Goal: Task Accomplishment & Management: Manage account settings

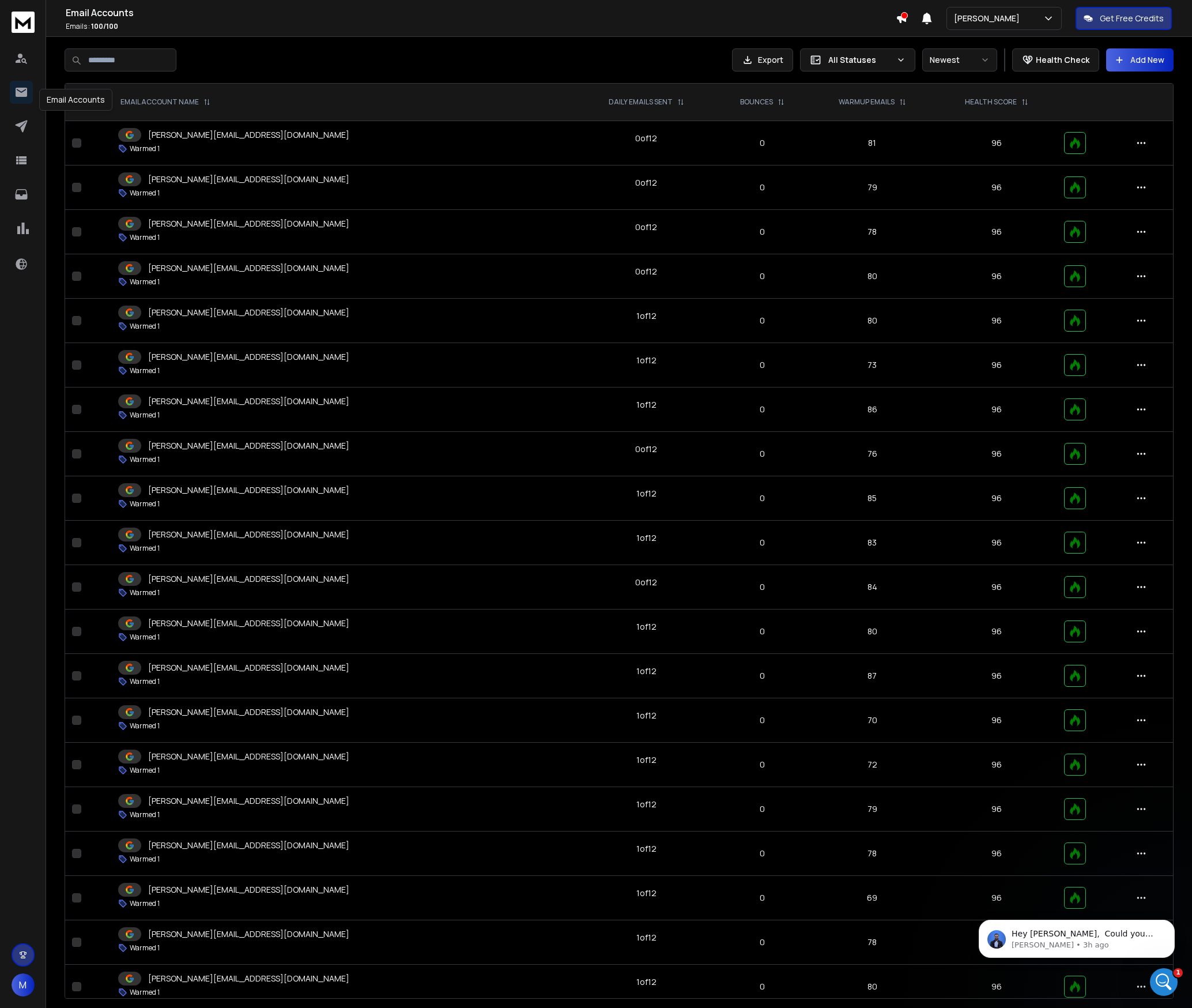
scroll to position [4009, 0]
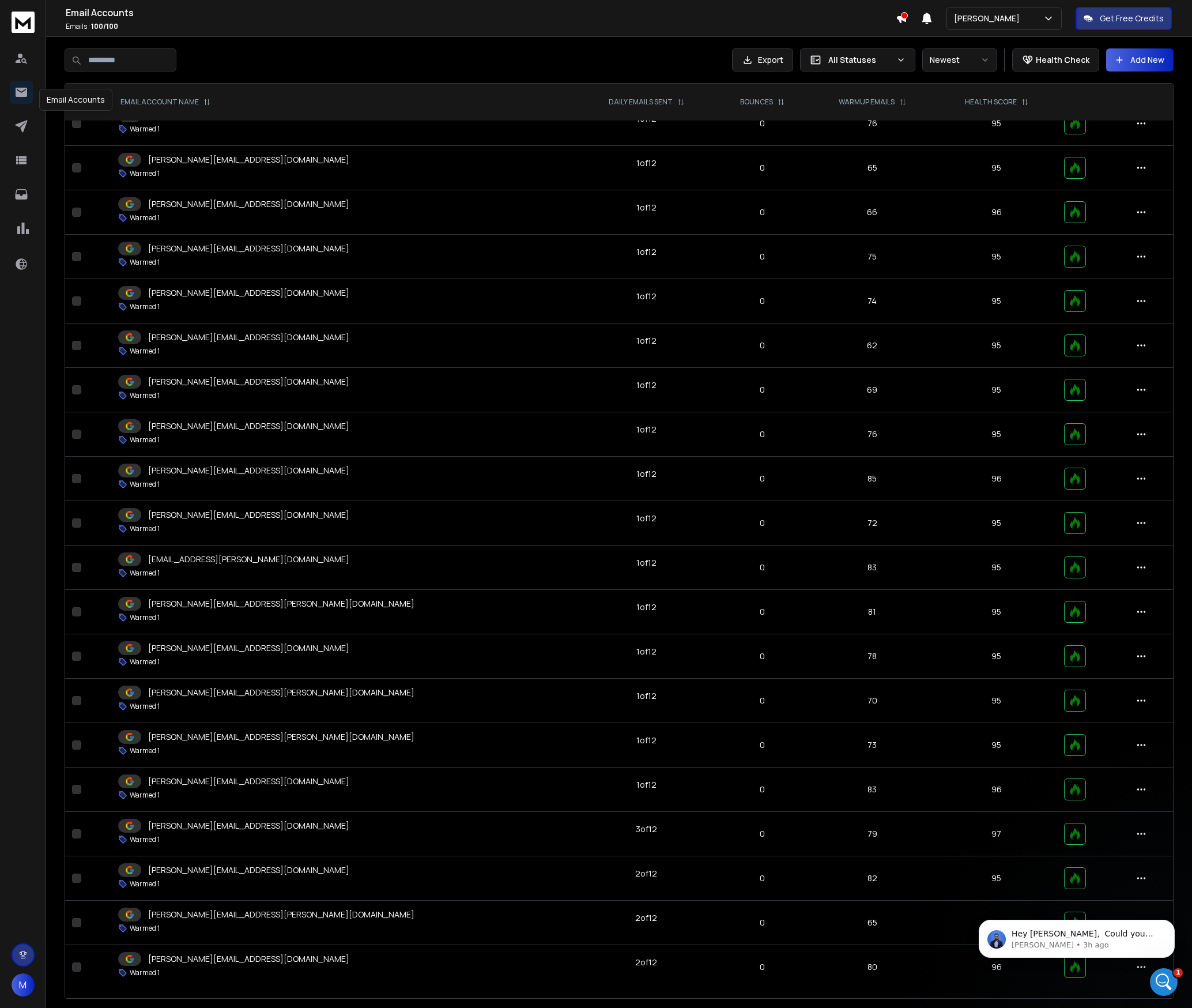
click at [319, 29] on p "Emails : 100 / 100" at bounding box center [480, 27] width 830 height 9
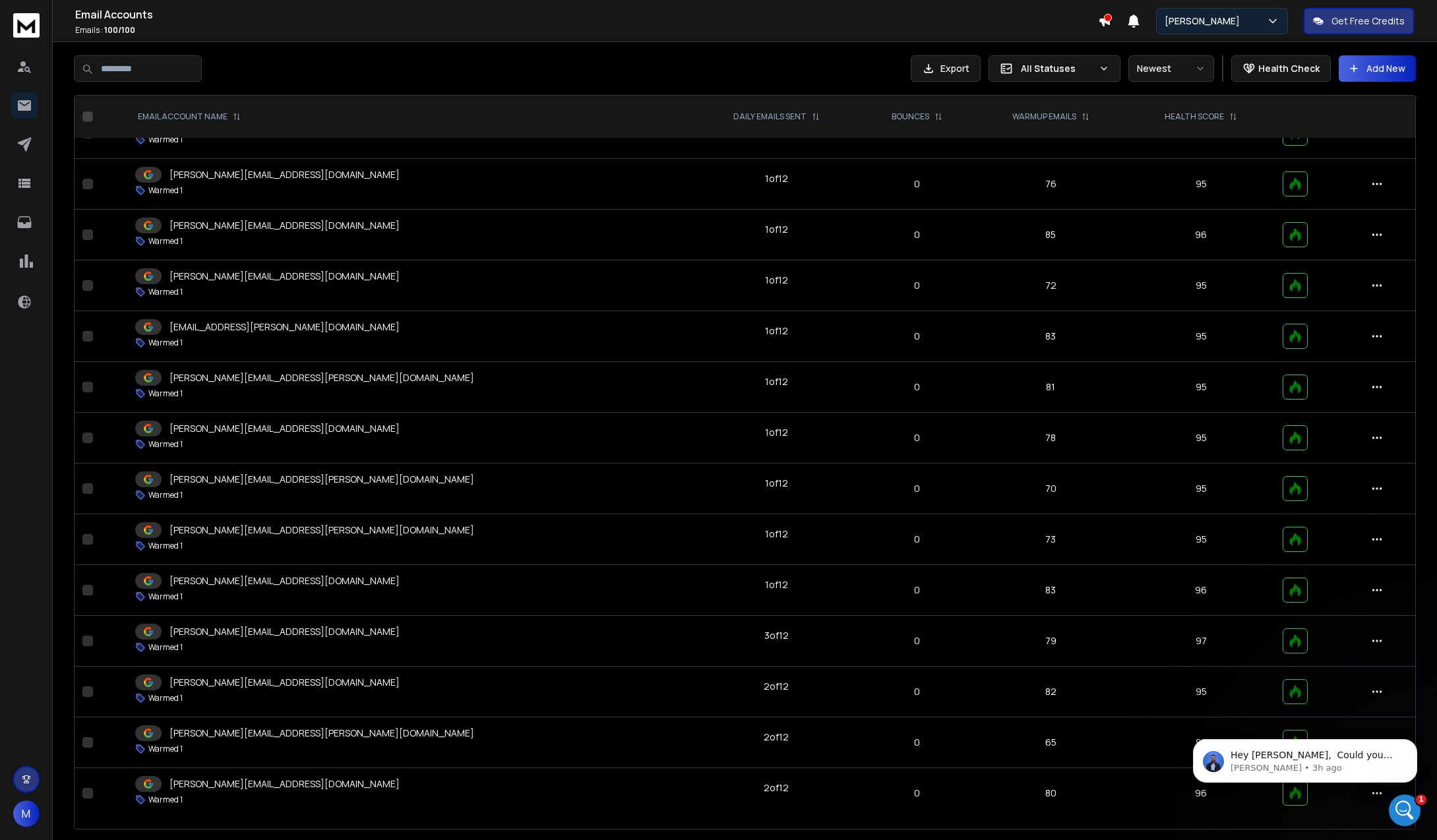
click at [1234, 26] on p "[PERSON_NAME]" at bounding box center [1205, 21] width 80 height 13
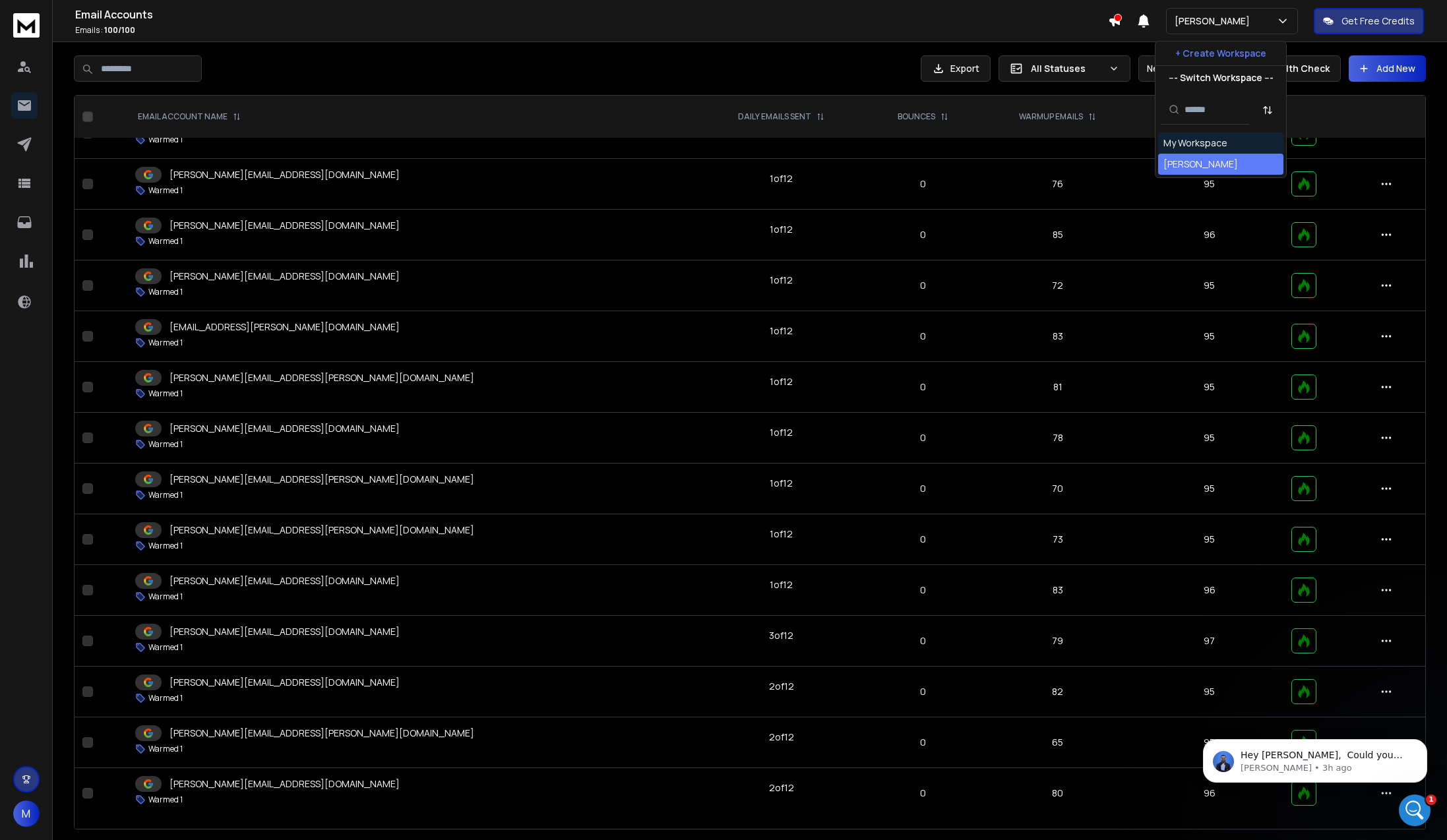
click at [1200, 150] on div "My Workspace" at bounding box center [1196, 143] width 64 height 13
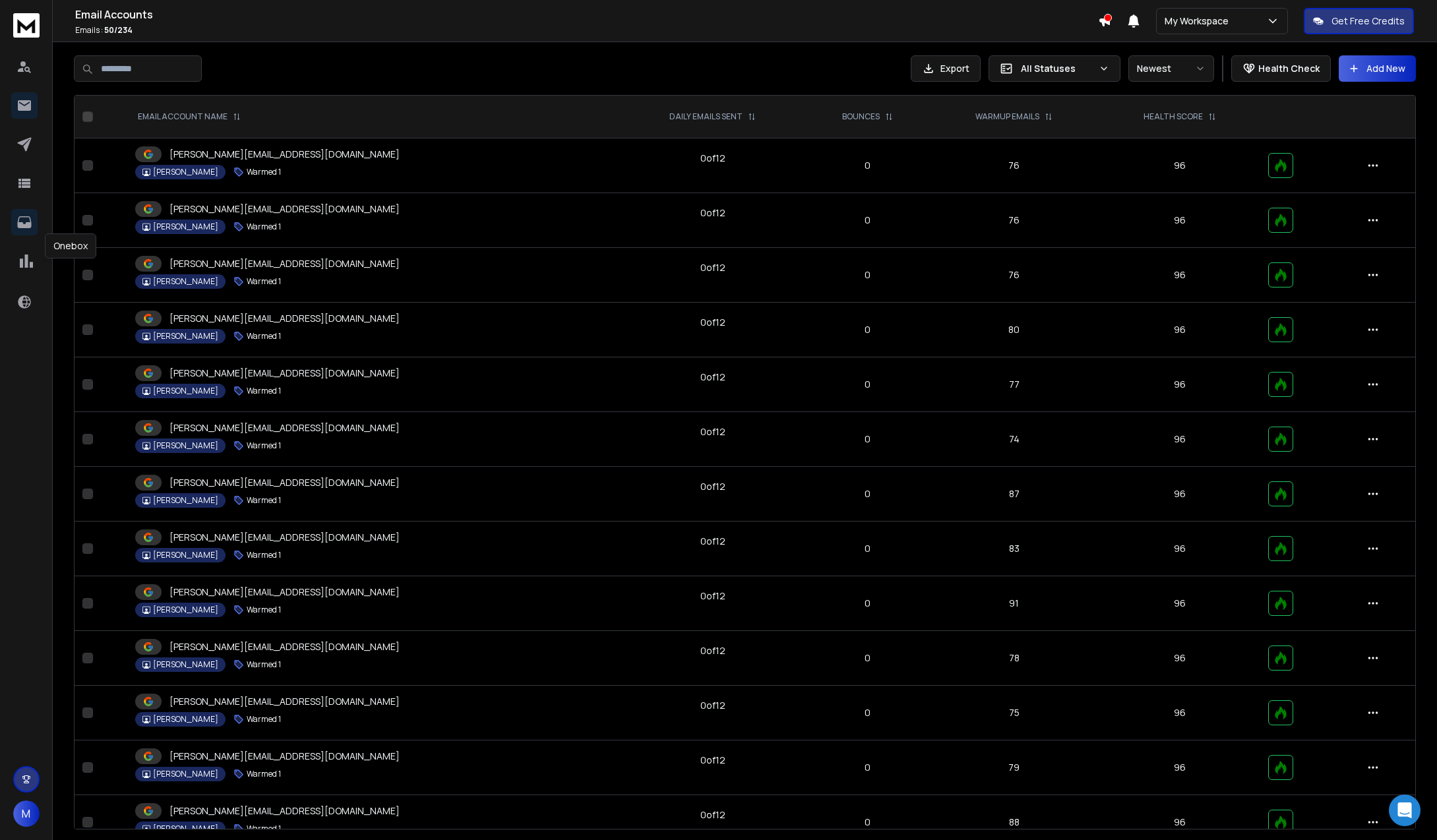
click at [25, 228] on icon at bounding box center [24, 222] width 14 height 12
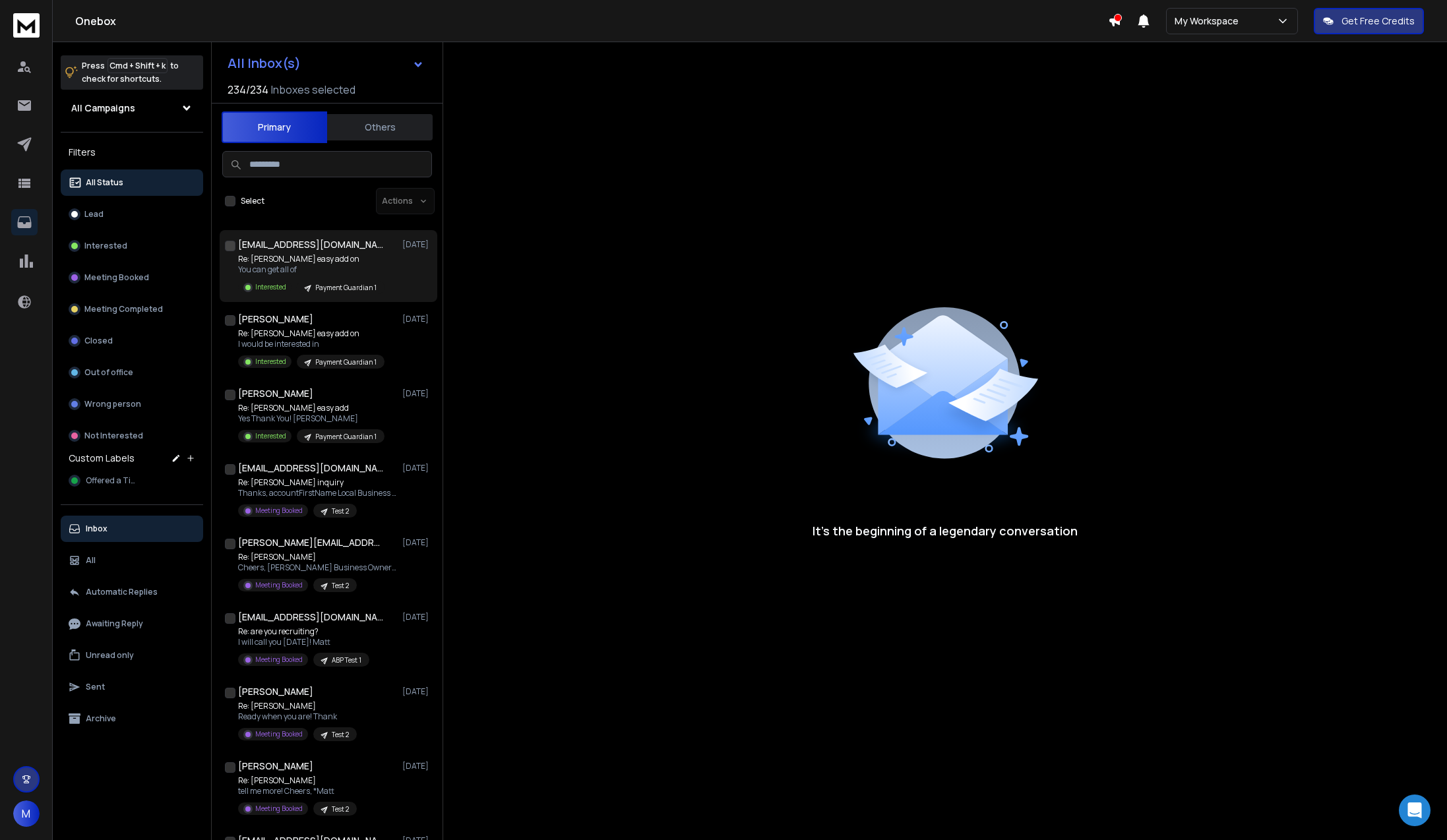
click at [384, 264] on p "Re: Linh easy add on" at bounding box center [311, 259] width 147 height 10
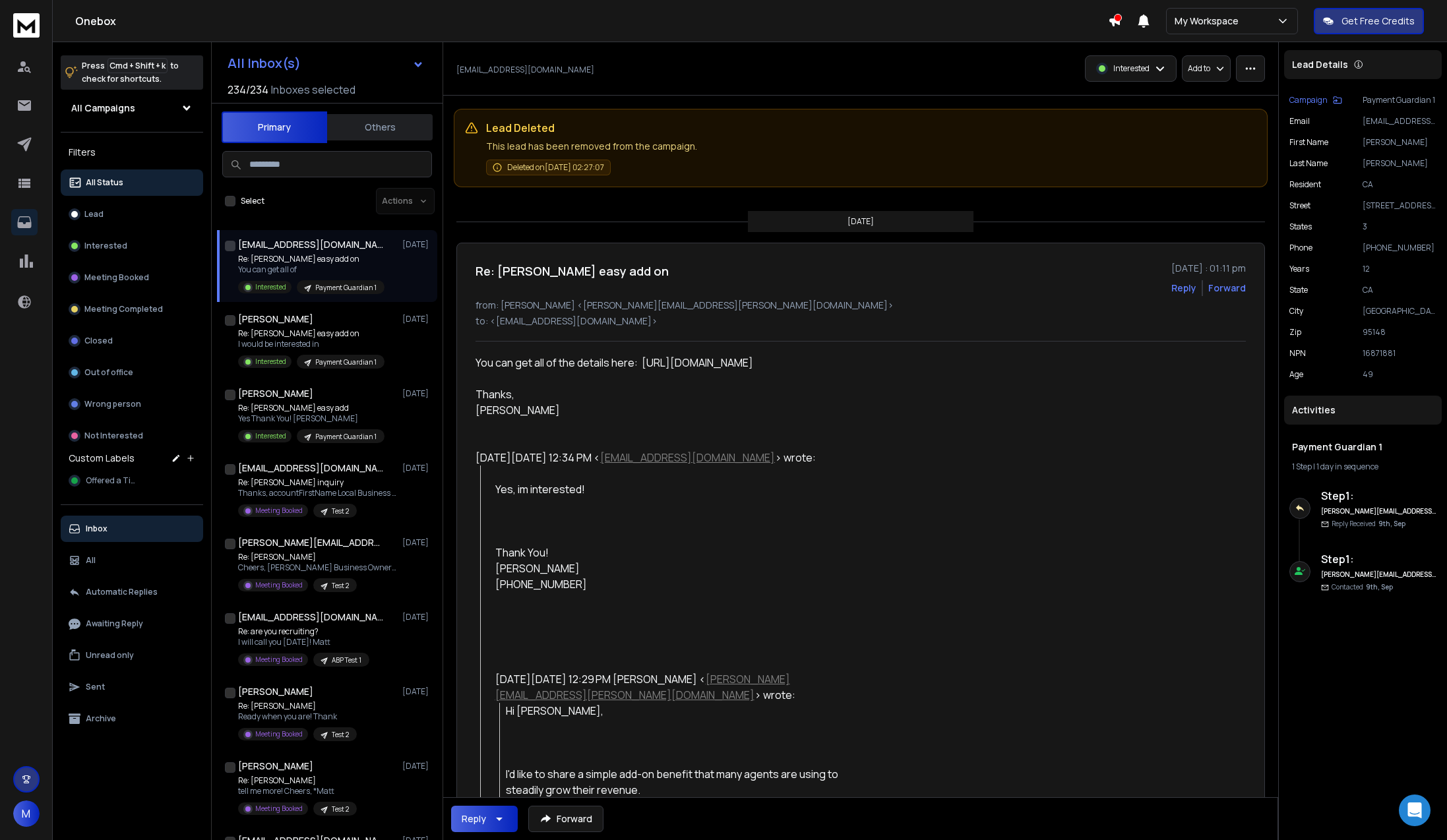
click at [486, 813] on div "Reply" at bounding box center [474, 819] width 25 height 13
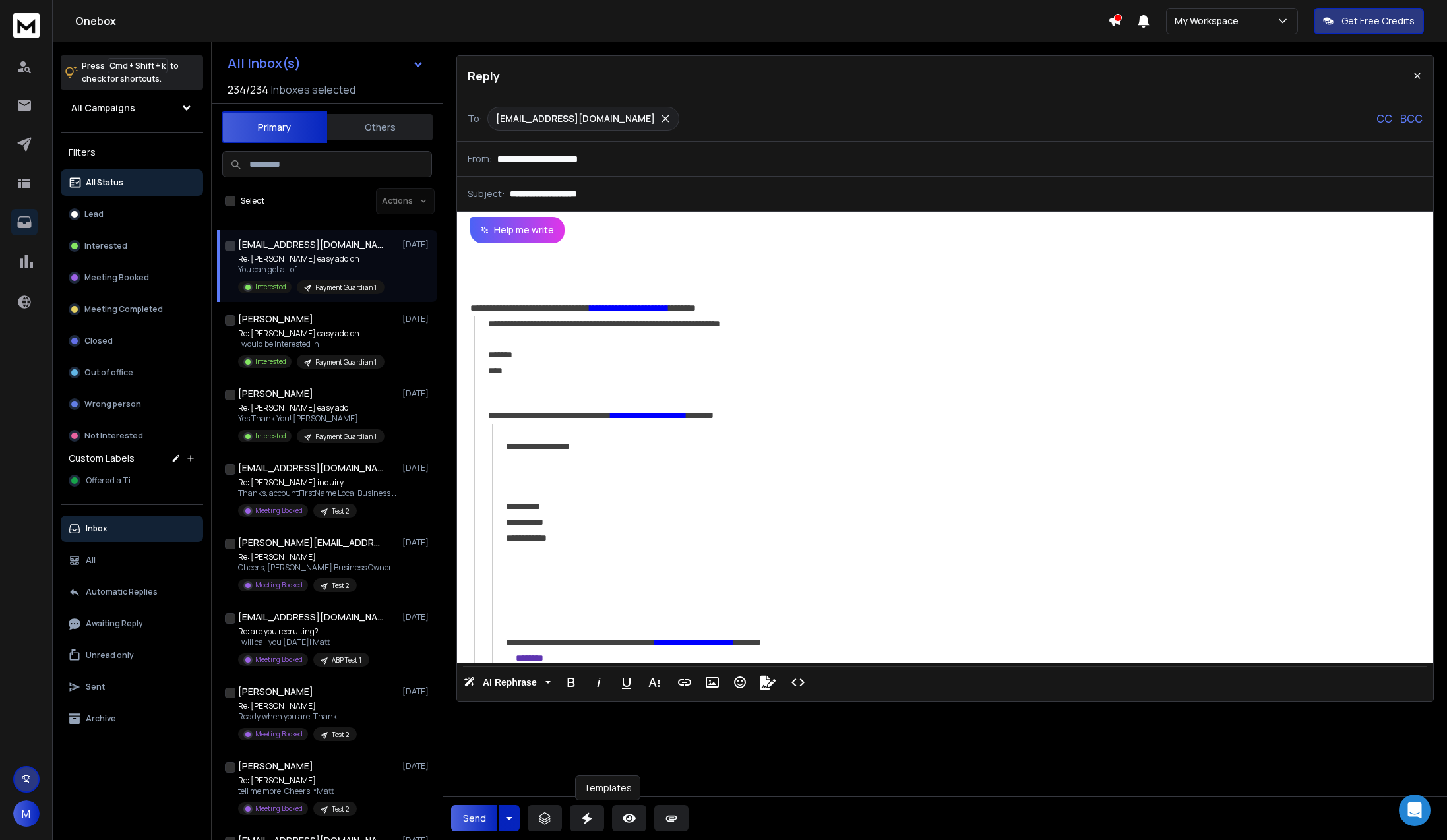
click at [551, 823] on icon at bounding box center [545, 818] width 13 height 13
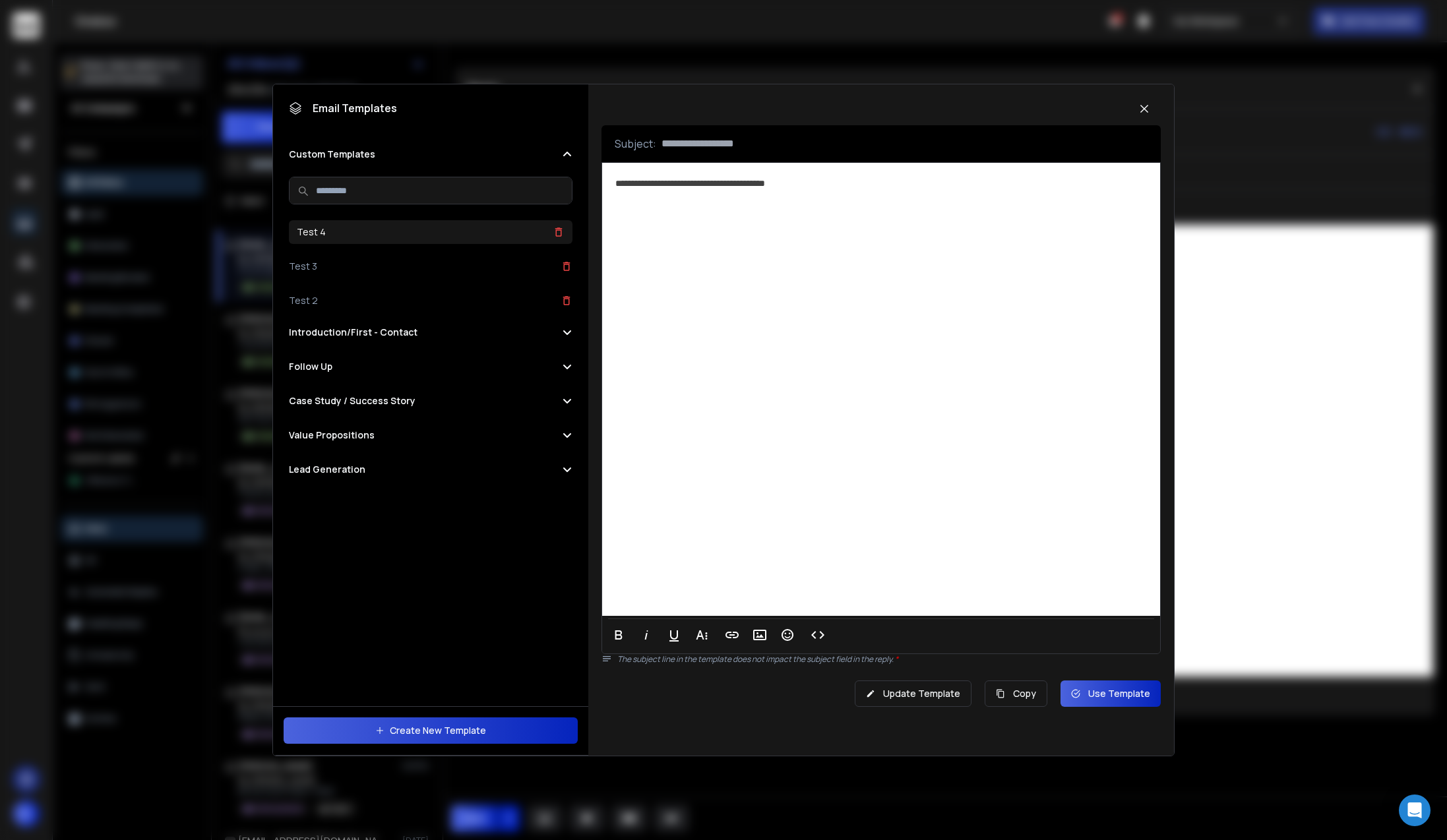
click at [561, 307] on icon at bounding box center [567, 301] width 12 height 12
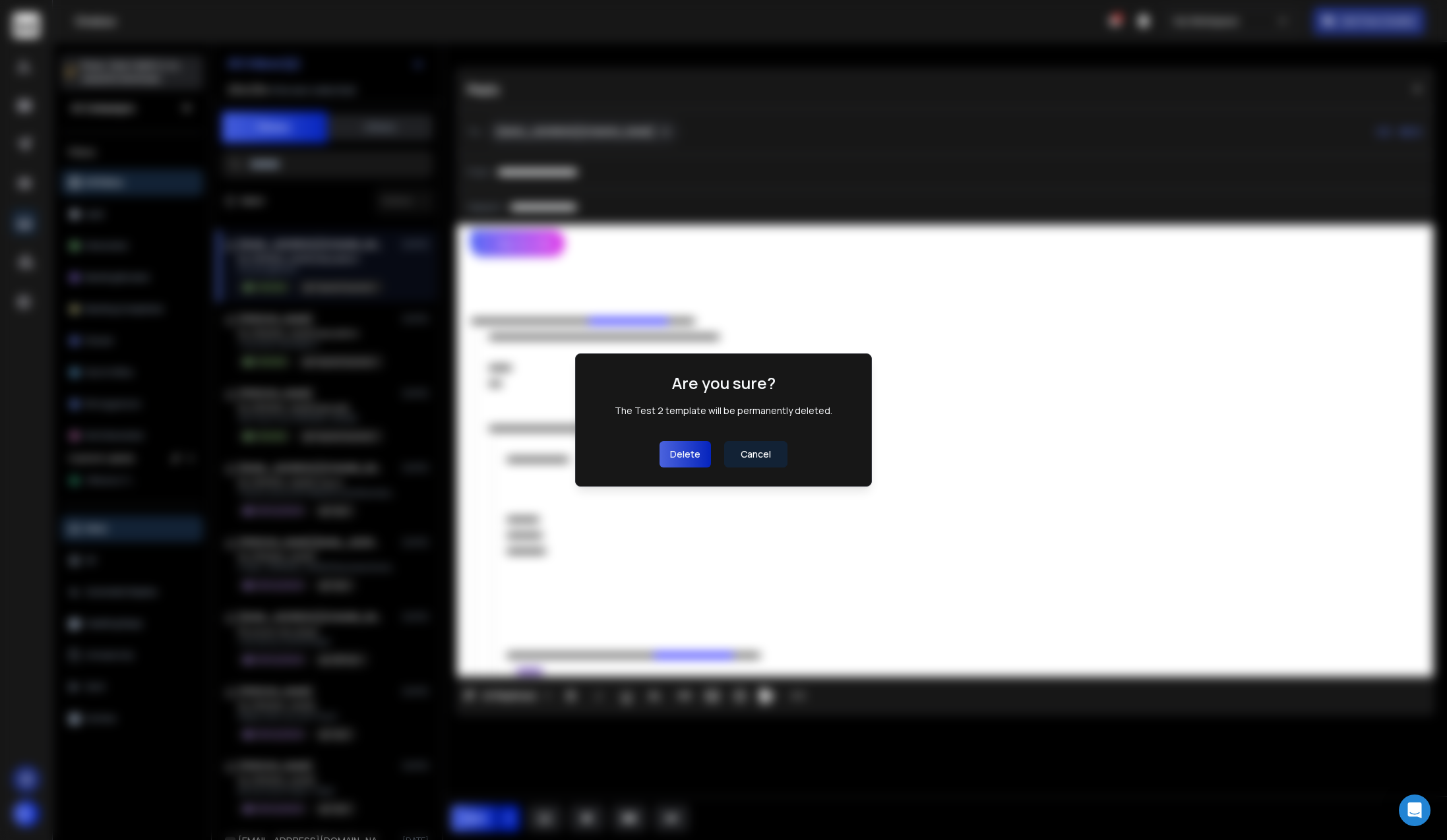
click at [676, 455] on button "Delete" at bounding box center [685, 454] width 51 height 26
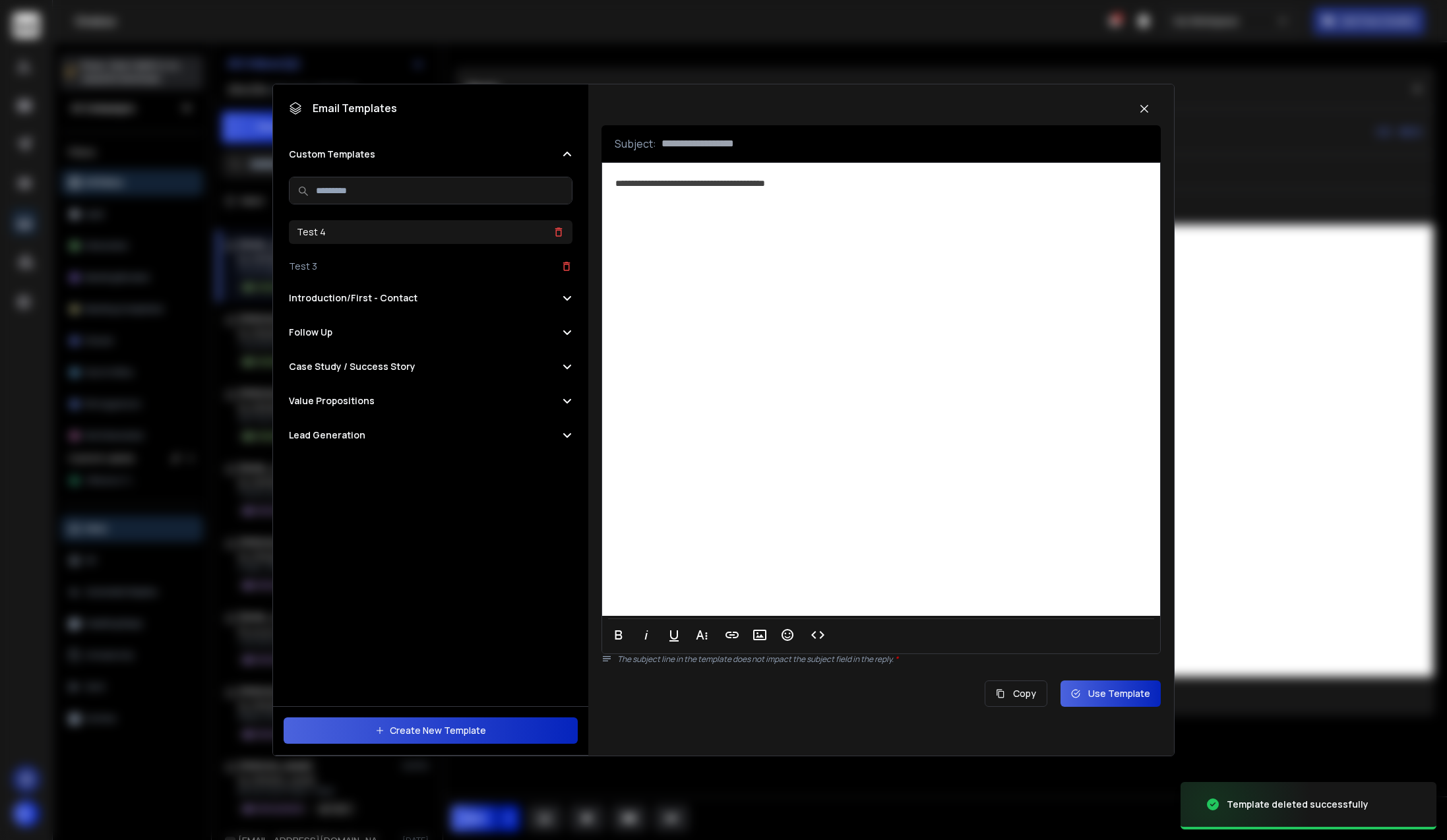
click at [555, 238] on icon at bounding box center [559, 232] width 7 height 9
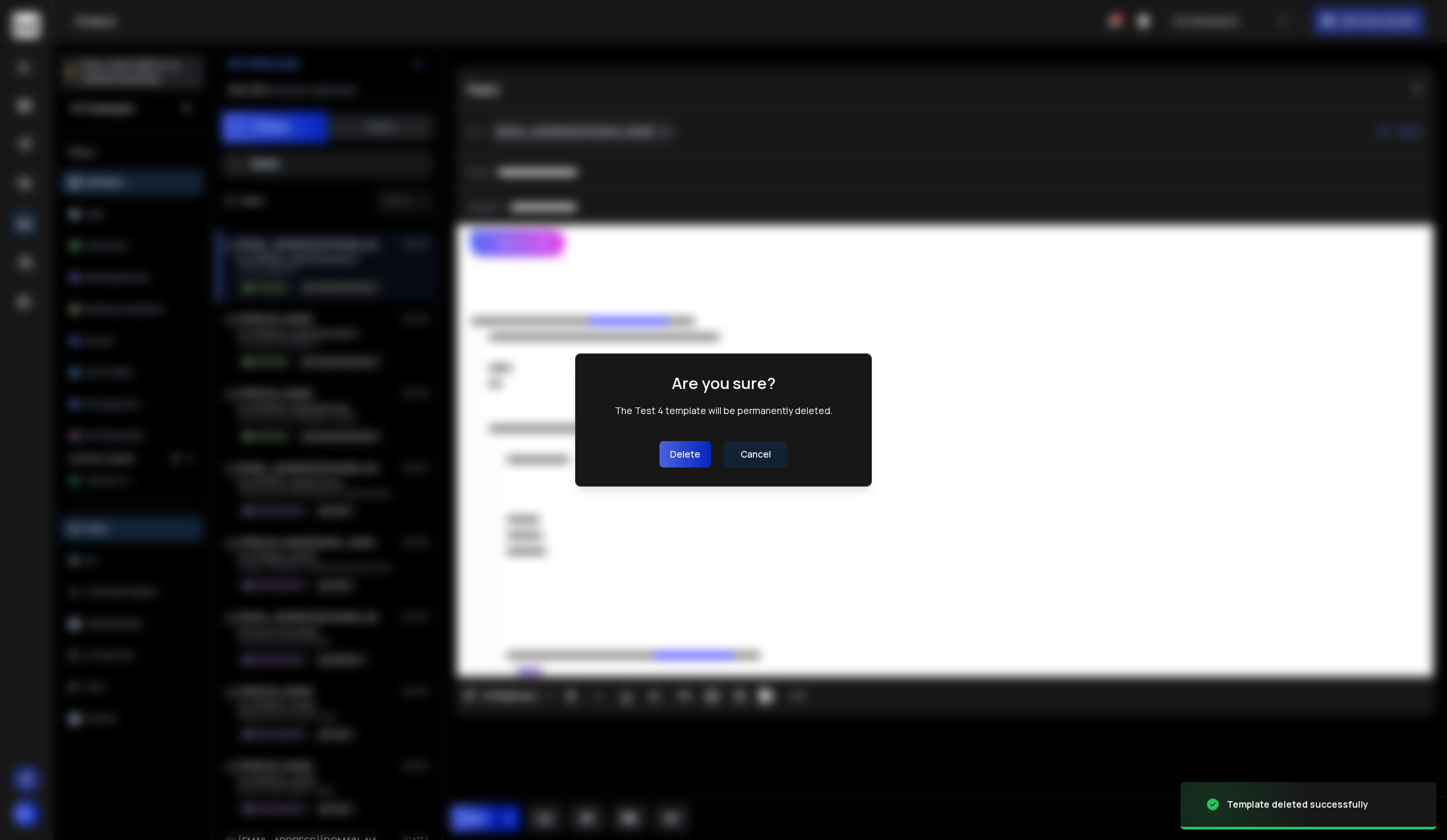
click at [677, 456] on button "Delete" at bounding box center [685, 454] width 51 height 26
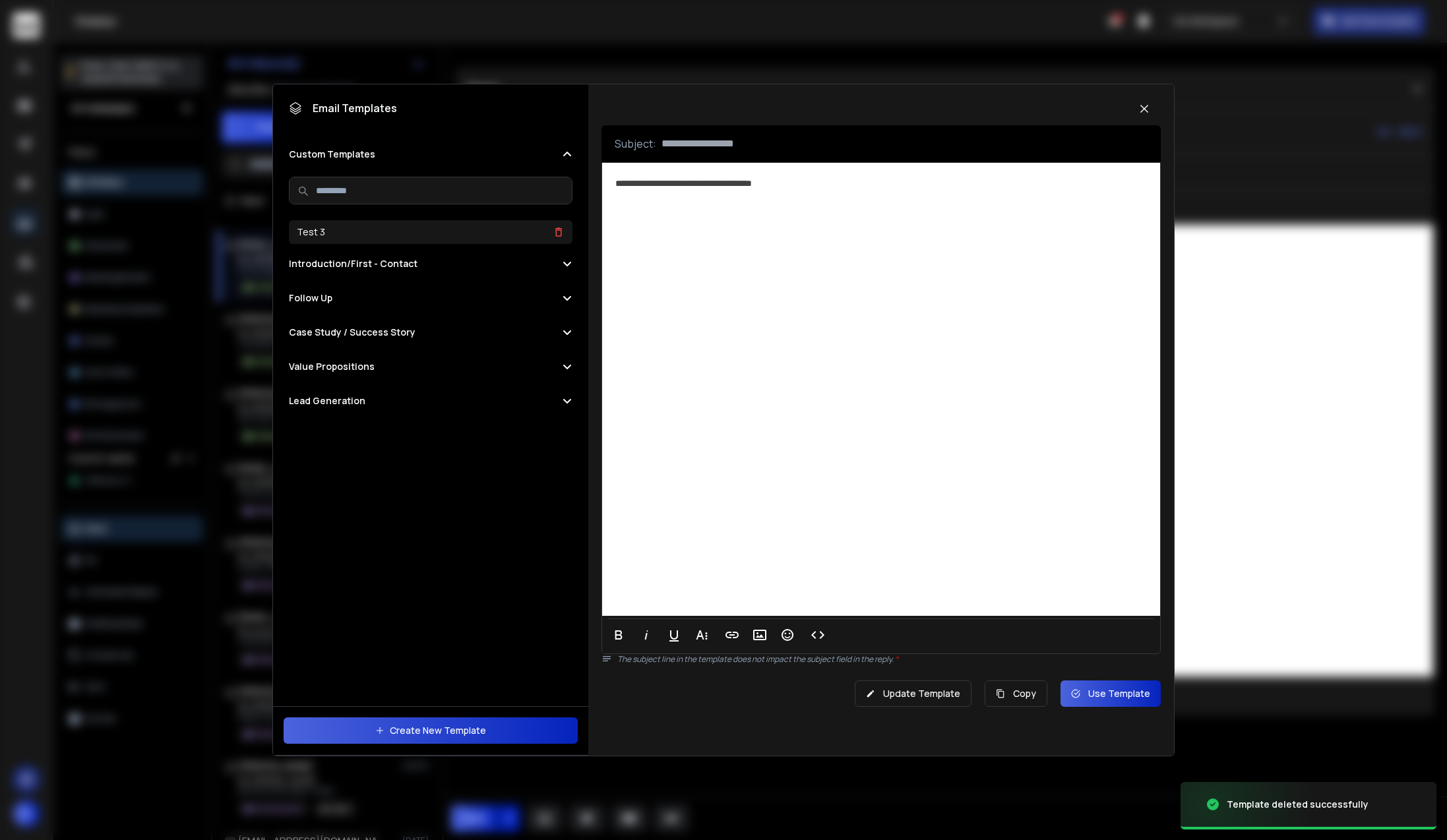
click at [553, 238] on icon at bounding box center [559, 232] width 12 height 12
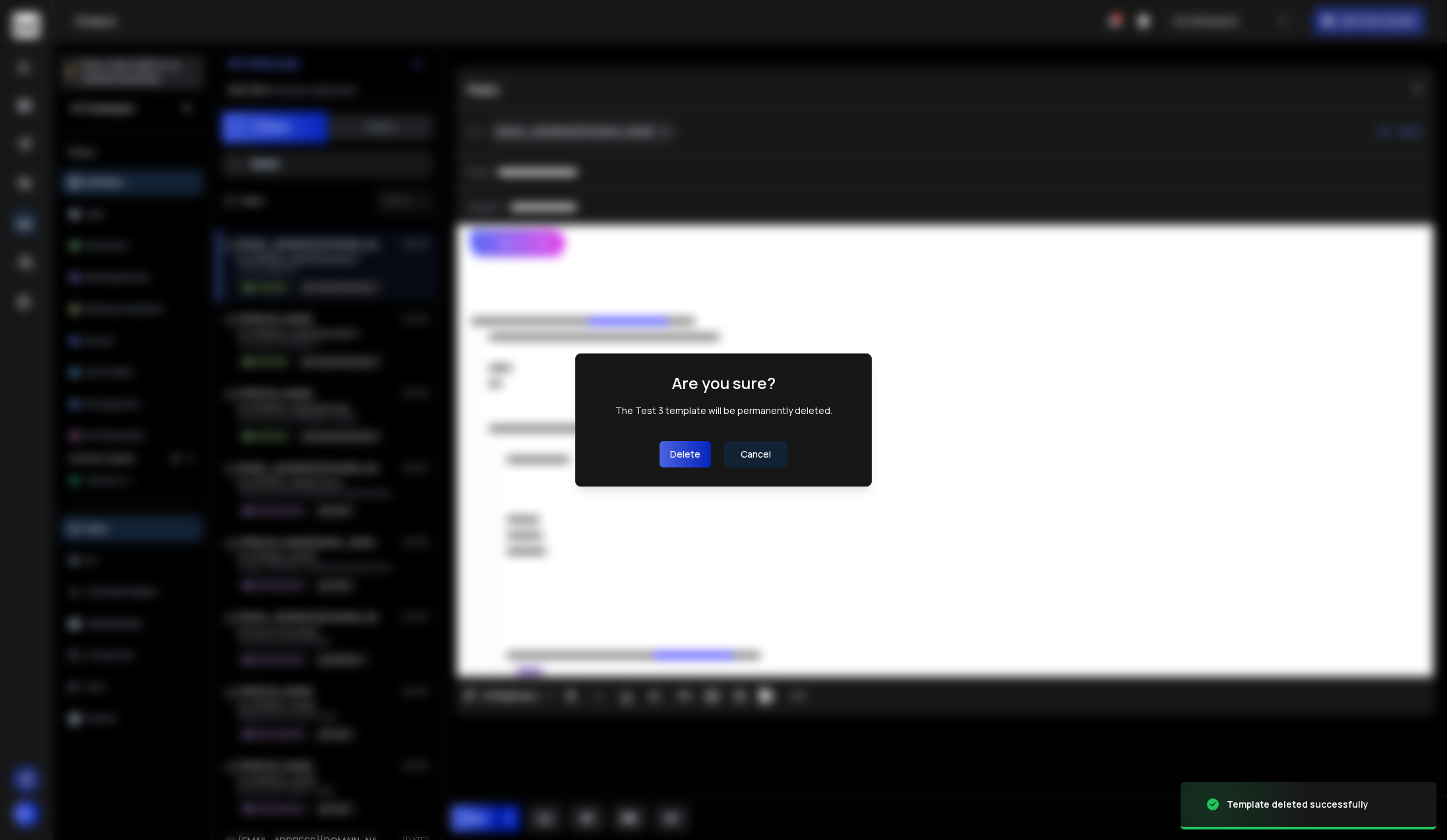
click at [671, 455] on button "Delete" at bounding box center [685, 454] width 51 height 26
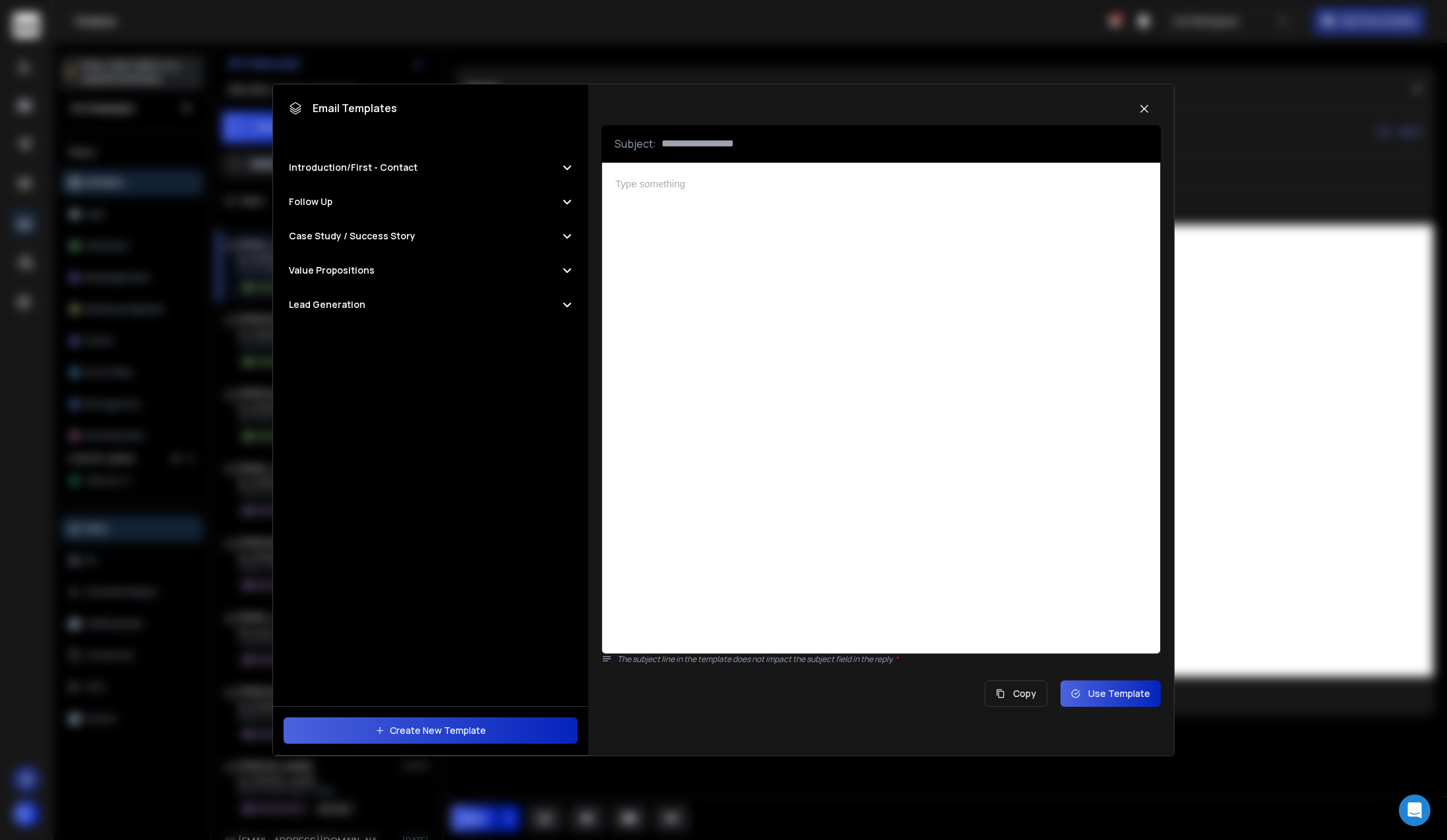
click at [1142, 115] on icon at bounding box center [1144, 109] width 12 height 12
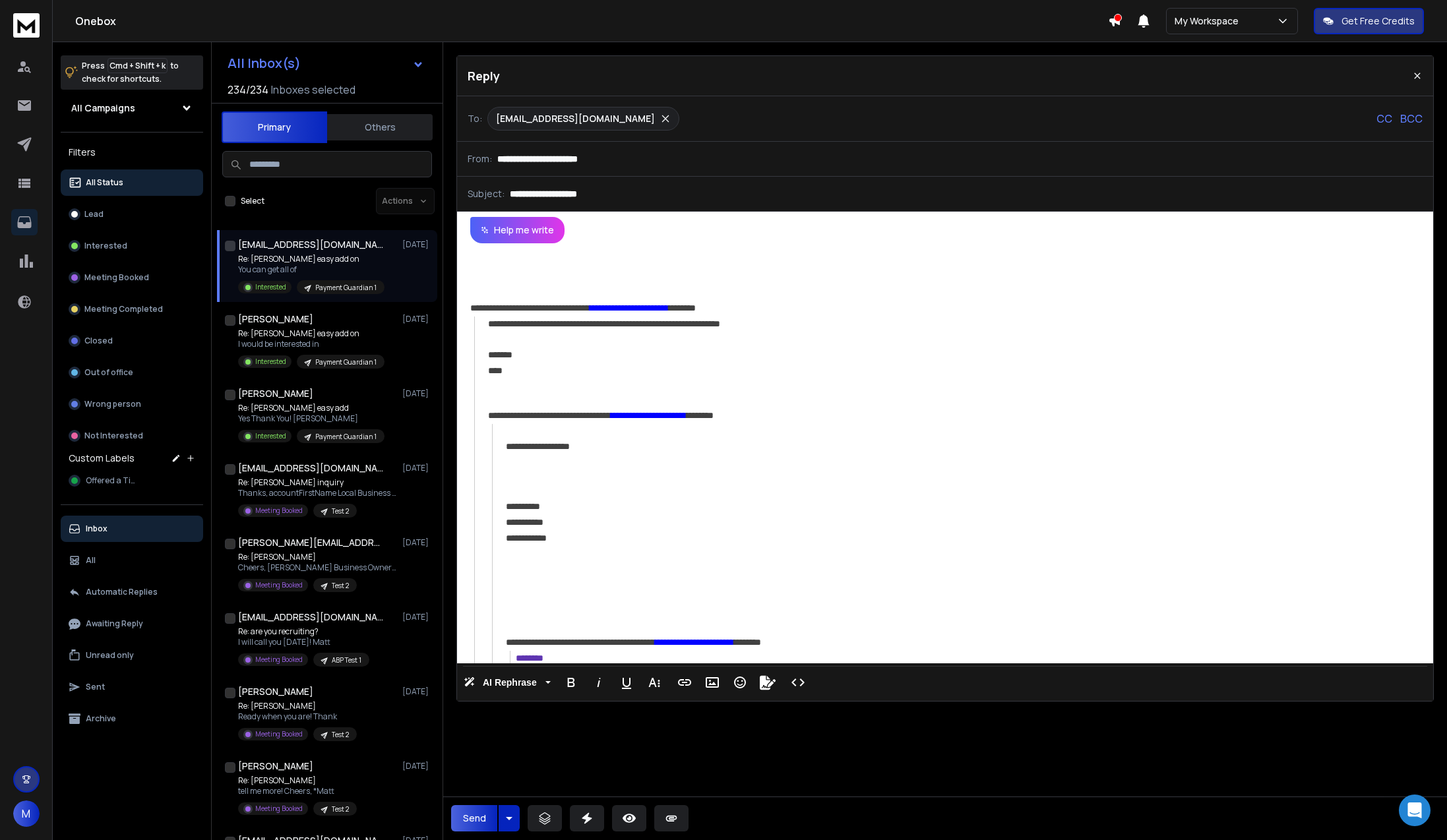
scroll to position [1, 0]
click at [338, 264] on p "Re: [PERSON_NAME] easy add on" at bounding box center [311, 259] width 147 height 10
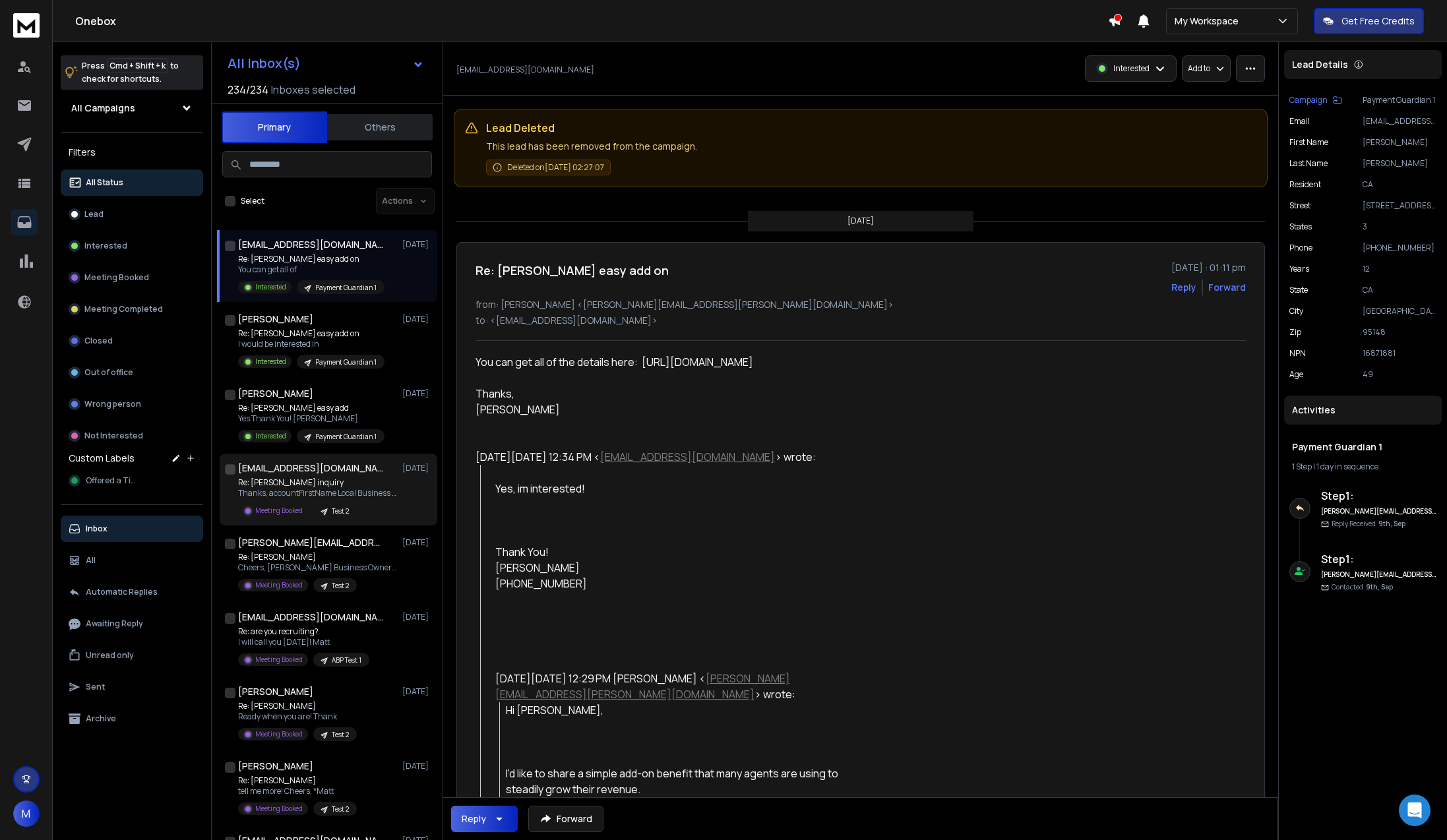
click at [396, 488] on p "Re: [PERSON_NAME] inquiry" at bounding box center [317, 483] width 158 height 10
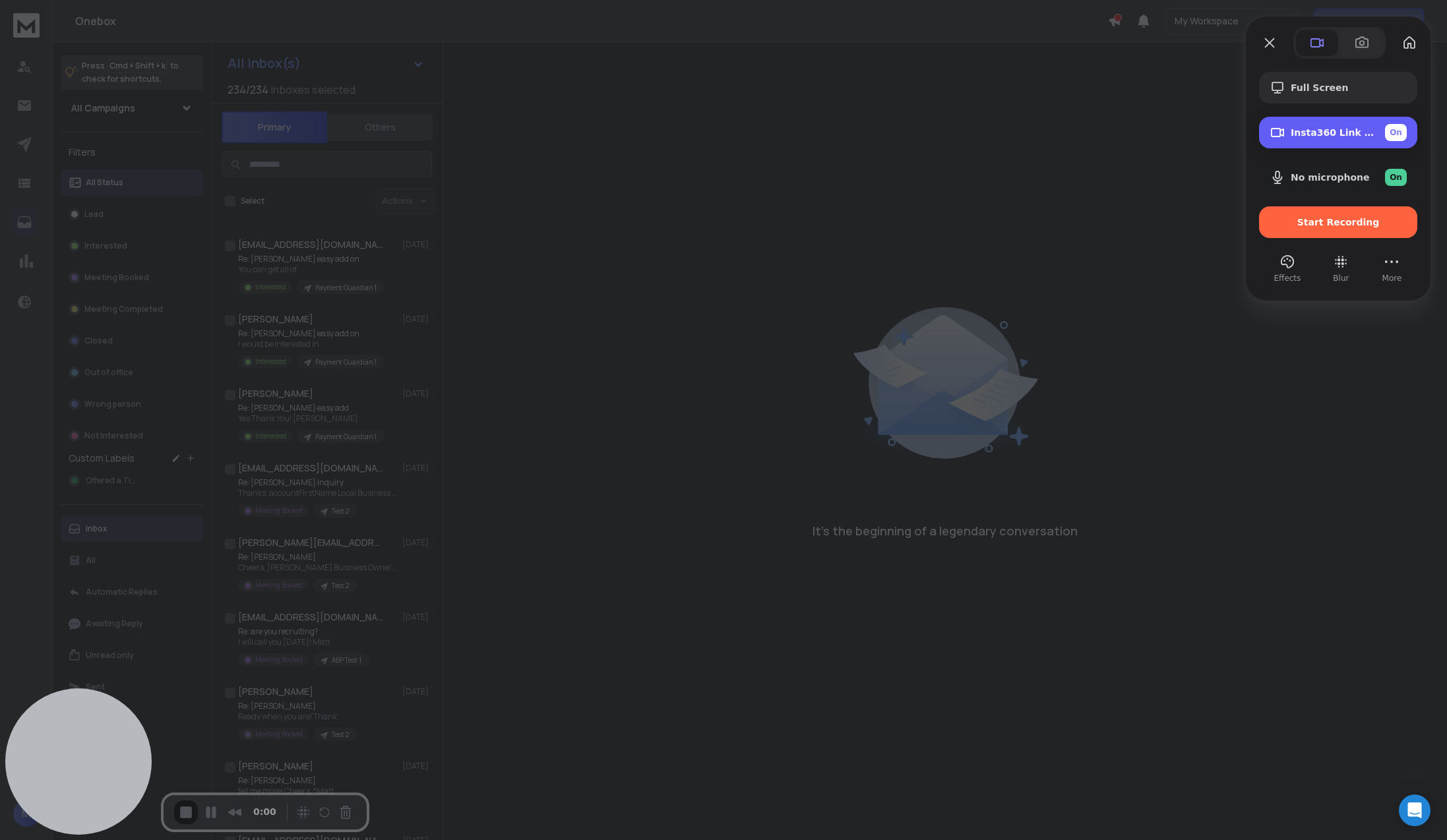
click at [1390, 130] on span "On" at bounding box center [1396, 133] width 13 height 12
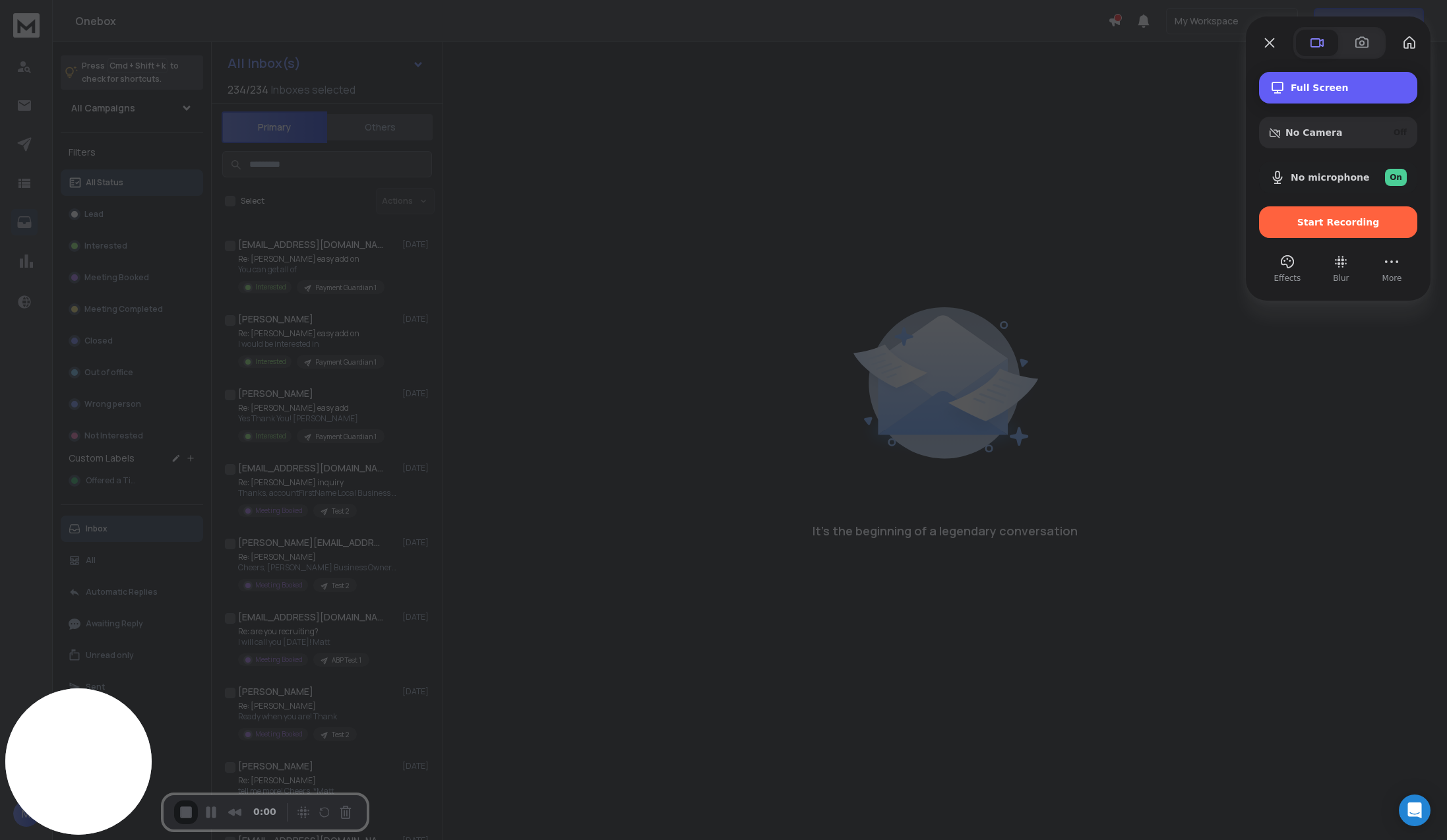
click at [1323, 89] on span "Full Screen" at bounding box center [1349, 88] width 116 height 10
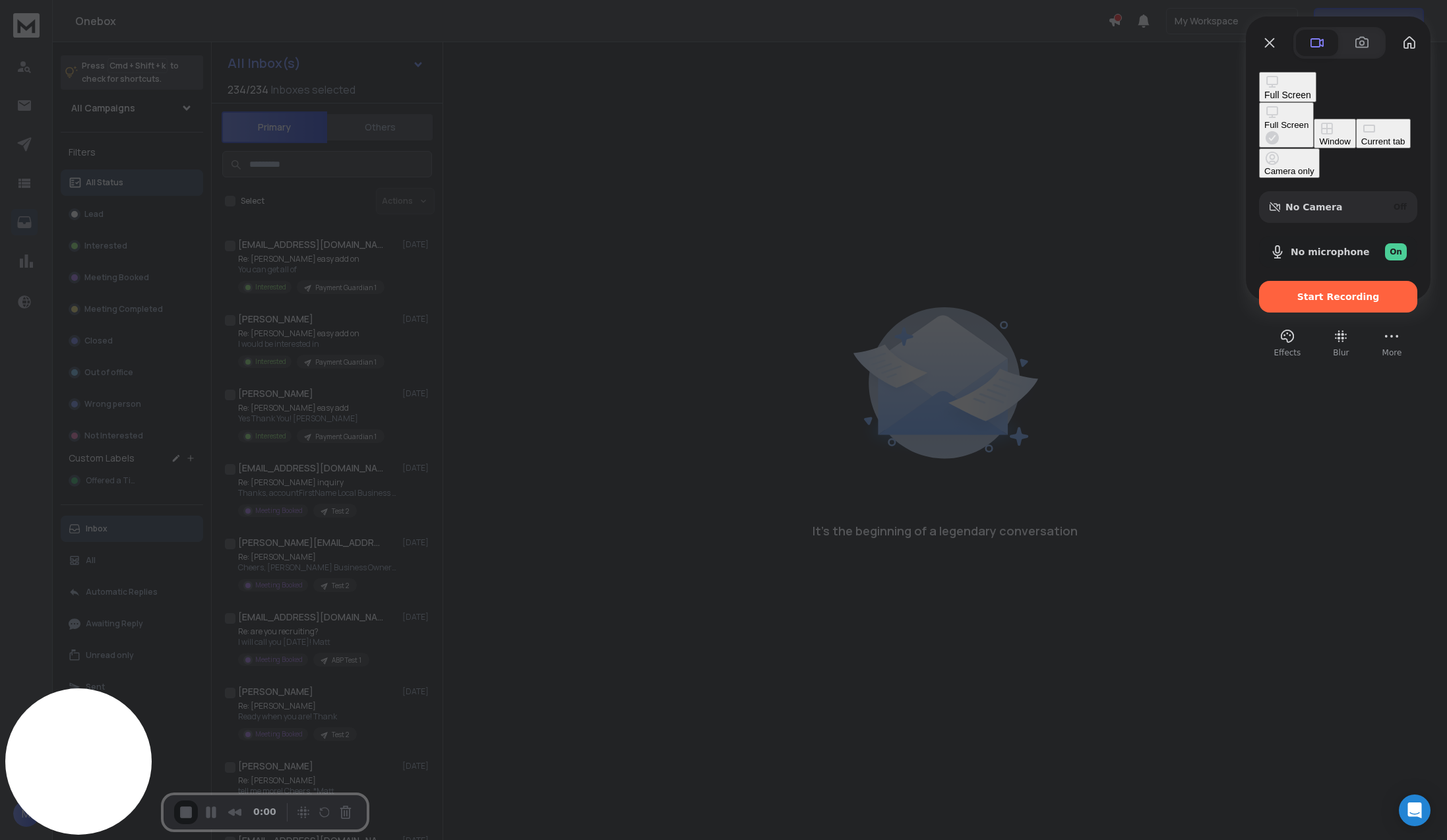
click at [1320, 136] on div "Window" at bounding box center [1335, 141] width 31 height 10
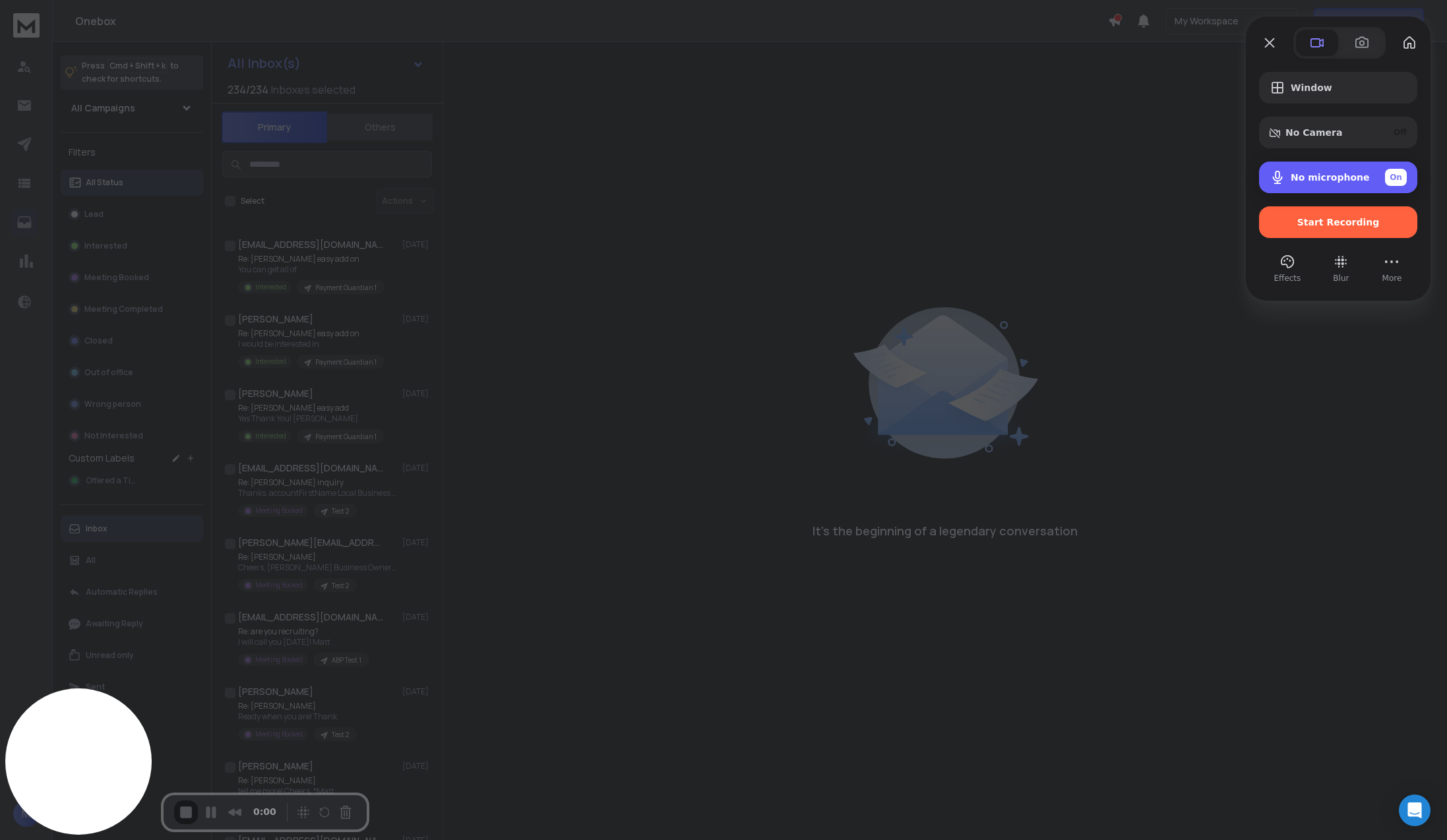
click at [1338, 180] on span "No microphone" at bounding box center [1331, 177] width 79 height 10
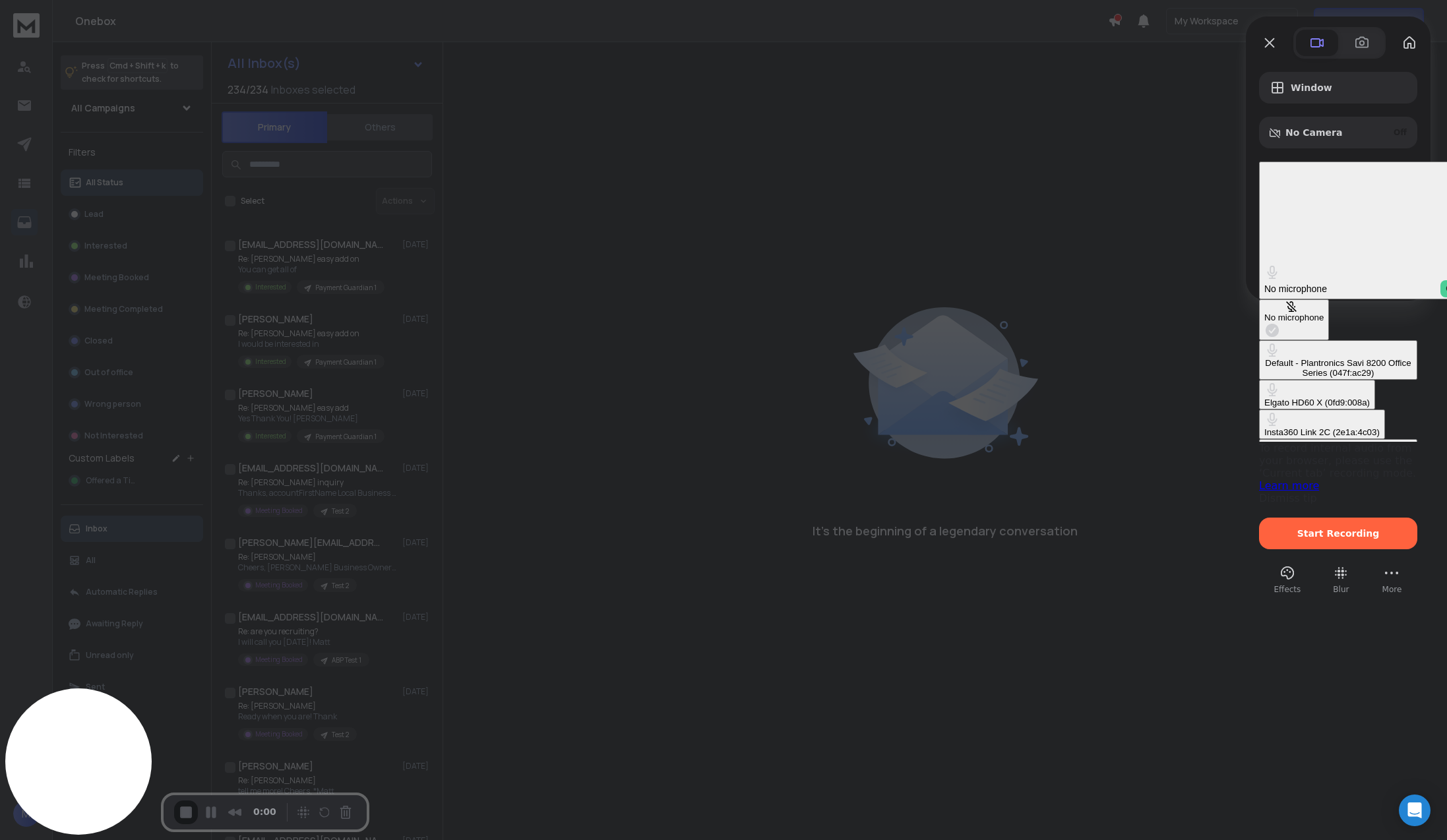
click at [1264, 358] on div "Default - Plantronics Savi 8200 Office Series (047f:ac29)" at bounding box center [1338, 368] width 148 height 20
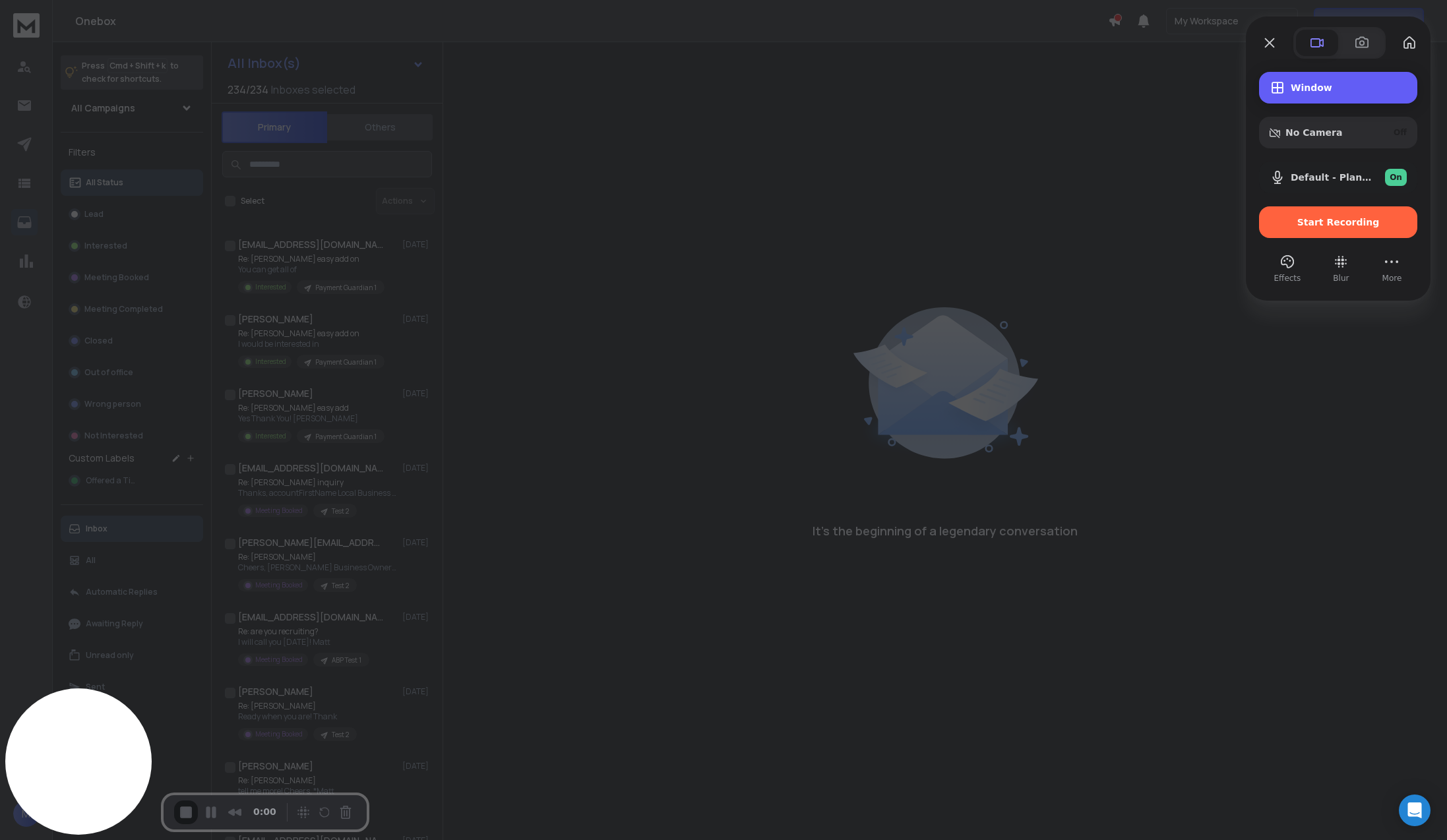
click at [1329, 92] on span "Window" at bounding box center [1349, 88] width 116 height 10
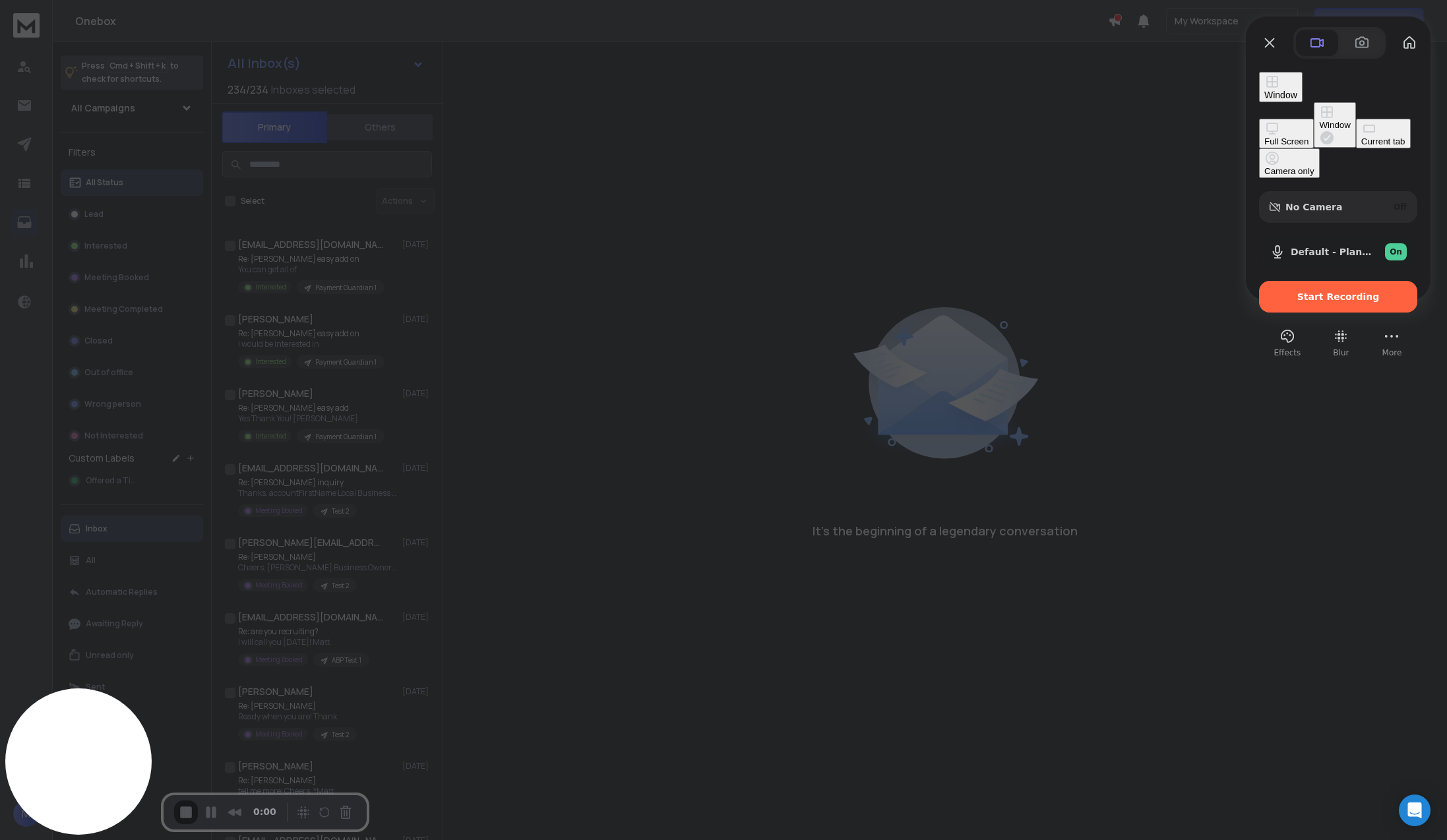
click at [1297, 92] on span "Window" at bounding box center [1281, 95] width 33 height 10
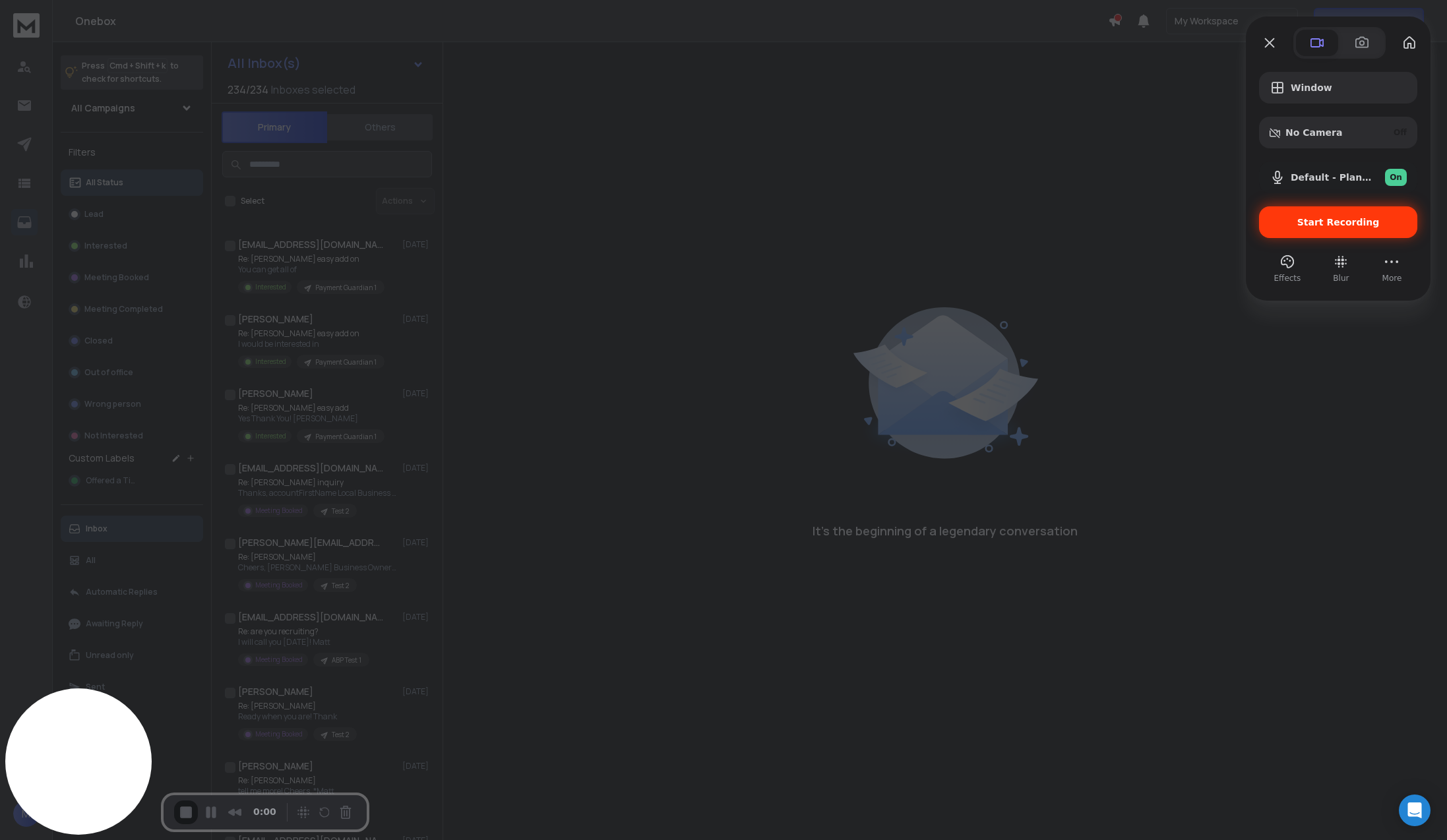
click at [1349, 224] on span "Start Recording" at bounding box center [1338, 222] width 83 height 10
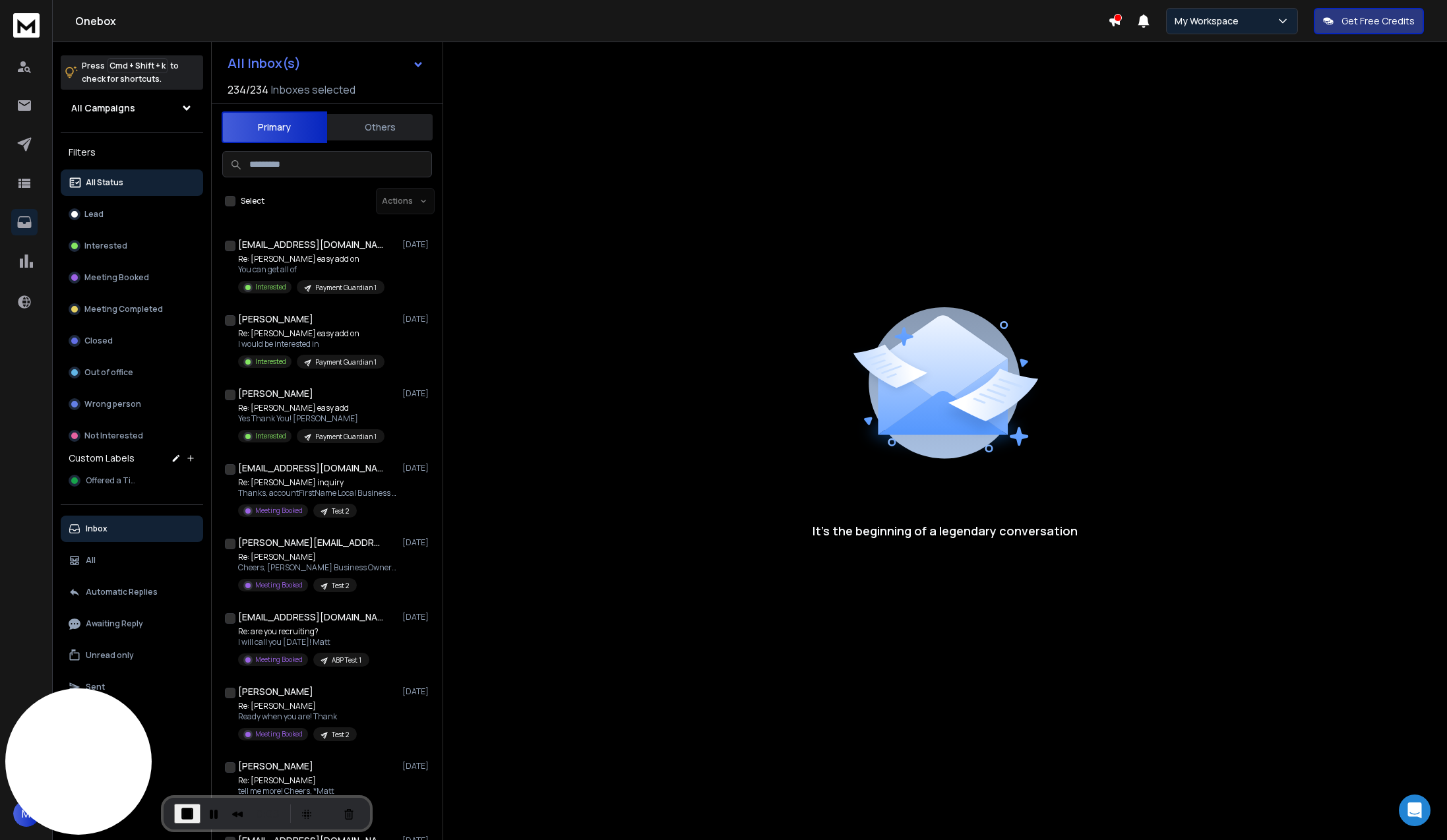
click at [1236, 26] on p "My Workspace" at bounding box center [1209, 21] width 69 height 13
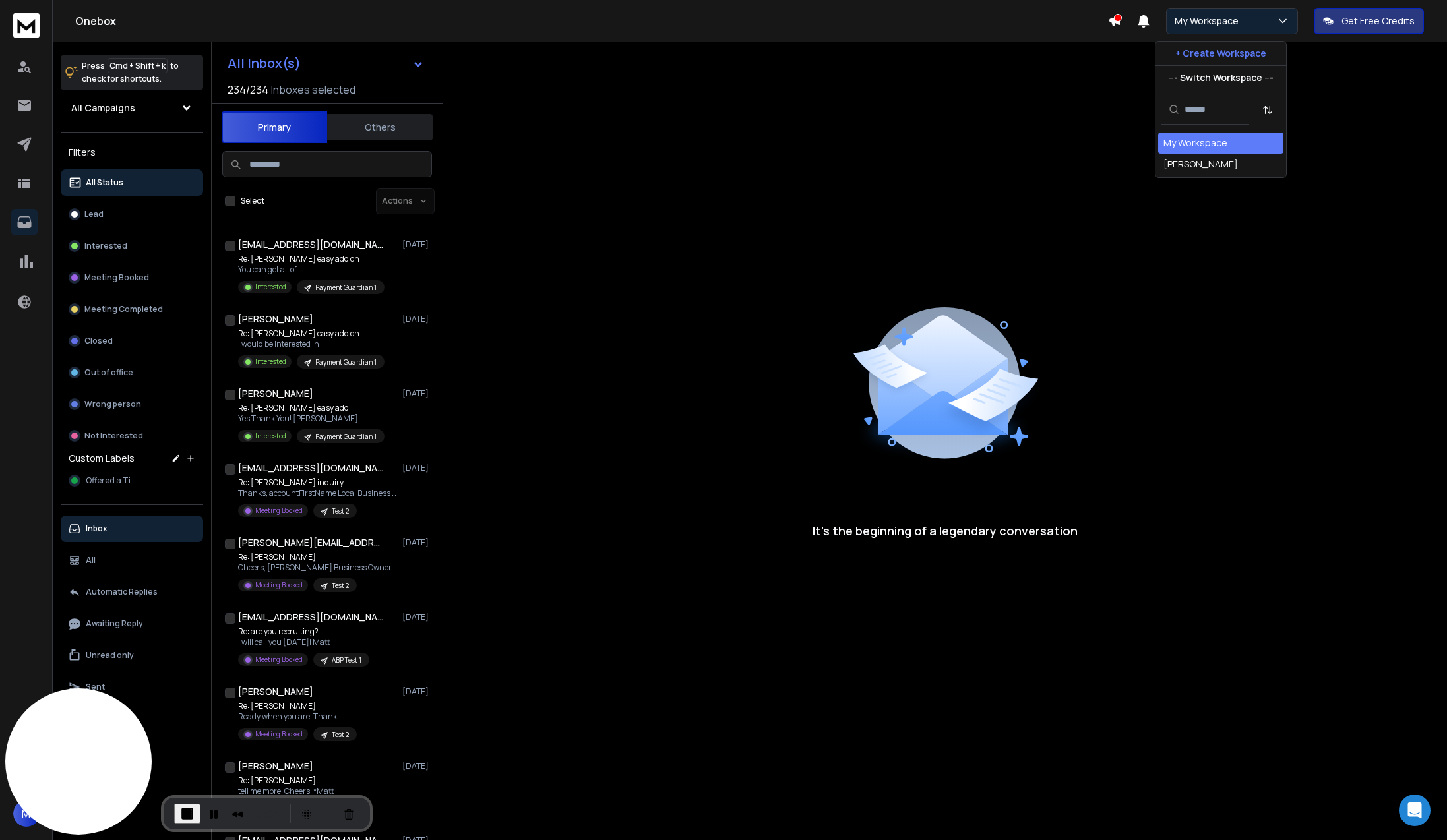
click at [1236, 26] on p "My Workspace" at bounding box center [1209, 21] width 69 height 13
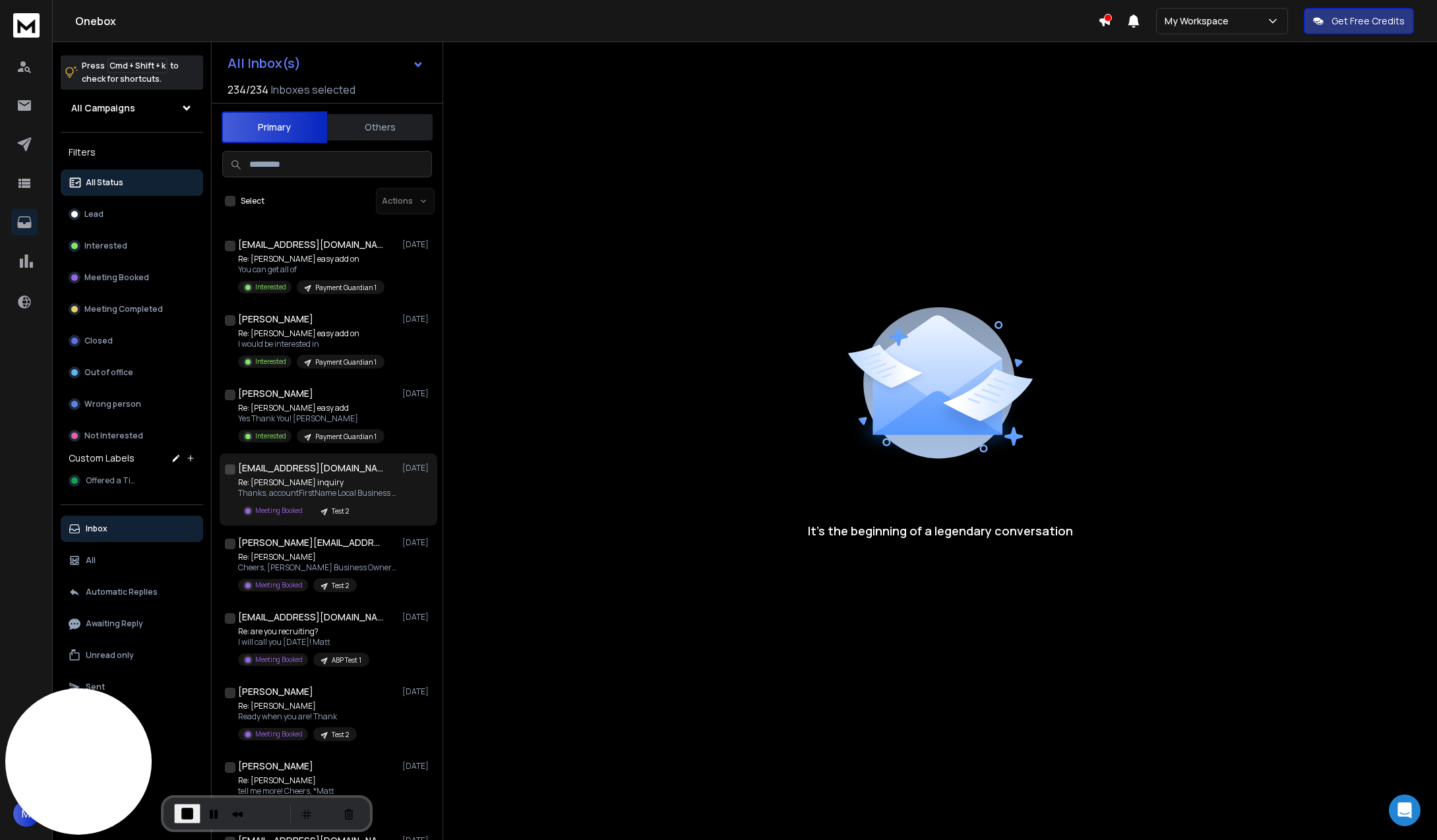
click at [344, 488] on p "Re: [PERSON_NAME] inquiry" at bounding box center [317, 483] width 158 height 10
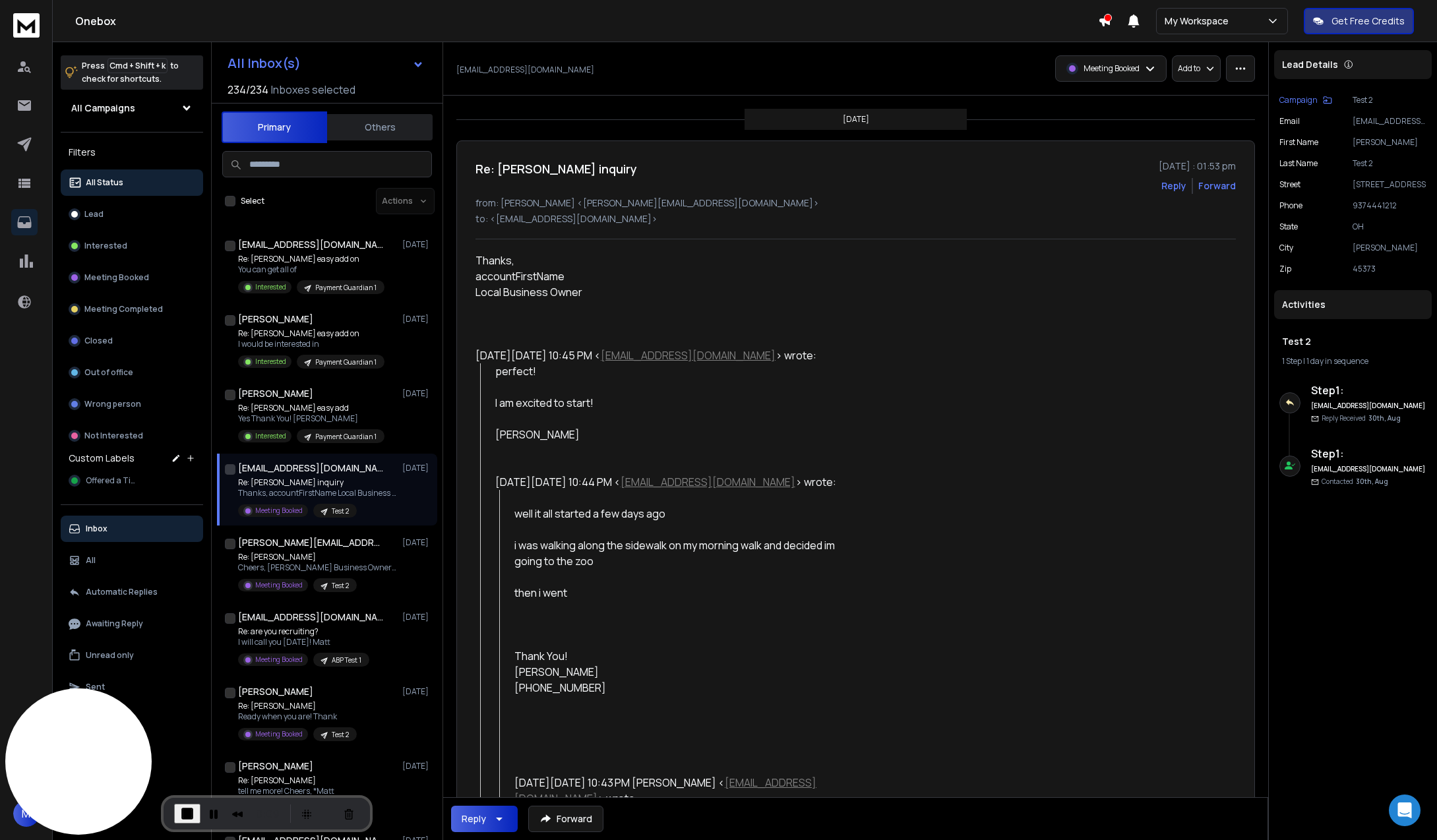
click at [486, 812] on div "Reply" at bounding box center [474, 819] width 25 height 13
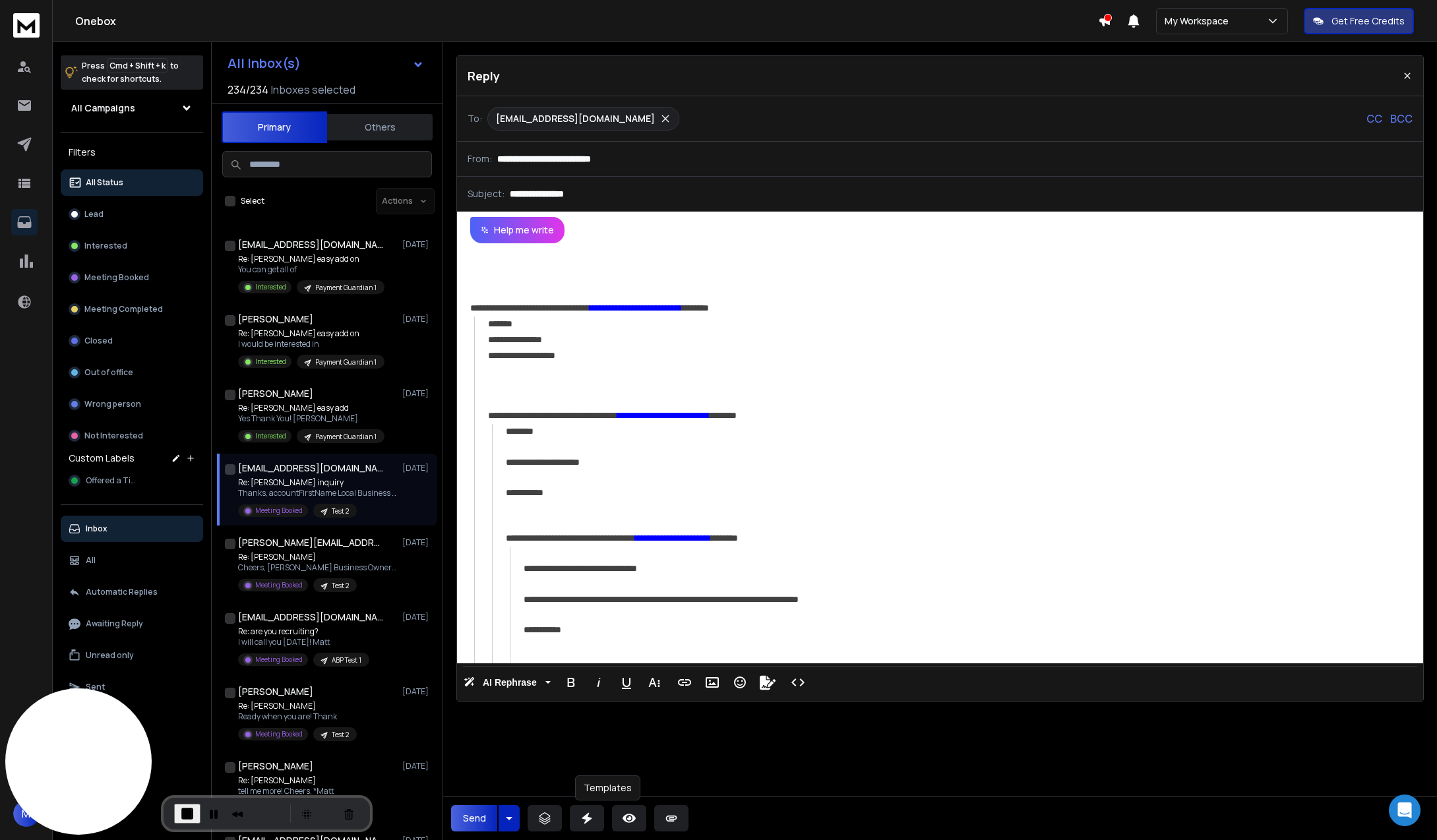
click at [551, 822] on icon at bounding box center [545, 818] width 13 height 13
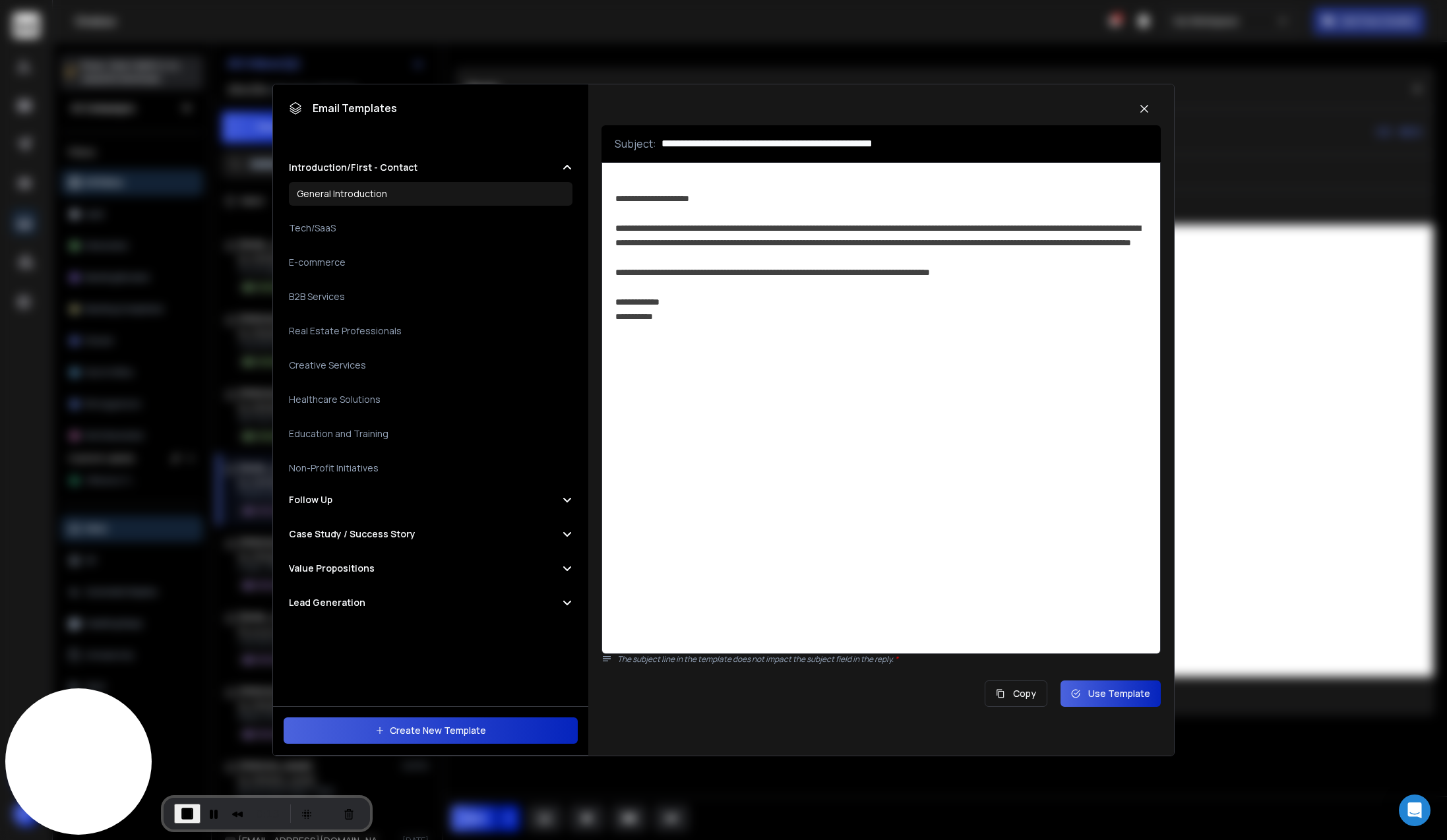
click at [450, 734] on button "Create New Template" at bounding box center [431, 730] width 294 height 26
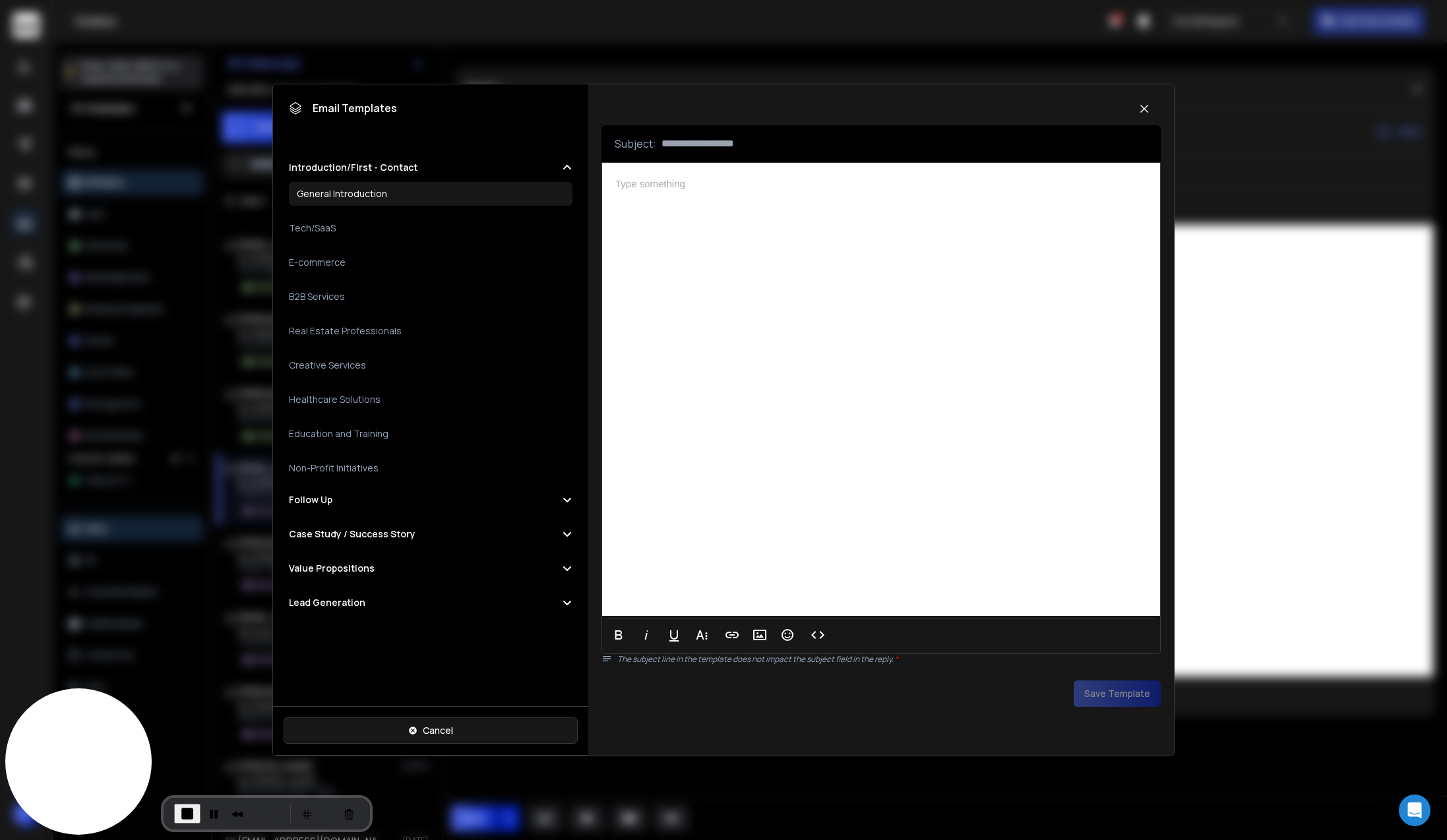
click at [695, 205] on div at bounding box center [881, 389] width 558 height 453
click at [1120, 691] on button "Save Template" at bounding box center [1117, 693] width 87 height 26
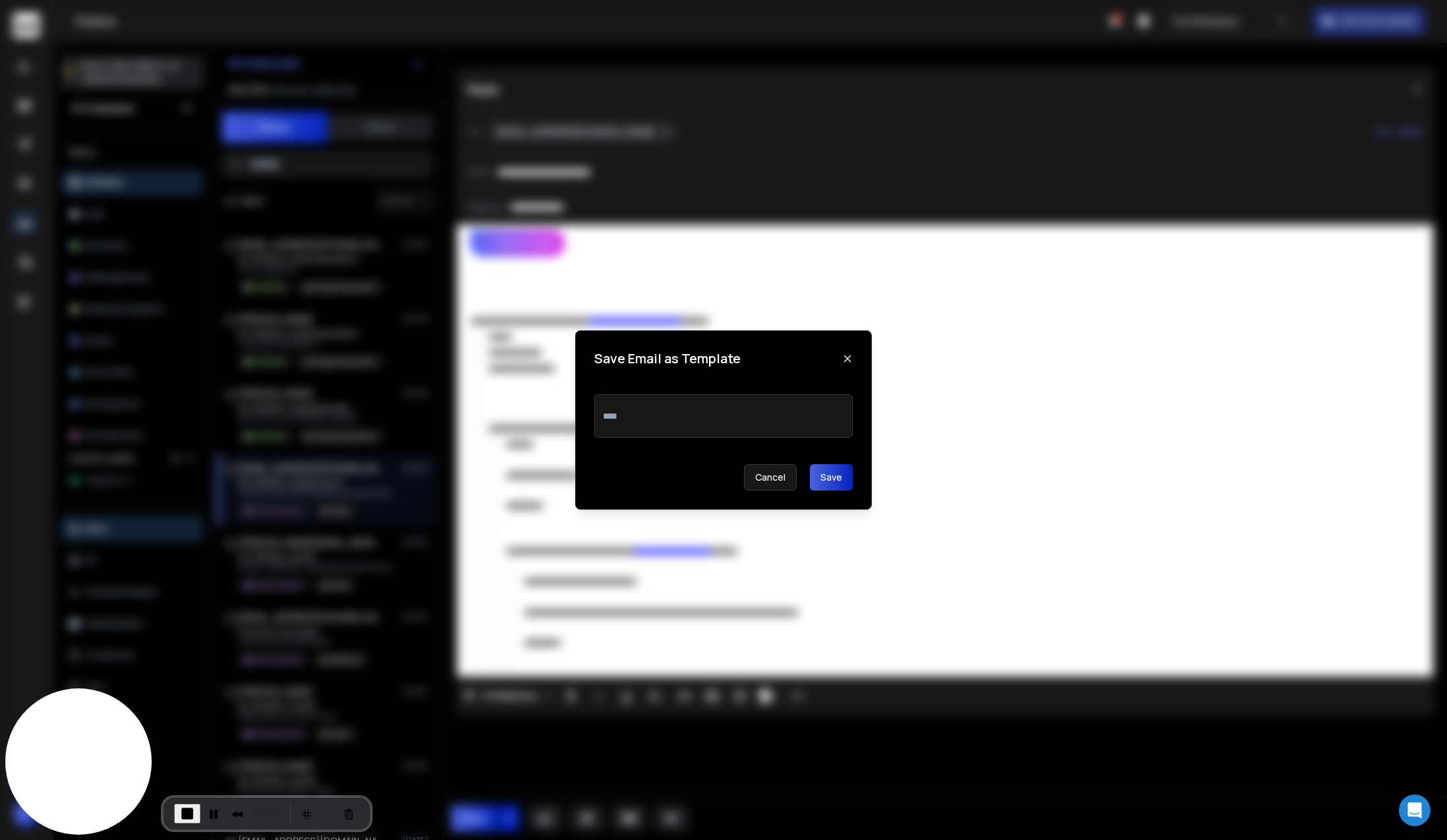
click at [714, 422] on input at bounding box center [724, 416] width 259 height 43
type input "**********"
click at [836, 486] on button "Save" at bounding box center [832, 477] width 43 height 26
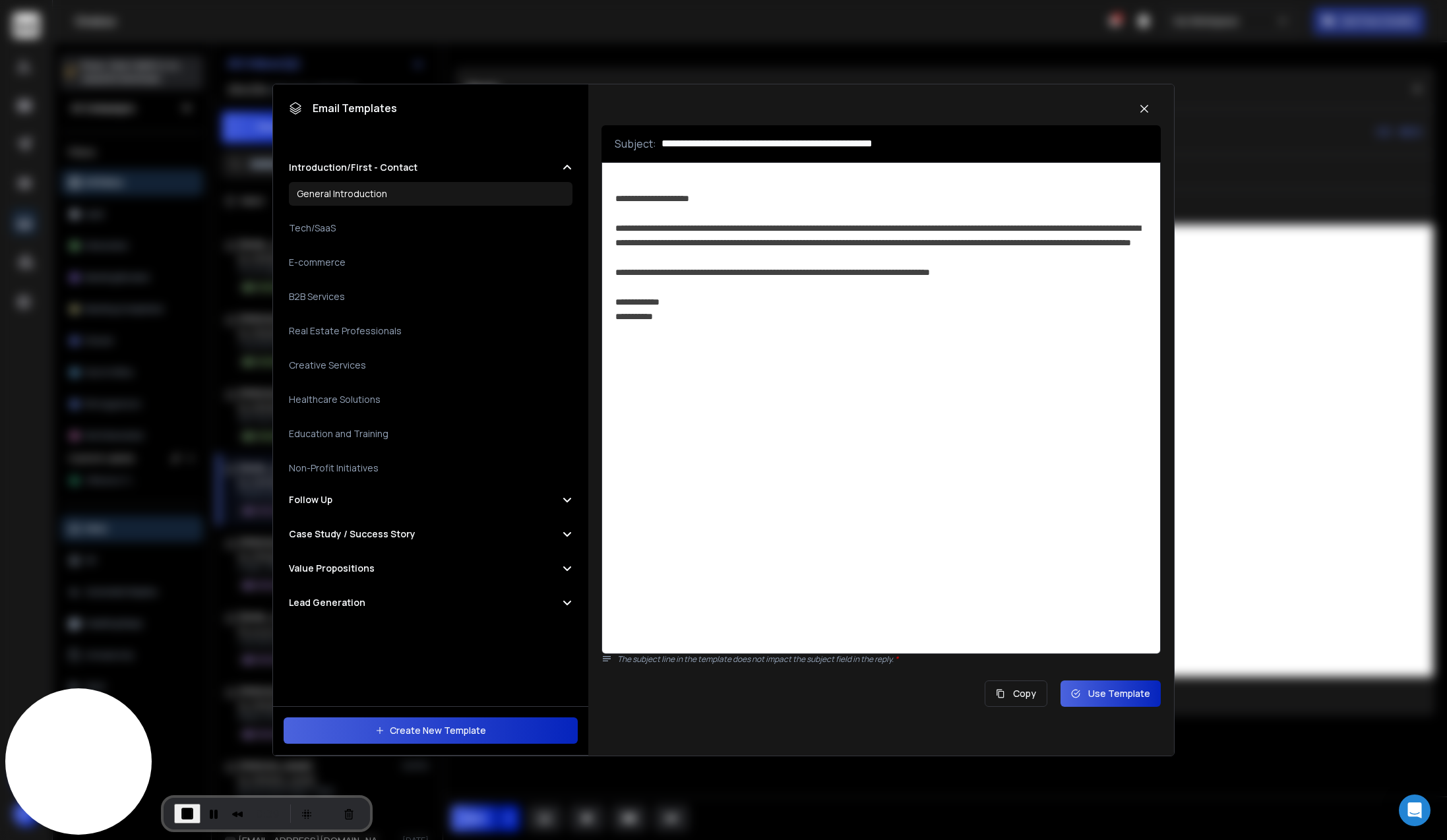
click at [1139, 106] on icon at bounding box center [1144, 109] width 12 height 12
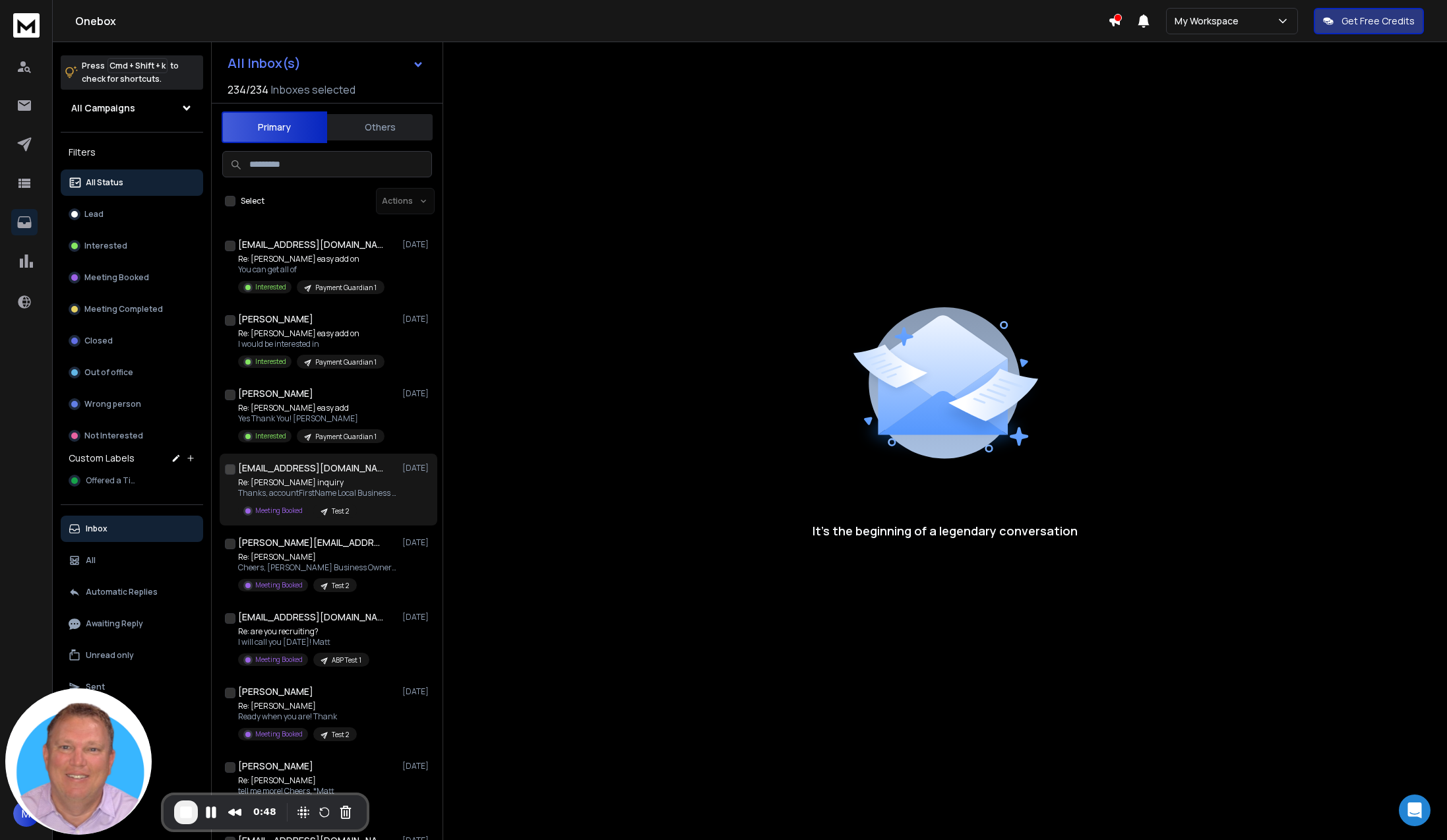
click at [382, 488] on p "Re: [PERSON_NAME] inquiry" at bounding box center [317, 483] width 158 height 10
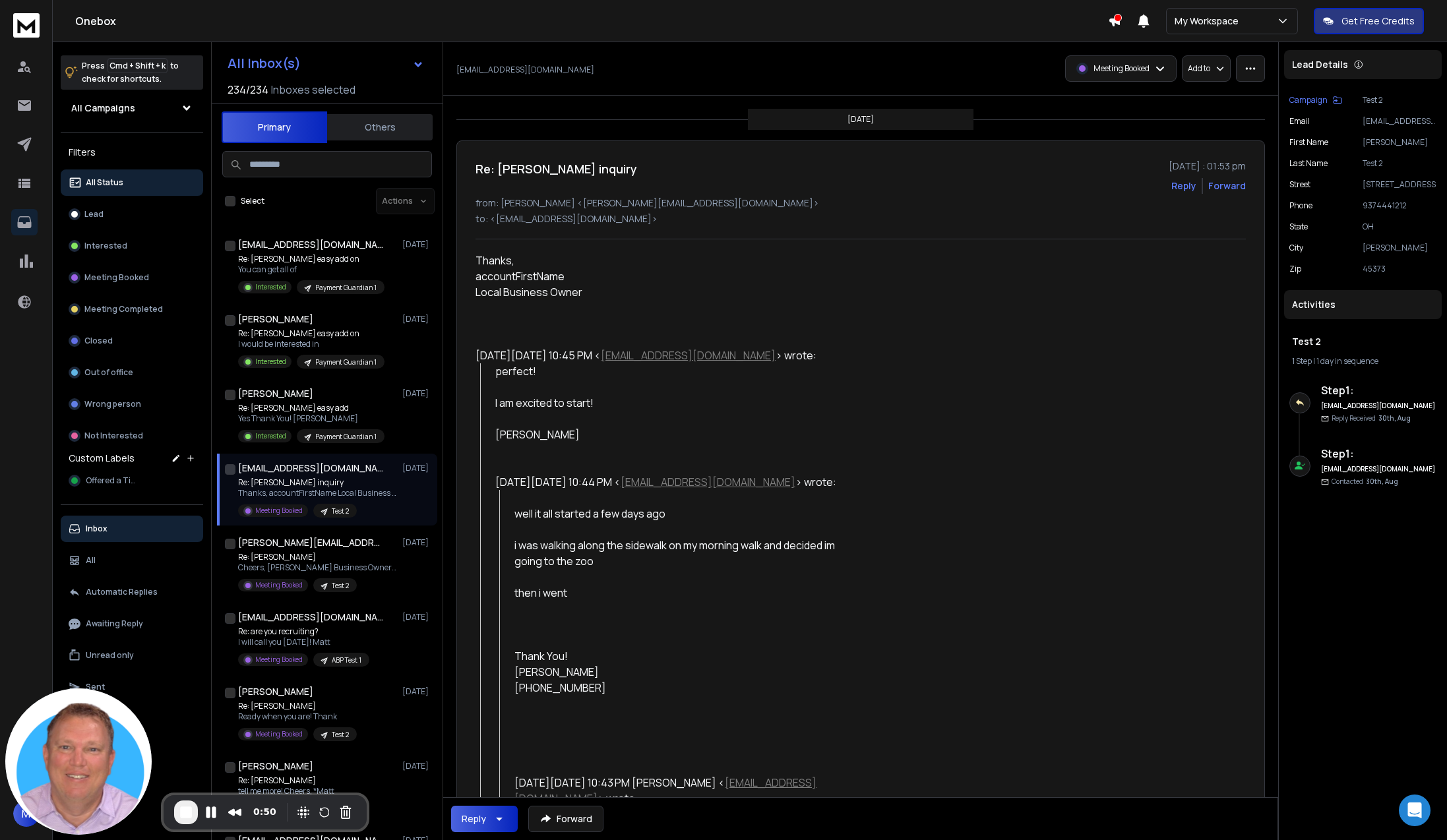
click at [486, 819] on div "Reply" at bounding box center [474, 819] width 25 height 13
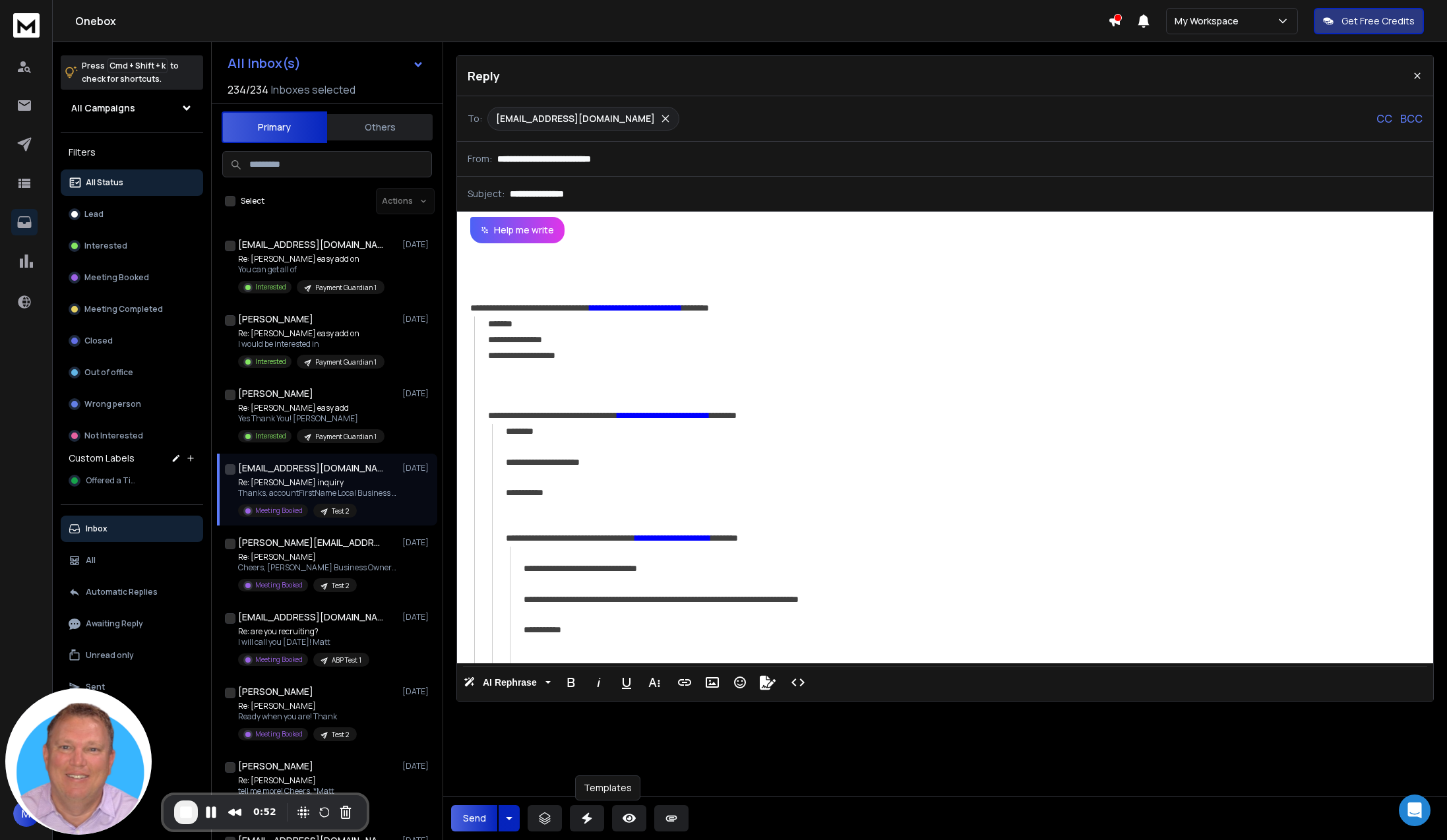
click at [551, 819] on icon at bounding box center [545, 816] width 11 height 8
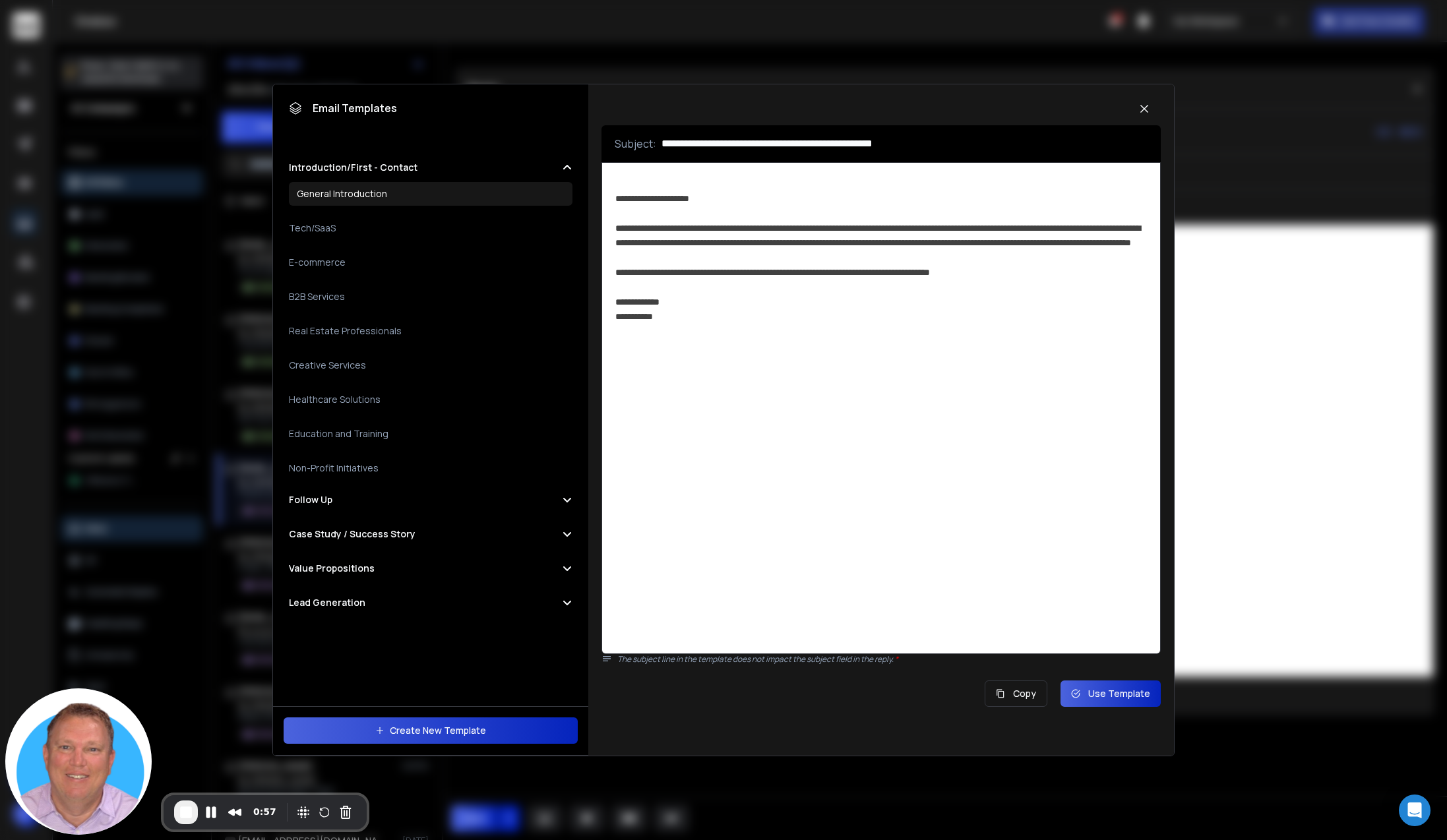
click at [448, 609] on button "Lead Generation" at bounding box center [431, 602] width 284 height 13
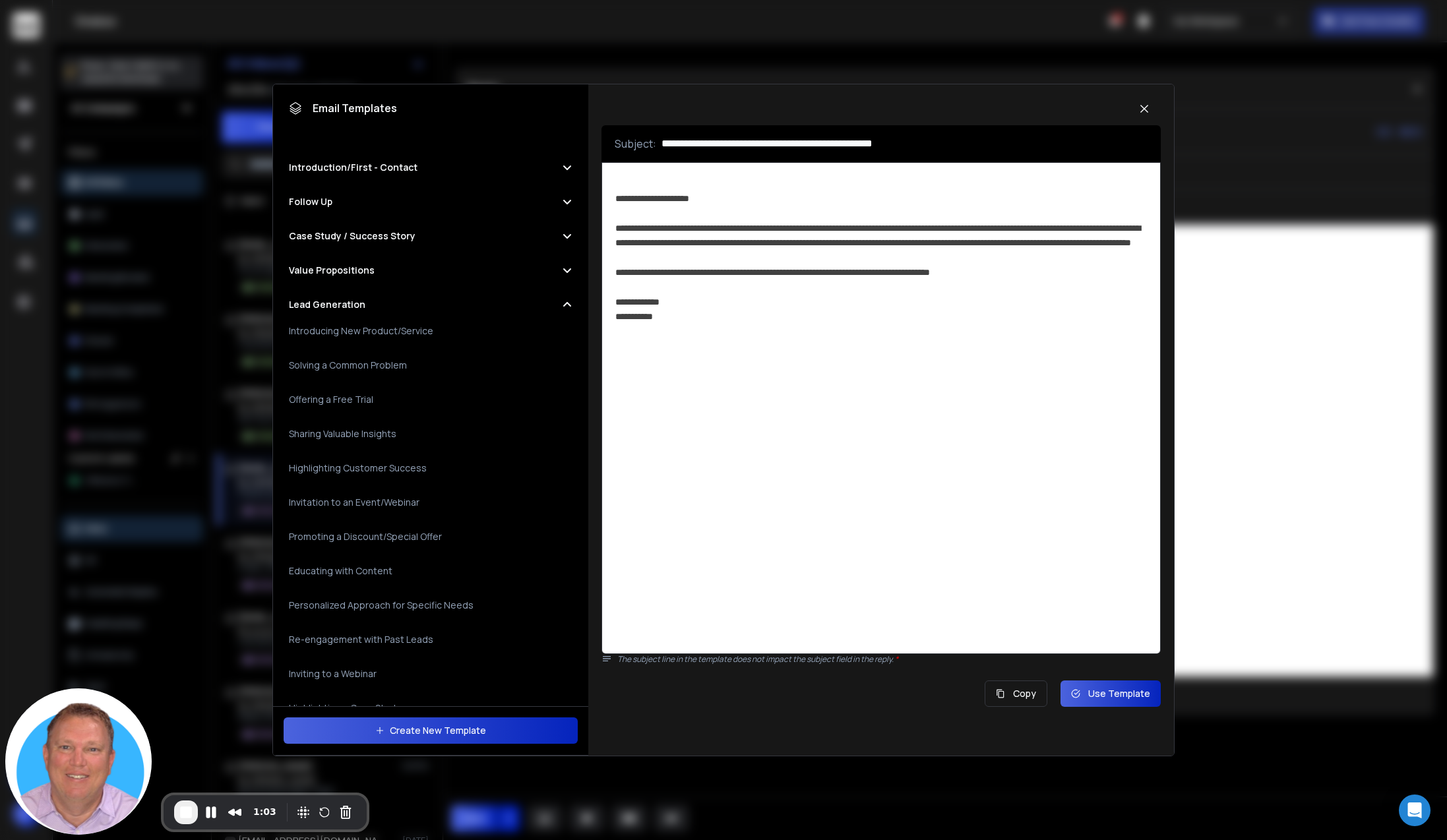
click at [458, 174] on button "Introduction/First - Contact" at bounding box center [431, 168] width 284 height 13
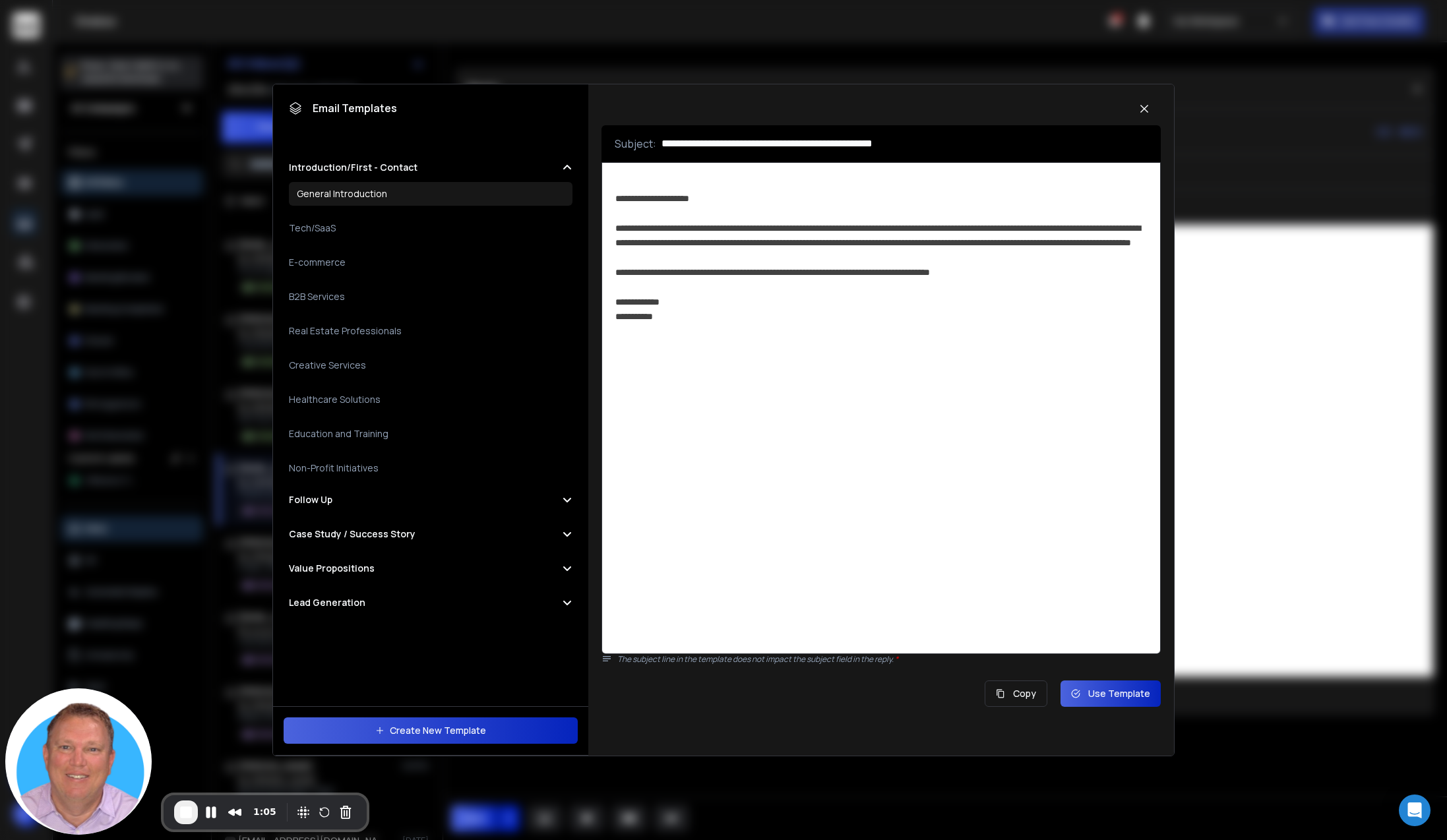
click at [521, 506] on button "Follow Up" at bounding box center [431, 500] width 284 height 13
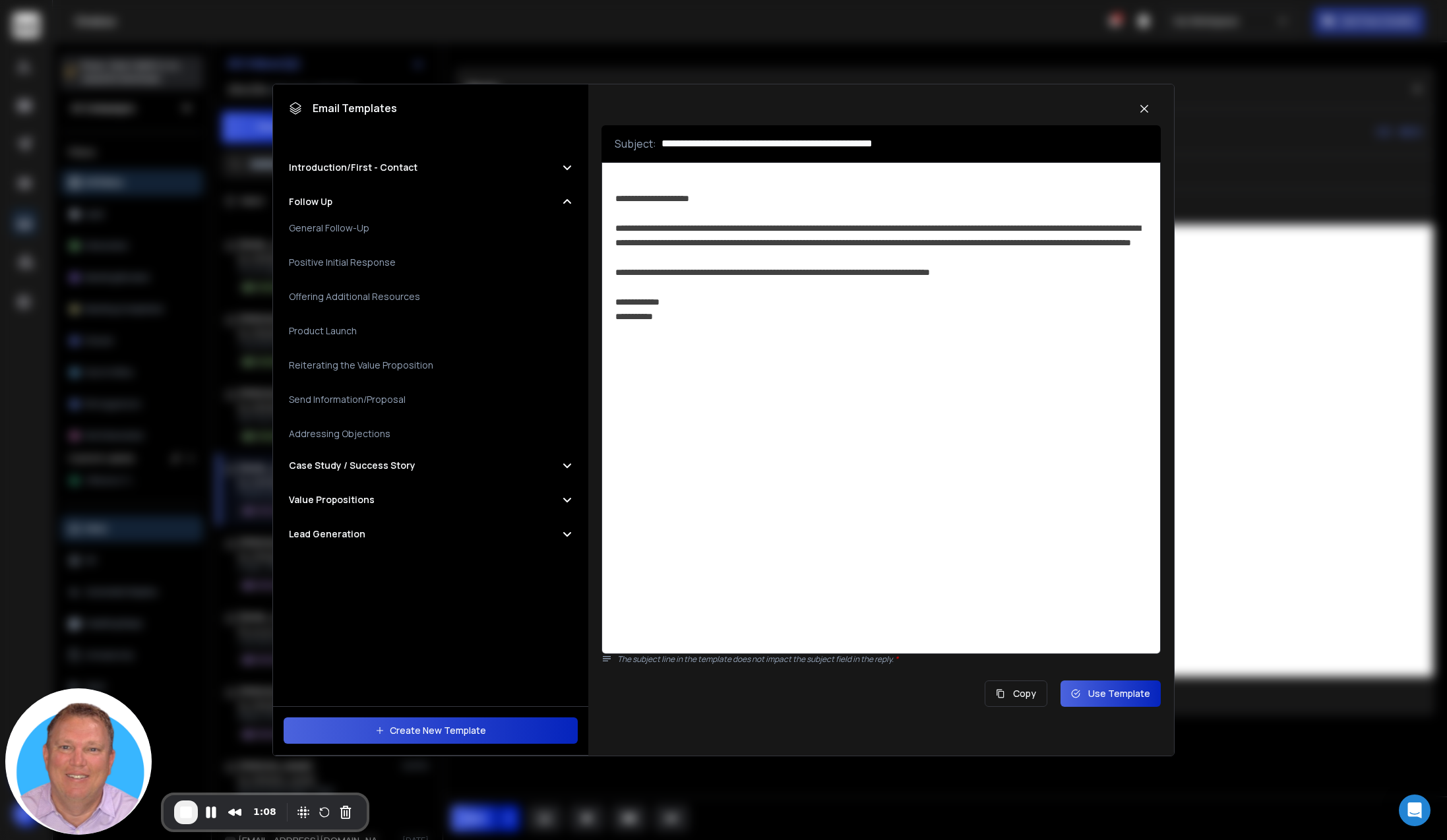
click at [539, 472] on button "Case Study / Success Story" at bounding box center [431, 465] width 284 height 13
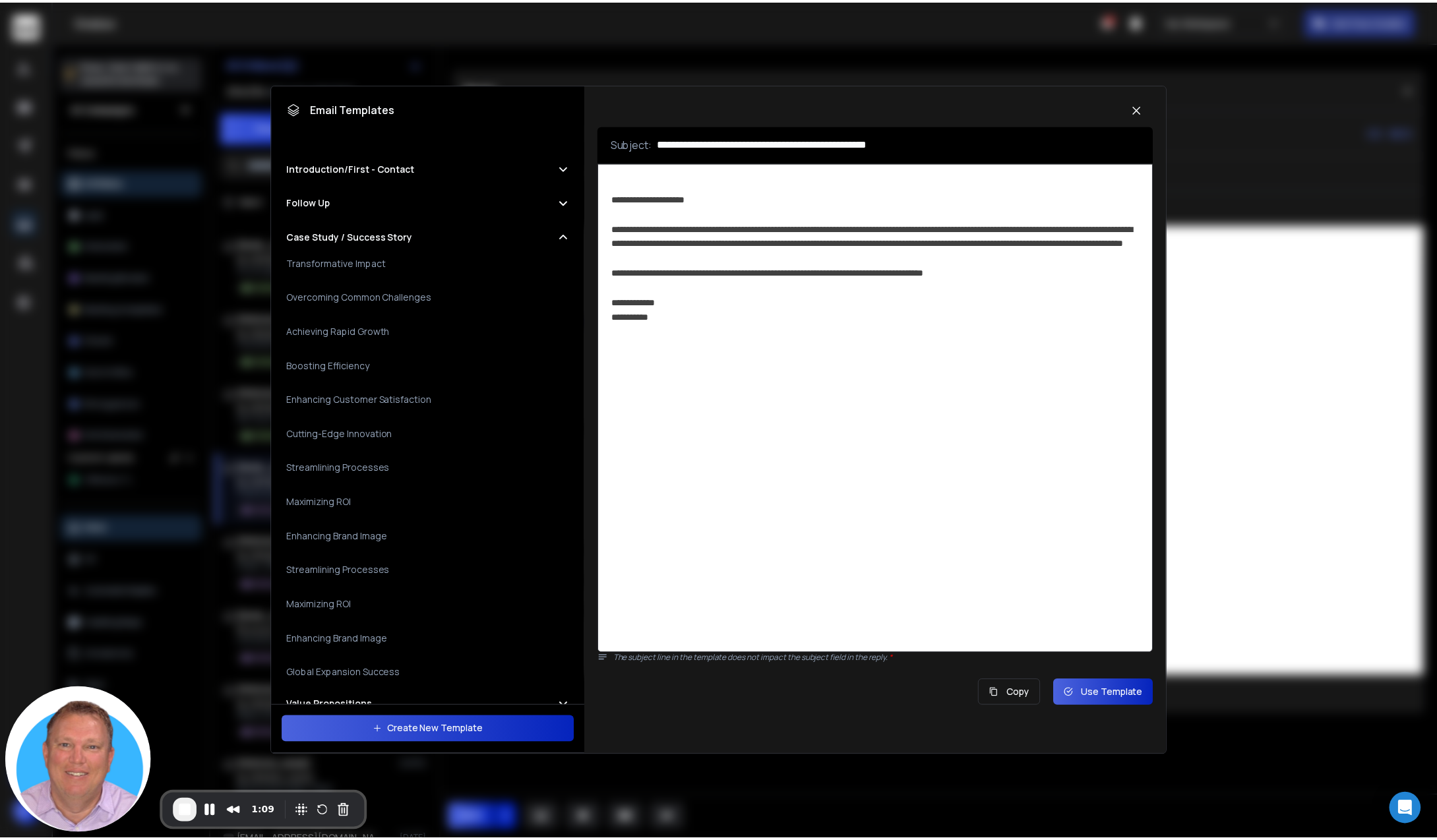
scroll to position [141, 0]
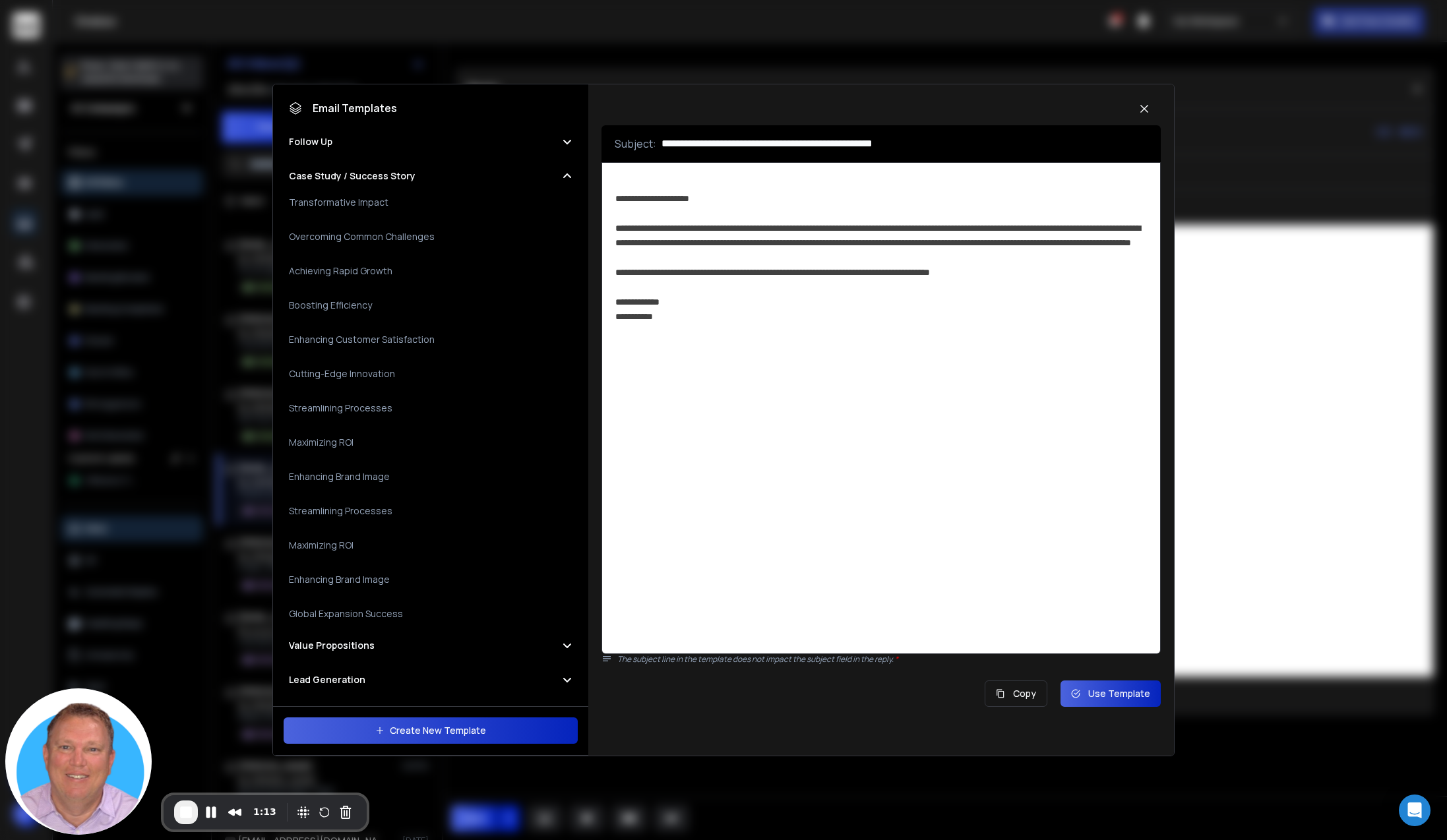
click at [467, 734] on button "Create New Template" at bounding box center [431, 730] width 294 height 26
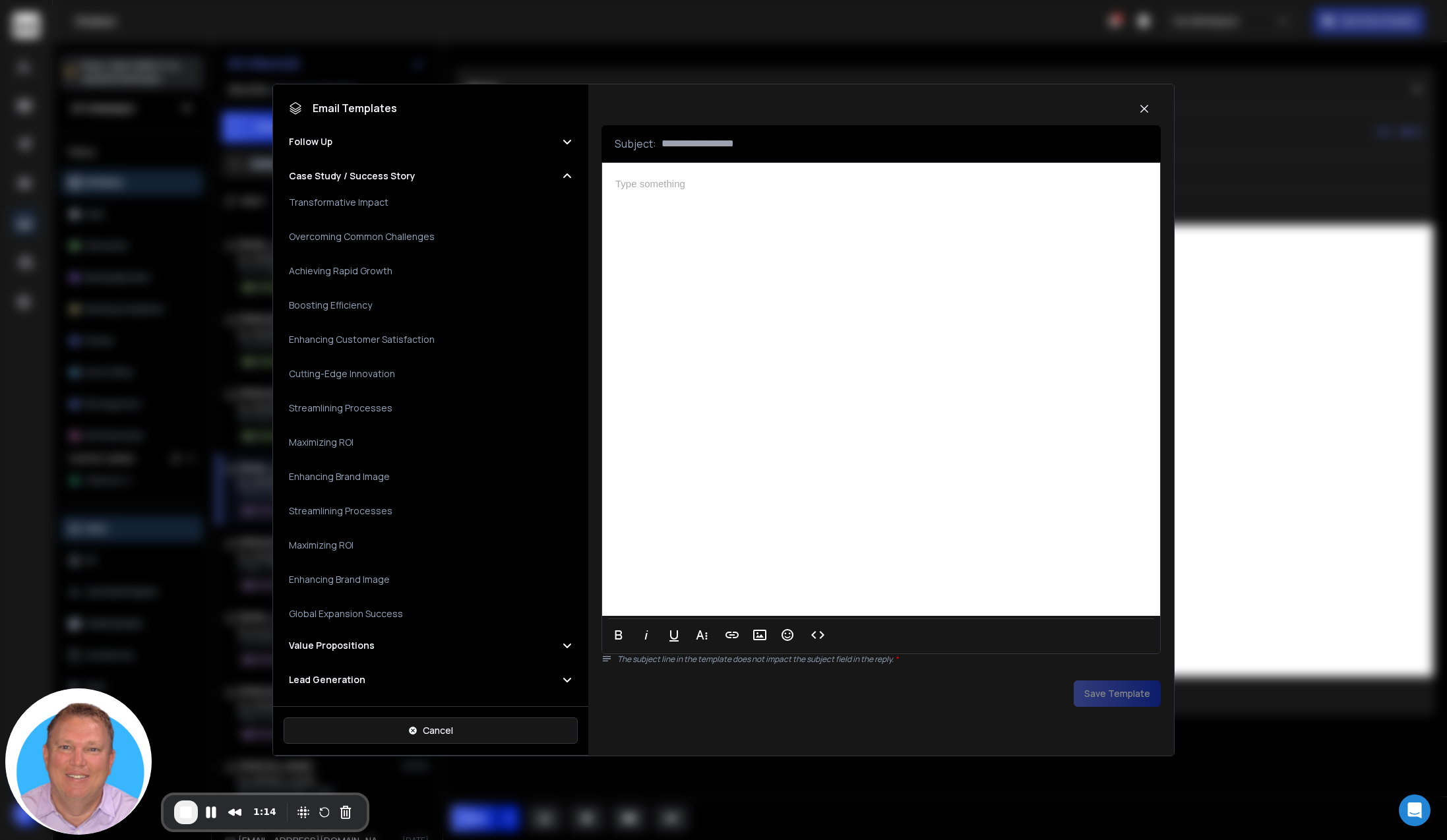
click at [710, 226] on div at bounding box center [881, 389] width 558 height 453
click at [718, 152] on input at bounding box center [905, 143] width 486 height 16
type input "****"
click at [325, 810] on button "Restart Recording" at bounding box center [324, 812] width 16 height 16
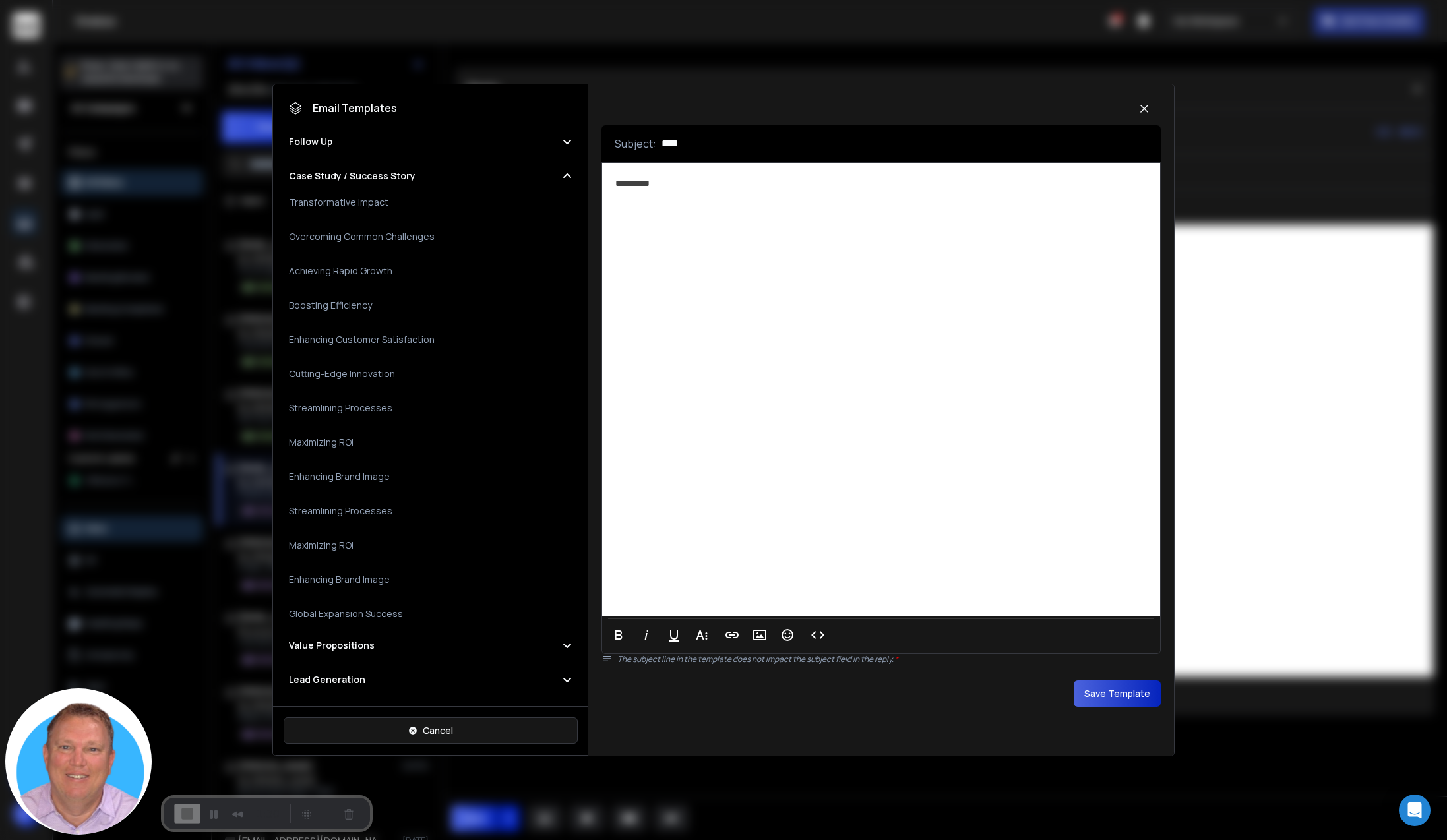
click at [721, 839] on div "3" at bounding box center [724, 846] width 1447 height 13
click at [1142, 112] on icon at bounding box center [1144, 109] width 8 height 8
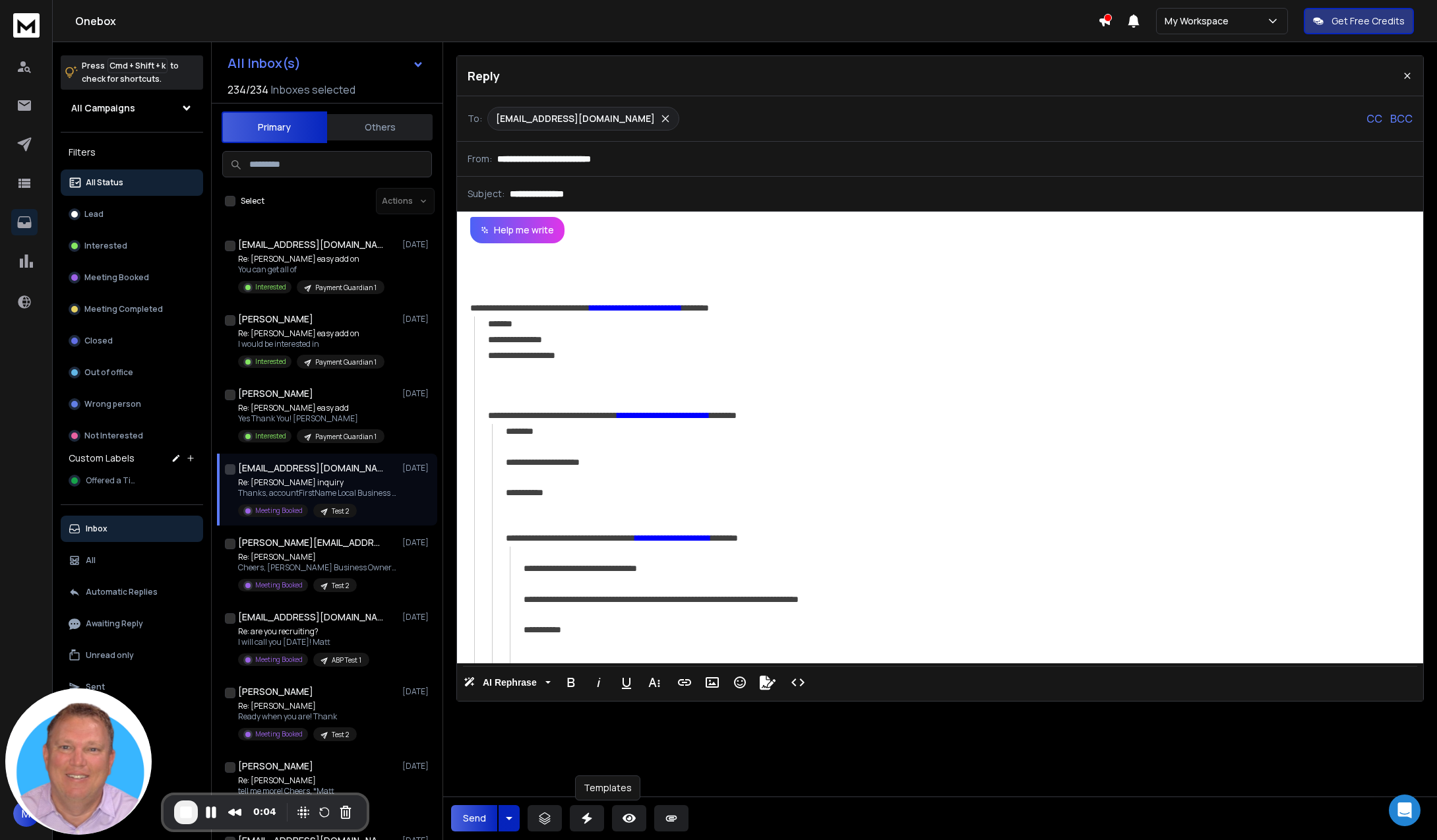
click at [551, 820] on icon at bounding box center [545, 816] width 11 height 8
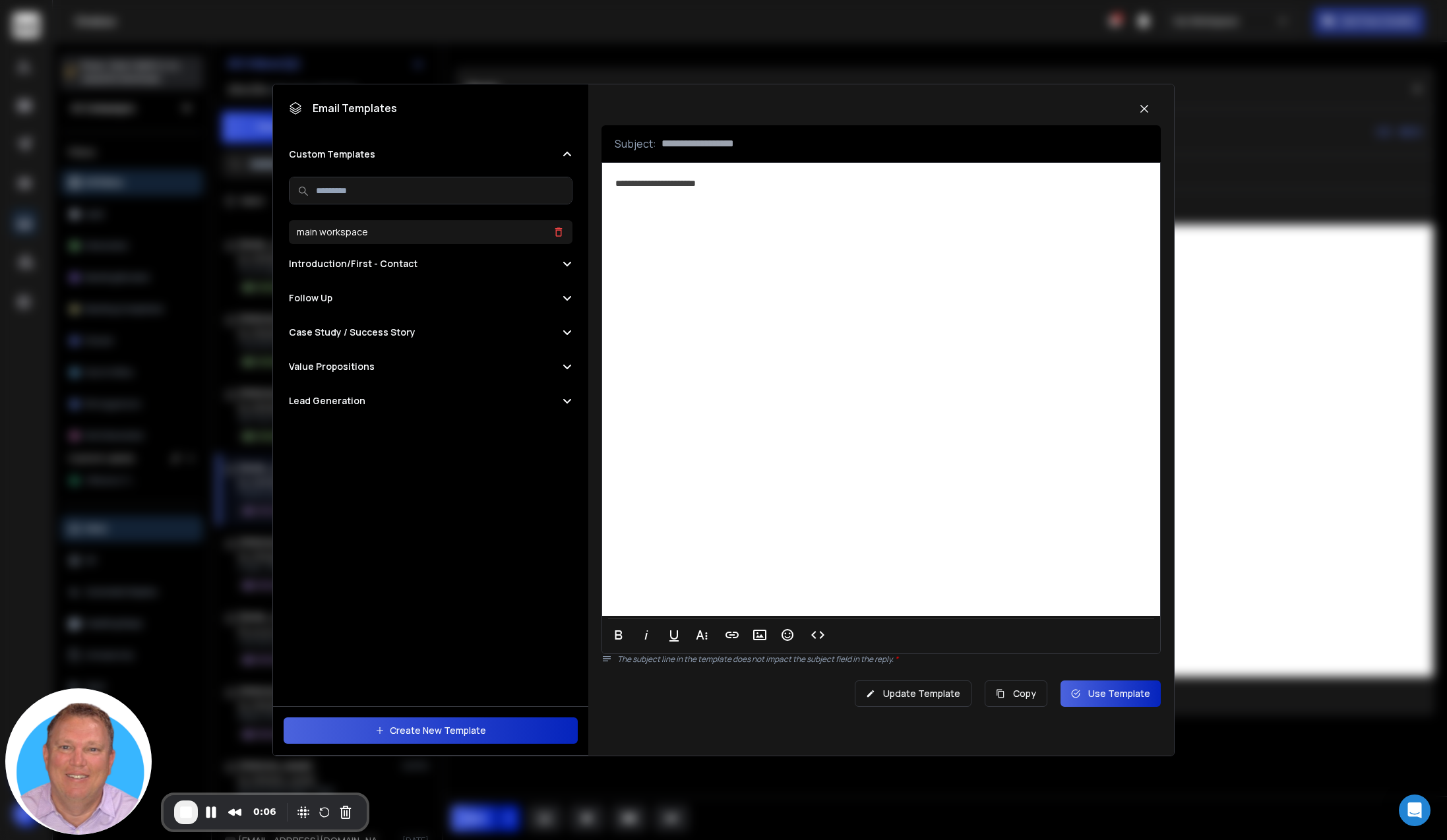
click at [553, 238] on icon at bounding box center [559, 232] width 12 height 12
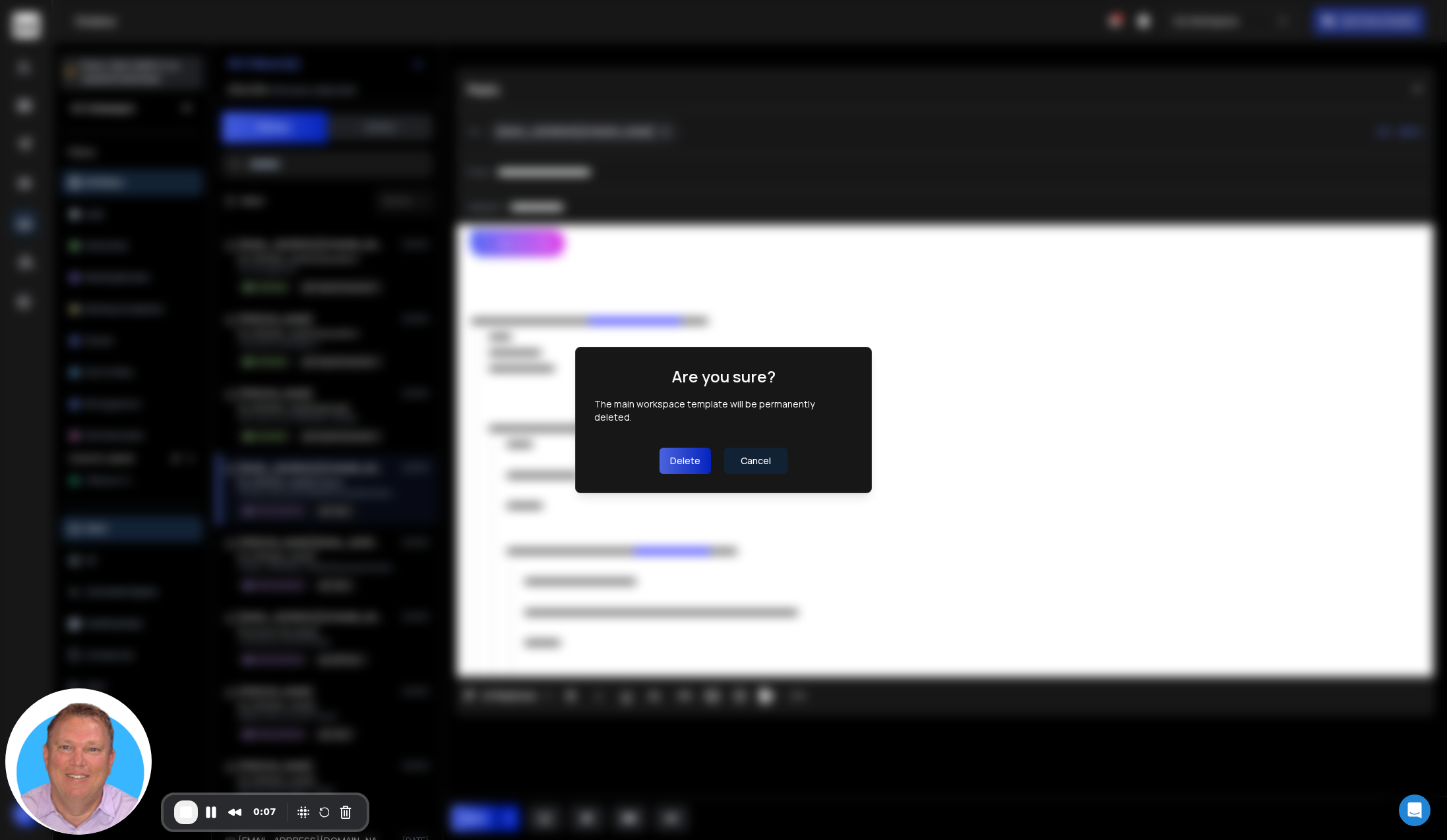
click at [681, 467] on button "Delete" at bounding box center [685, 460] width 51 height 26
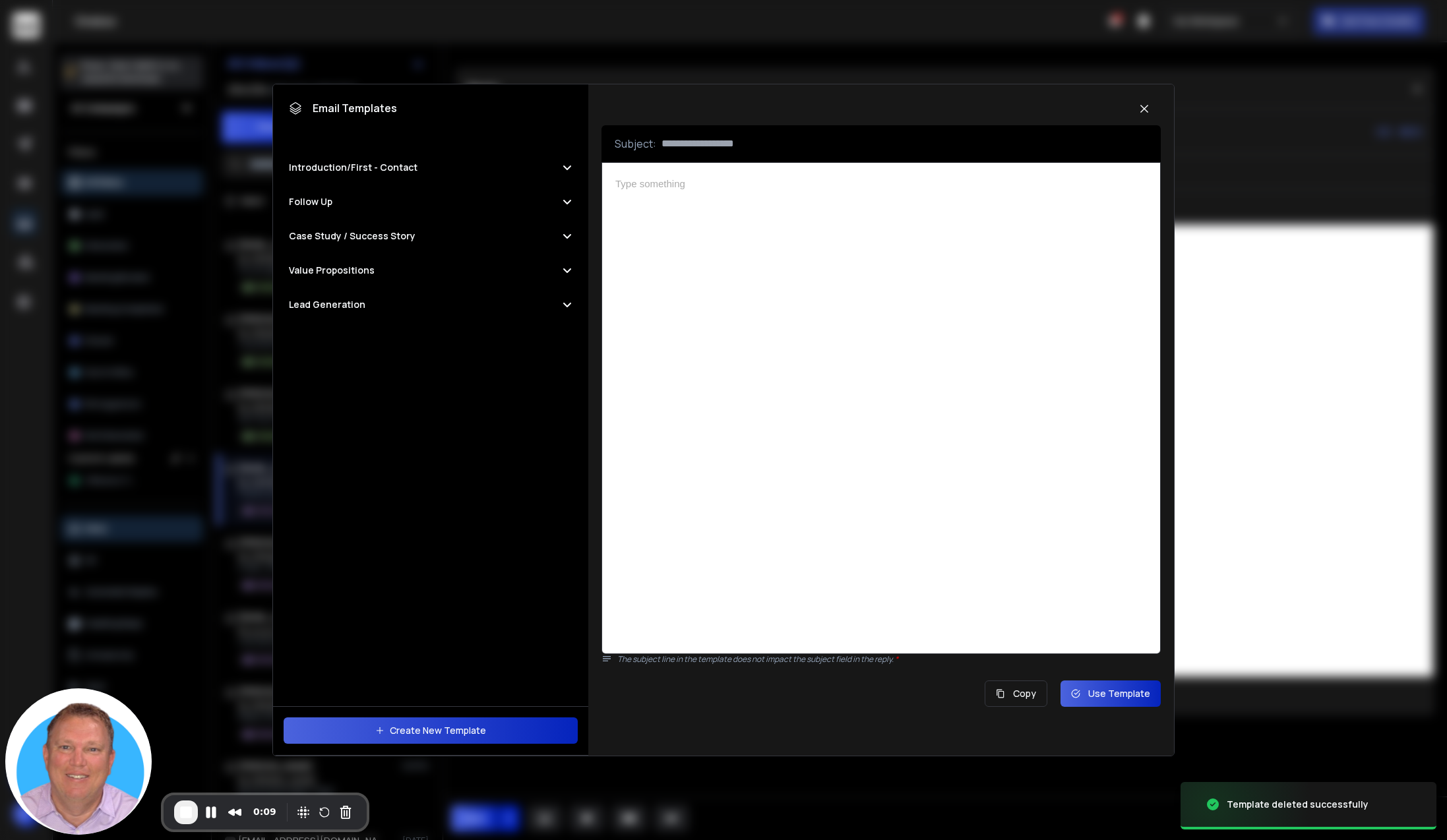
click at [463, 730] on button "Create New Template" at bounding box center [431, 730] width 294 height 26
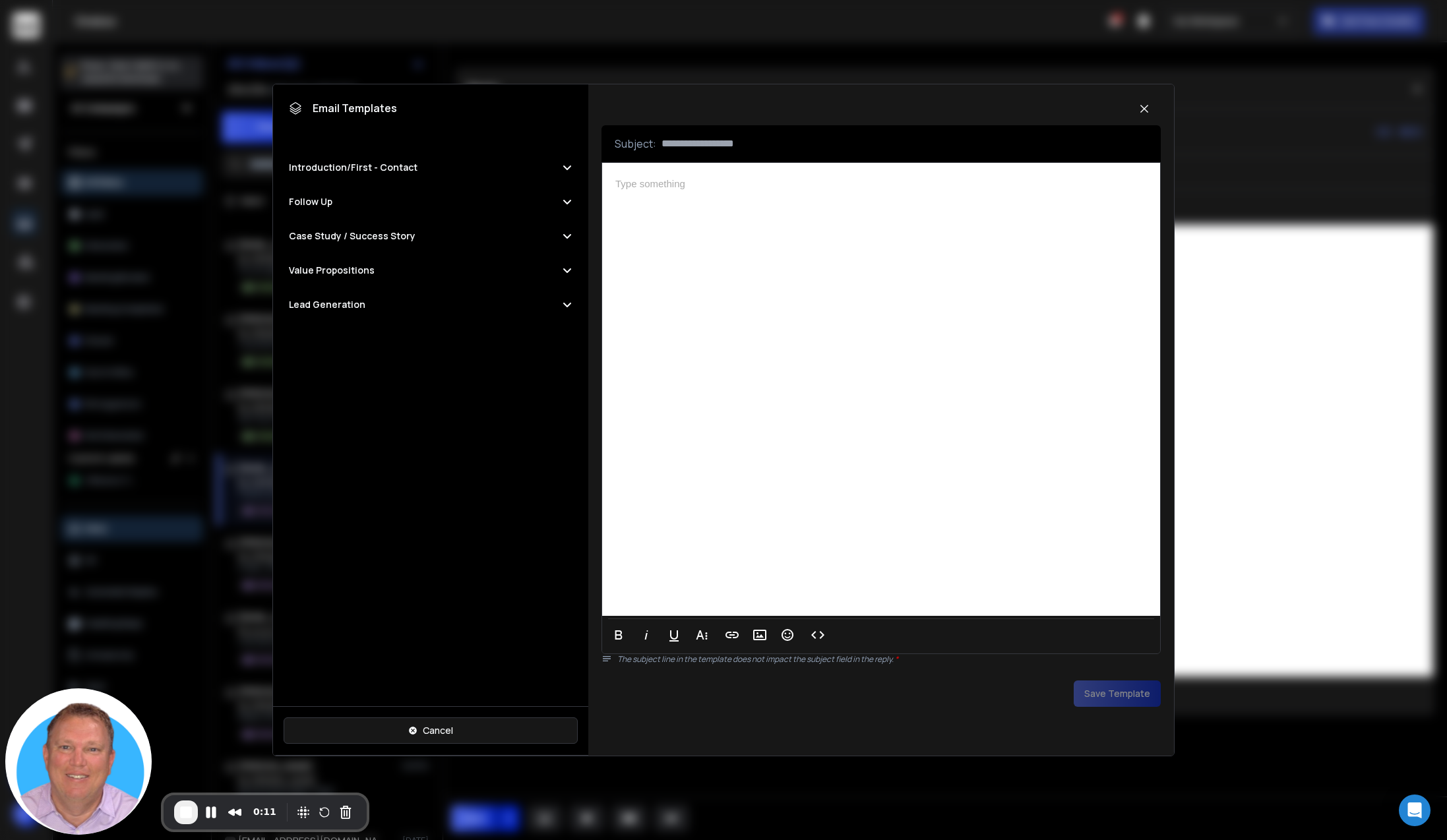
click at [735, 152] on input at bounding box center [905, 143] width 486 height 16
type input "******"
click at [1118, 693] on button "Save Template" at bounding box center [1117, 693] width 87 height 26
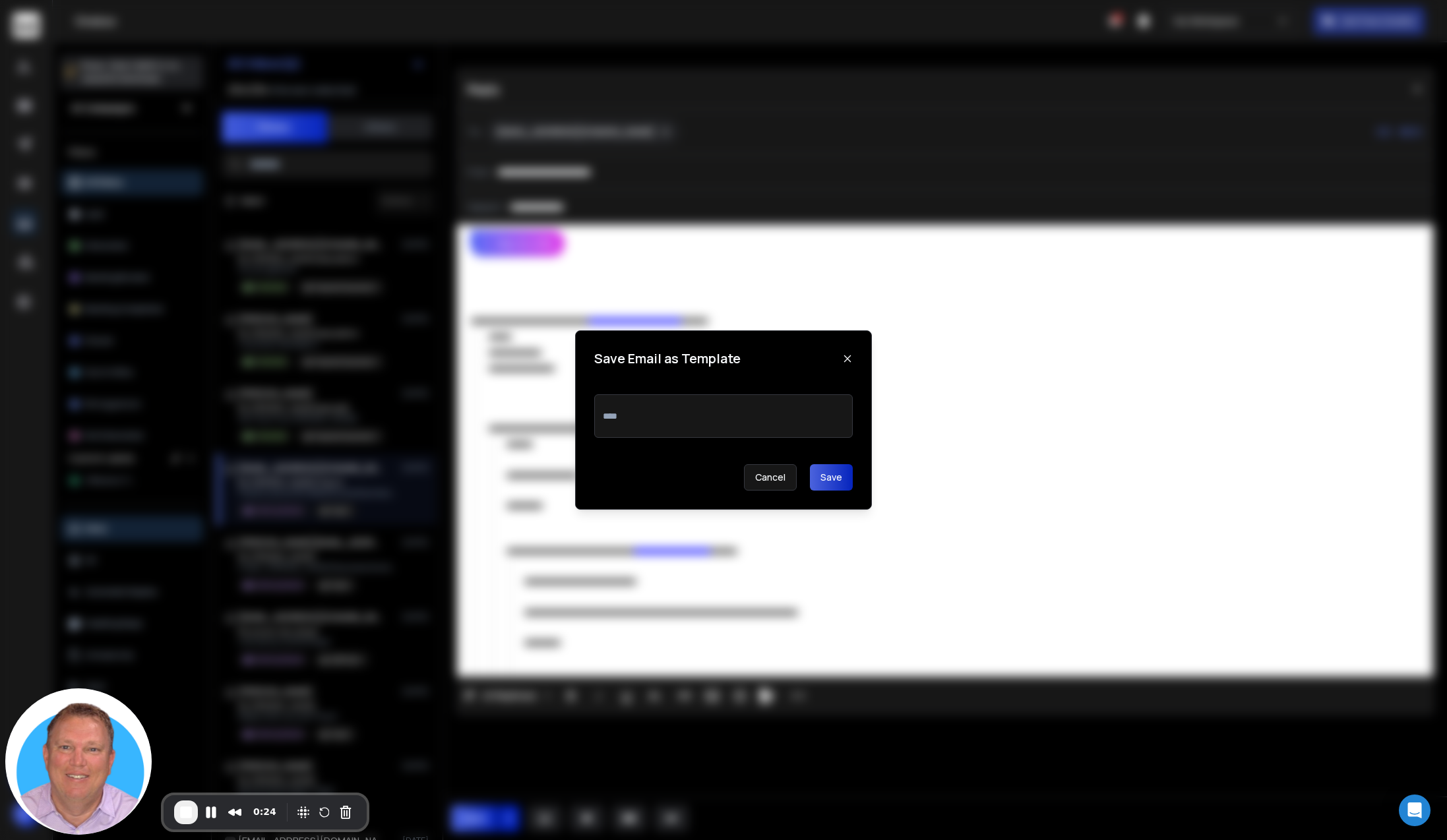
click at [682, 417] on input at bounding box center [724, 416] width 259 height 43
type input "**********"
click at [829, 483] on button "Save" at bounding box center [832, 477] width 43 height 26
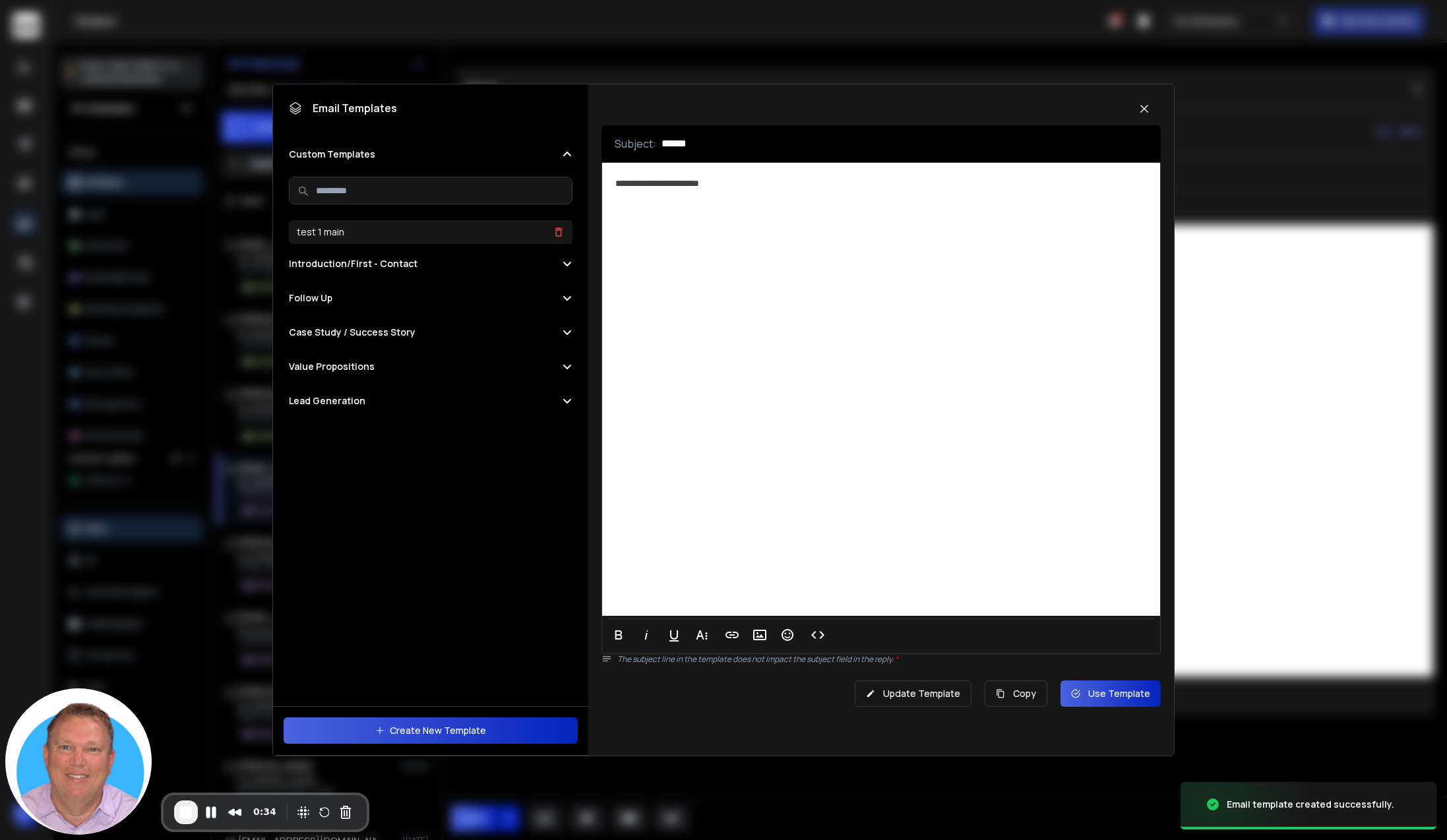
click at [320, 238] on h3 "test 1 main" at bounding box center [320, 232] width 48 height 13
click at [1092, 699] on button "Use Template" at bounding box center [1111, 693] width 101 height 26
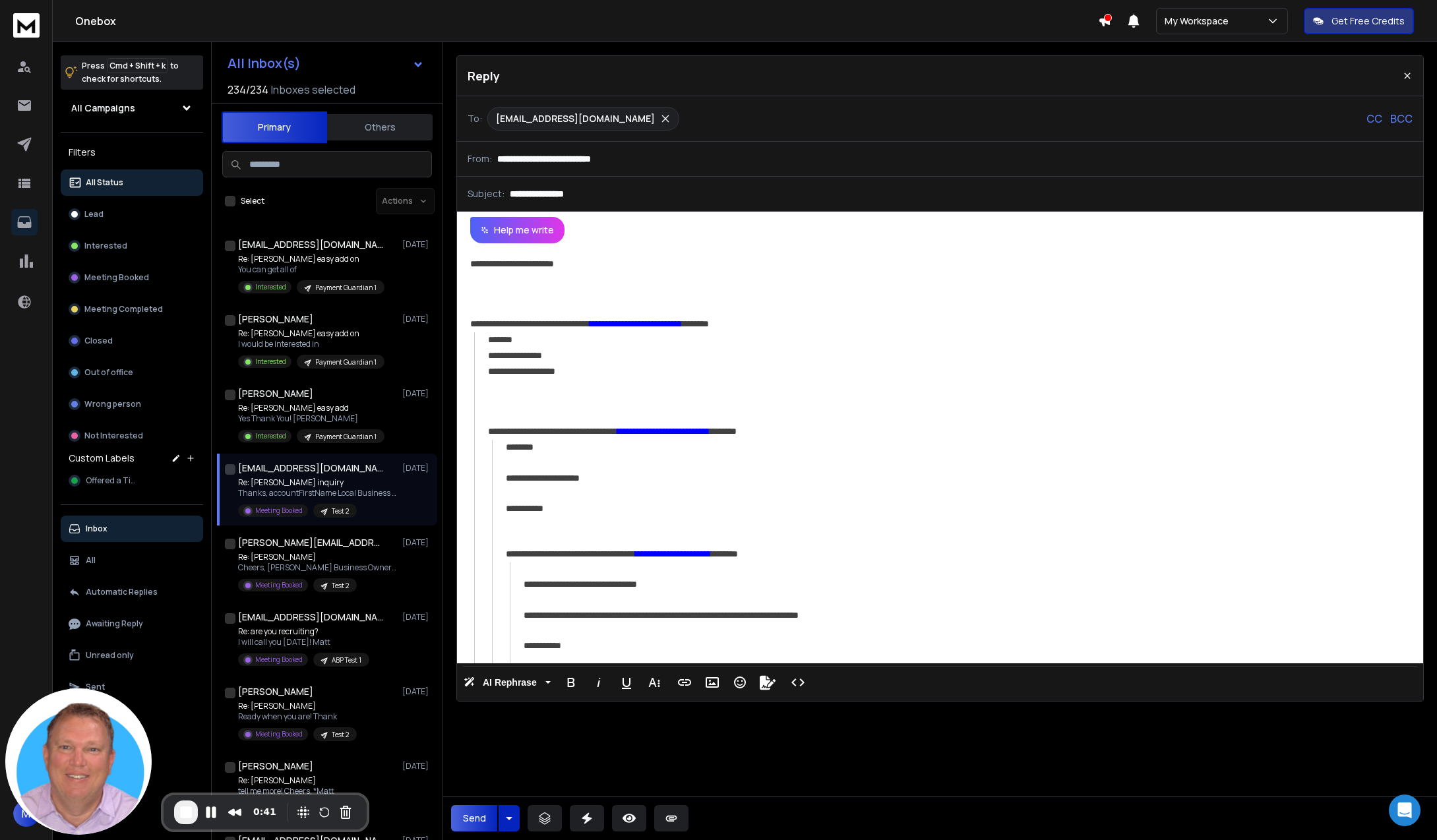
click at [1402, 81] on icon at bounding box center [1407, 76] width 10 height 10
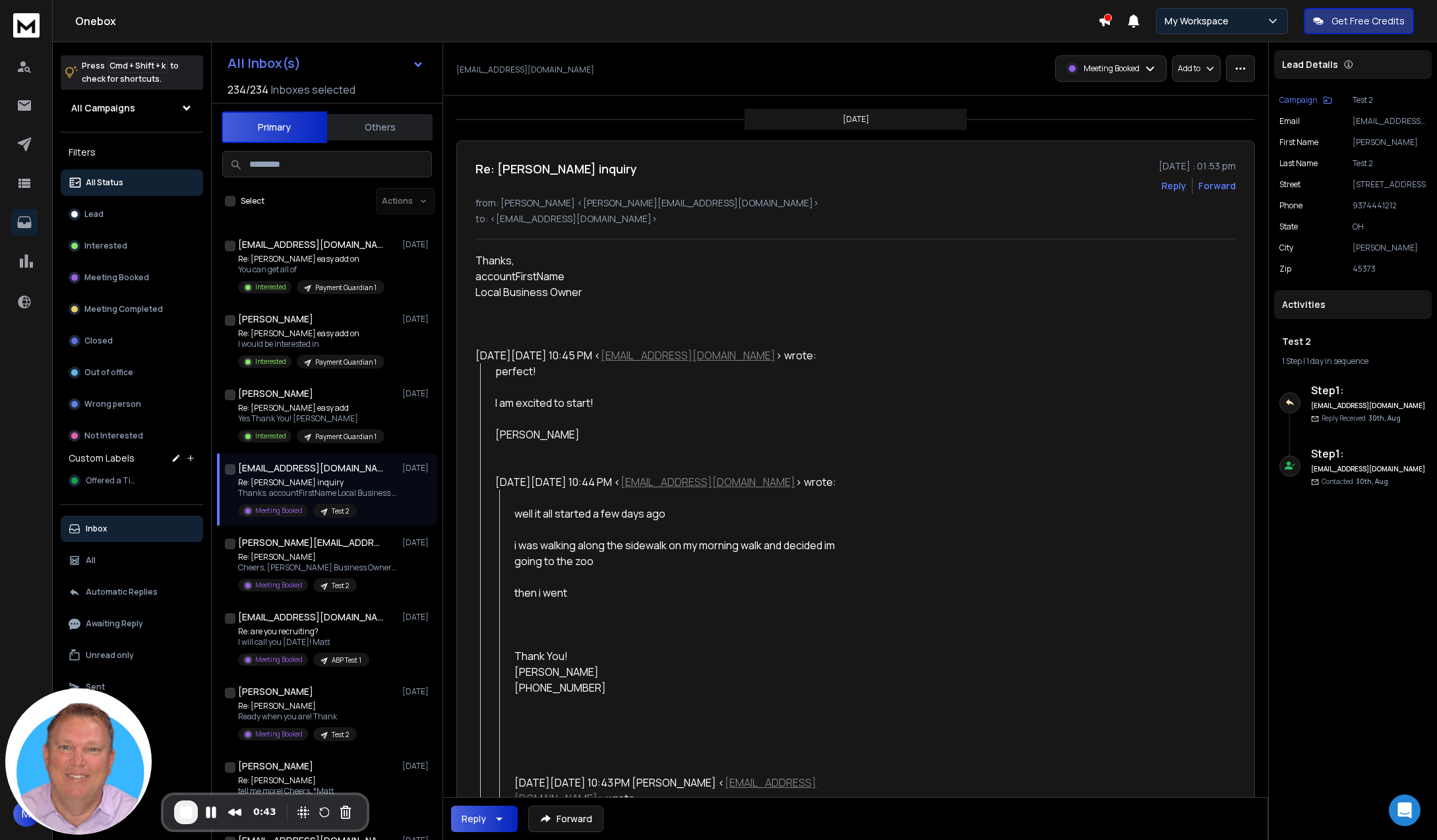
click at [1241, 28] on div "My Workspace" at bounding box center [1222, 21] width 115 height 13
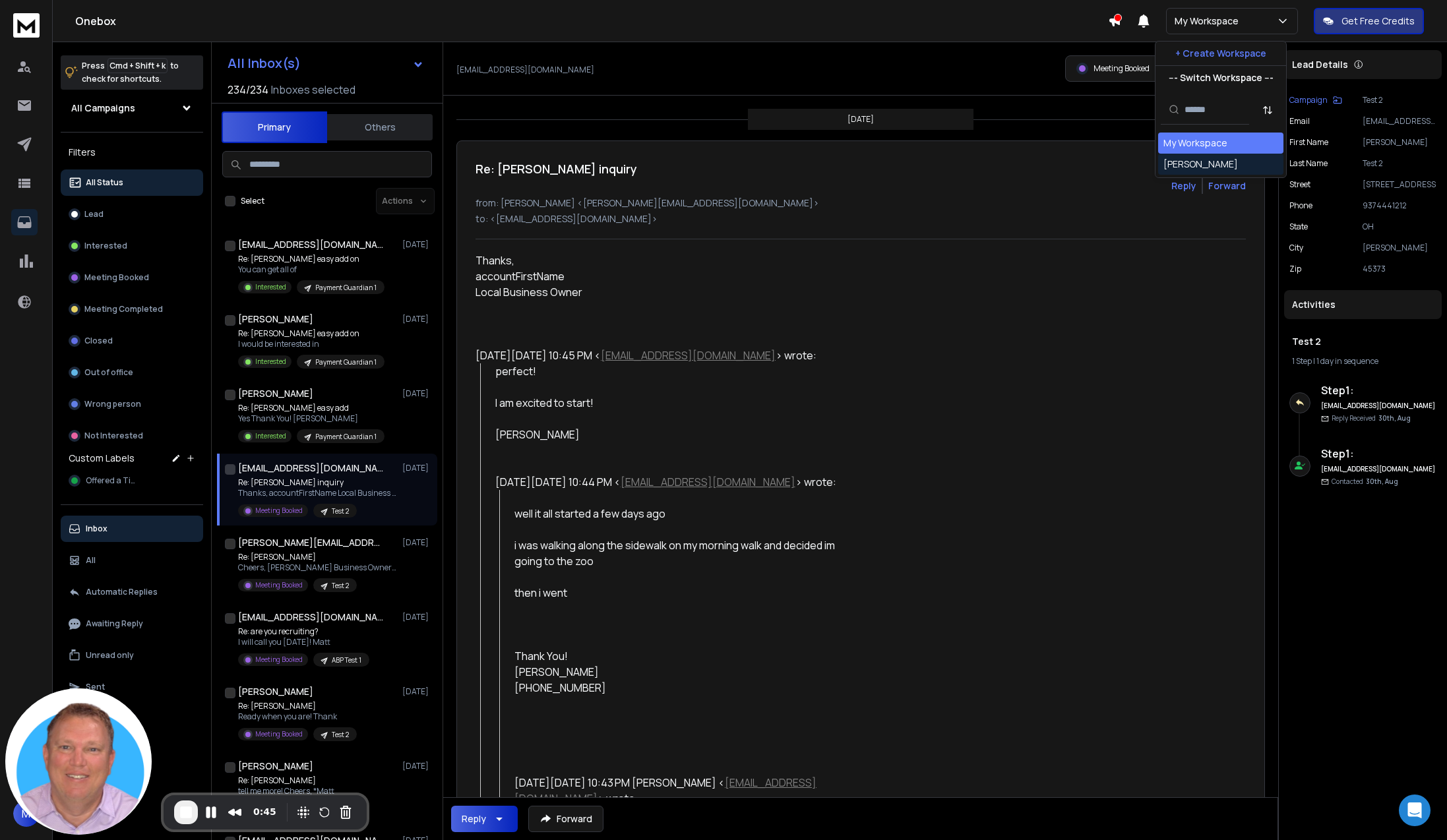
click at [1211, 171] on div "[PERSON_NAME]" at bounding box center [1201, 165] width 75 height 13
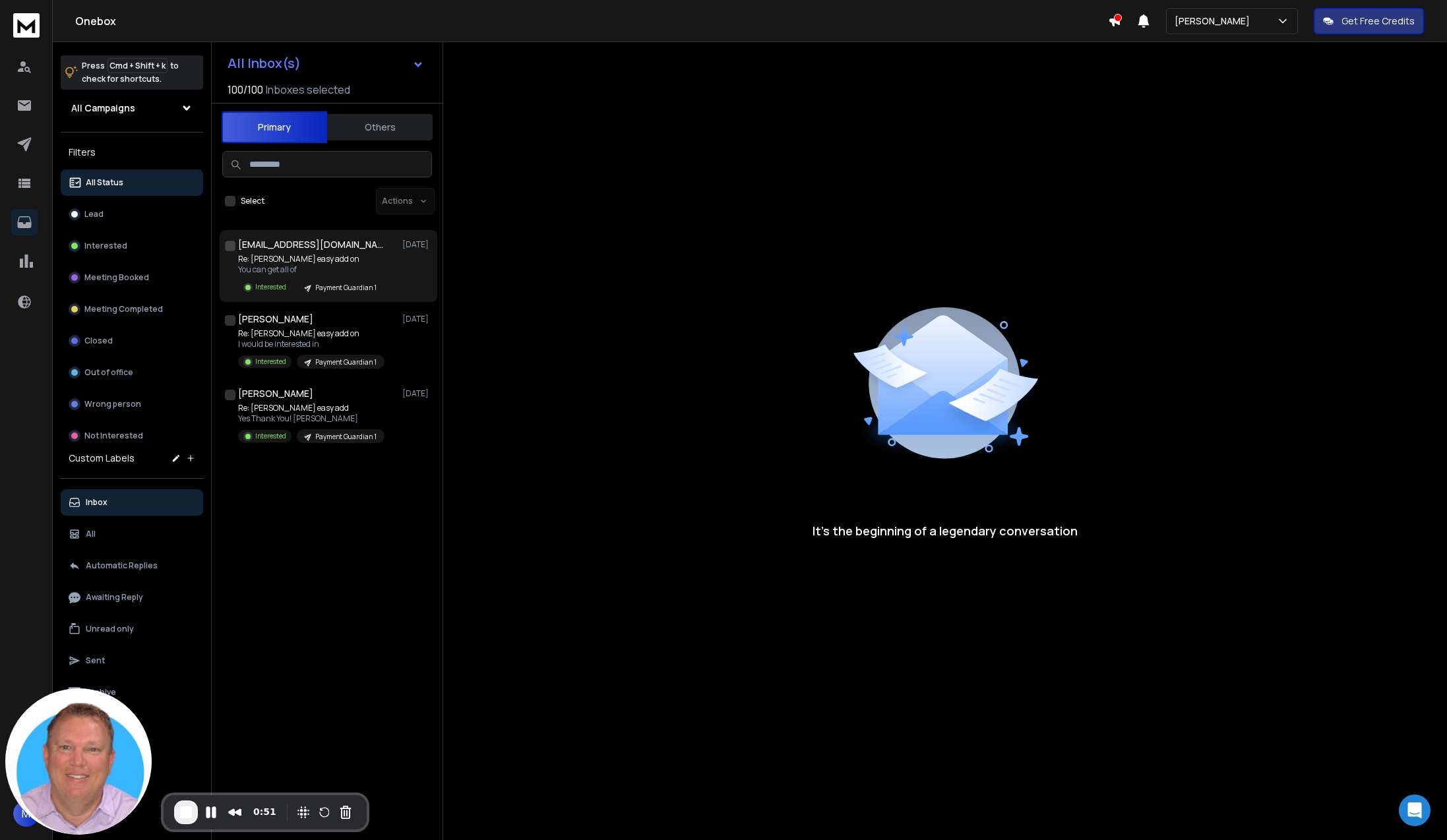
click at [384, 275] on p "You can get all of" at bounding box center [311, 270] width 147 height 10
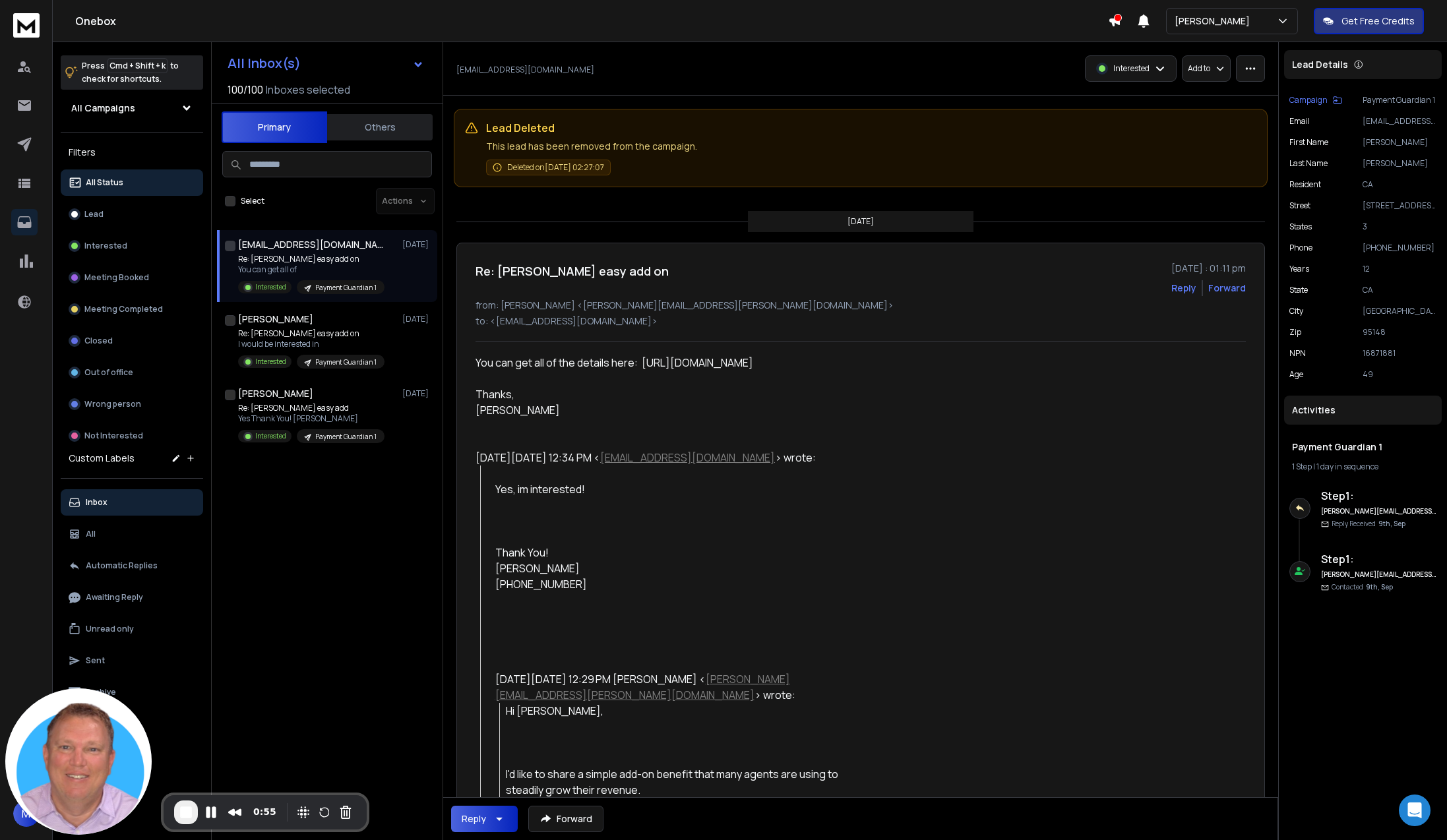
click at [486, 815] on div "Reply" at bounding box center [474, 819] width 25 height 13
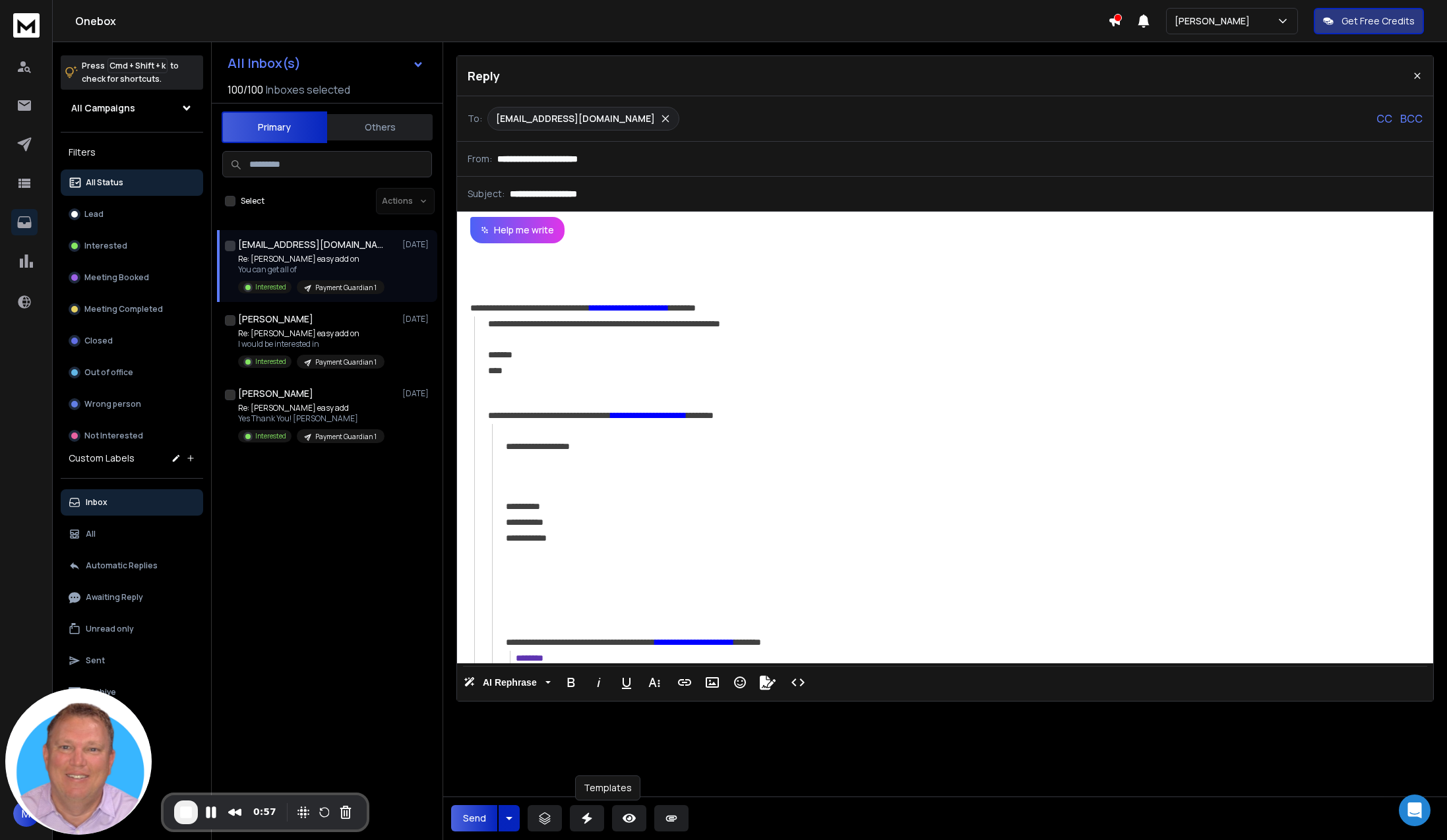
click at [551, 818] on icon at bounding box center [545, 818] width 13 height 13
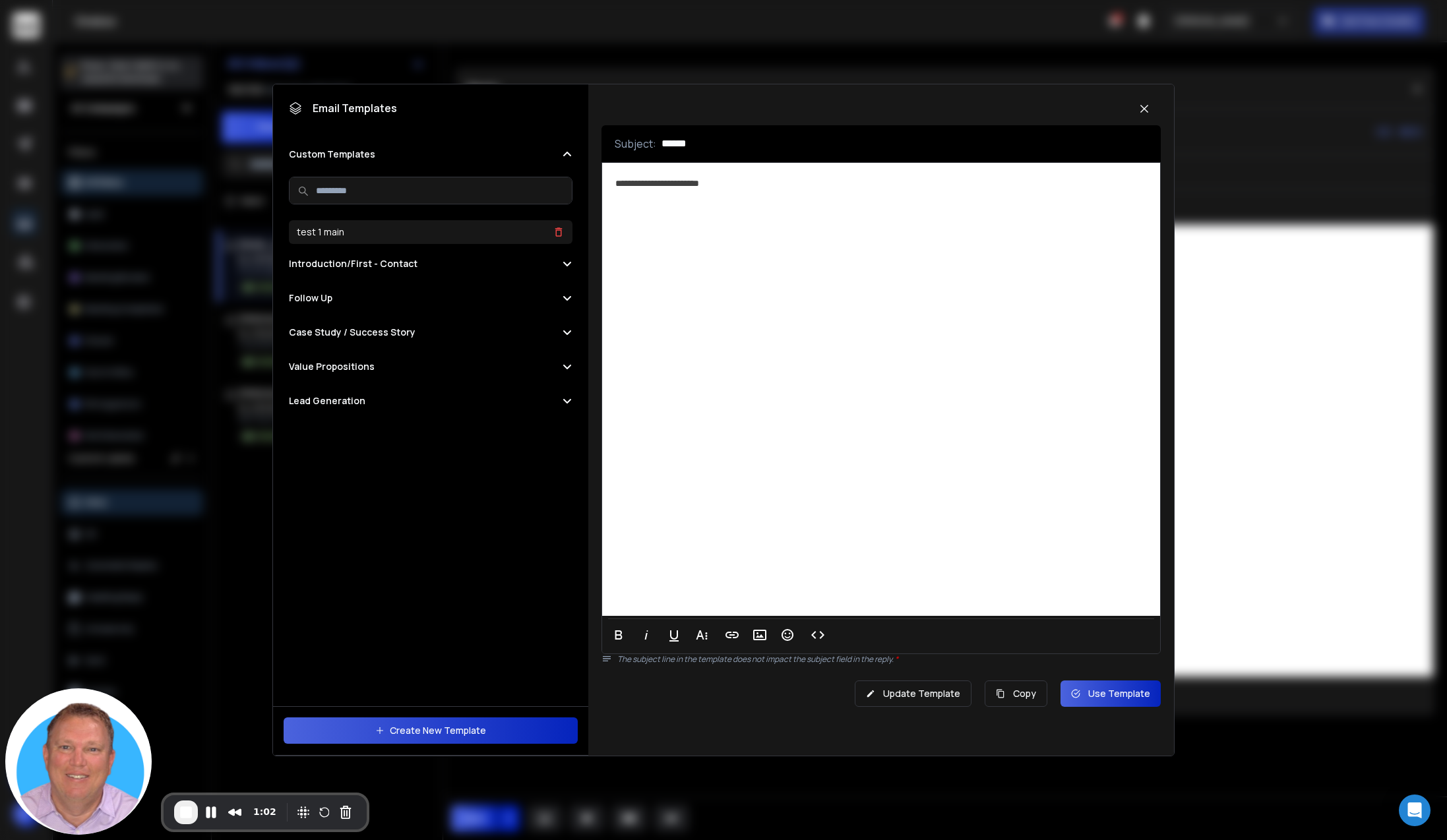
click at [448, 728] on button "Create New Template" at bounding box center [431, 730] width 294 height 26
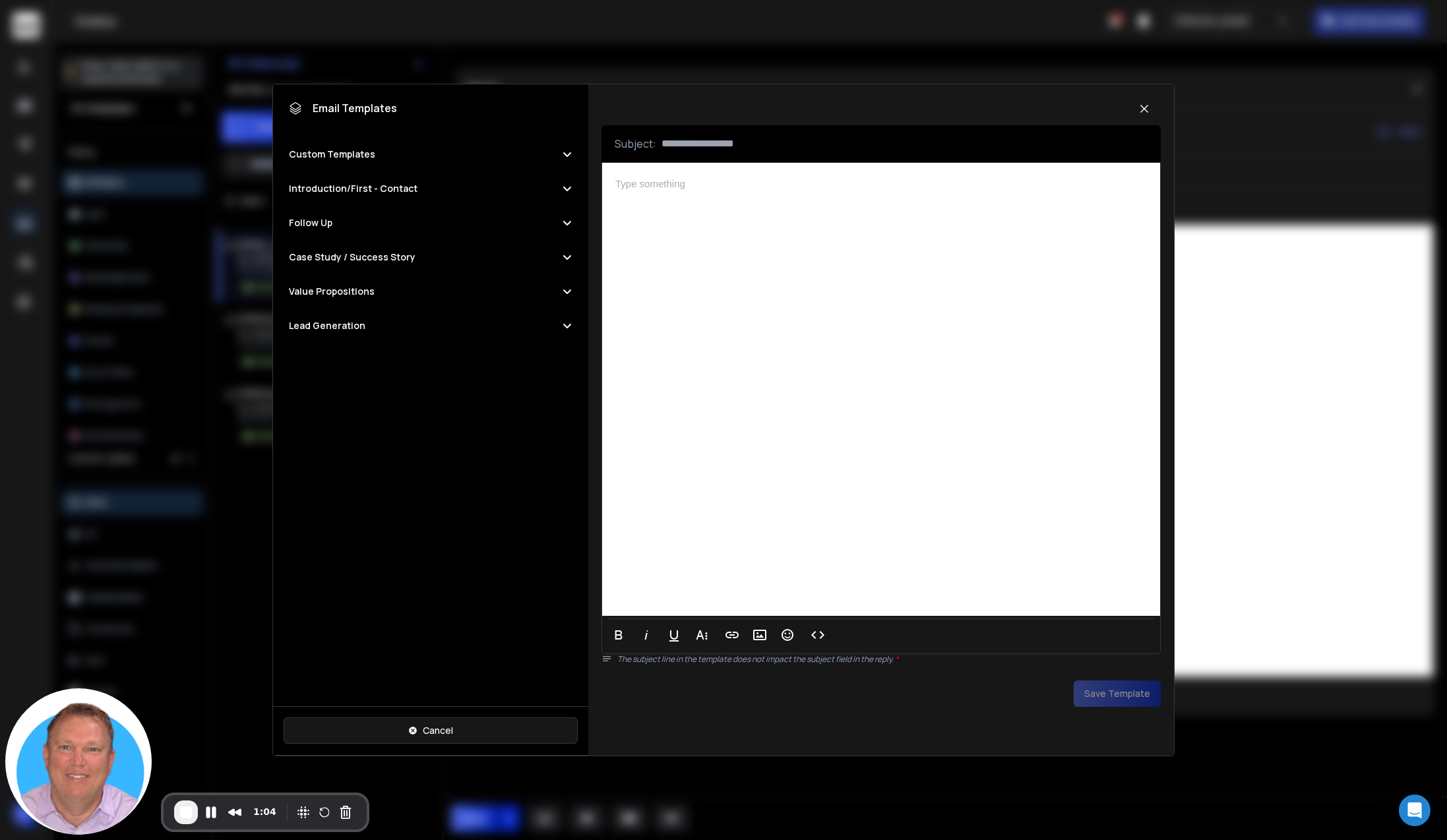
click at [722, 152] on input at bounding box center [905, 143] width 486 height 16
type input "******"
click at [738, 191] on div at bounding box center [881, 182] width 532 height 14
click at [1121, 699] on button "Save Template" at bounding box center [1117, 693] width 87 height 26
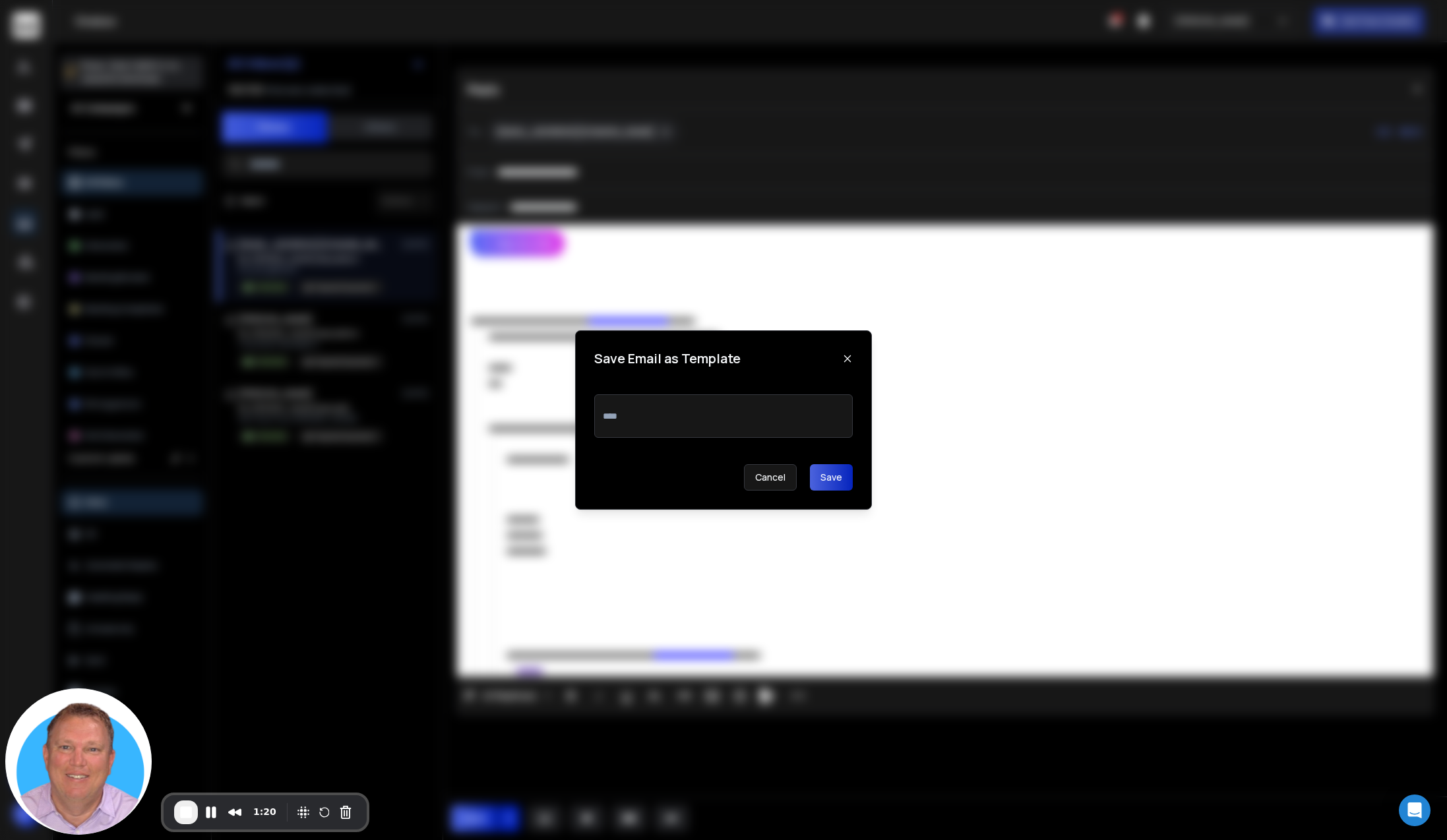
click at [700, 408] on input at bounding box center [724, 416] width 259 height 43
type input "**********"
click at [833, 486] on button "Save" at bounding box center [832, 477] width 43 height 26
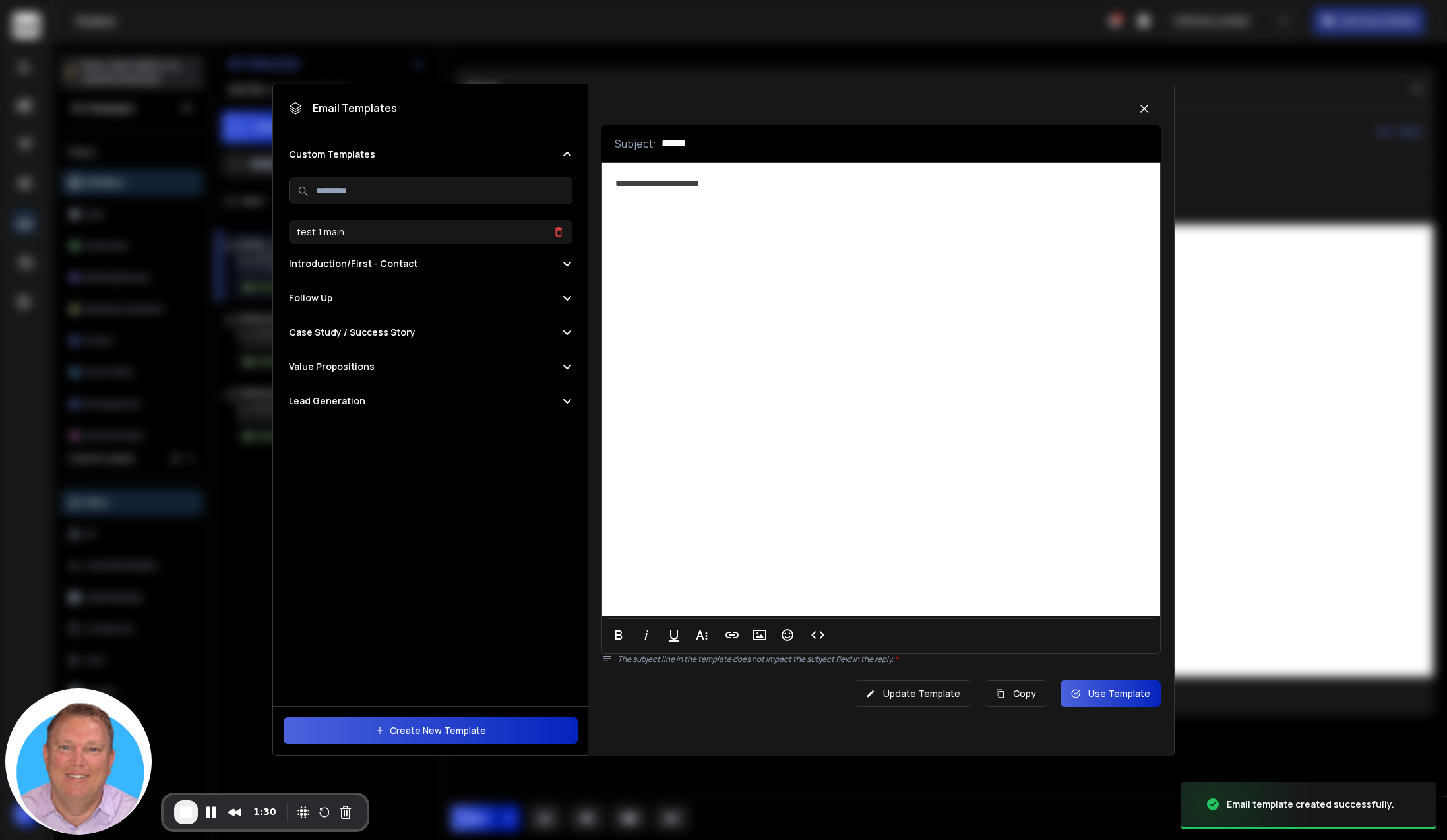
click at [1092, 698] on button "Use Template" at bounding box center [1111, 693] width 101 height 26
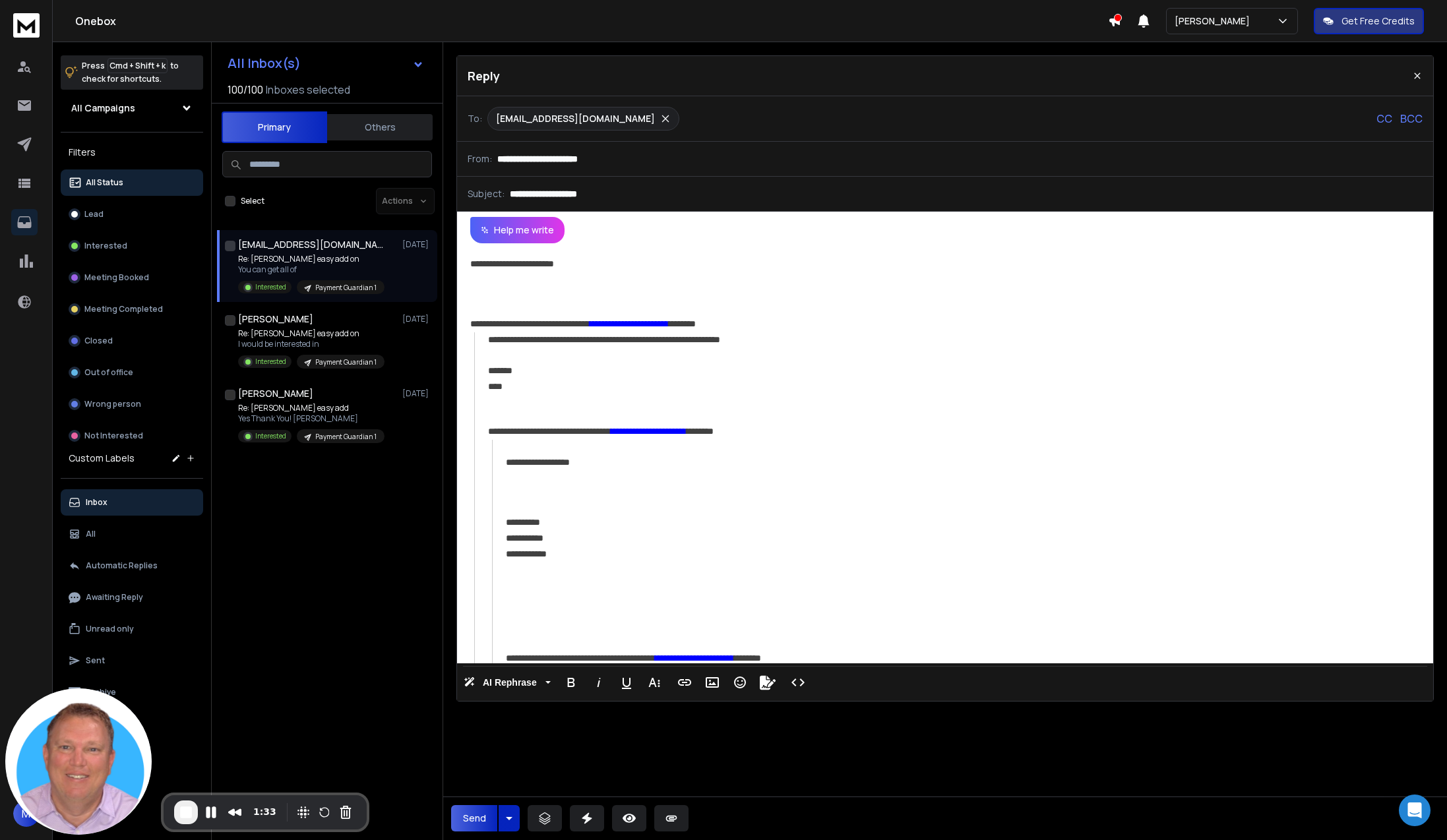
click at [1414, 78] on icon at bounding box center [1417, 75] width 6 height 6
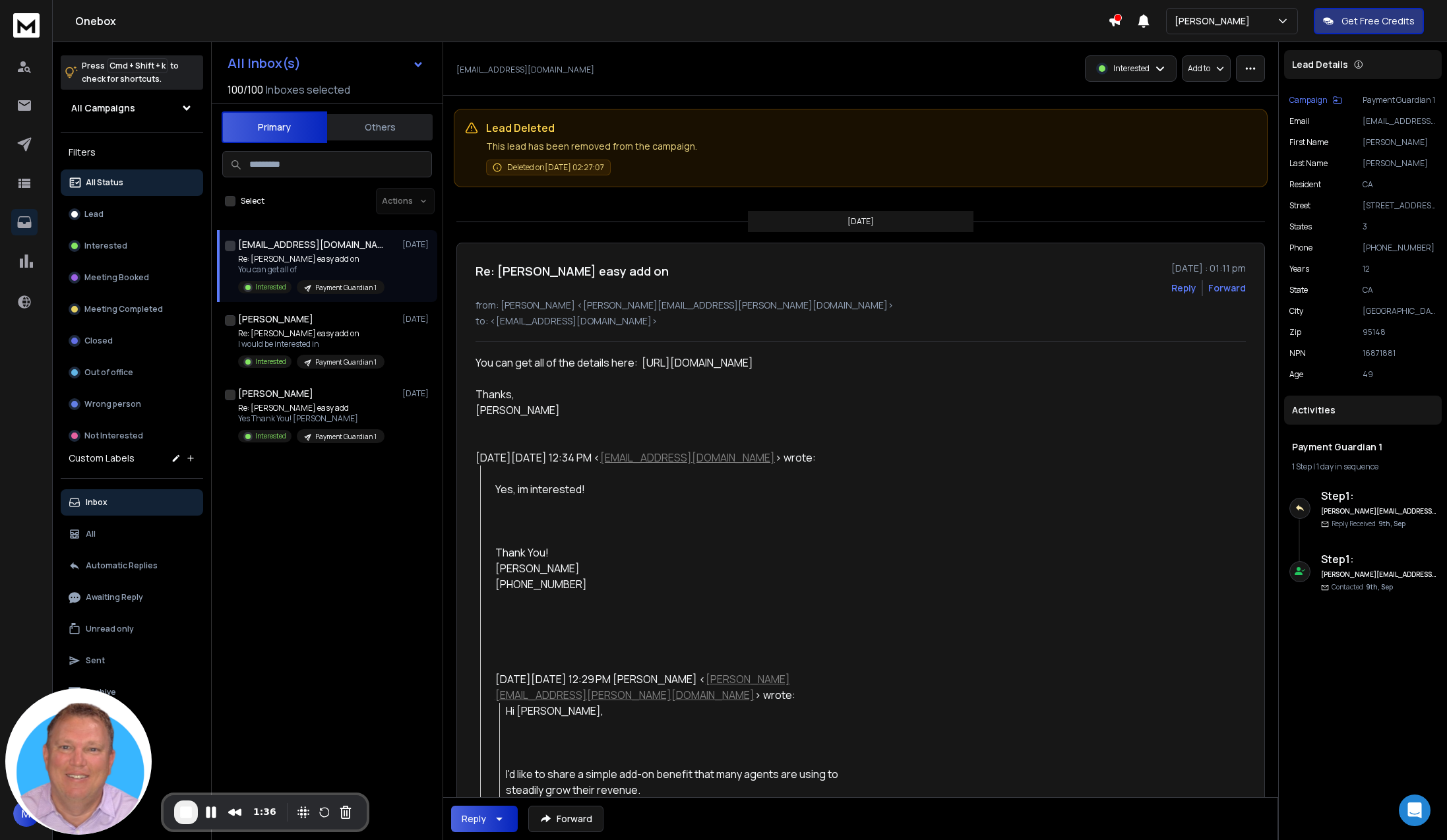
click at [486, 815] on div "Reply" at bounding box center [474, 819] width 25 height 13
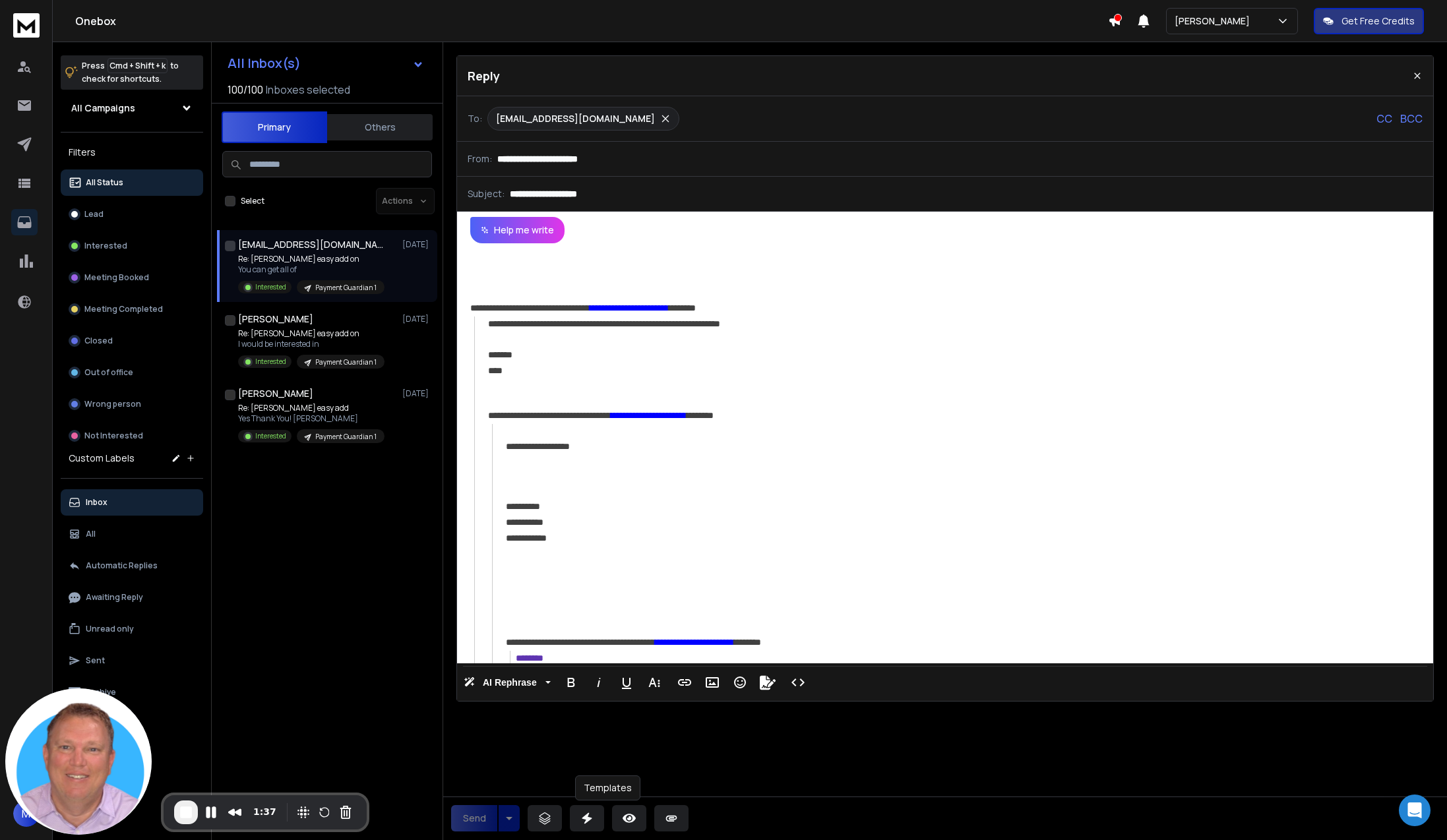
click at [562, 818] on button at bounding box center [545, 818] width 34 height 26
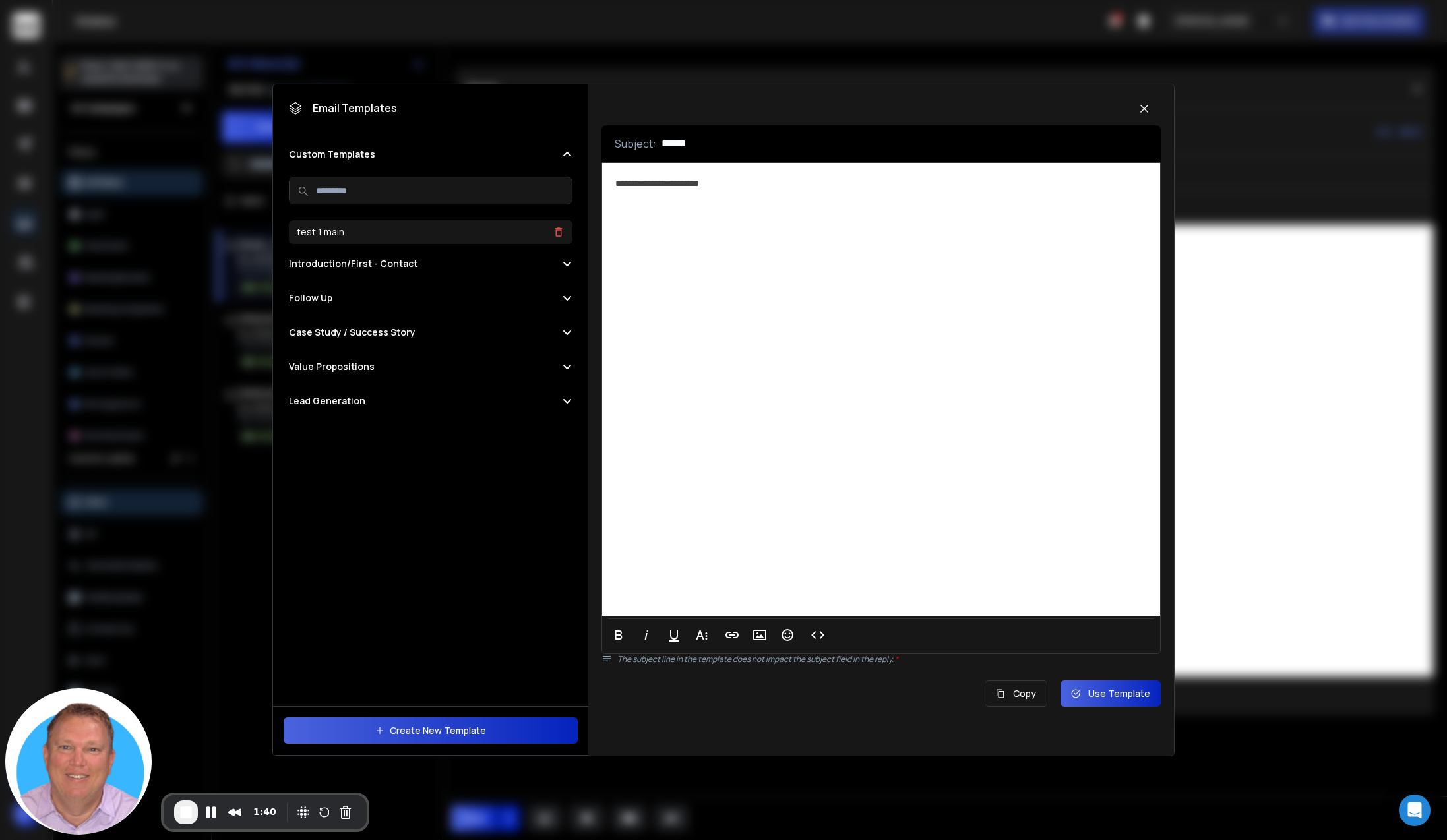
drag, startPoint x: 1139, startPoint y: 110, endPoint x: 777, endPoint y: 82, distance: 363.1
click at [1105, 110] on div at bounding box center [881, 109] width 560 height 33
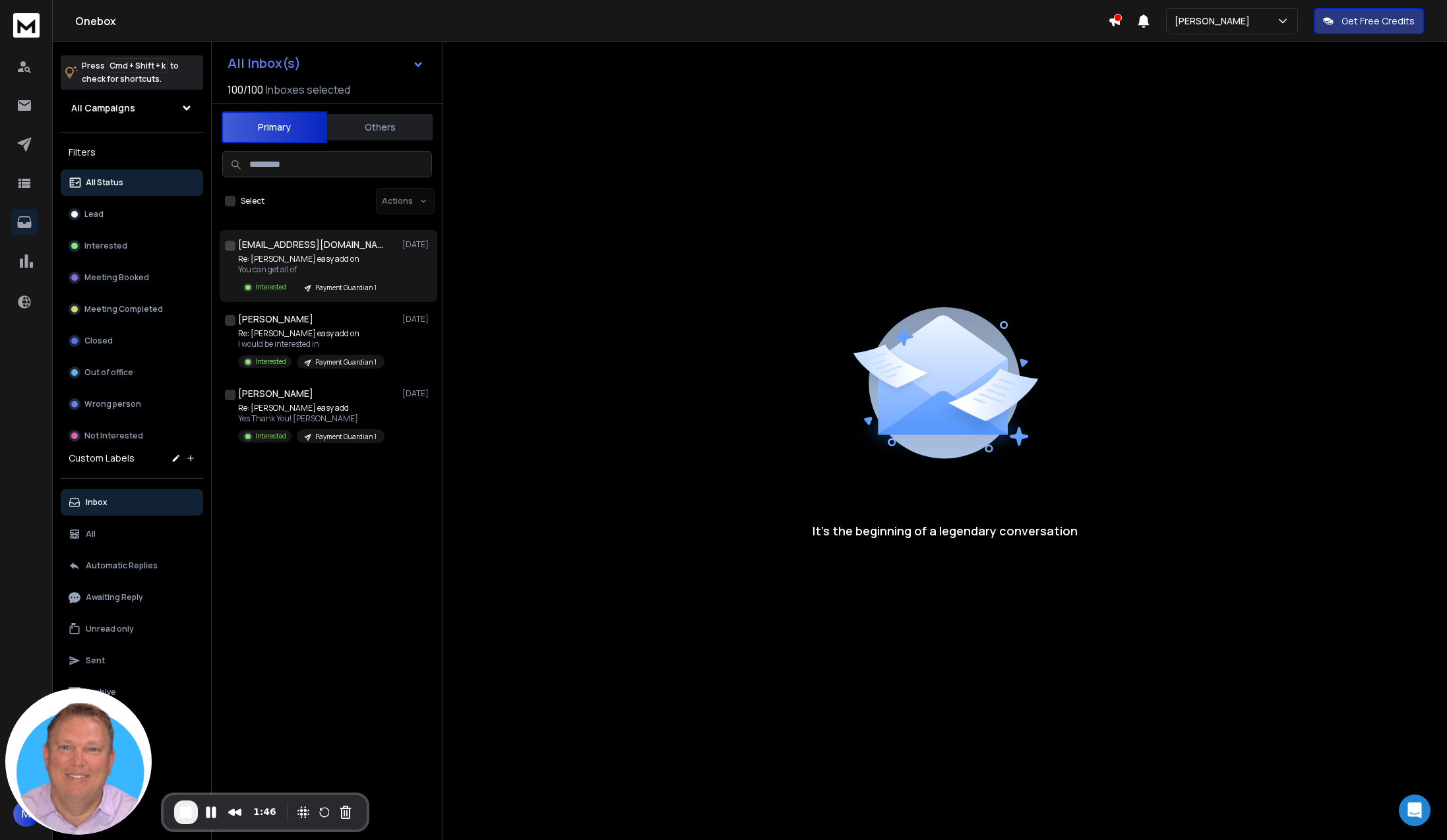
click at [344, 264] on p "Re: [PERSON_NAME] easy add on" at bounding box center [311, 259] width 147 height 10
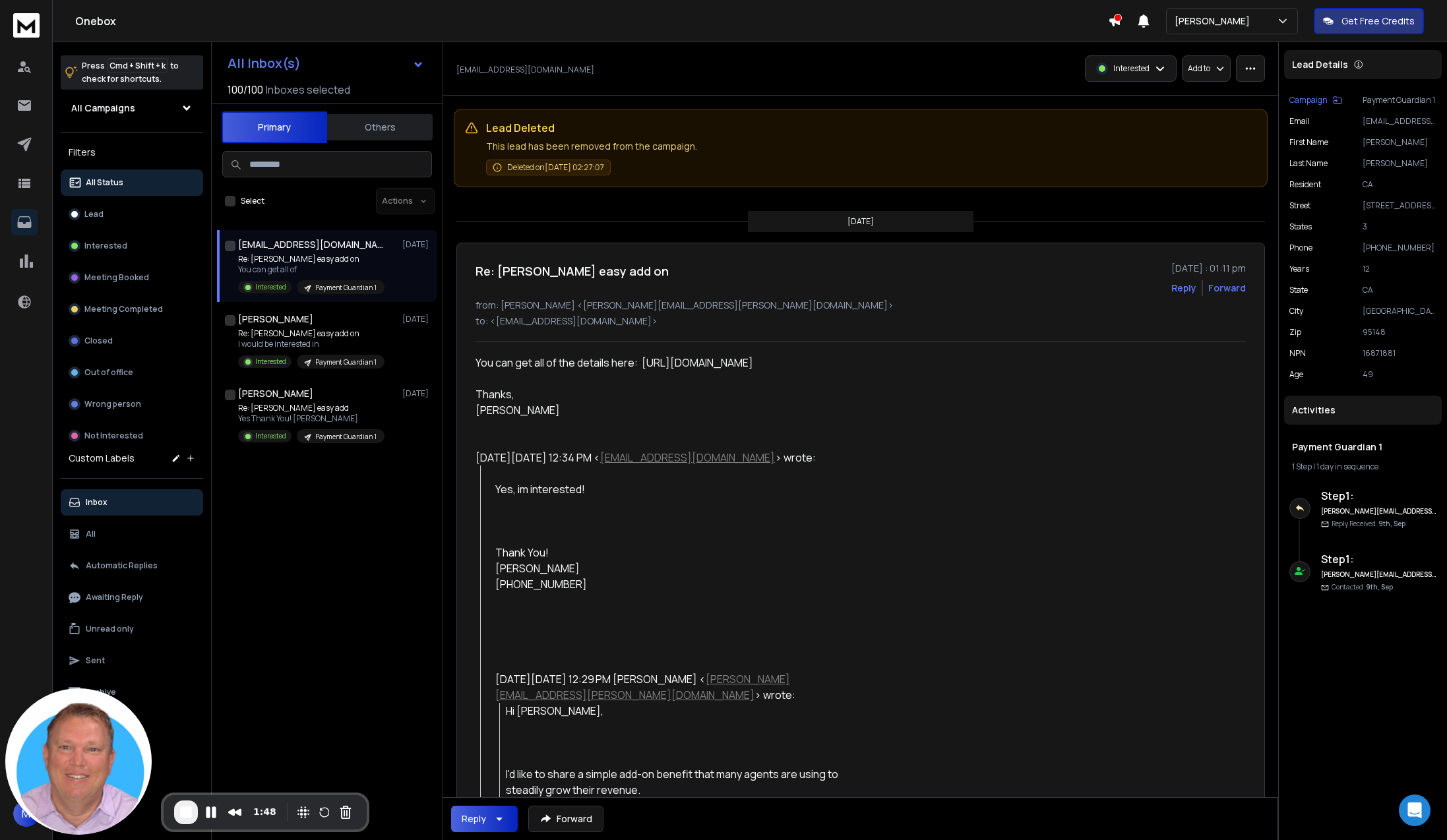
click at [486, 812] on div "Reply" at bounding box center [474, 819] width 25 height 13
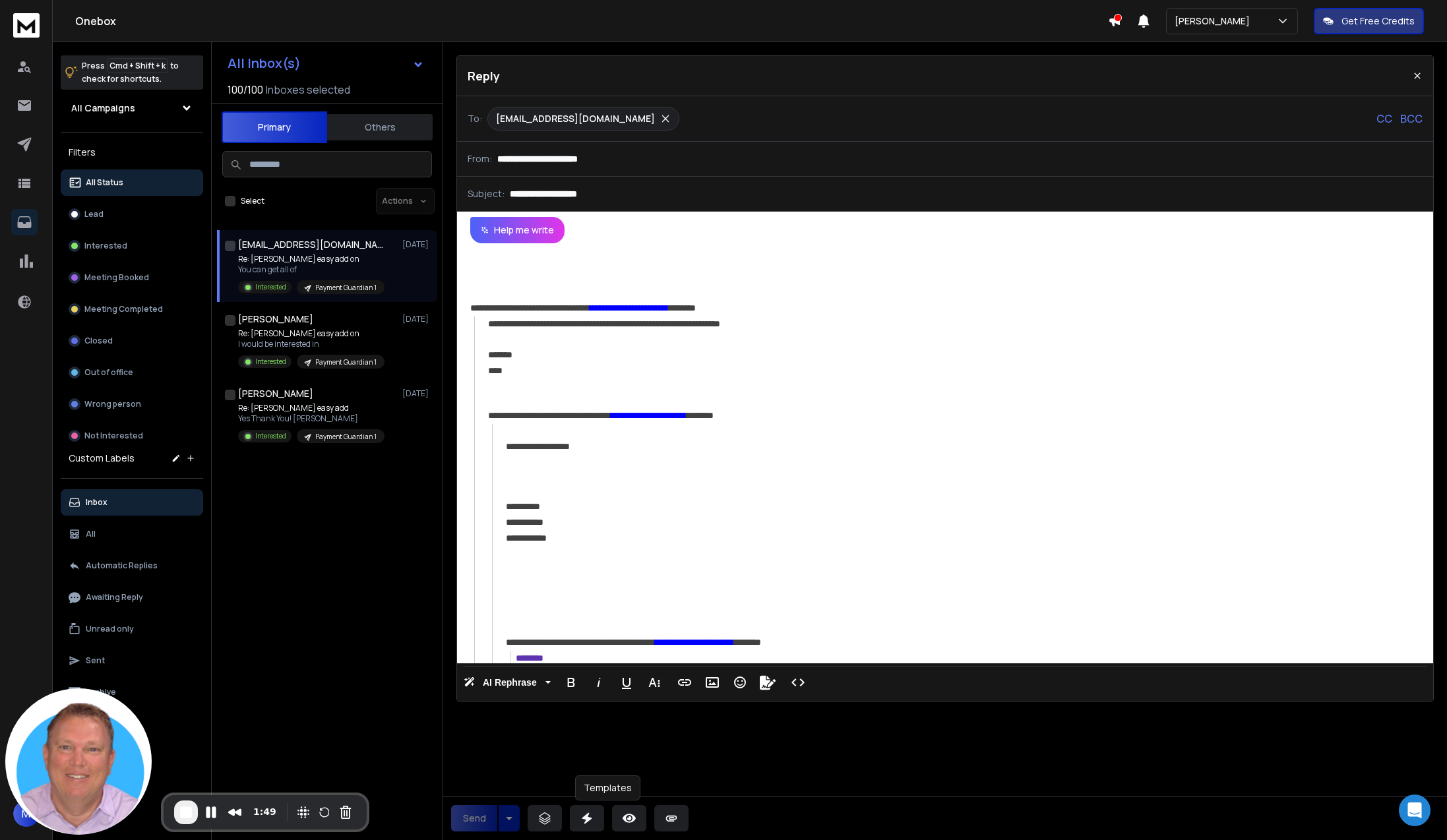
click at [551, 818] on icon at bounding box center [545, 818] width 13 height 13
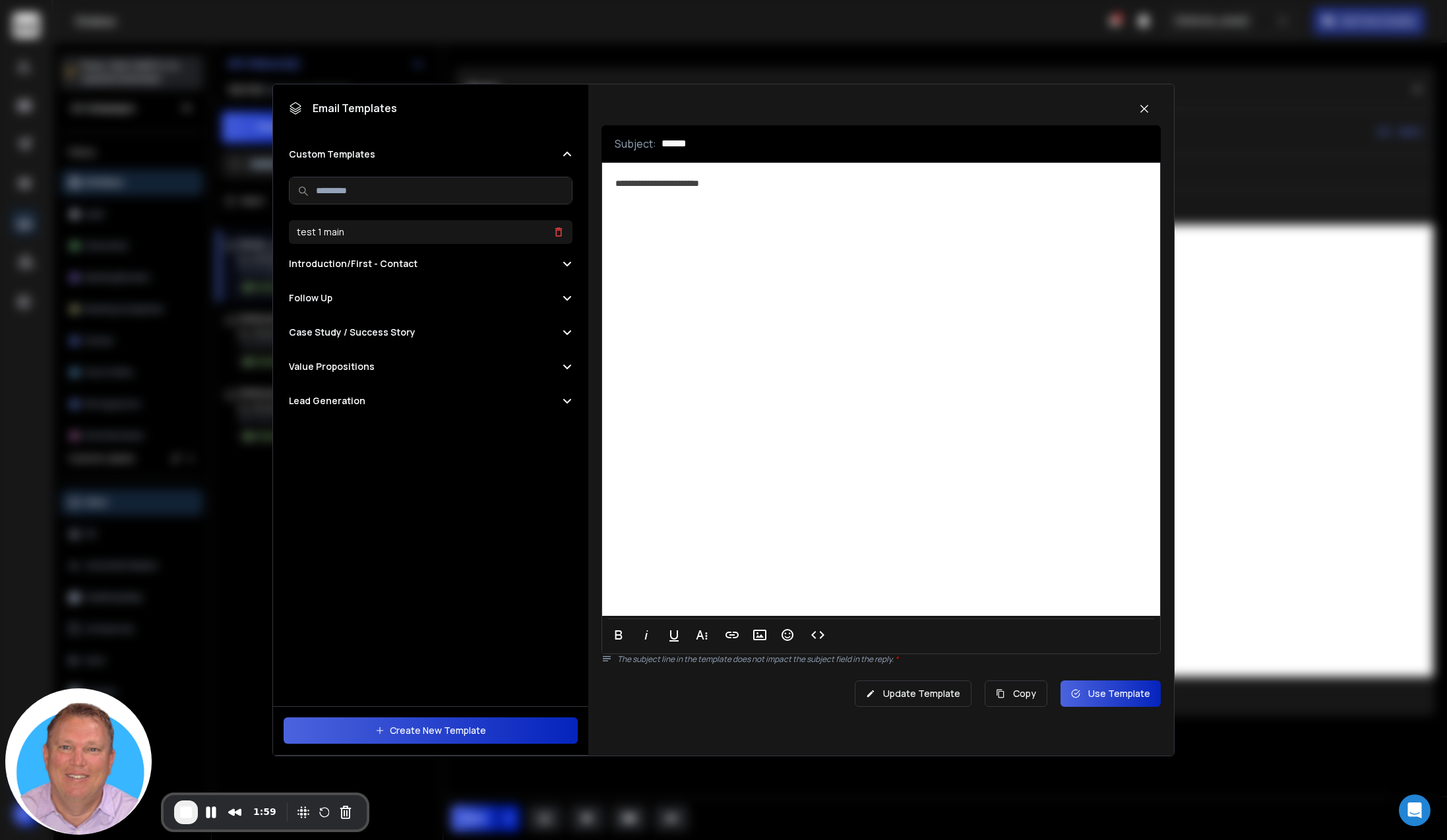
click at [457, 729] on button "Create New Template" at bounding box center [431, 730] width 294 height 26
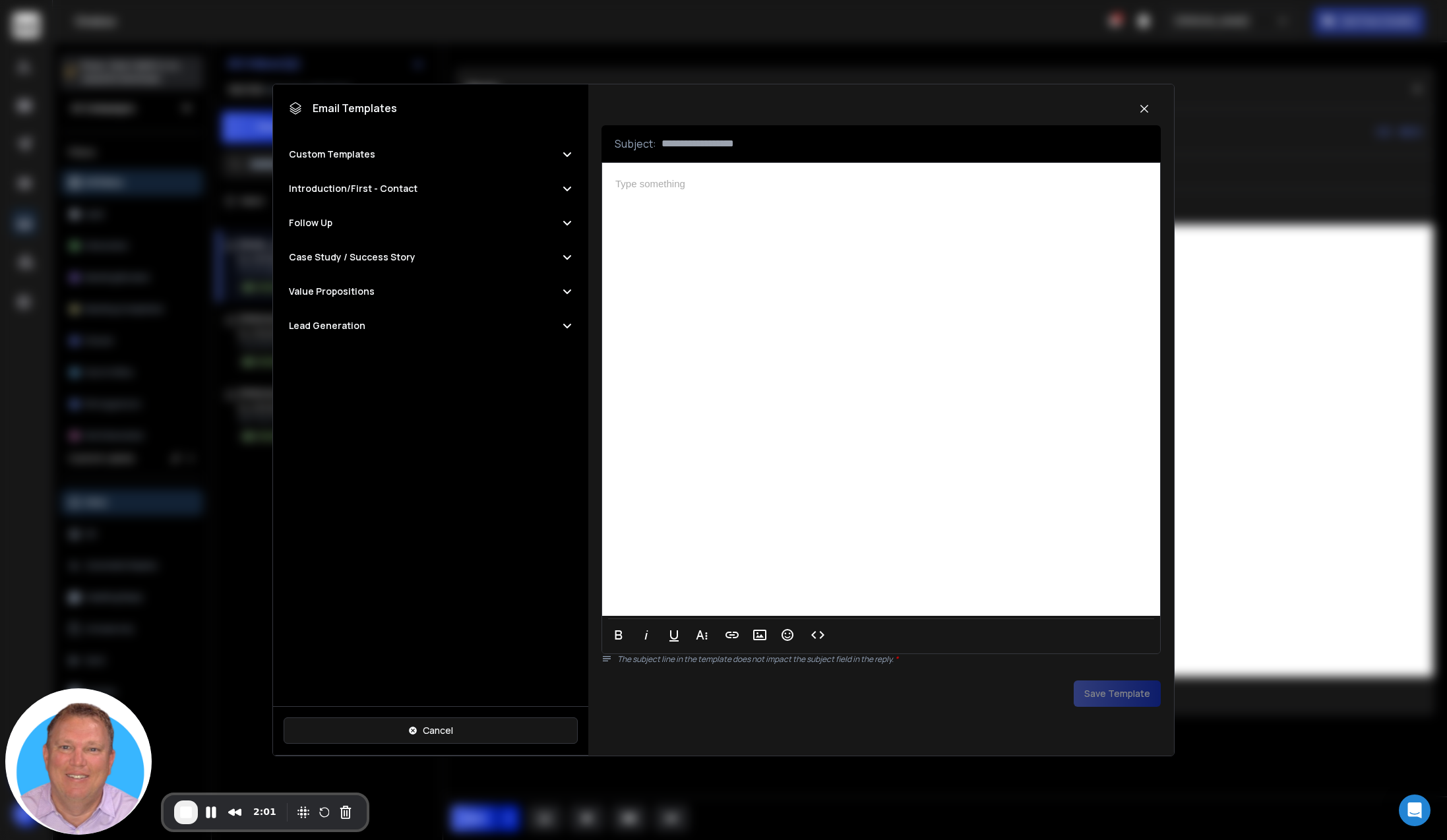
click at [750, 152] on input at bounding box center [905, 143] width 486 height 16
type input "******"
click at [1102, 699] on button "Save Template" at bounding box center [1117, 693] width 87 height 26
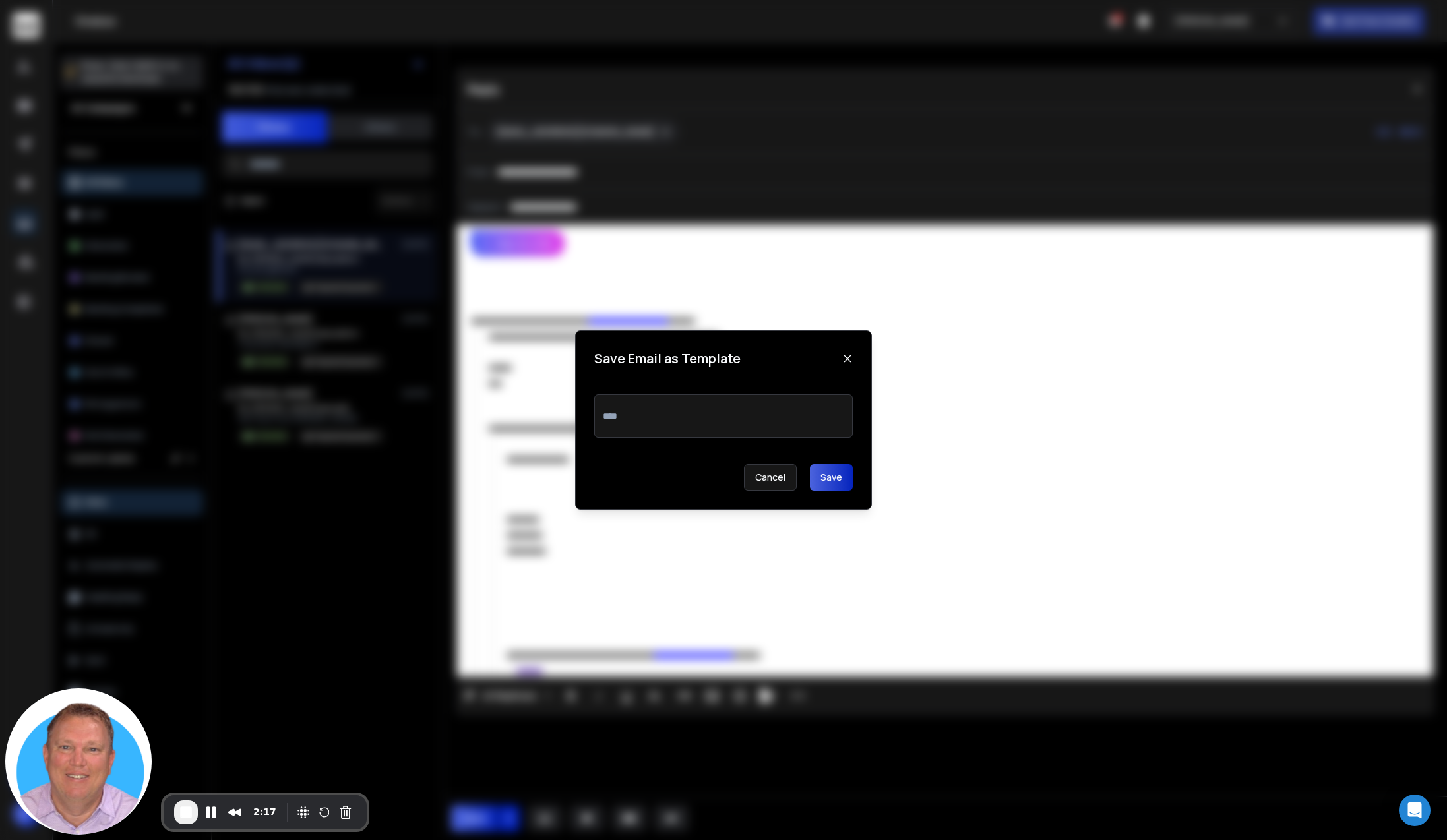
click at [726, 424] on input at bounding box center [724, 416] width 259 height 43
type input "******"
click at [826, 491] on button "Save" at bounding box center [832, 477] width 43 height 26
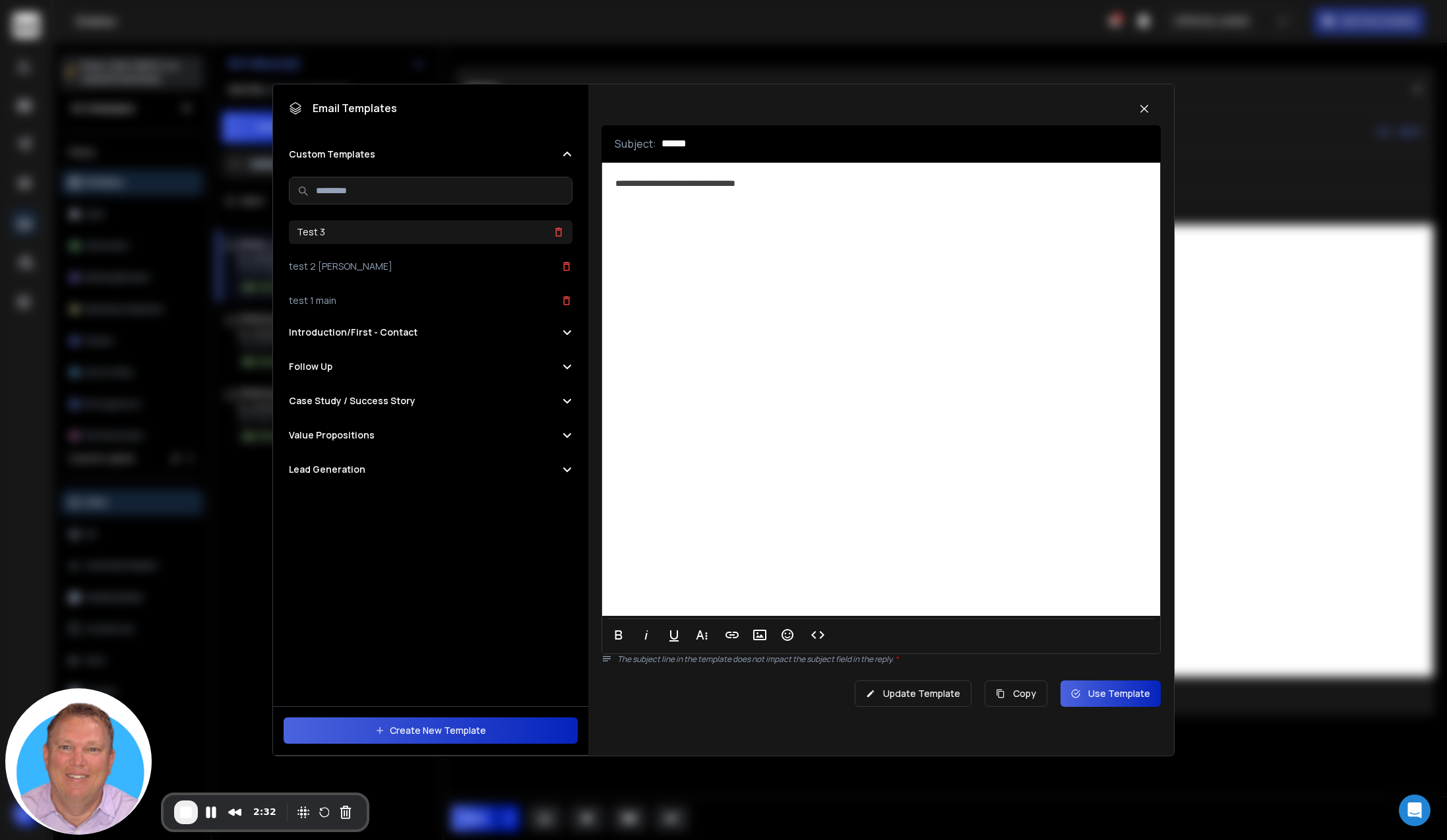
click at [1139, 115] on icon at bounding box center [1144, 109] width 12 height 12
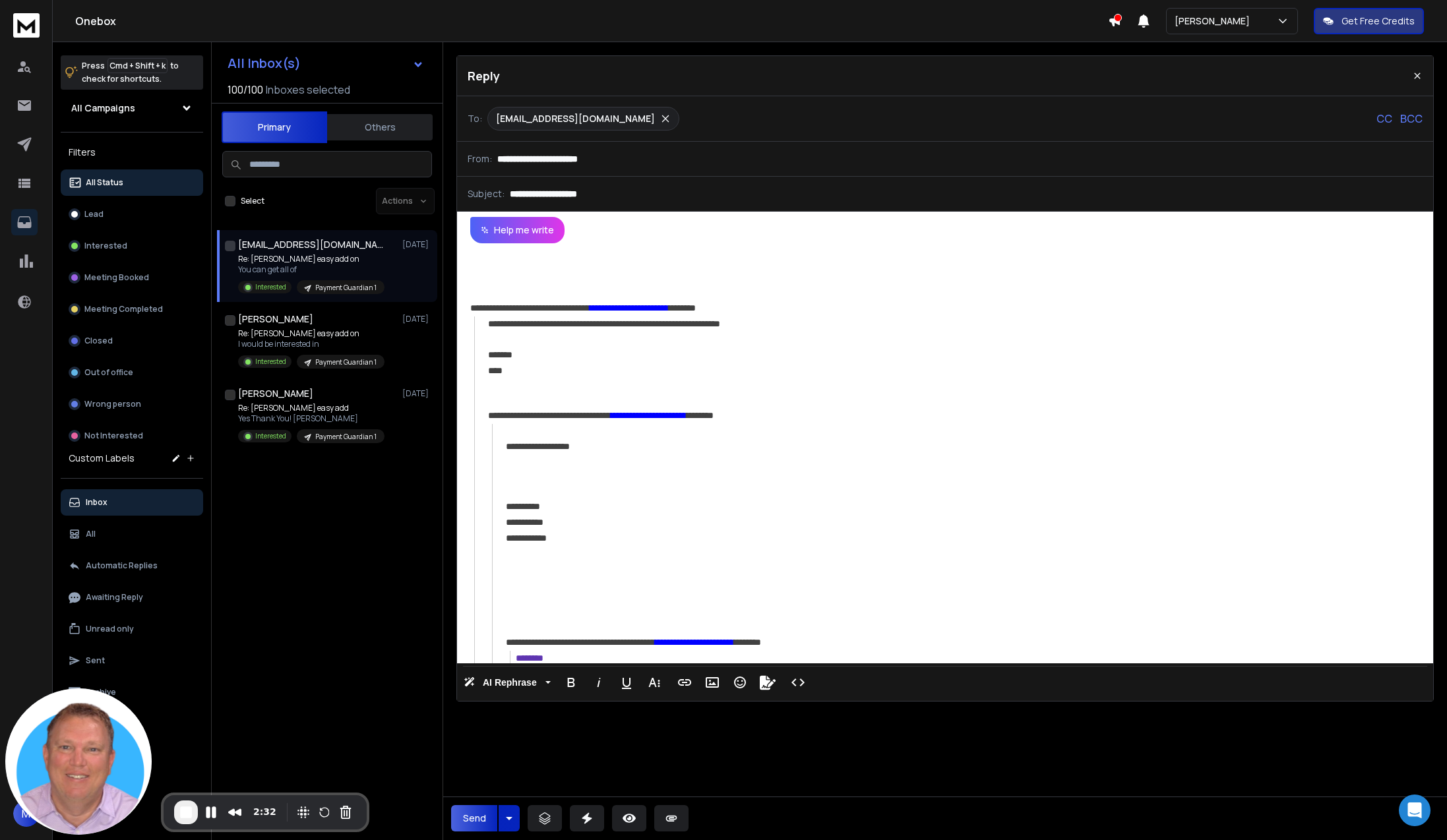
scroll to position [1, 0]
click at [1222, 28] on p "[PERSON_NAME]" at bounding box center [1215, 21] width 80 height 13
click at [1206, 150] on div "My Workspace" at bounding box center [1196, 143] width 64 height 13
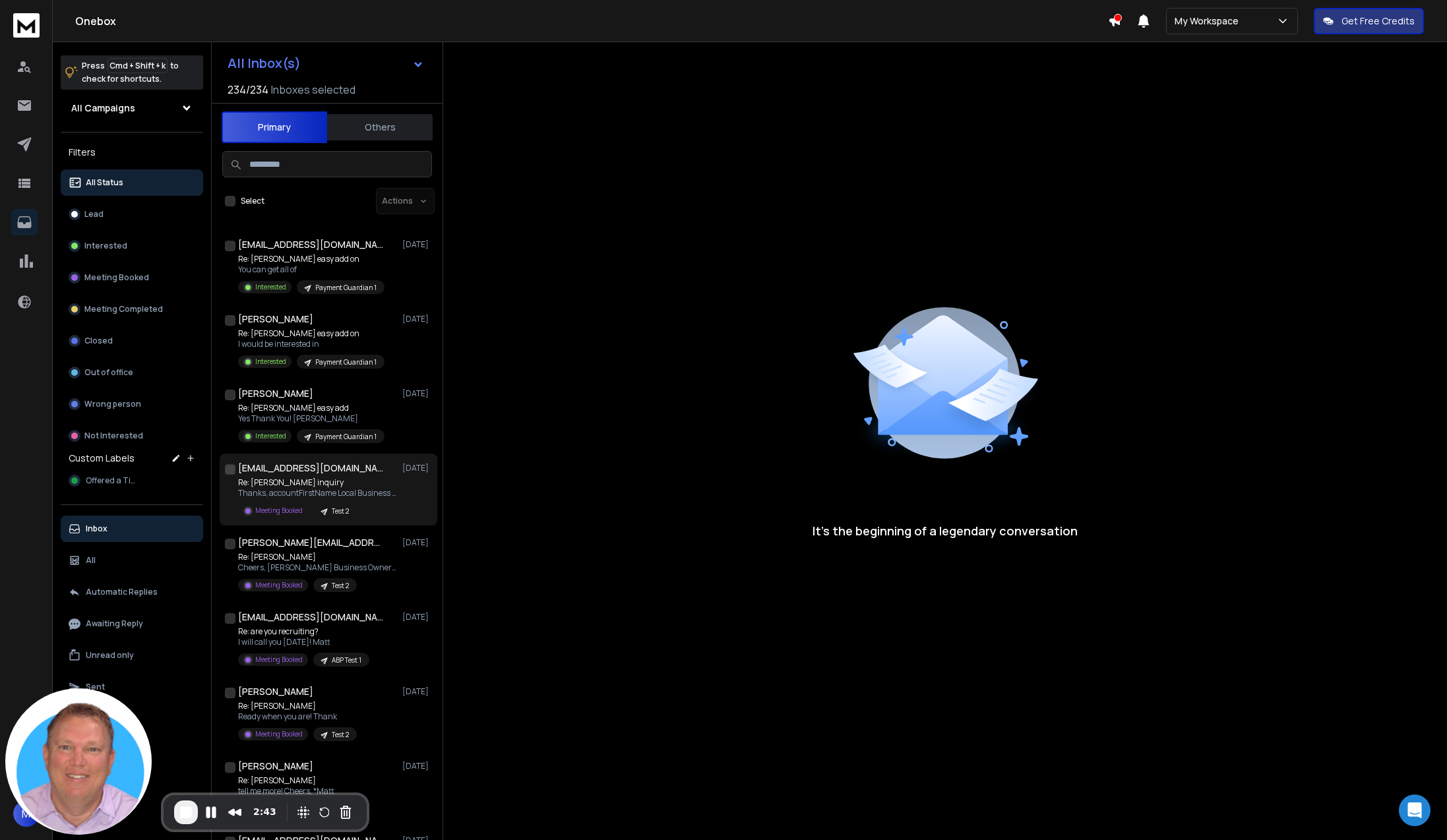
click at [376, 474] on h1 "[EMAIL_ADDRESS][DOMAIN_NAME]" at bounding box center [311, 468] width 145 height 13
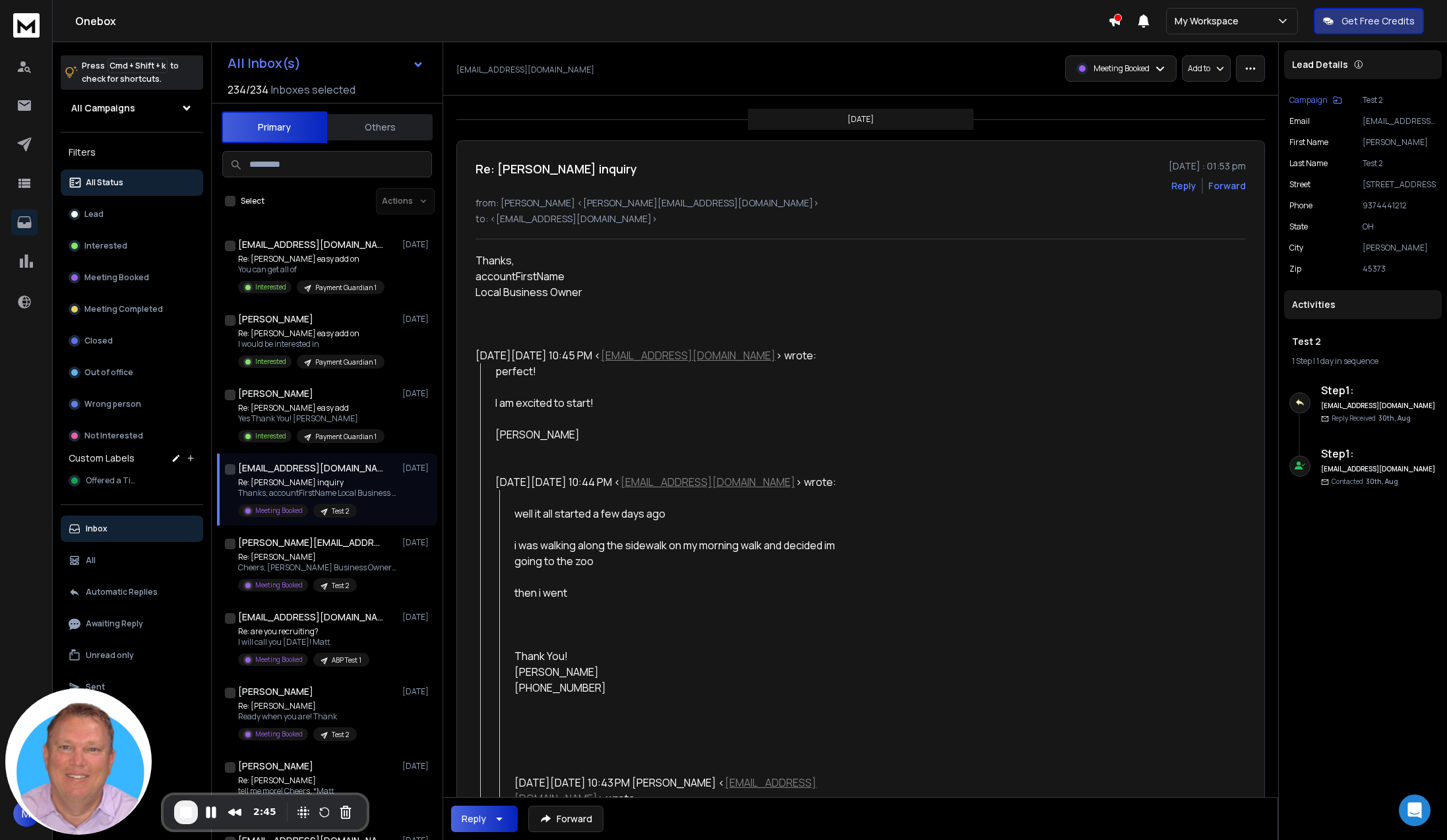
click at [486, 815] on div "Reply" at bounding box center [474, 819] width 25 height 13
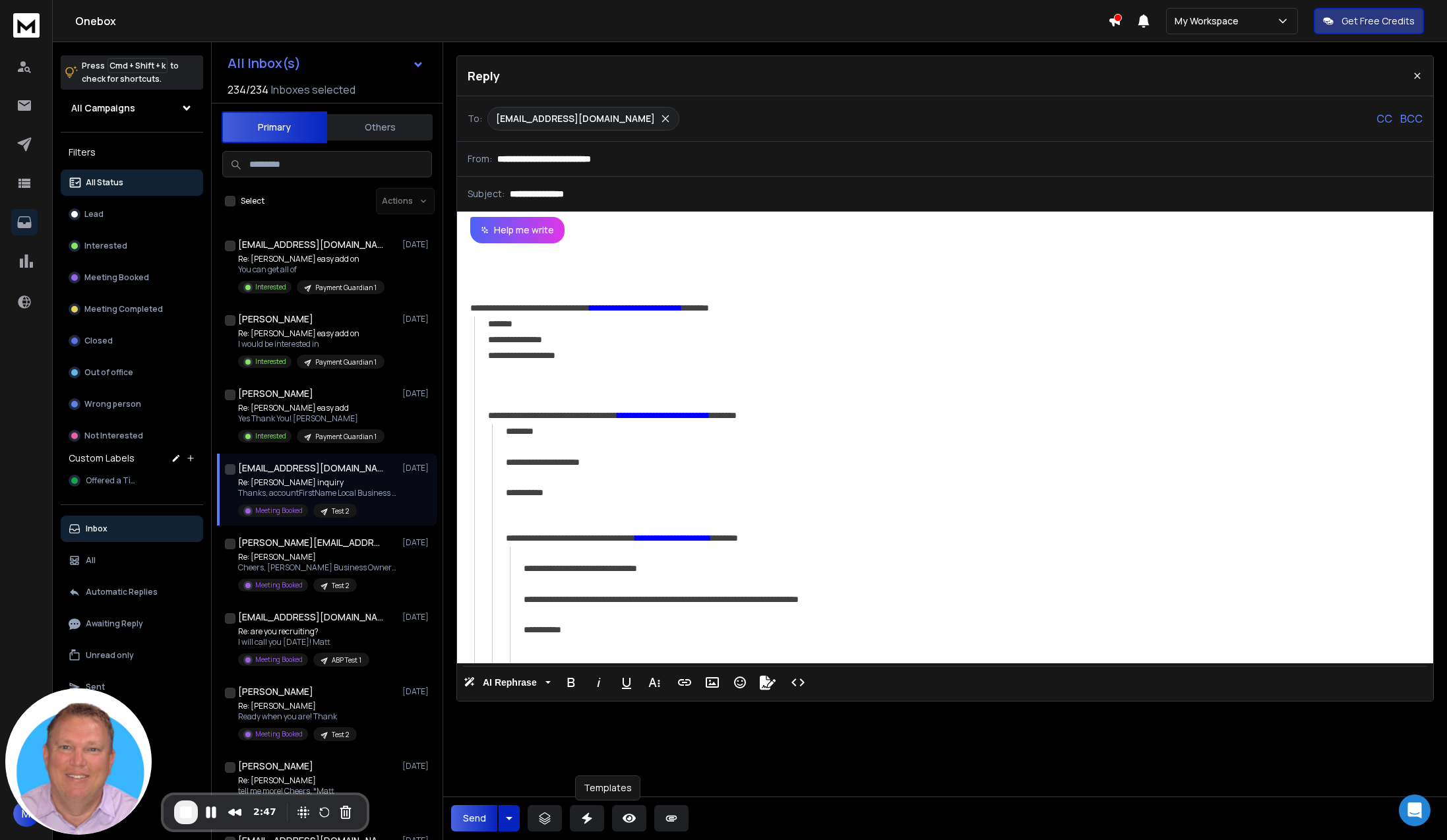
click at [551, 819] on icon at bounding box center [545, 818] width 13 height 13
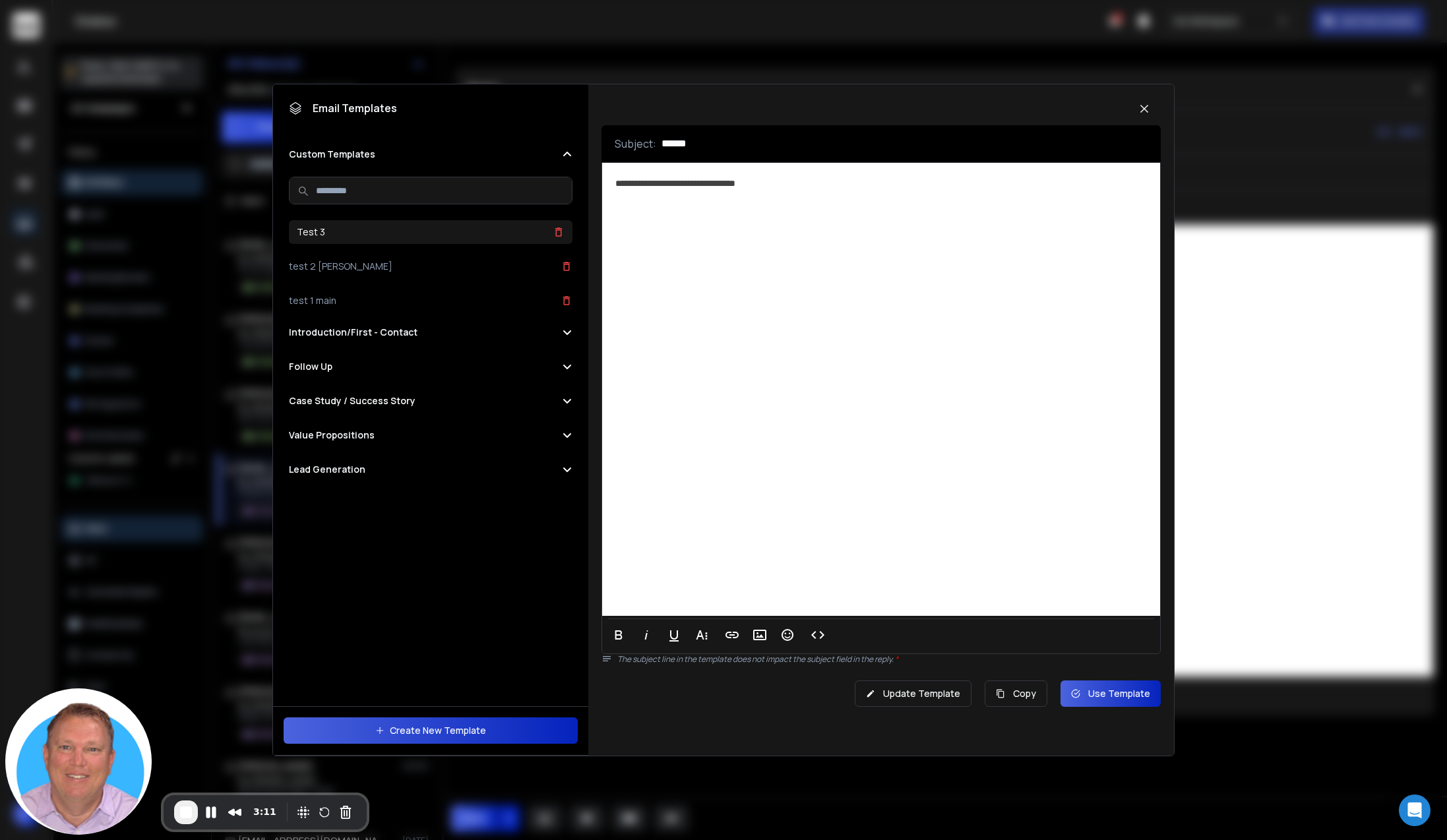
click at [1143, 115] on icon at bounding box center [1144, 109] width 12 height 12
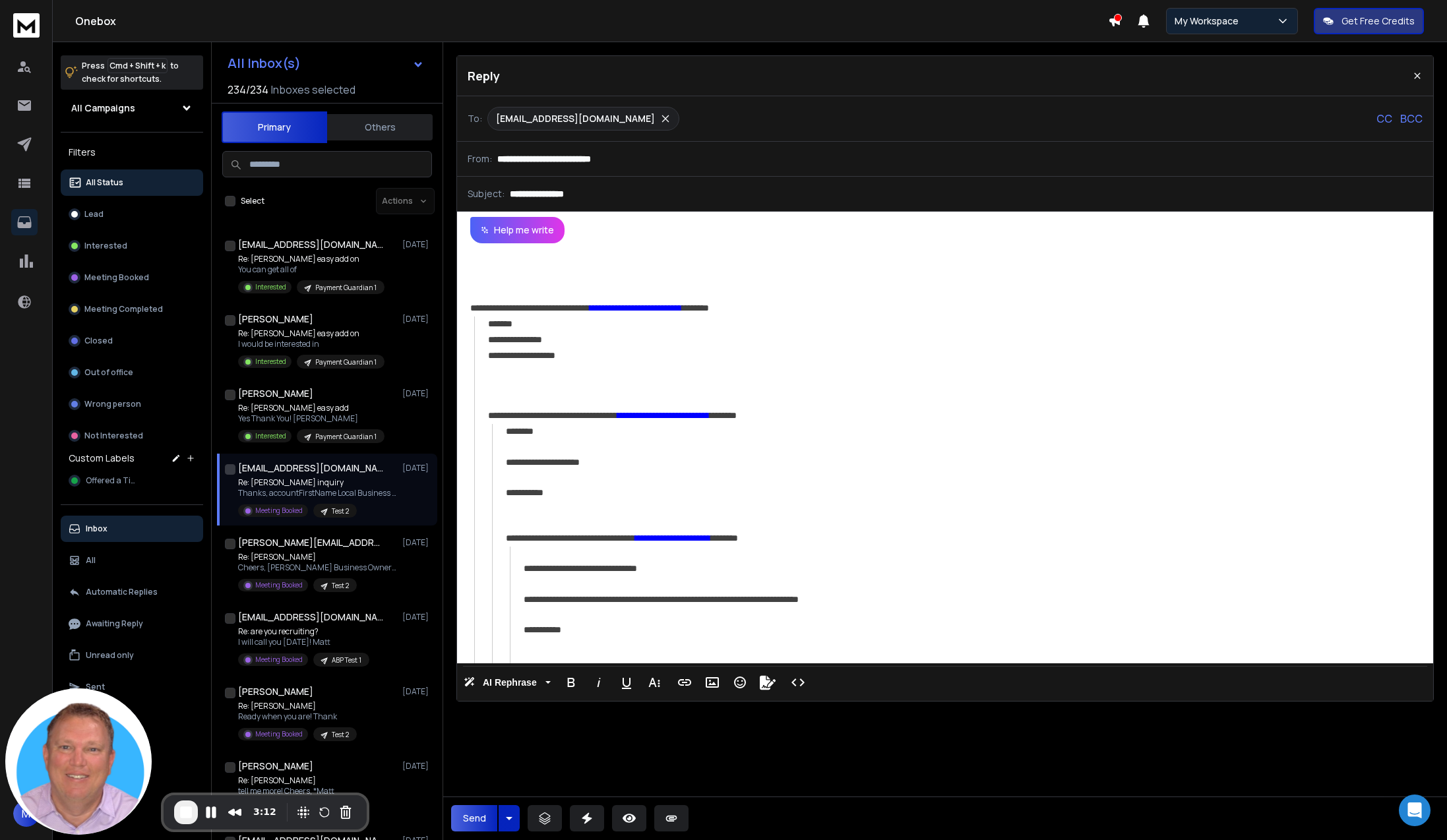
click at [1229, 28] on p "My Workspace" at bounding box center [1209, 21] width 69 height 13
click at [1211, 171] on div "[PERSON_NAME]" at bounding box center [1201, 165] width 75 height 13
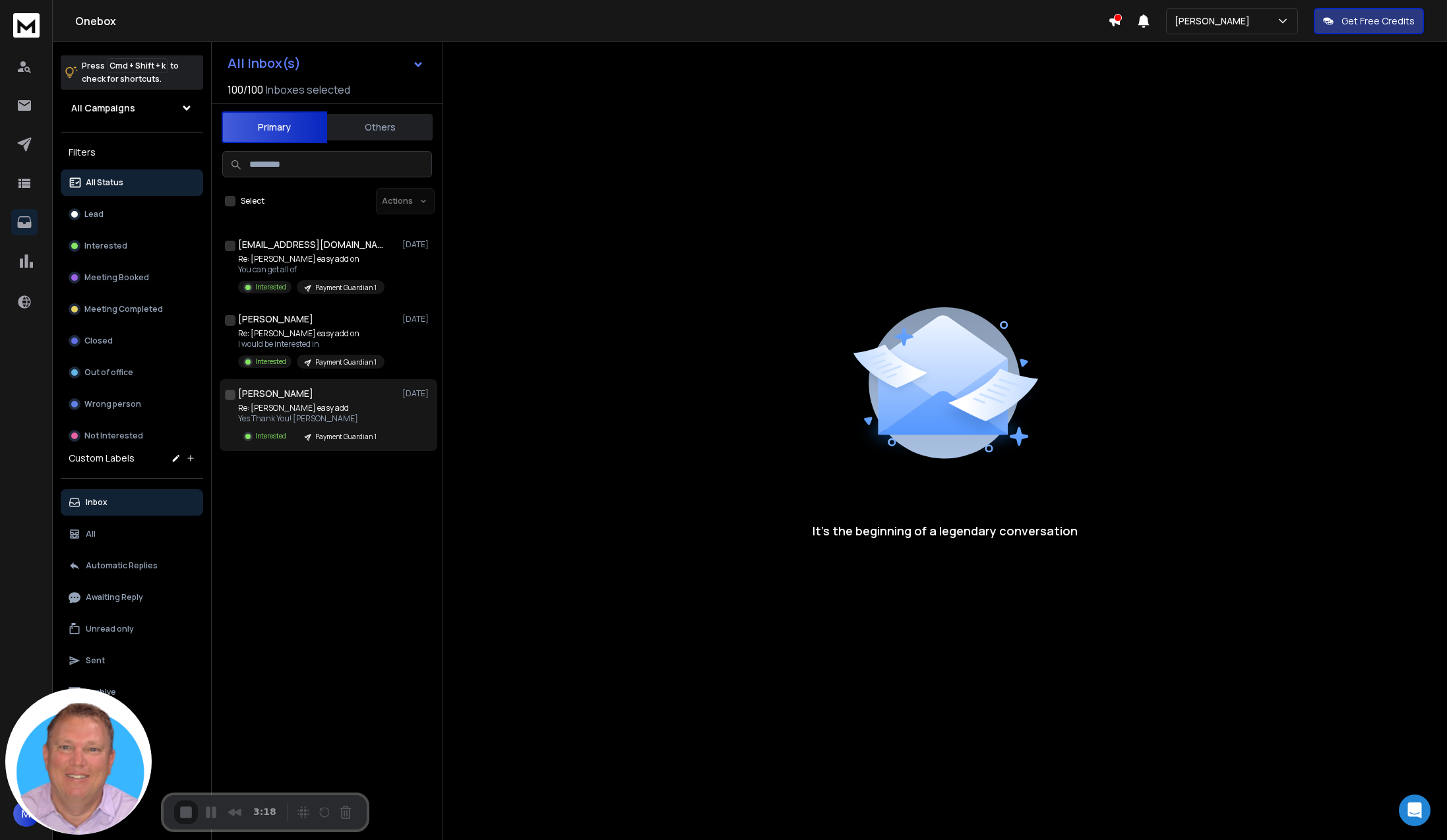
click at [377, 413] on p "Re: [PERSON_NAME] easy add" at bounding box center [311, 408] width 147 height 10
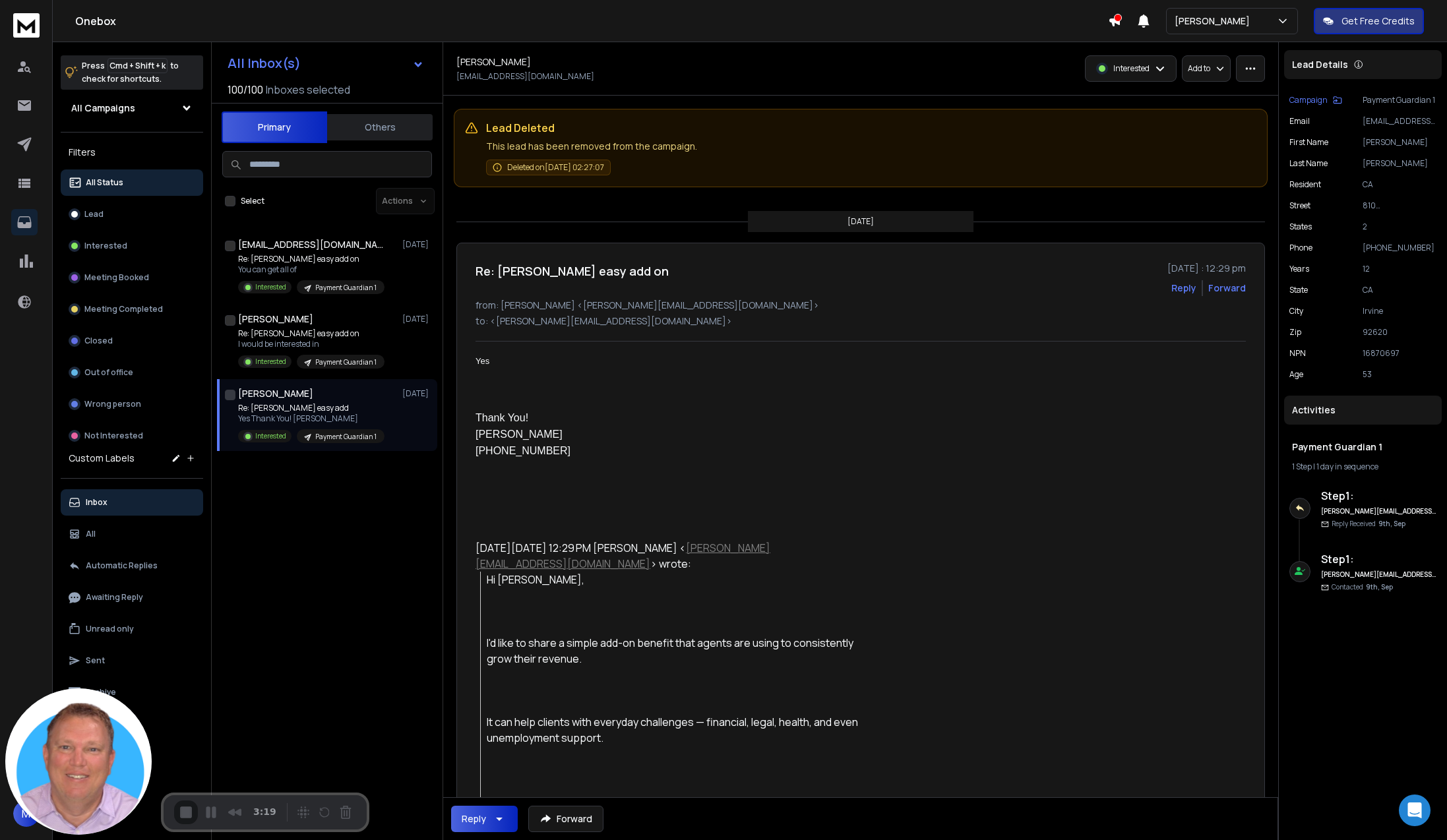
click at [518, 825] on button "Reply" at bounding box center [484, 818] width 66 height 26
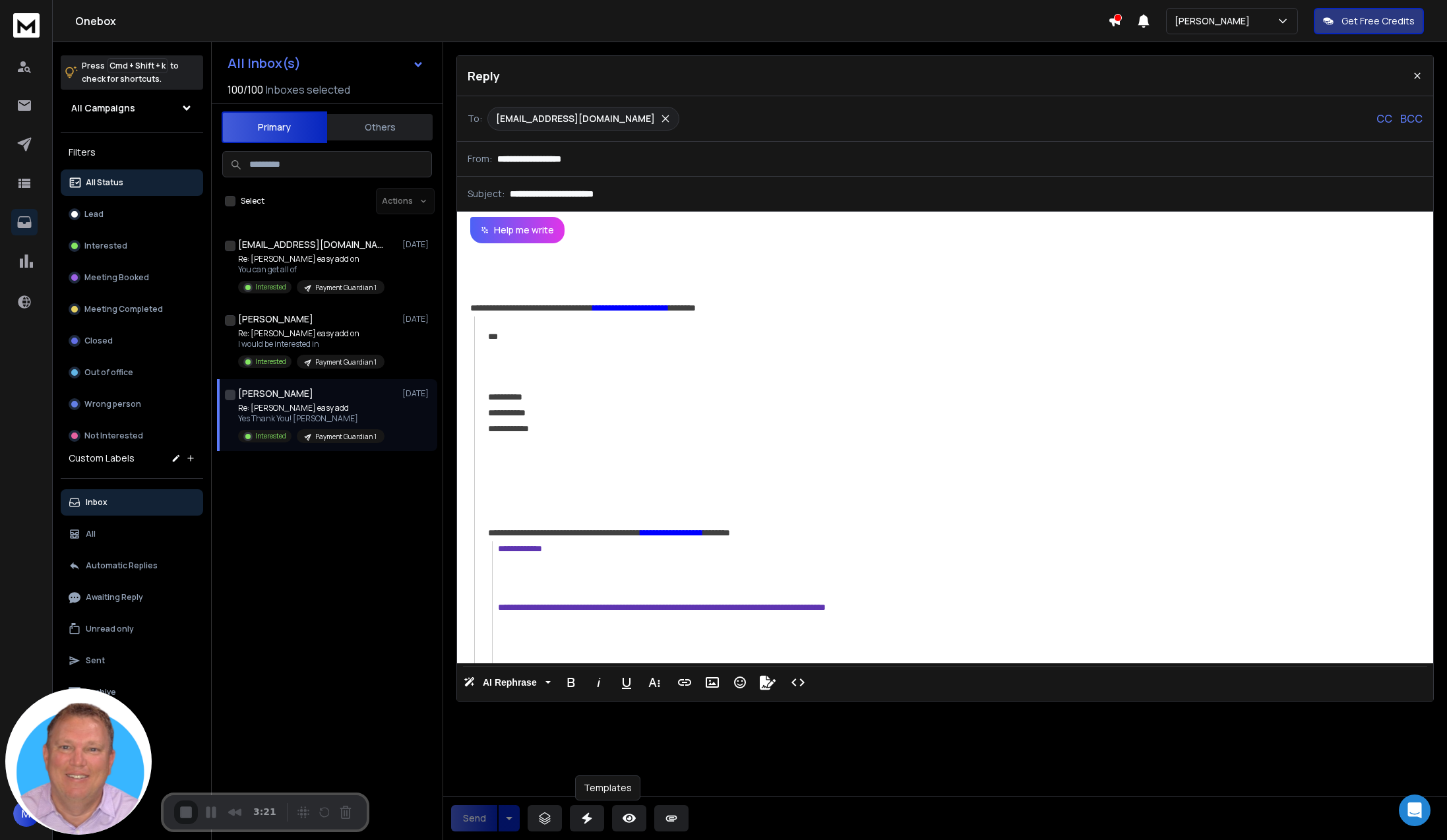
click at [551, 819] on icon at bounding box center [545, 818] width 13 height 13
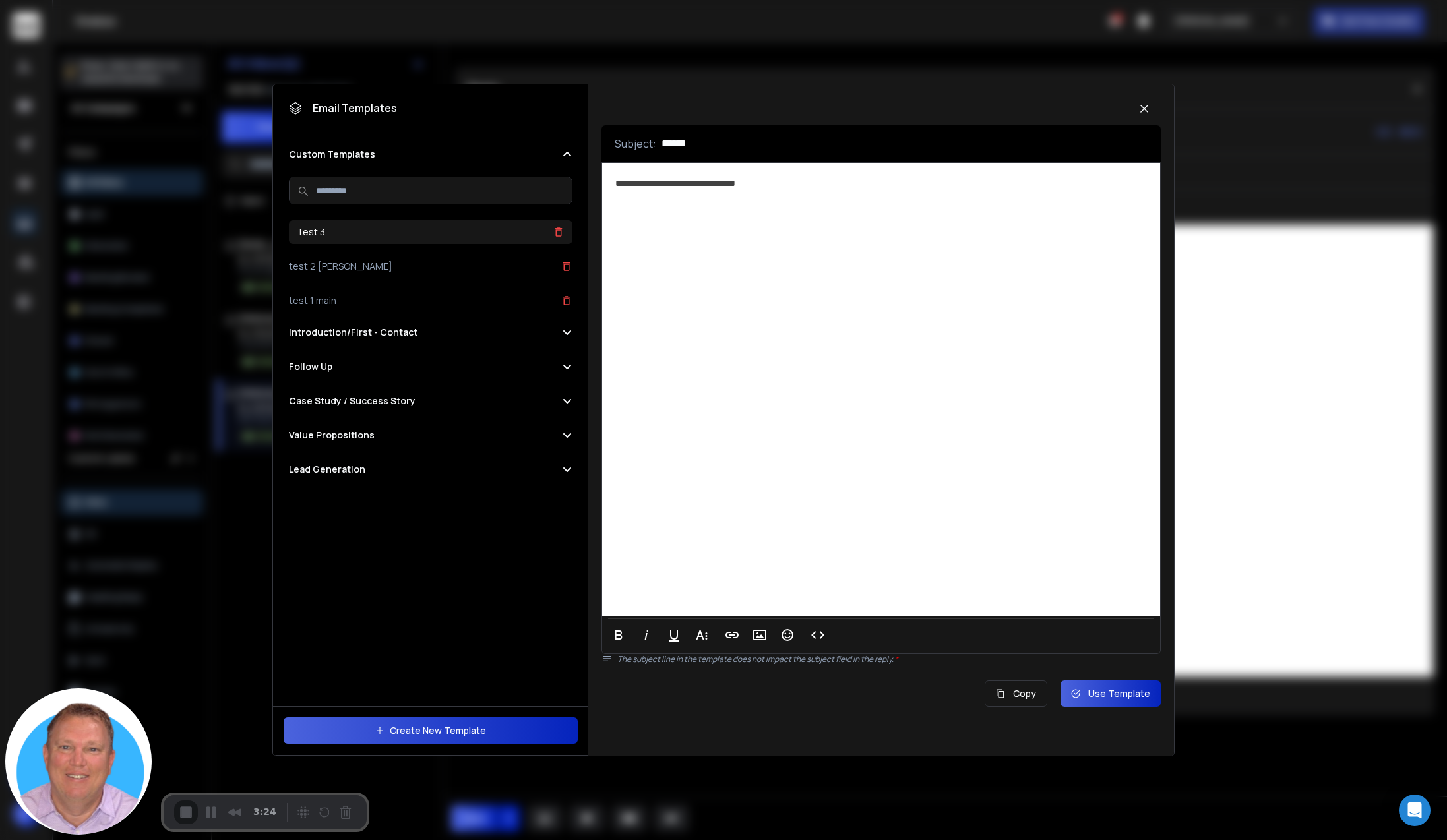
click at [337, 308] on h3 "test 1 main" at bounding box center [313, 301] width 48 height 13
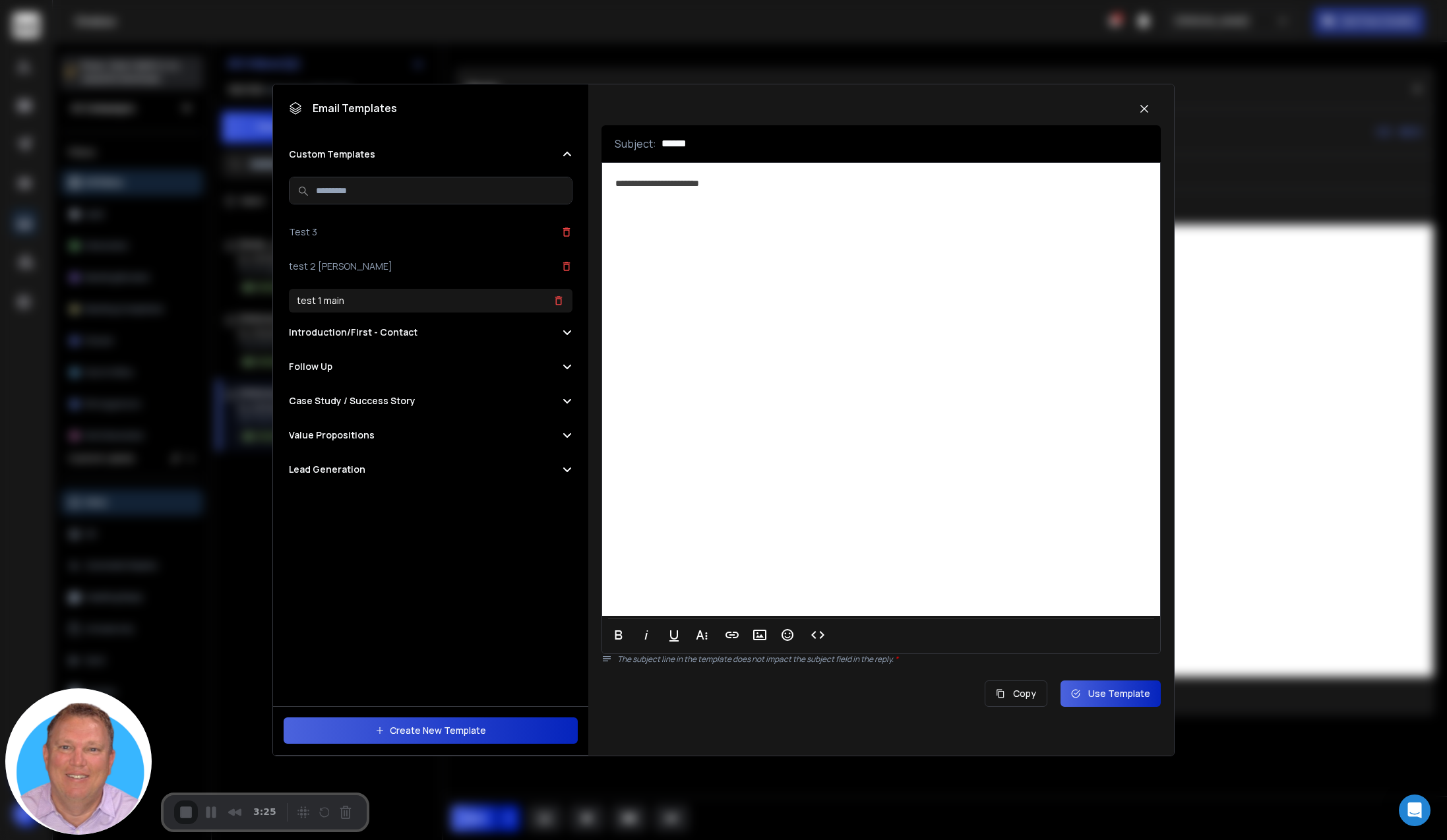
click at [382, 273] on div "test 2 rollyson" at bounding box center [431, 267] width 284 height 13
click at [377, 238] on div "Test 3" at bounding box center [431, 232] width 284 height 13
type input "******"
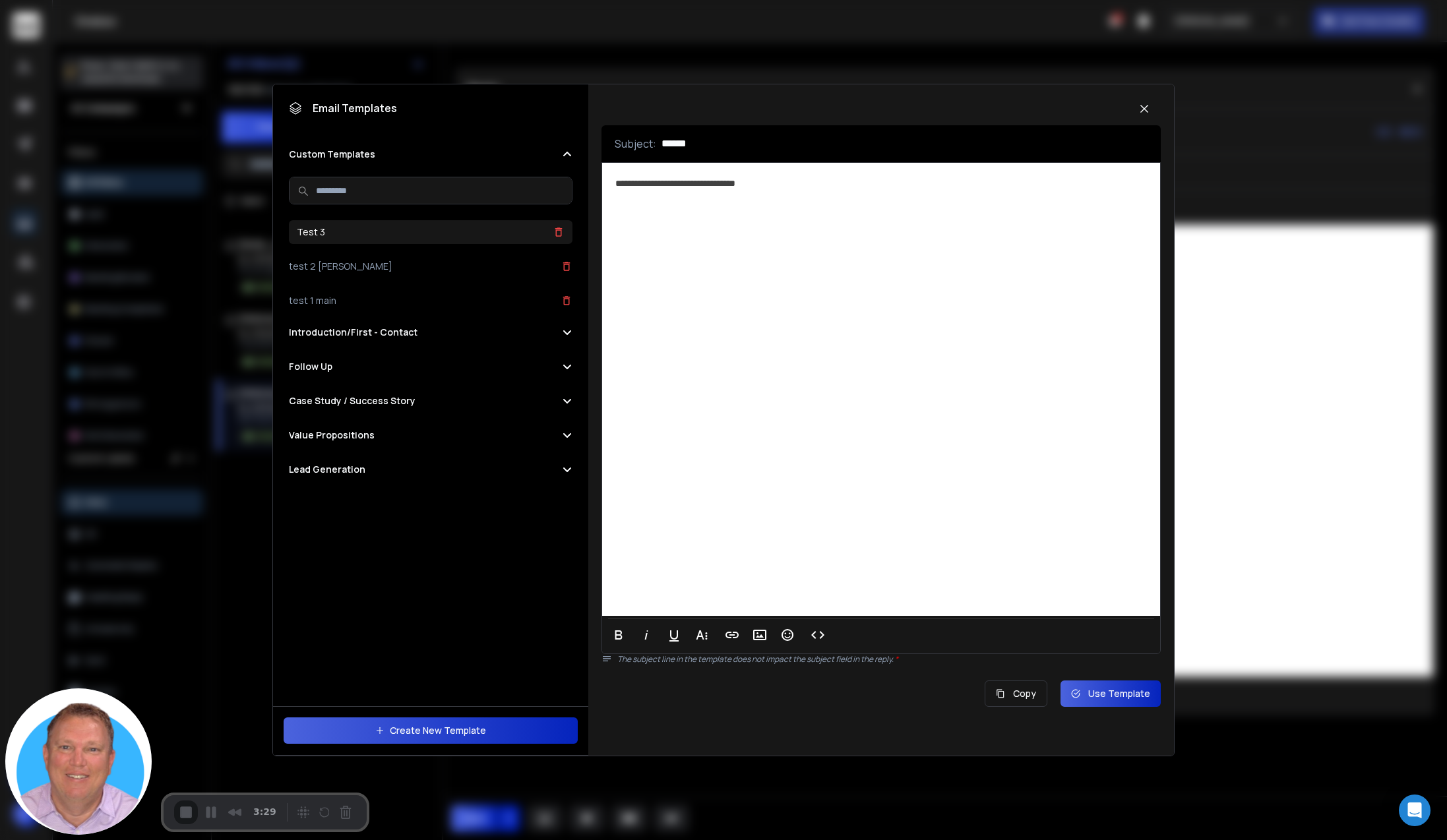
click at [1142, 111] on icon at bounding box center [1144, 109] width 12 height 12
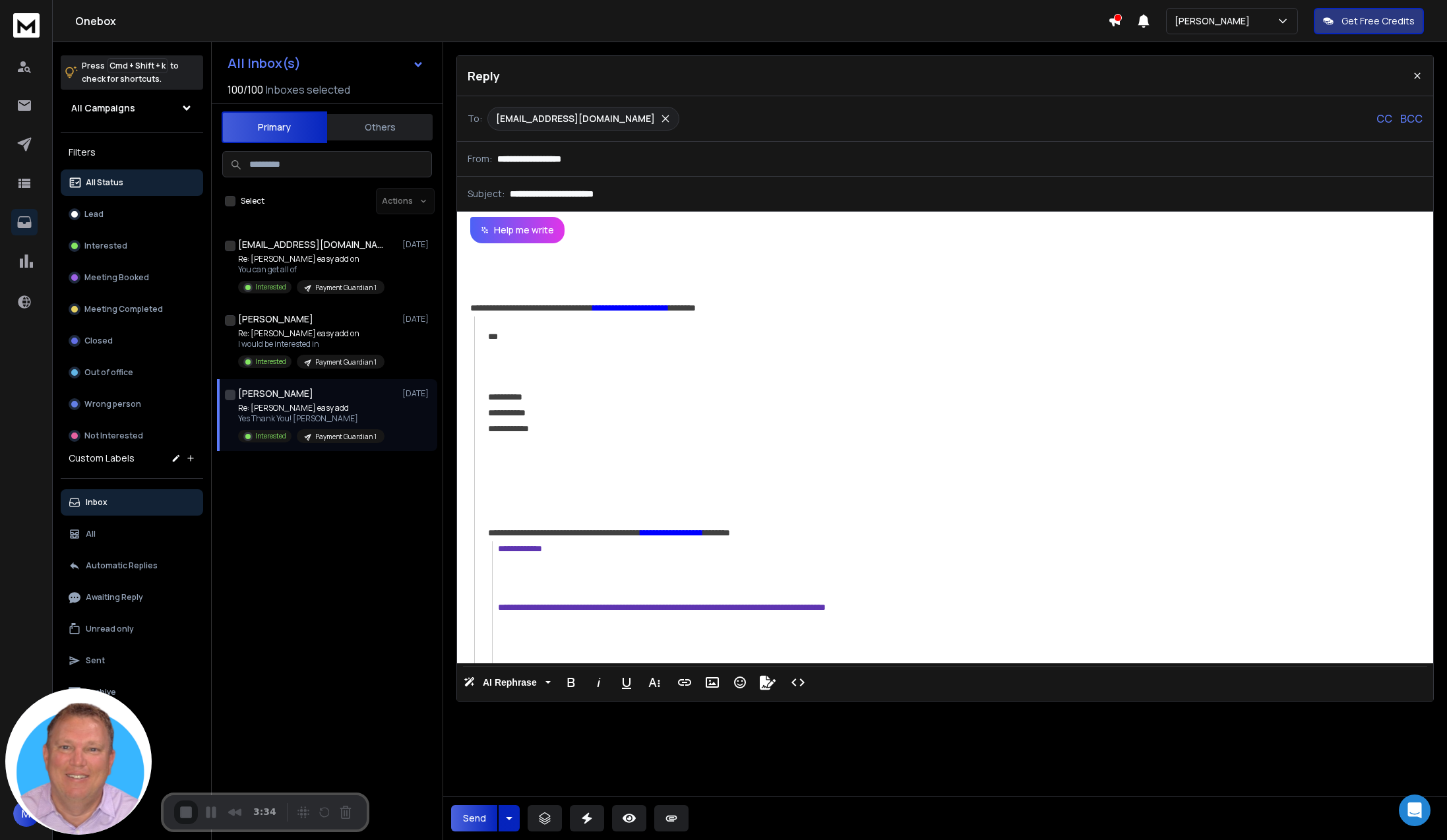
click at [190, 812] on div "3:34" at bounding box center [228, 812] width 107 height 24
click at [188, 810] on div "3:37" at bounding box center [228, 812] width 107 height 24
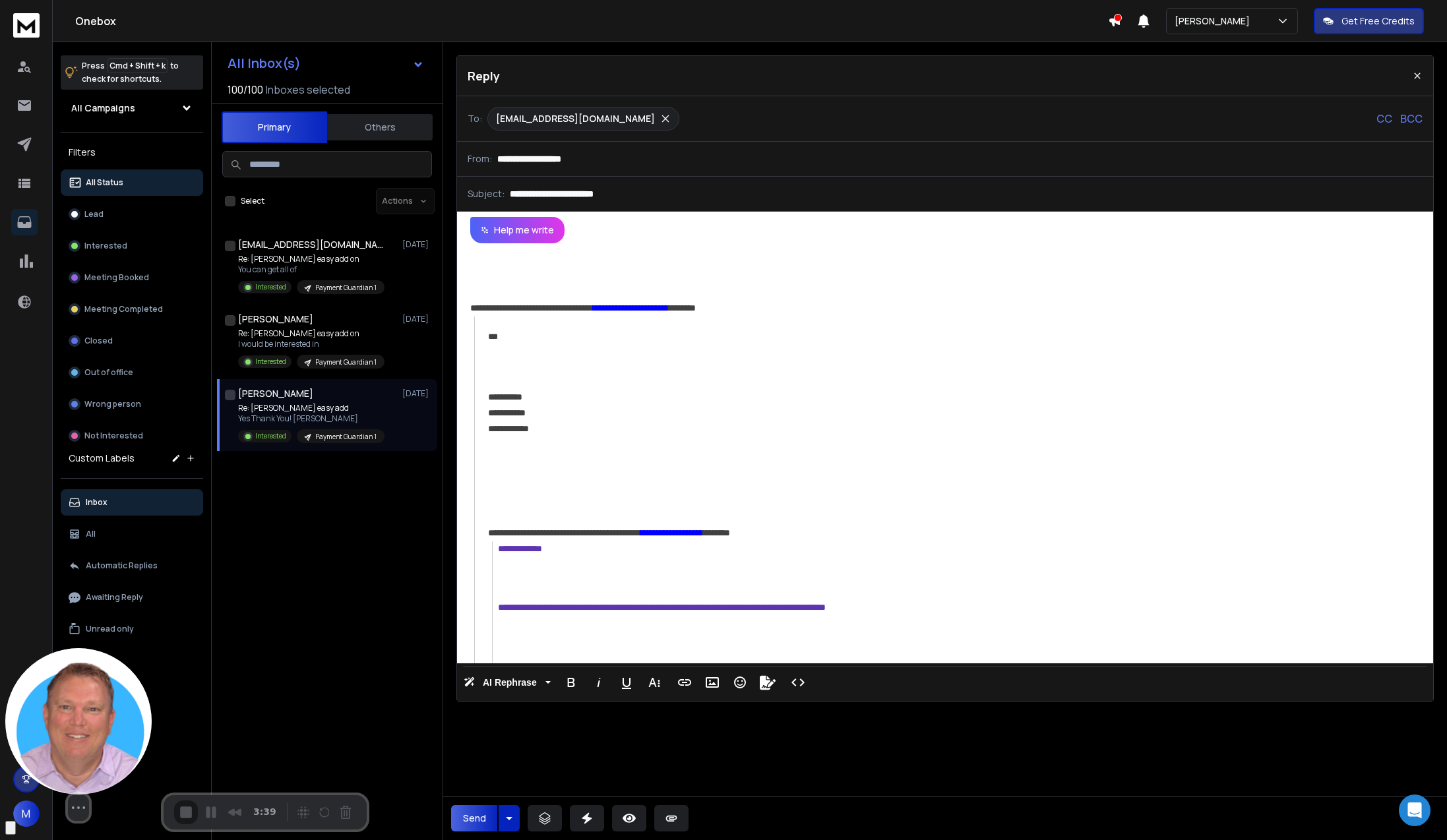
click at [136, 773] on img at bounding box center [78, 721] width 147 height 147
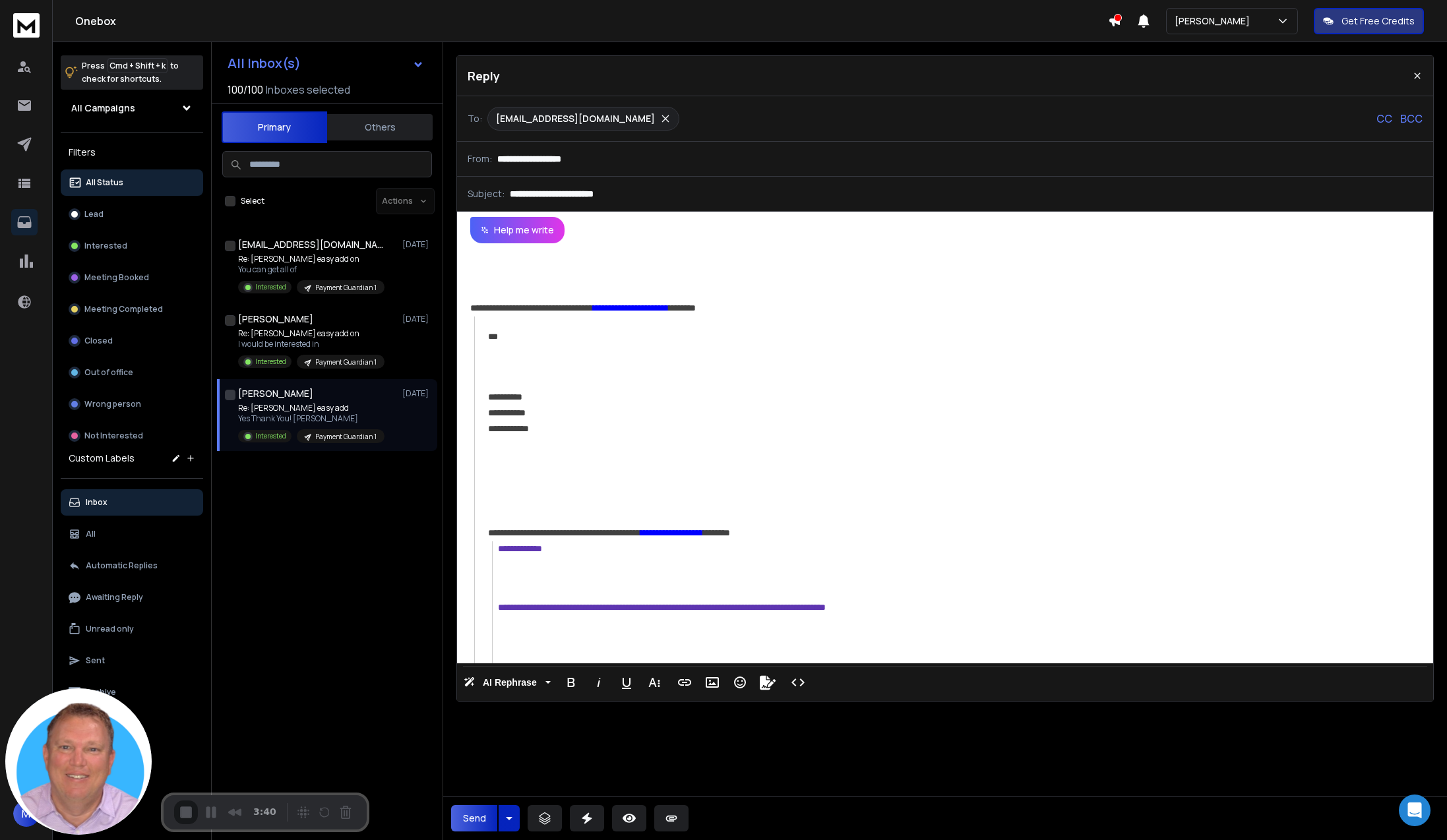
click at [184, 810] on div "3:40" at bounding box center [228, 812] width 107 height 24
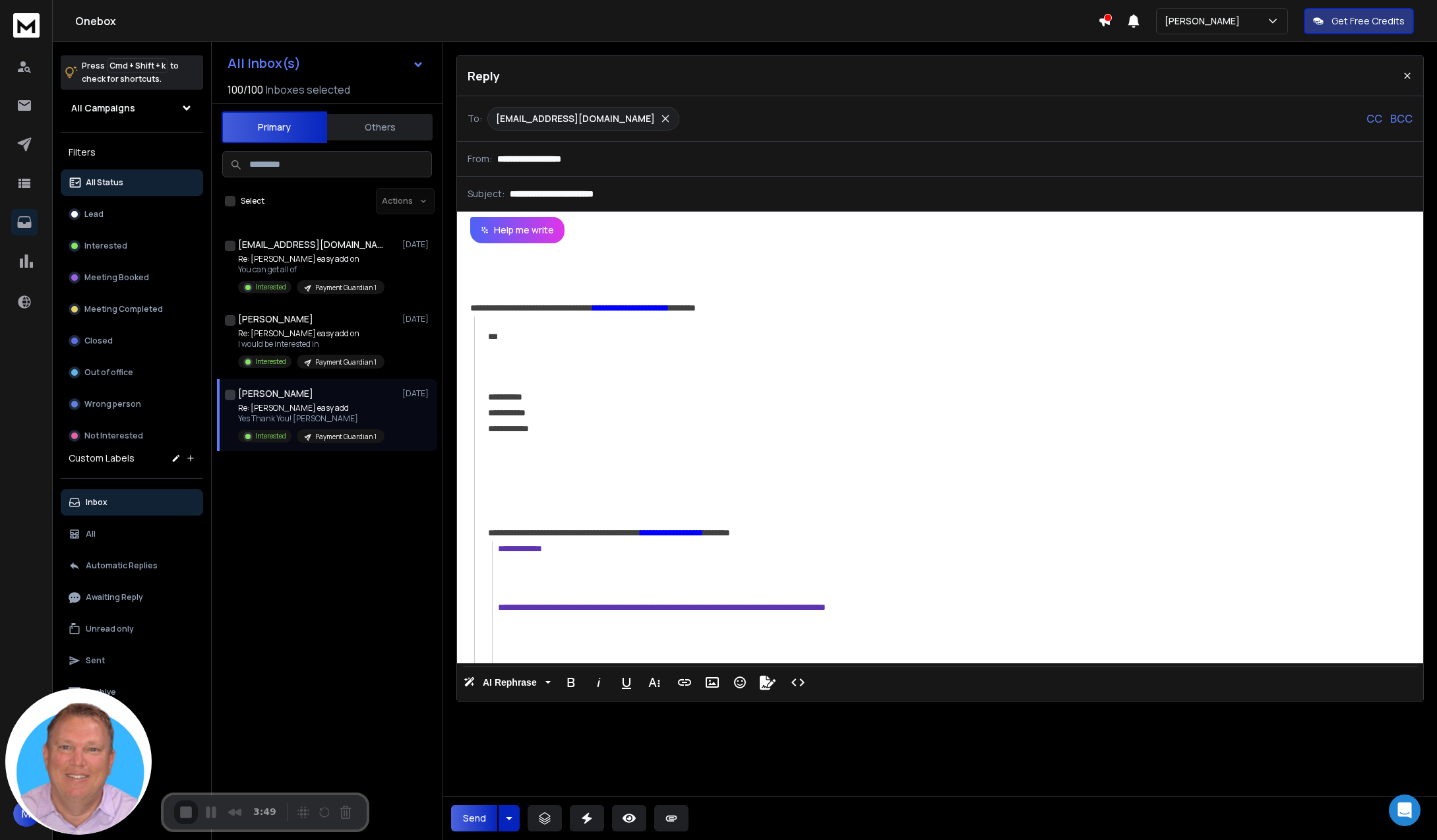
click at [185, 808] on div "3:49" at bounding box center [228, 812] width 107 height 24
click at [185, 808] on div "3:50" at bounding box center [228, 812] width 107 height 24
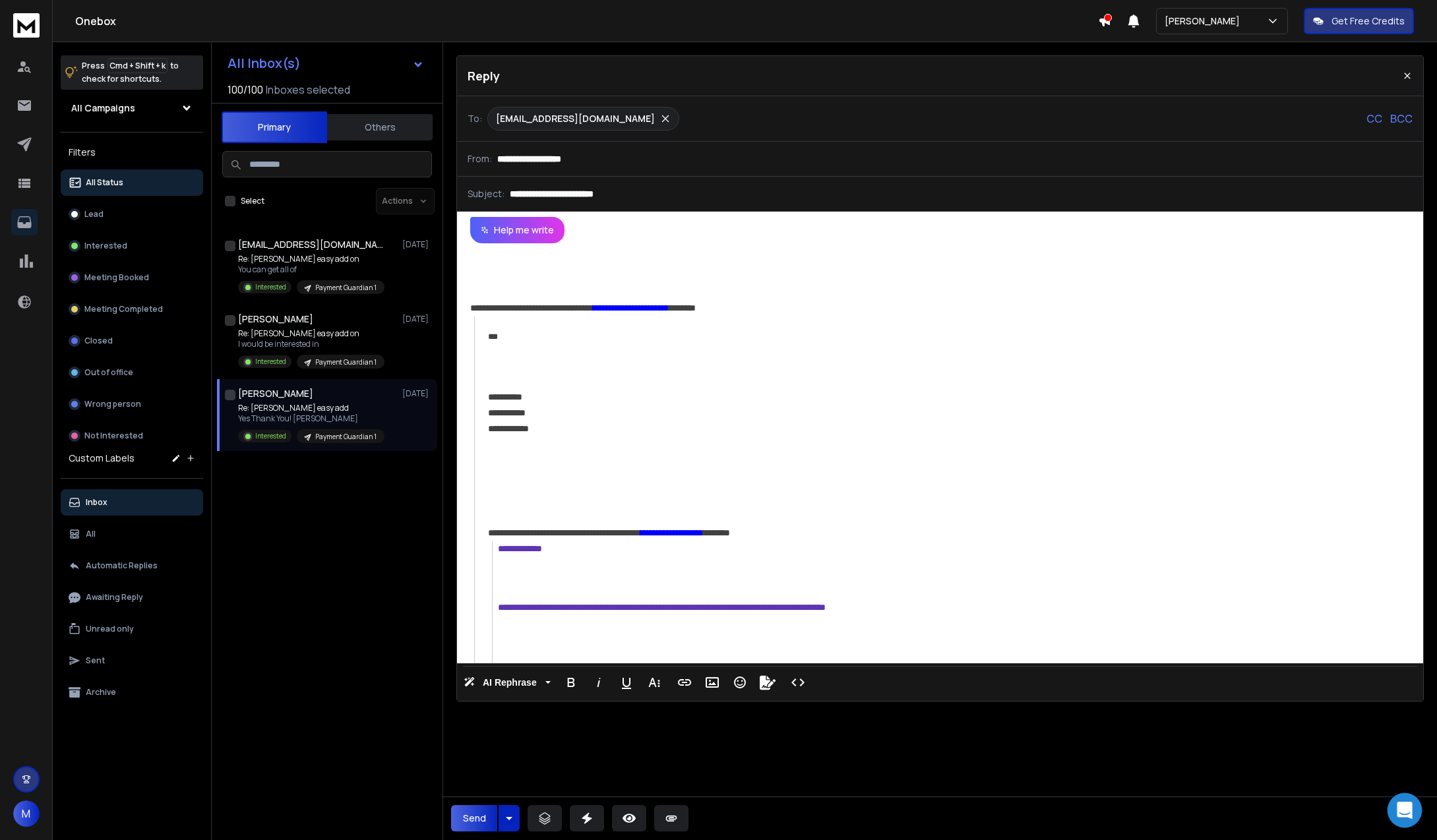
click at [1402, 810] on icon "Open Intercom Messenger" at bounding box center [1404, 810] width 15 height 17
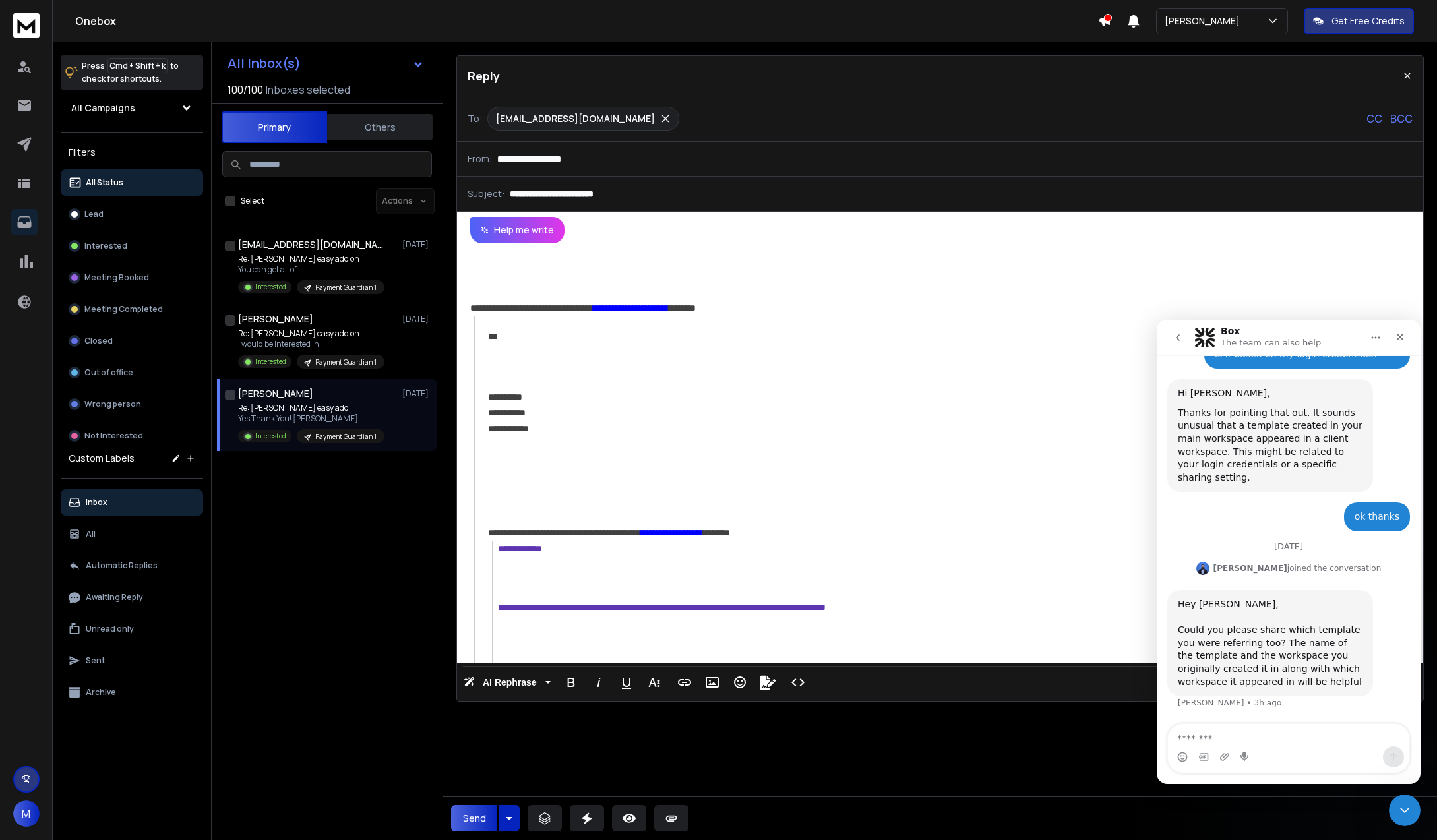
scroll to position [1224, 0]
click at [1238, 741] on textarea "Message…" at bounding box center [1289, 735] width 241 height 22
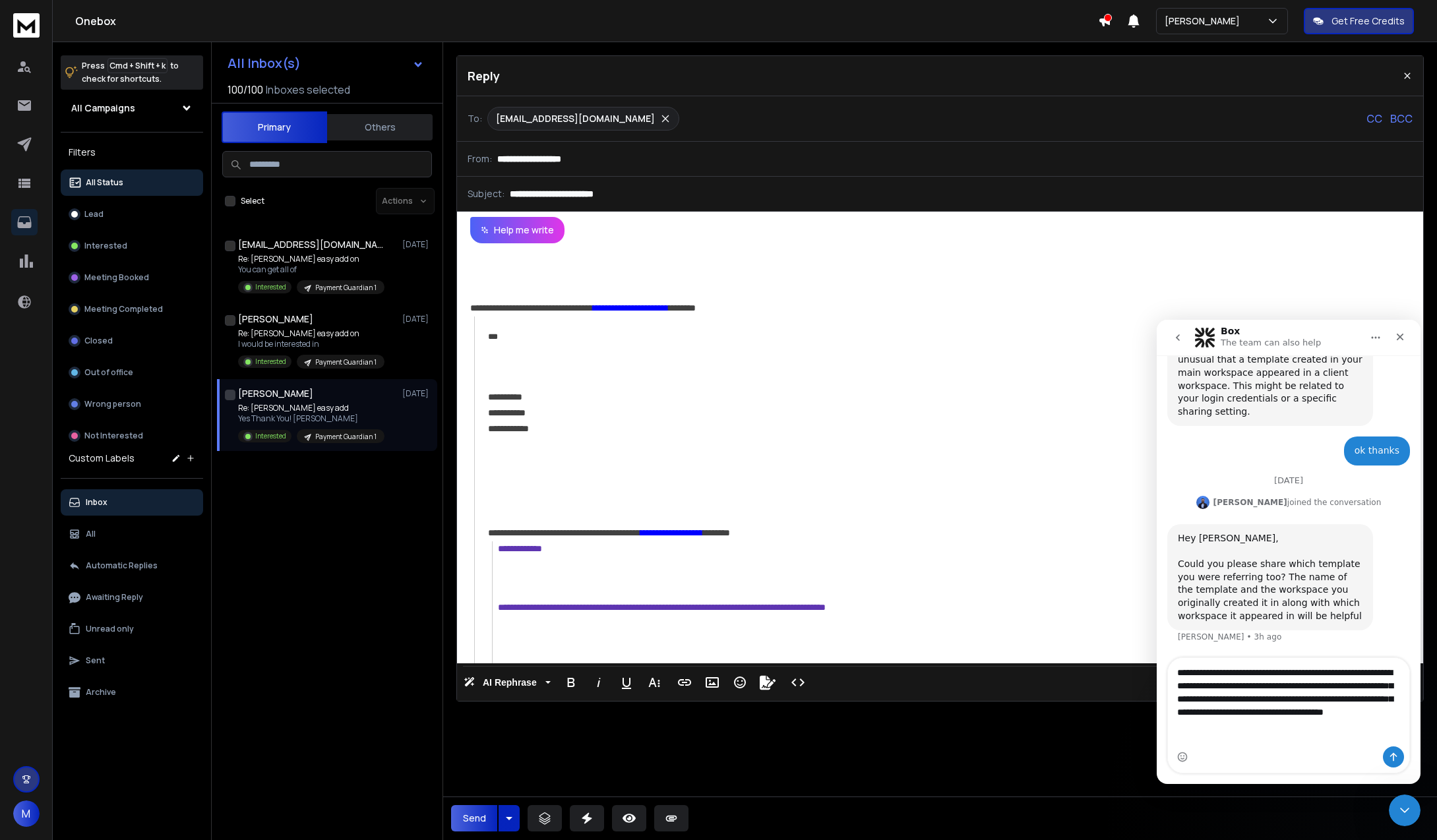
scroll to position [1291, 0]
click at [1233, 700] on textarea "**********" at bounding box center [1289, 702] width 241 height 89
click at [1325, 739] on textarea "**********" at bounding box center [1289, 702] width 241 height 89
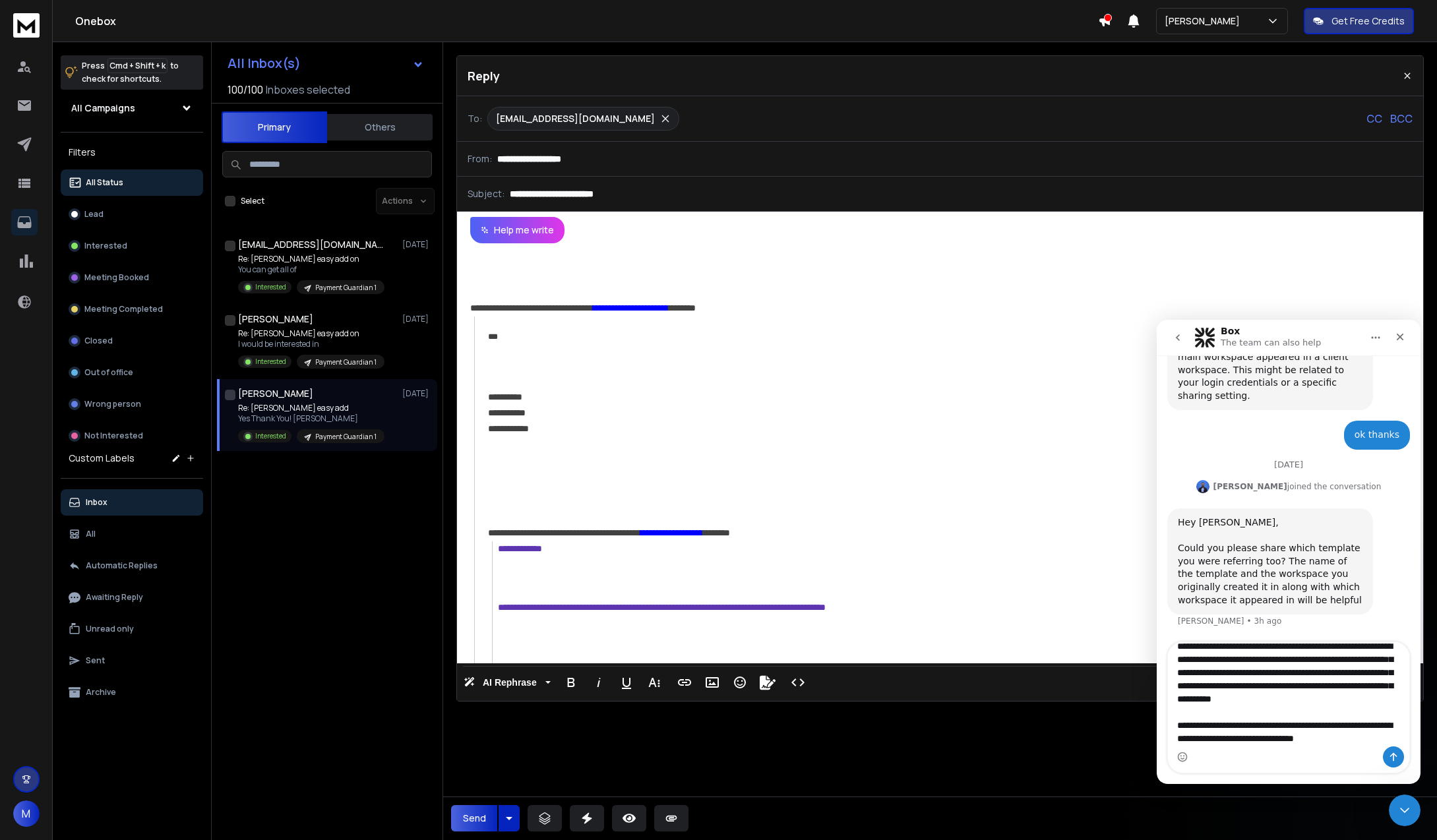
type textarea "**********"
click at [1400, 754] on button "Send a message…" at bounding box center [1394, 757] width 21 height 21
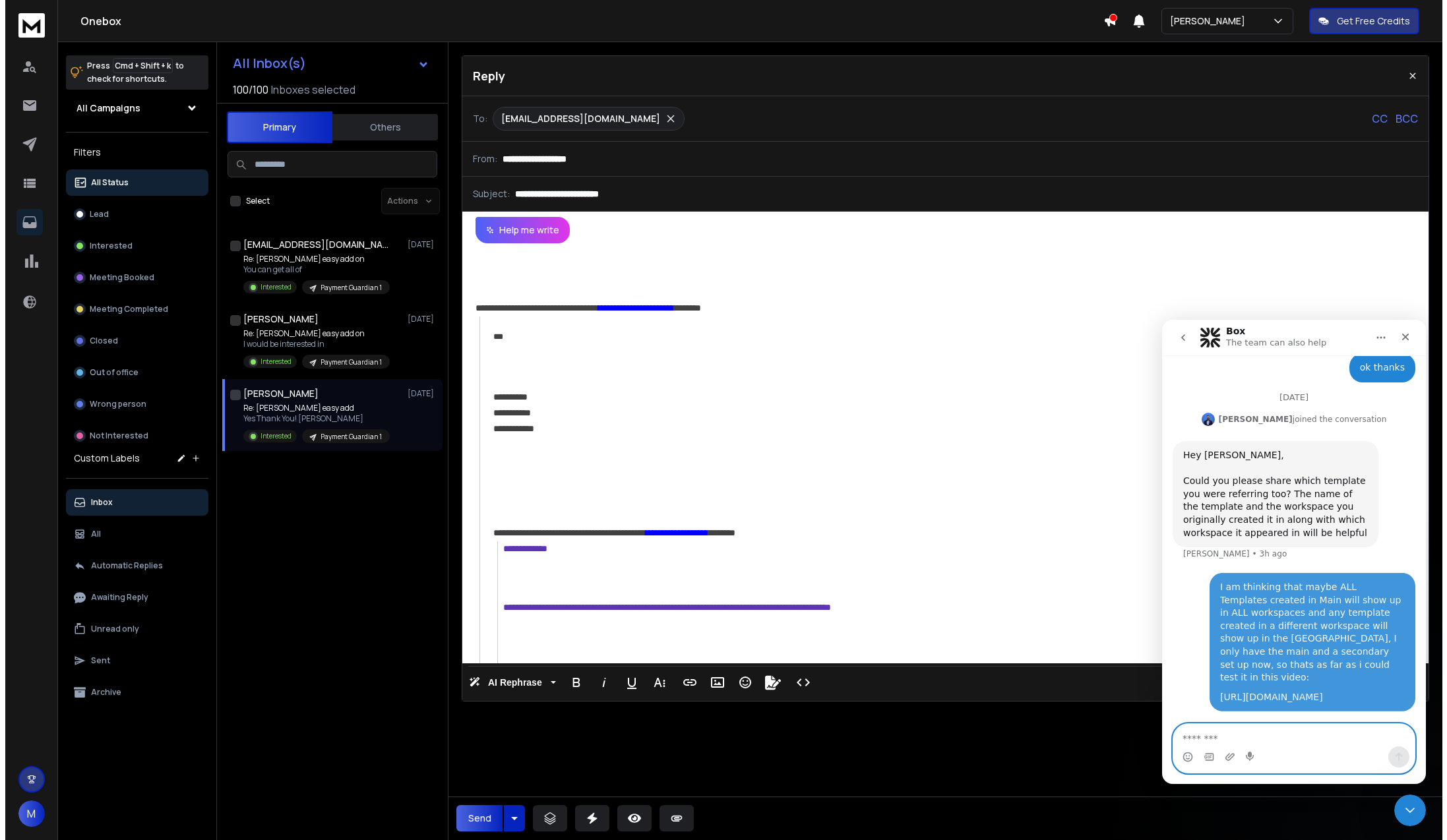
scroll to position [1423, 0]
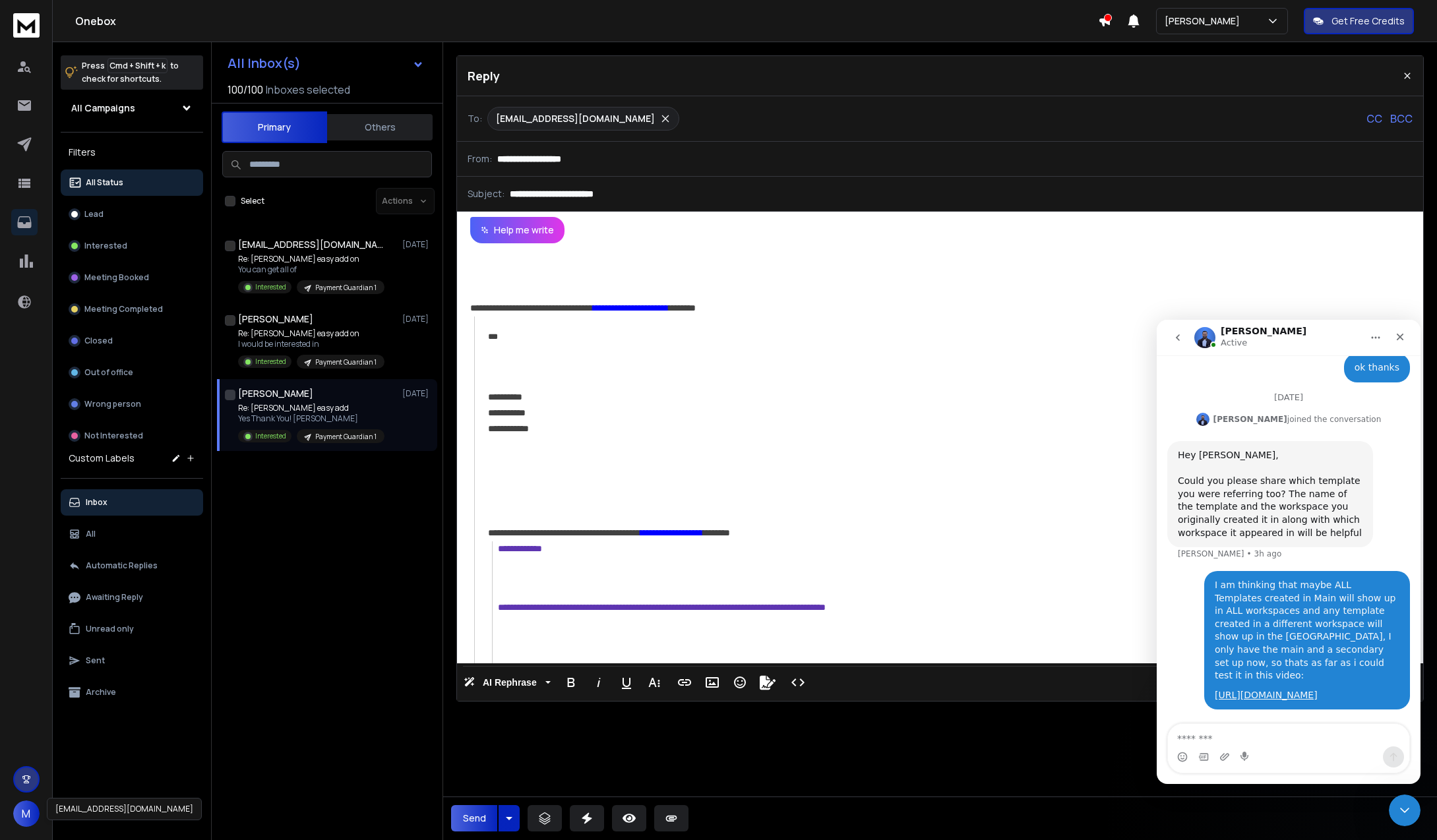
click at [34, 812] on span "M" at bounding box center [26, 813] width 26 height 26
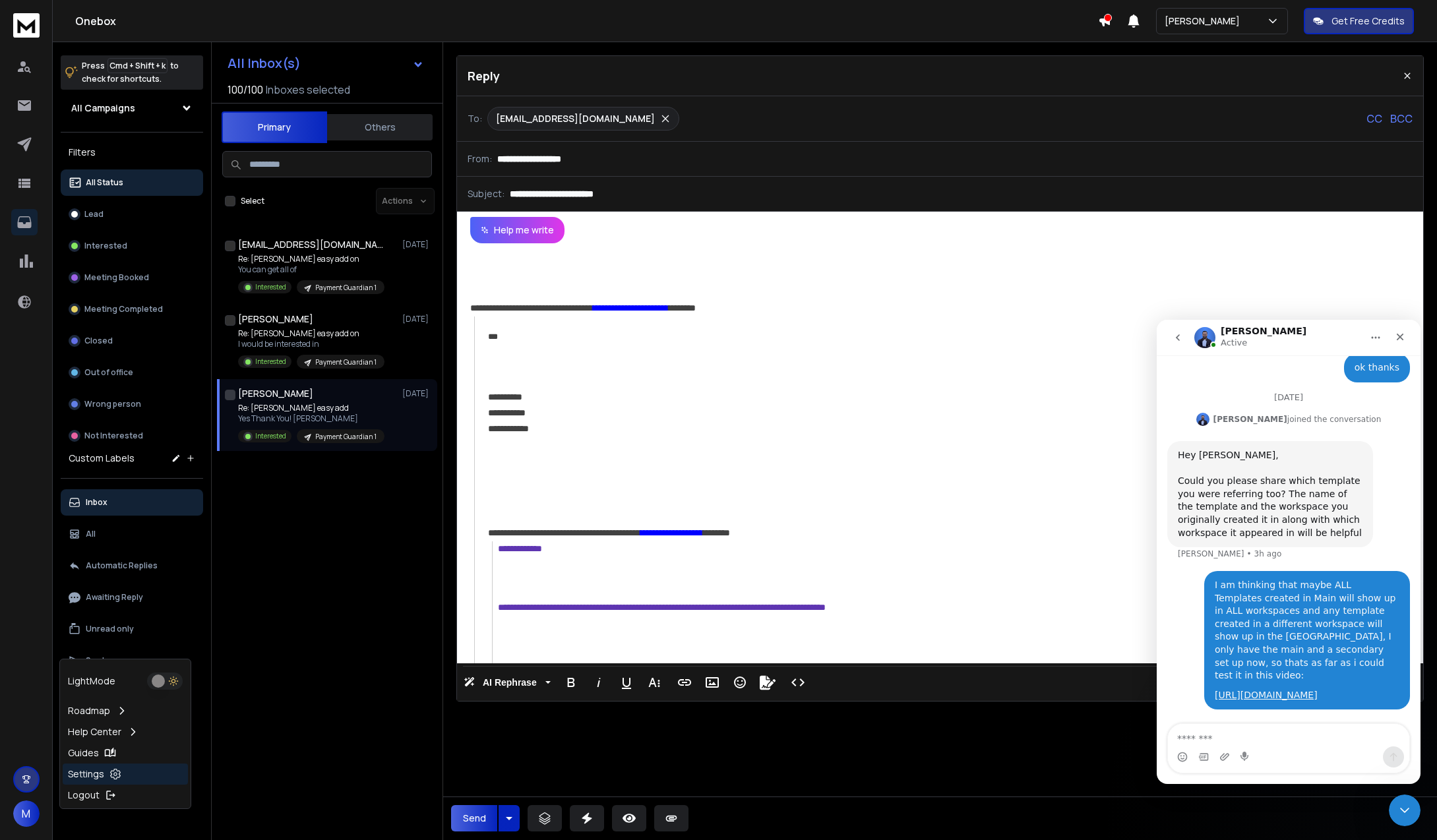
click at [80, 780] on p "Settings" at bounding box center [86, 774] width 37 height 13
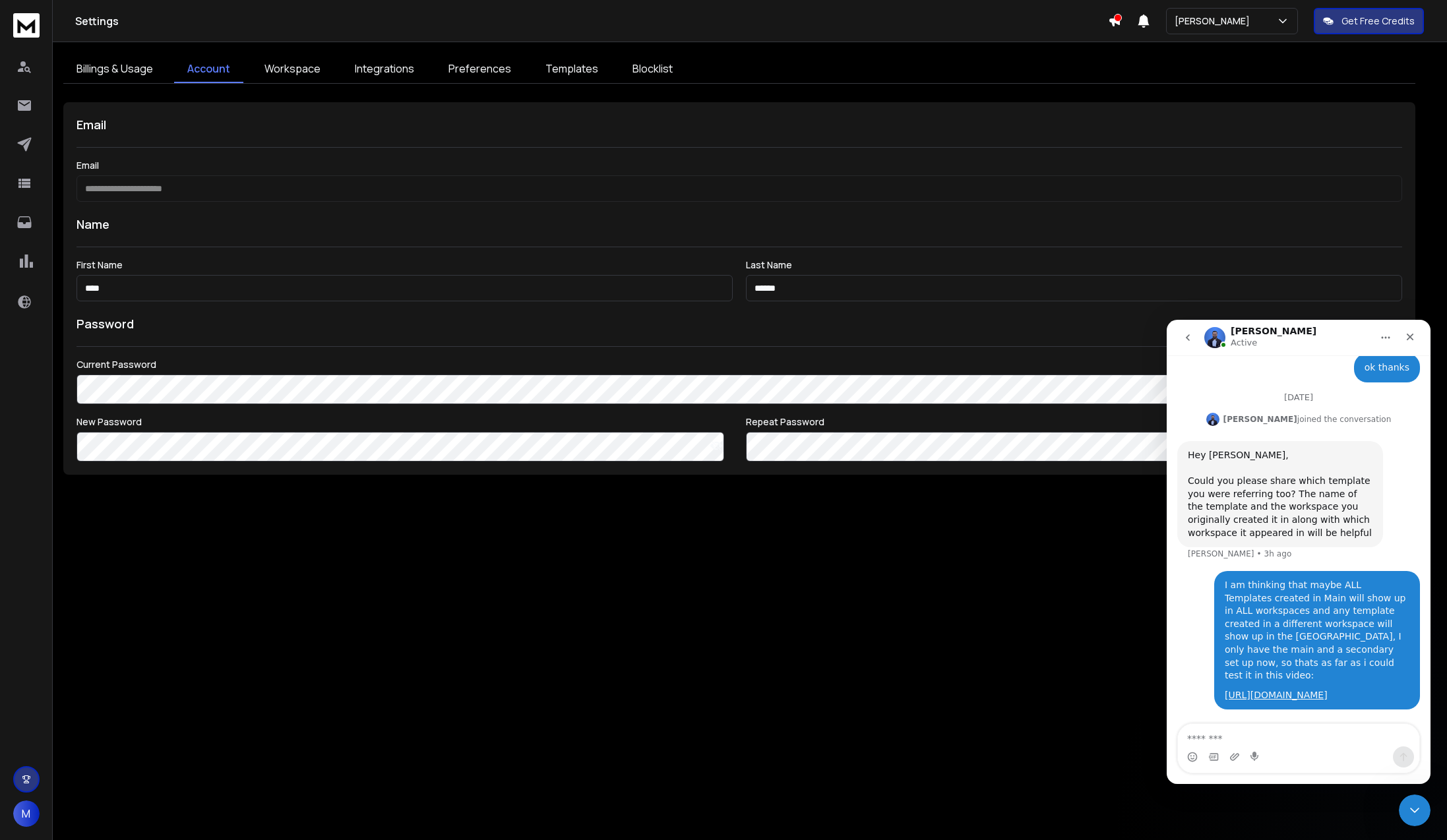
click at [428, 76] on link "Integrations" at bounding box center [384, 69] width 86 height 28
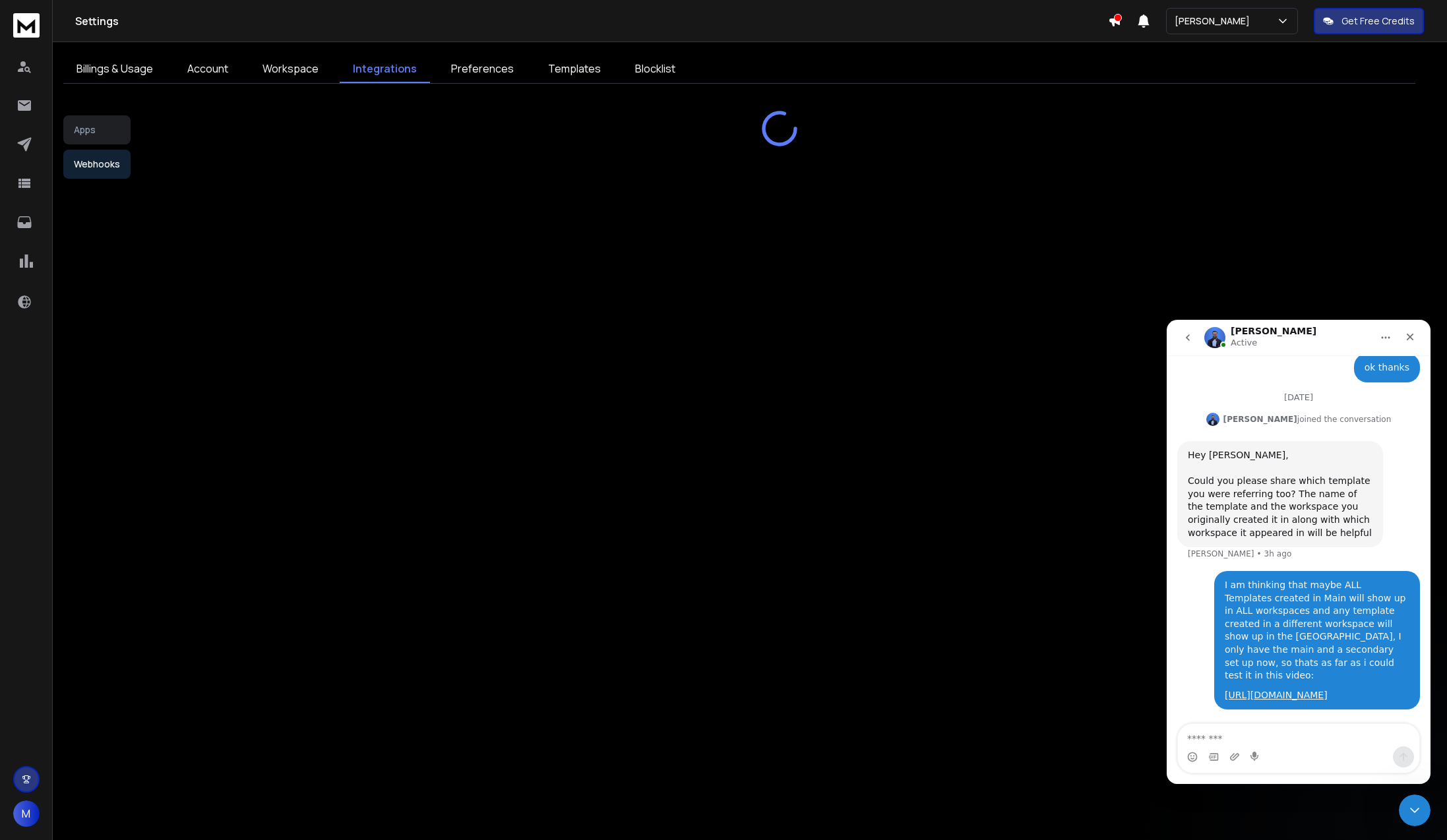
click at [110, 173] on button "Webhooks" at bounding box center [97, 164] width 67 height 29
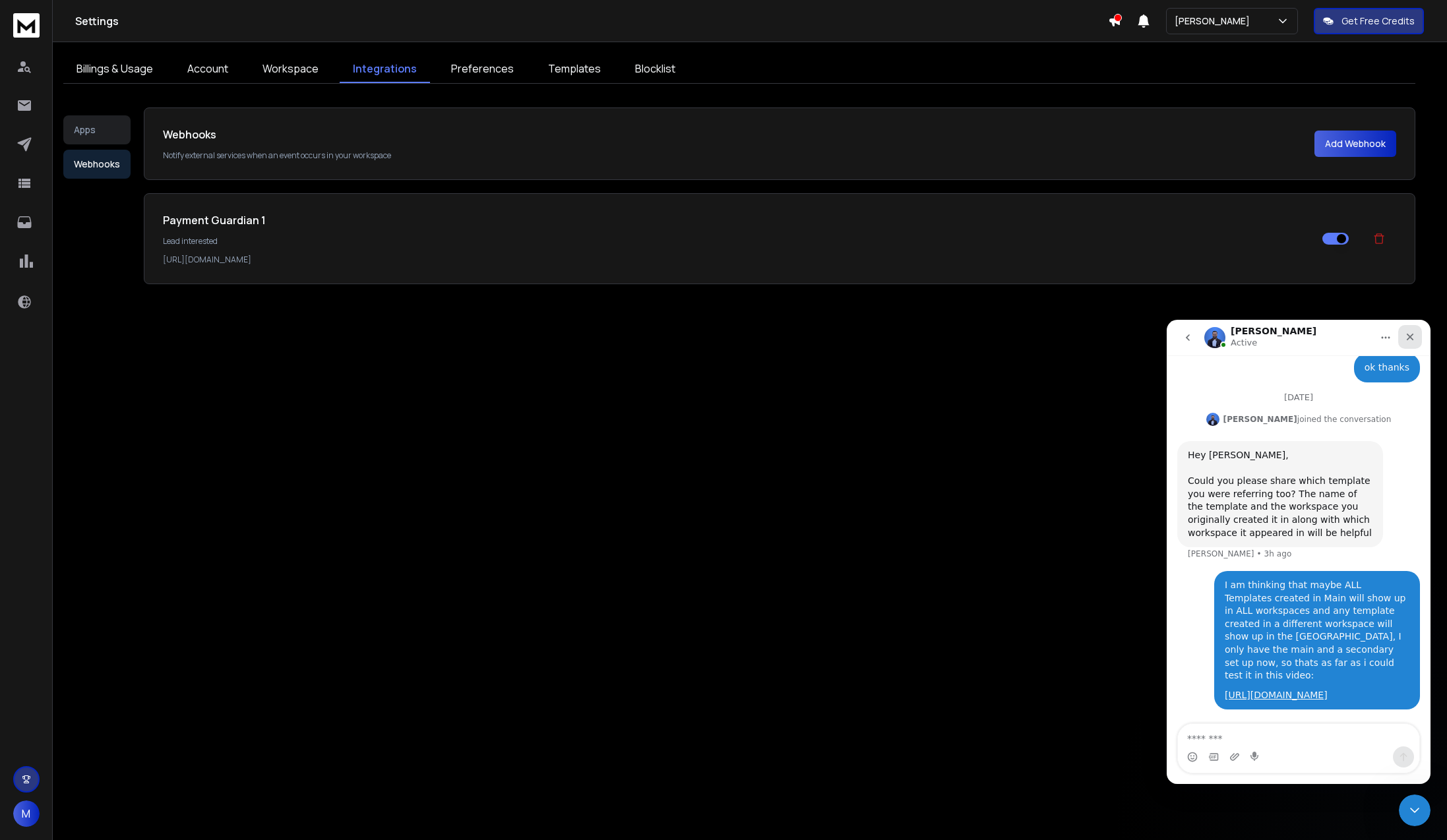
click at [1413, 337] on icon "Close" at bounding box center [1410, 337] width 10 height 10
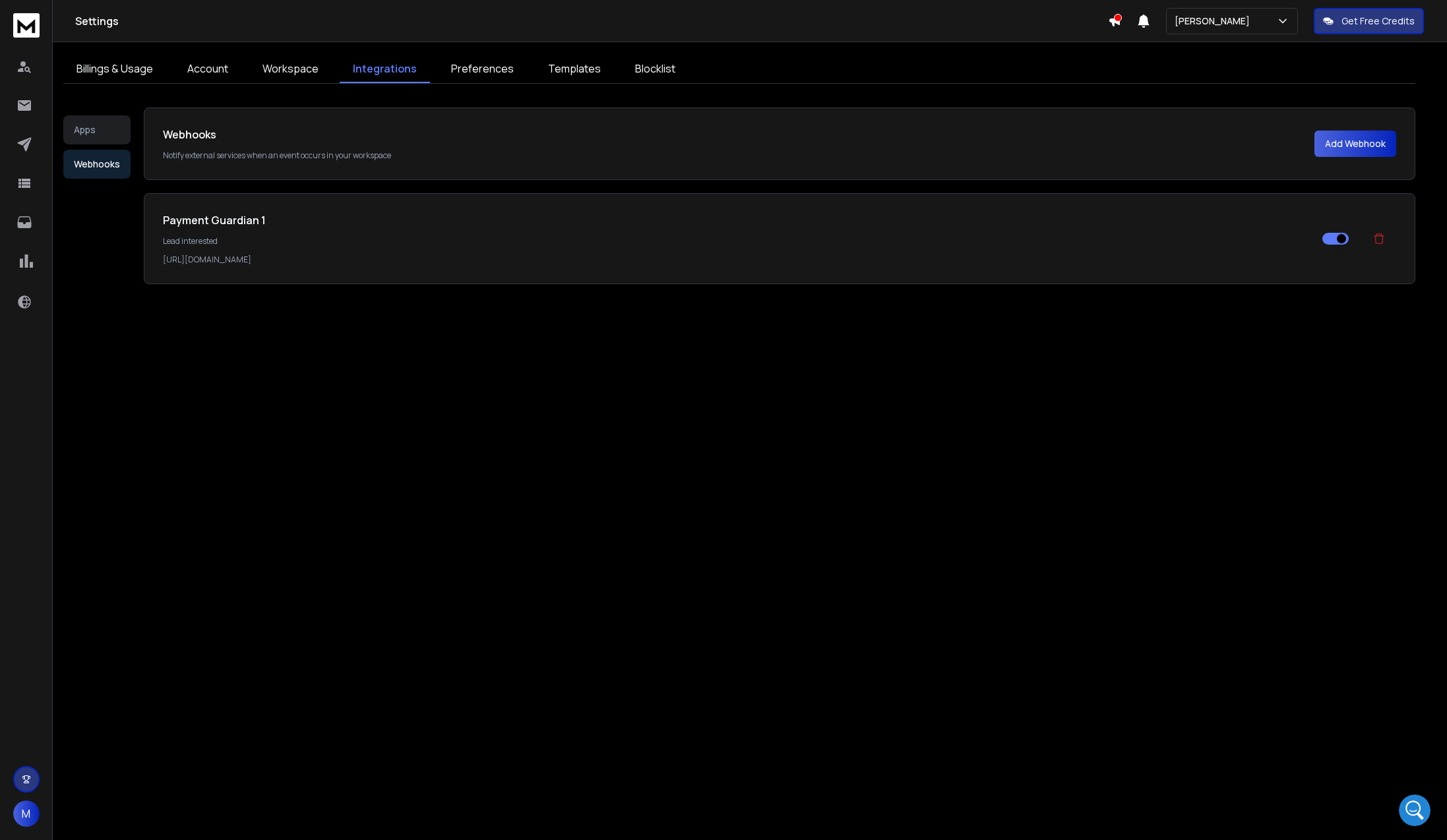
scroll to position [1423, 0]
click at [83, 144] on button "Apps" at bounding box center [97, 130] width 67 height 29
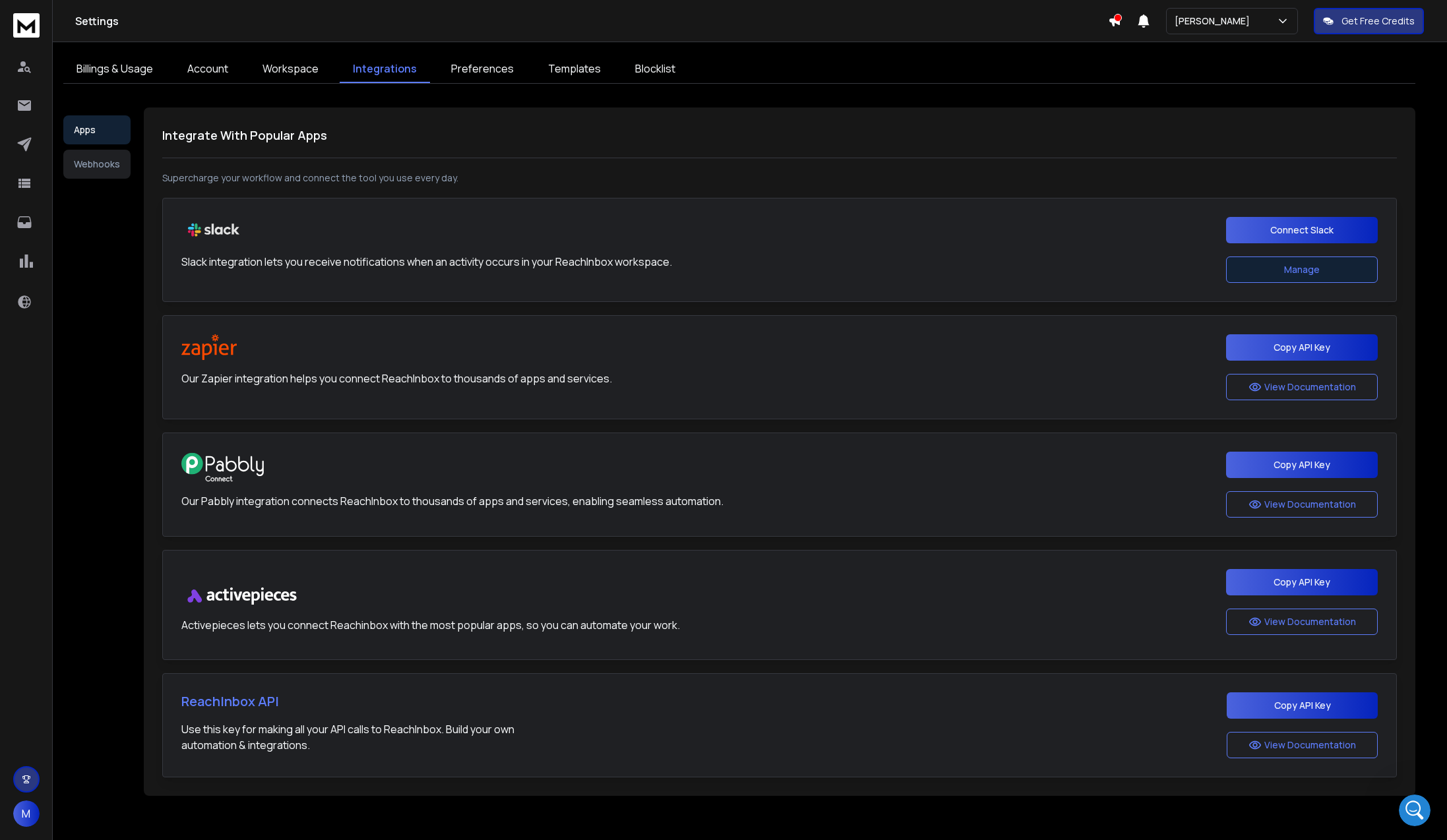
click at [1303, 283] on button "Manage" at bounding box center [1302, 269] width 152 height 26
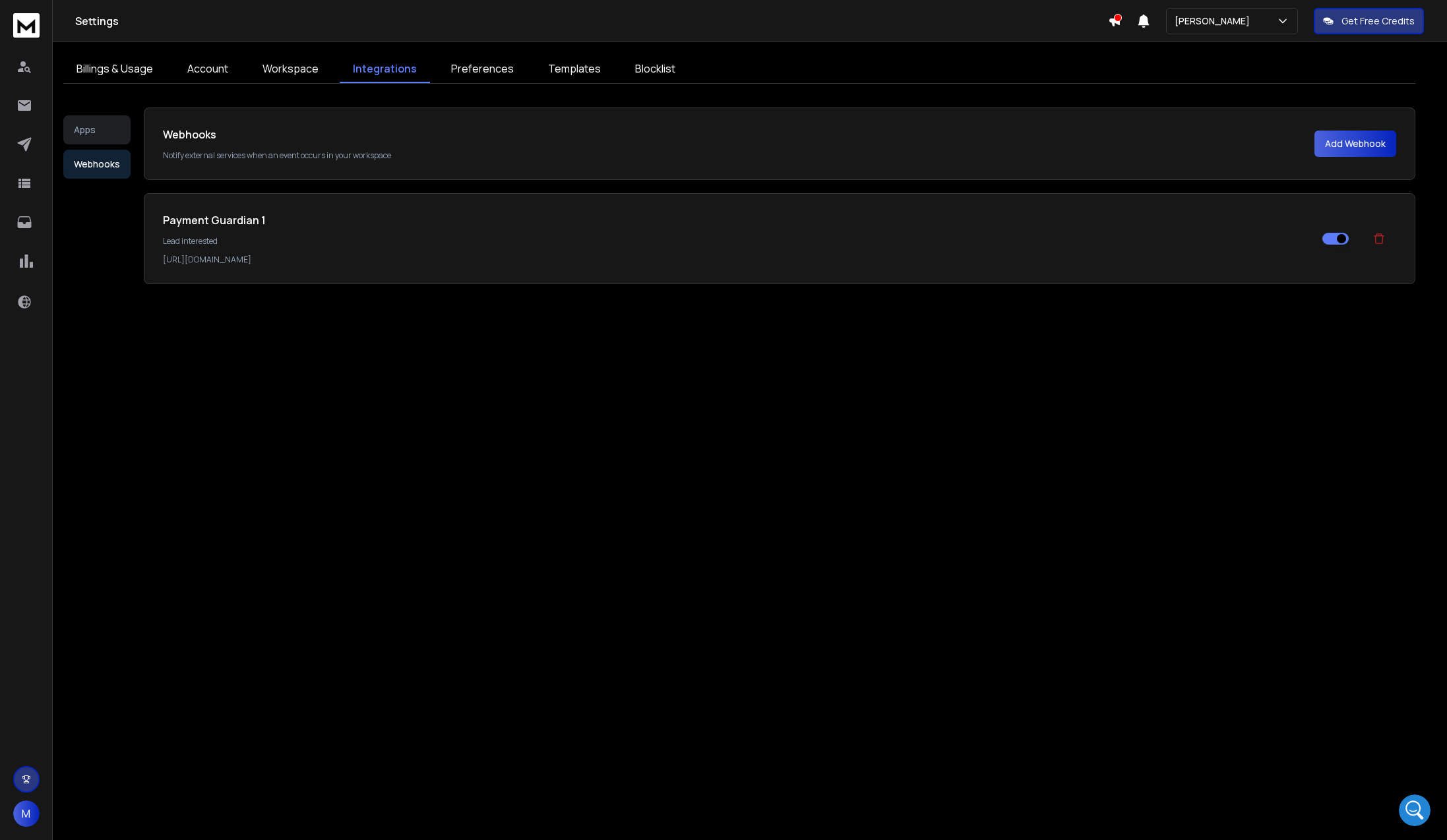
click at [117, 141] on button "Apps" at bounding box center [97, 130] width 67 height 29
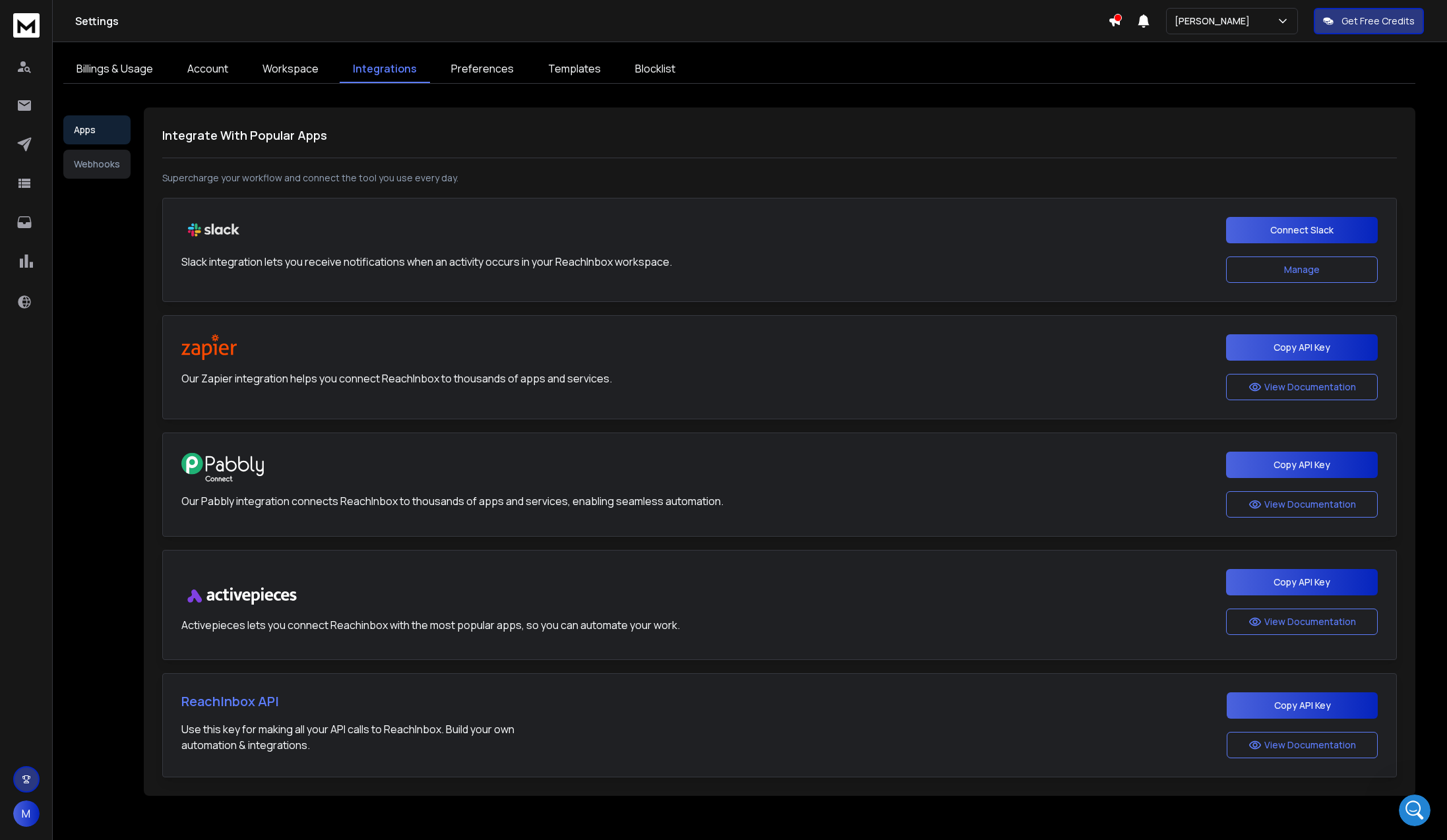
click at [95, 176] on button "Webhooks" at bounding box center [97, 164] width 67 height 29
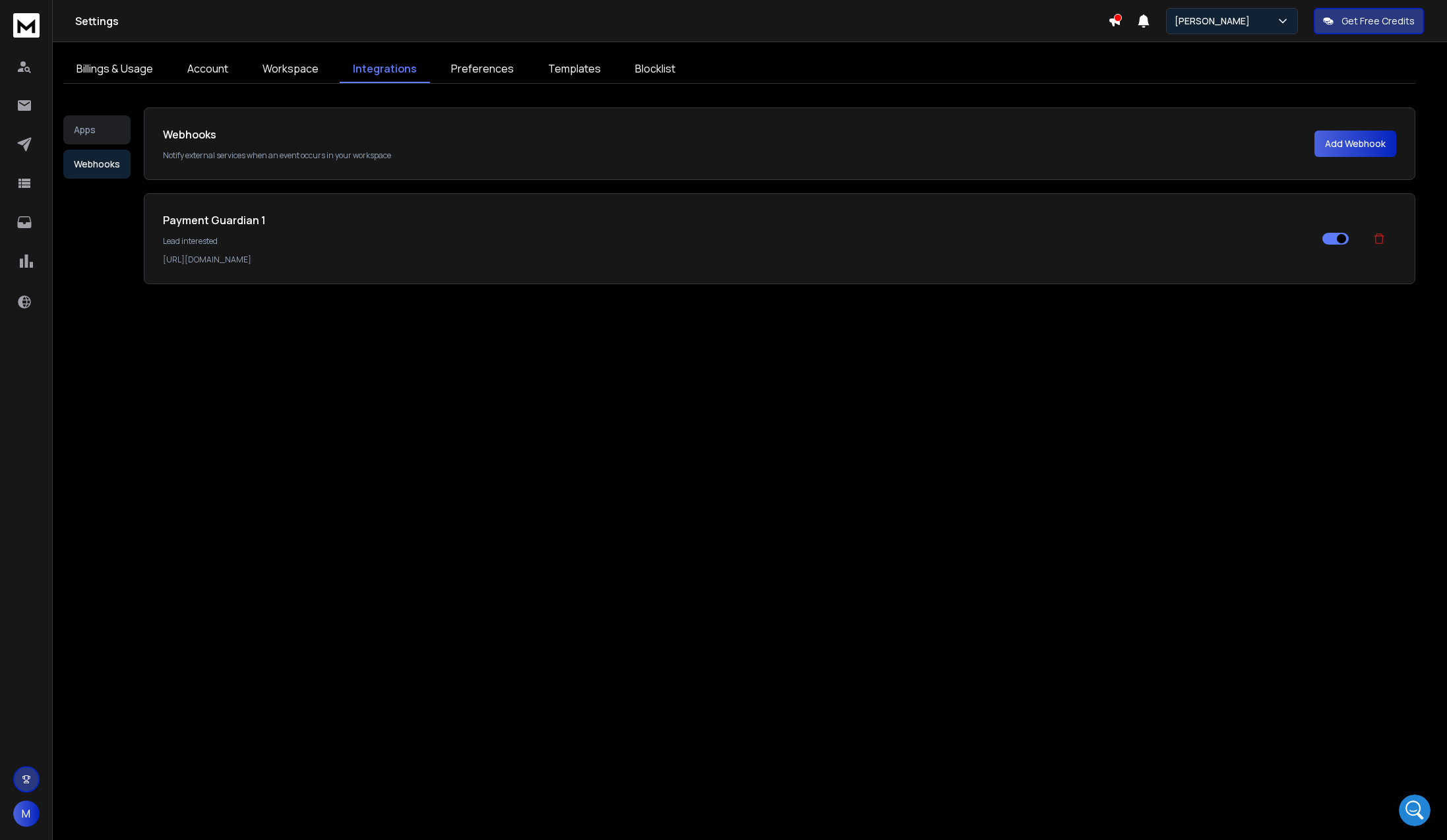
click at [1223, 20] on p "[PERSON_NAME]" at bounding box center [1215, 21] width 80 height 13
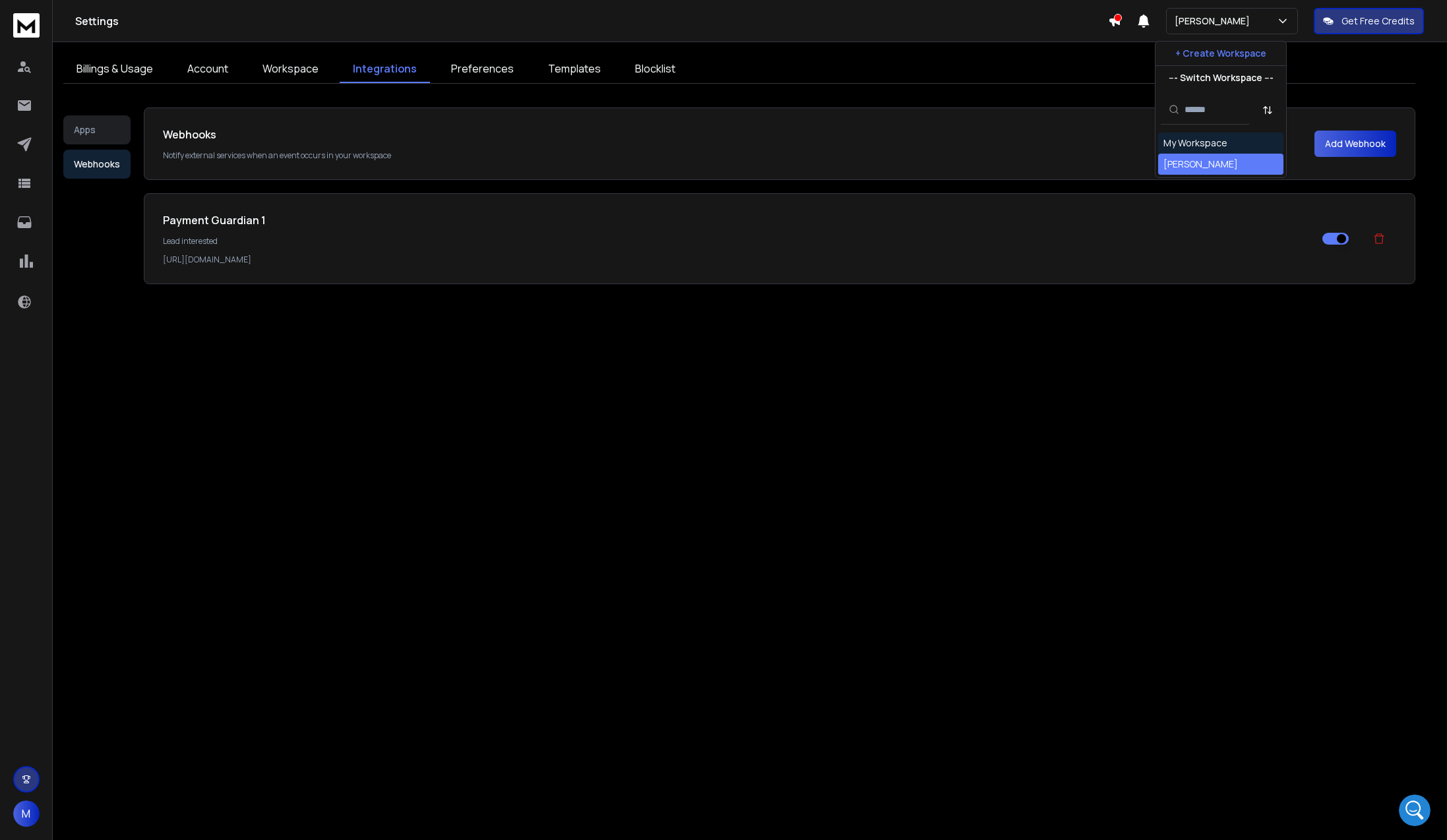
click at [1214, 150] on div "My Workspace" at bounding box center [1196, 143] width 64 height 13
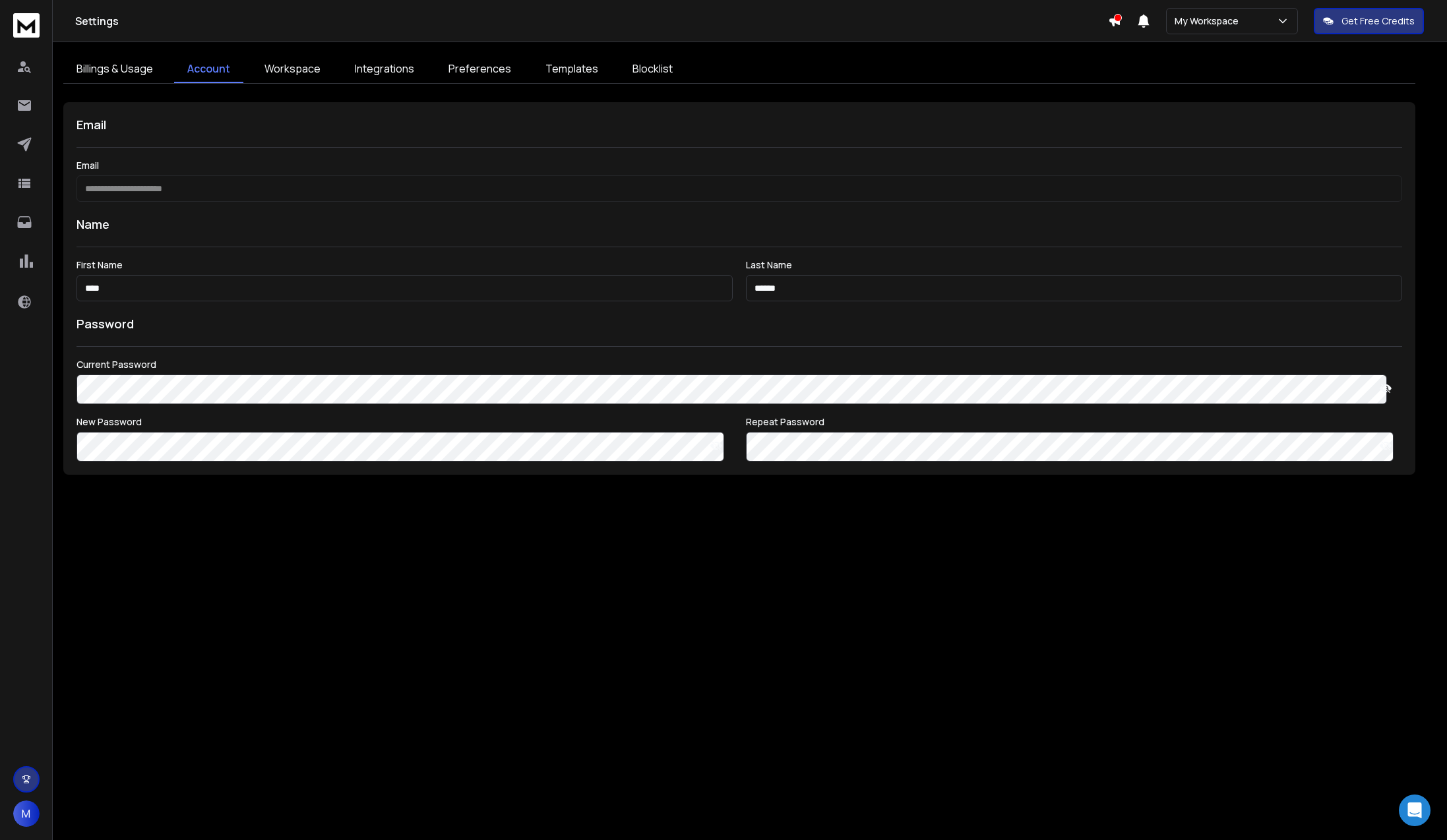
click at [330, 74] on link "Workspace" at bounding box center [292, 69] width 83 height 28
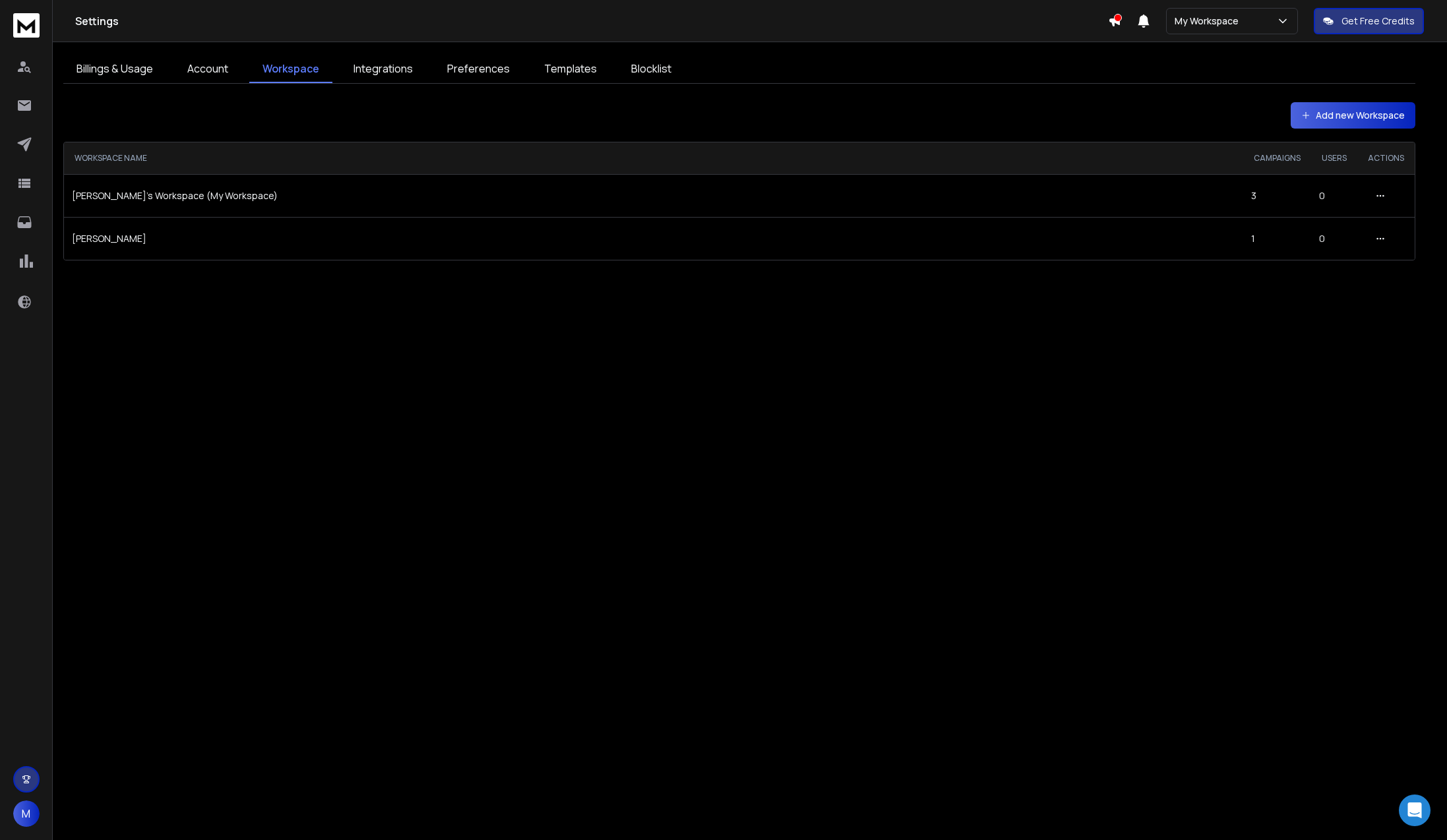
click at [523, 83] on link "Preferences" at bounding box center [479, 69] width 89 height 28
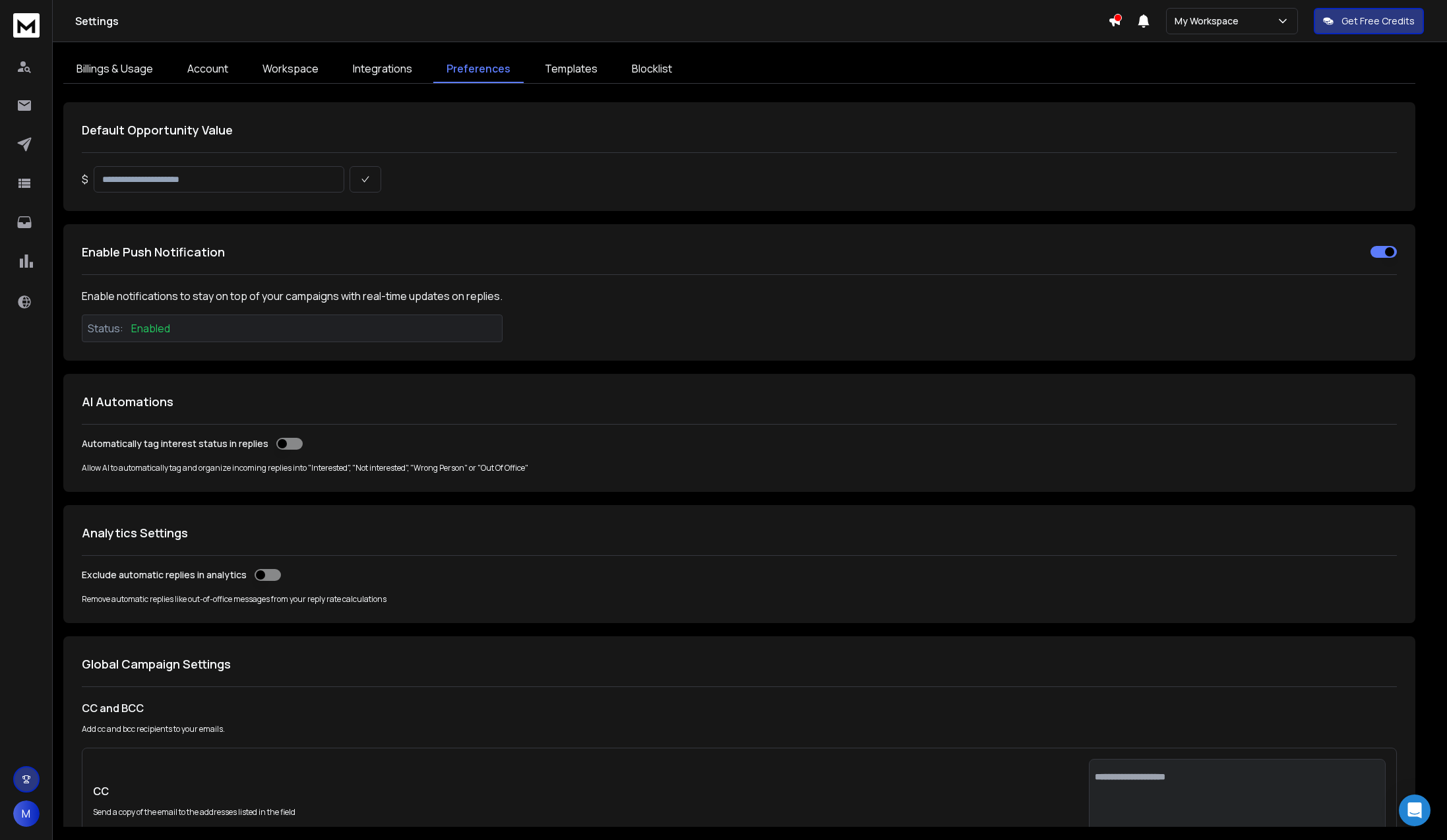
click at [425, 79] on link "Integrations" at bounding box center [382, 69] width 86 height 28
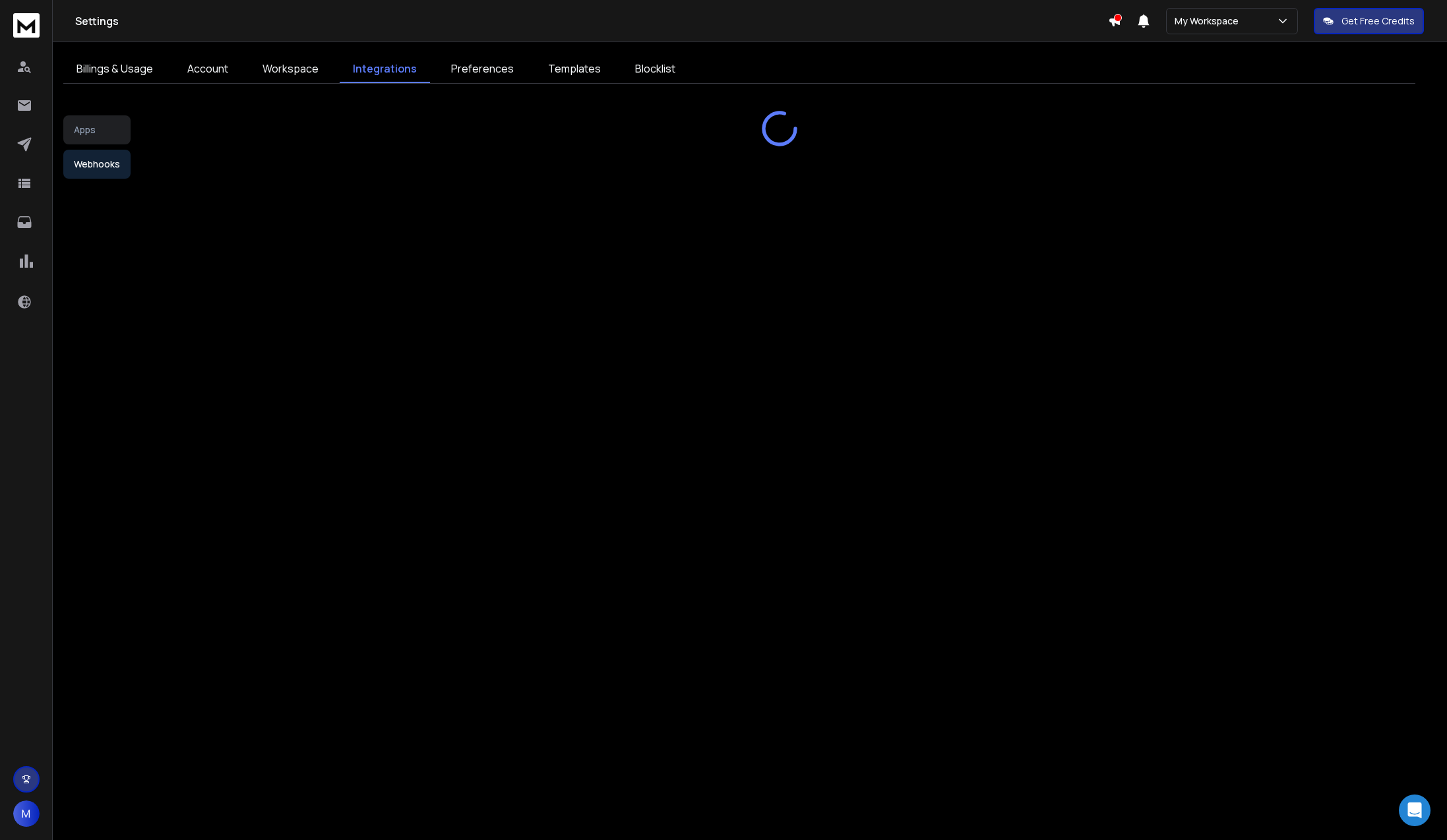
click at [116, 179] on button "Webhooks" at bounding box center [97, 164] width 67 height 29
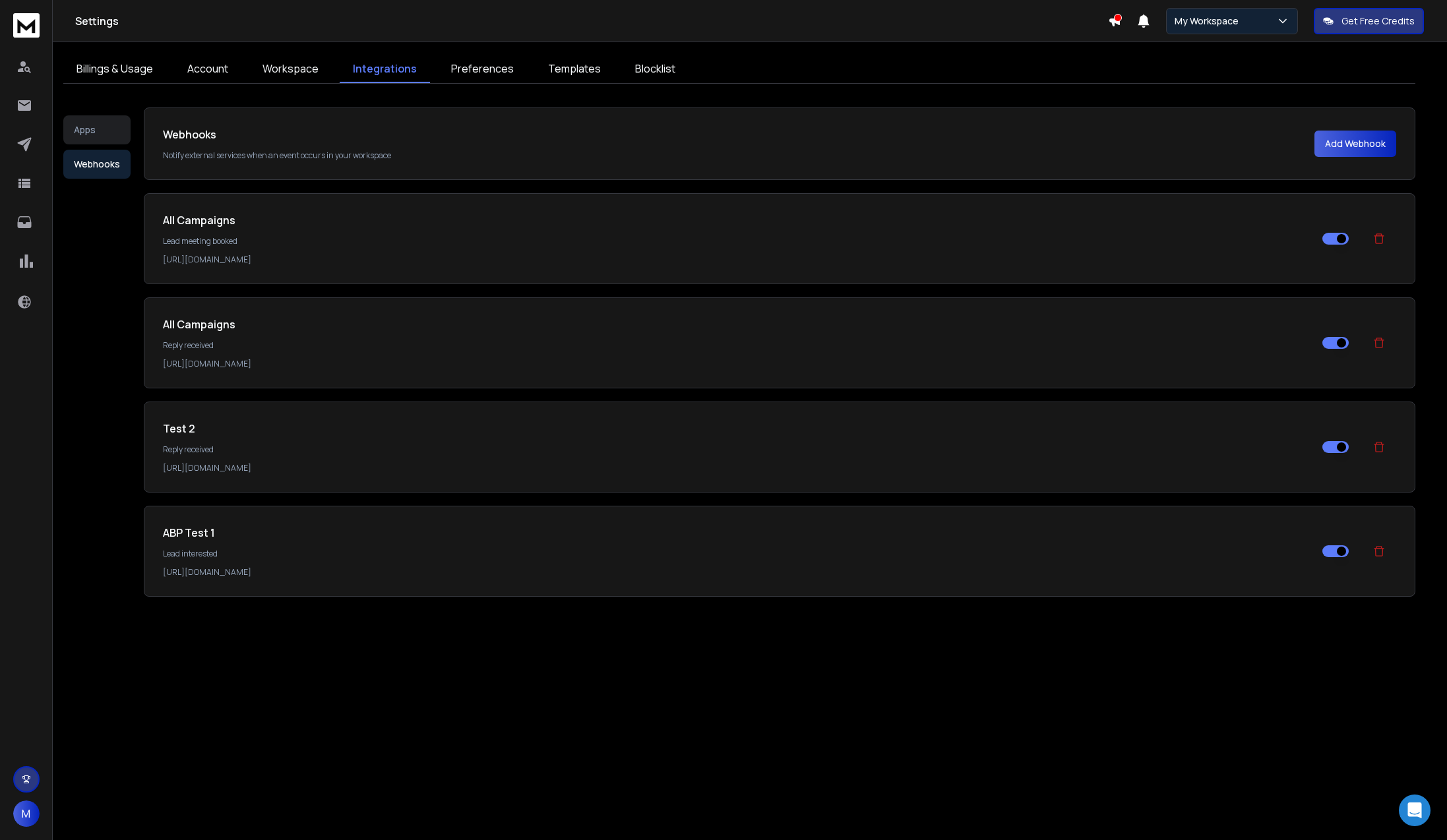
click at [1276, 25] on icon "button" at bounding box center [1283, 21] width 13 height 13
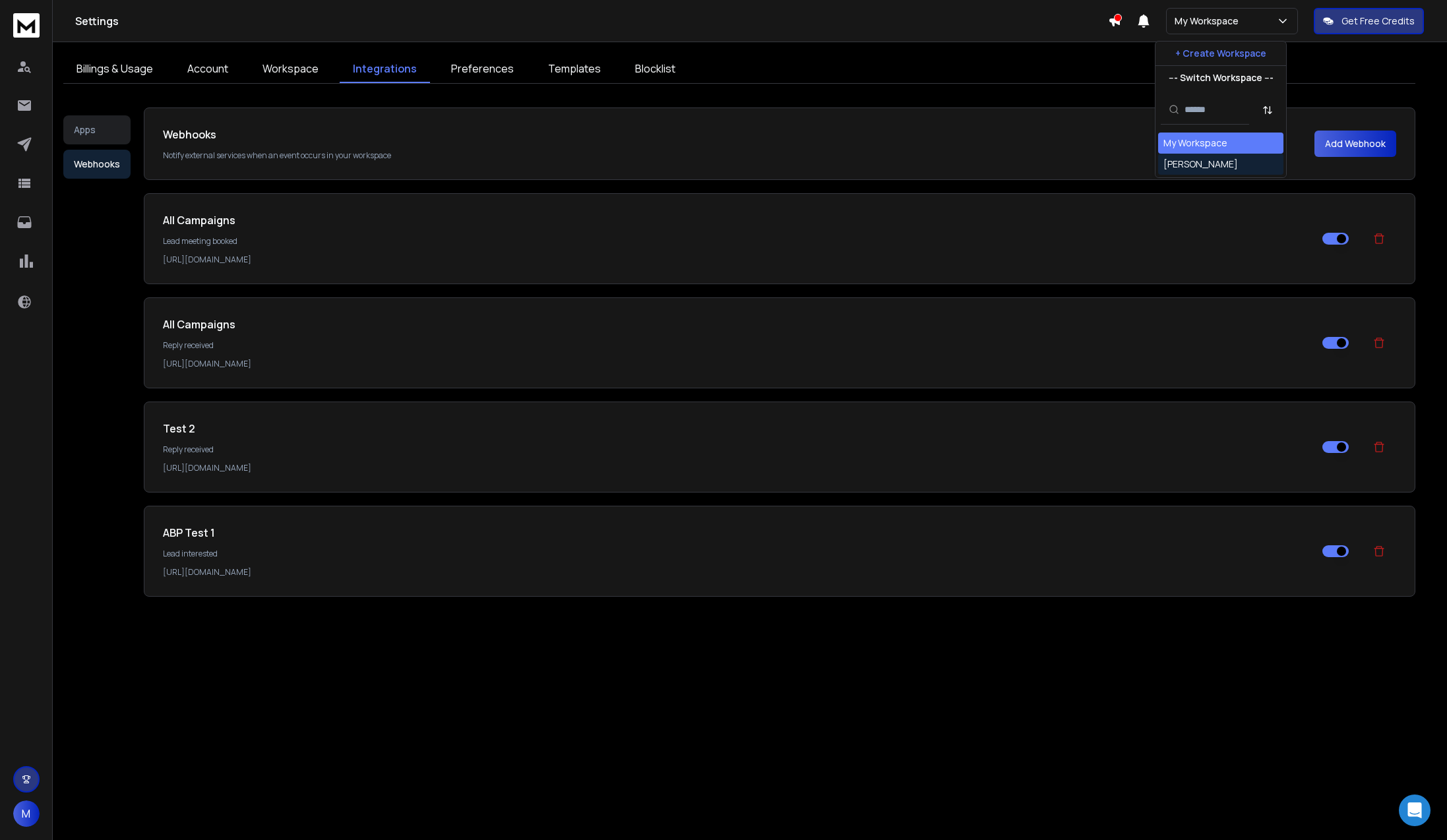
click at [1212, 171] on div "[PERSON_NAME]" at bounding box center [1201, 165] width 75 height 13
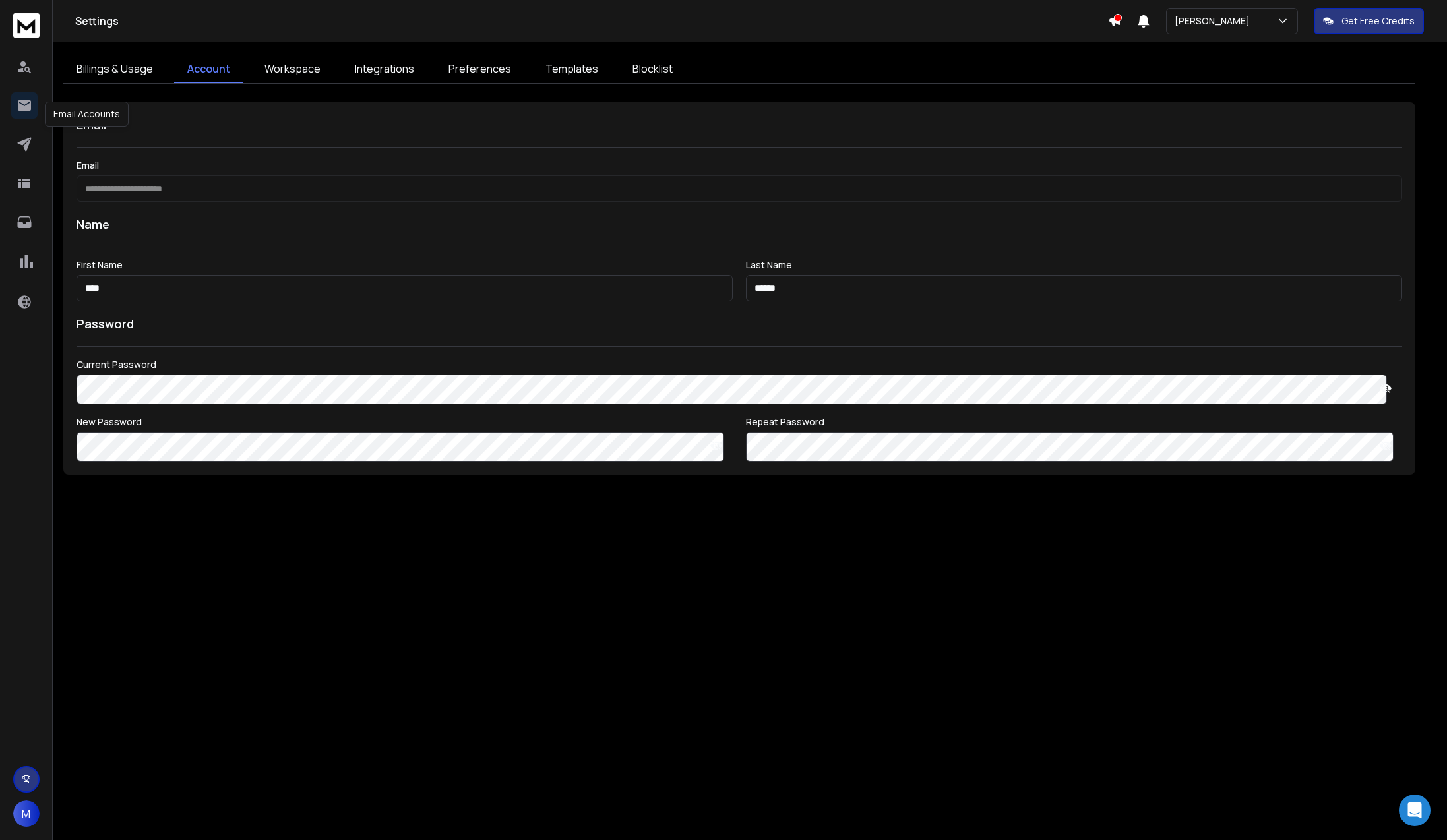
click at [31, 111] on icon at bounding box center [25, 106] width 13 height 10
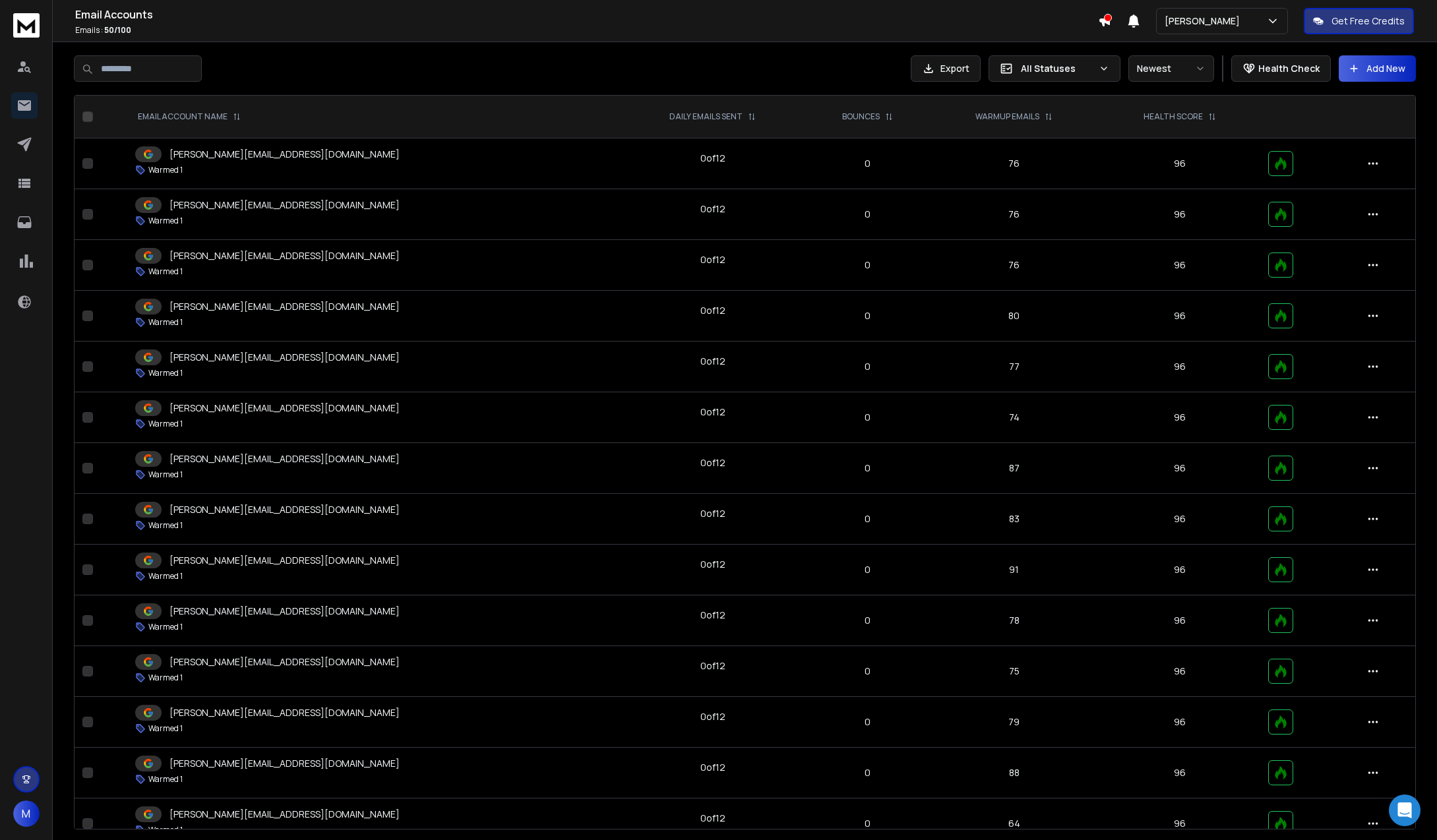
click at [1374, 72] on button "Add New" at bounding box center [1377, 68] width 77 height 26
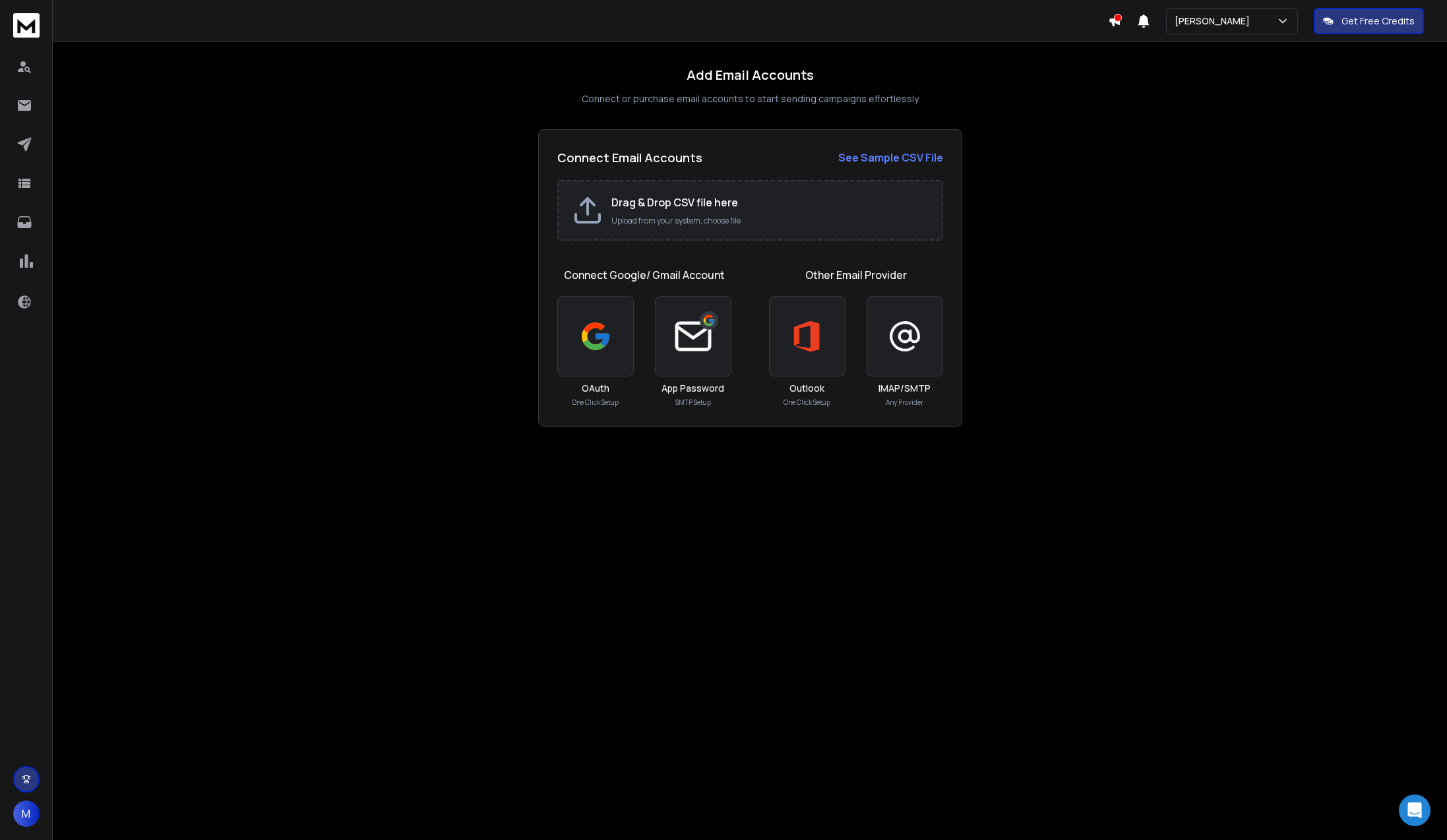
click at [1133, 197] on div "Add Email Accounts Connect or purchase email accounts to start sending campaign…" at bounding box center [750, 260] width 1395 height 387
click at [28, 109] on icon at bounding box center [24, 105] width 16 height 16
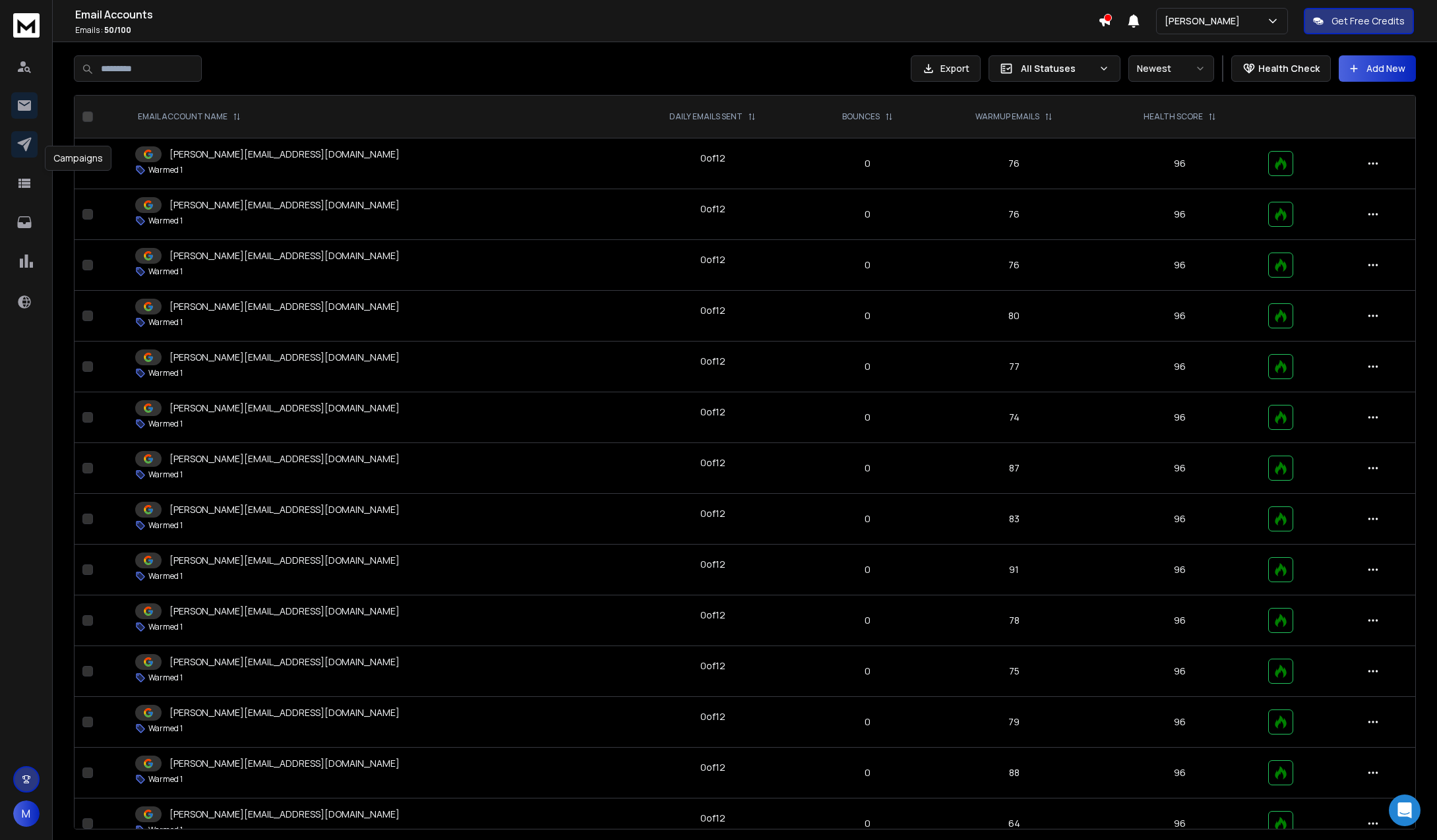
click at [31, 151] on icon at bounding box center [24, 144] width 14 height 14
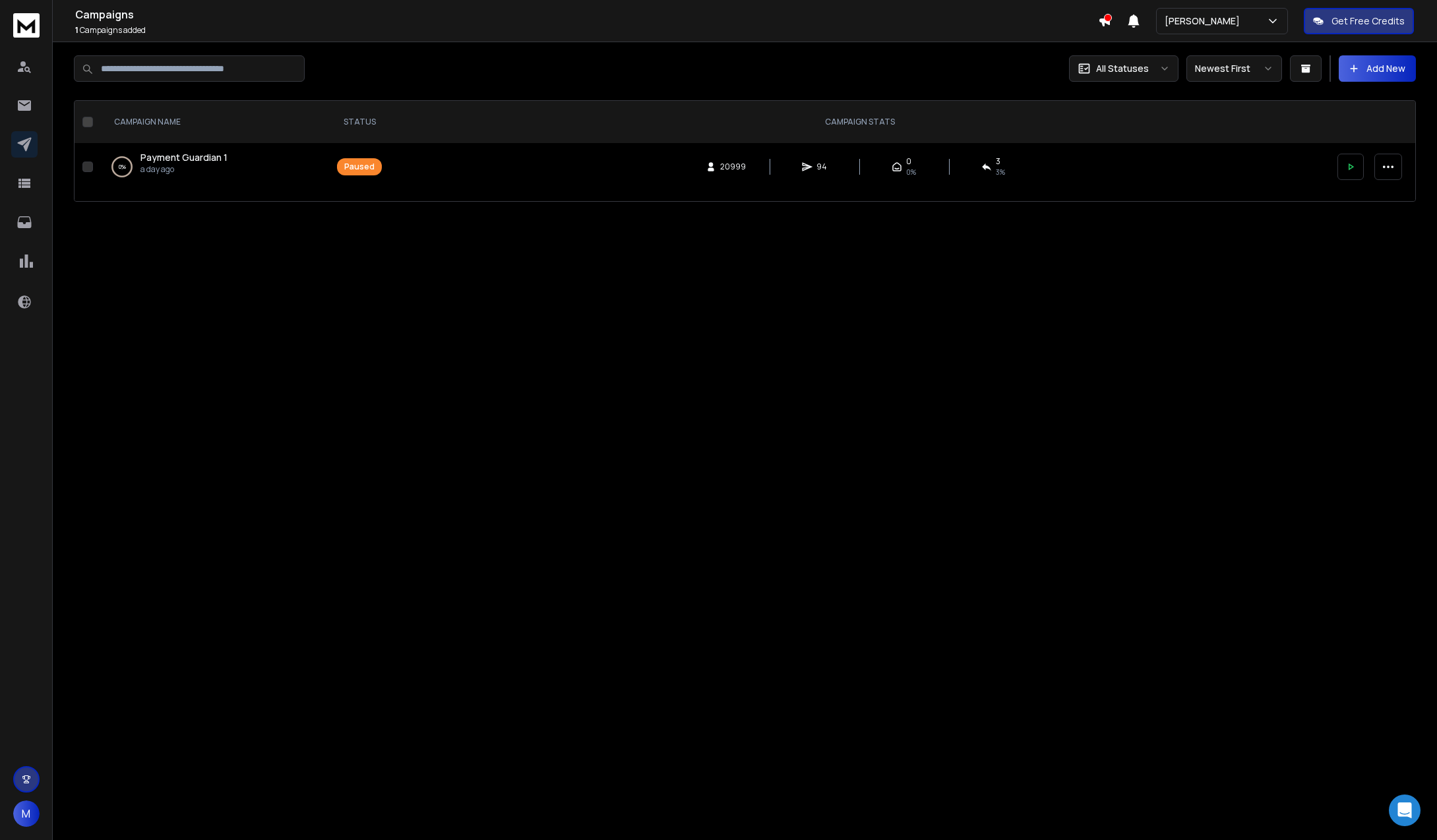
click at [227, 164] on span "Payment Guardian 1" at bounding box center [184, 157] width 87 height 13
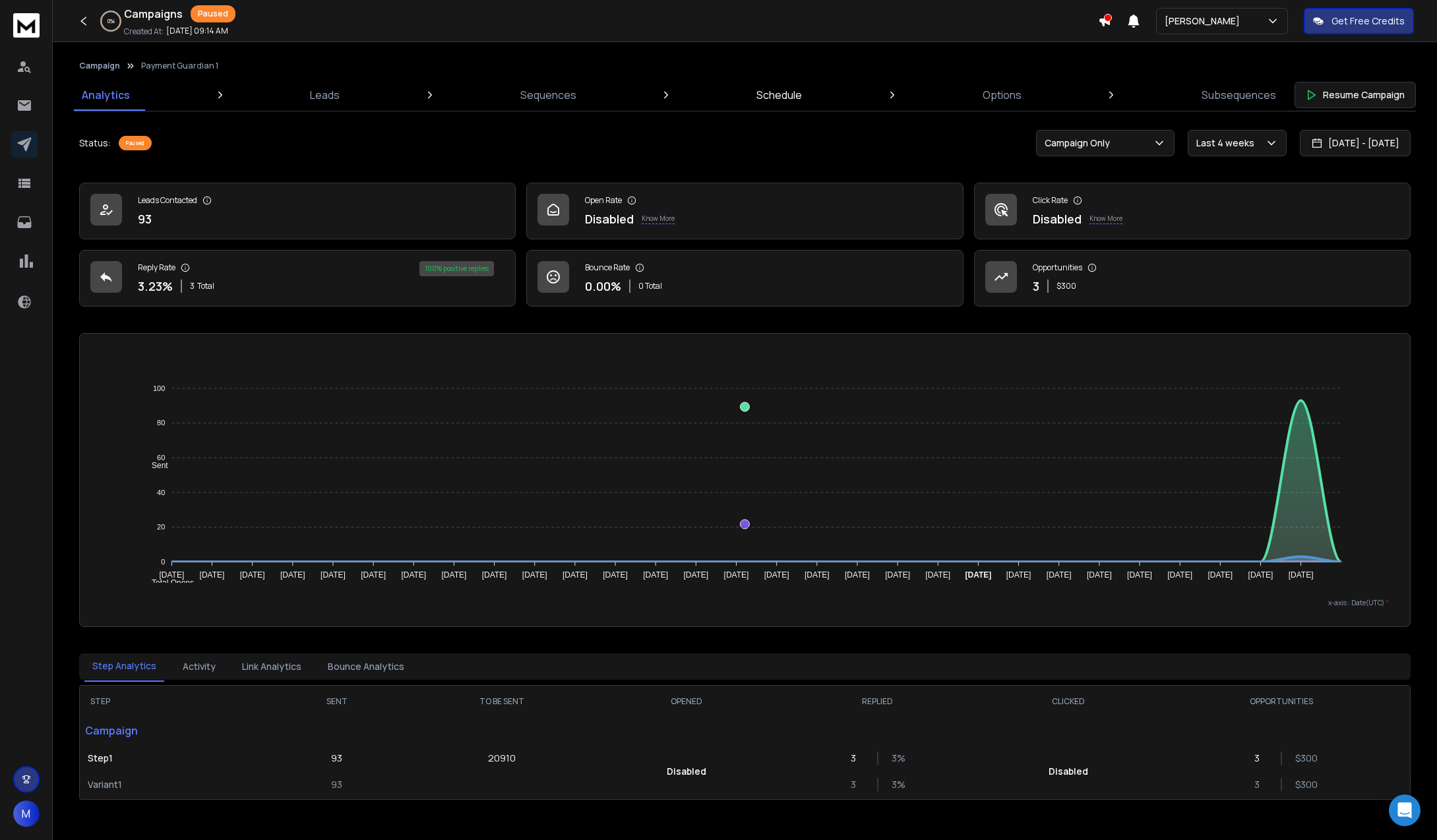
click at [768, 103] on p "Schedule" at bounding box center [778, 95] width 45 height 16
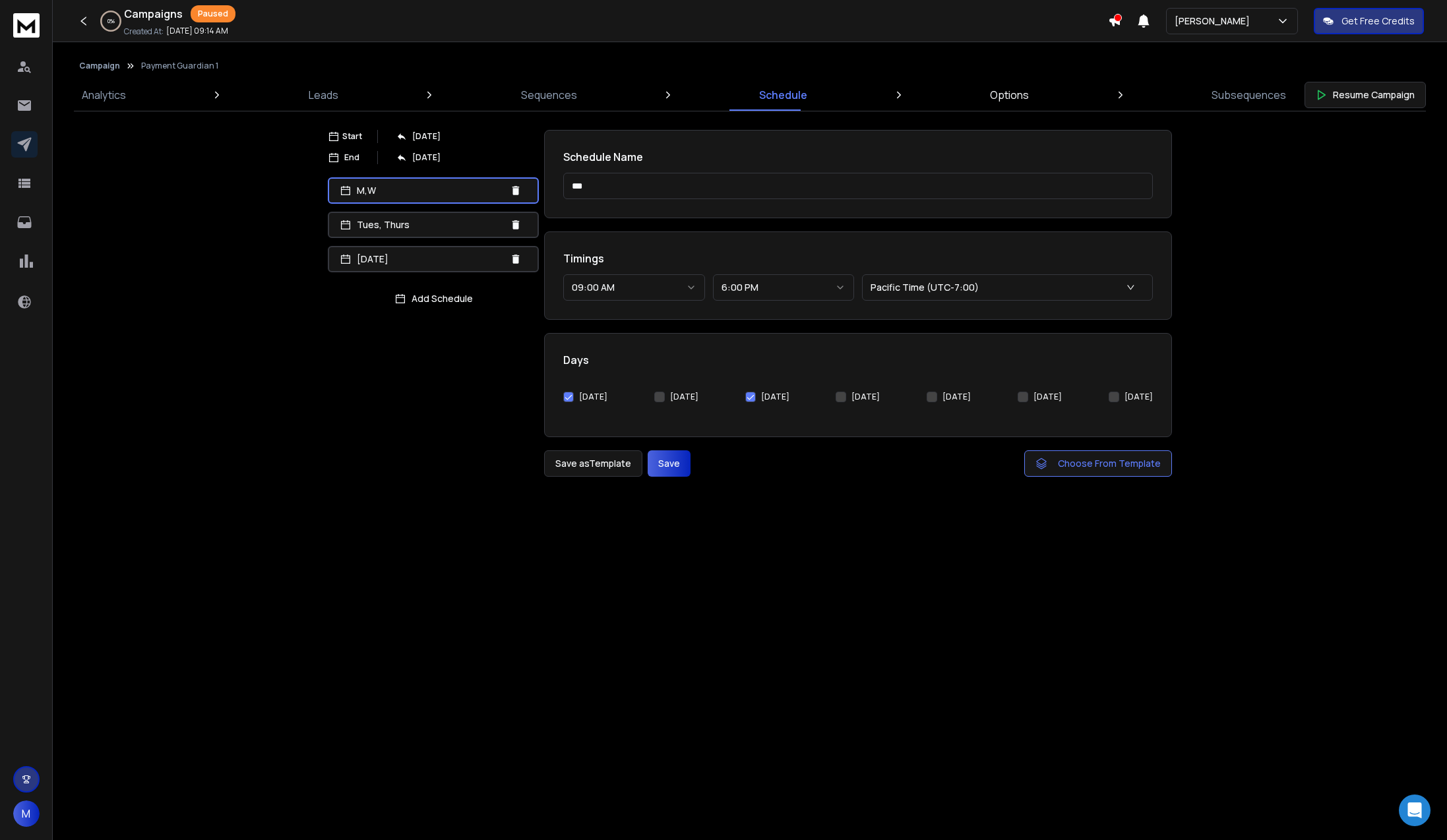
click at [990, 103] on p "Options" at bounding box center [1010, 95] width 39 height 16
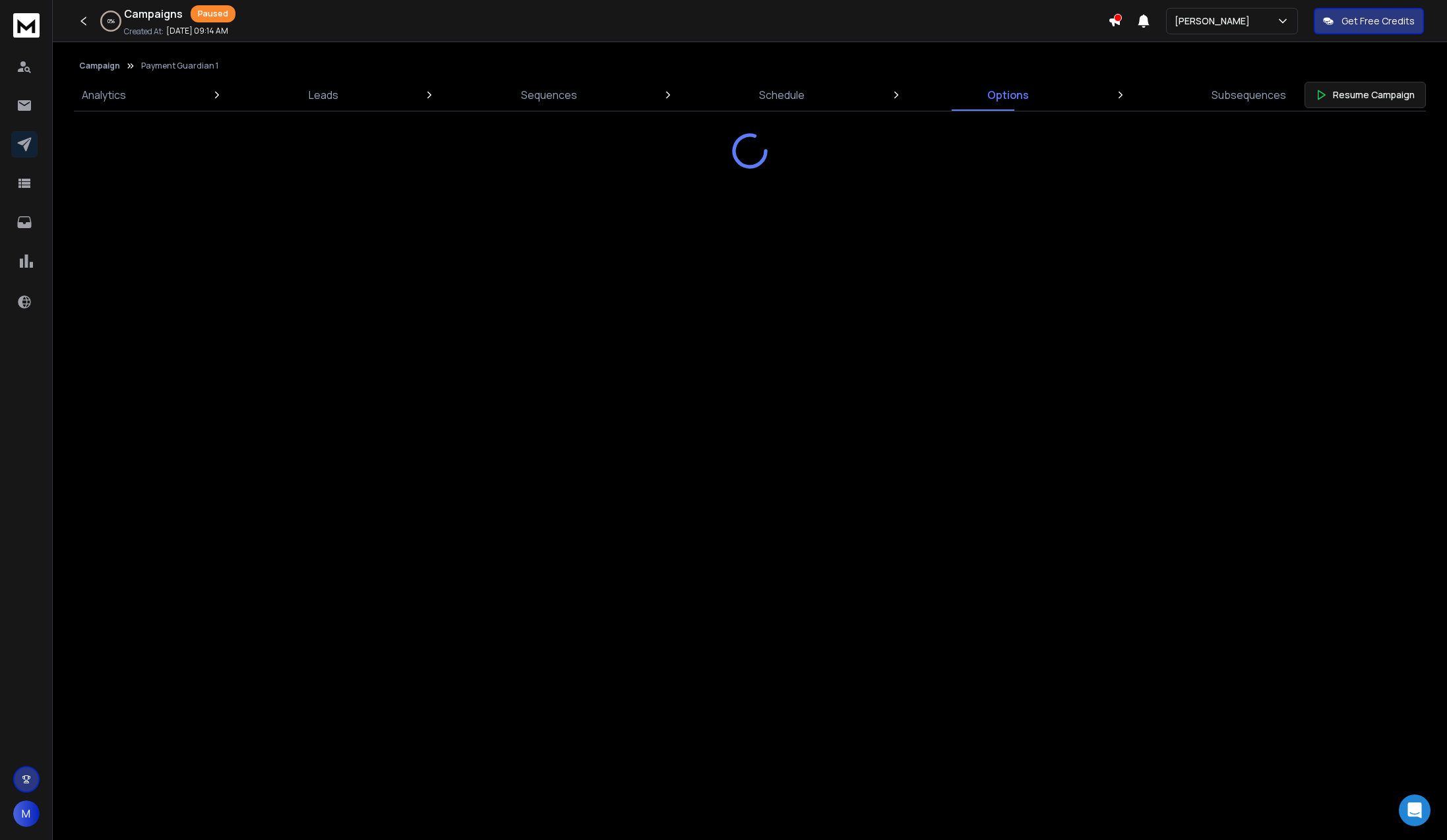
select select "*"
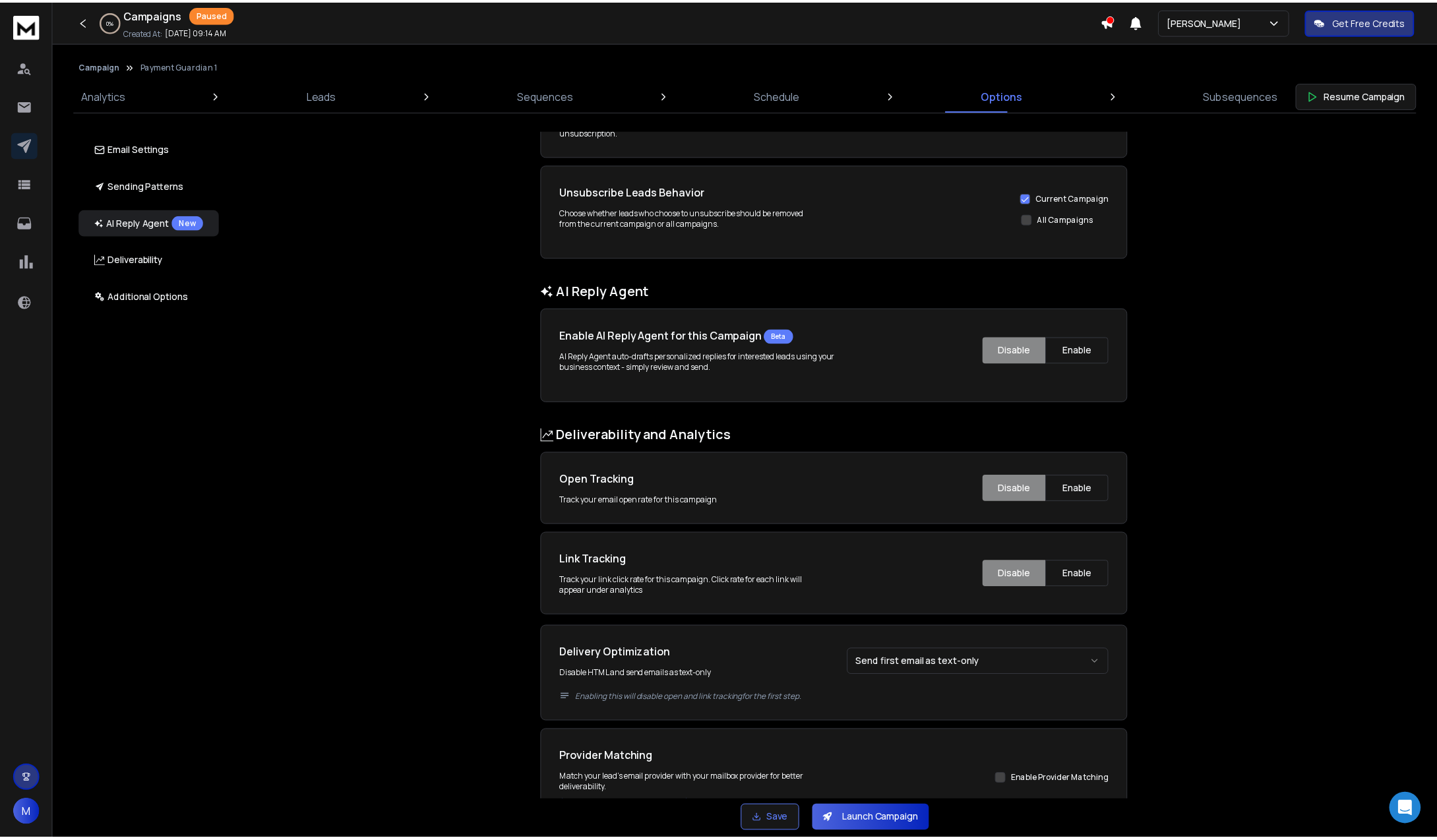
scroll to position [1175, 0]
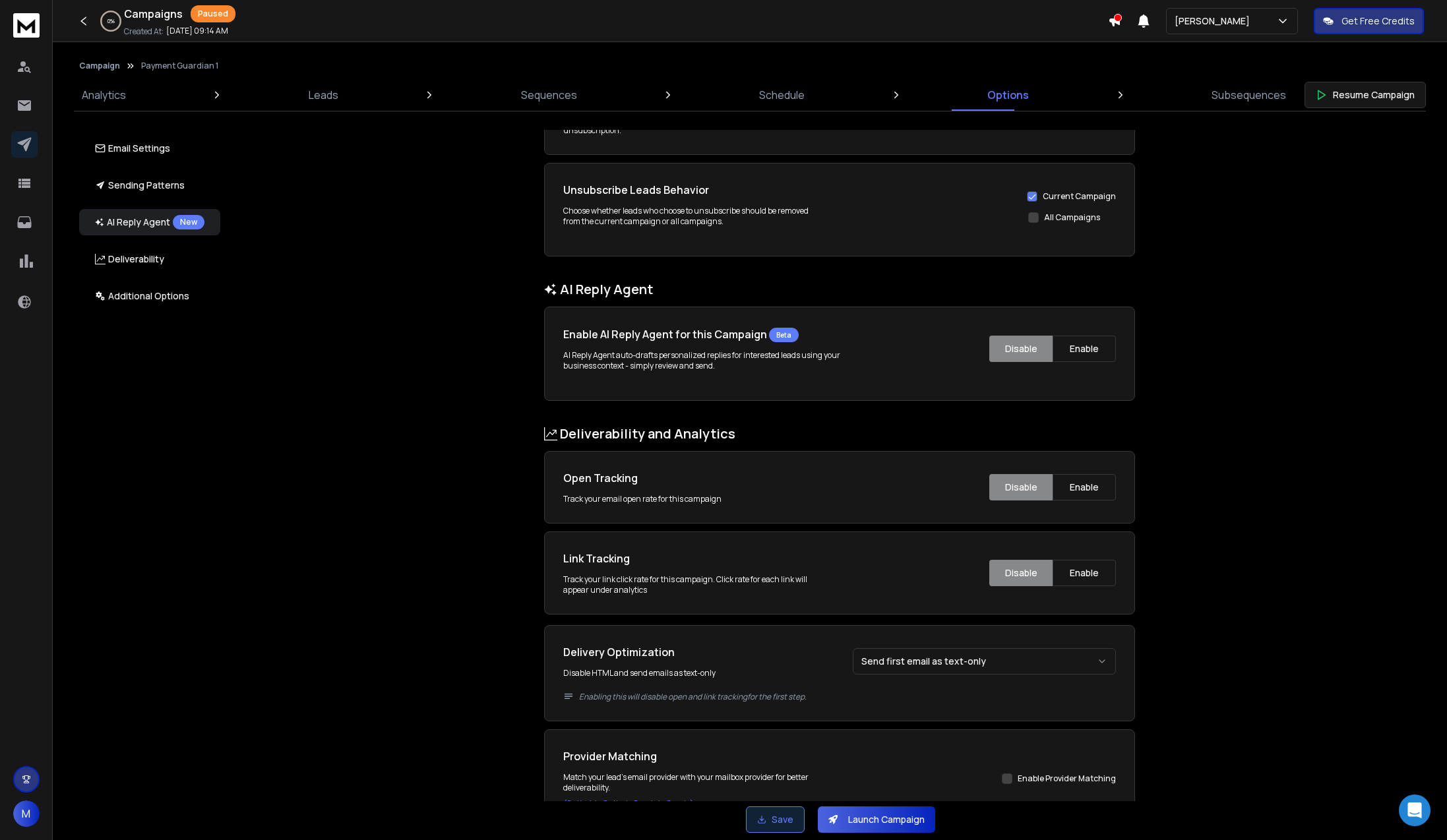
click at [791, 823] on button "Save" at bounding box center [775, 819] width 59 height 26
click at [121, 103] on p "Analytics" at bounding box center [104, 95] width 44 height 16
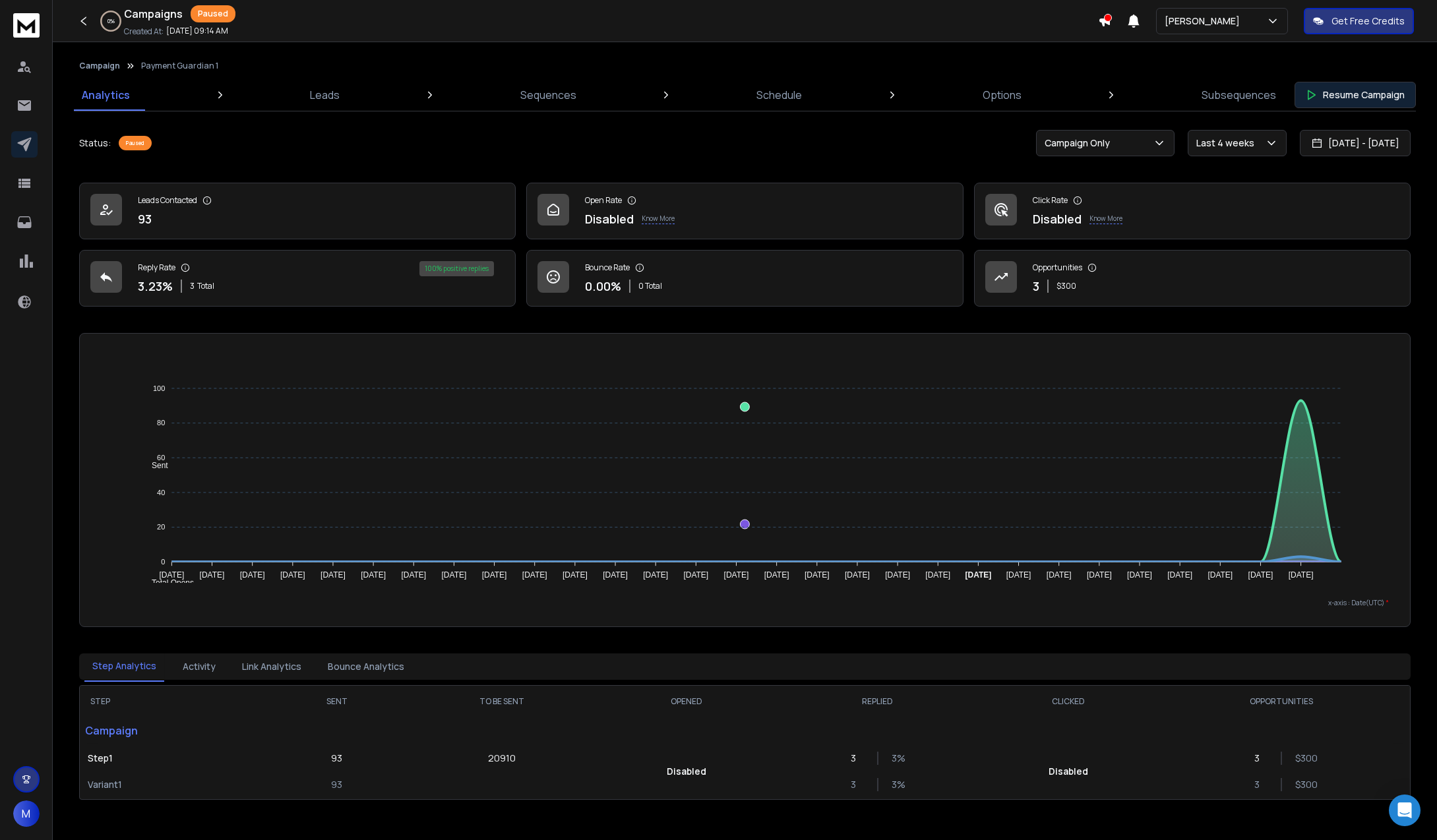
click at [1357, 107] on button "Resume Campaign" at bounding box center [1355, 95] width 121 height 26
click at [37, 235] on link at bounding box center [24, 222] width 26 height 26
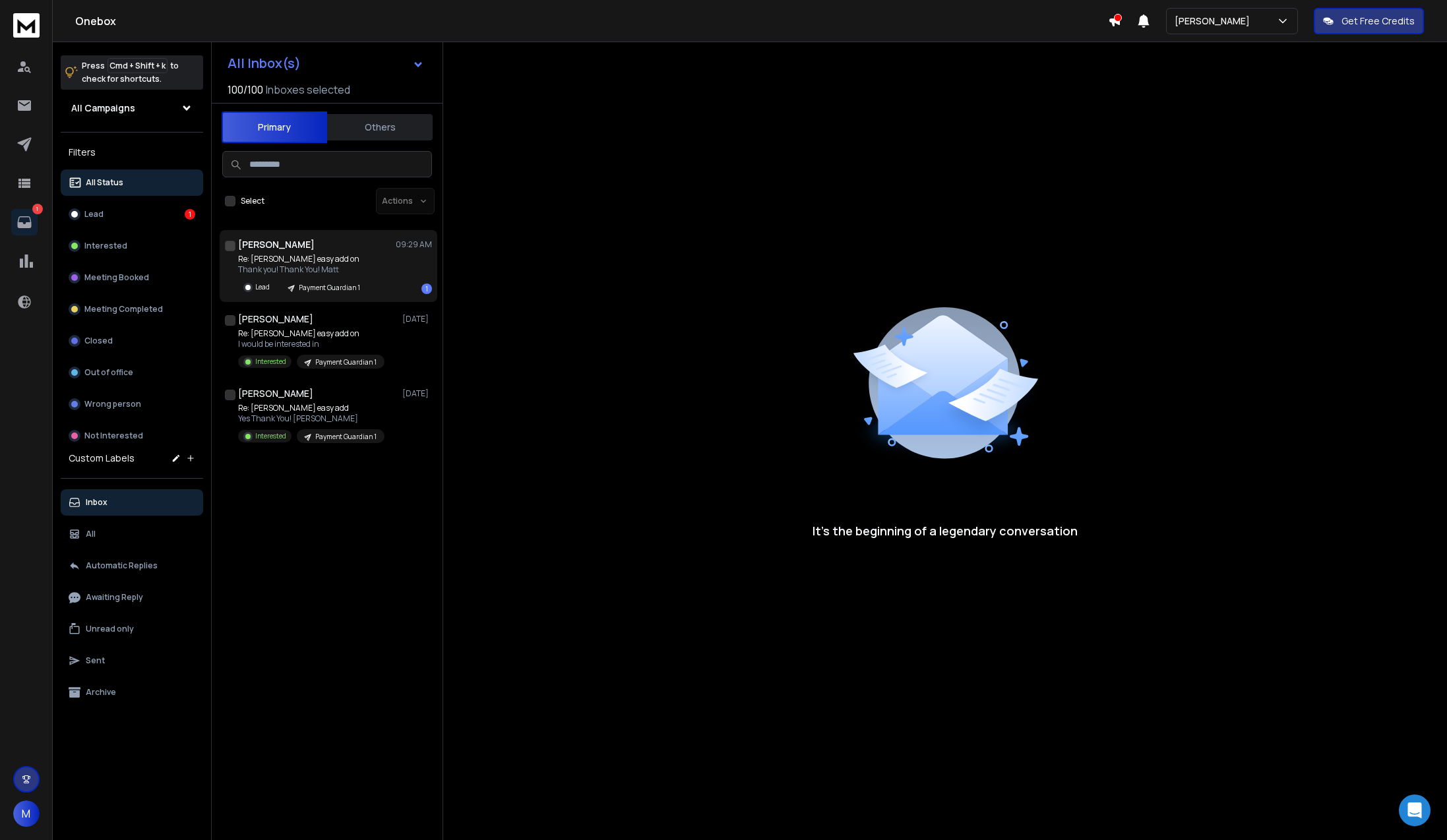
click at [368, 264] on p "Re: [PERSON_NAME] easy add on" at bounding box center [303, 259] width 130 height 10
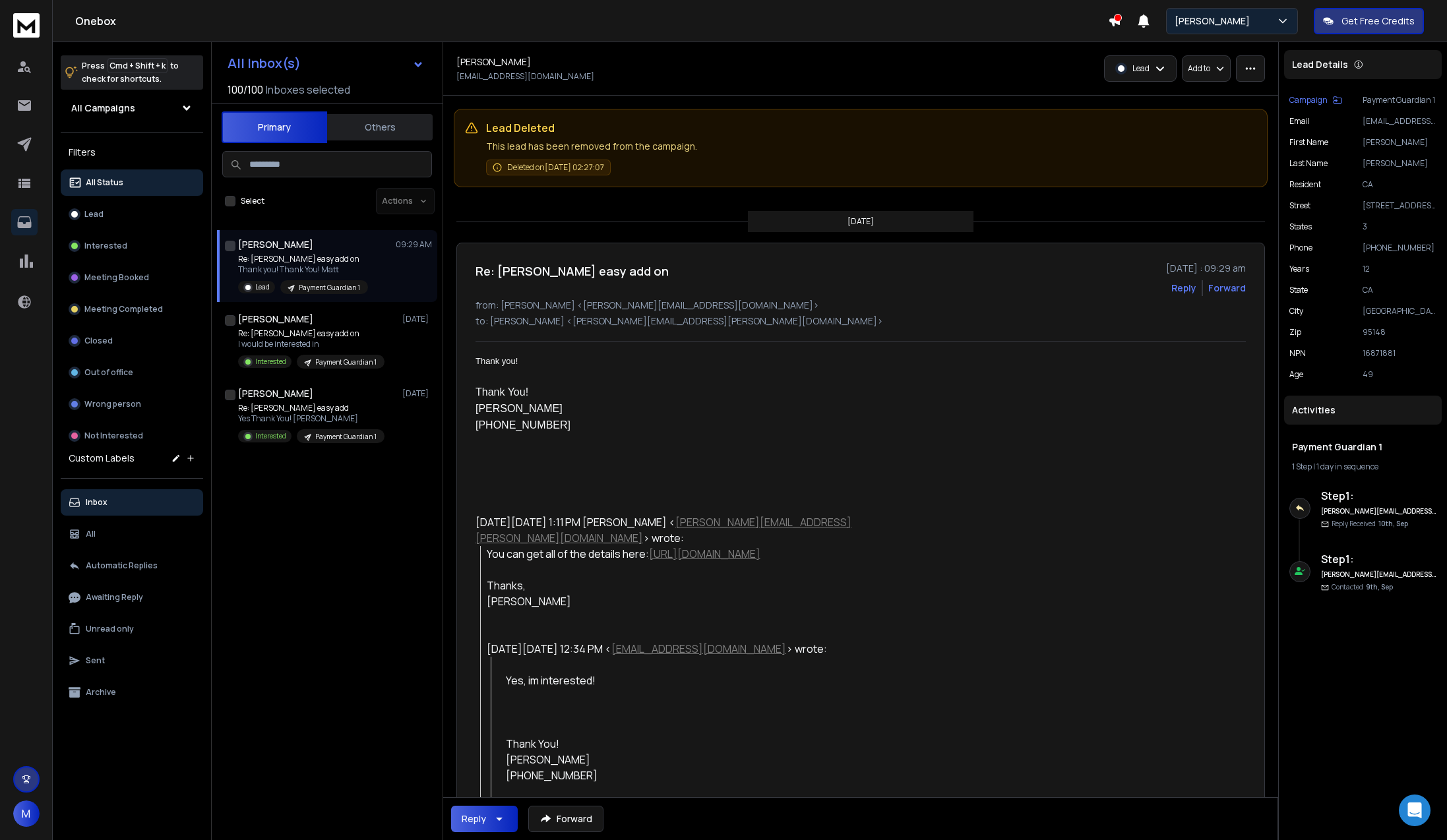
click at [1201, 22] on p "[PERSON_NAME]" at bounding box center [1215, 21] width 80 height 13
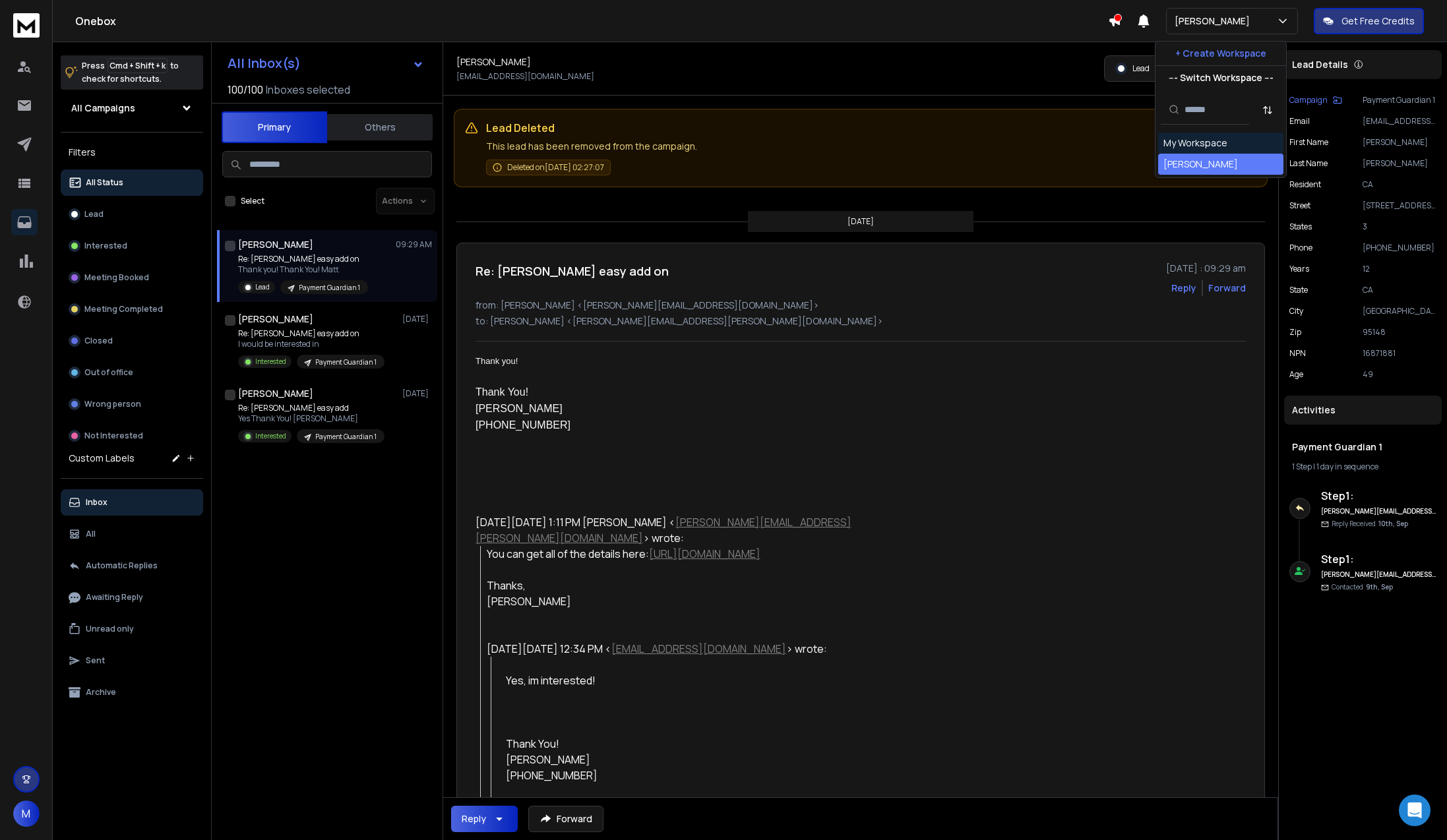
click at [1199, 150] on div "My Workspace" at bounding box center [1196, 143] width 64 height 13
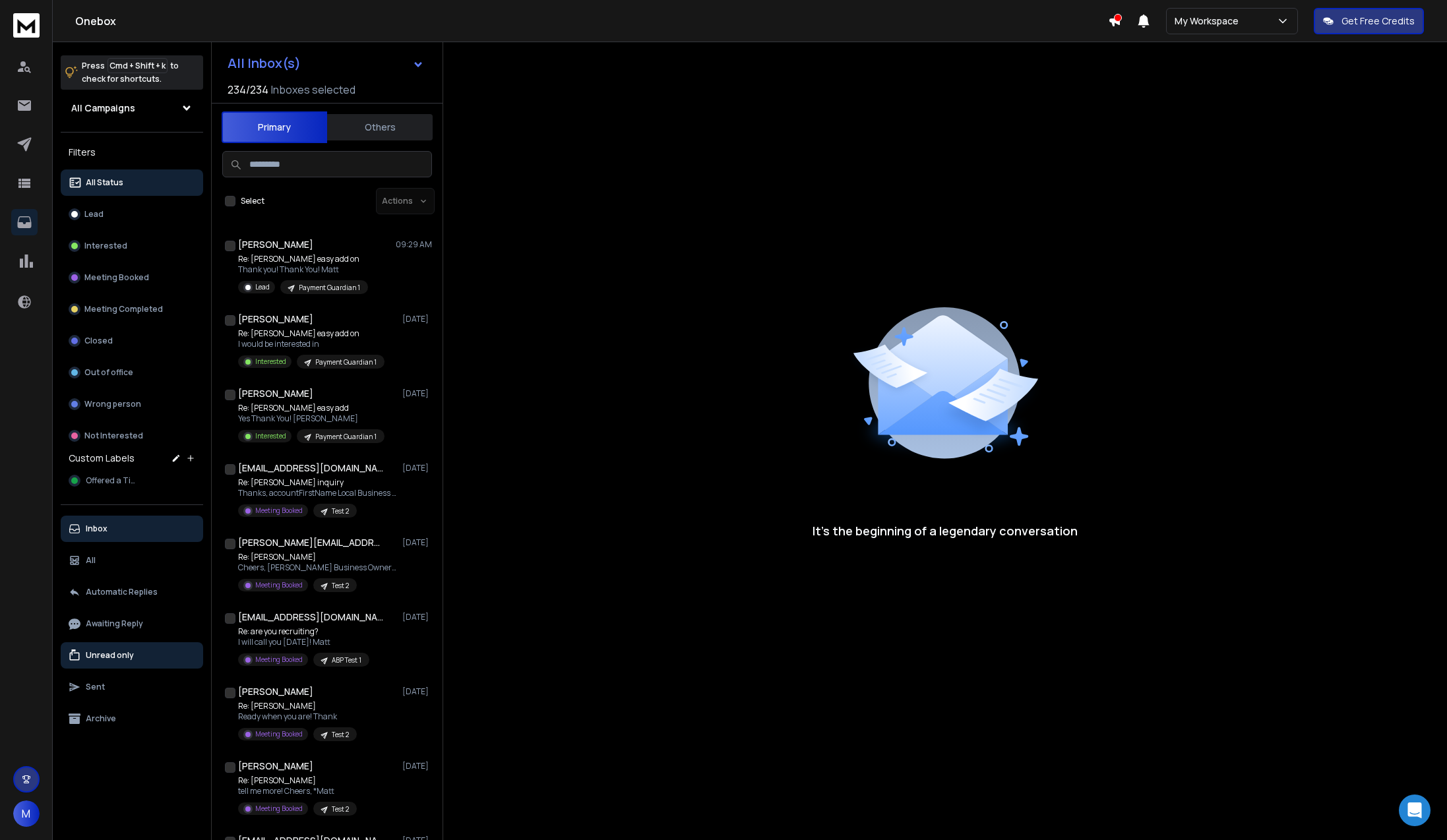
click at [171, 669] on button "Unread only" at bounding box center [131, 655] width 142 height 26
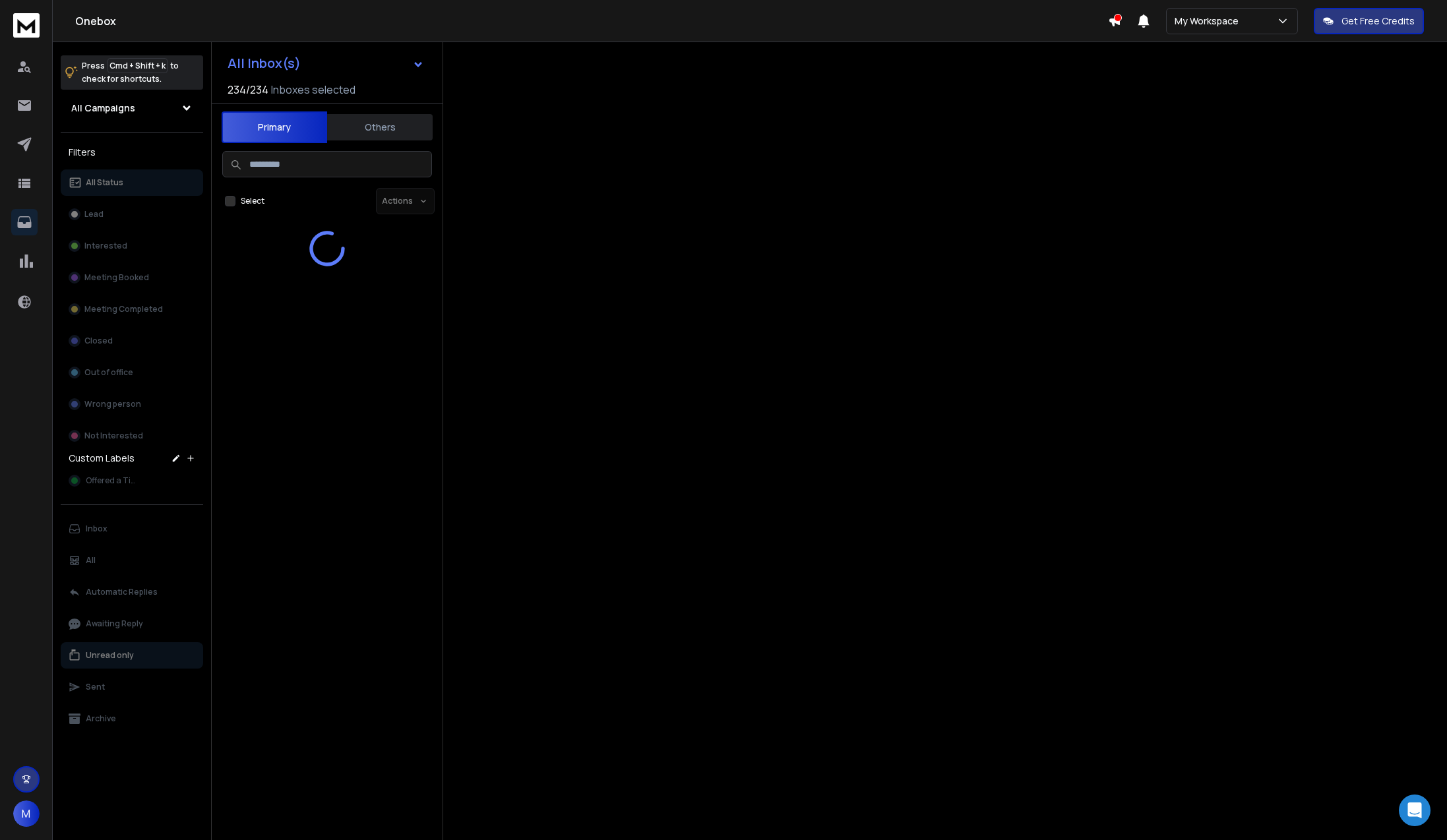
scroll to position [1, 0]
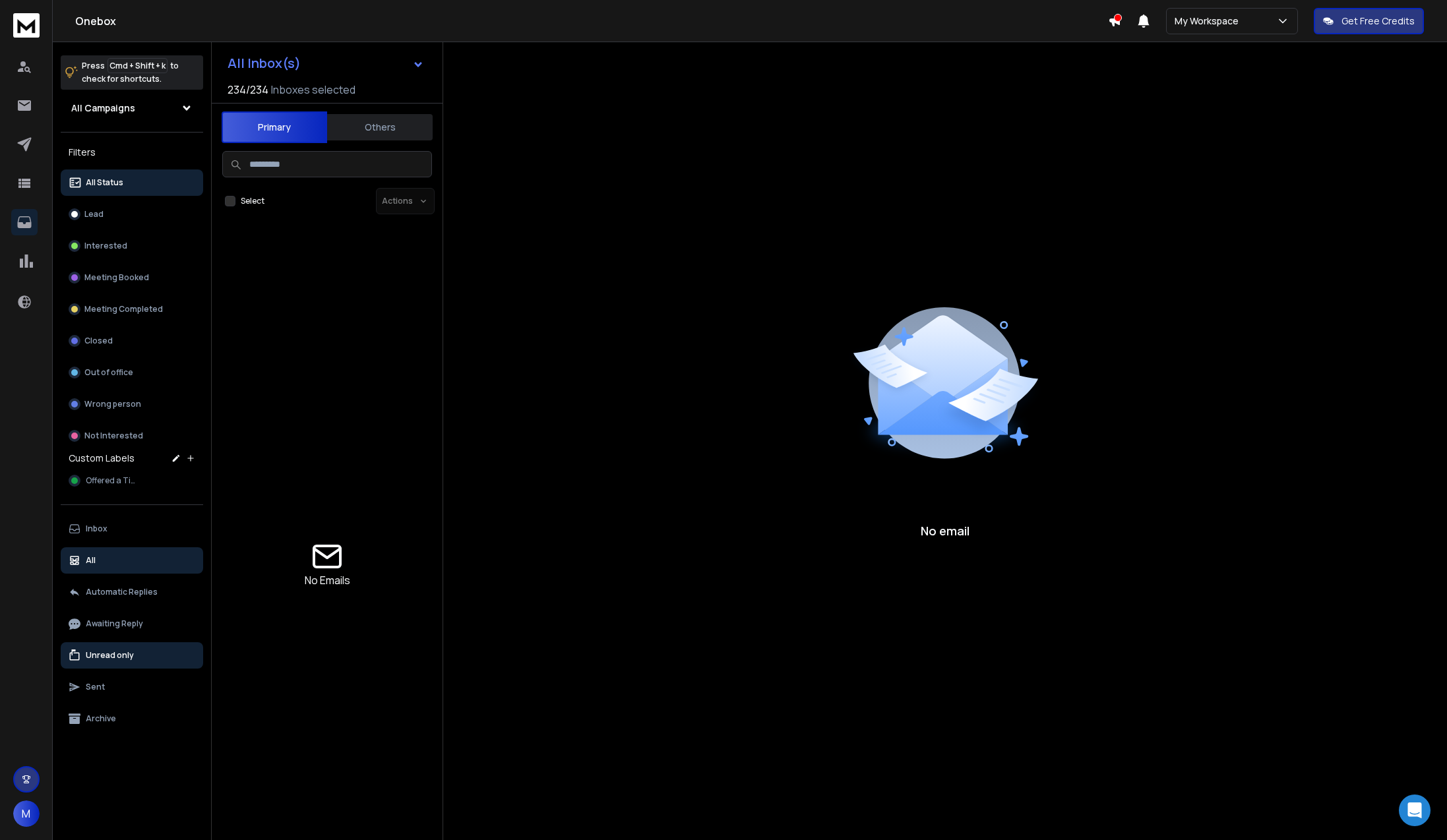
click at [161, 573] on button "All" at bounding box center [131, 560] width 142 height 26
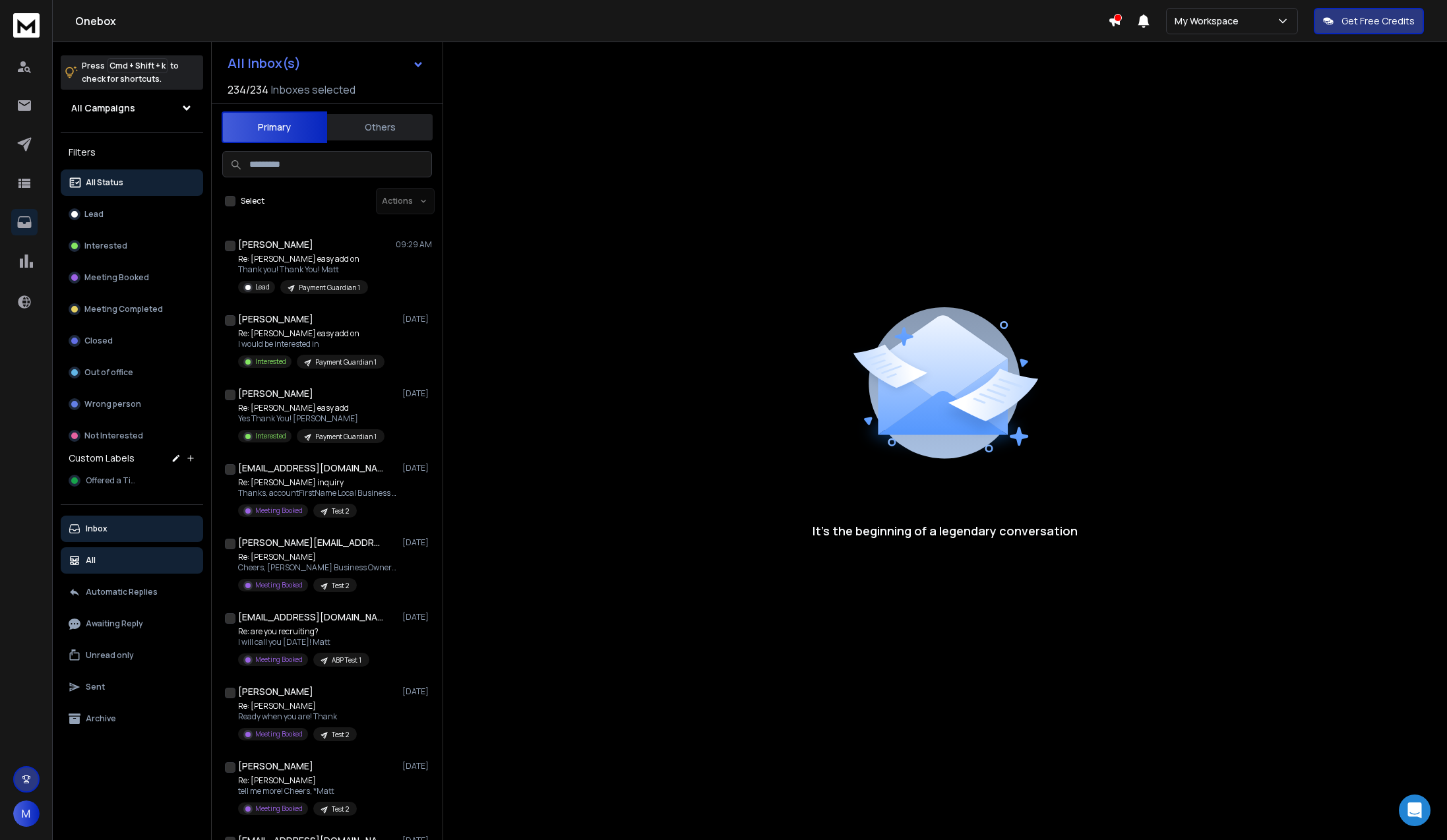
click at [168, 542] on button "Inbox" at bounding box center [131, 528] width 142 height 26
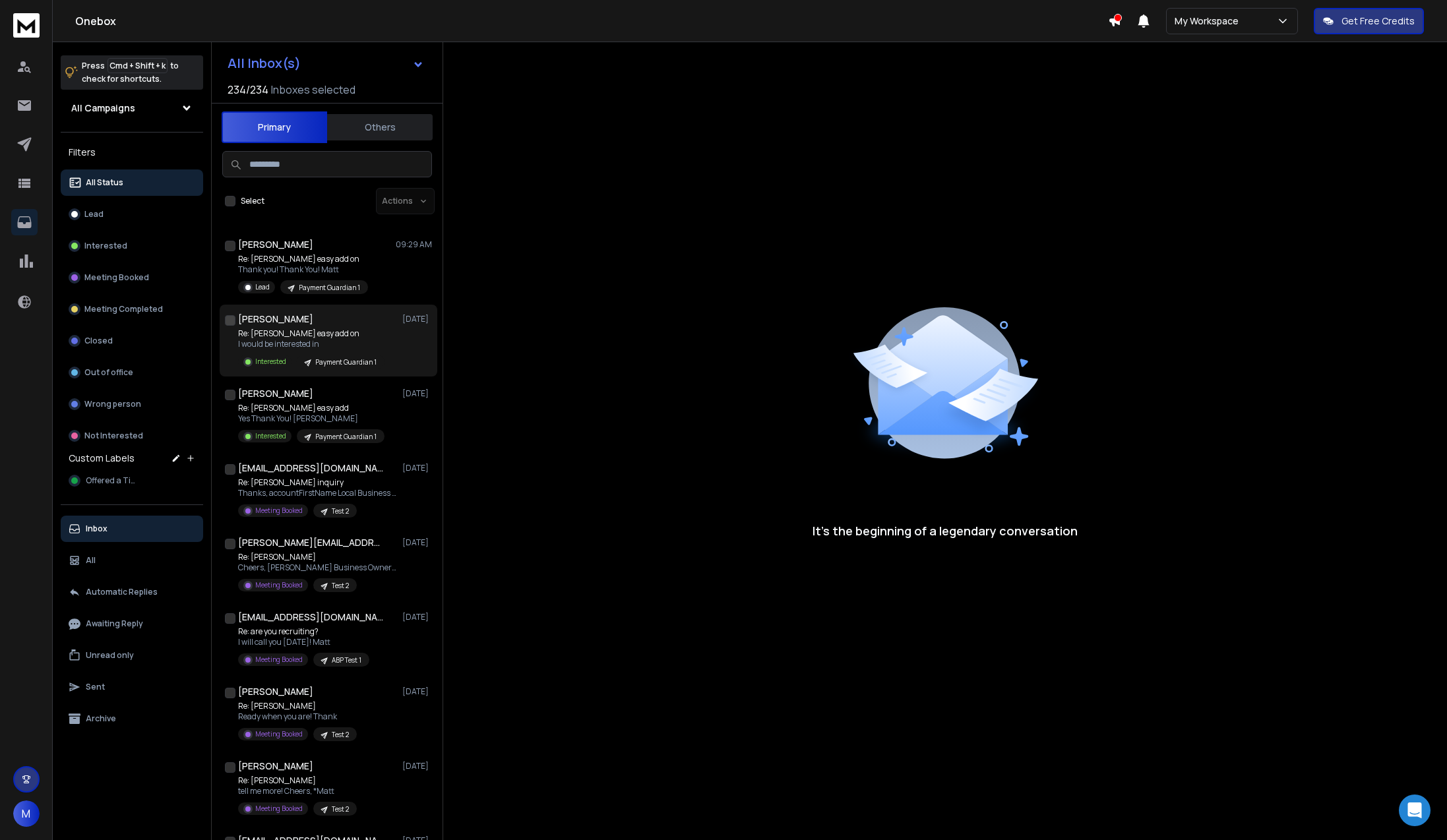
scroll to position [1, 0]
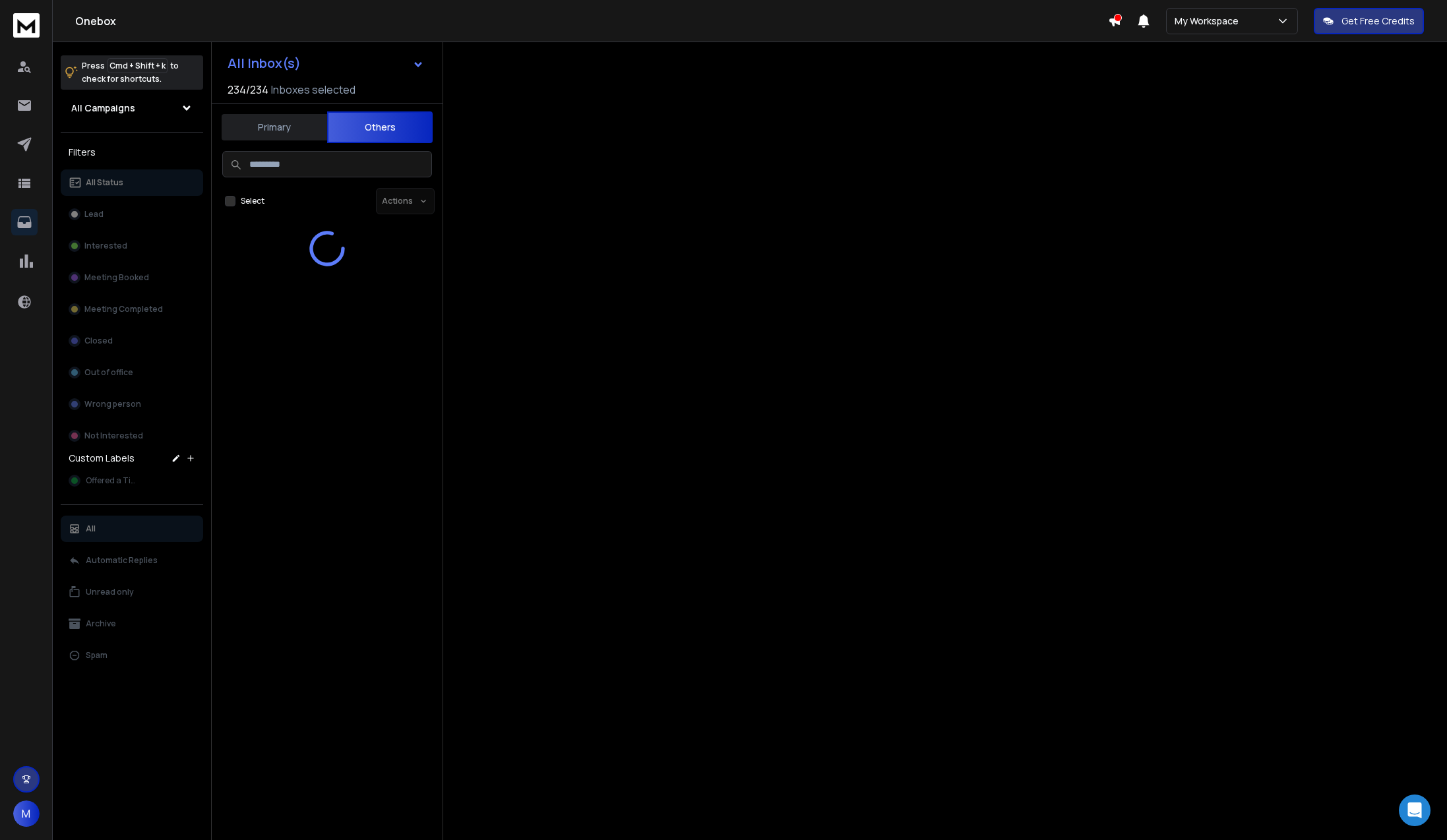
click at [415, 143] on button "Others" at bounding box center [380, 127] width 106 height 31
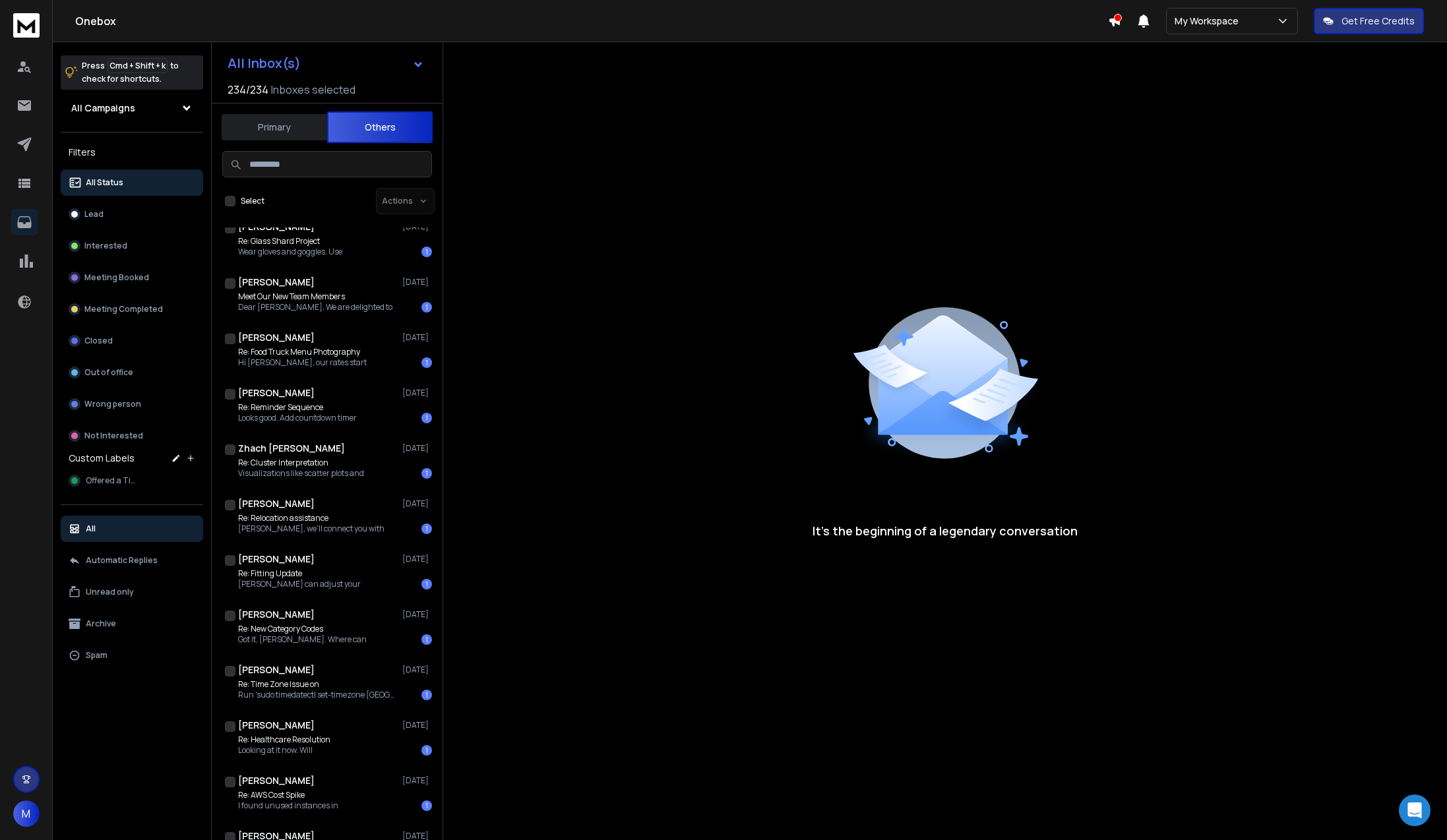
scroll to position [0, 0]
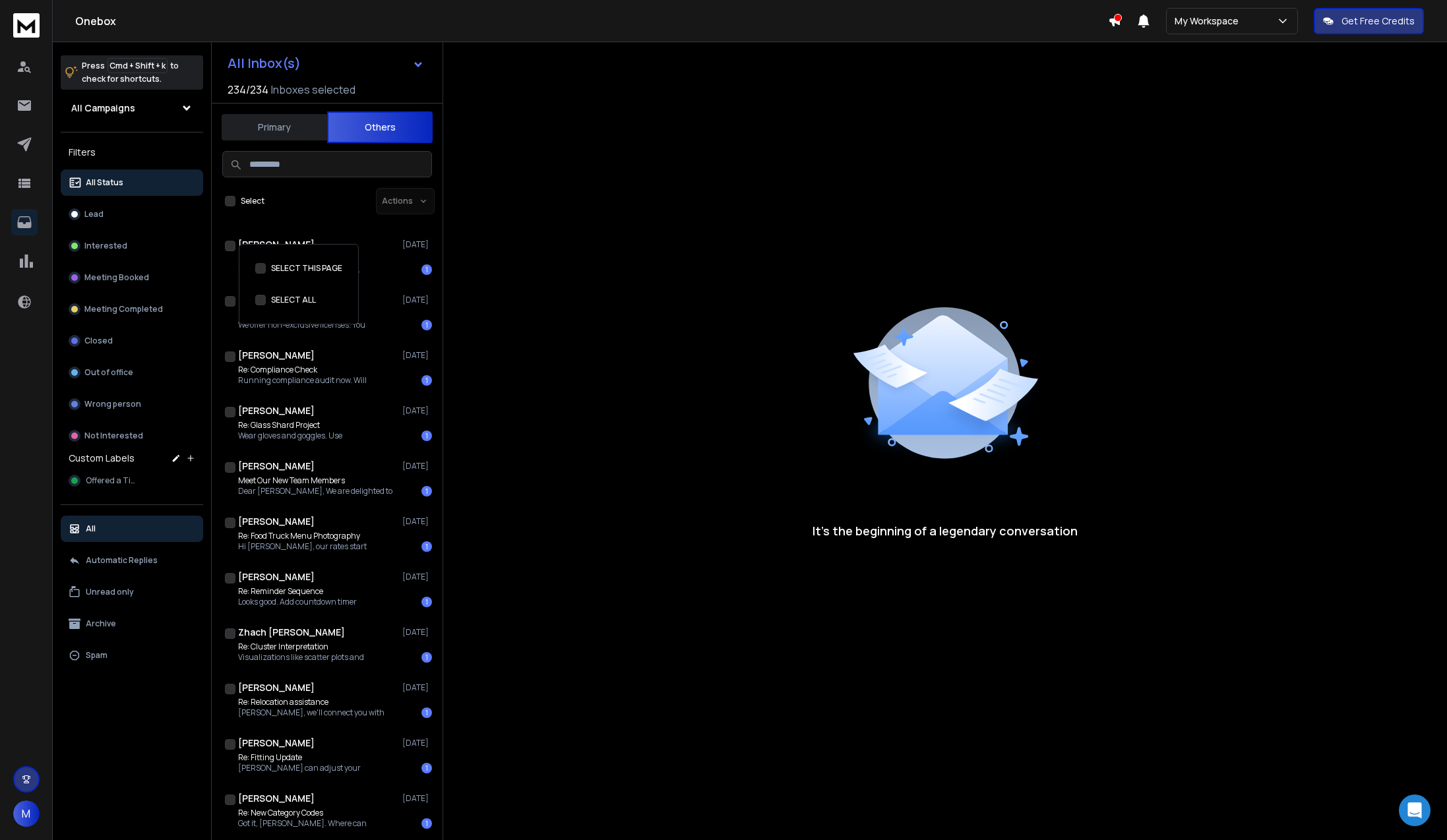
click at [235, 206] on button "SELECT THIS PAGE" at bounding box center [230, 201] width 10 height 10
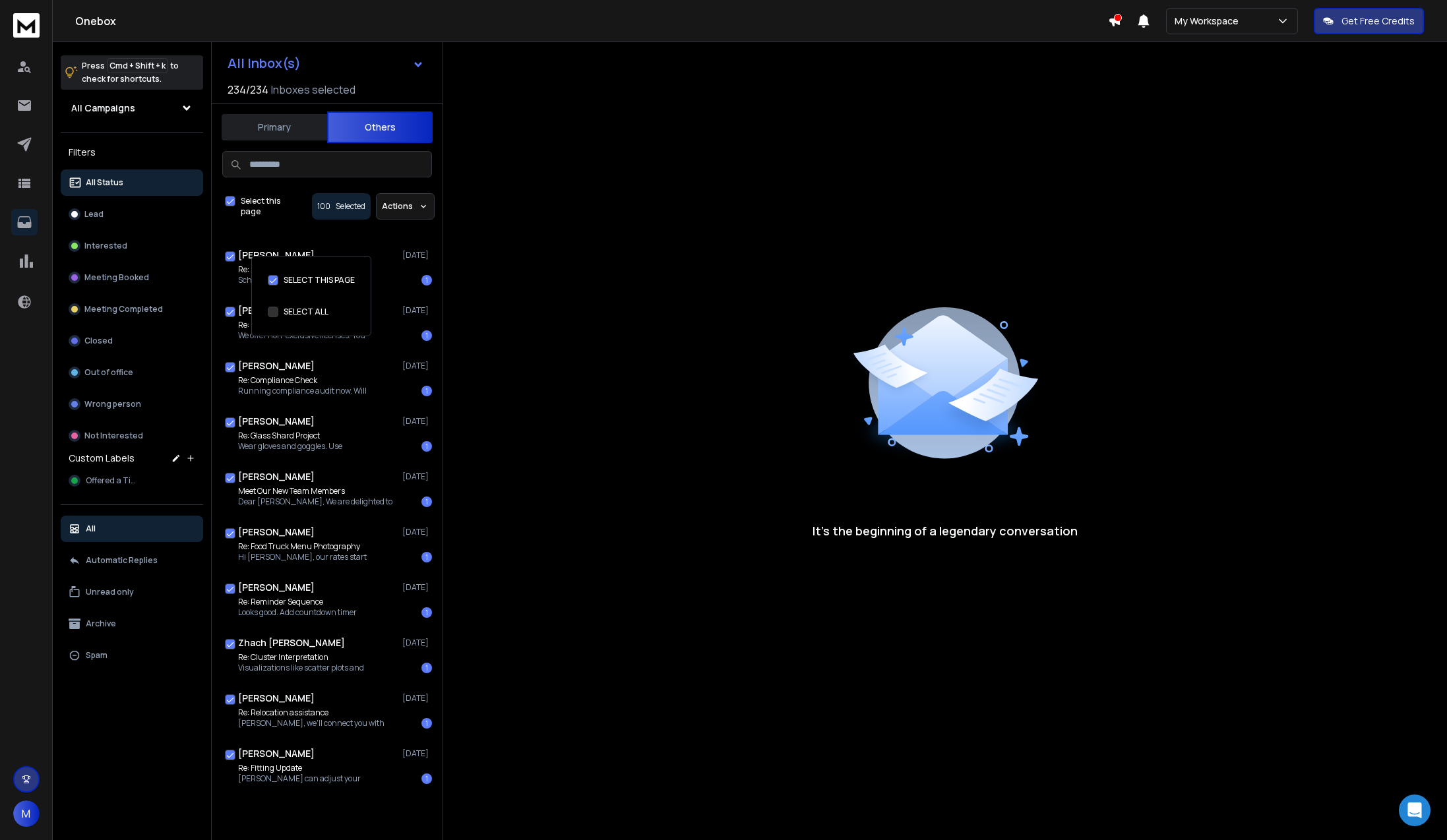
click at [279, 317] on button "SELECT THIS PAGE" at bounding box center [273, 312] width 10 height 10
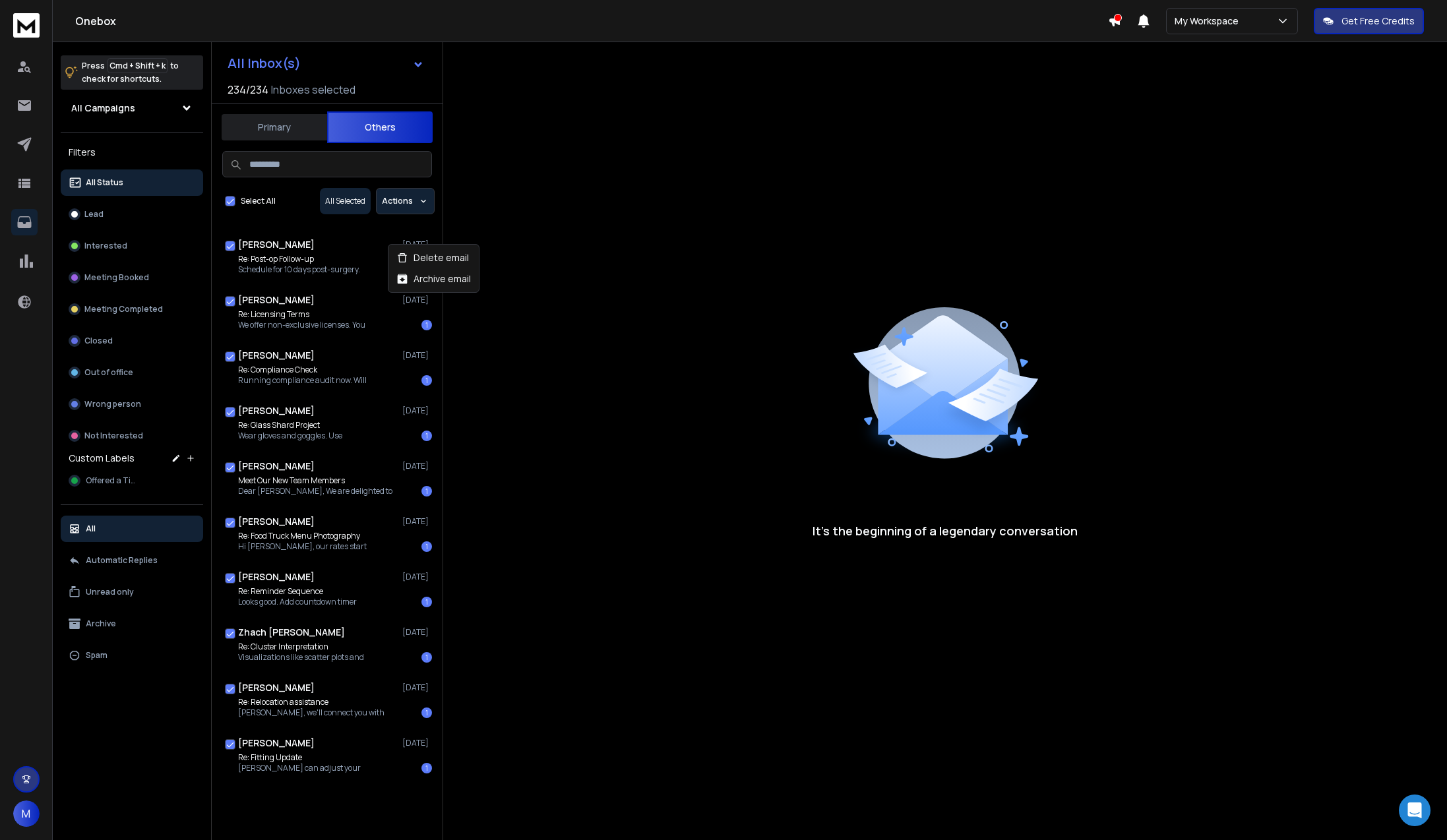
click at [428, 206] on icon "button" at bounding box center [423, 201] width 10 height 10
click at [459, 261] on div "Delete email" at bounding box center [432, 258] width 72 height 13
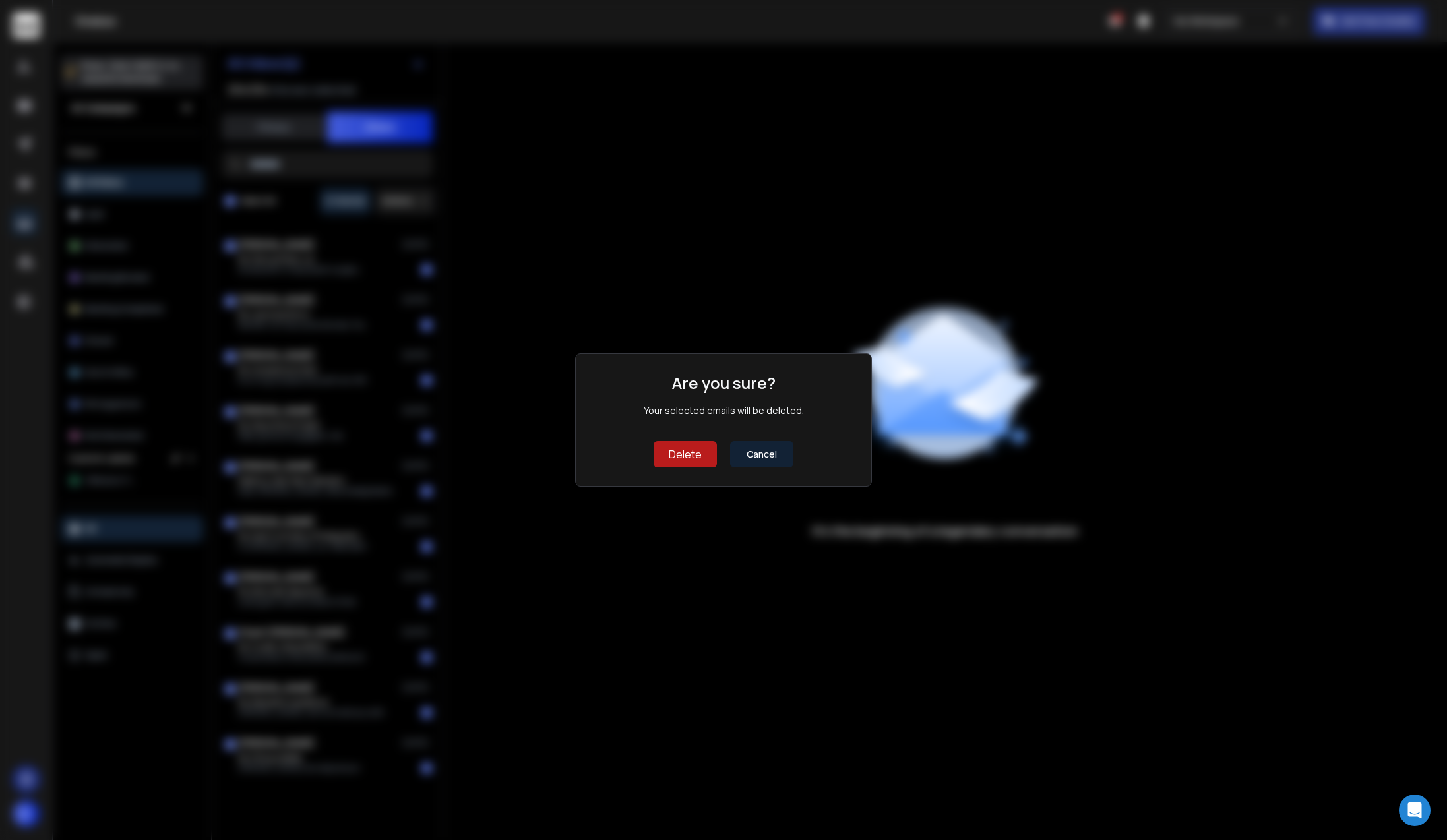
click at [700, 458] on button "Delete" at bounding box center [685, 454] width 63 height 26
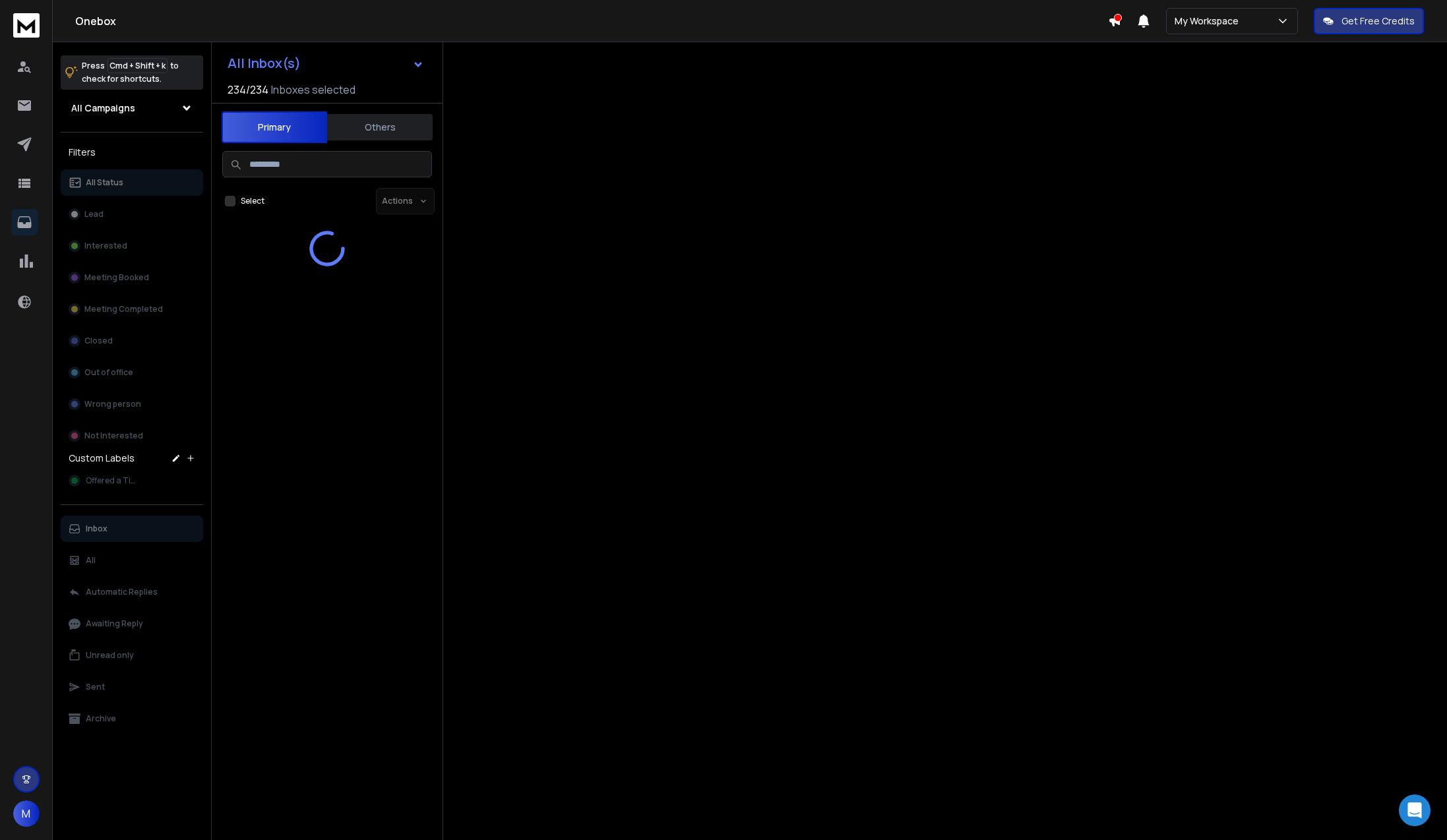
click at [327, 143] on button "Primary" at bounding box center [274, 127] width 106 height 31
click at [419, 143] on button "Others" at bounding box center [380, 127] width 106 height 31
click at [300, 143] on button "Primary" at bounding box center [274, 127] width 106 height 31
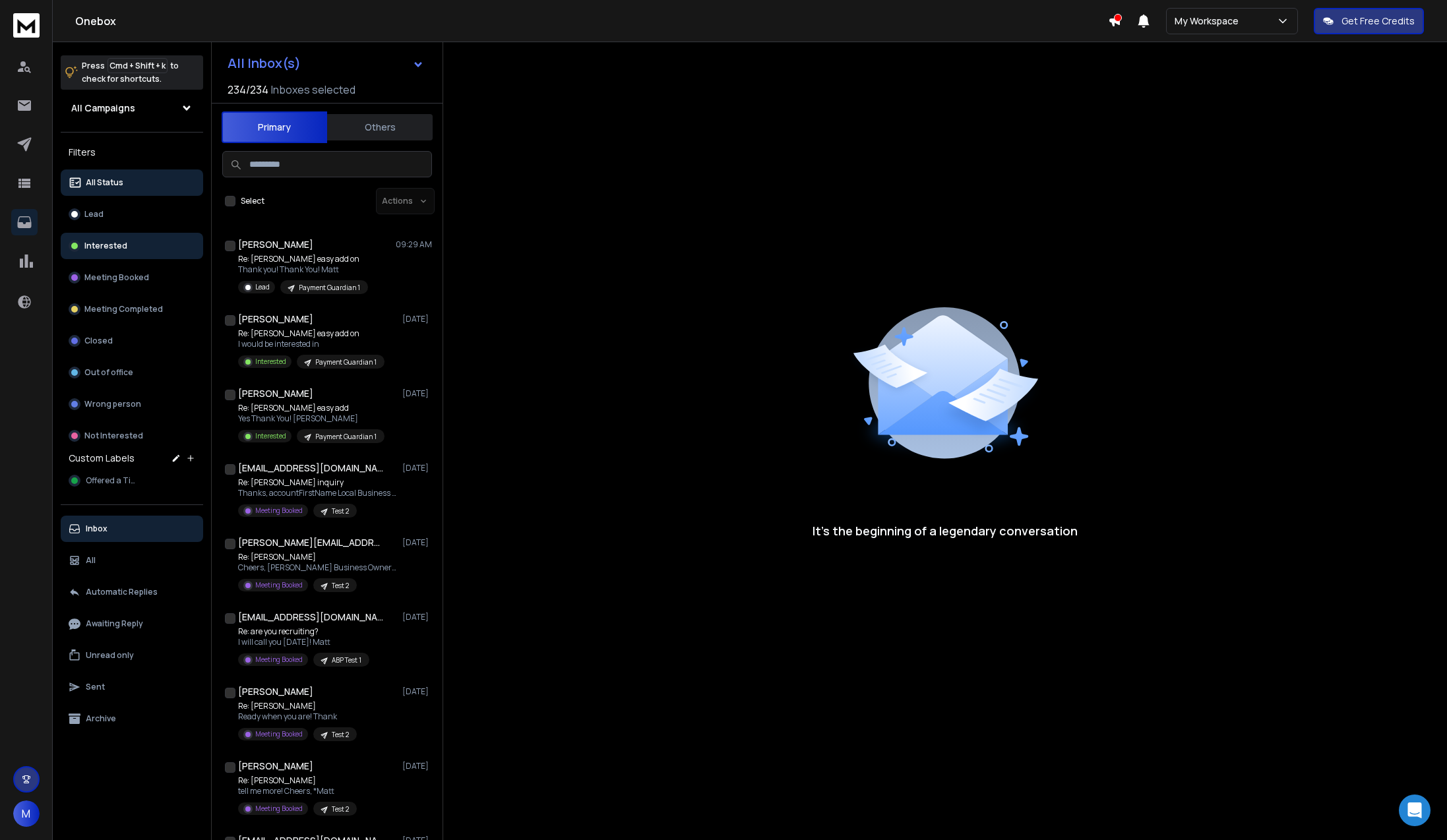
click at [120, 251] on p "Interested" at bounding box center [106, 246] width 43 height 10
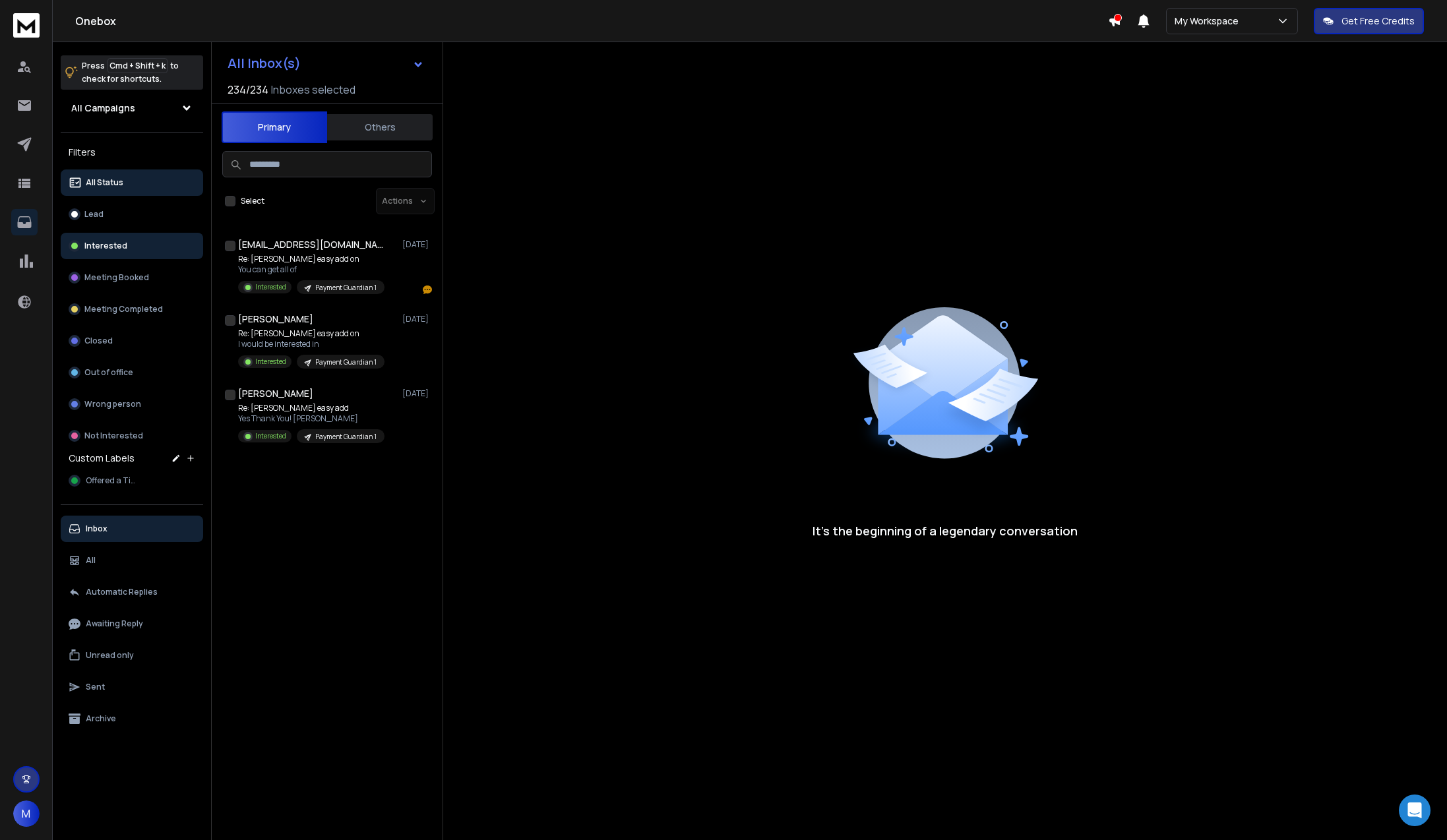
click at [124, 188] on p "All Status" at bounding box center [104, 182] width 37 height 10
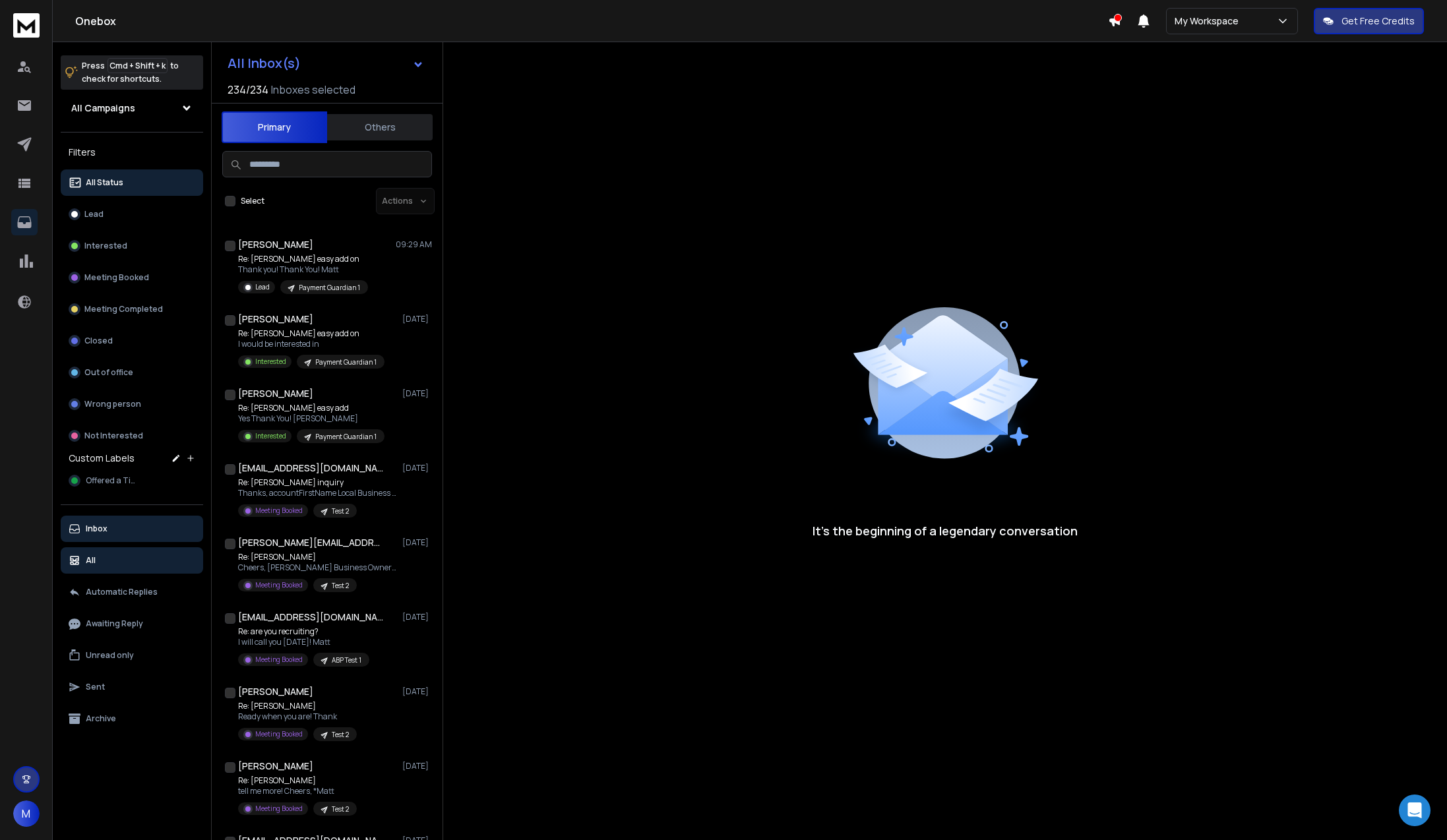
scroll to position [1, 0]
click at [1276, 22] on icon "button" at bounding box center [1283, 21] width 13 height 13
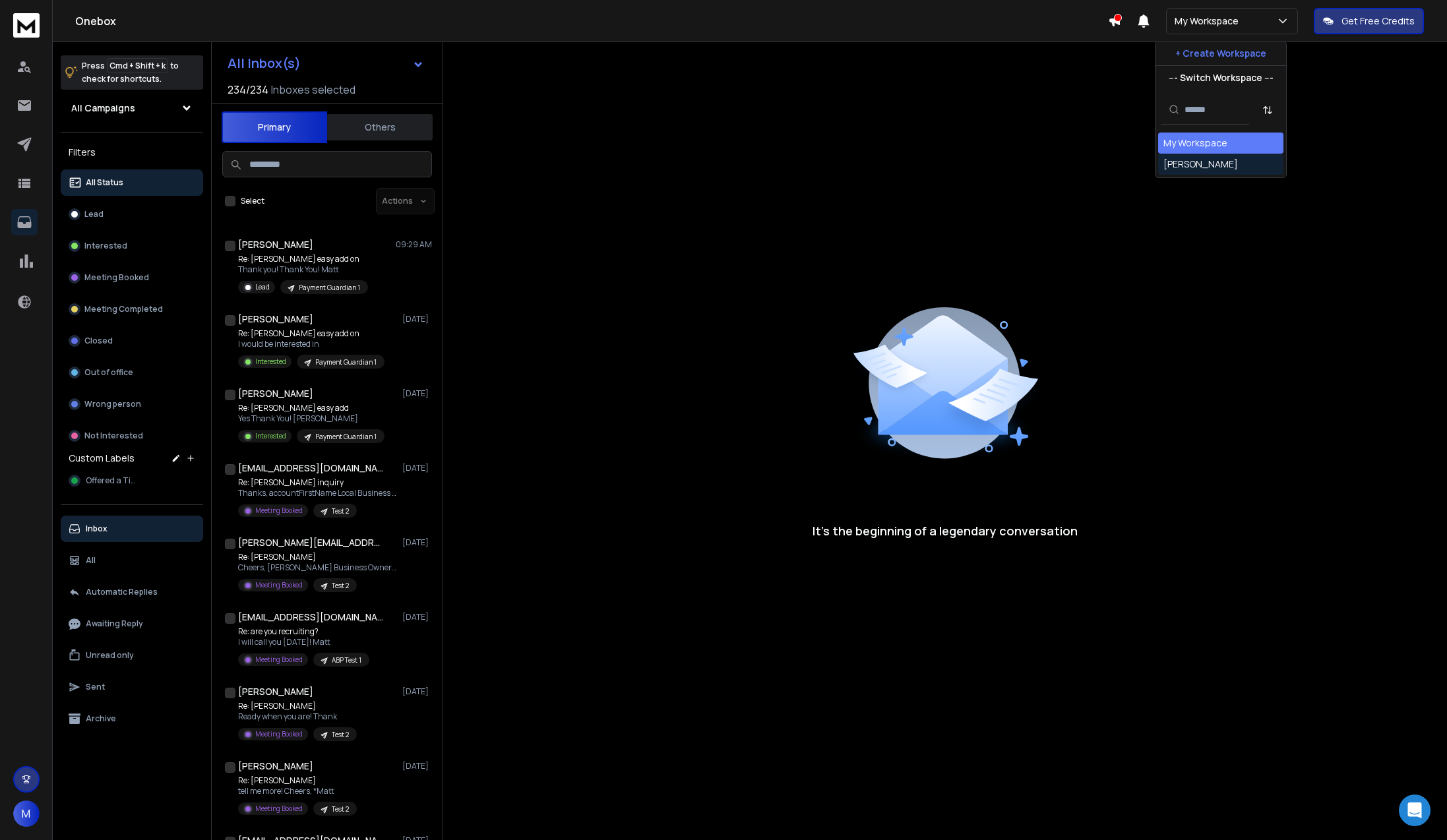
click at [1209, 171] on div "[PERSON_NAME]" at bounding box center [1201, 165] width 75 height 13
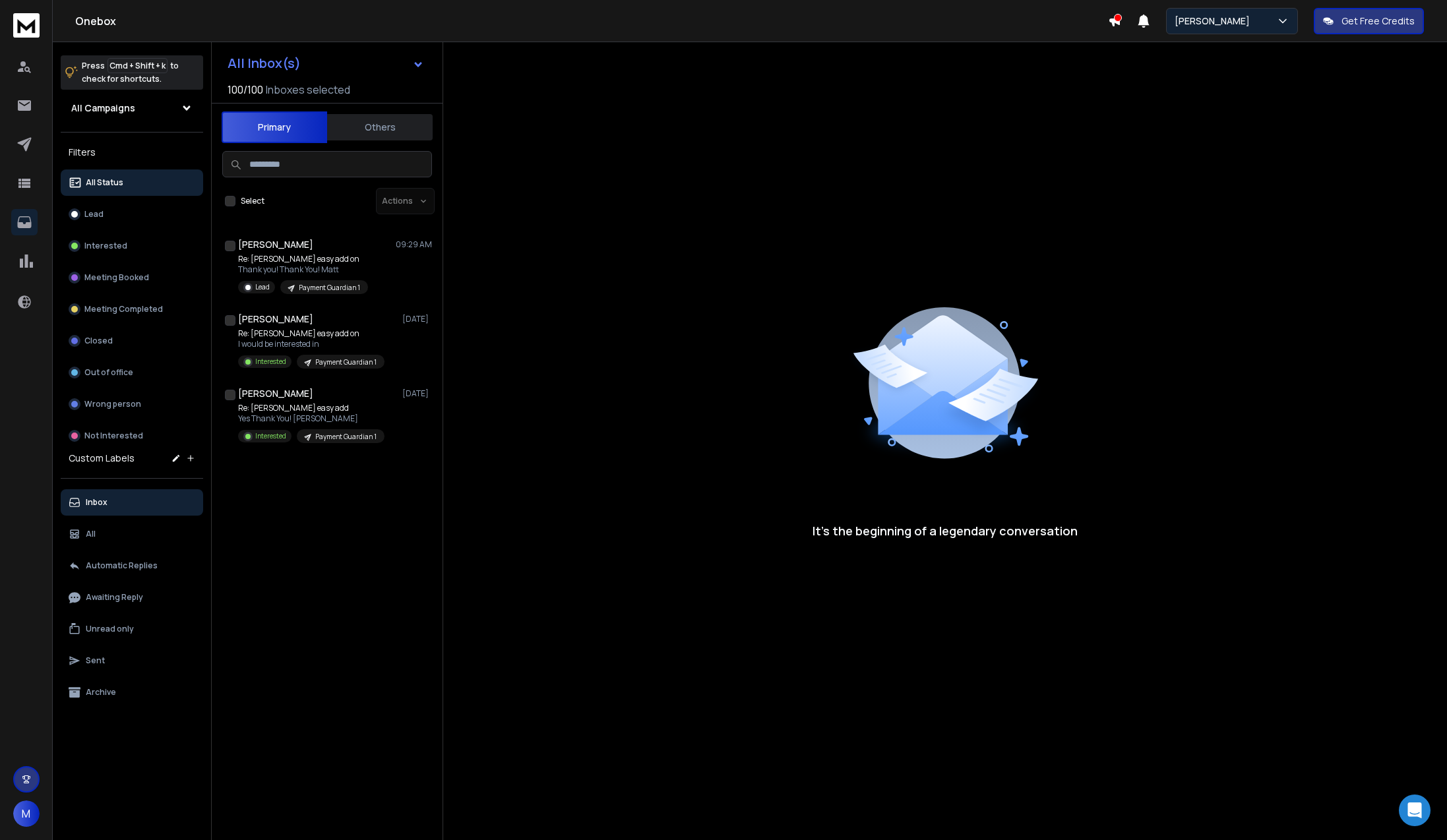
click at [1276, 20] on icon "button" at bounding box center [1283, 21] width 13 height 13
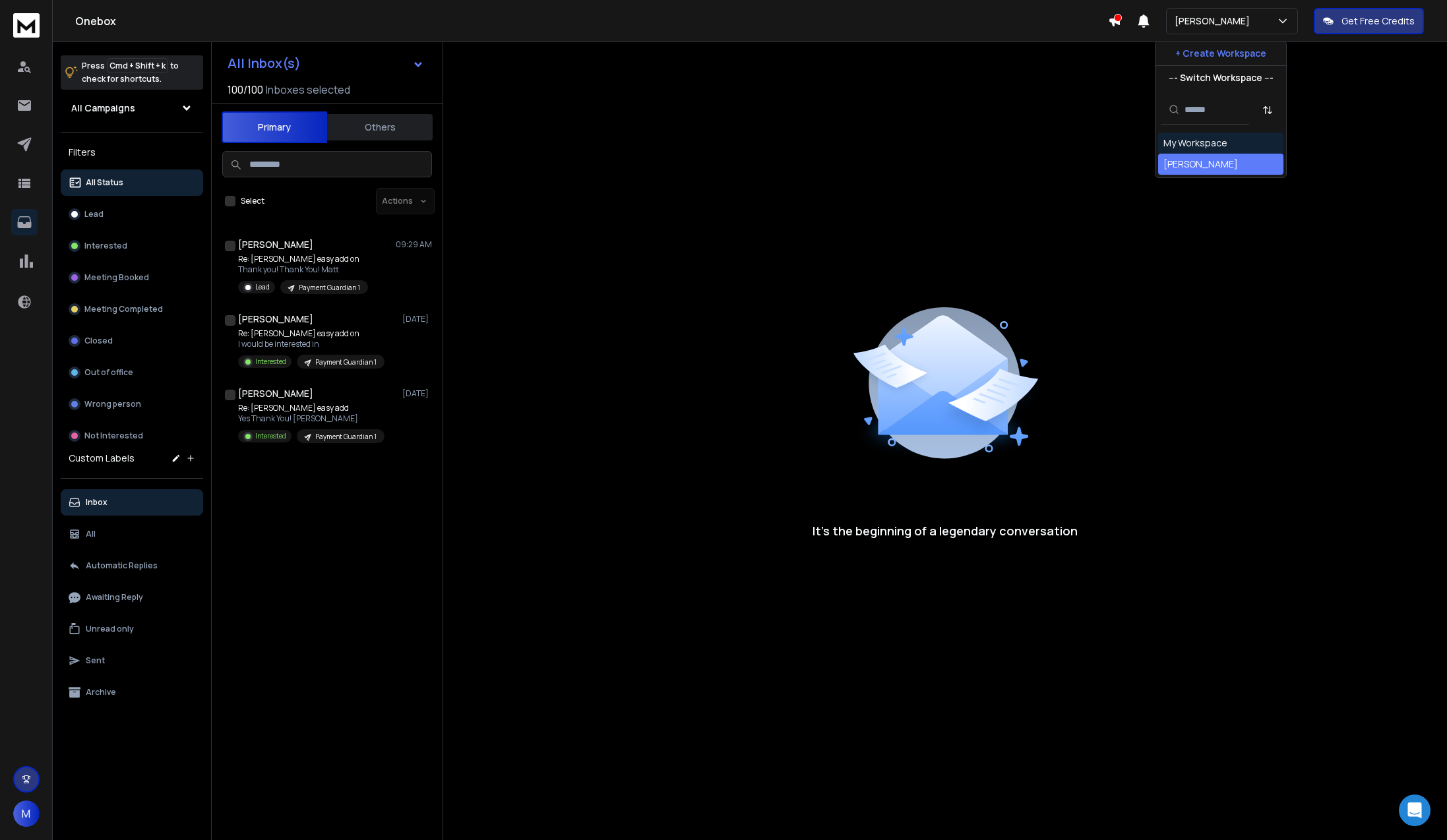
click at [1215, 150] on div "My Workspace" at bounding box center [1196, 143] width 64 height 13
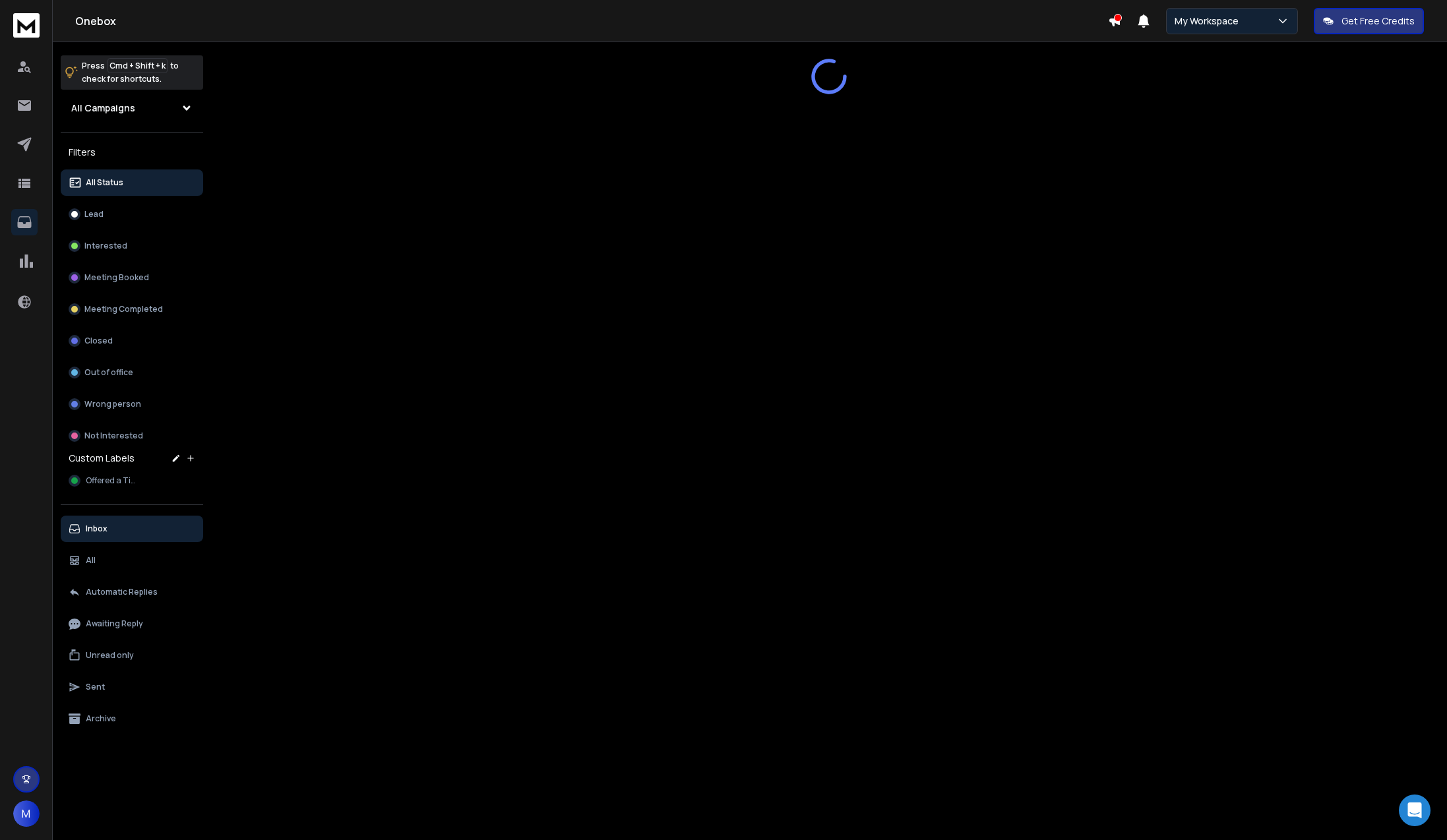
click at [1260, 24] on div "My Workspace" at bounding box center [1232, 21] width 115 height 13
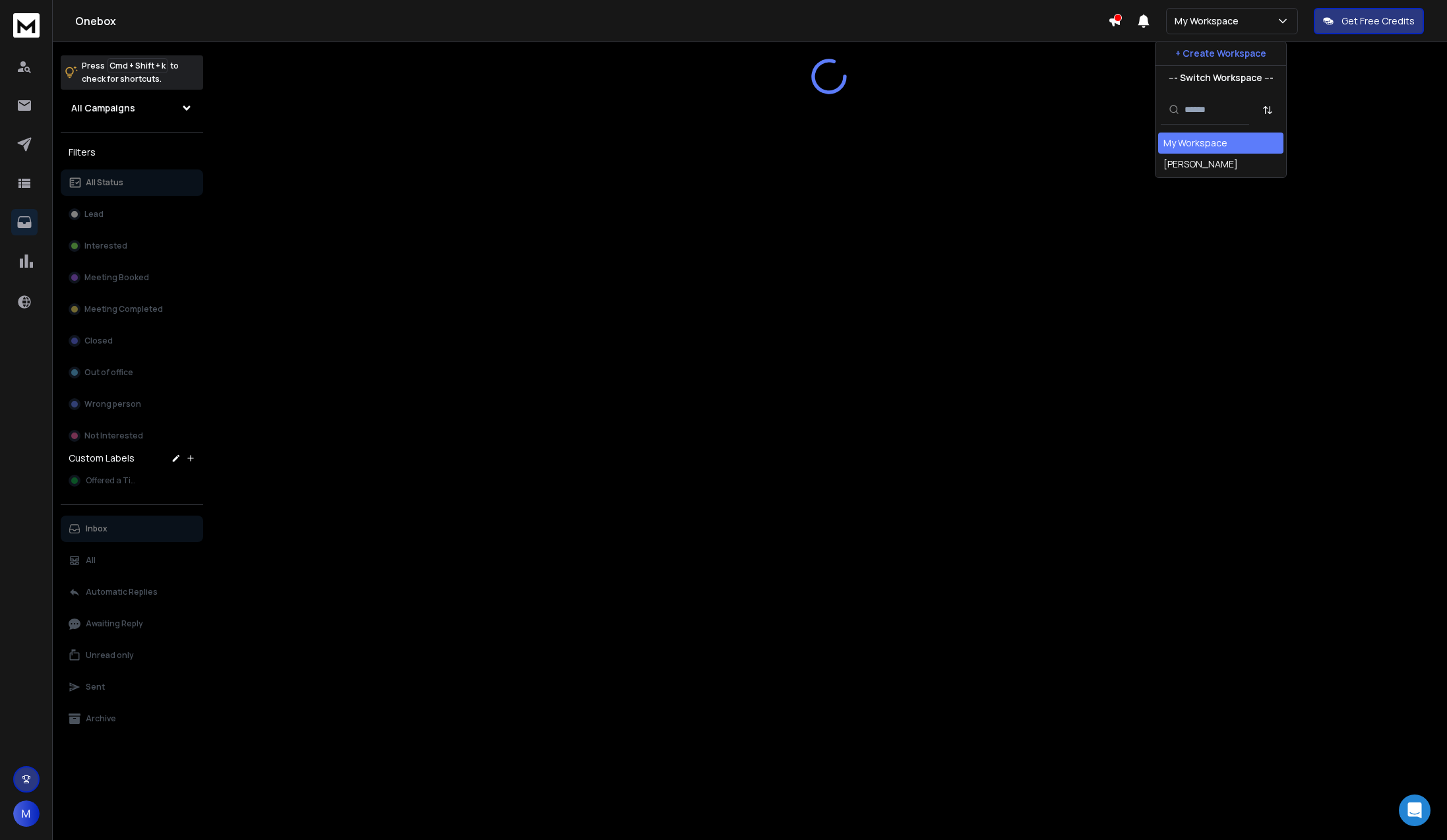
click at [1210, 54] on p "+ Create Workspace" at bounding box center [1221, 54] width 91 height 13
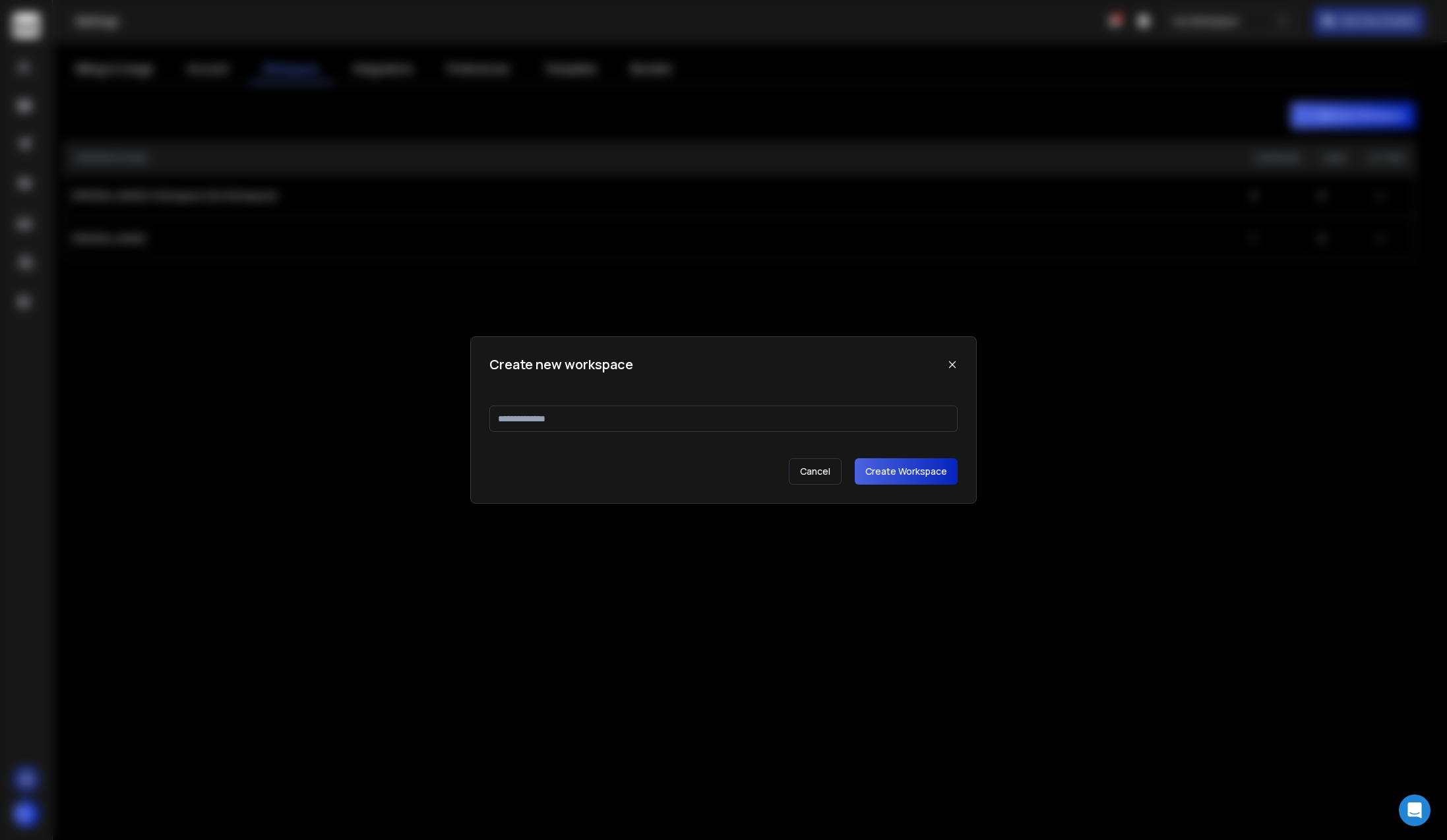
click at [693, 422] on input at bounding box center [724, 418] width 469 height 26
type input "**********"
click at [766, 367] on div "Create new workspace" at bounding box center [724, 364] width 469 height 19
click at [946, 480] on button "Create Workspace" at bounding box center [906, 471] width 103 height 26
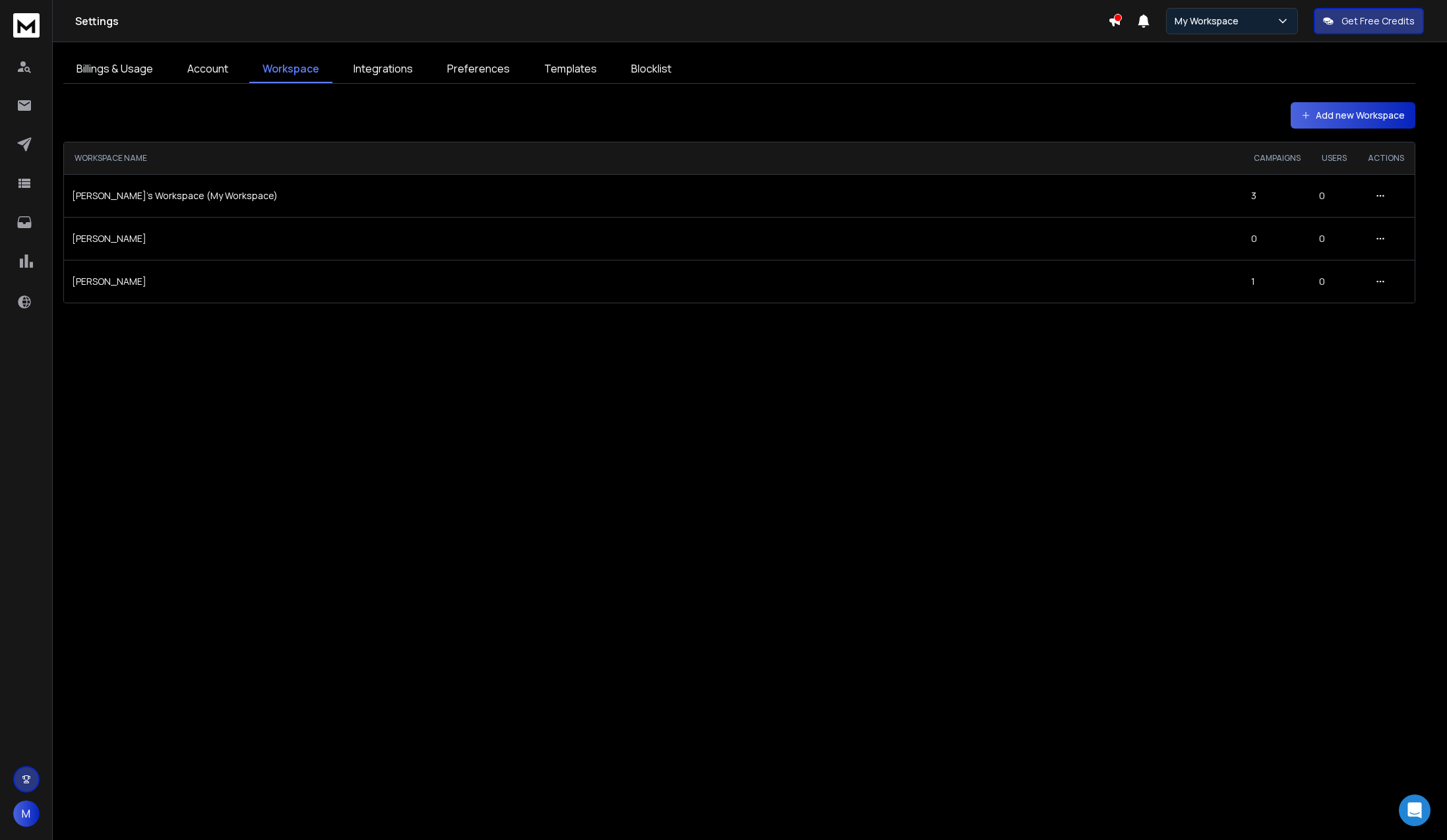
click at [1257, 20] on div "My Workspace" at bounding box center [1232, 21] width 115 height 13
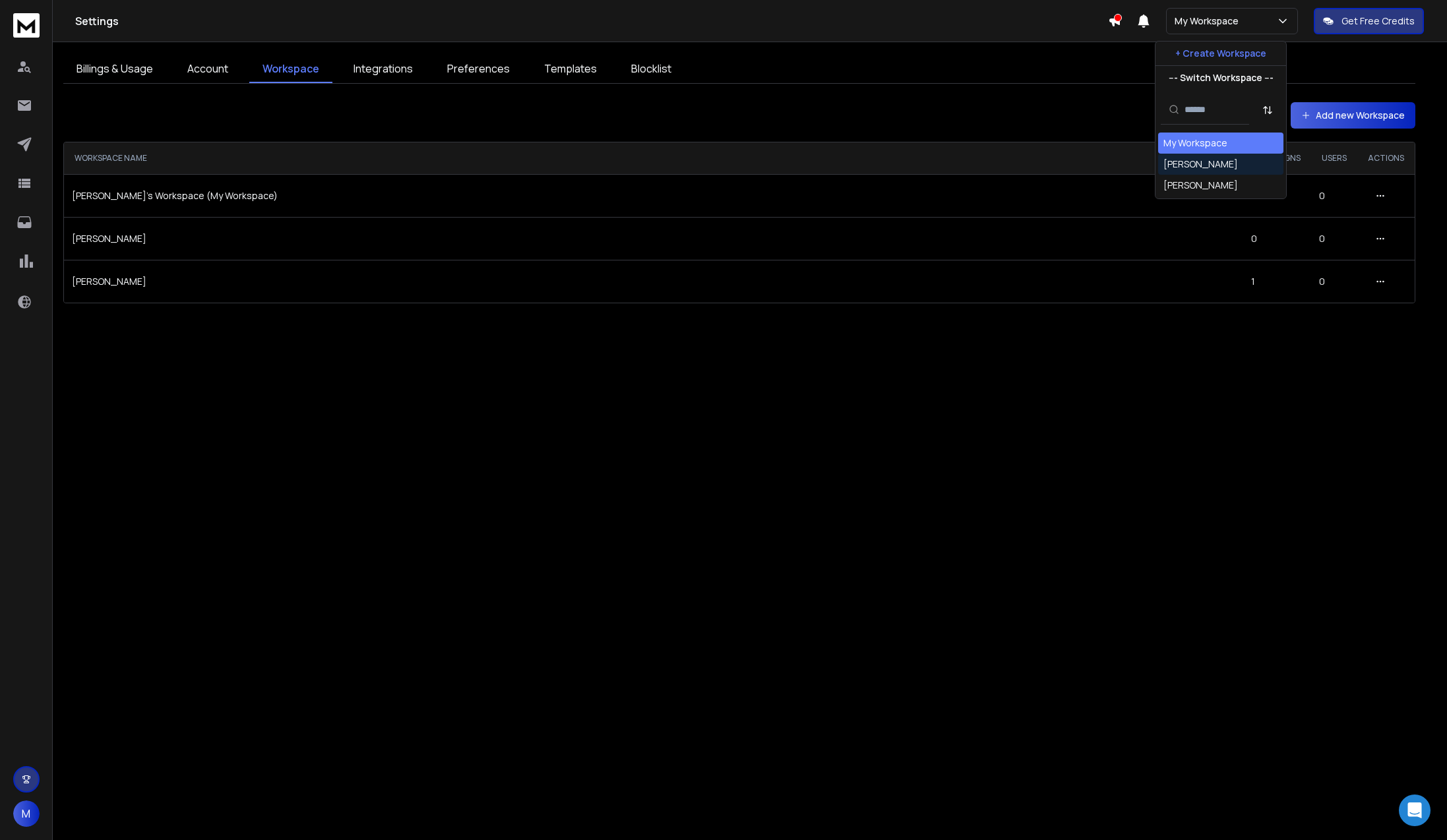
click at [1206, 171] on div "Dave Cheatham" at bounding box center [1201, 165] width 75 height 13
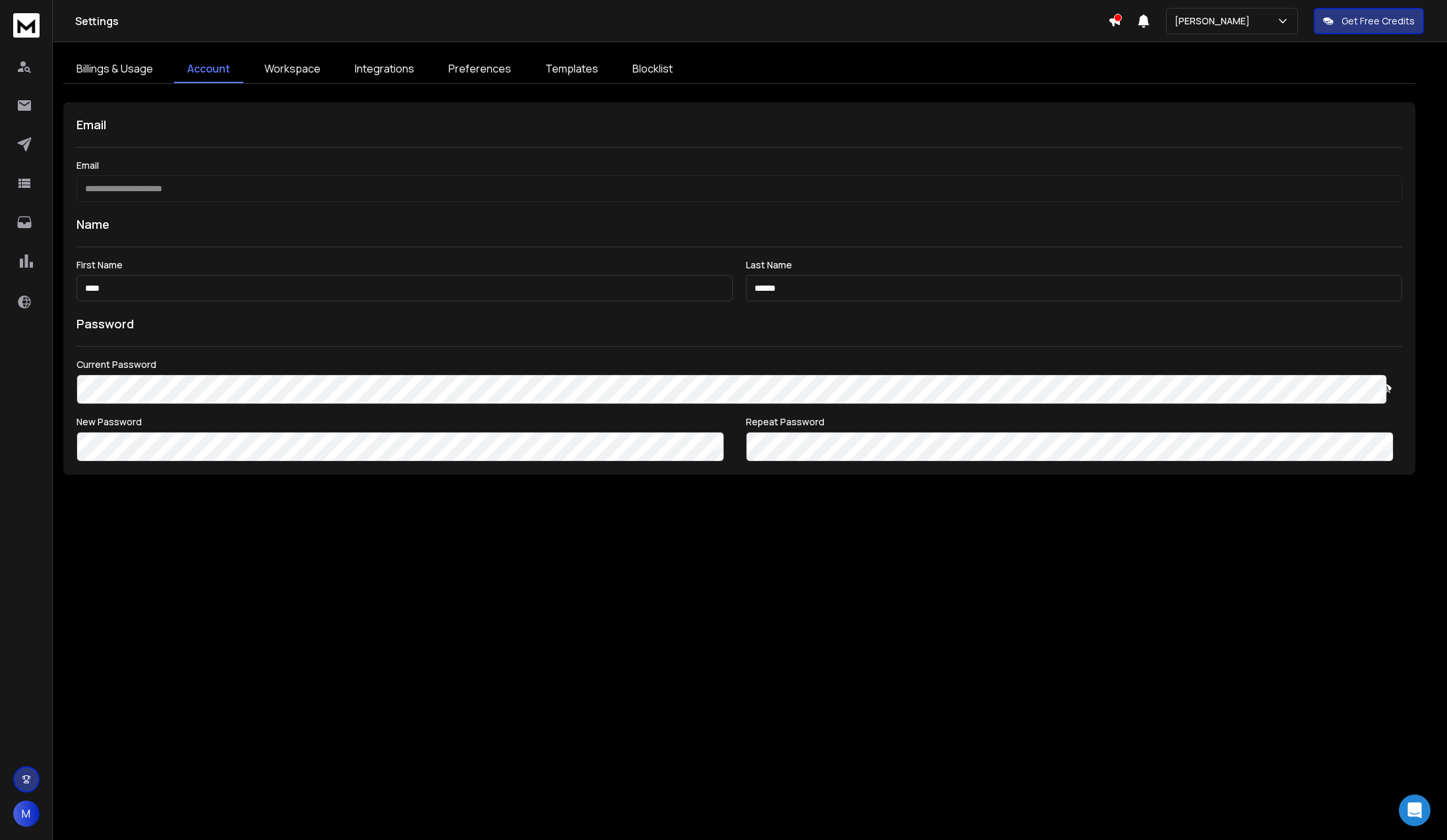
click at [612, 79] on link "Templates" at bounding box center [571, 69] width 79 height 28
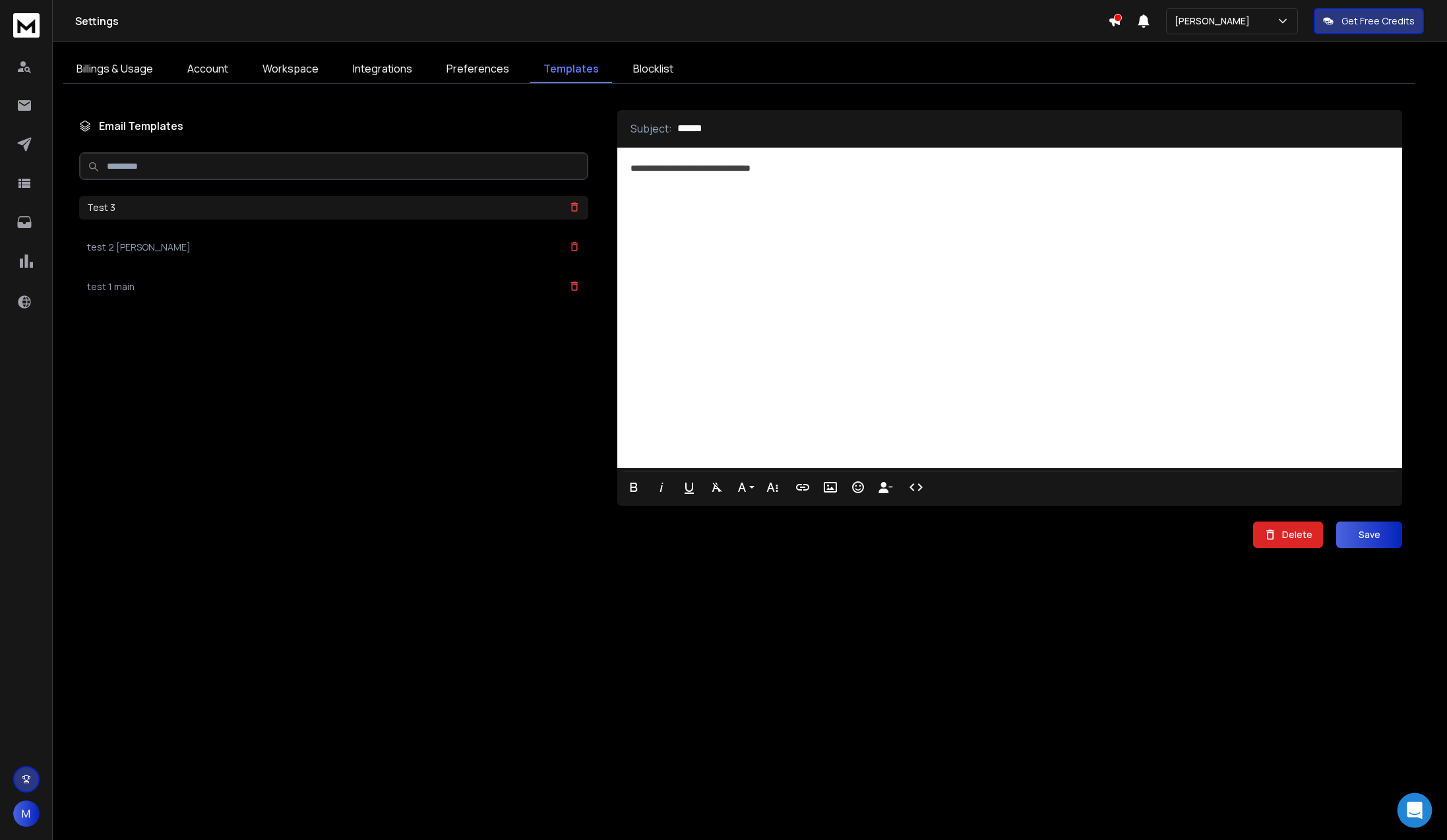
click at [1416, 809] on icon "Open Intercom Messenger" at bounding box center [1414, 810] width 15 height 17
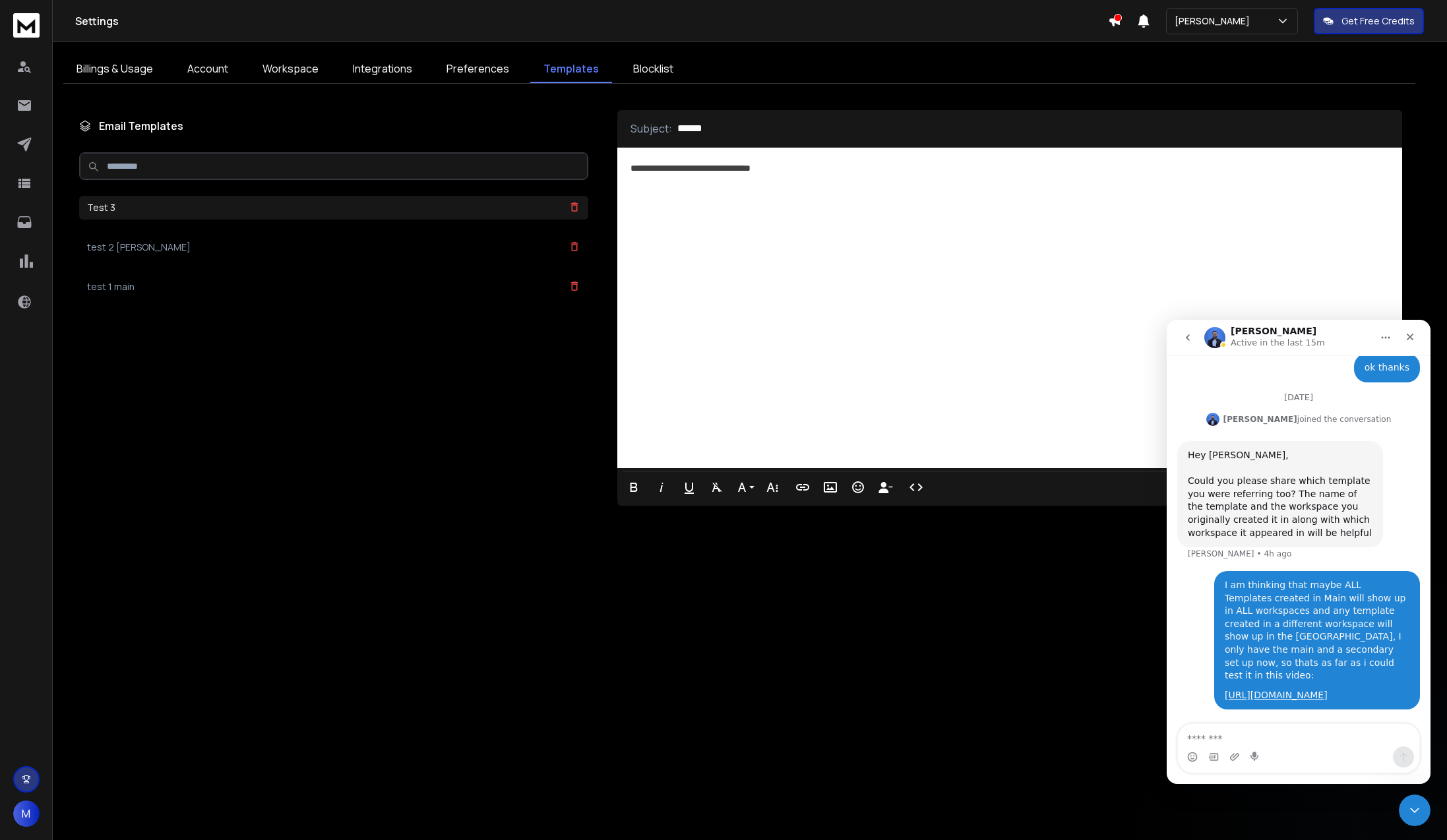
scroll to position [1423, 0]
click at [1267, 739] on textarea "Message…" at bounding box center [1299, 735] width 241 height 22
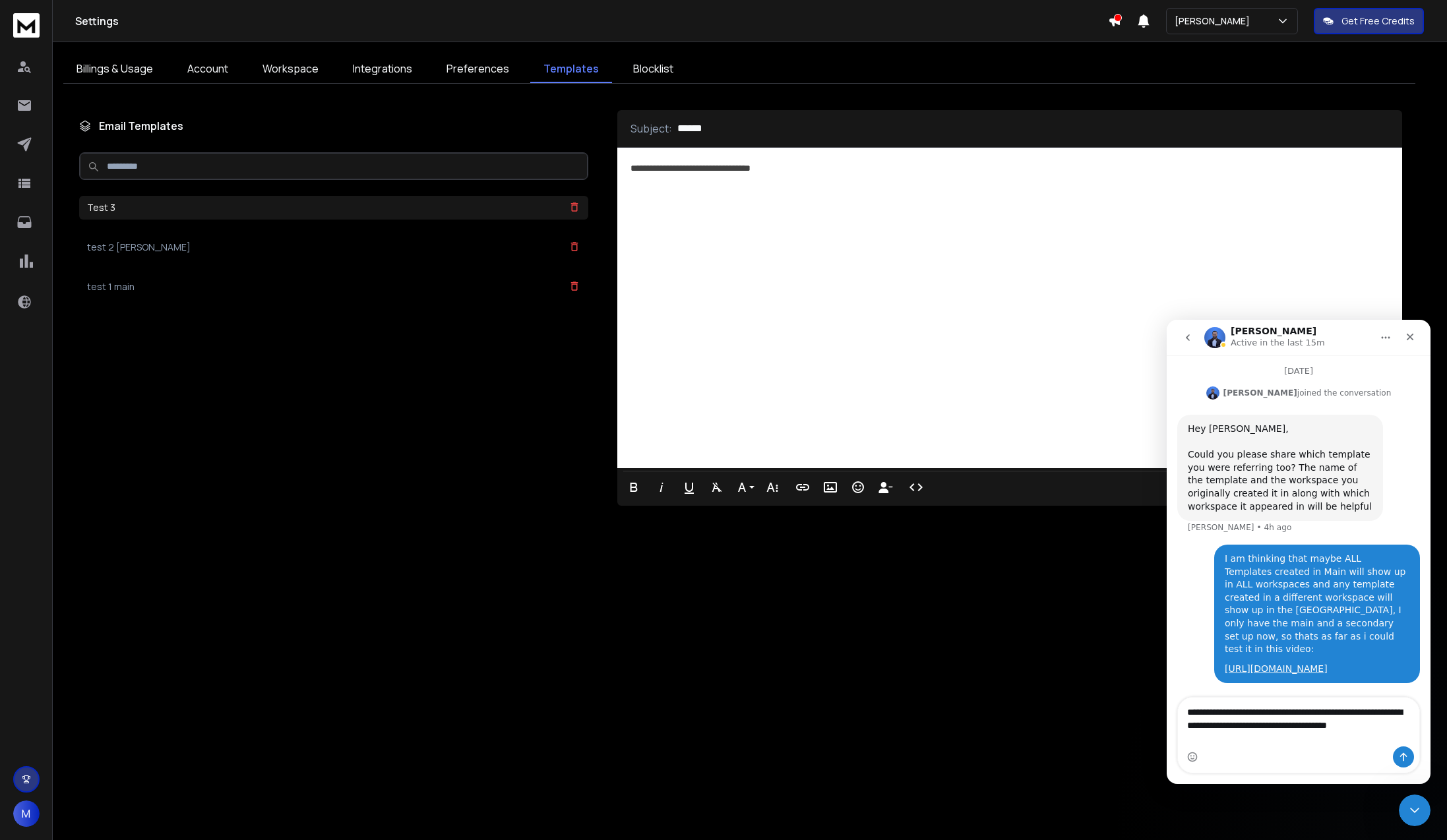
scroll to position [1450, 0]
click at [1240, 711] on textarea "**********" at bounding box center [1299, 722] width 241 height 49
click at [1334, 738] on textarea "**********" at bounding box center [1299, 722] width 241 height 49
type textarea "**********"
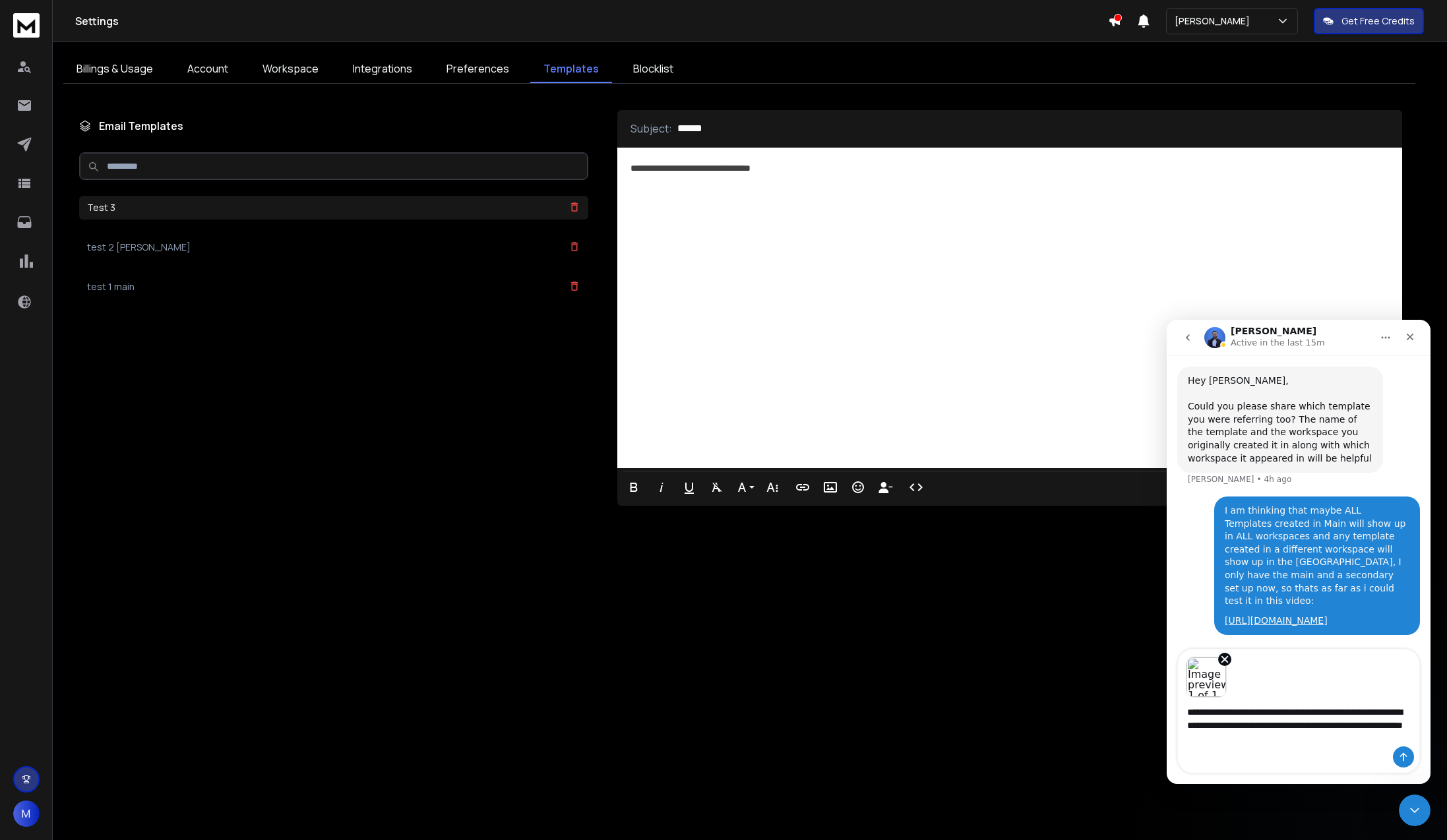
scroll to position [1505, 0]
click at [1403, 768] on button "Send a message…" at bounding box center [1404, 757] width 21 height 21
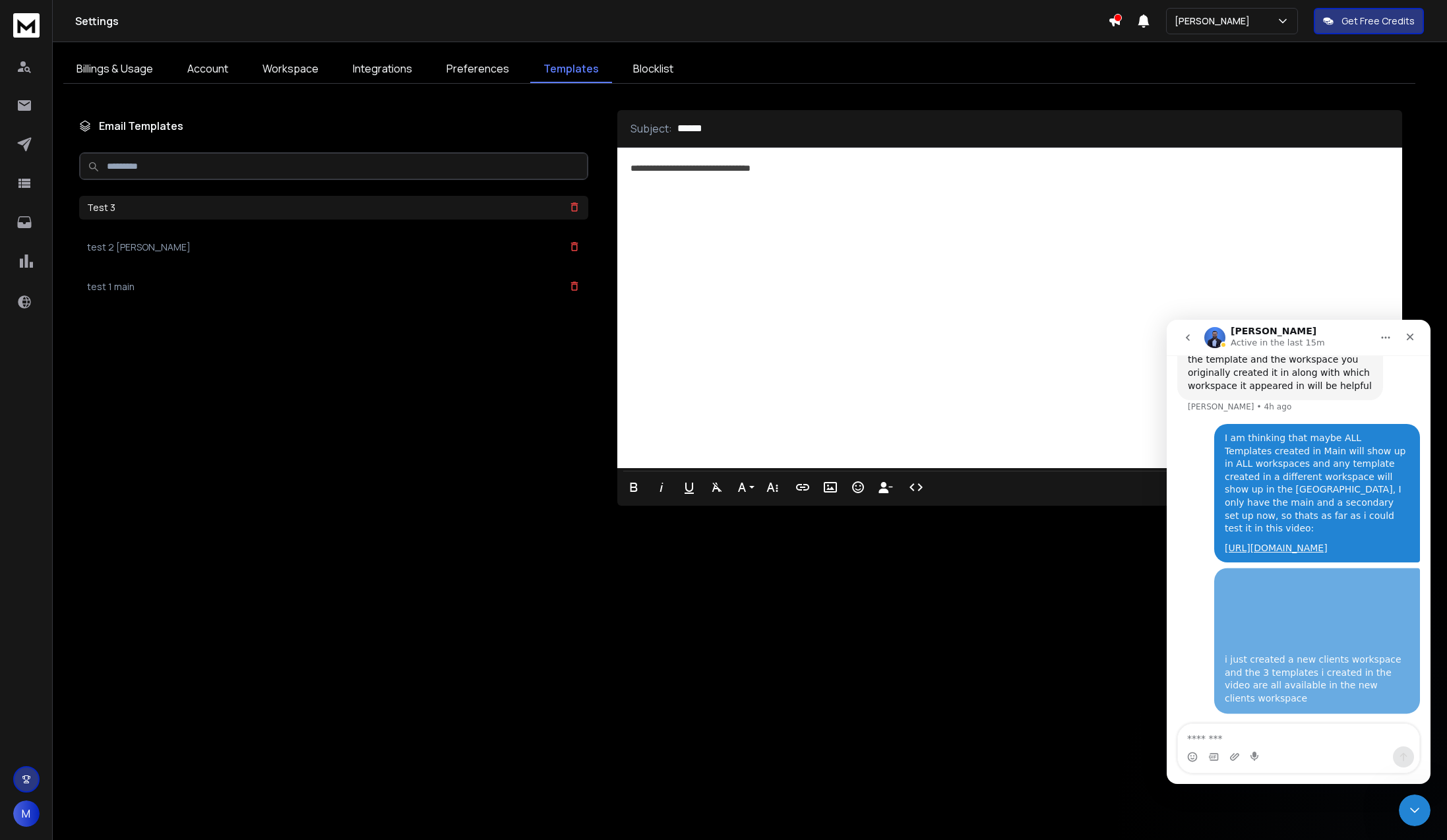
scroll to position [1574, 0]
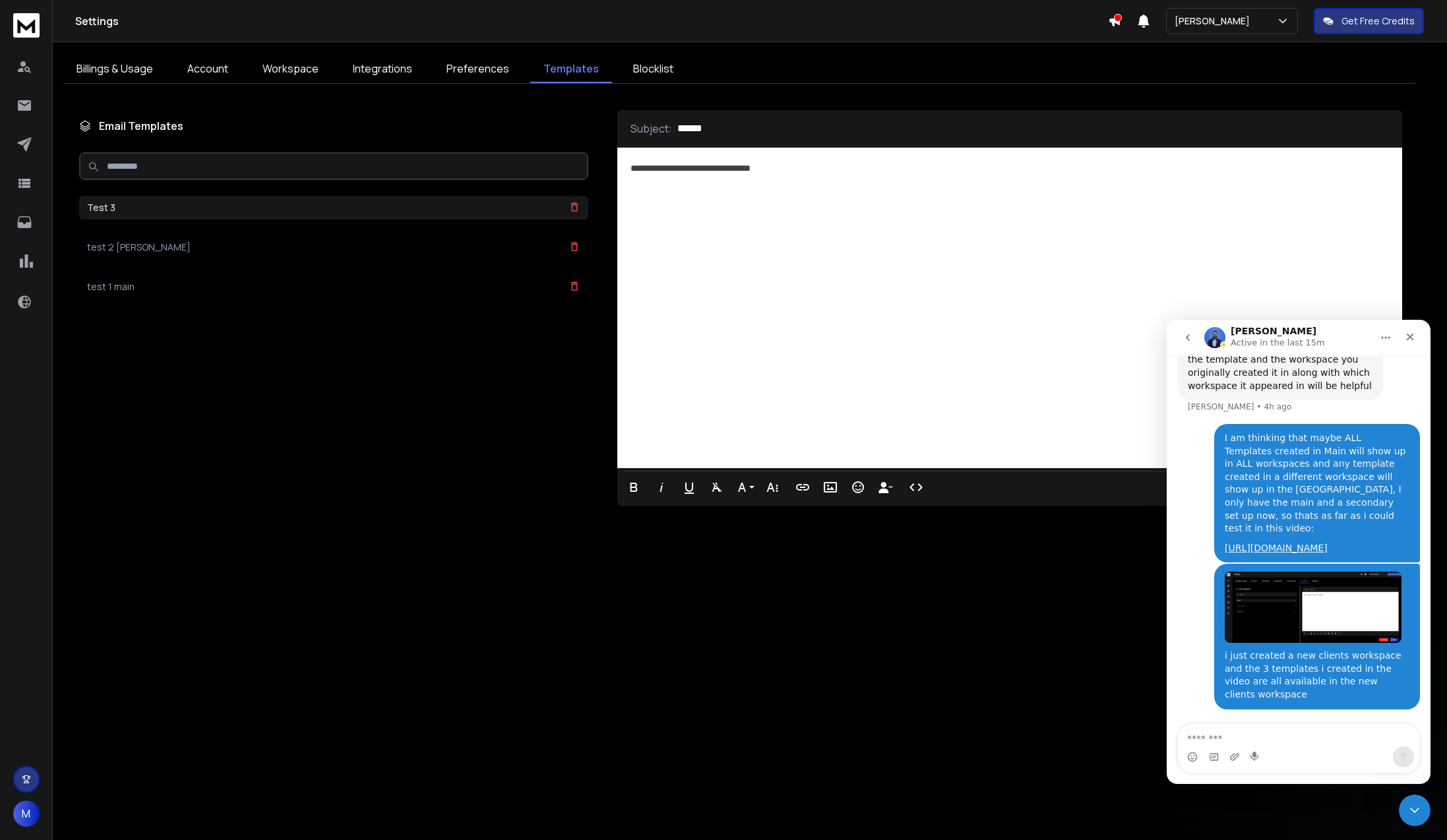
click at [1326, 604] on img "Matt says…" at bounding box center [1313, 608] width 177 height 71
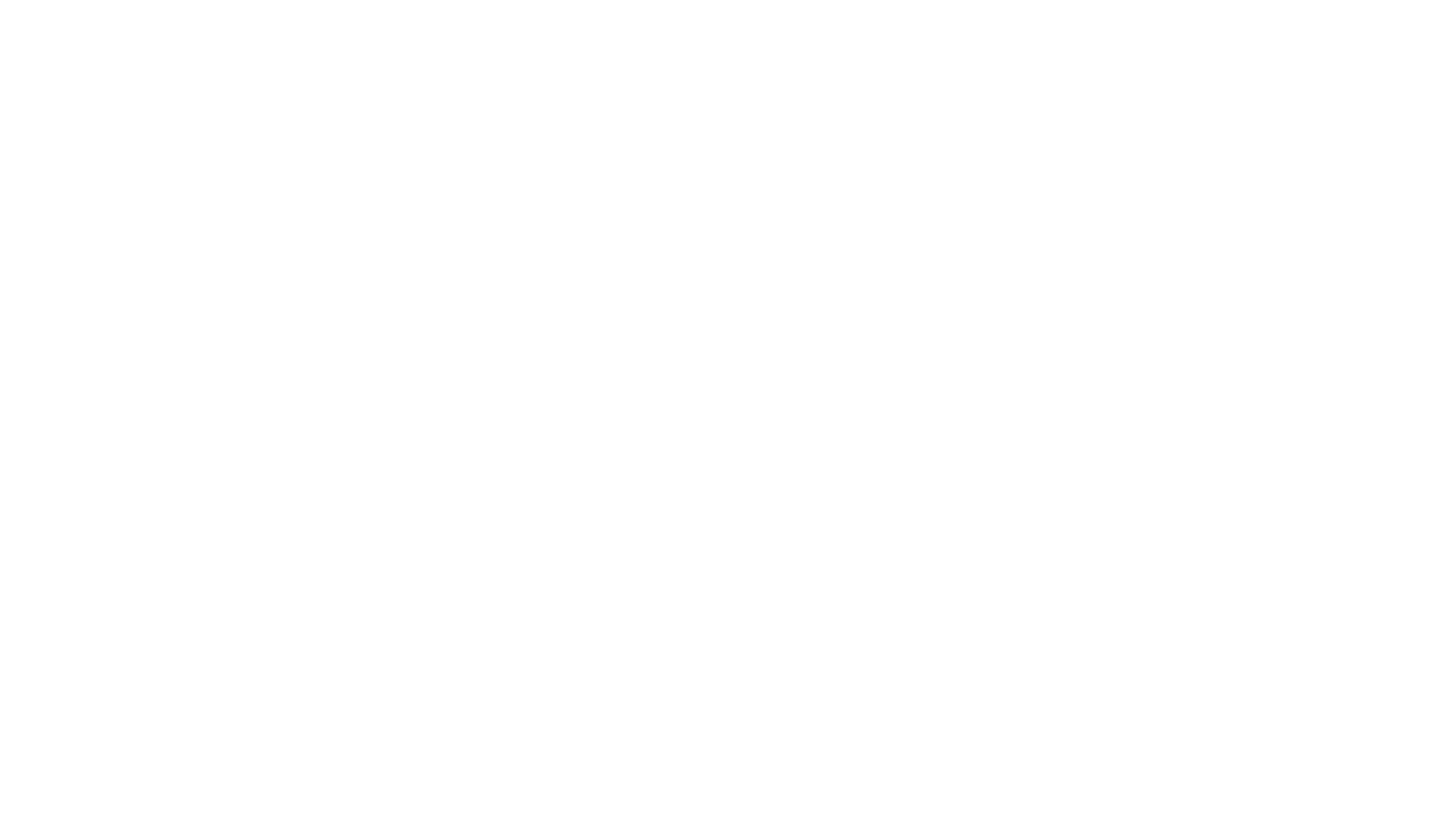
scroll to position [0, 0]
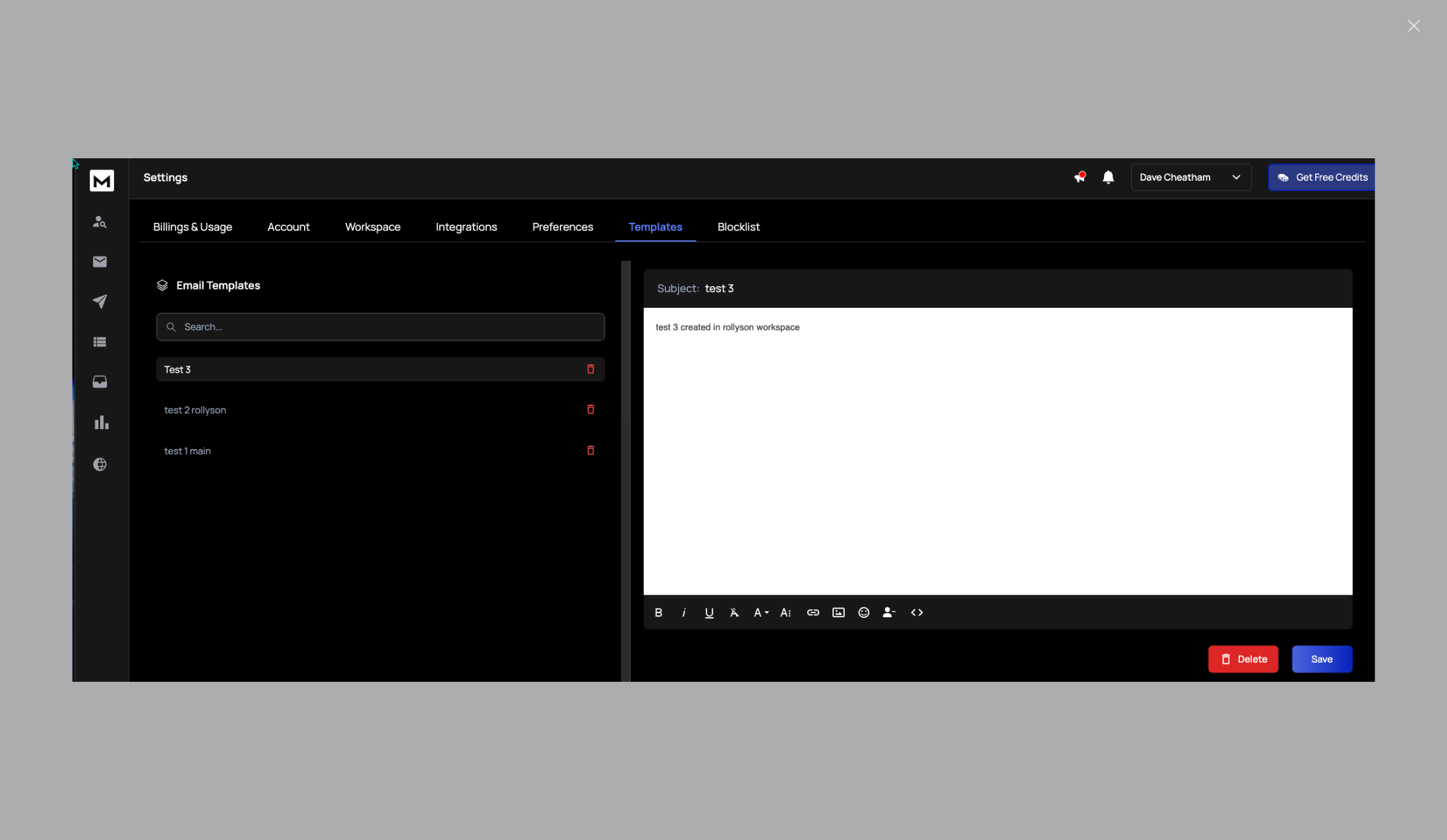
click at [998, 748] on div "Intercom messenger" at bounding box center [724, 420] width 1447 height 840
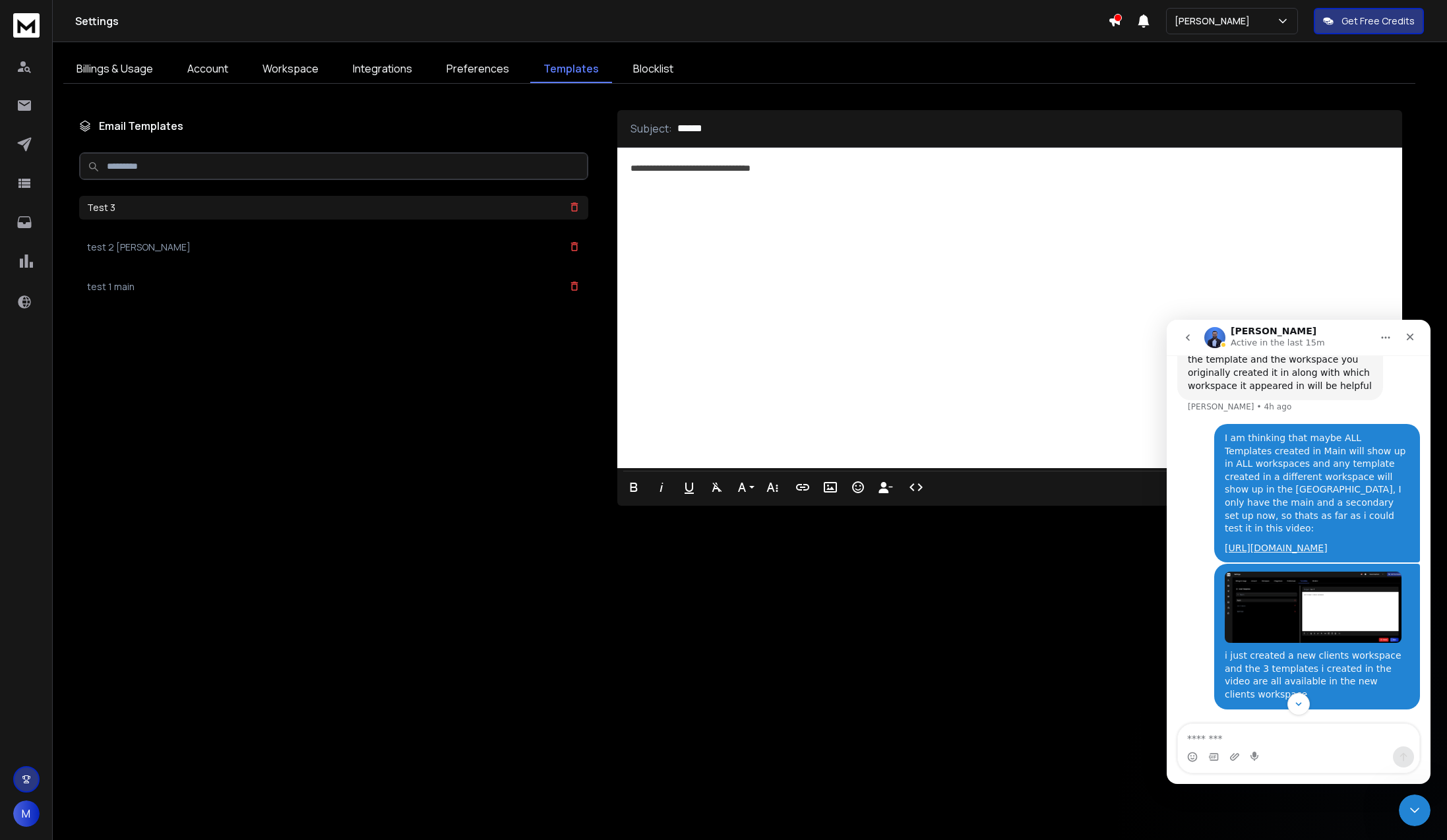
scroll to position [1574, 0]
click at [998, 118] on div "**********" at bounding box center [1010, 308] width 811 height 411
click at [819, 60] on div "**********" at bounding box center [750, 441] width 1395 height 798
click at [229, 76] on link "Account" at bounding box center [208, 69] width 67 height 28
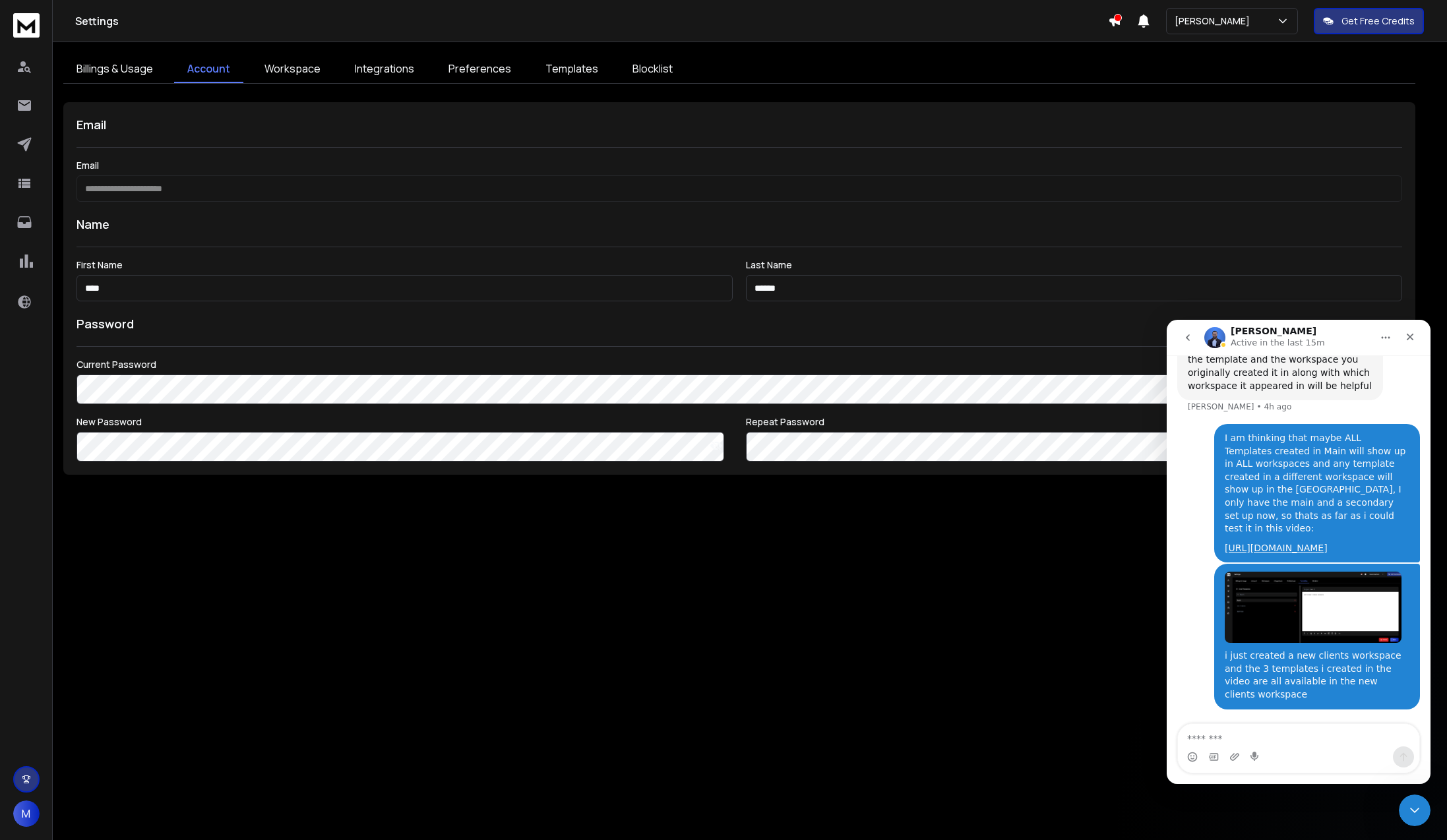
click at [334, 77] on link "Workspace" at bounding box center [292, 69] width 83 height 28
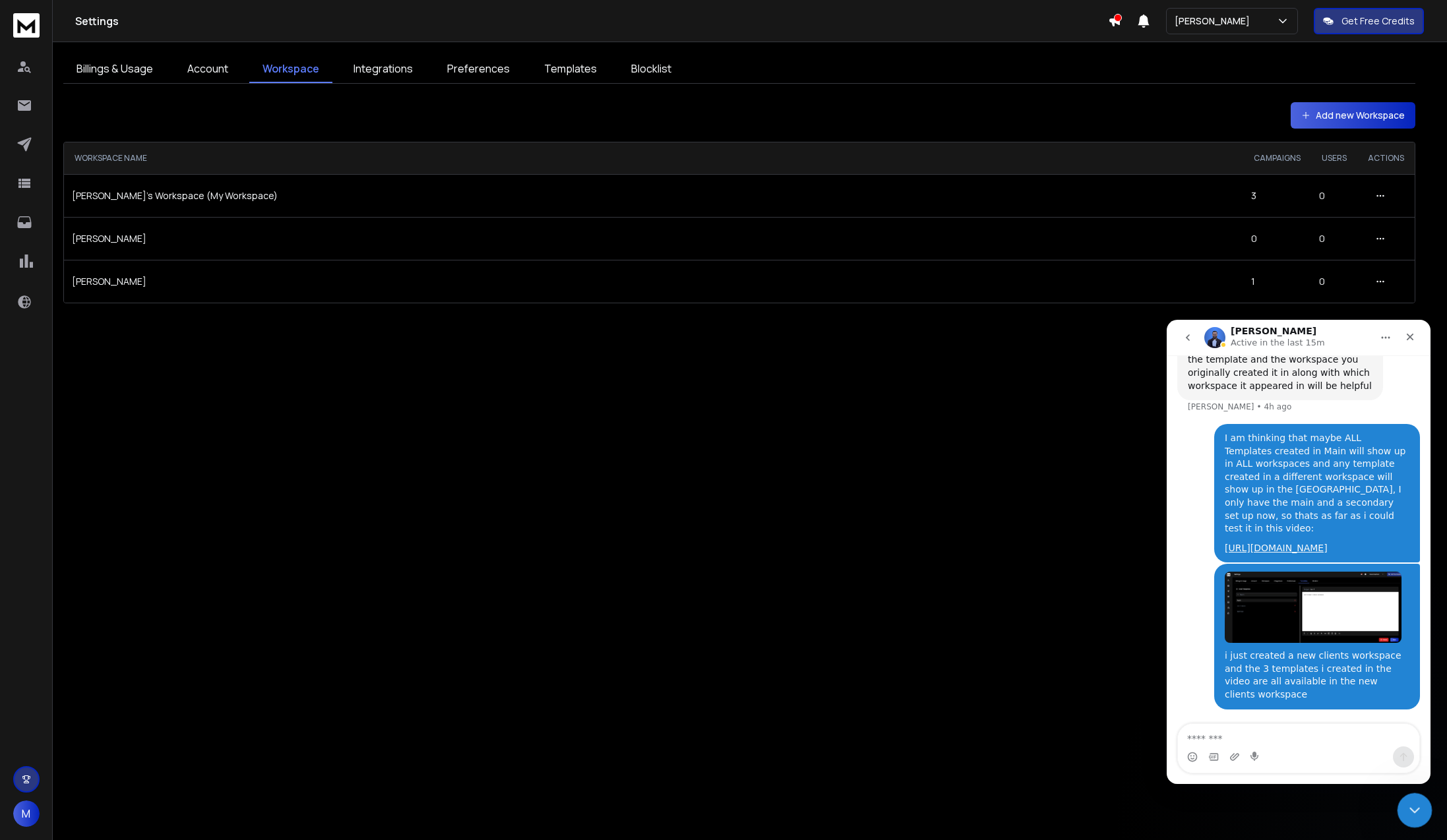
click at [1425, 804] on div "Close Intercom Messenger" at bounding box center [1413, 808] width 31 height 31
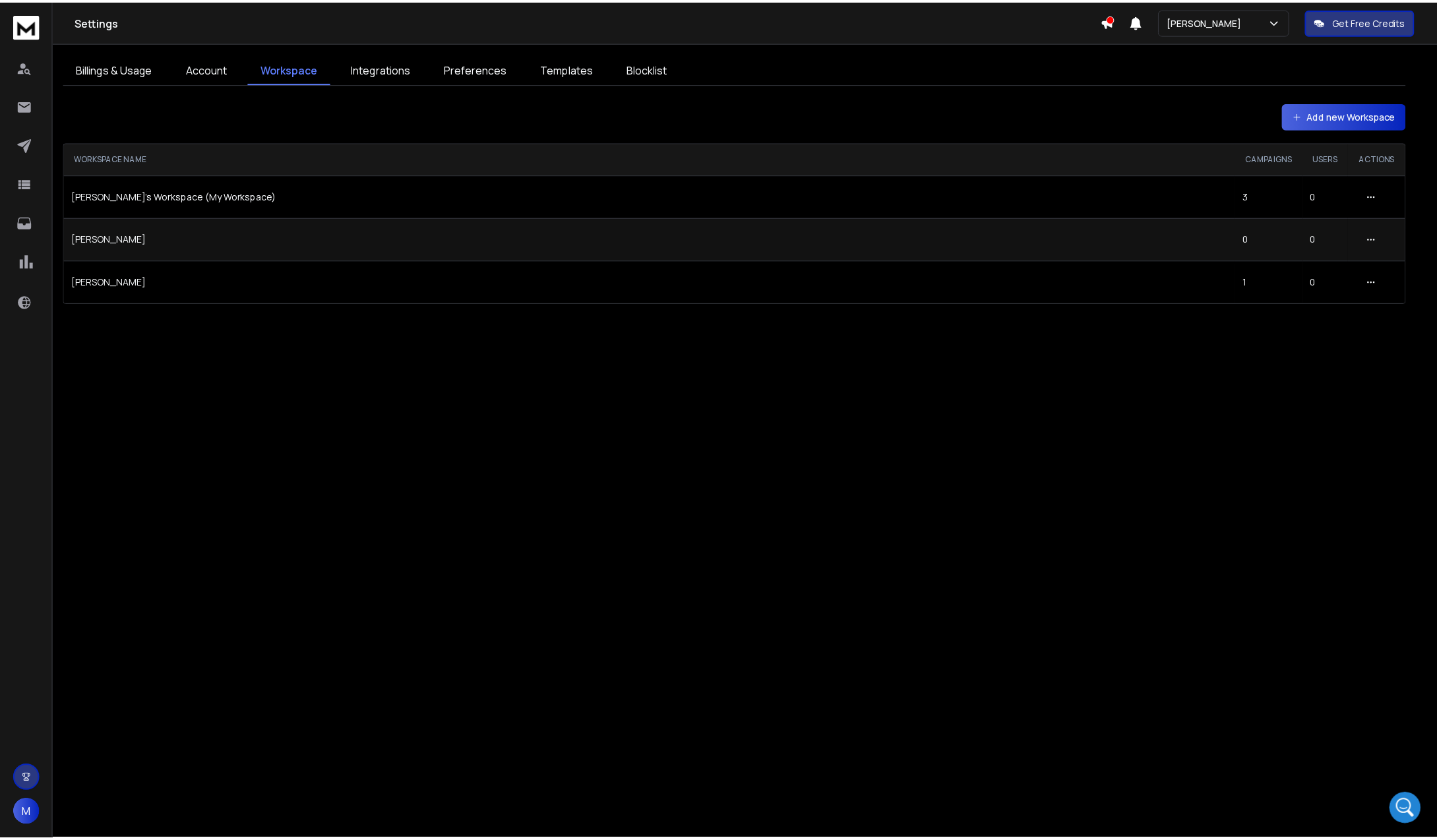
scroll to position [1574, 0]
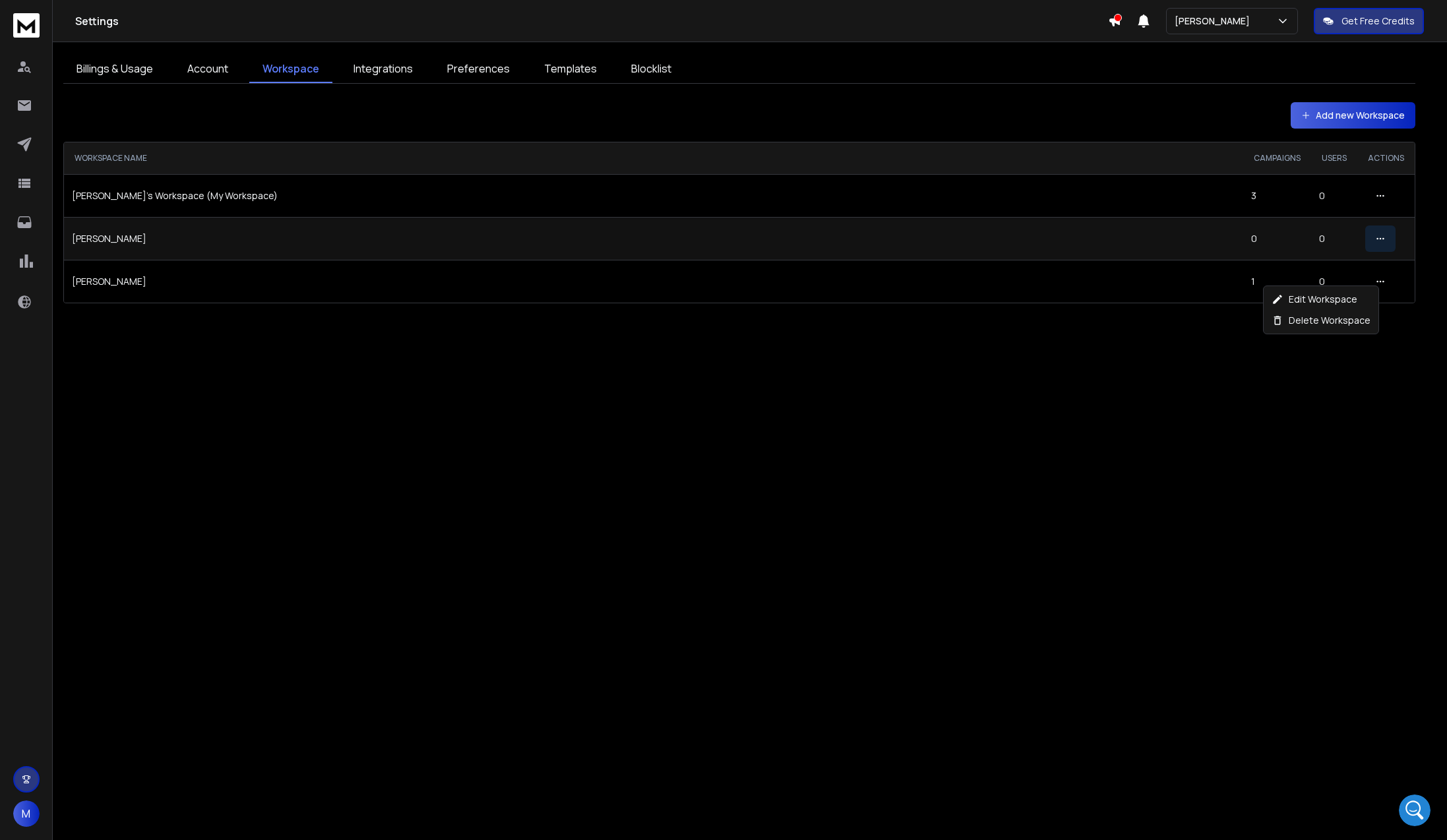
click at [1376, 244] on icon "button" at bounding box center [1381, 238] width 9 height 9
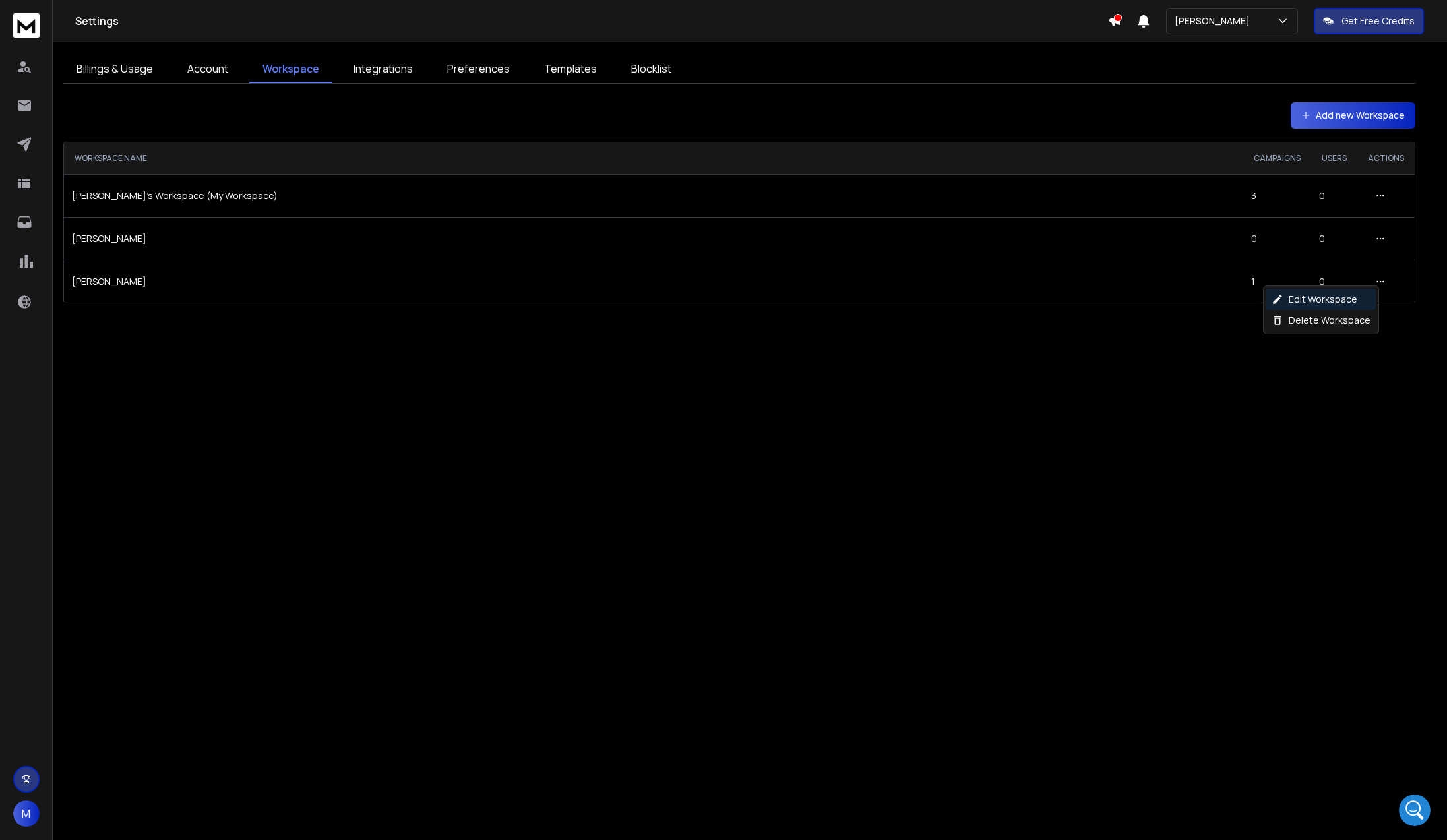
click at [1332, 304] on p "Edit Workspace" at bounding box center [1323, 299] width 69 height 13
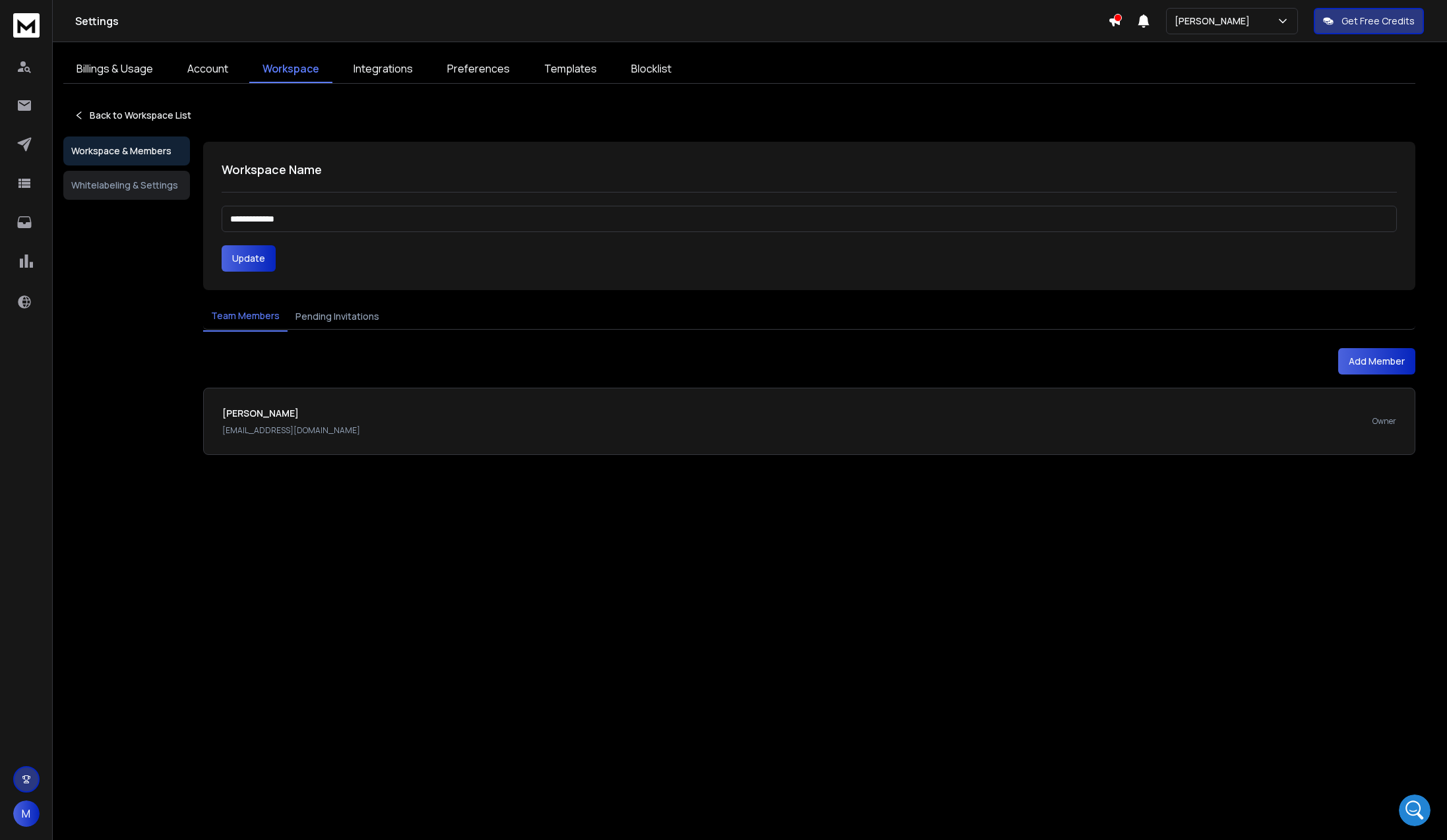
click at [1374, 375] on button "Add Member" at bounding box center [1377, 360] width 77 height 26
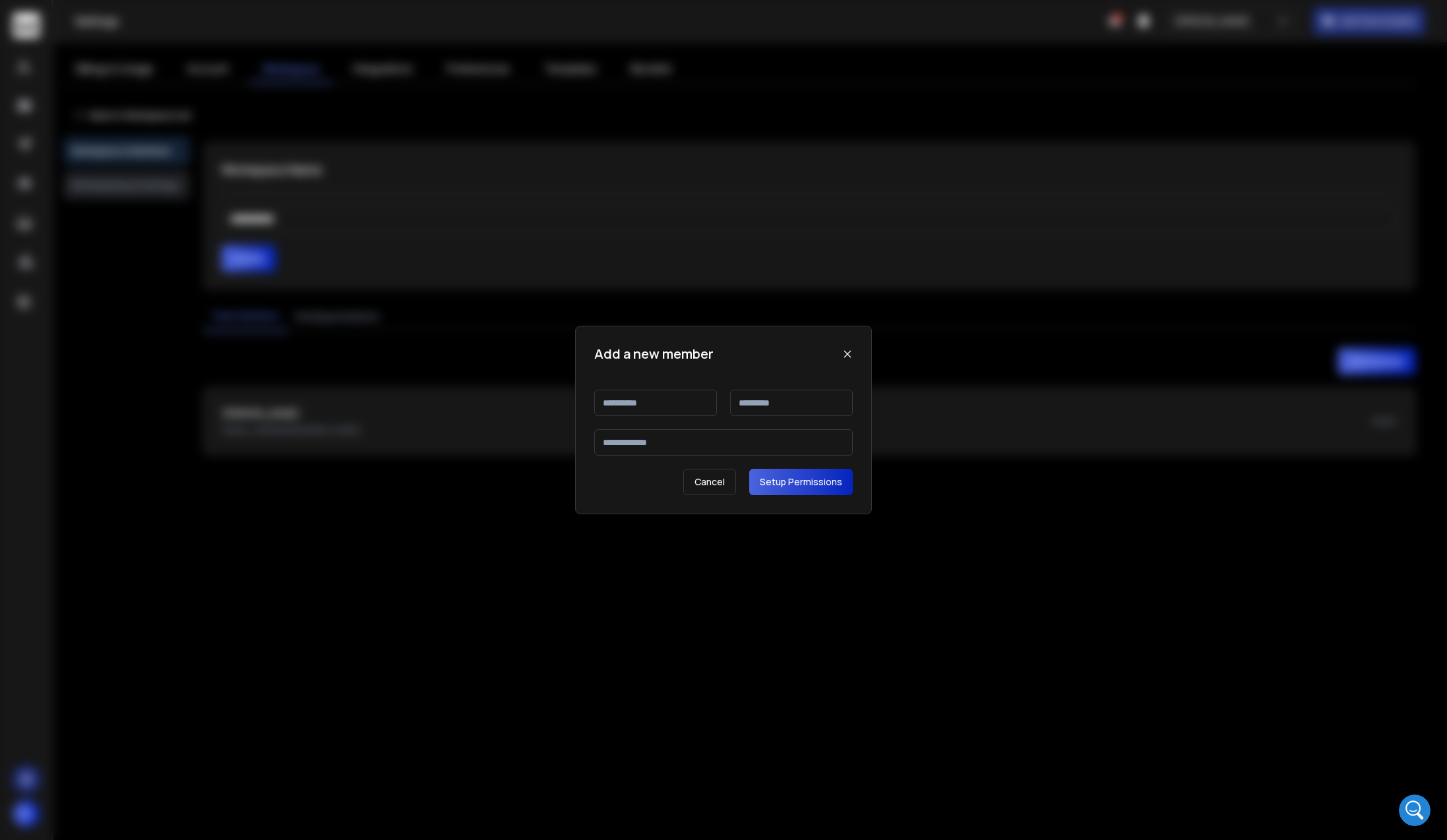
click at [679, 405] on input at bounding box center [656, 402] width 123 height 26
type input "****"
type input "******"
click at [680, 440] on input at bounding box center [724, 442] width 259 height 26
type input "**********"
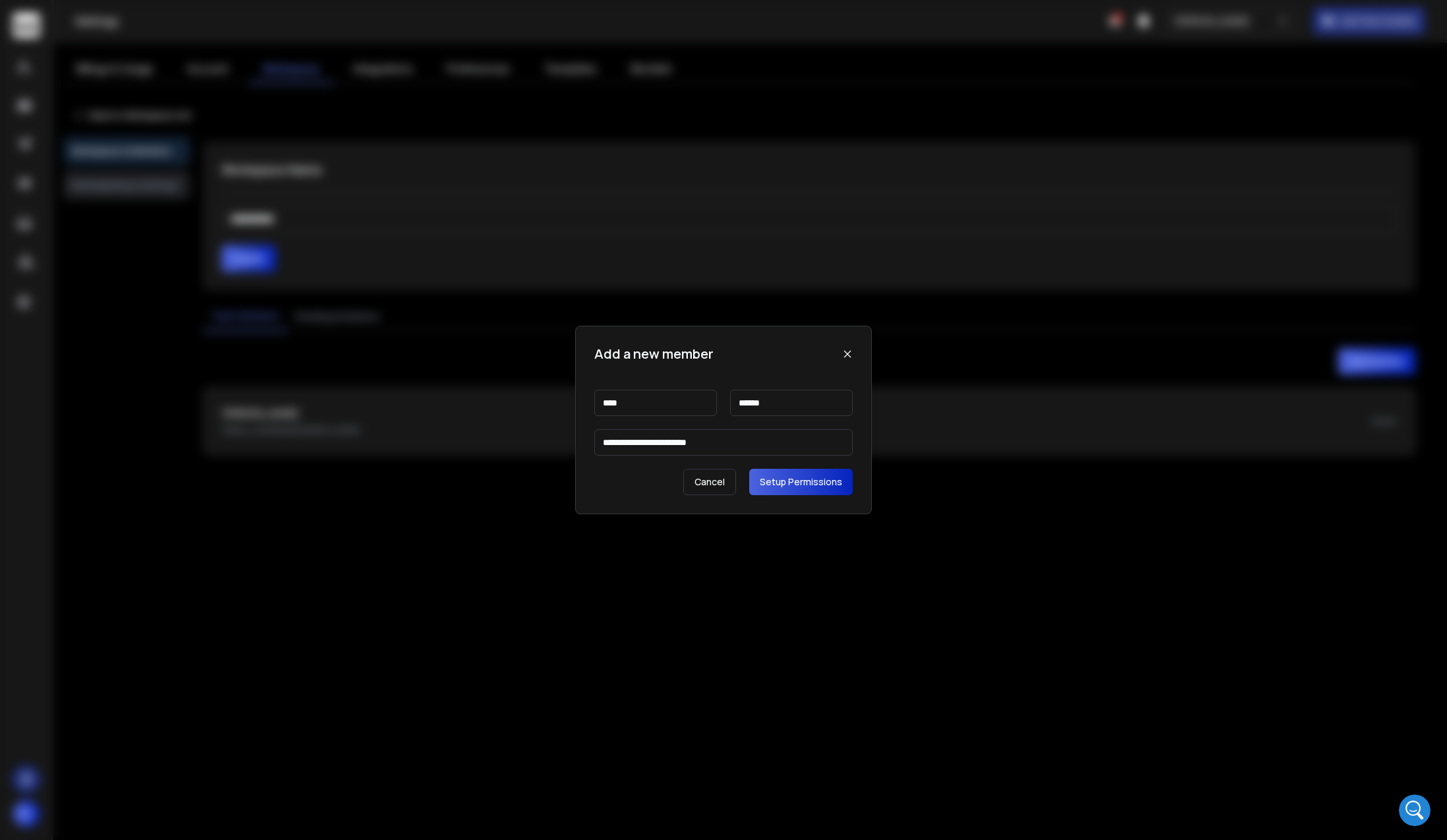
drag, startPoint x: 745, startPoint y: 350, endPoint x: 748, endPoint y: 365, distance: 15.3
click at [745, 350] on div "Add a new member" at bounding box center [724, 354] width 259 height 19
click at [752, 402] on input "******" at bounding box center [791, 402] width 123 height 26
type input "******"
click at [782, 345] on div "Add a new member" at bounding box center [724, 354] width 259 height 19
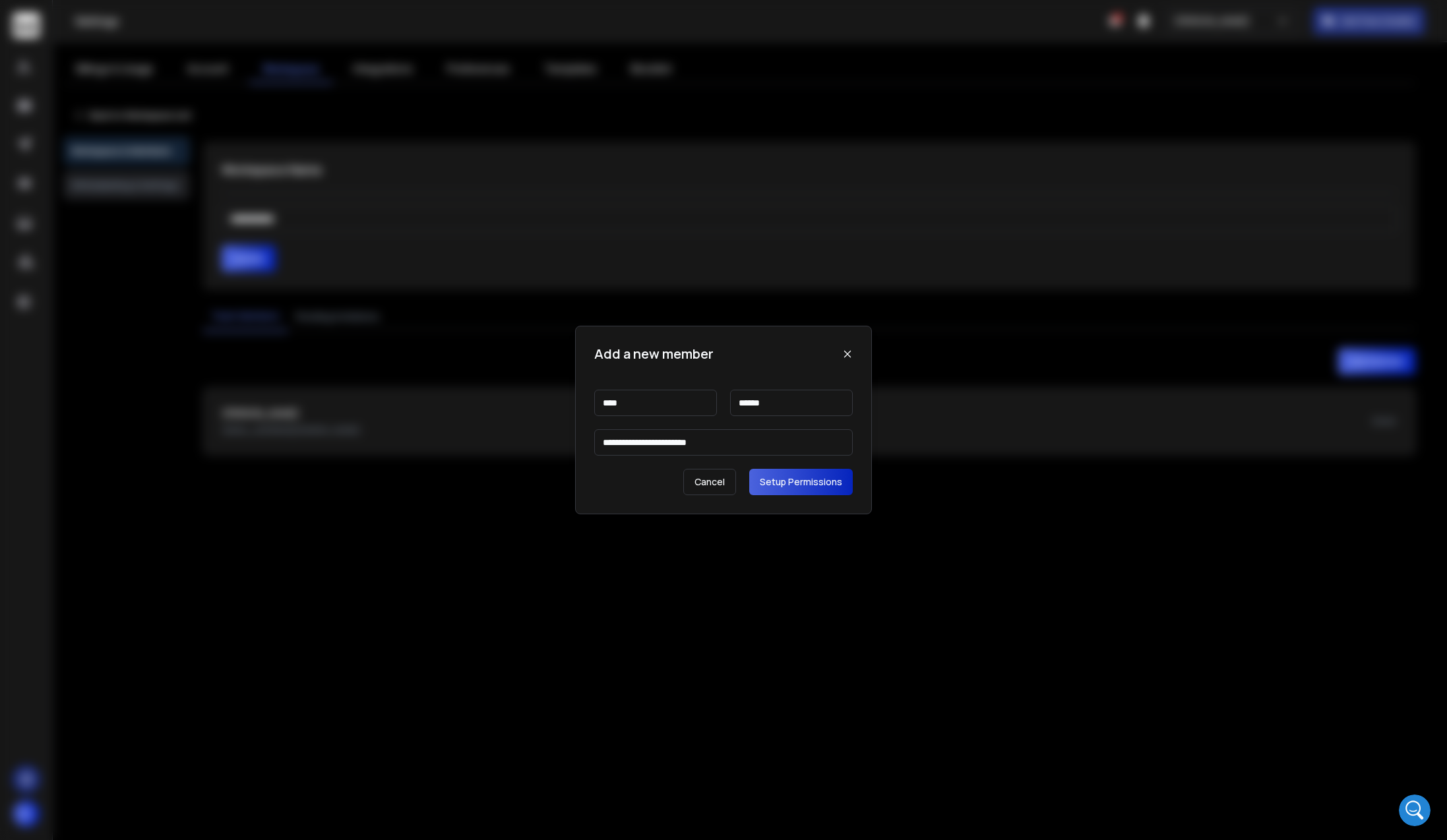
click at [800, 491] on button "Setup Permissions" at bounding box center [801, 481] width 104 height 26
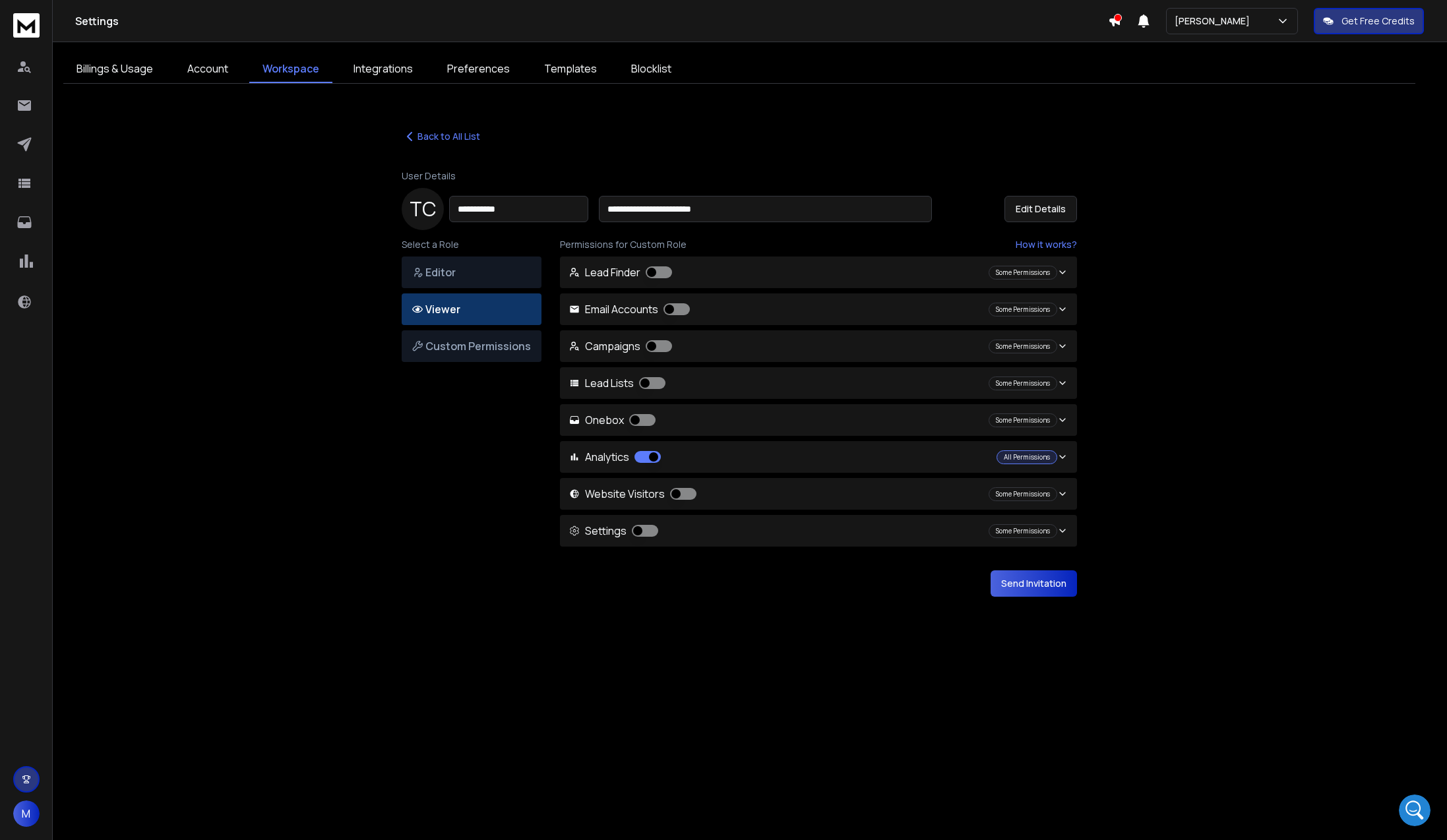
click at [1057, 279] on div "Some Permissions" at bounding box center [1023, 273] width 69 height 14
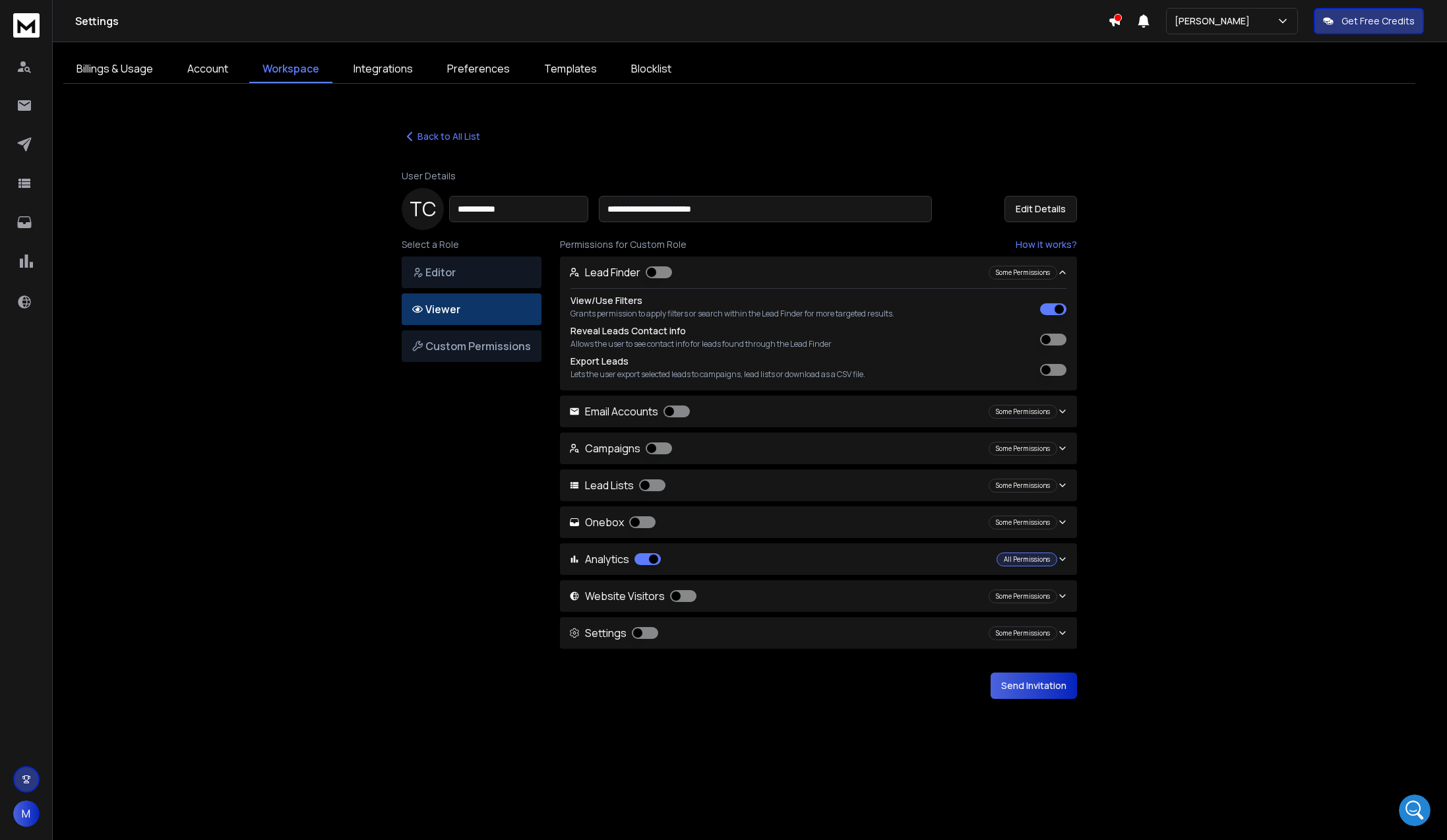
click at [1067, 315] on button "View/Use Filters" at bounding box center [1053, 309] width 26 height 12
click at [1068, 278] on icon "button" at bounding box center [1063, 273] width 10 height 10
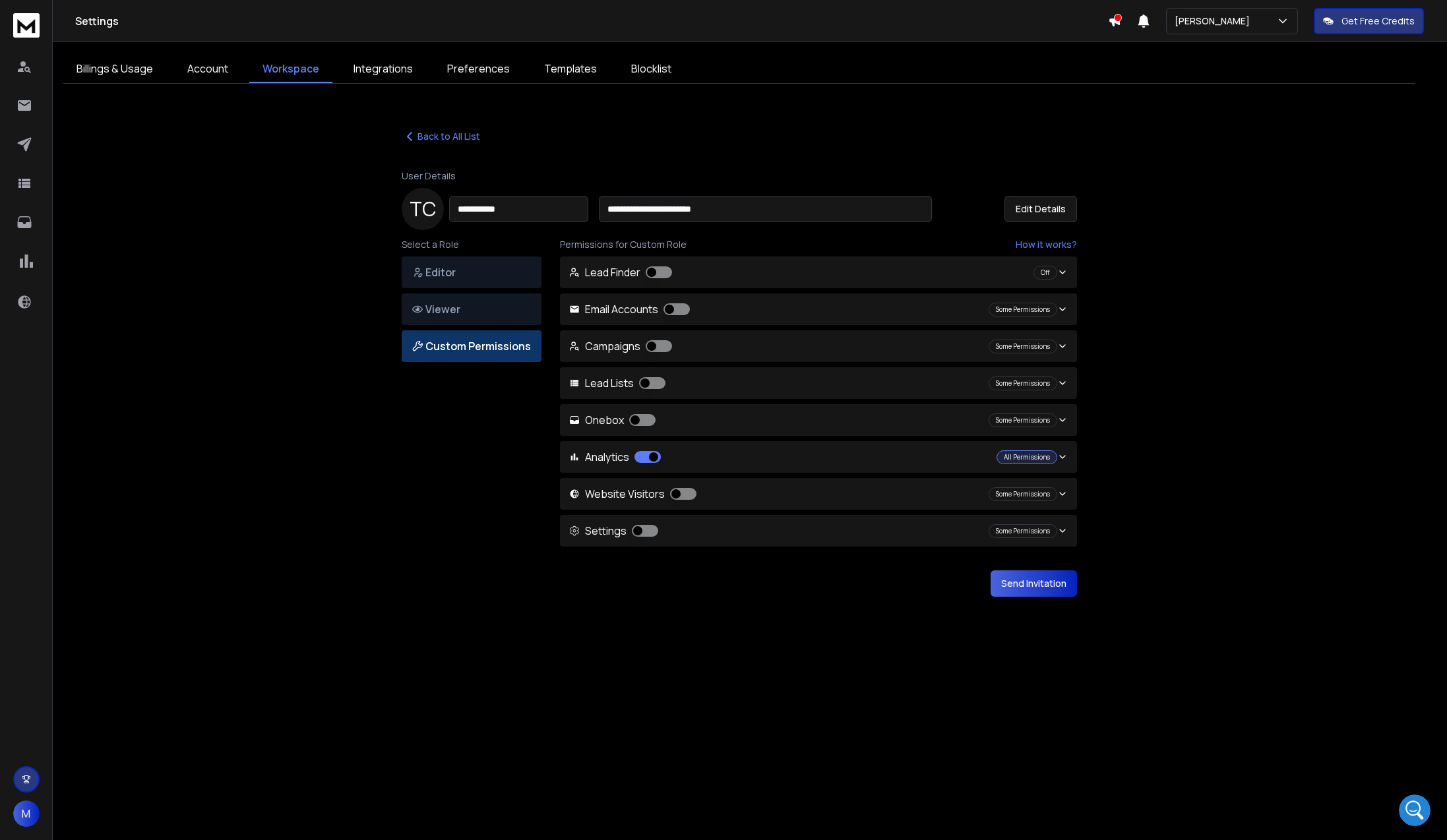
click at [1068, 314] on icon "button" at bounding box center [1063, 309] width 10 height 10
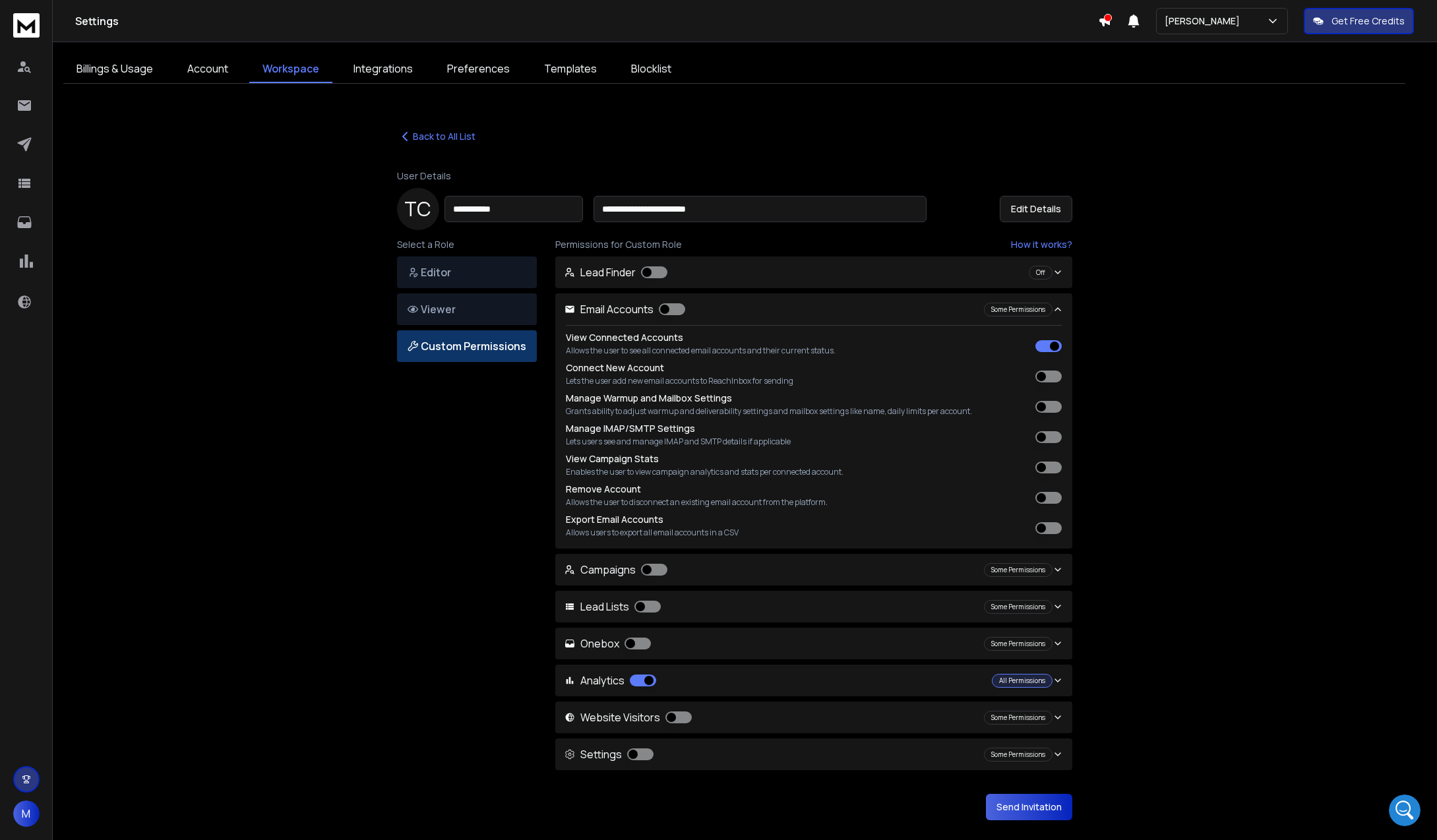
click at [1073, 325] on button "Email Accounts Some Permissions" at bounding box center [813, 309] width 517 height 31
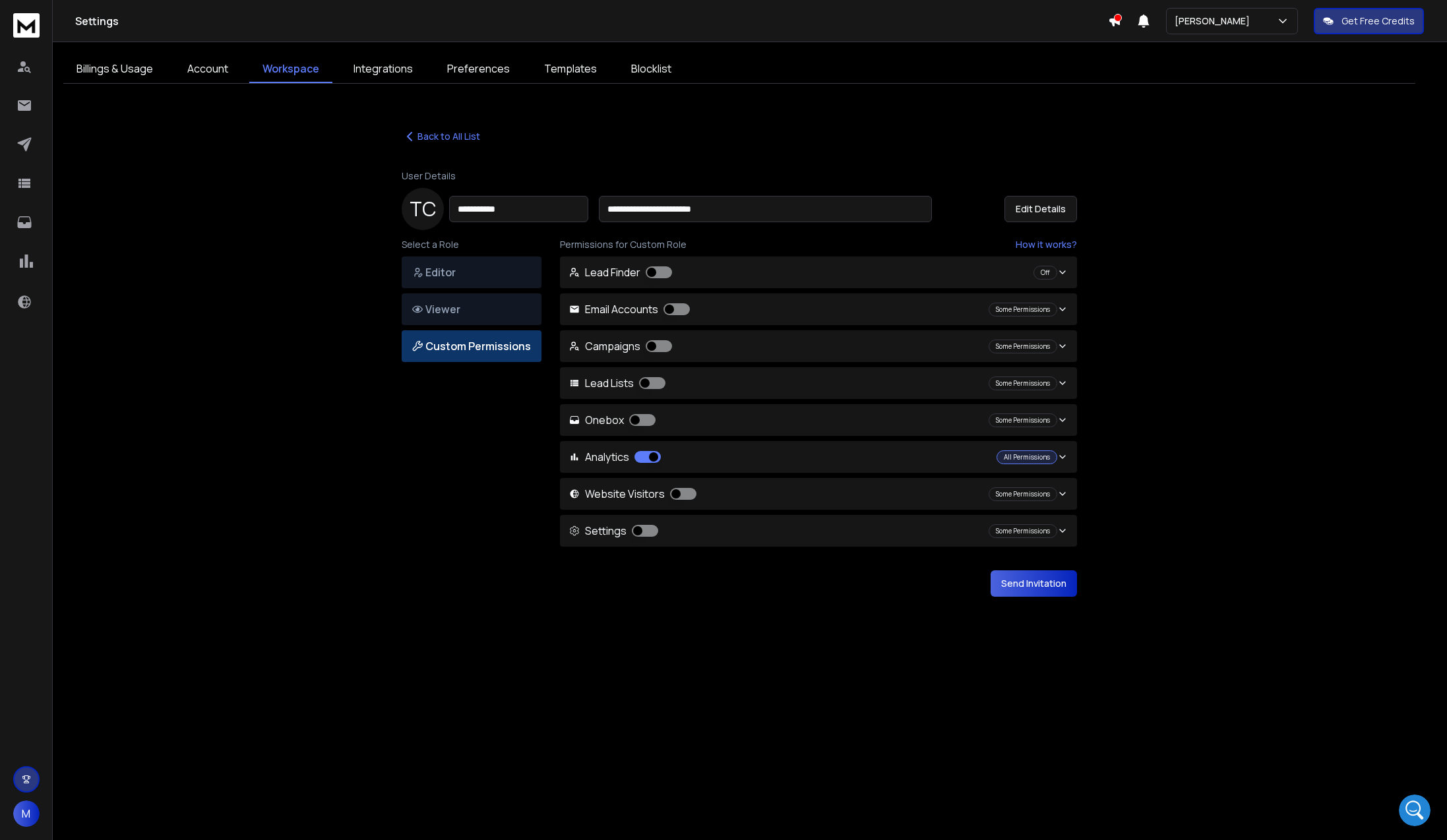
click at [1068, 351] on icon "button" at bounding box center [1063, 346] width 10 height 10
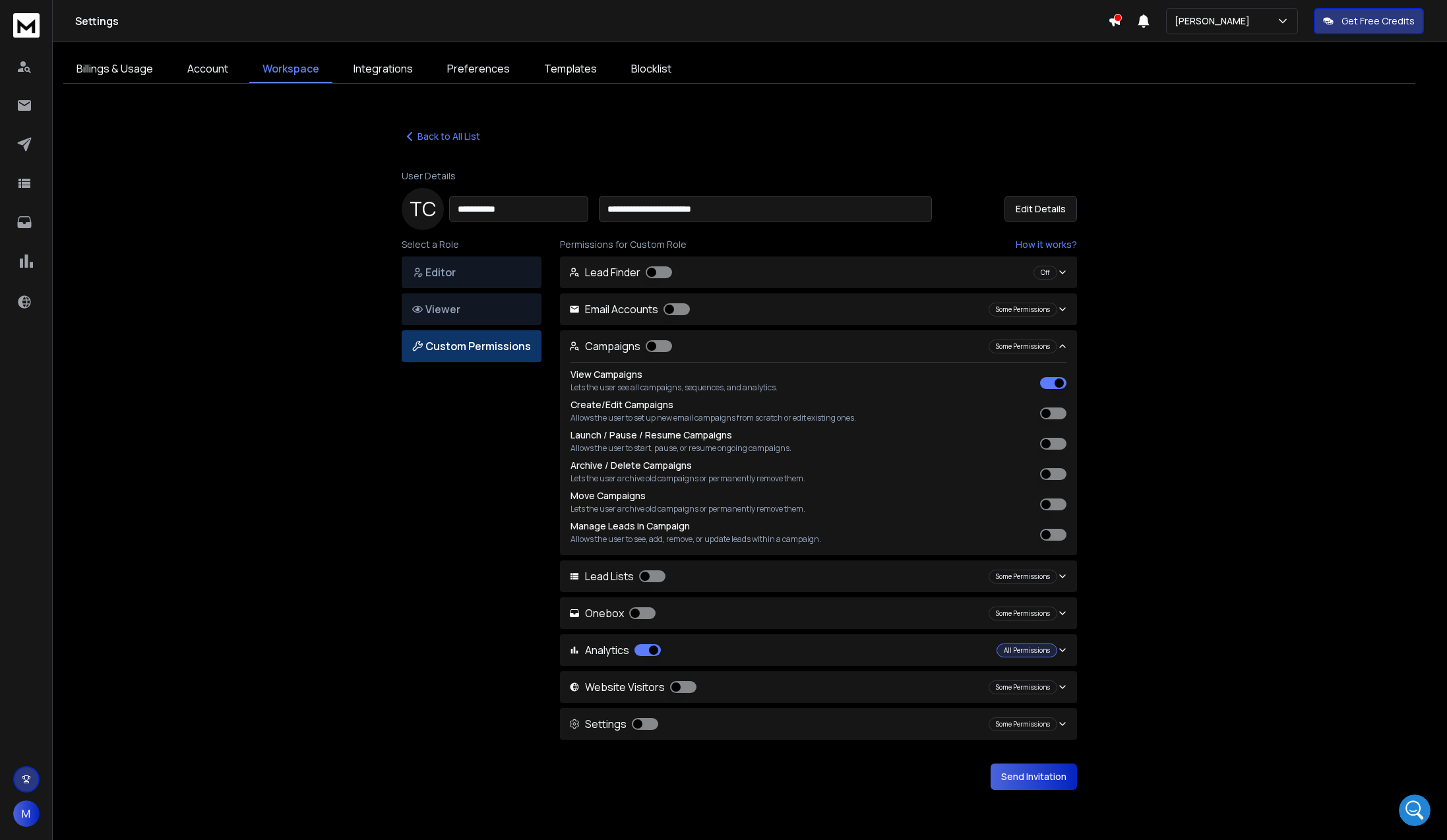
click at [1068, 351] on icon "button" at bounding box center [1063, 346] width 10 height 10
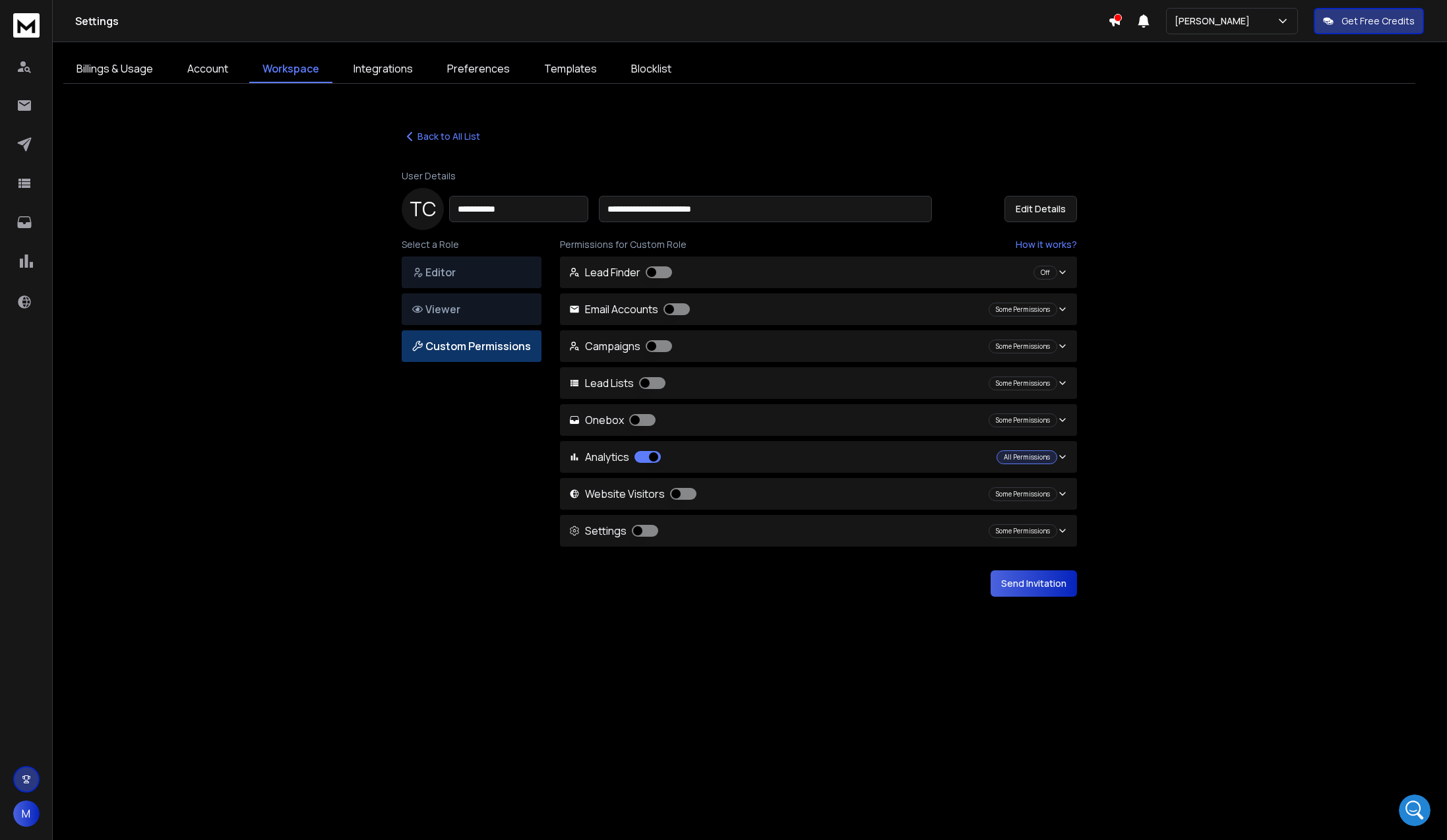
click at [1066, 421] on icon "button" at bounding box center [1063, 420] width 5 height 3
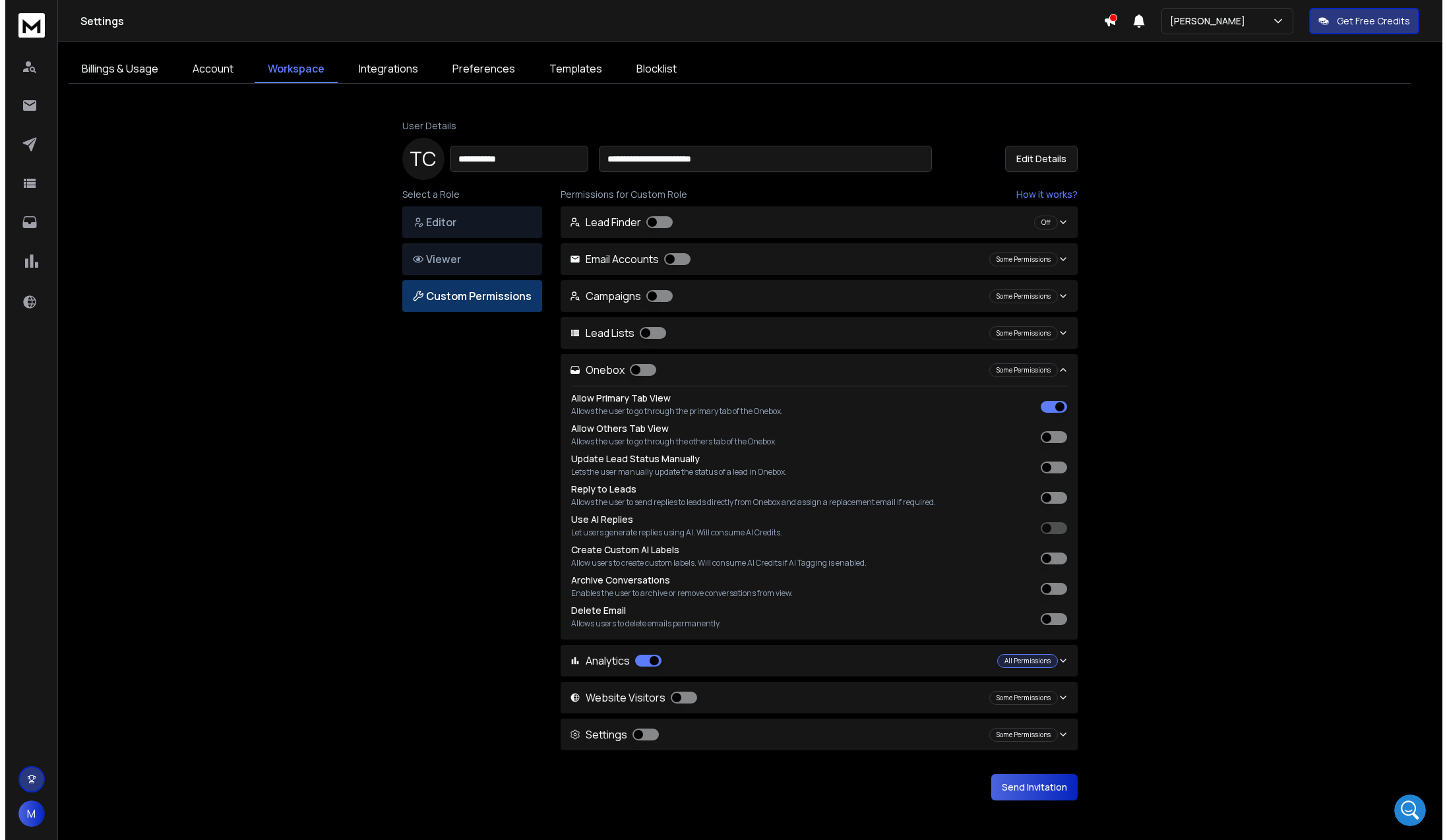
scroll to position [70, 0]
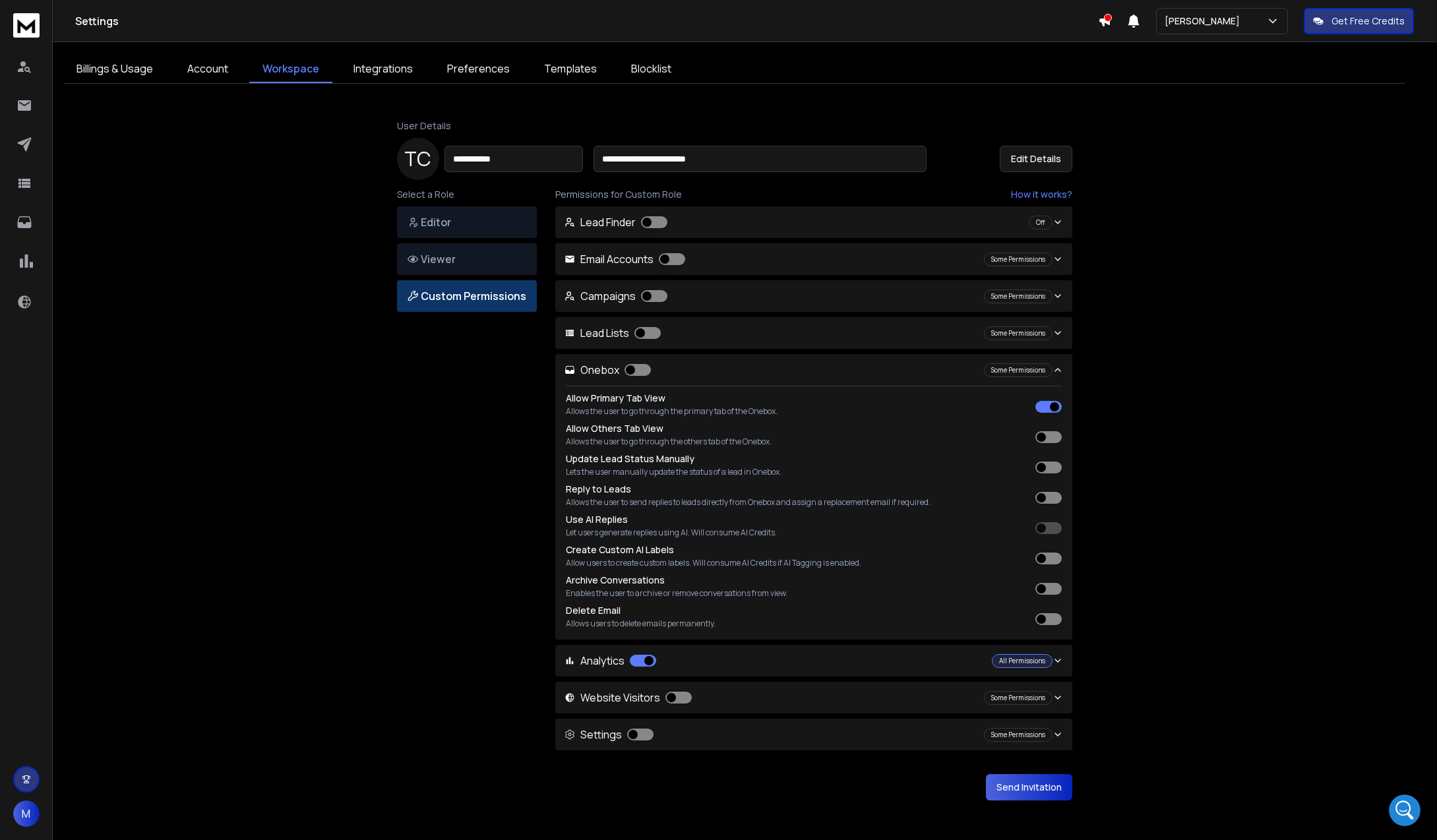
click at [1063, 375] on icon "button" at bounding box center [1058, 370] width 10 height 10
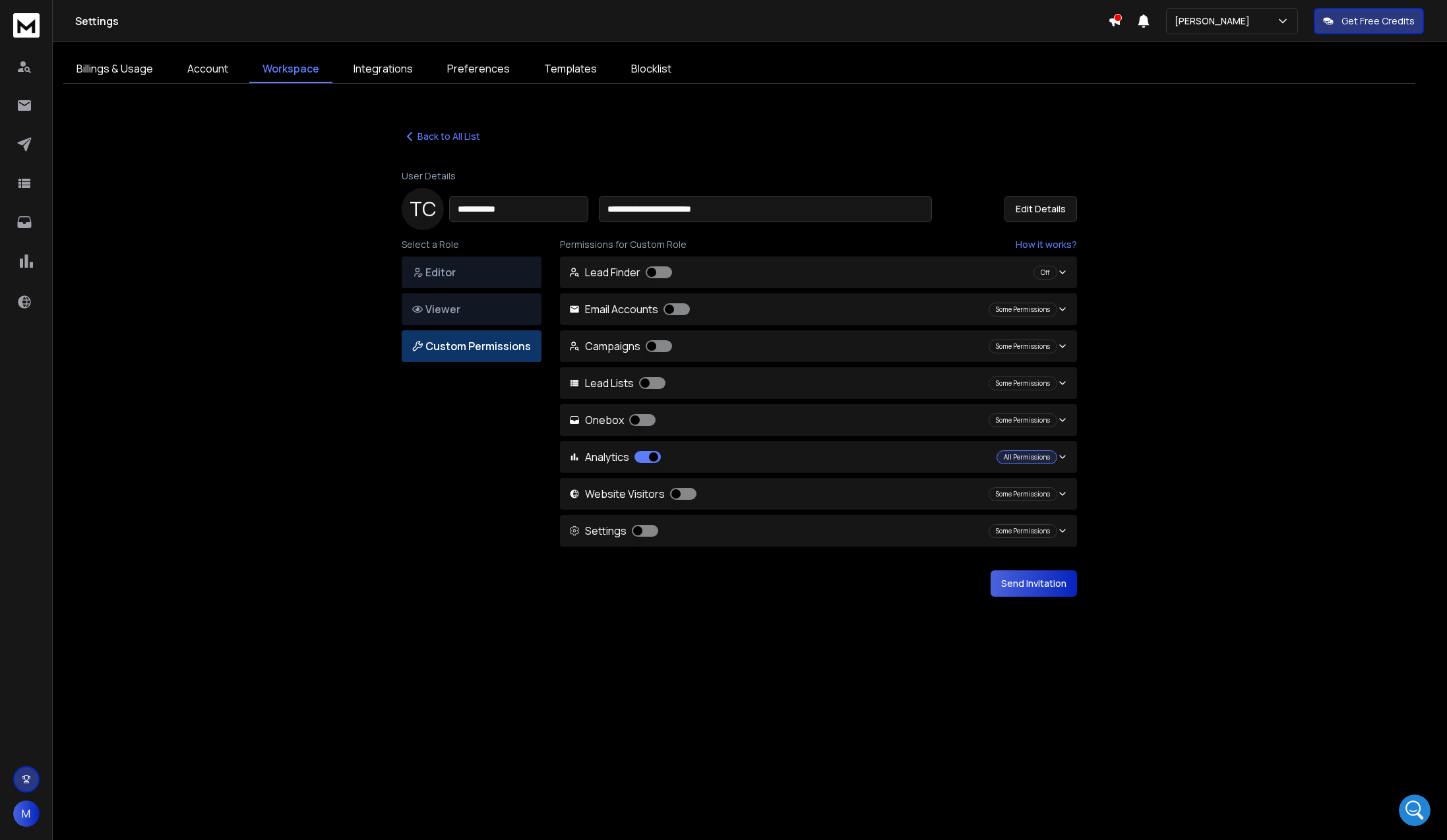
click at [1068, 499] on icon "button" at bounding box center [1063, 494] width 10 height 10
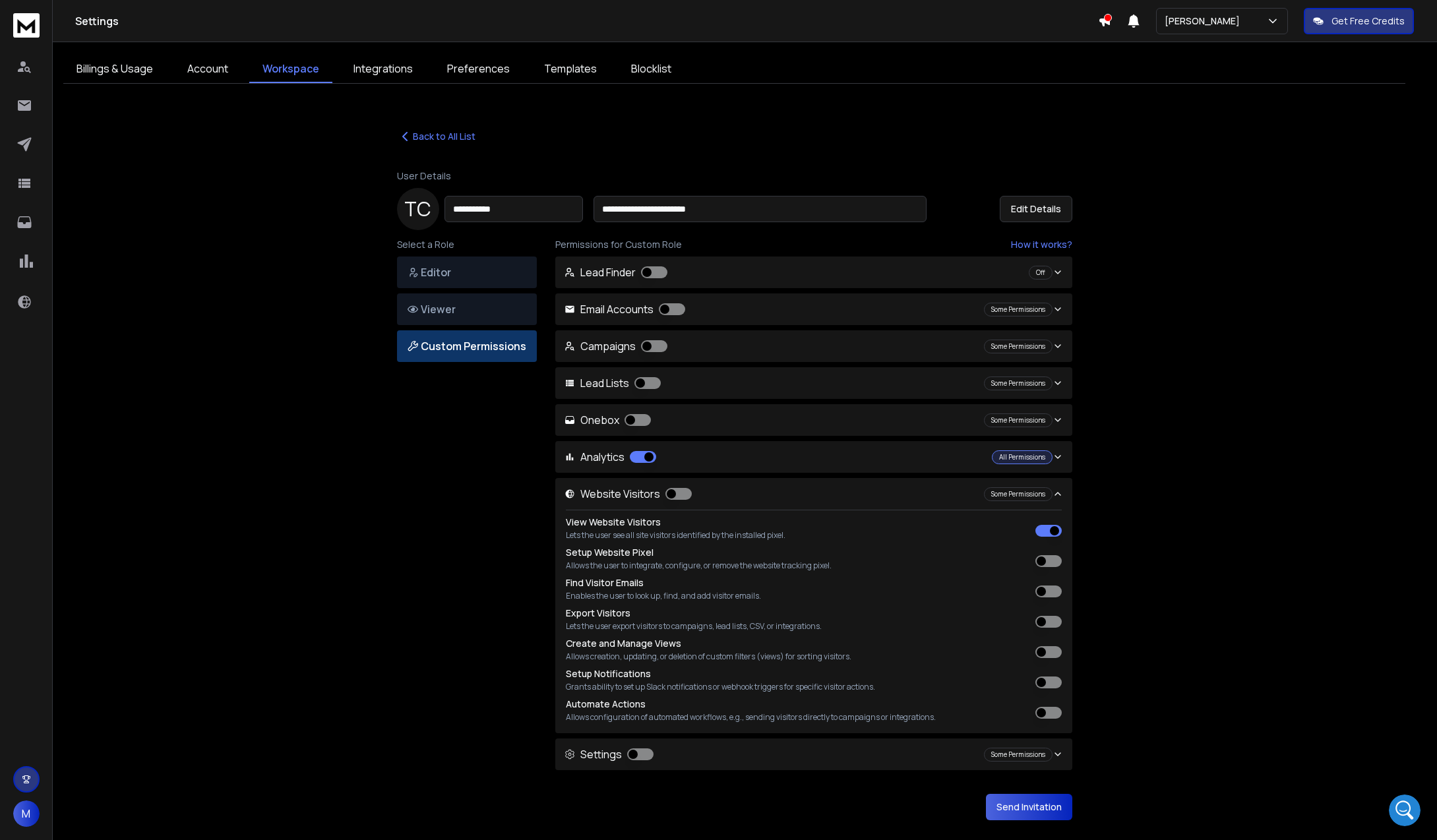
click at [1062, 537] on button "View Website Visitors" at bounding box center [1048, 531] width 26 height 12
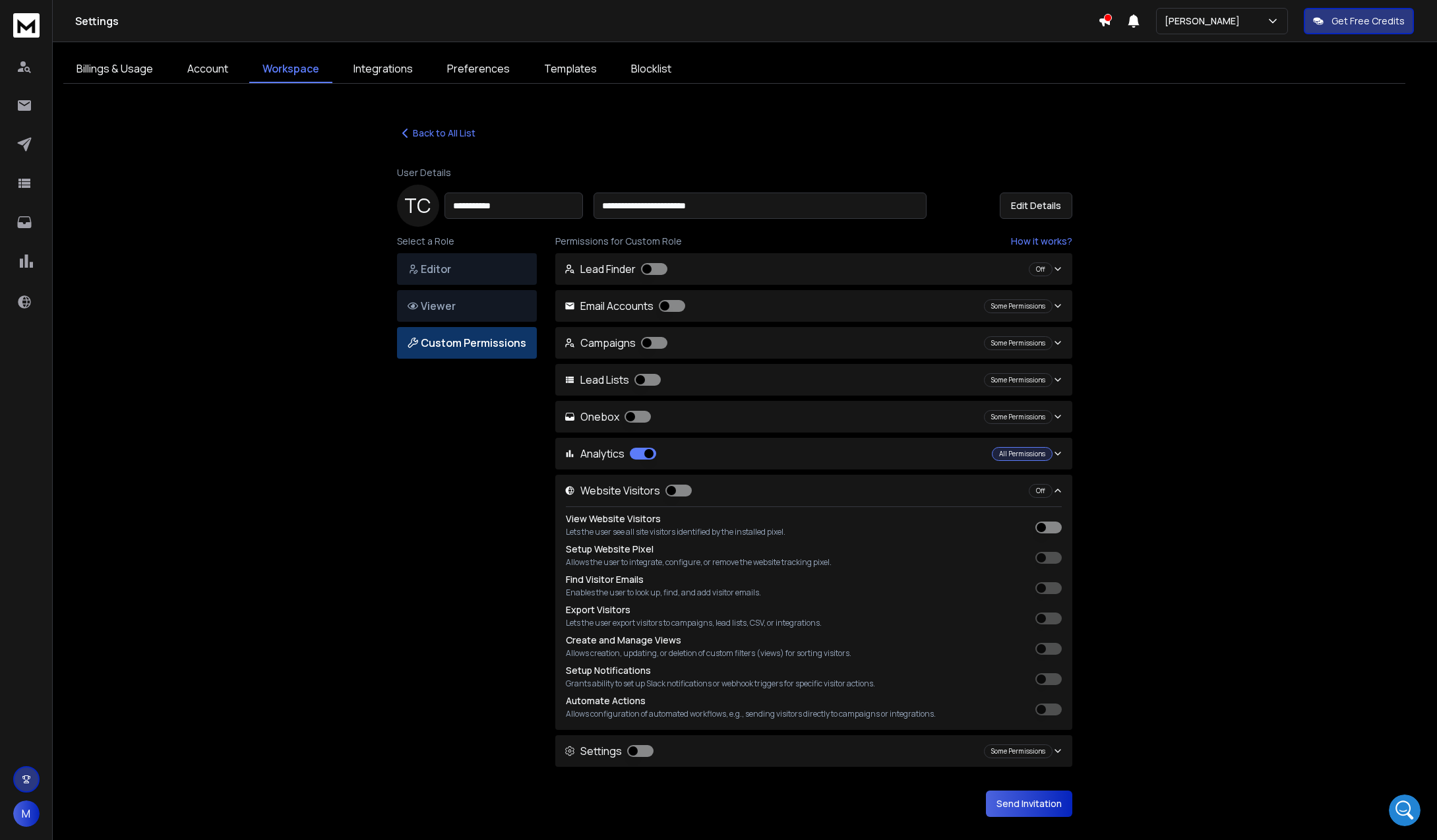
click at [1063, 496] on icon "button" at bounding box center [1058, 491] width 10 height 10
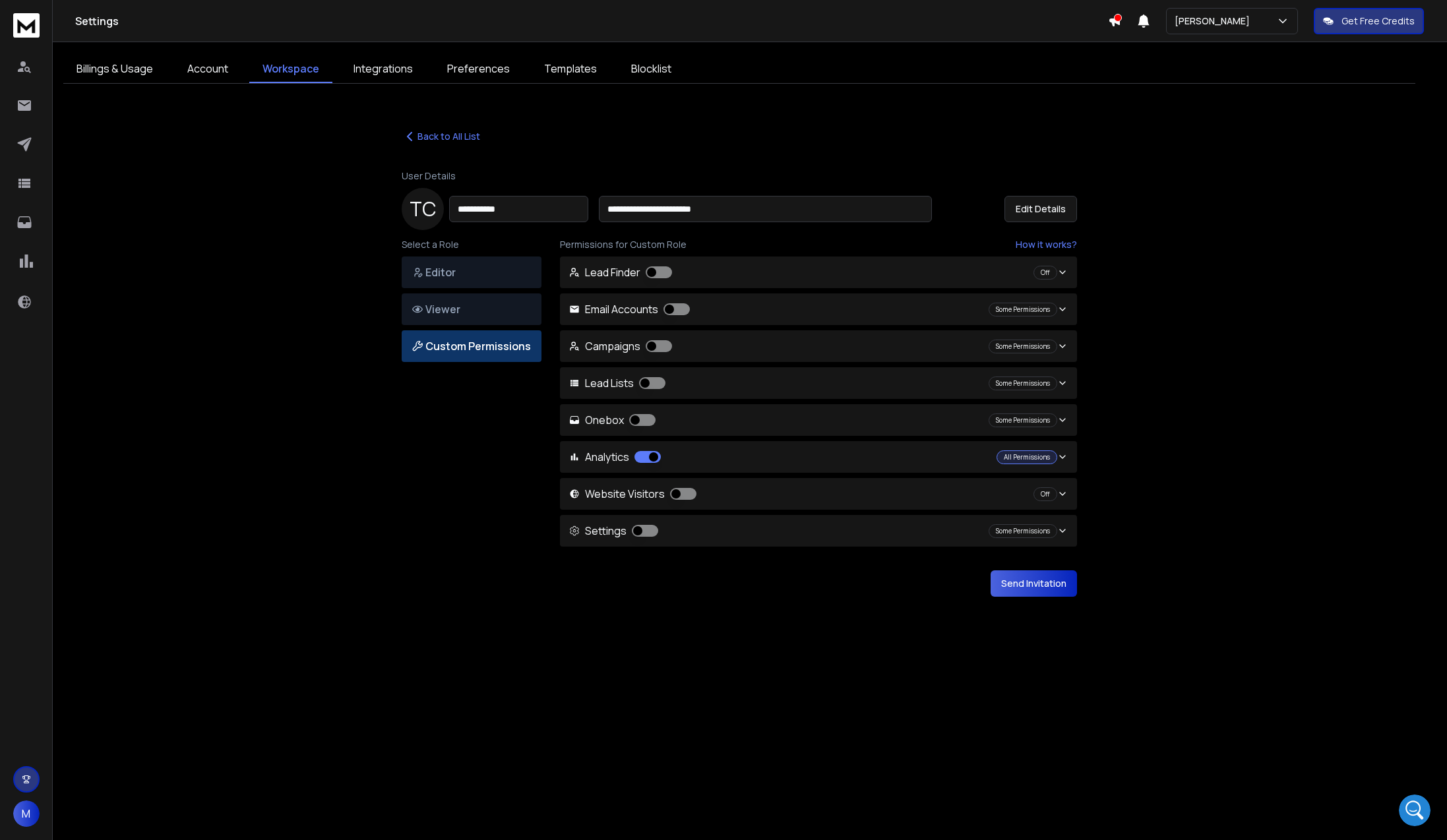
click at [1068, 536] on icon "button" at bounding box center [1063, 531] width 10 height 10
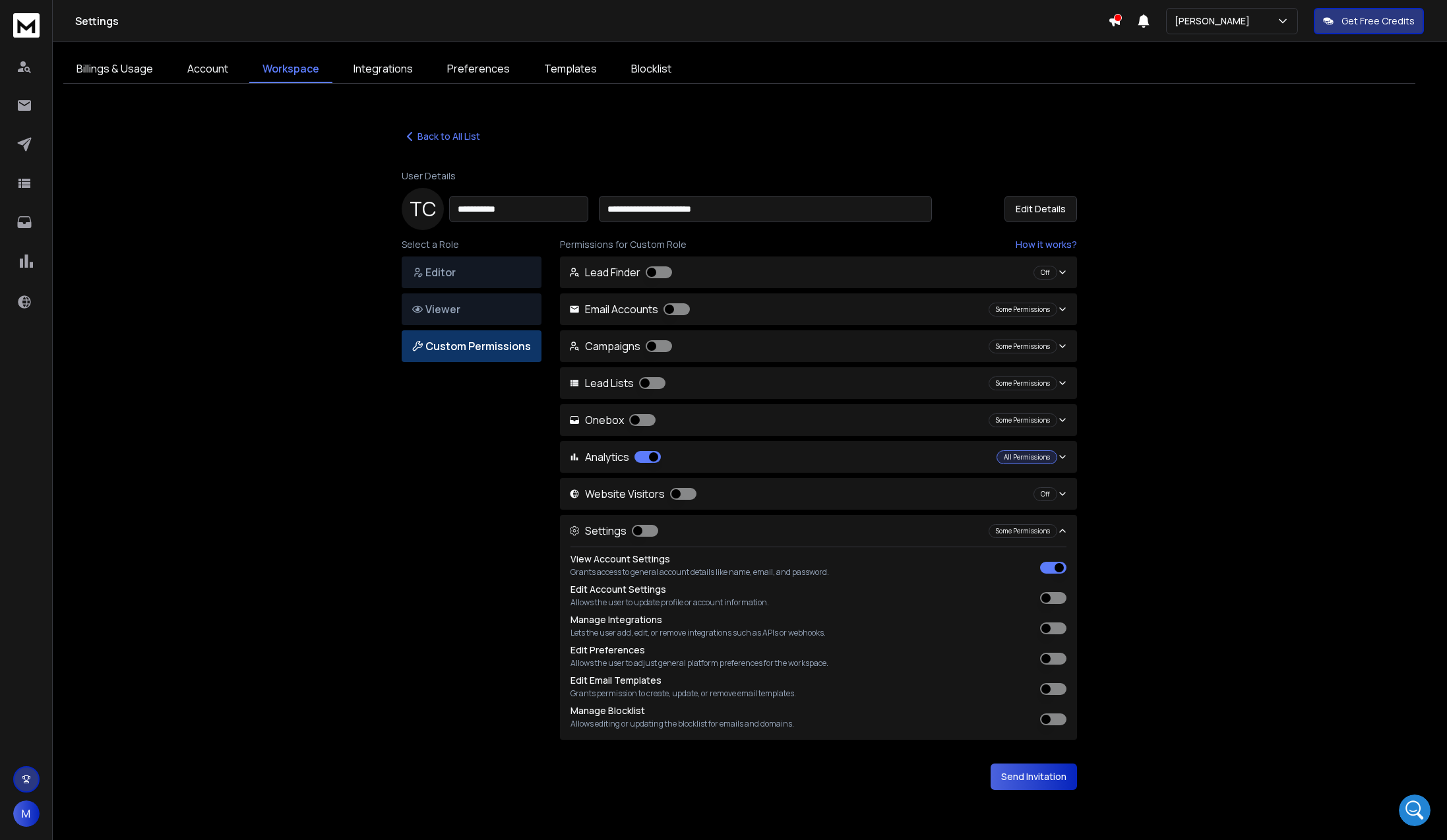
scroll to position [98, 0]
click at [1077, 783] on button "Send Invitation" at bounding box center [1034, 776] width 86 height 26
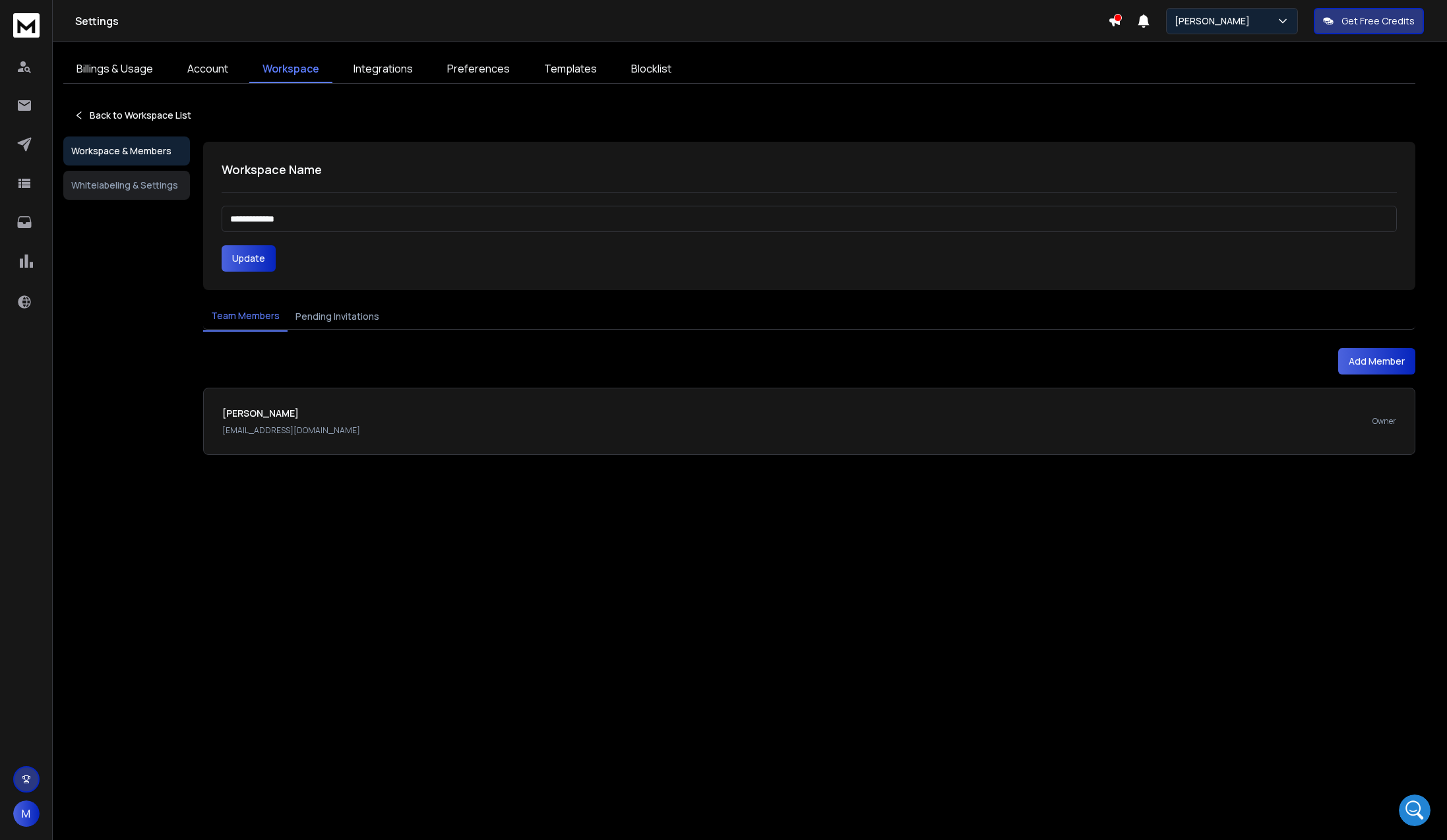
click at [1205, 20] on p "[PERSON_NAME]" at bounding box center [1215, 21] width 80 height 13
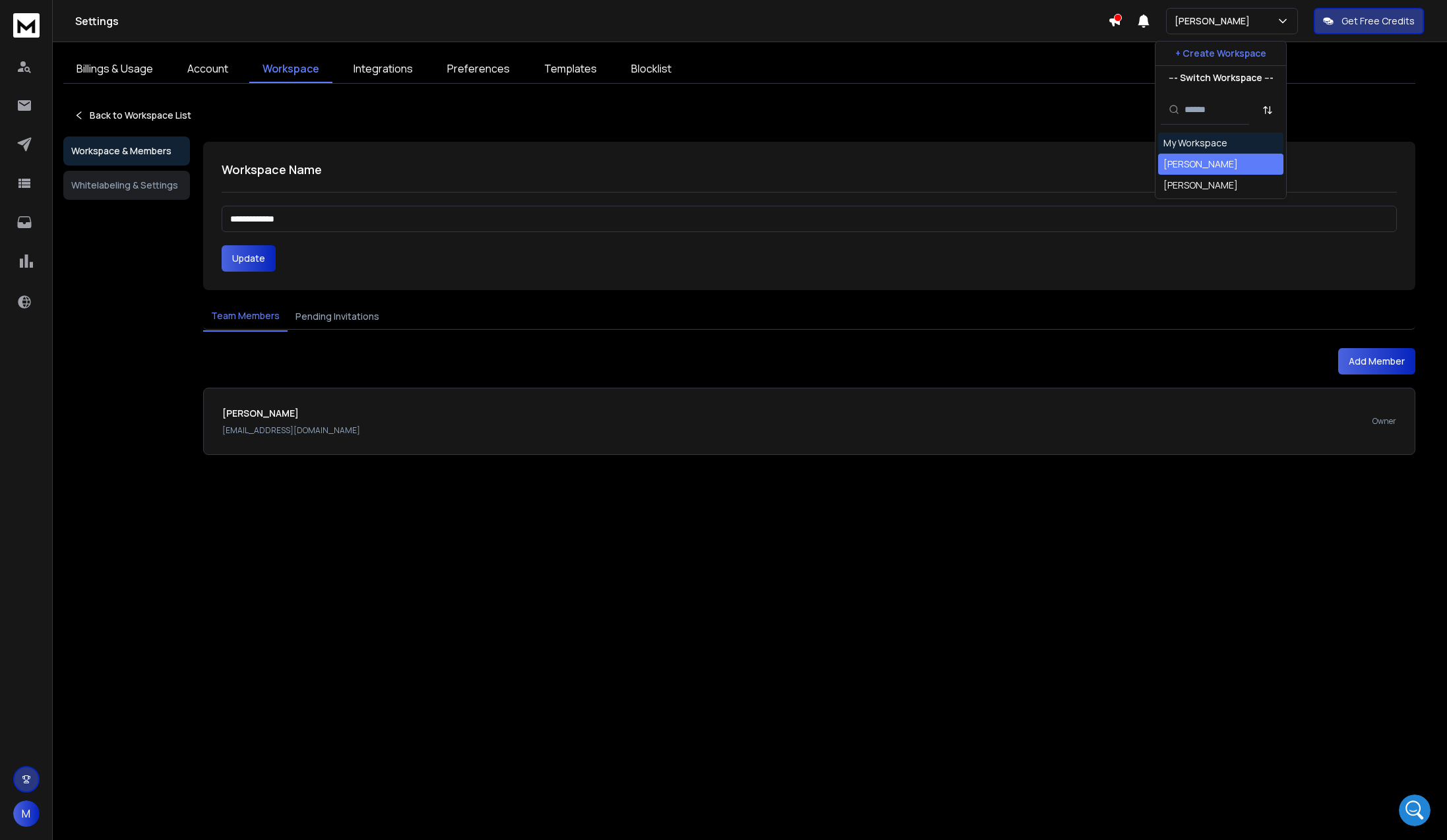
click at [1212, 150] on div "My Workspace" at bounding box center [1196, 143] width 64 height 13
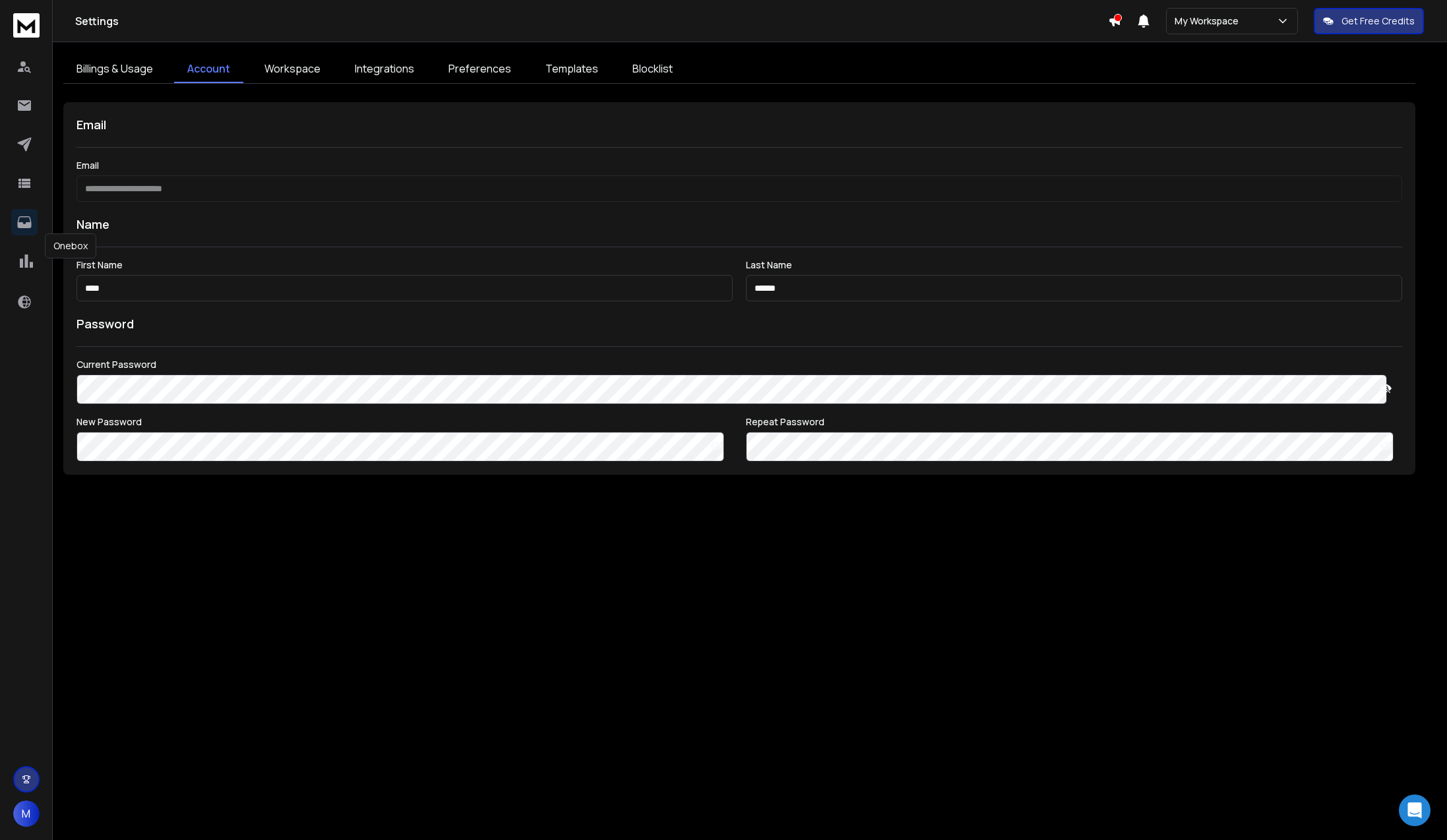
click at [28, 230] on icon at bounding box center [24, 222] width 16 height 16
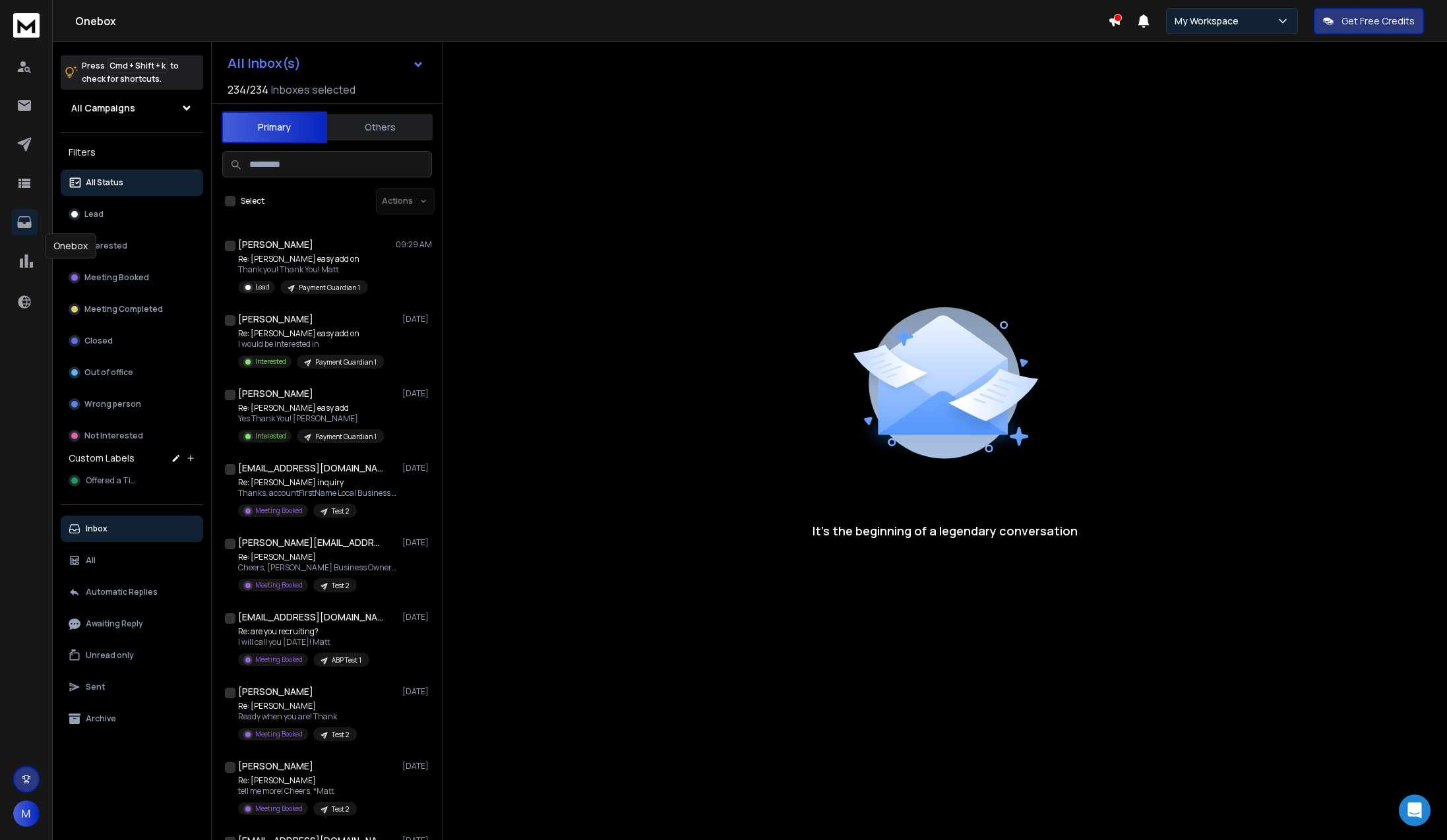
click at [1245, 28] on div "My Workspace" at bounding box center [1232, 21] width 115 height 13
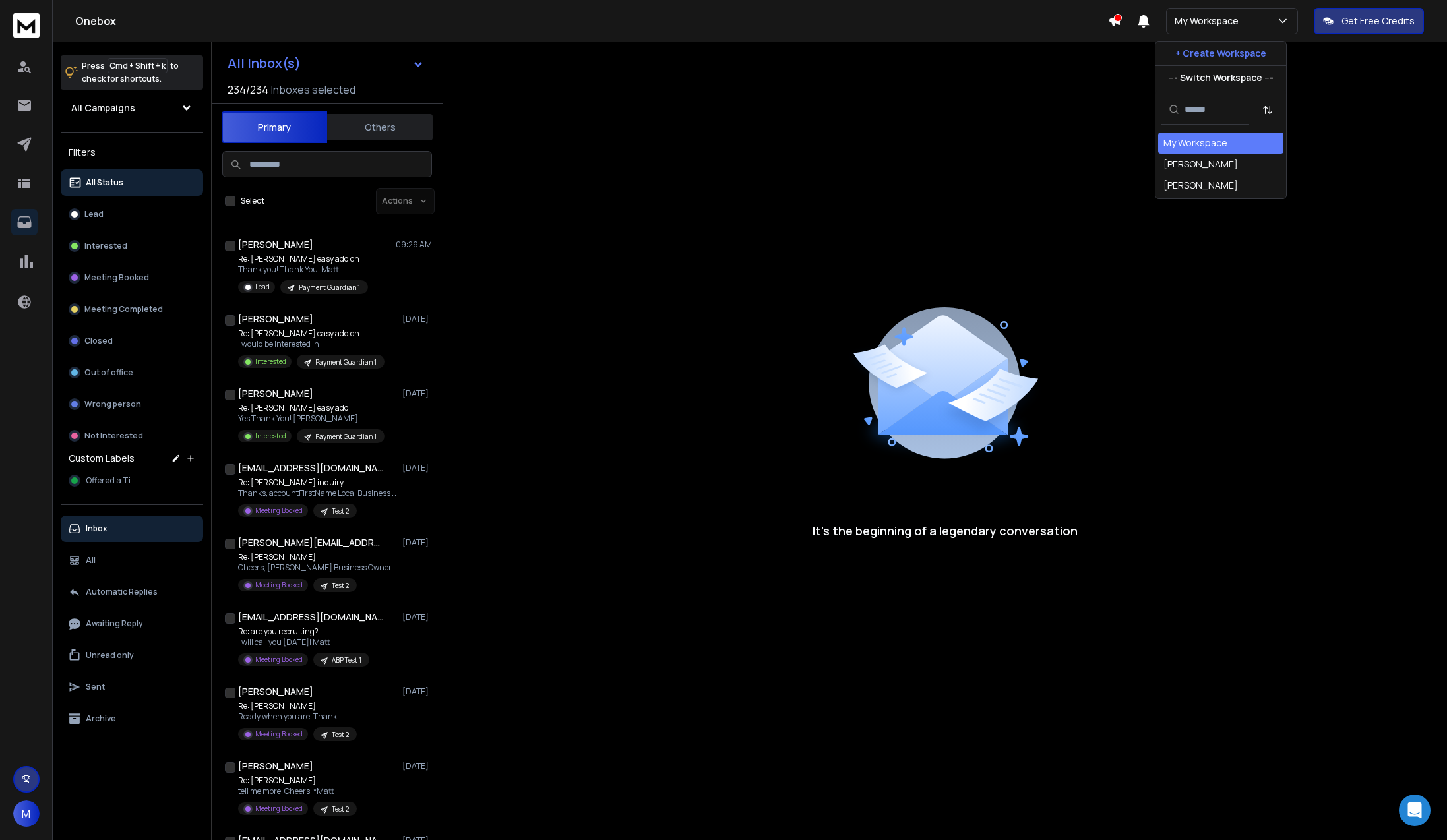
click at [910, 155] on div "It’s the beginning of a legendary conversation" at bounding box center [945, 399] width 1004 height 714
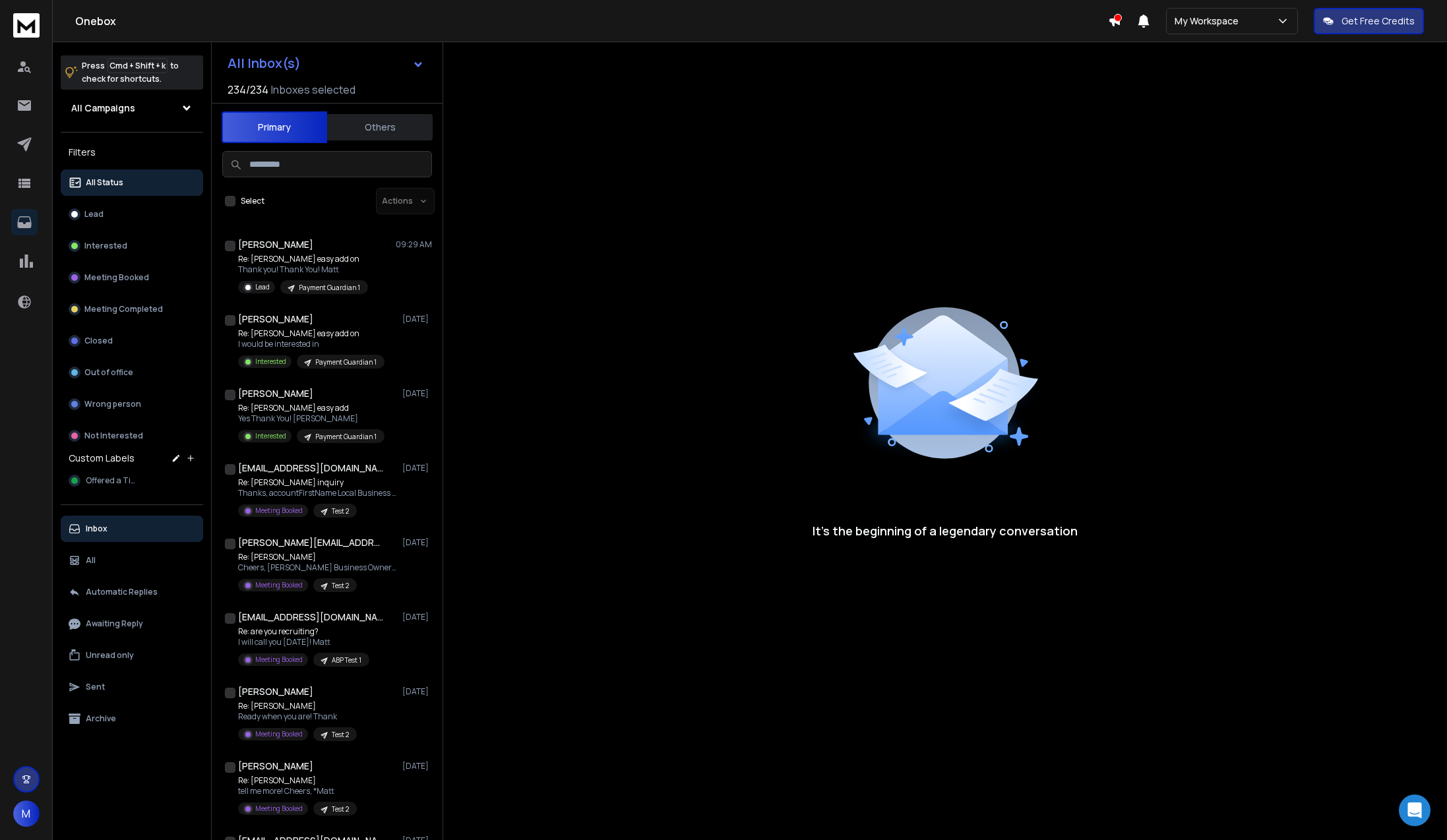
click at [910, 155] on div "It’s the beginning of a legendary conversation" at bounding box center [945, 399] width 1004 height 714
click at [1252, 31] on button "My Workspace" at bounding box center [1232, 21] width 132 height 26
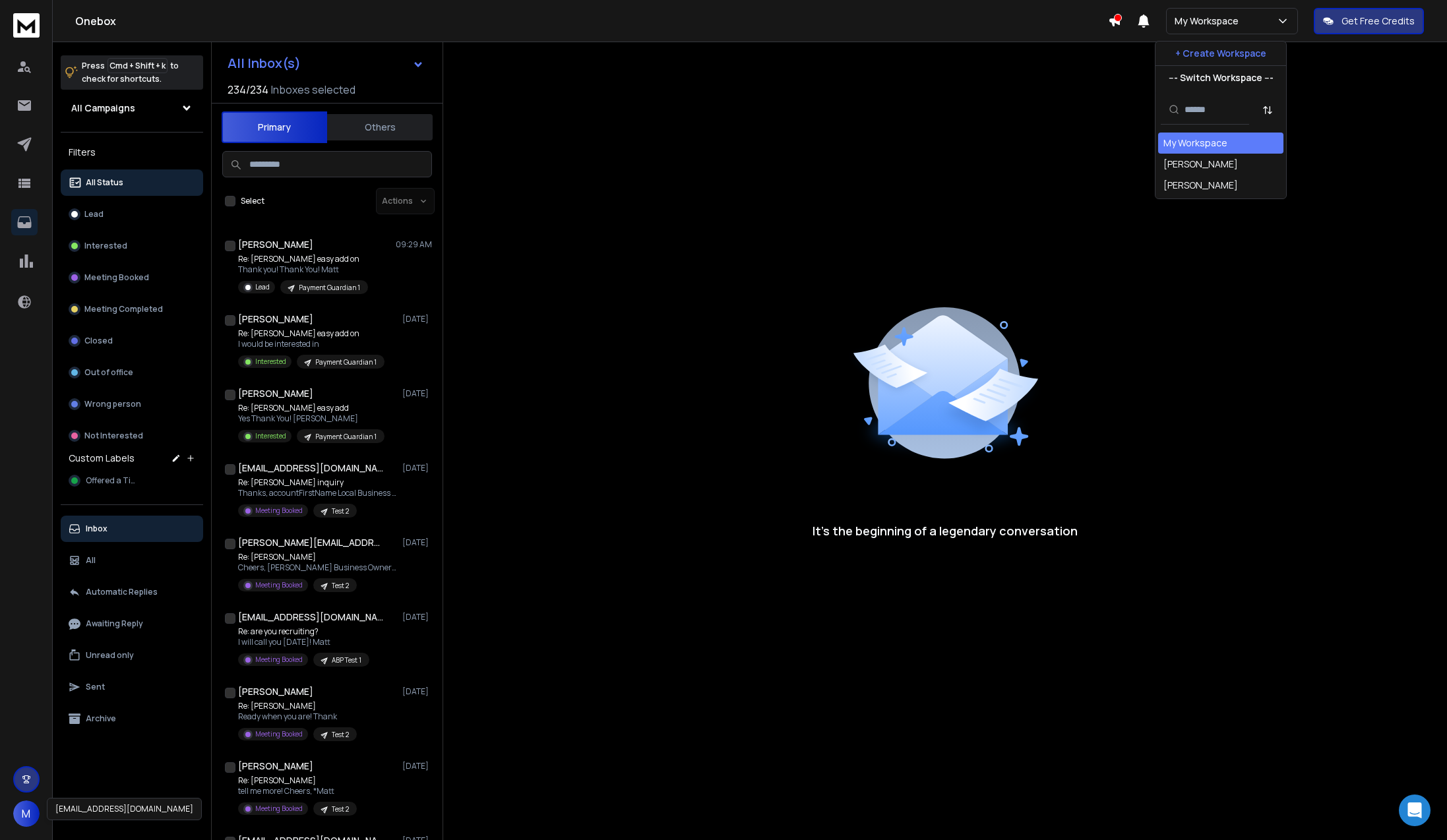
click at [31, 813] on span "M" at bounding box center [26, 813] width 26 height 26
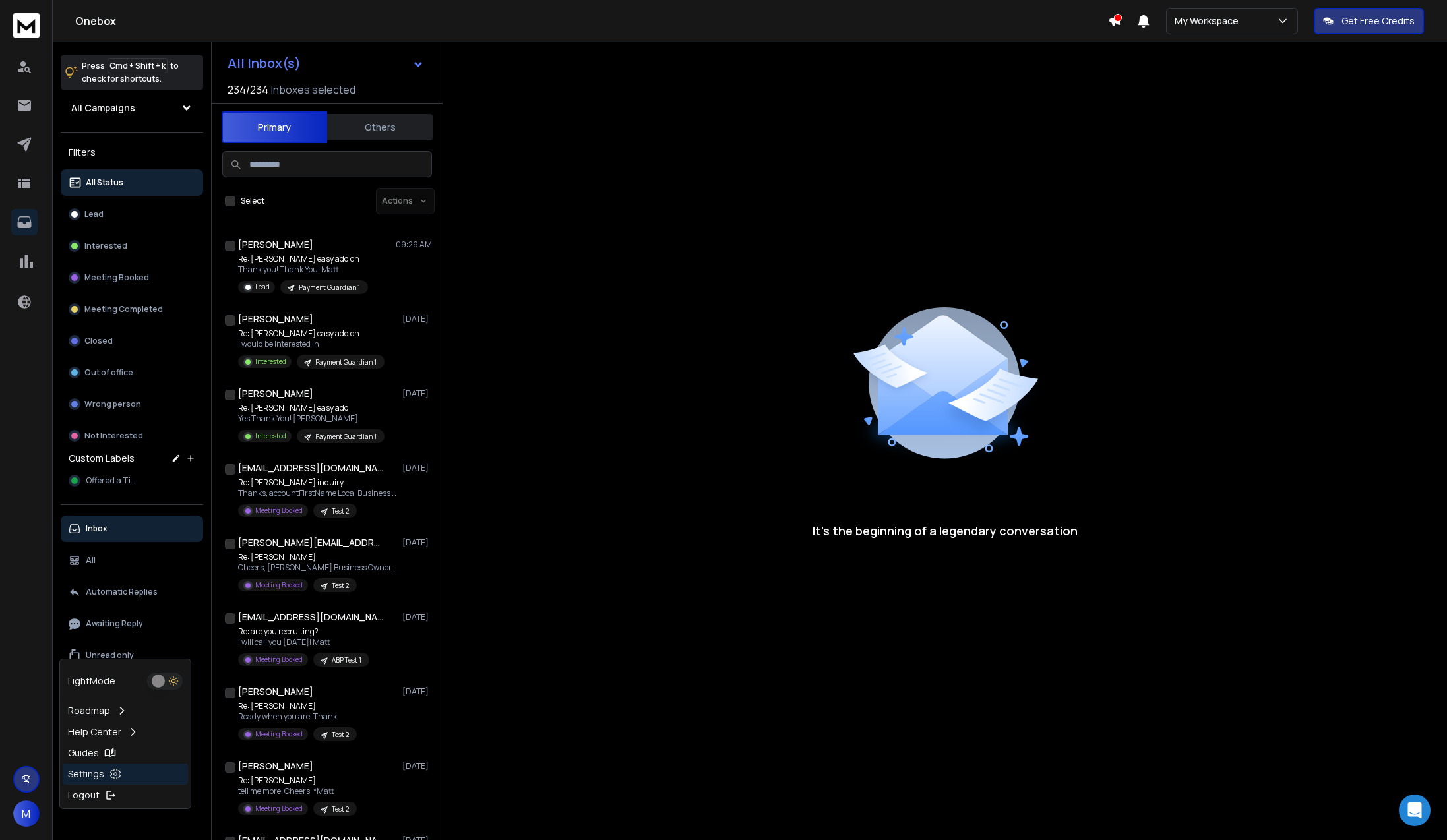
click at [113, 785] on div "Settings" at bounding box center [125, 774] width 125 height 21
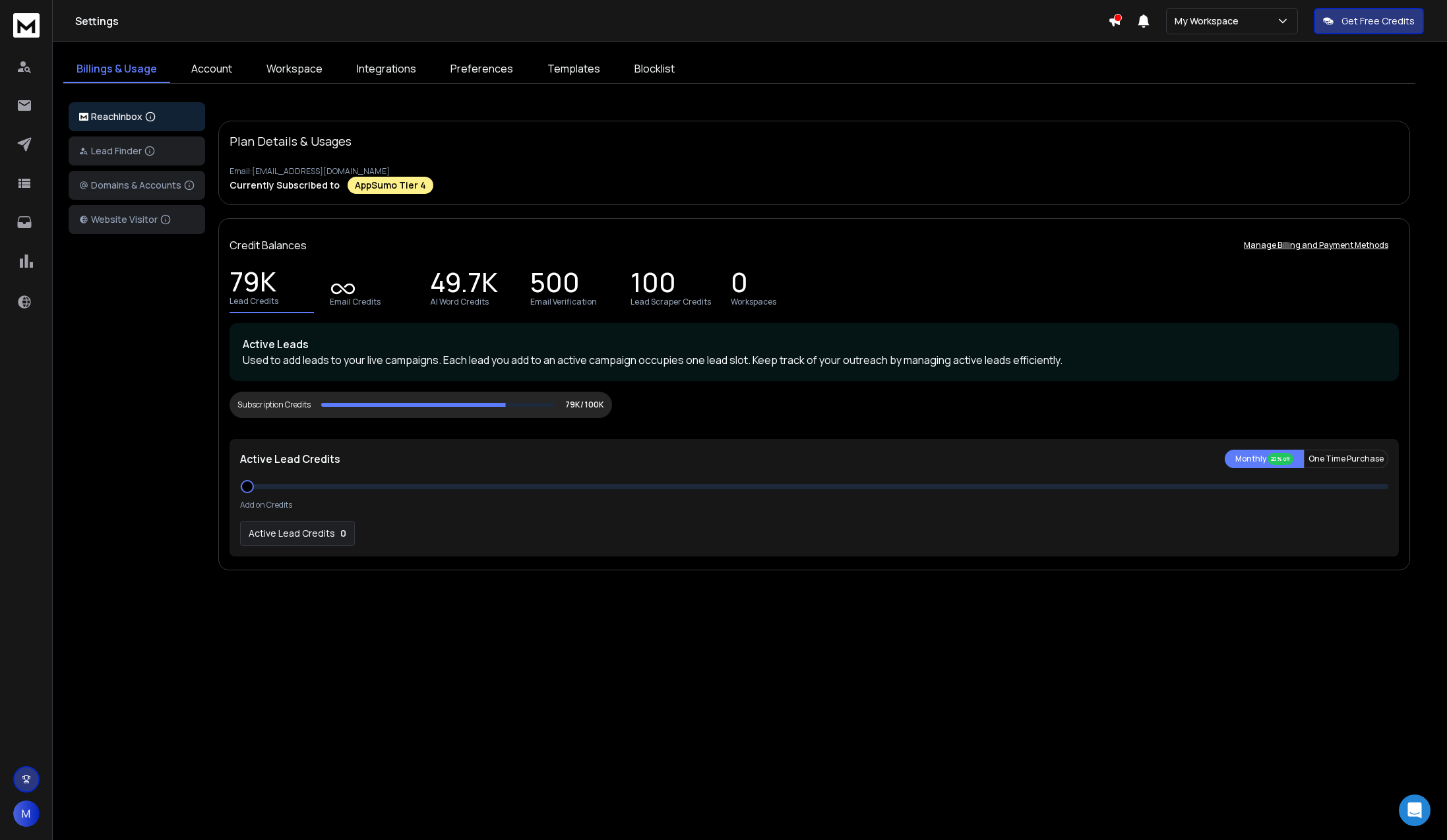
click at [326, 83] on link "Workspace" at bounding box center [294, 69] width 83 height 28
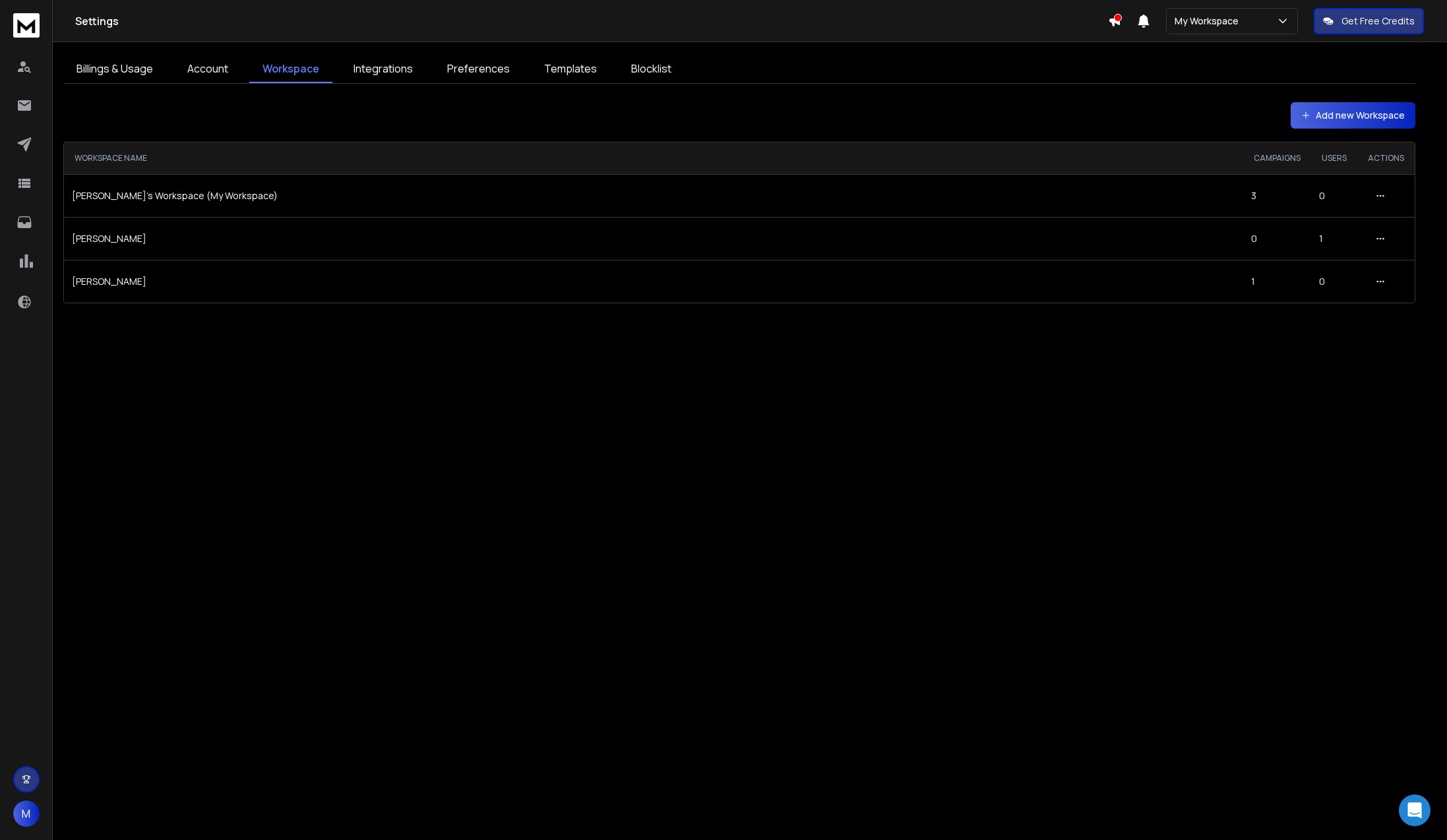
click at [156, 83] on link "Billings & Usage" at bounding box center [115, 69] width 103 height 28
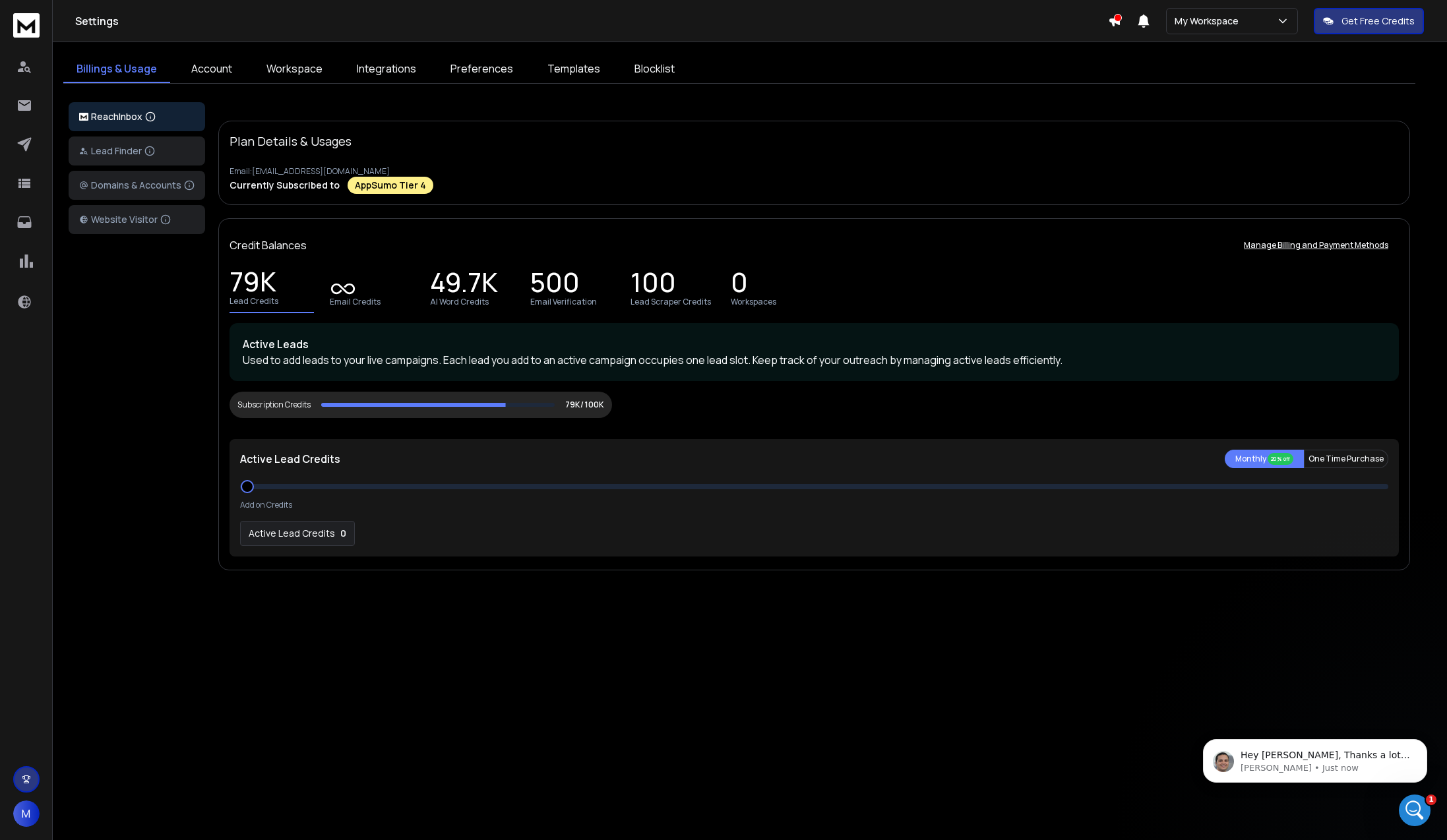
click at [325, 71] on link "Workspace" at bounding box center [294, 69] width 83 height 28
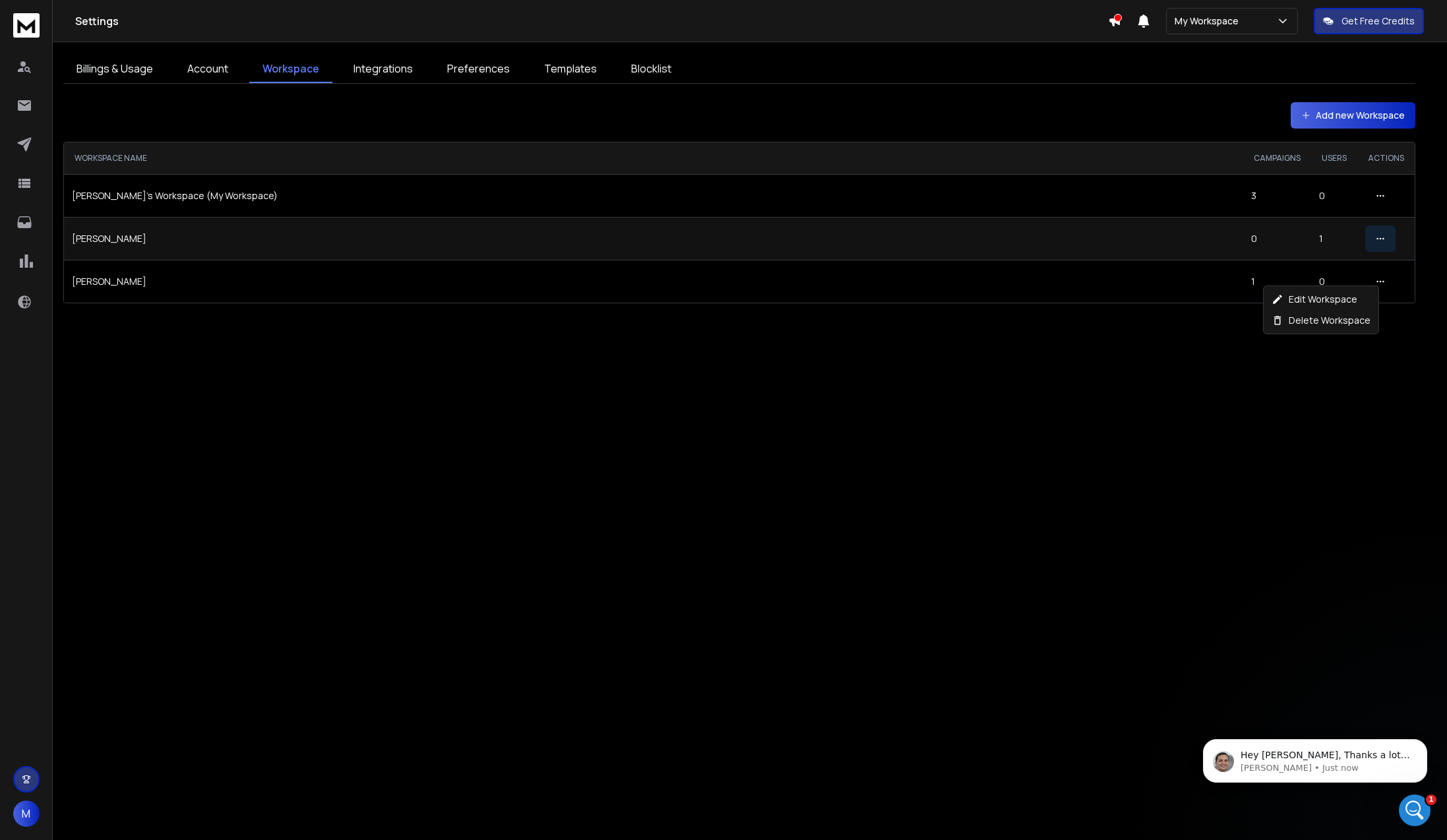
click at [1376, 244] on icon "button" at bounding box center [1381, 238] width 9 height 9
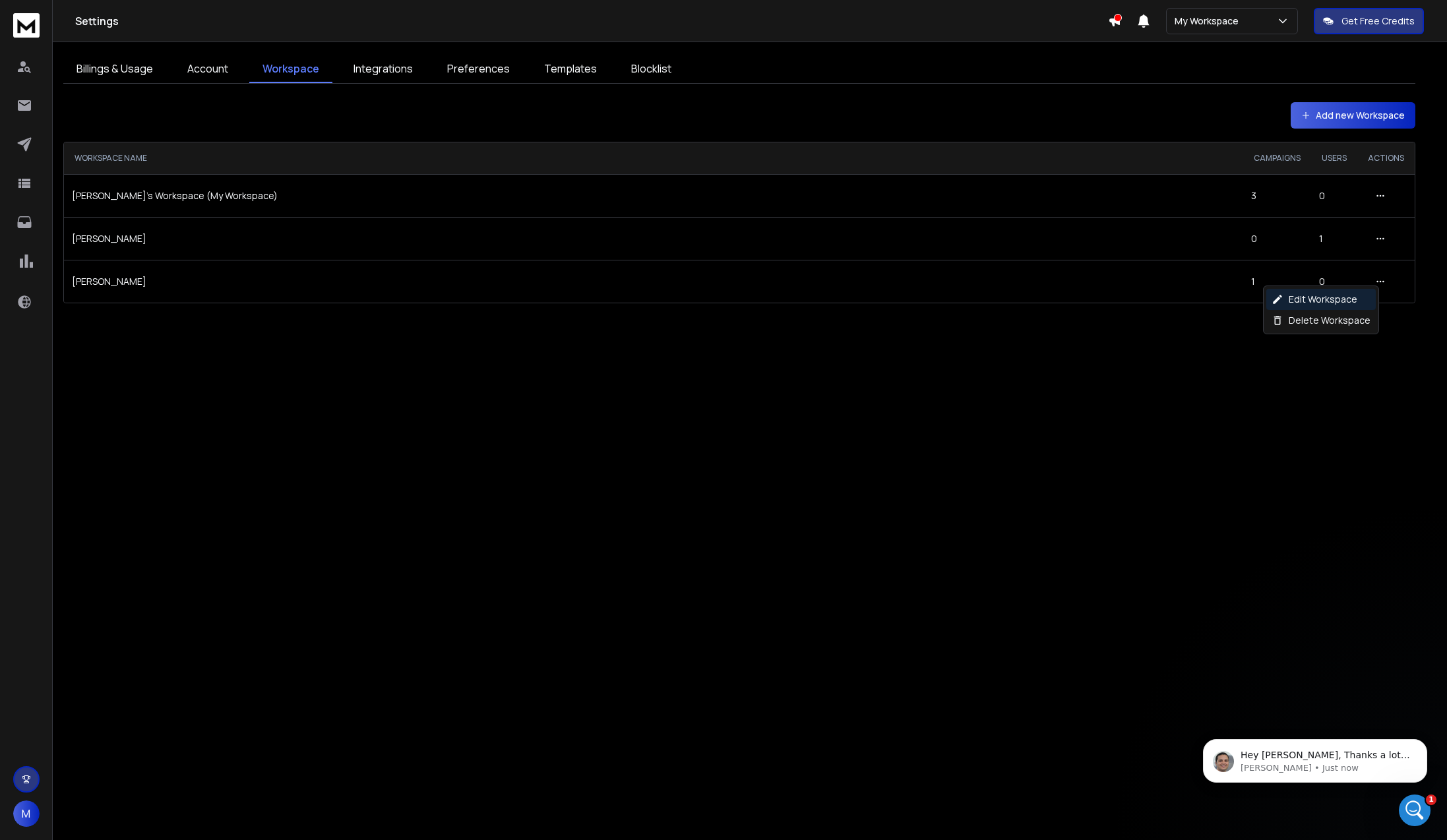
click at [1336, 301] on p "Edit Workspace" at bounding box center [1323, 299] width 69 height 13
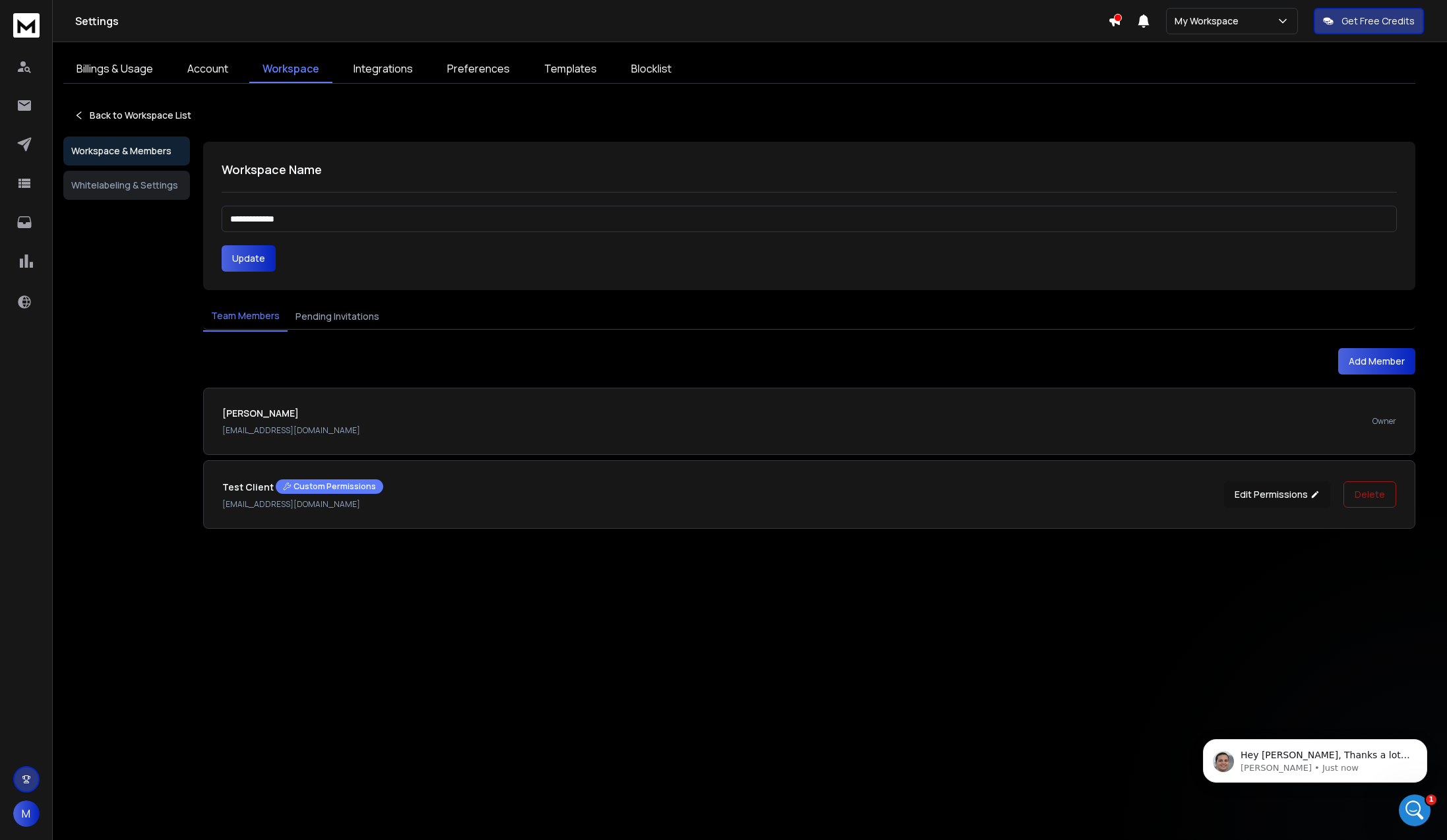
click at [1312, 498] on icon at bounding box center [1316, 495] width 7 height 7
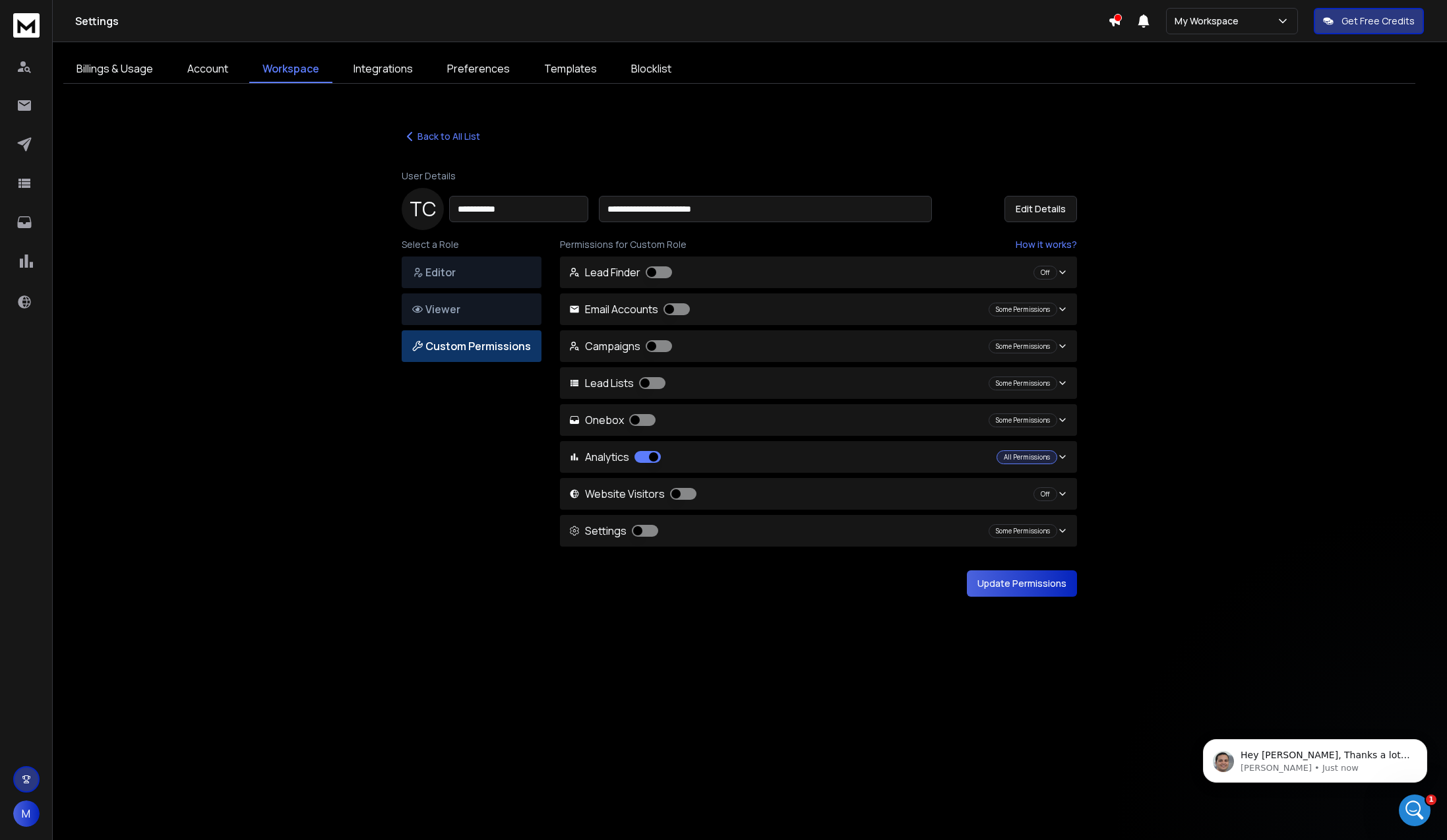
click at [1068, 536] on icon "button" at bounding box center [1063, 531] width 10 height 10
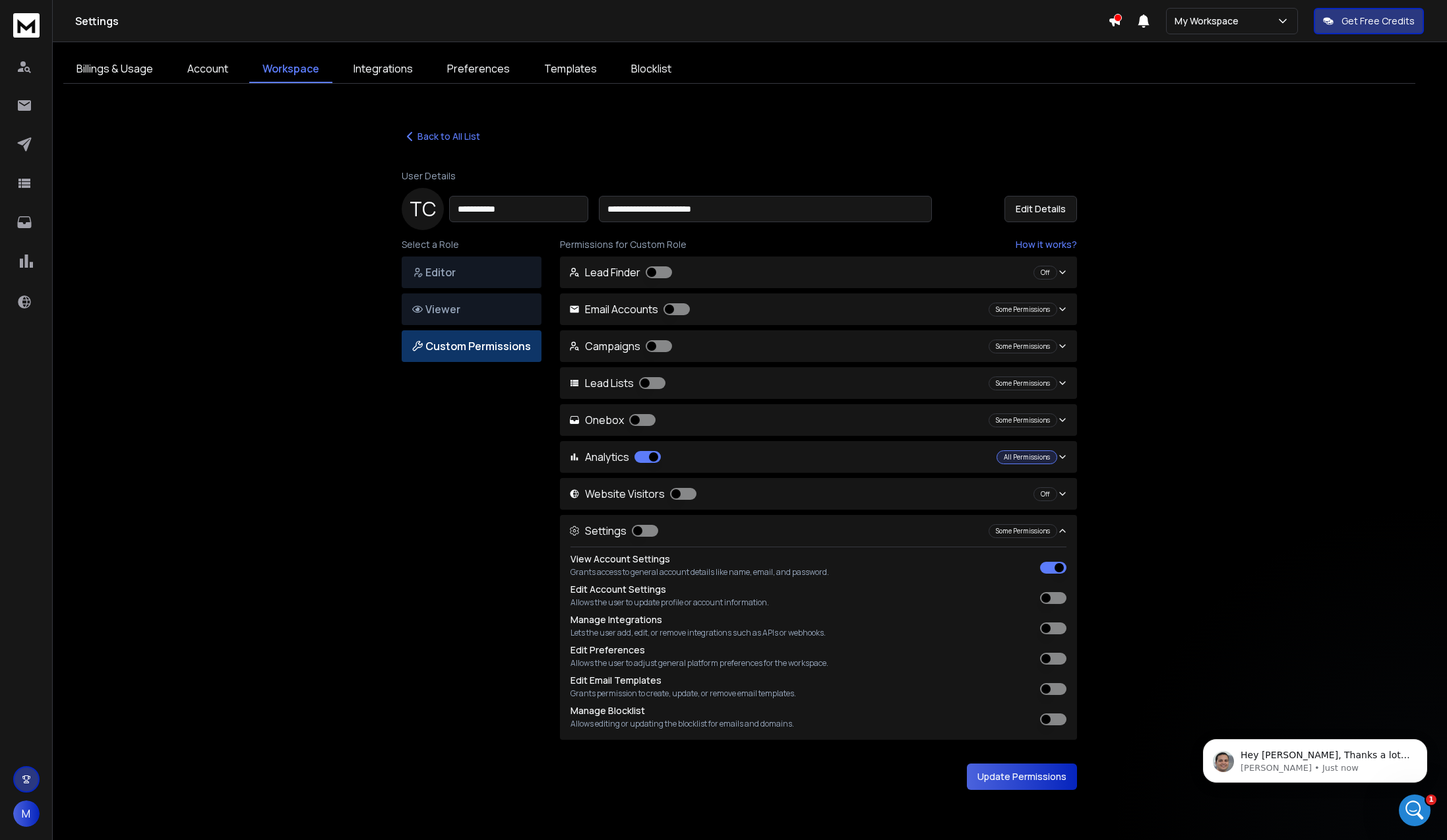
scroll to position [101, 0]
click at [1067, 592] on button "Edit Account Settings" at bounding box center [1053, 598] width 26 height 12
click at [1067, 623] on button "Manage Integrations" at bounding box center [1053, 629] width 26 height 12
click at [1067, 652] on button "Edit Preferences" at bounding box center [1053, 658] width 26 height 12
click at [1067, 690] on div "Edit Email Templates Grants permission to create, update, or remove email templ…" at bounding box center [819, 687] width 496 height 25
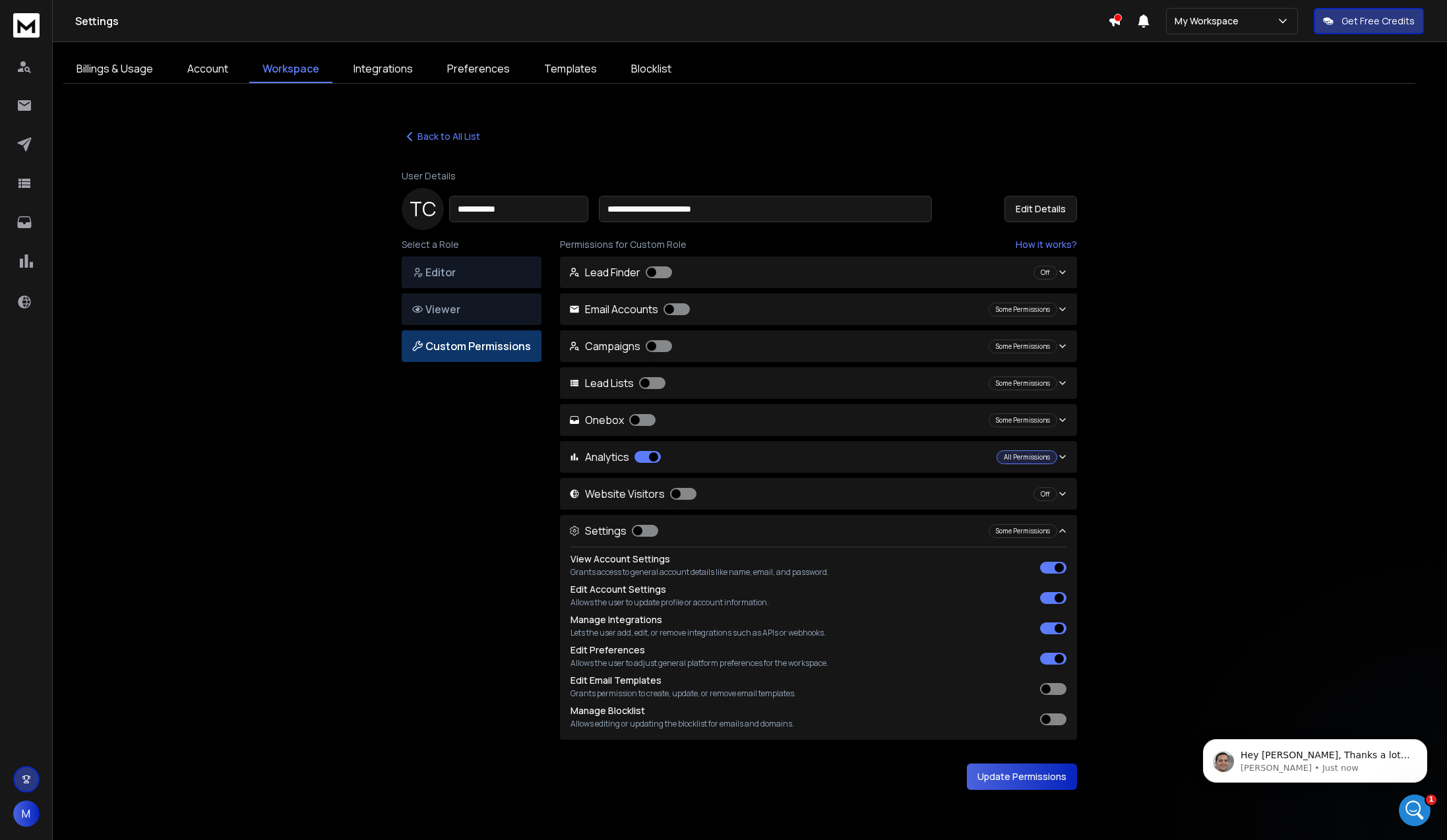
click at [1067, 683] on button "Edit Email Templates" at bounding box center [1053, 689] width 26 height 12
click at [1067, 713] on button "Manage Blocklist" at bounding box center [1053, 719] width 26 height 12
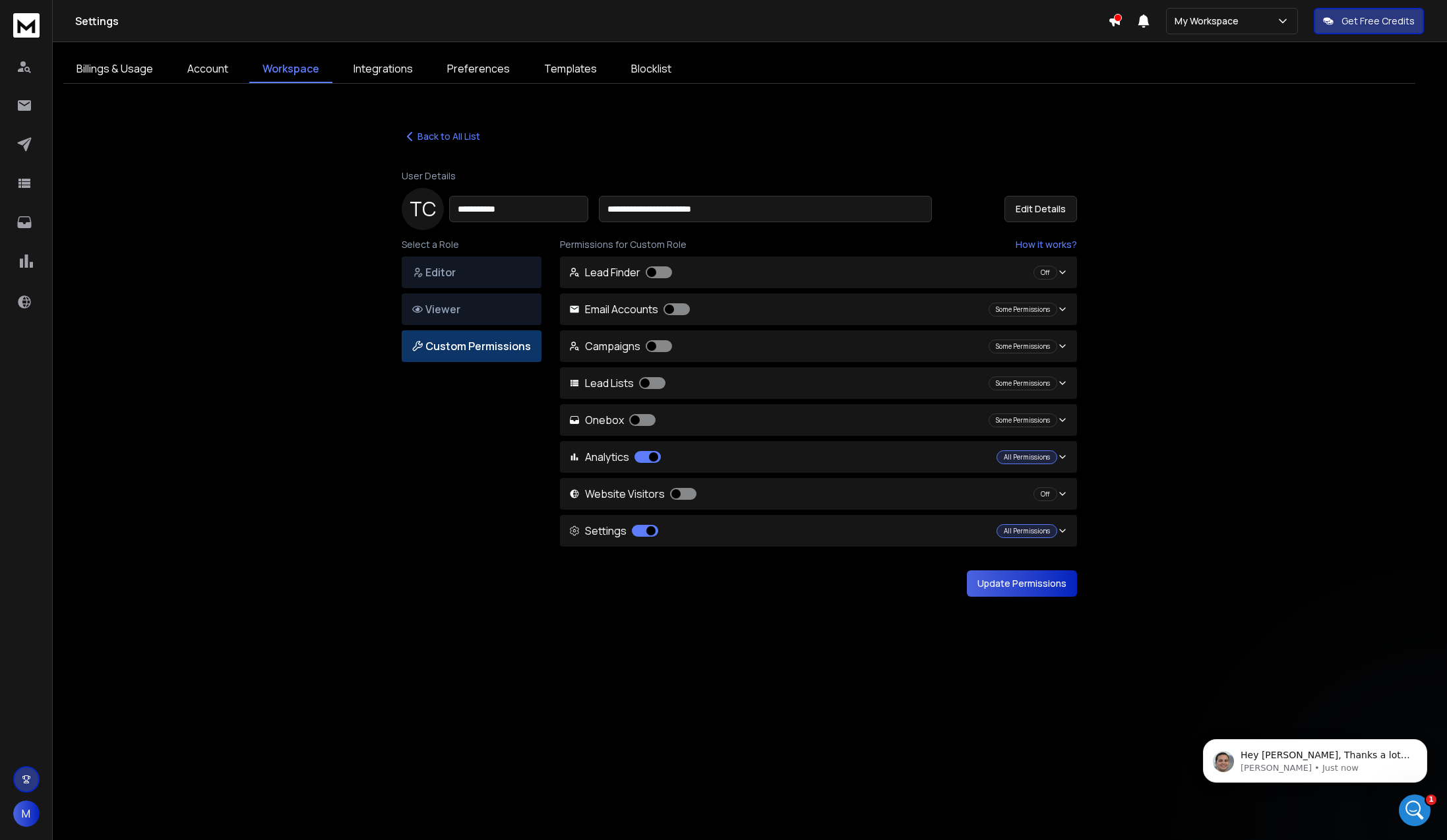
click at [1077, 596] on button "Update Permissions" at bounding box center [1022, 583] width 110 height 26
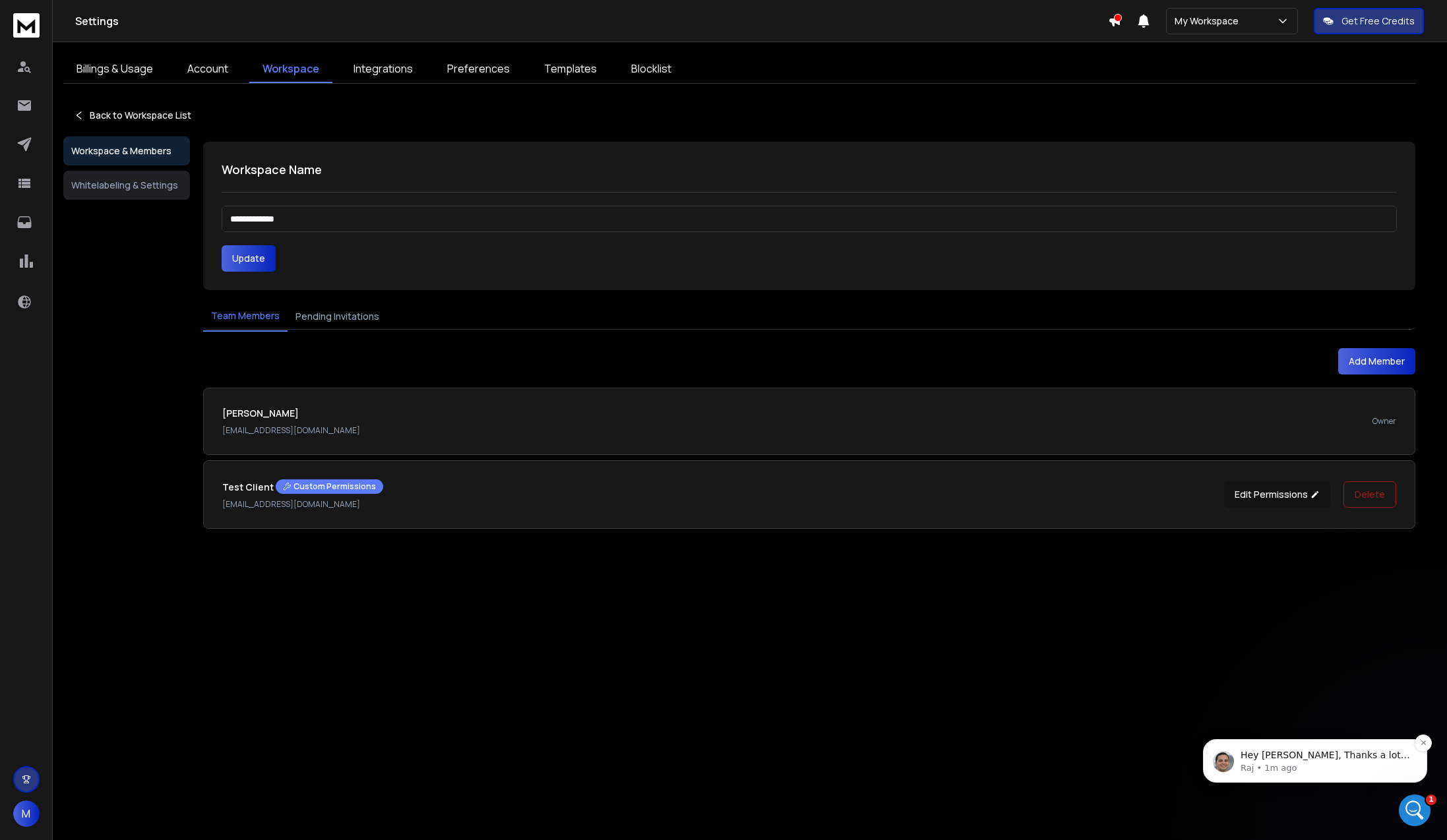
click at [1355, 754] on p "Hey [PERSON_NAME], Thanks a lot for sharing the video and the additional detail…" at bounding box center [1326, 756] width 170 height 13
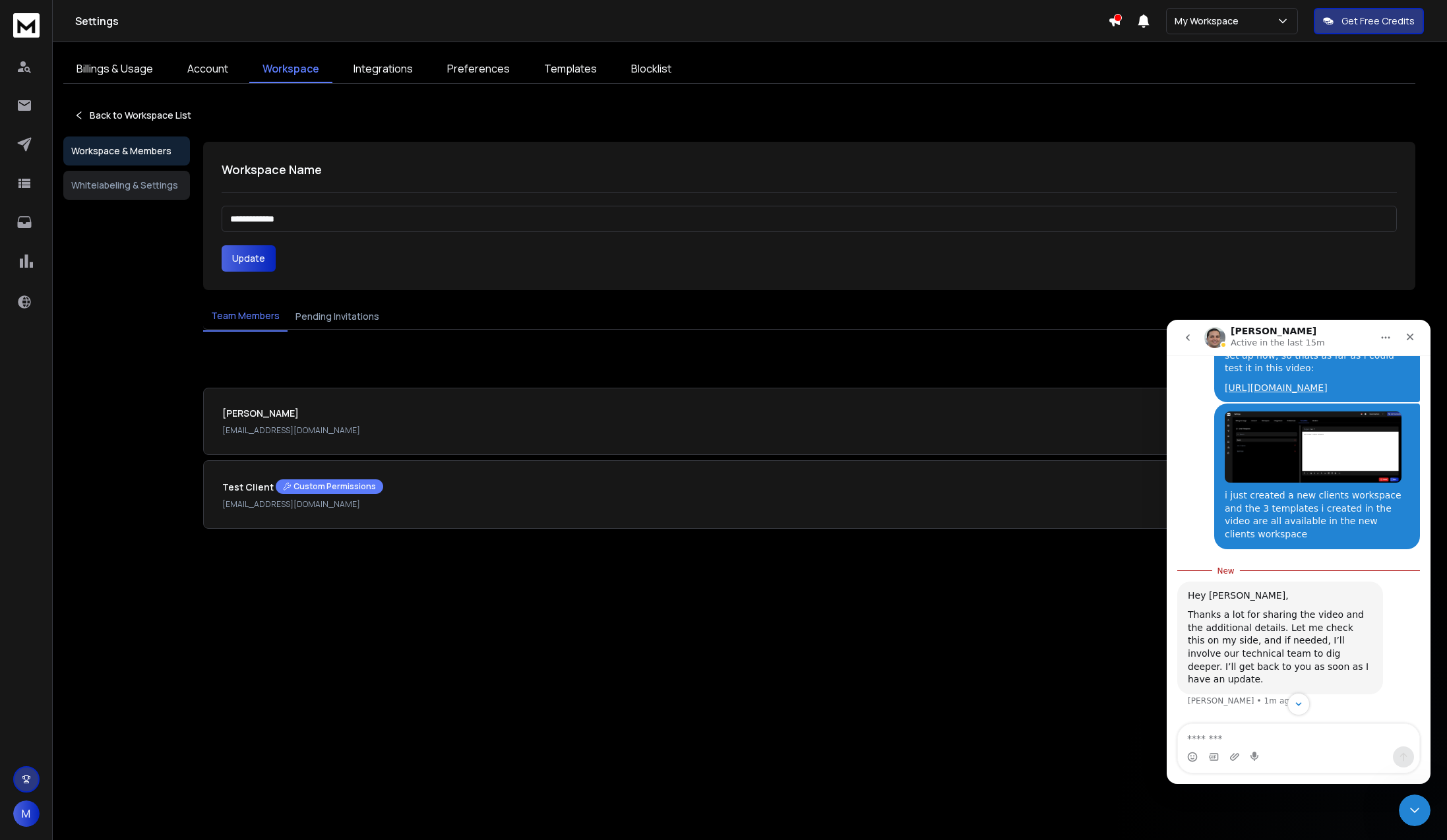
scroll to position [1711, 0]
click at [1285, 740] on textarea "Message…" at bounding box center [1299, 735] width 241 height 22
type textarea "*"
click at [1194, 757] on icon "Emoji picker" at bounding box center [1193, 757] width 10 height 10
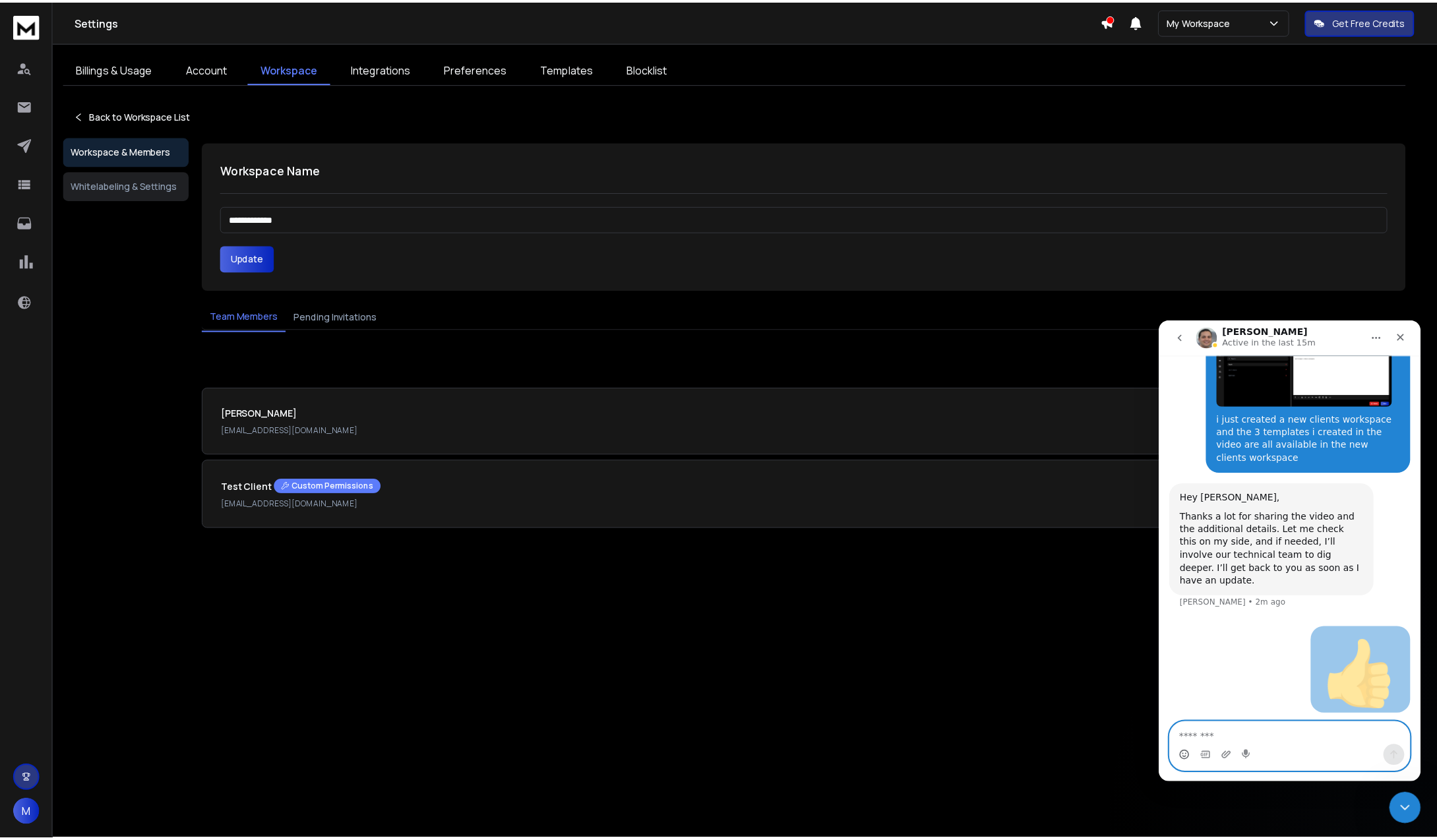
scroll to position [1787, 0]
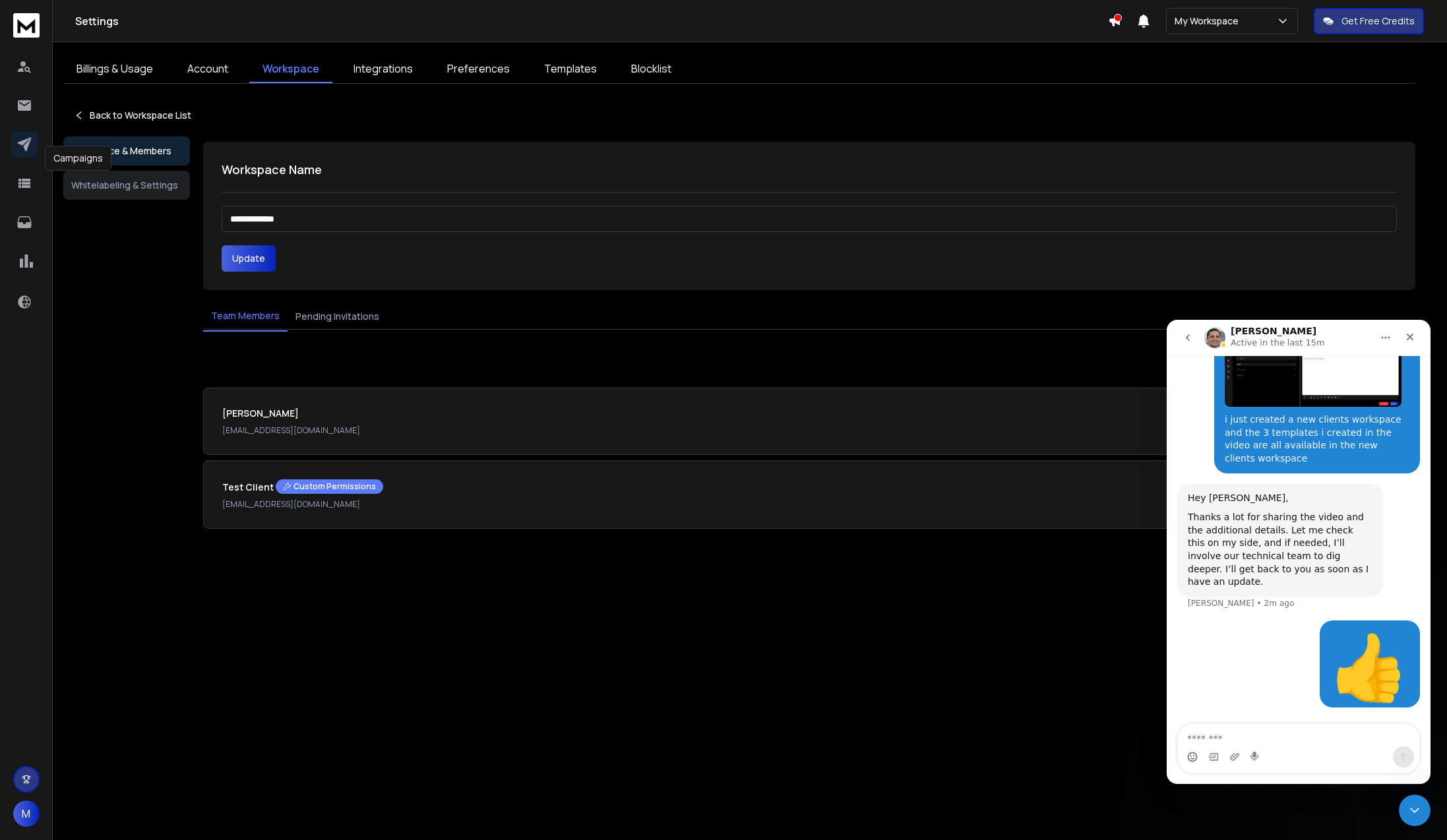
click at [32, 153] on icon at bounding box center [24, 144] width 16 height 16
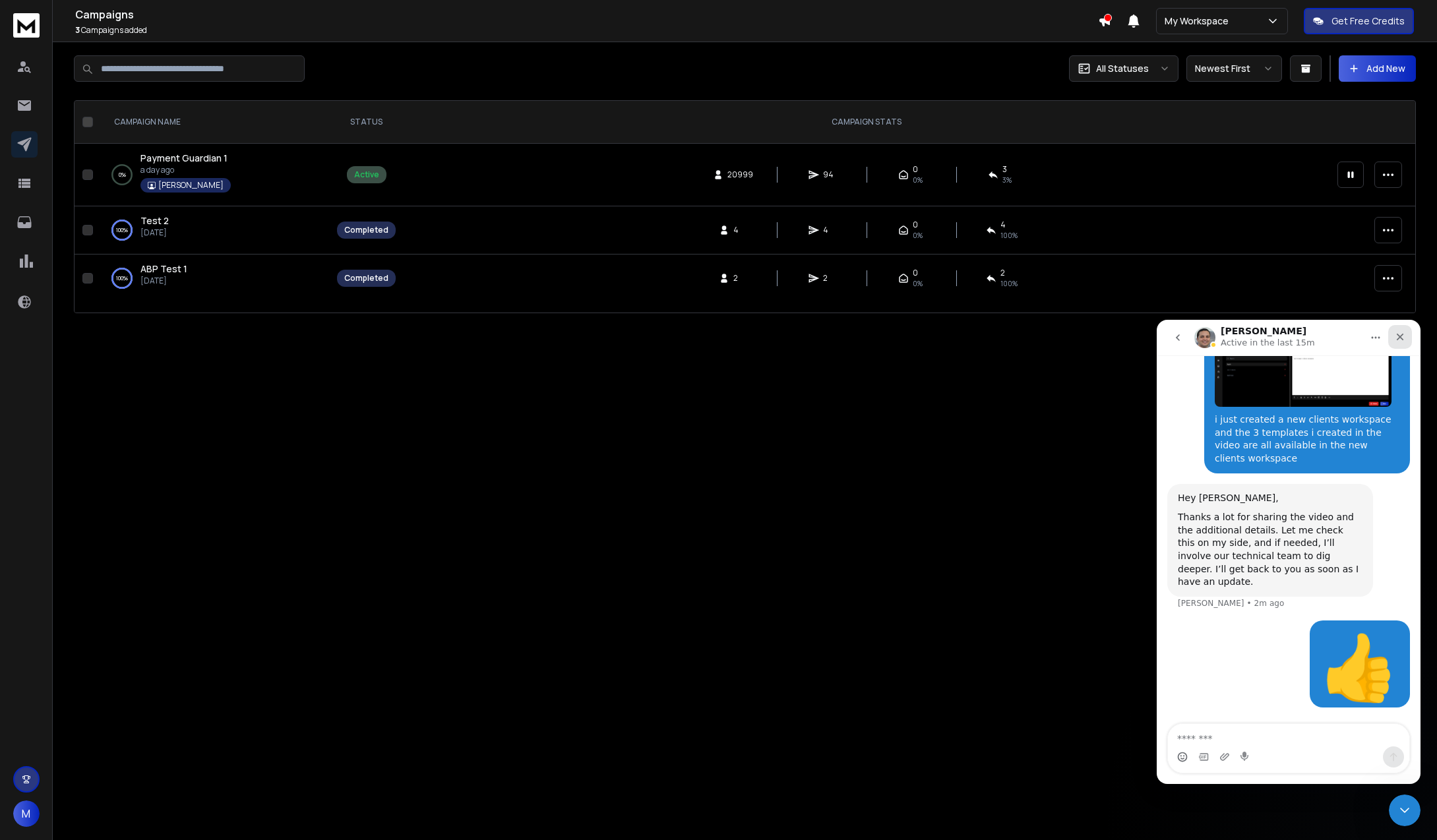
click at [1400, 334] on icon "Close" at bounding box center [1400, 337] width 10 height 10
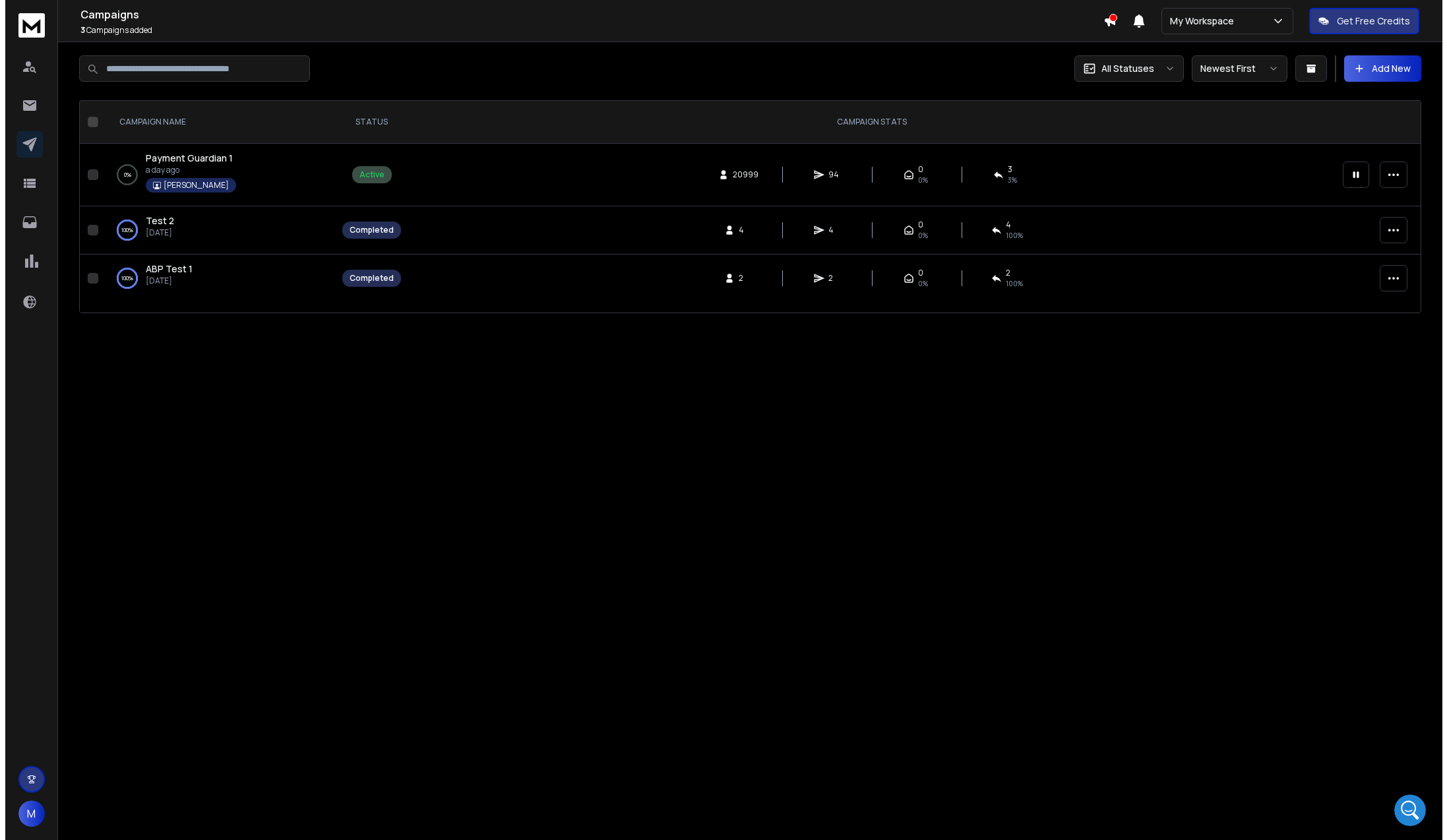
scroll to position [1787, 0]
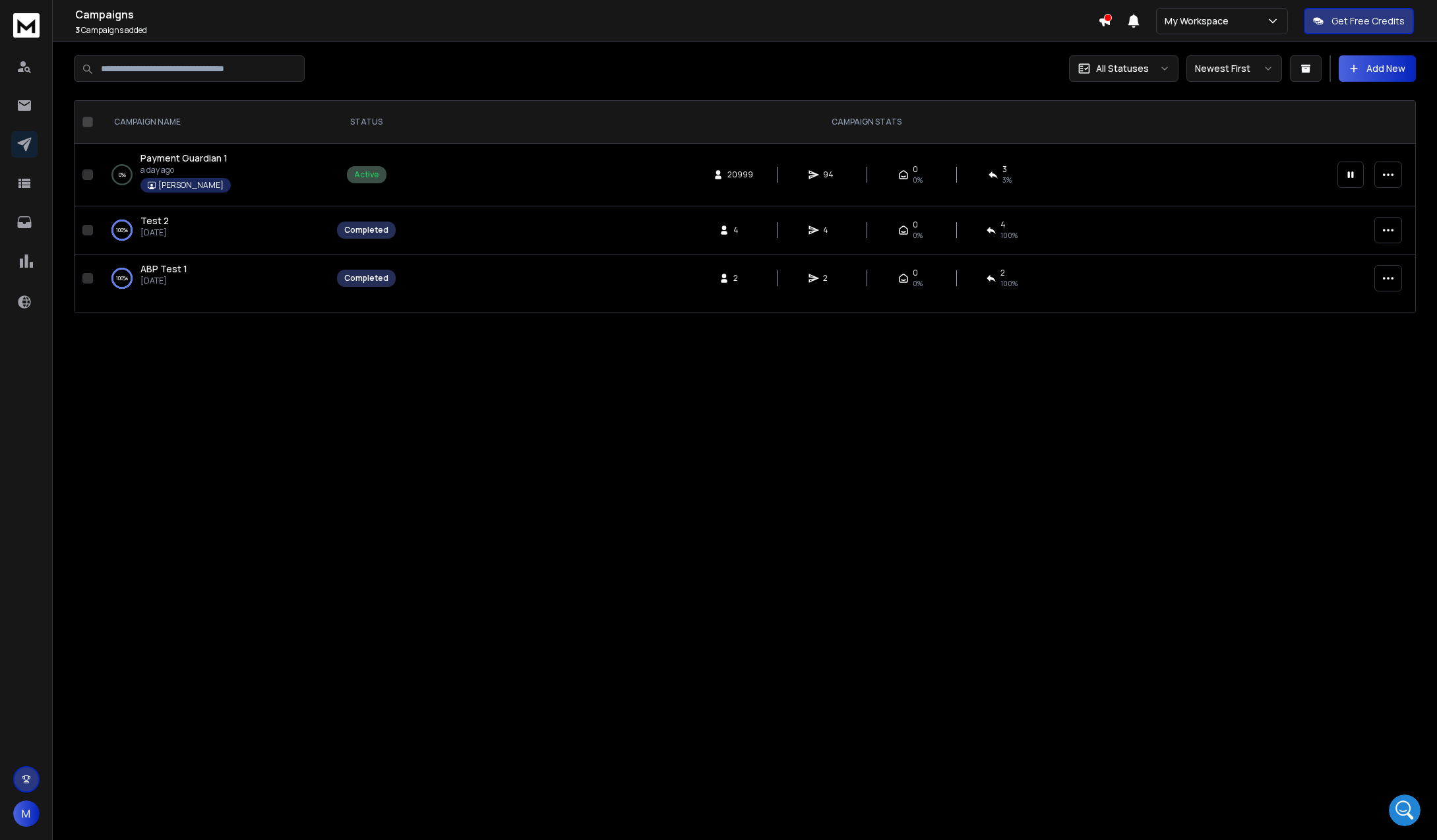
click at [517, 185] on div "20999 94 0 0% 3 3 %" at bounding box center [866, 174] width 910 height 21
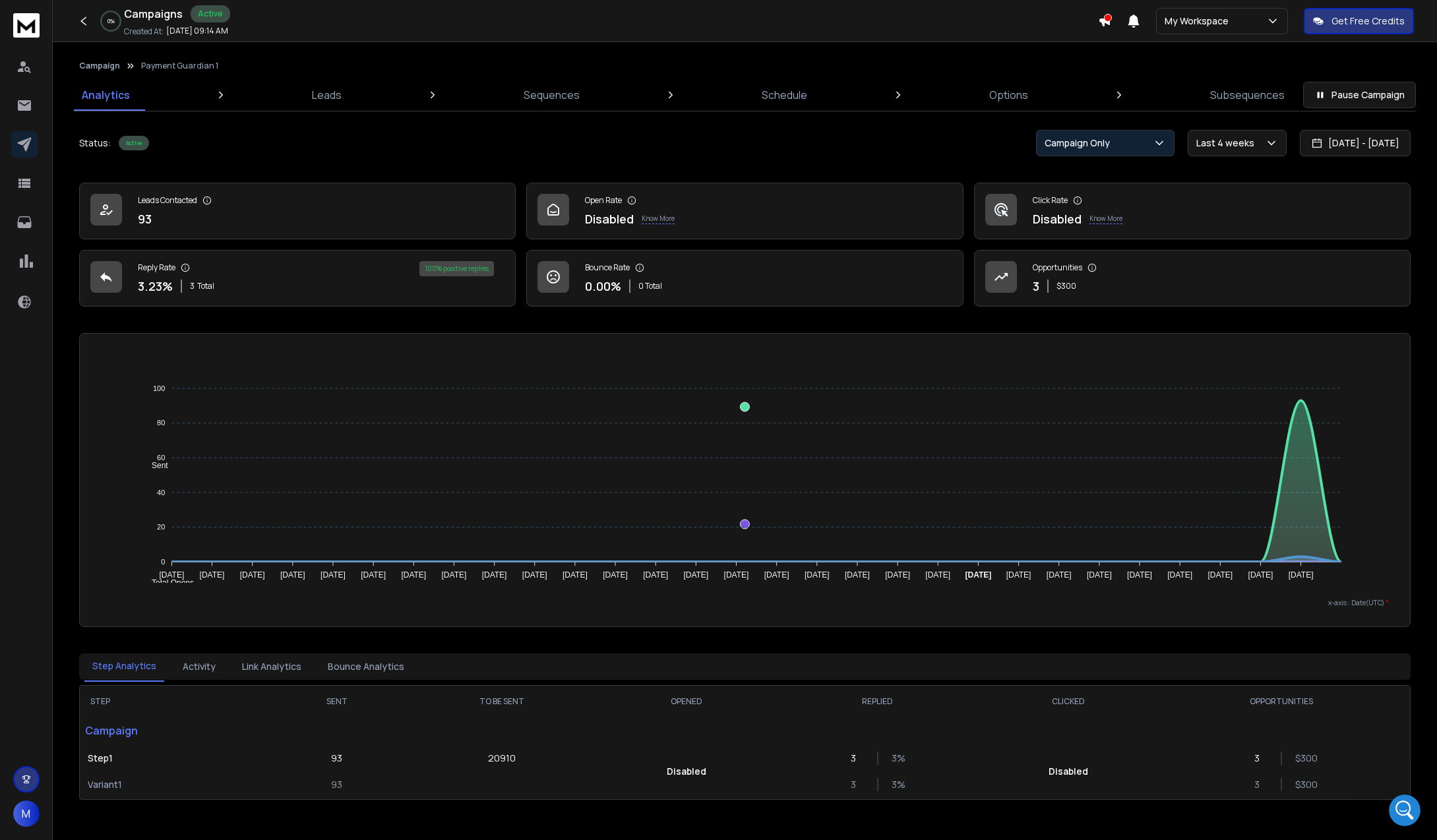
click at [1153, 150] on icon at bounding box center [1160, 143] width 13 height 13
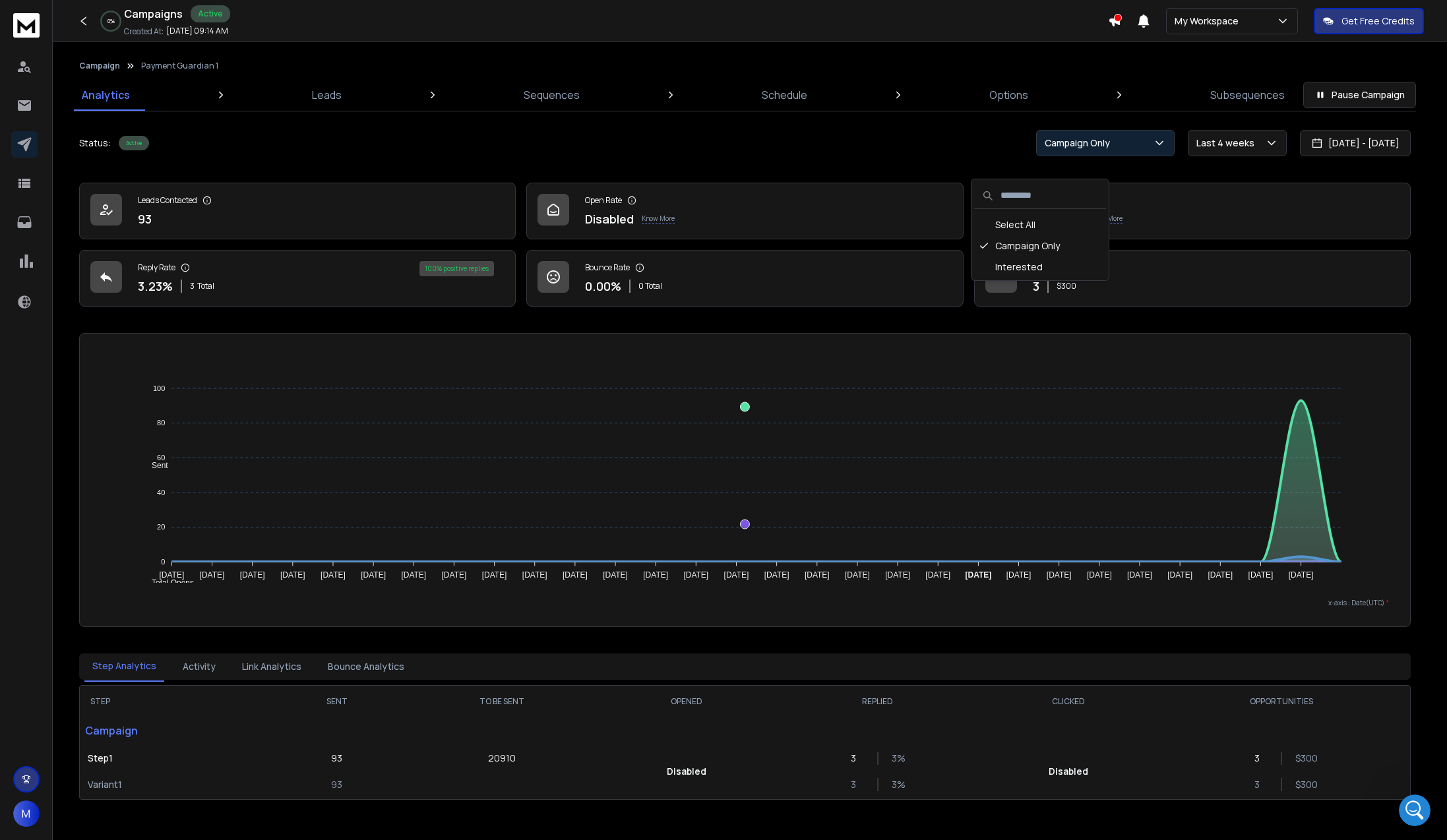
click at [1153, 150] on icon at bounding box center [1160, 143] width 13 height 13
click at [1265, 150] on icon "button" at bounding box center [1272, 143] width 13 height 13
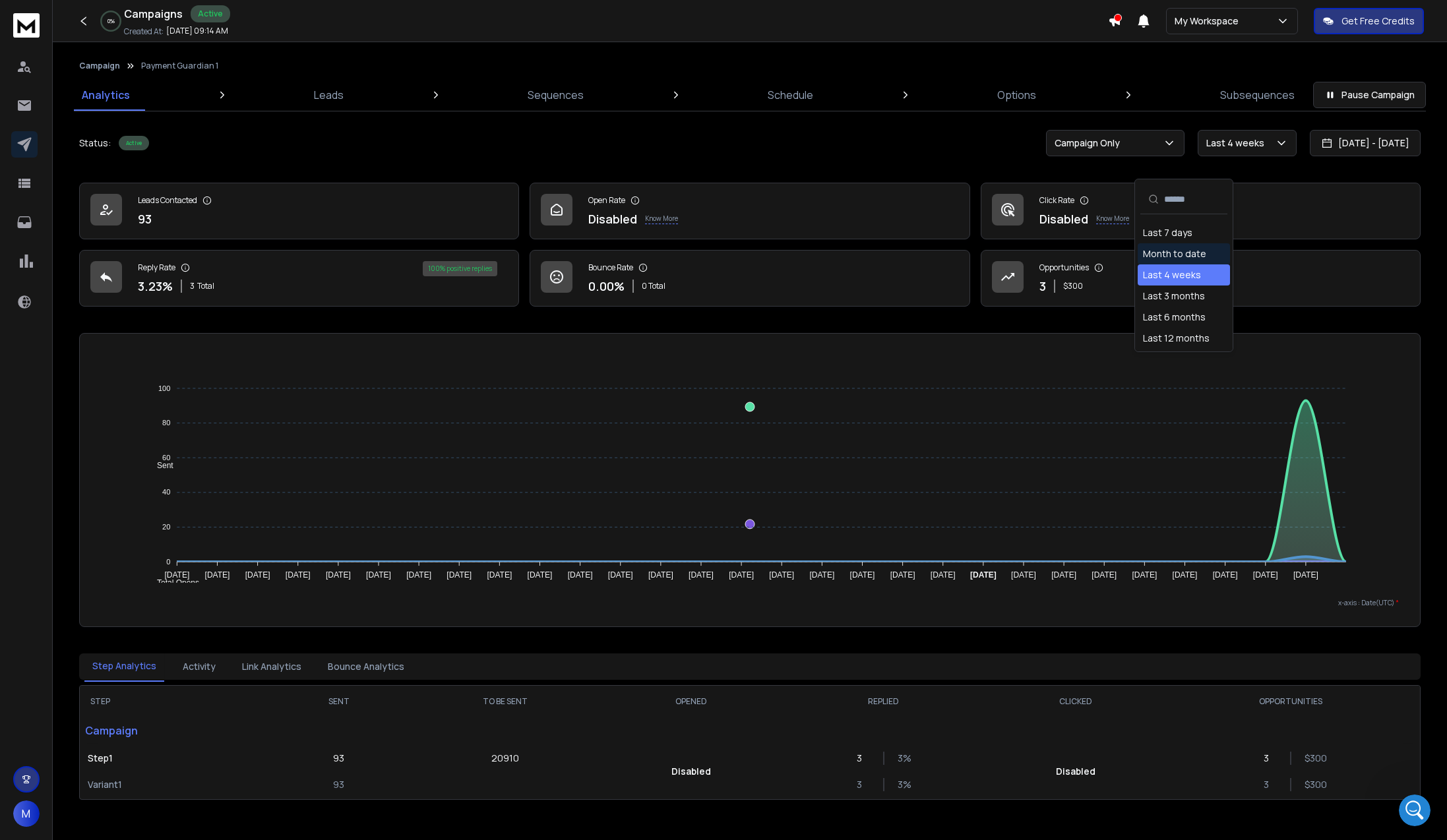
click at [1182, 261] on div "Month to date" at bounding box center [1174, 254] width 63 height 13
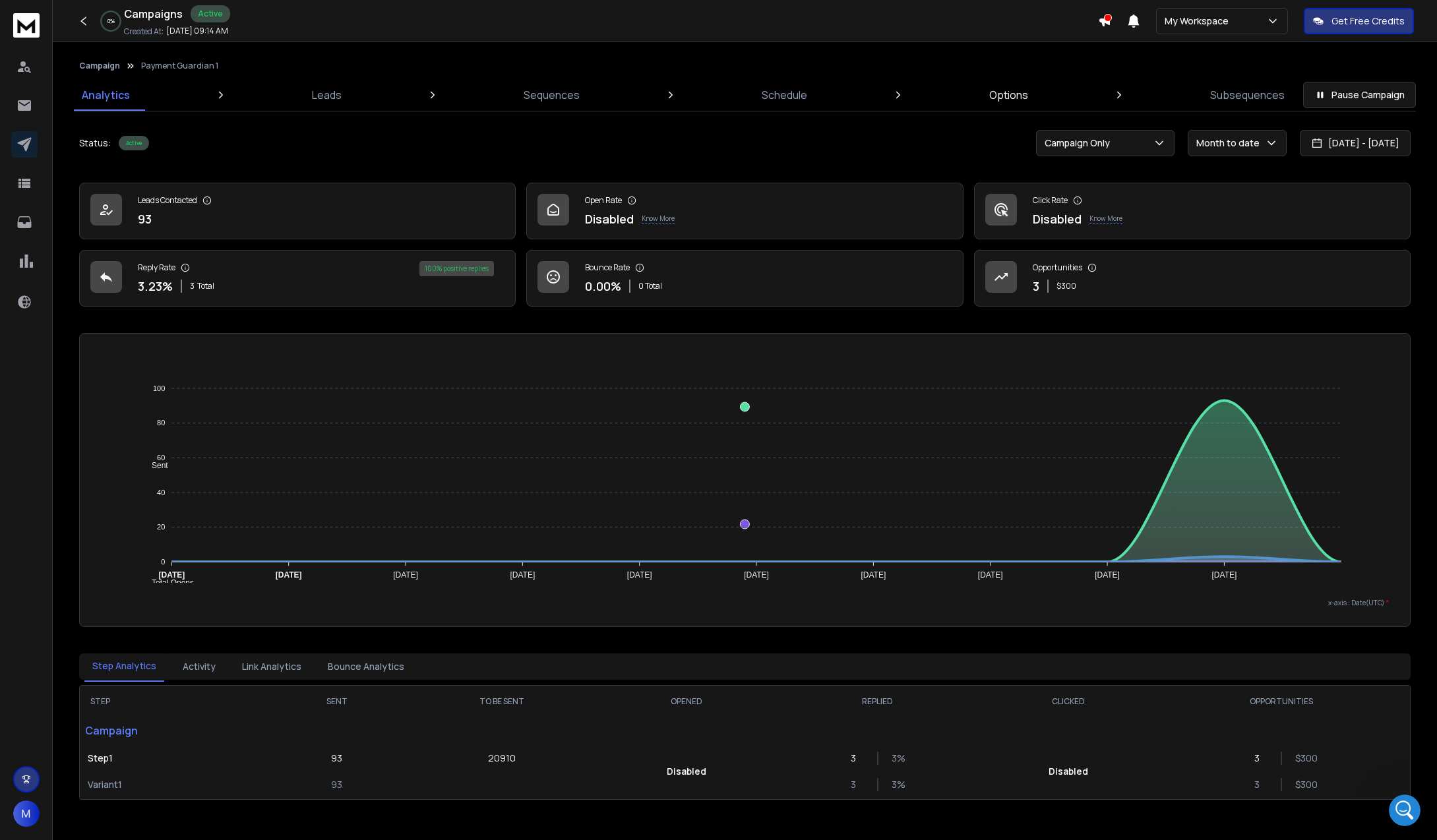
click at [1006, 103] on p "Options" at bounding box center [1009, 95] width 39 height 16
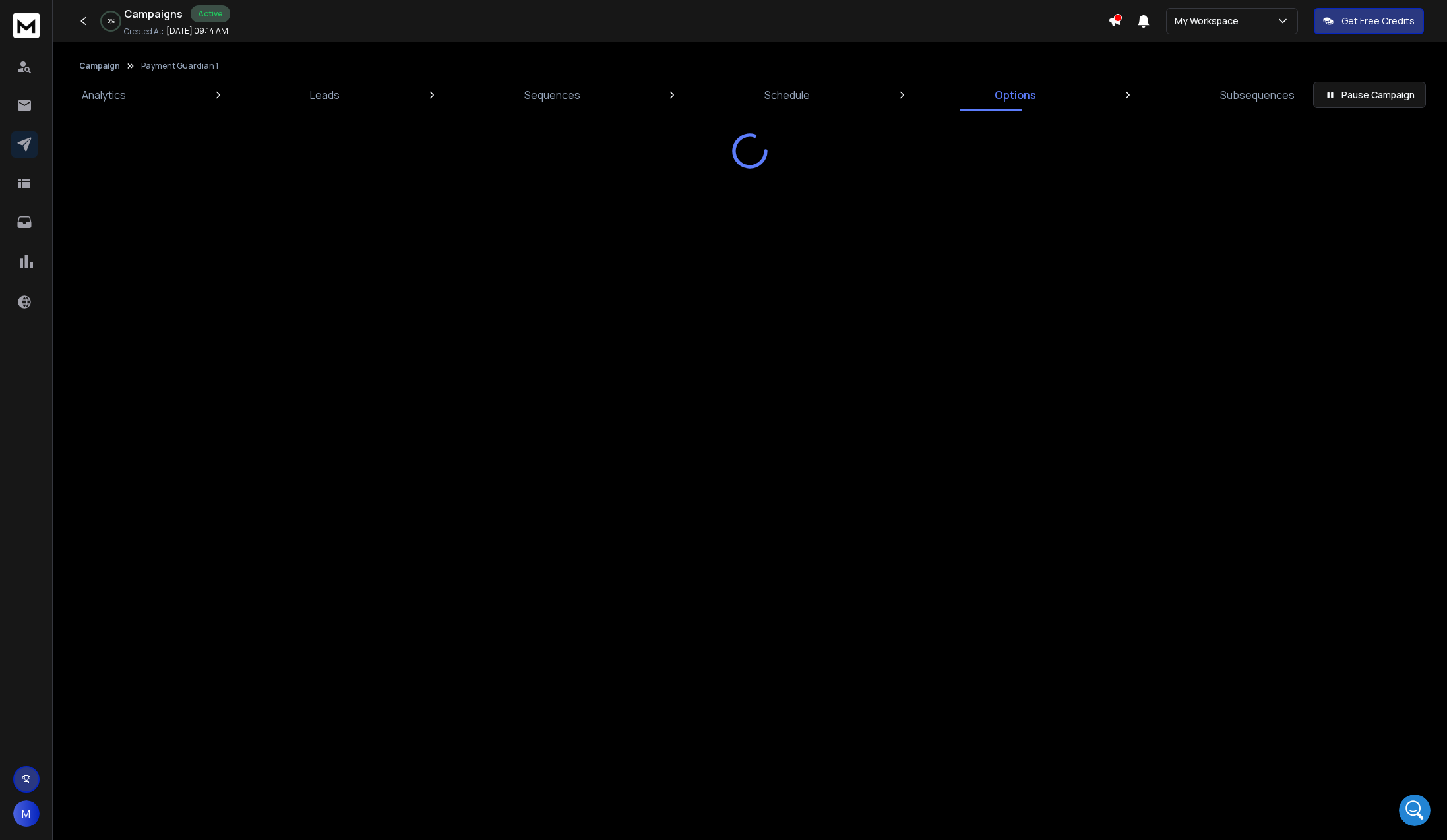
select select "*"
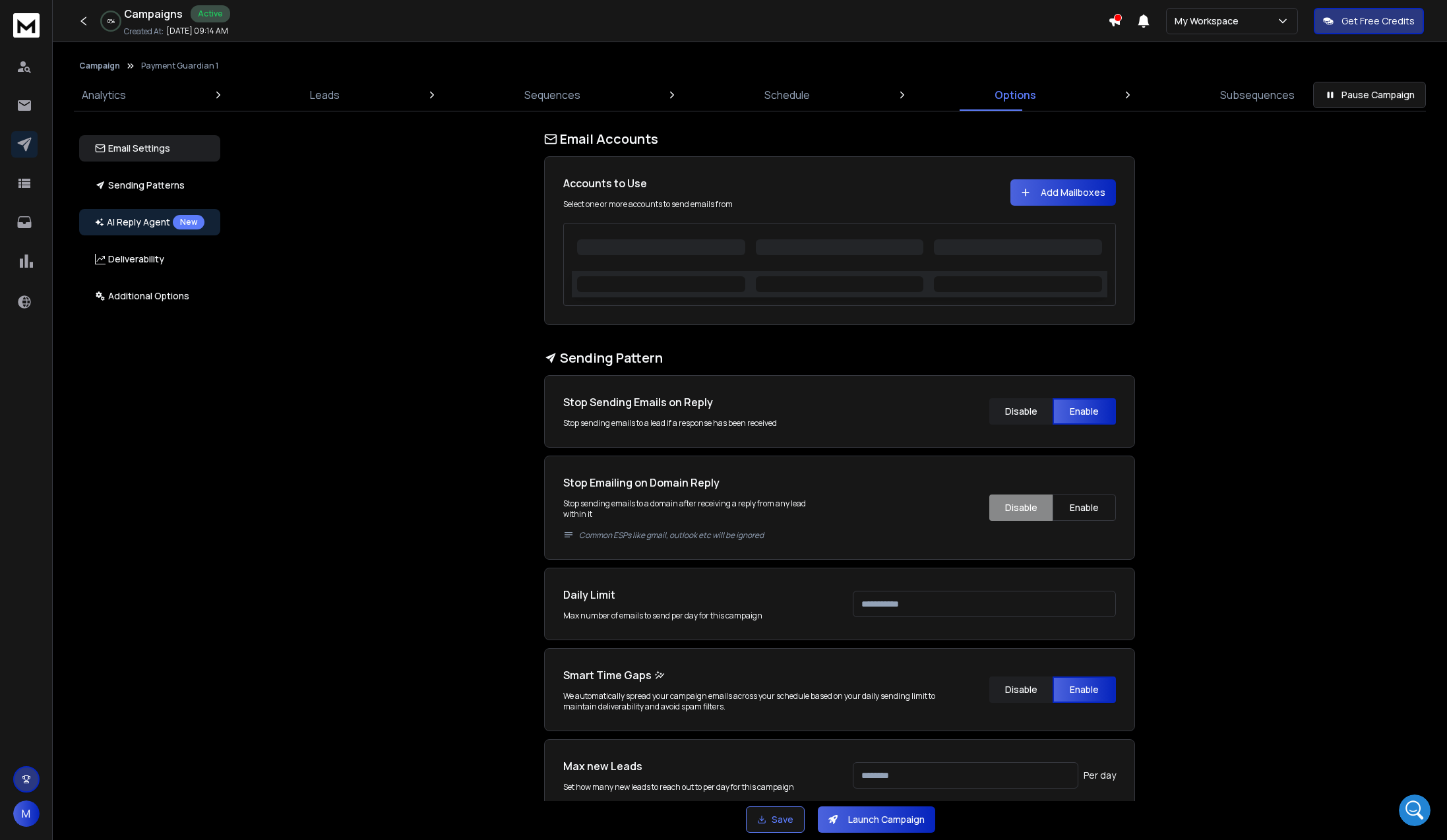
click at [165, 229] on p "AI Reply Agent New" at bounding box center [149, 222] width 110 height 14
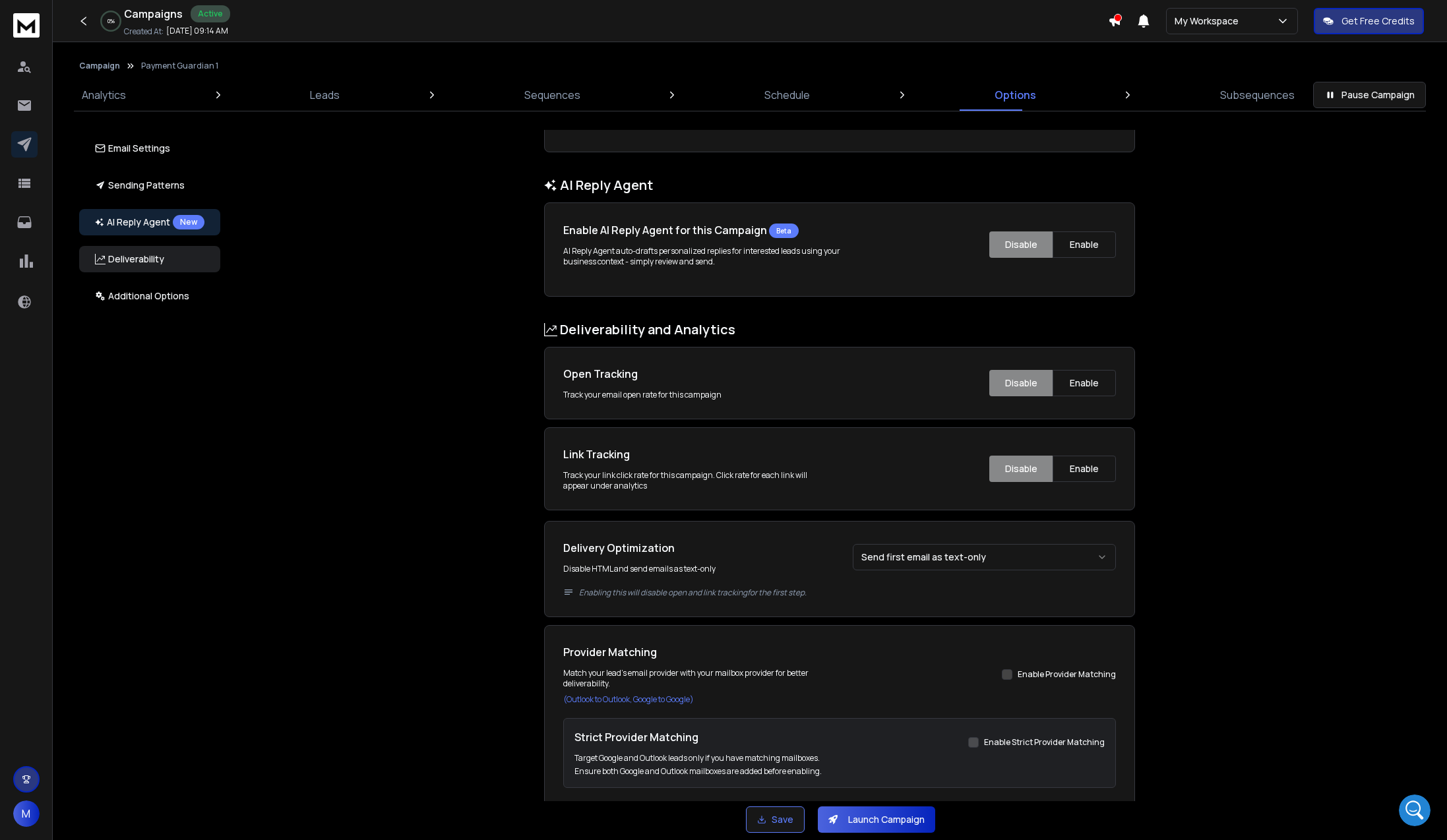
scroll to position [1513, 0]
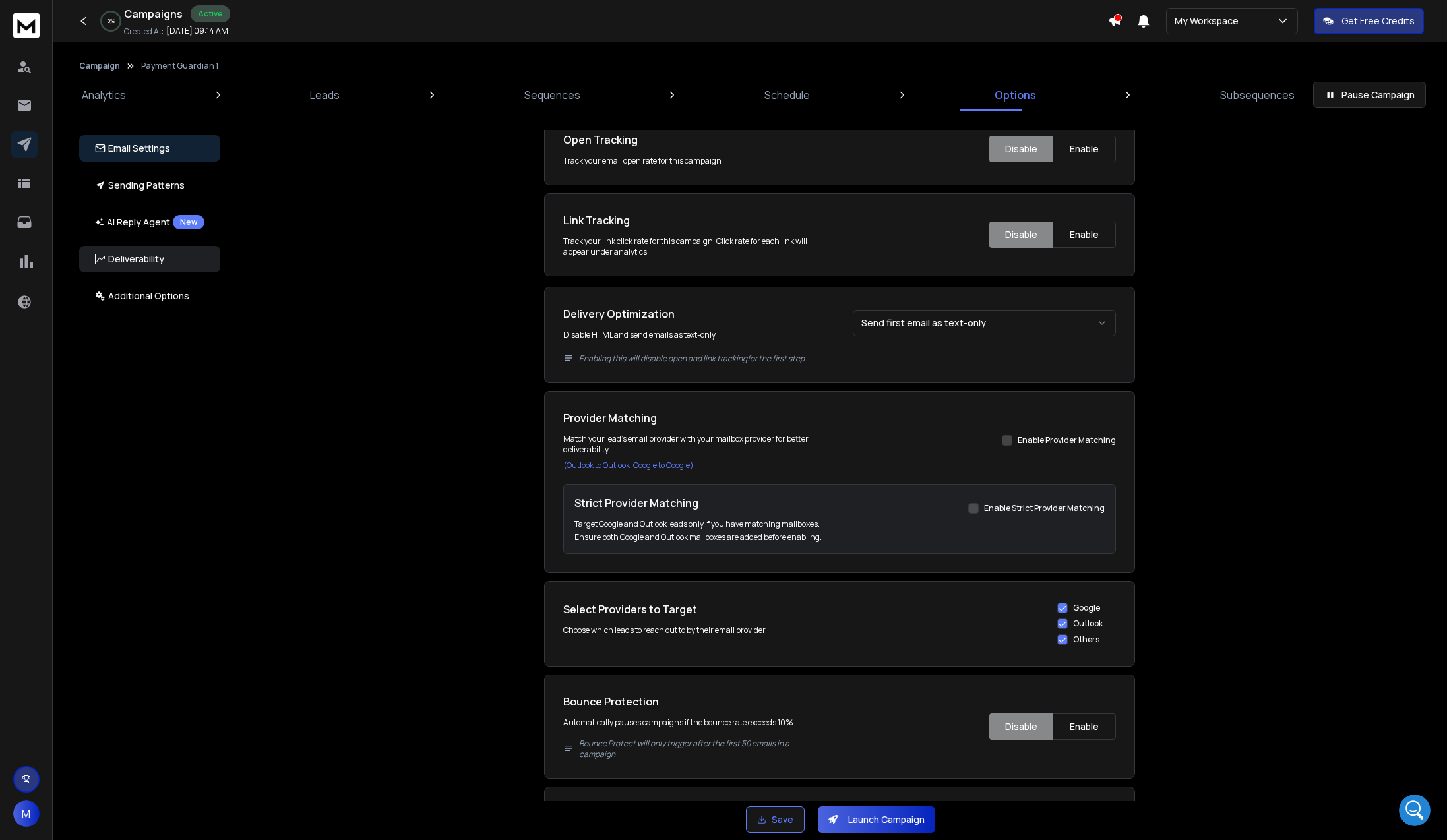
click at [168, 155] on p "Email Settings" at bounding box center [132, 148] width 75 height 13
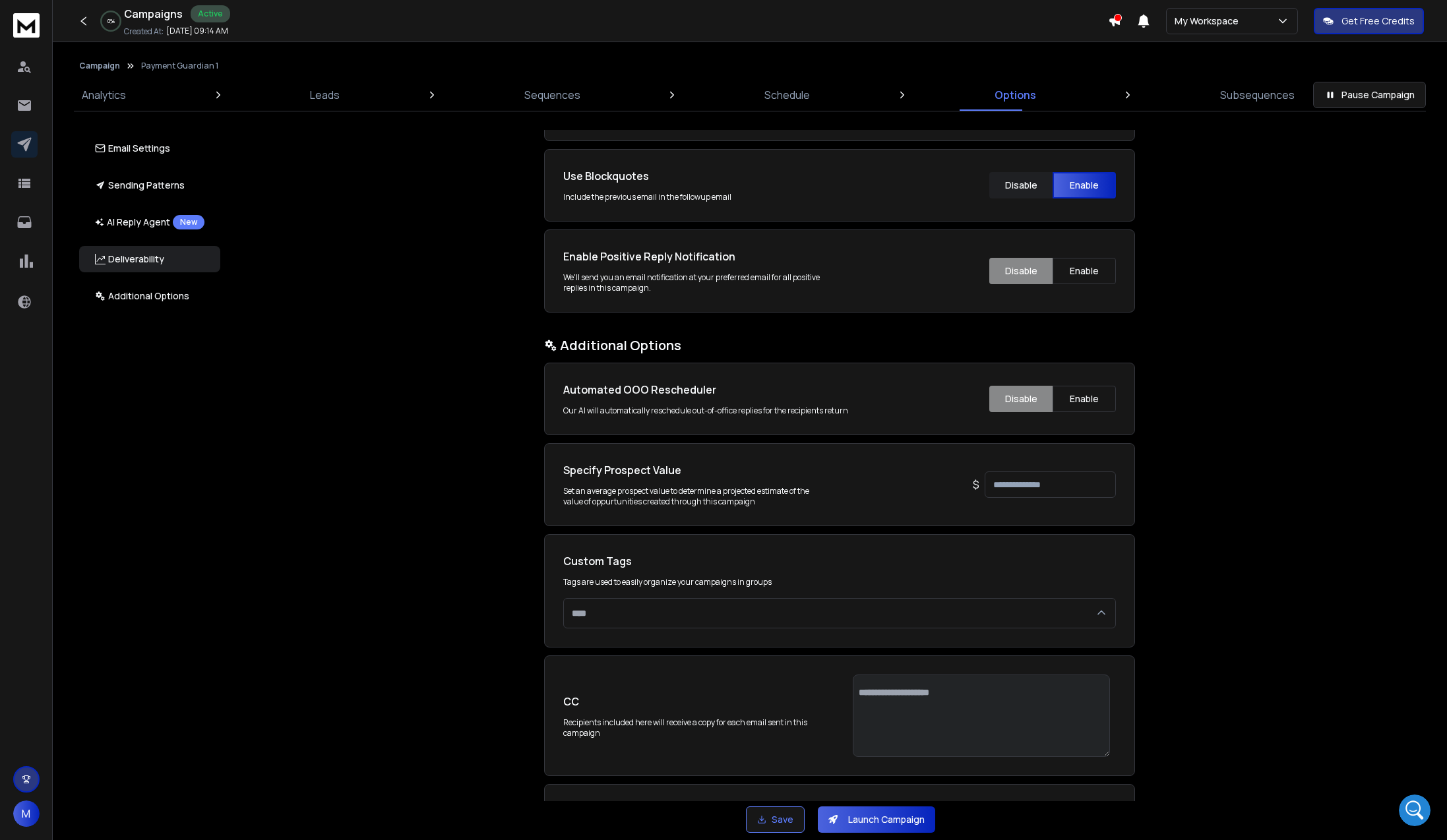
scroll to position [2648, 0]
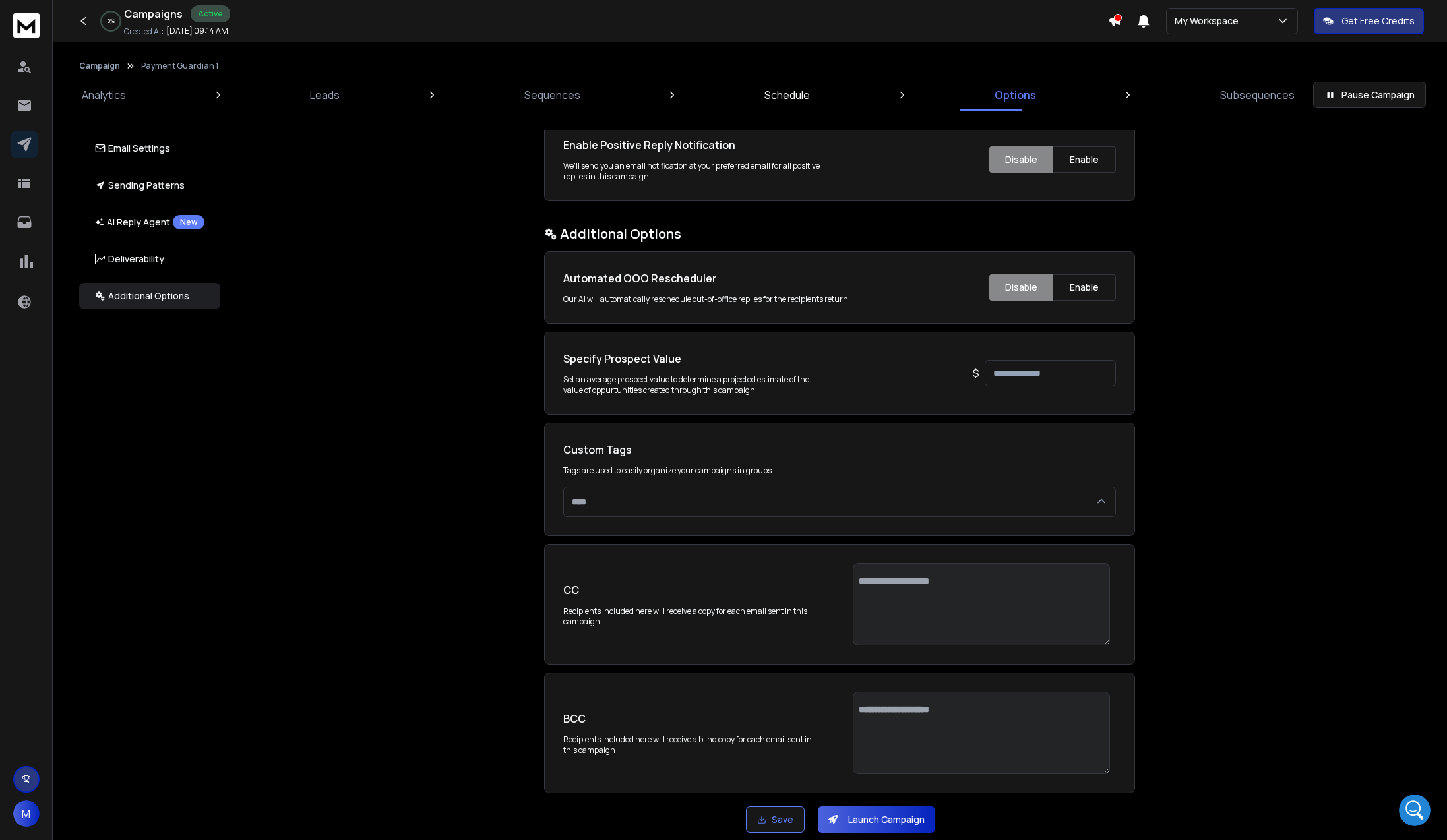
click at [780, 102] on p "Schedule" at bounding box center [787, 95] width 45 height 16
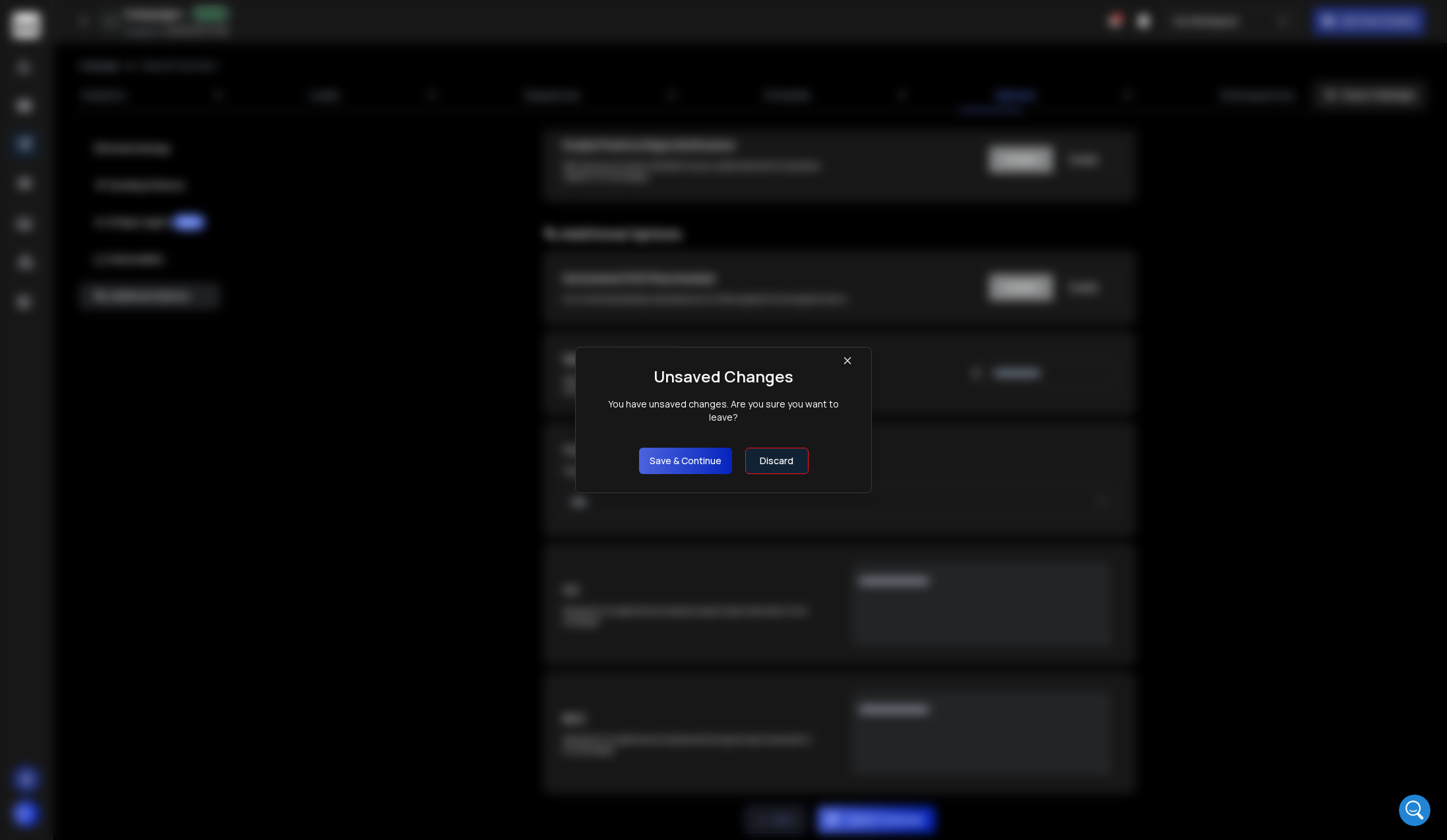
click at [789, 471] on button "Discard" at bounding box center [776, 460] width 63 height 26
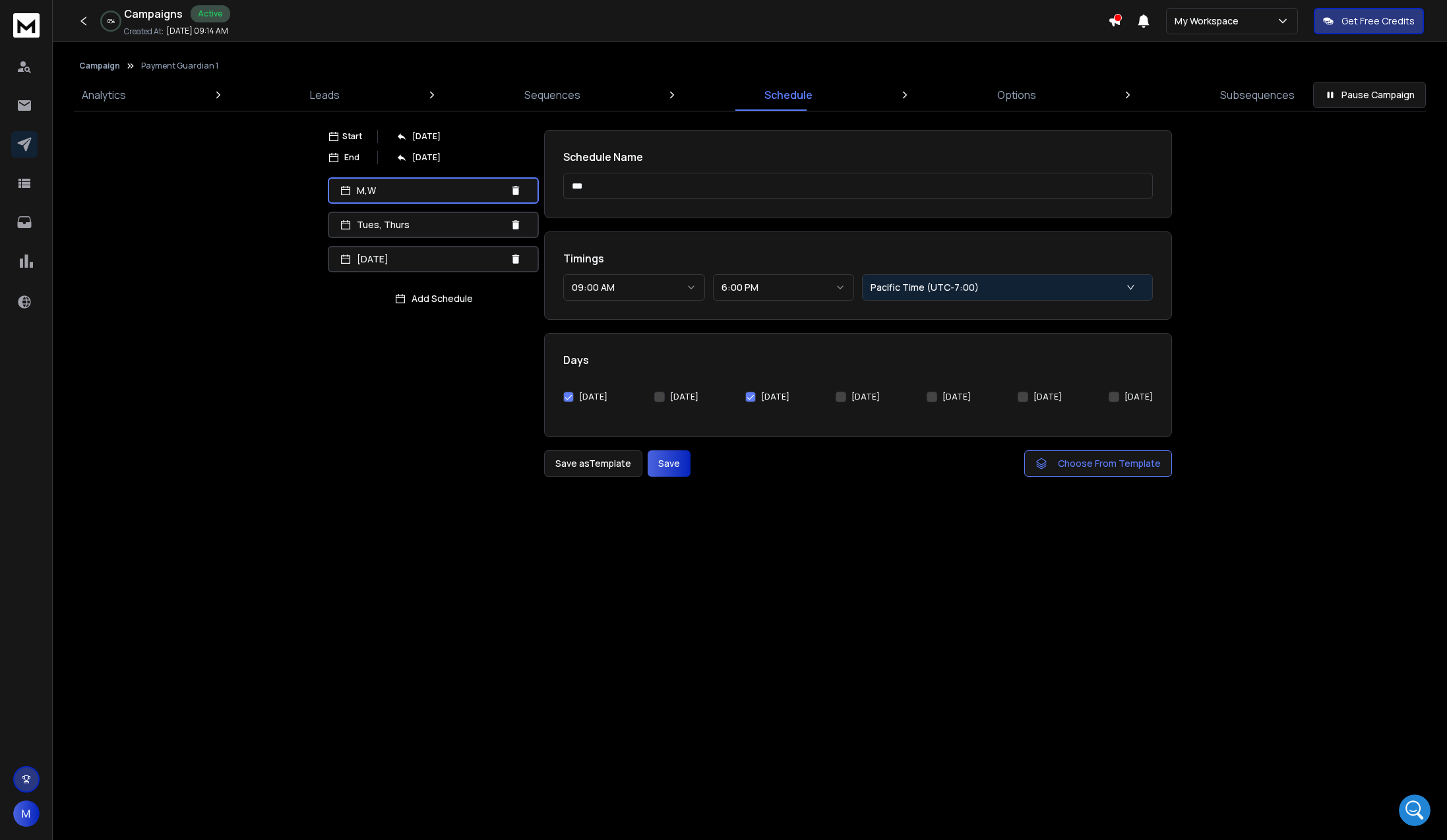
click at [1073, 294] on div "Pacific Time (UTC-7:00)" at bounding box center [992, 287] width 241 height 13
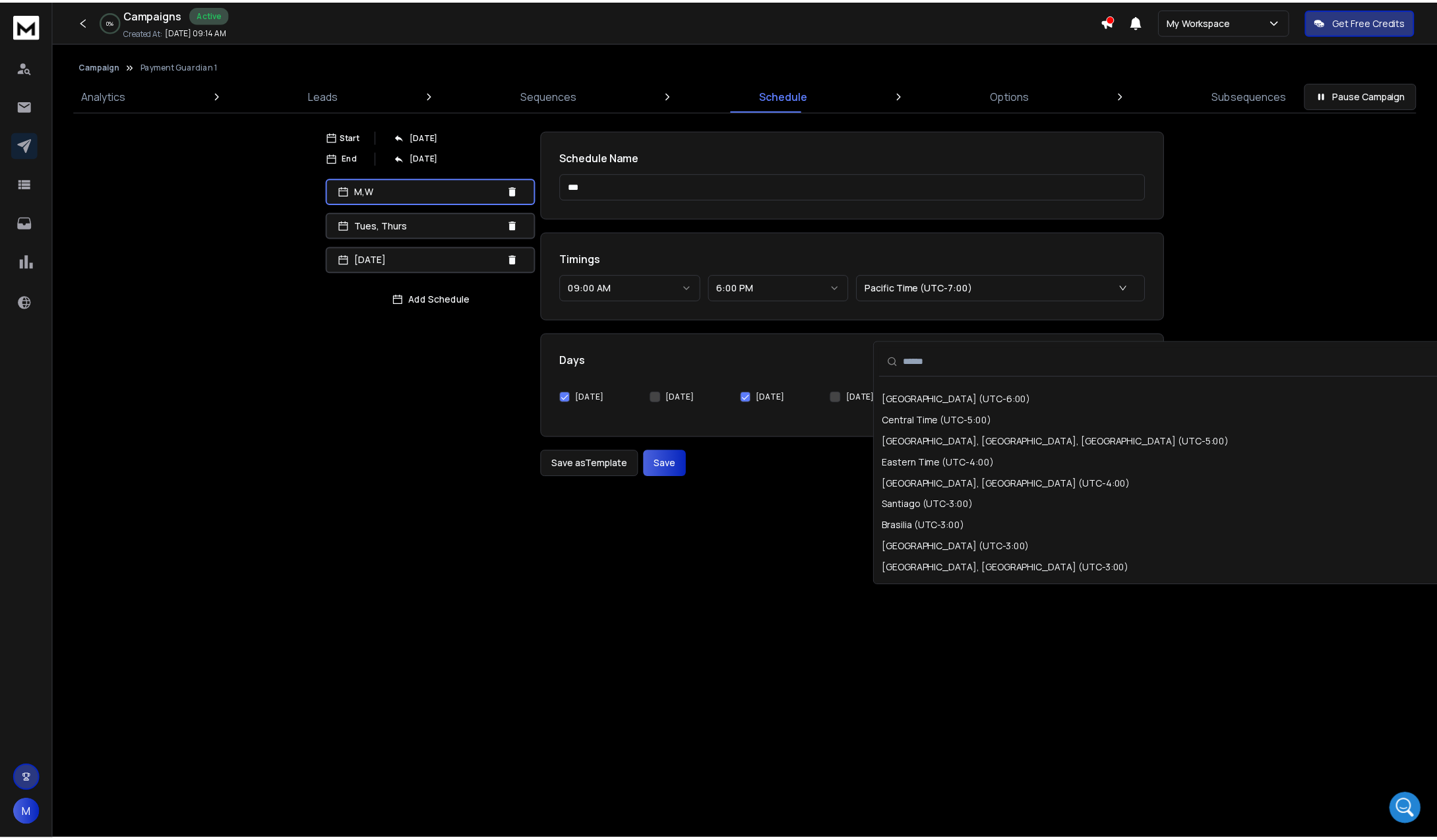
scroll to position [226, 0]
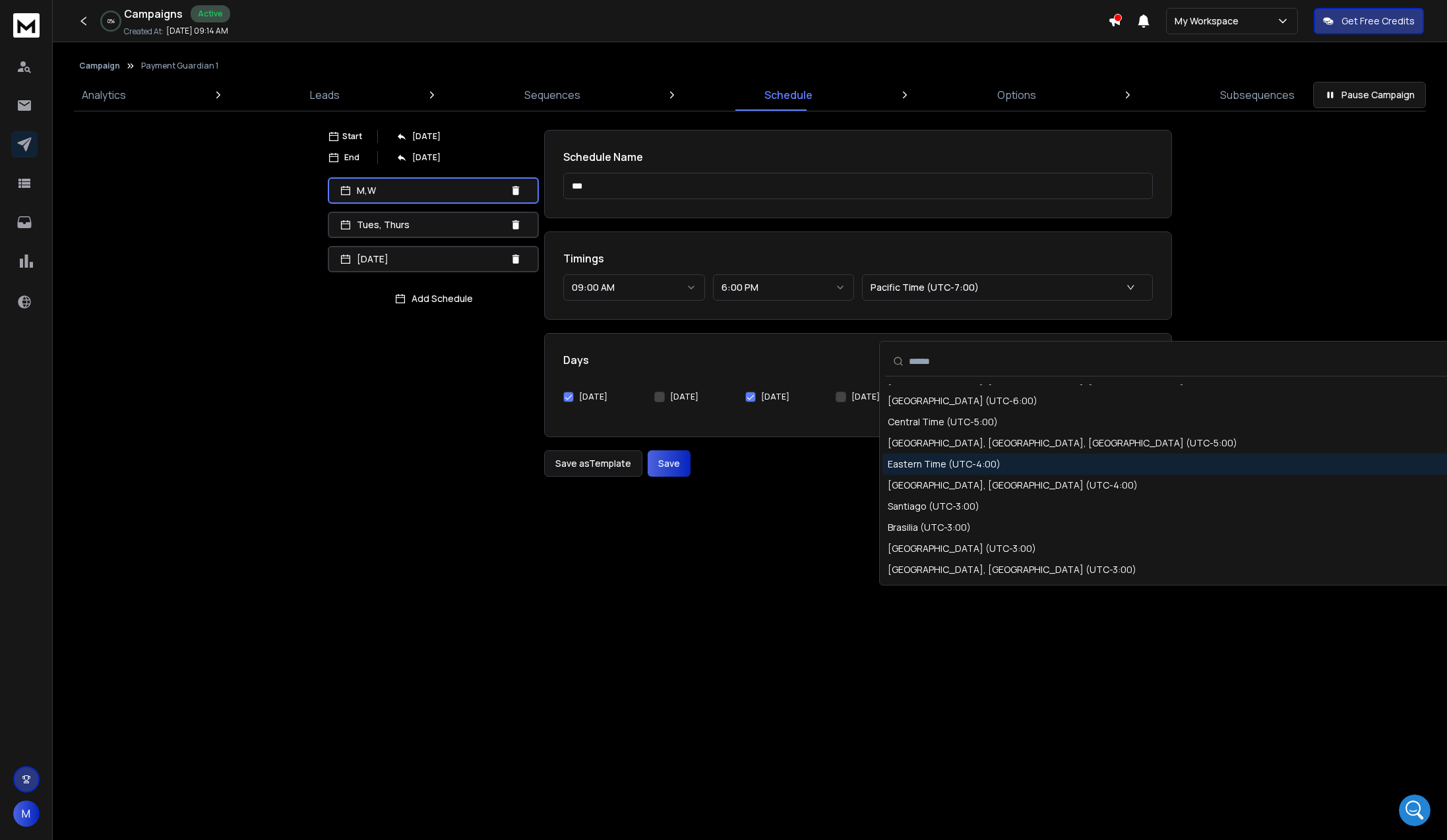
click at [975, 471] on div "Eastern Time (UTC-4:00)" at bounding box center [944, 464] width 113 height 13
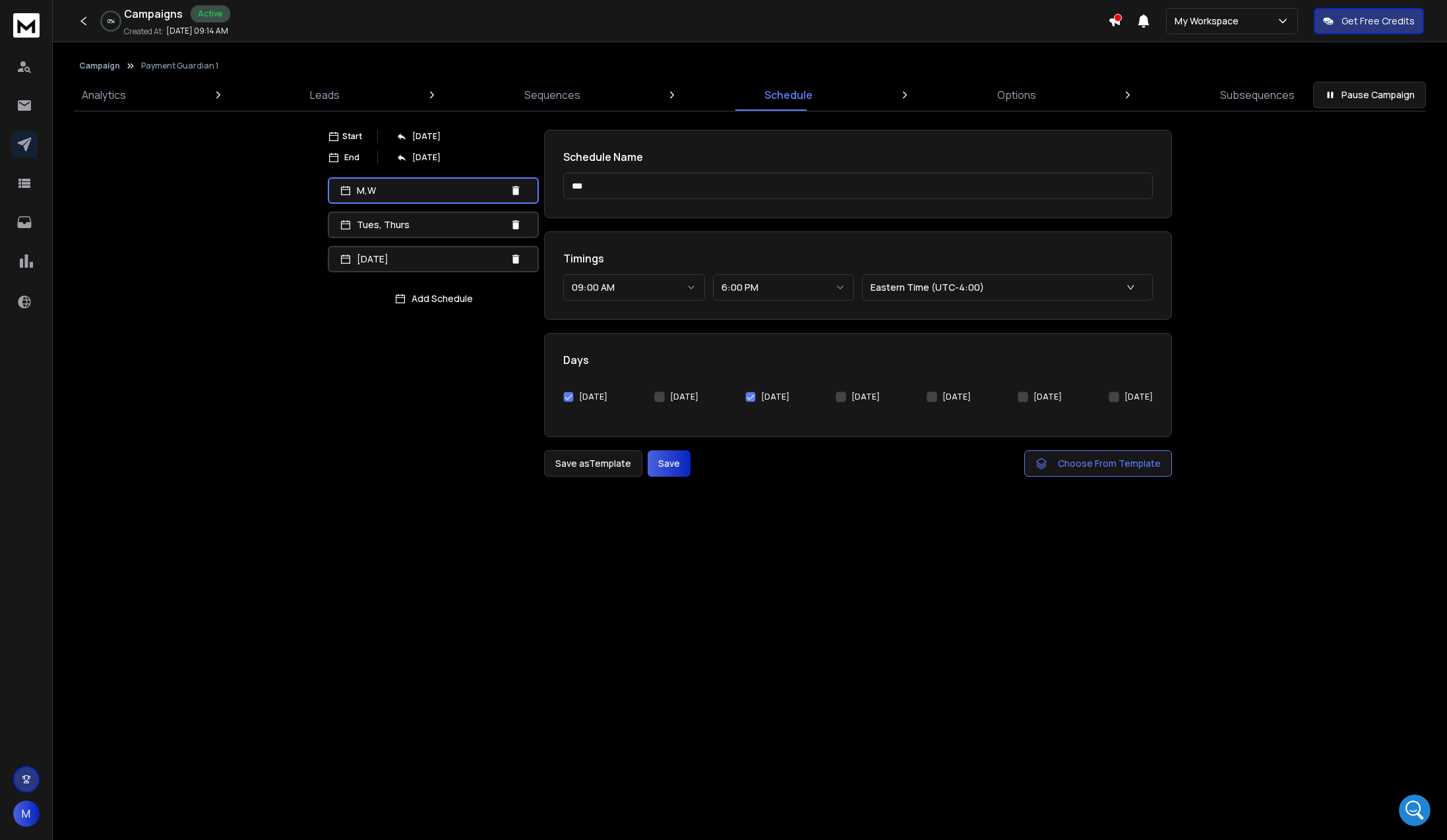
click at [691, 477] on button "Save" at bounding box center [669, 463] width 43 height 26
click at [464, 232] on p "Tues, Thurs" at bounding box center [431, 225] width 148 height 13
select select "********"
type input "**********"
select select "********"
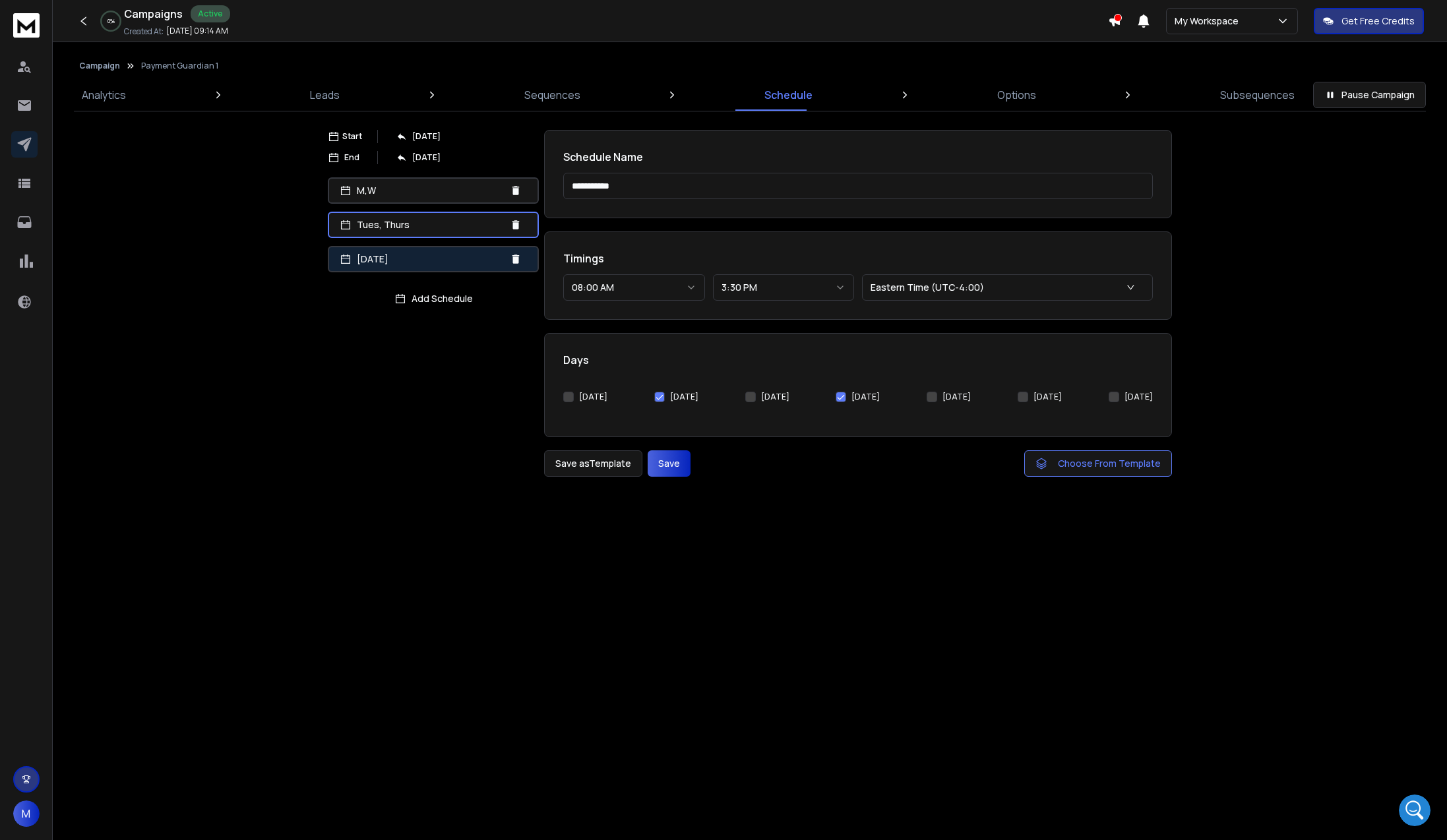
click at [464, 273] on div "Sunday" at bounding box center [433, 258] width 211 height 26
select select "********"
type input "******"
select select "********"
click at [469, 197] on p "M,W" at bounding box center [431, 191] width 148 height 13
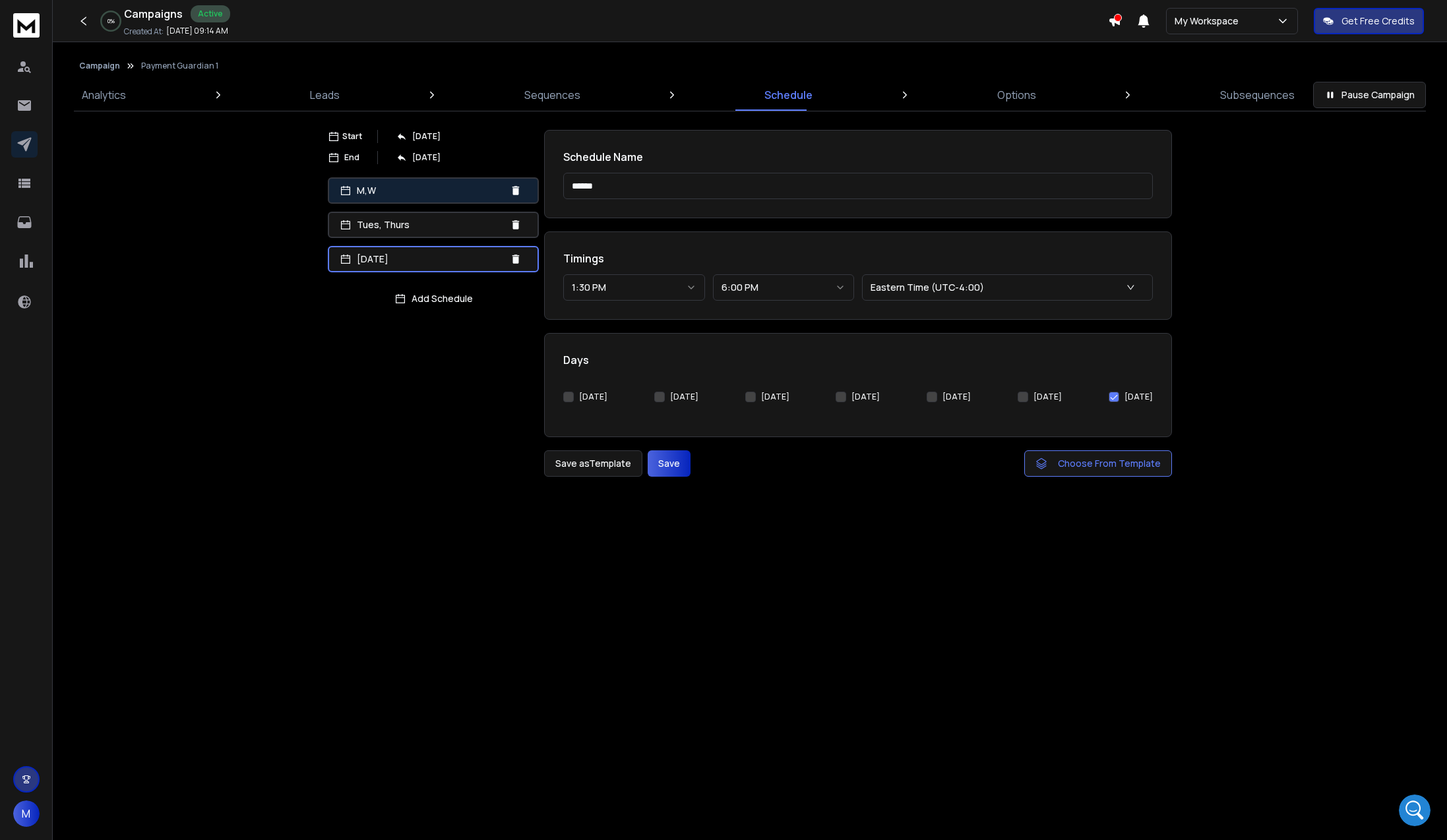
select select "********"
type input "***"
click at [468, 238] on div "Tues, Thurs" at bounding box center [433, 224] width 211 height 26
select select "********"
type input "**********"
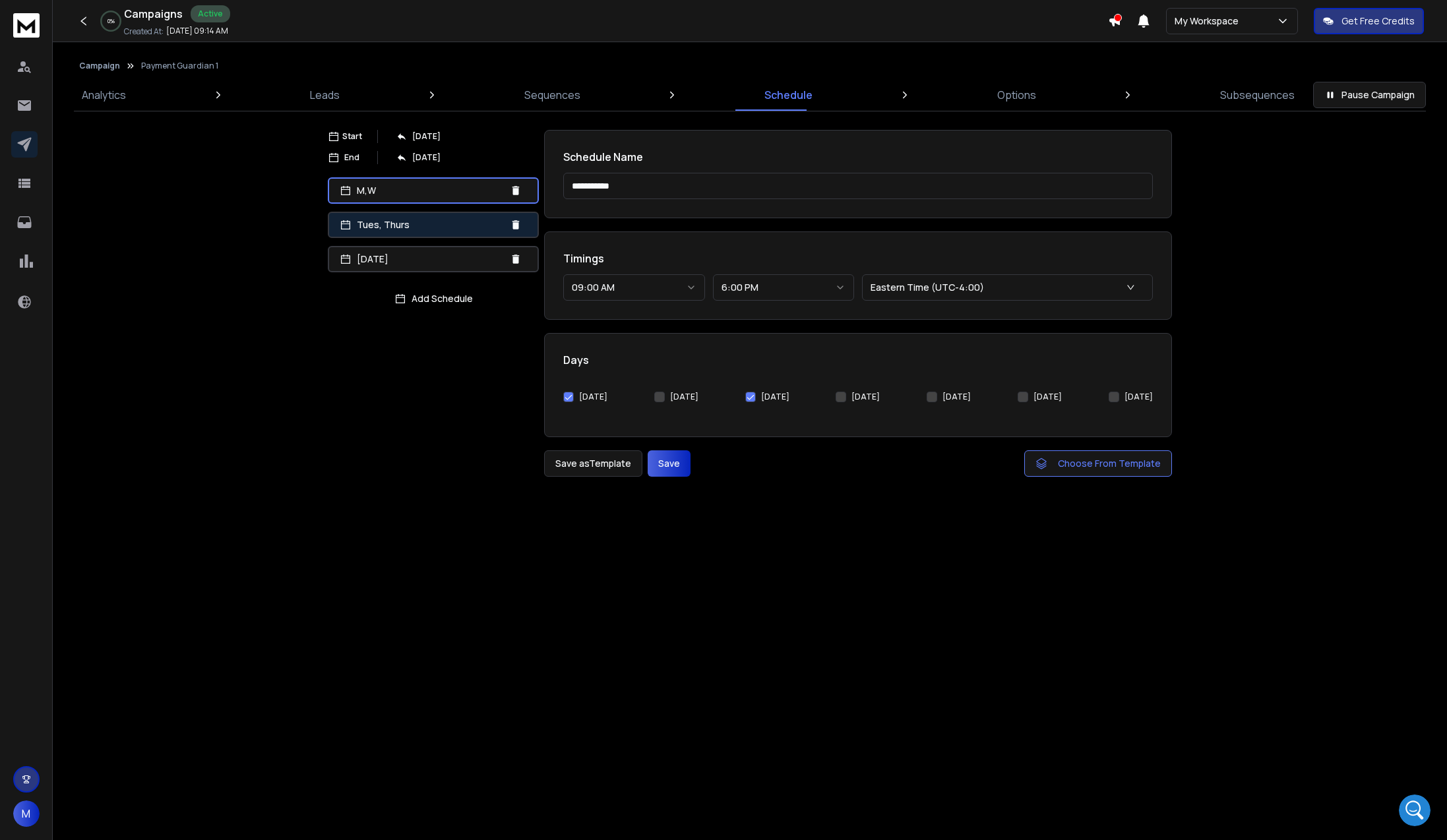
select select "********"
click at [84, 23] on icon at bounding box center [83, 21] width 12 height 12
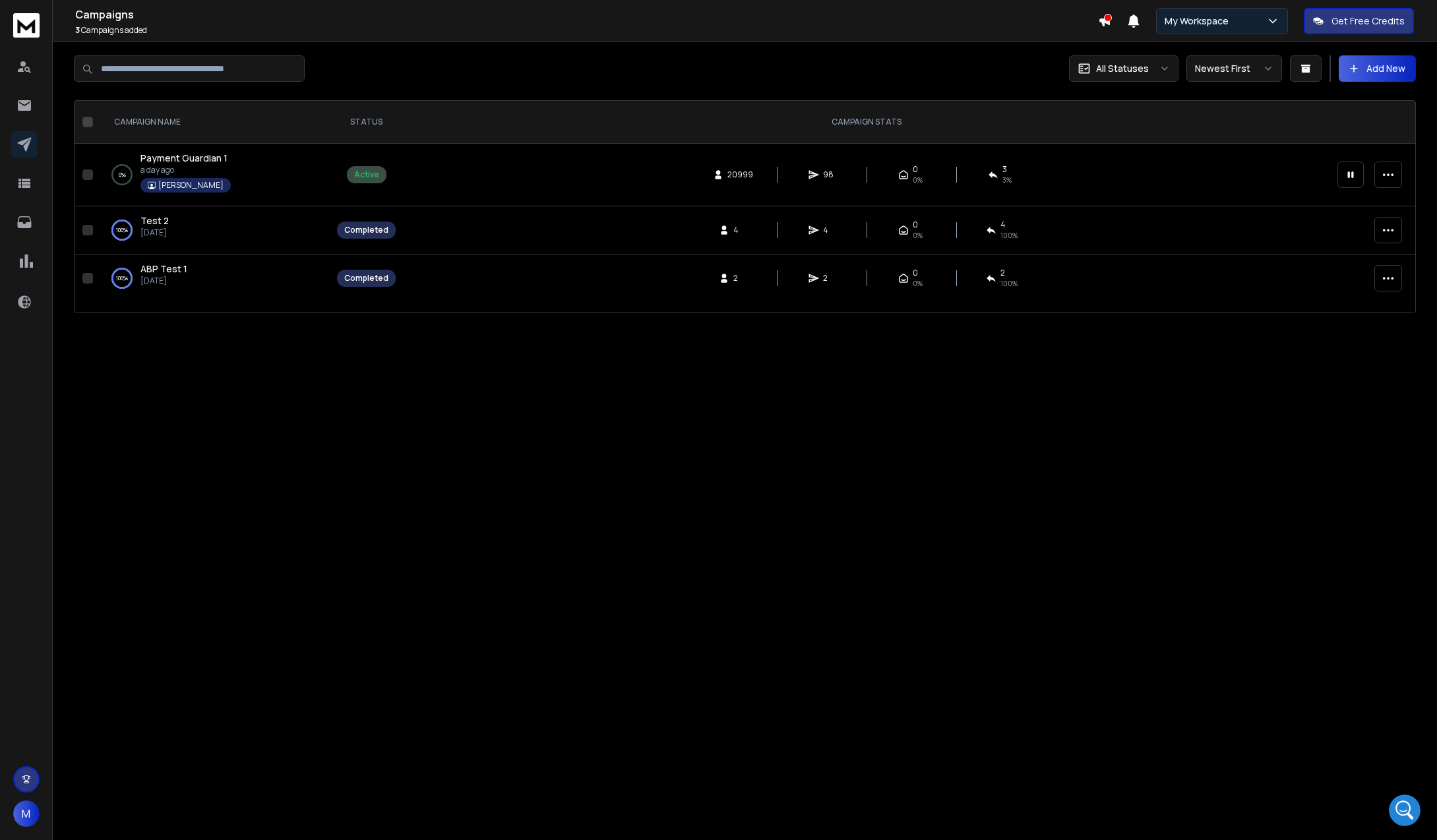
click at [1231, 26] on div "My Workspace" at bounding box center [1222, 21] width 115 height 13
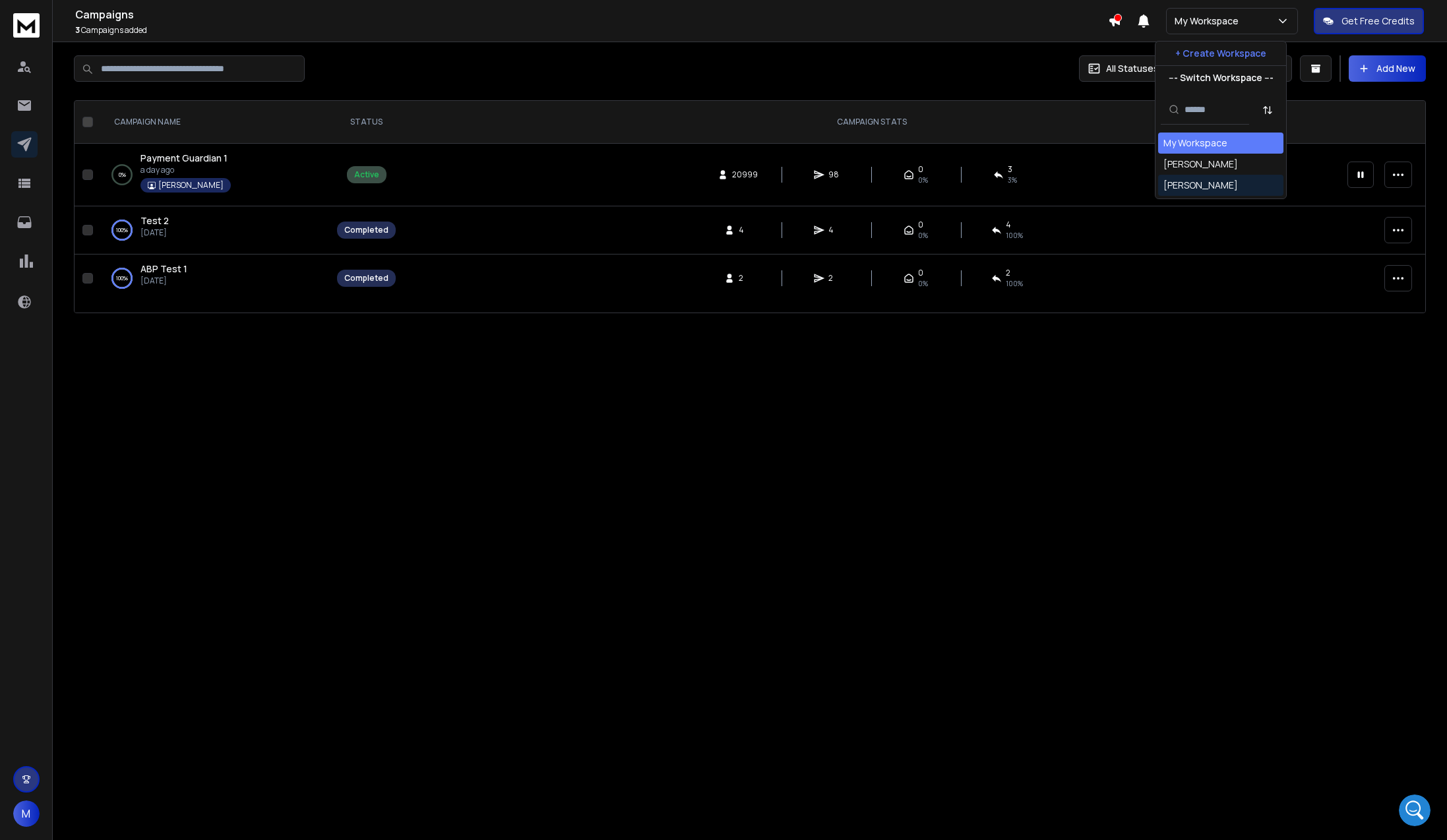
click at [1206, 192] on div "[PERSON_NAME]" at bounding box center [1201, 185] width 75 height 13
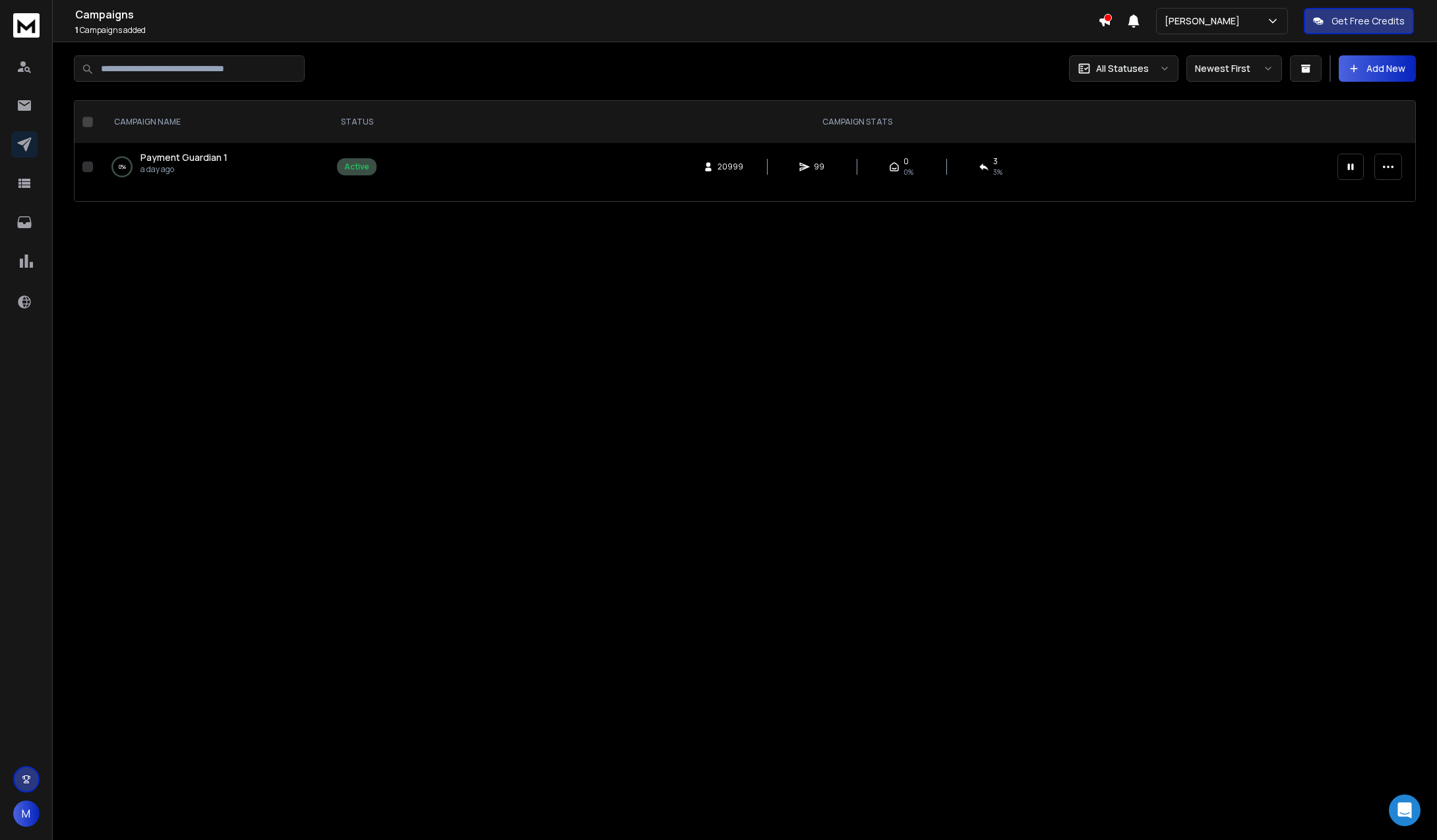
click at [269, 182] on div "0 % Payment Guardian 1 a day ago" at bounding box center [214, 167] width 204 height 31
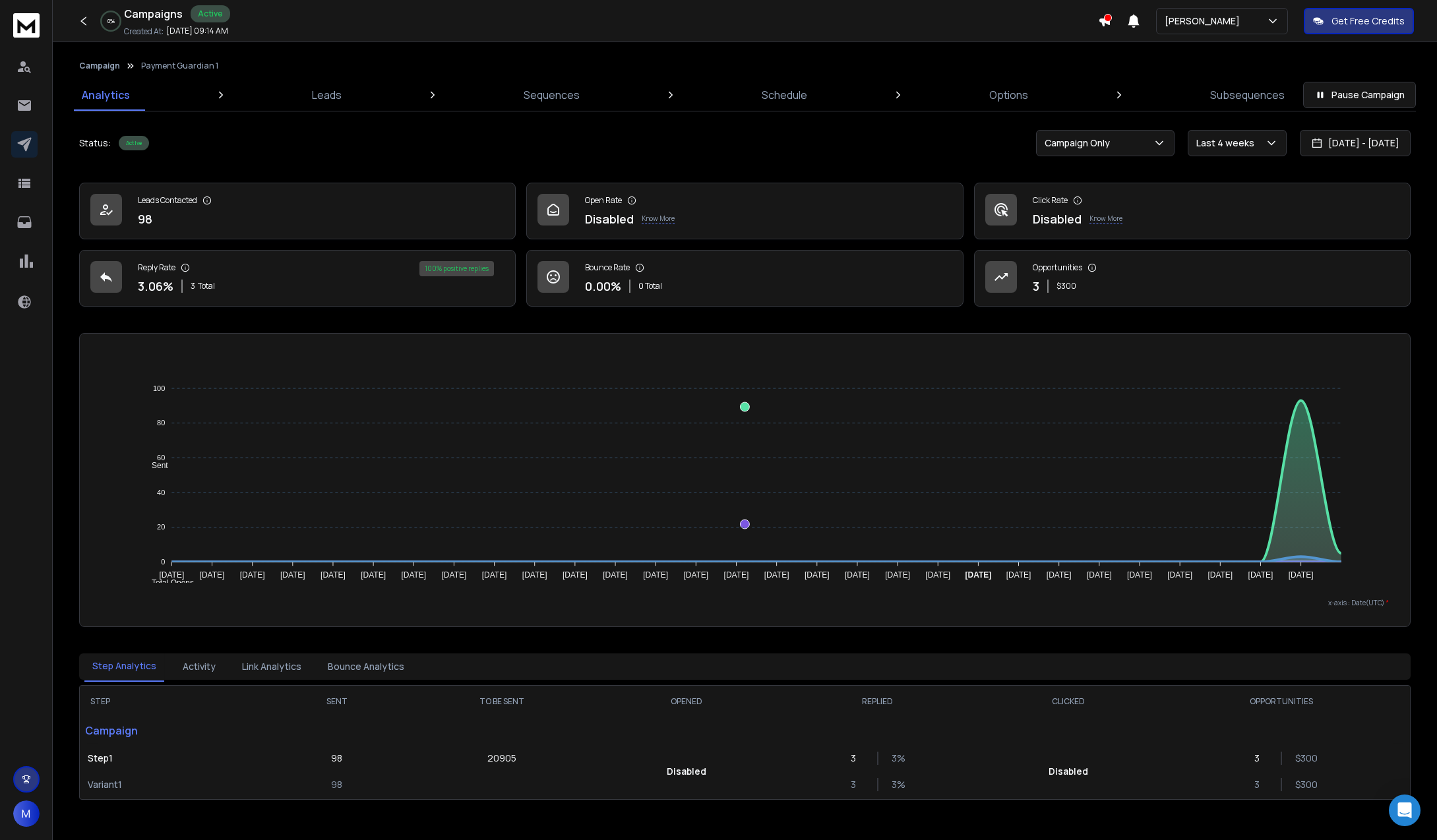
scroll to position [167, 0]
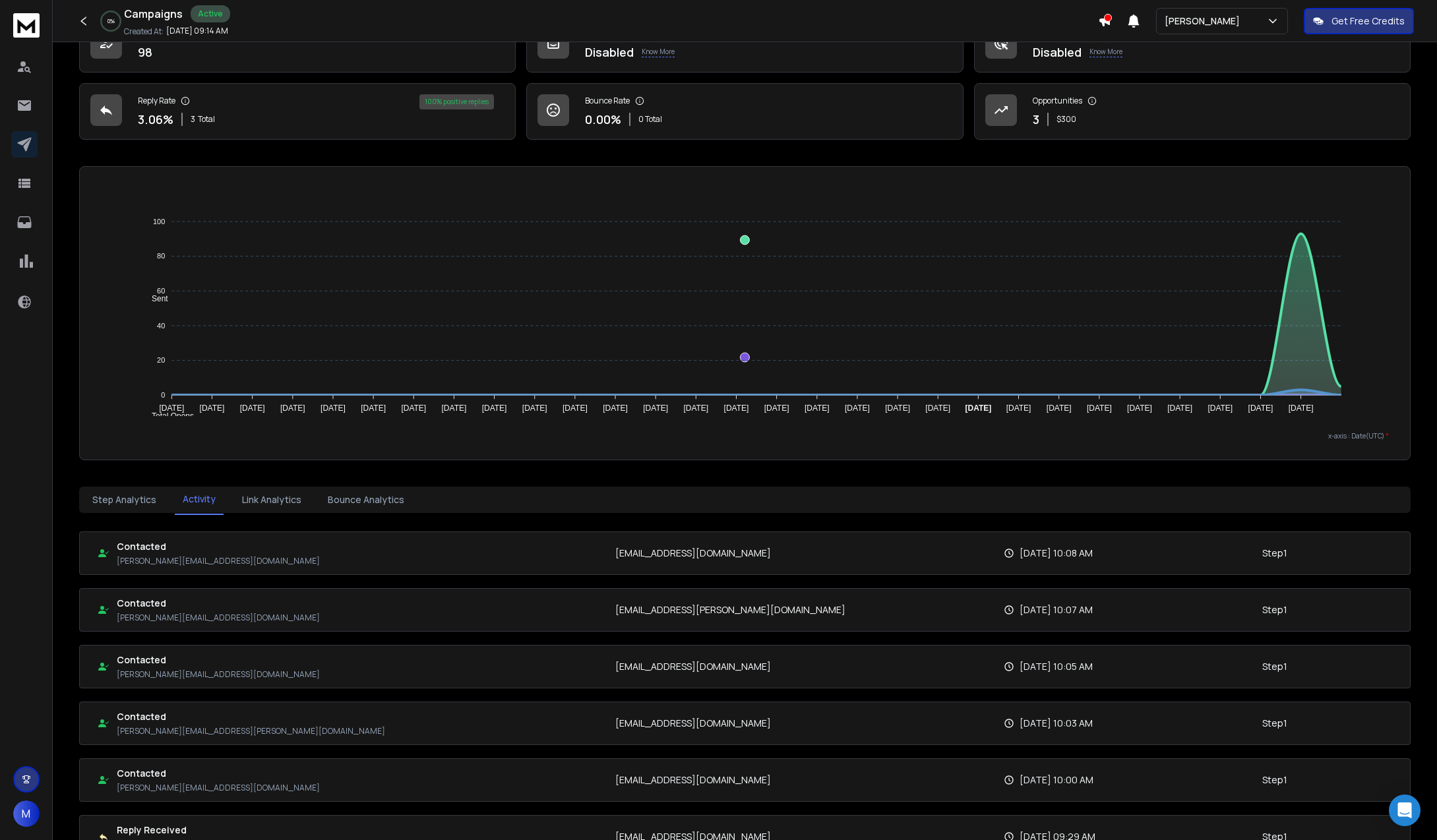
click at [223, 515] on button "Activity" at bounding box center [200, 500] width 49 height 31
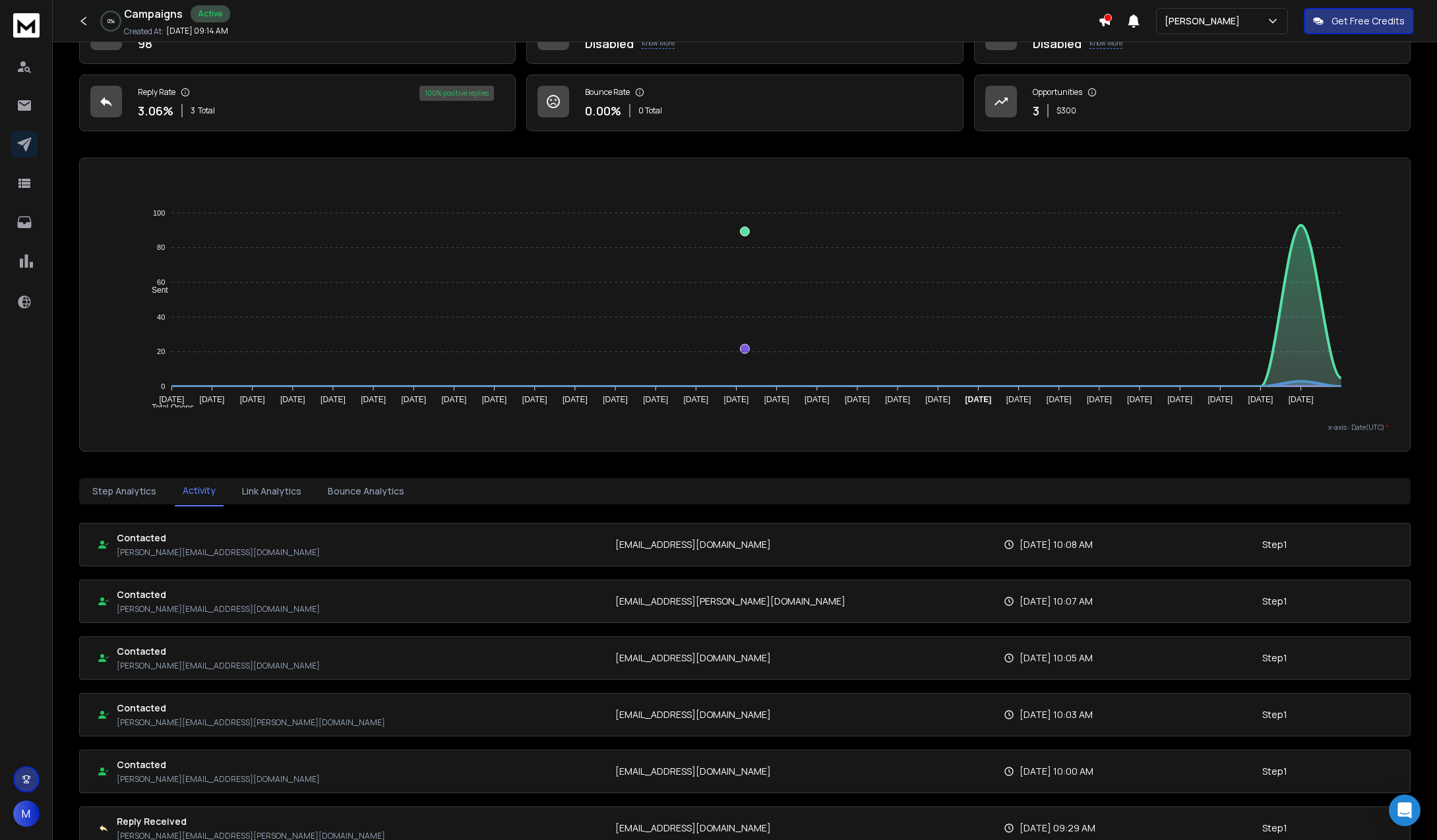
click at [412, 506] on button "Bounce Analytics" at bounding box center [366, 491] width 92 height 29
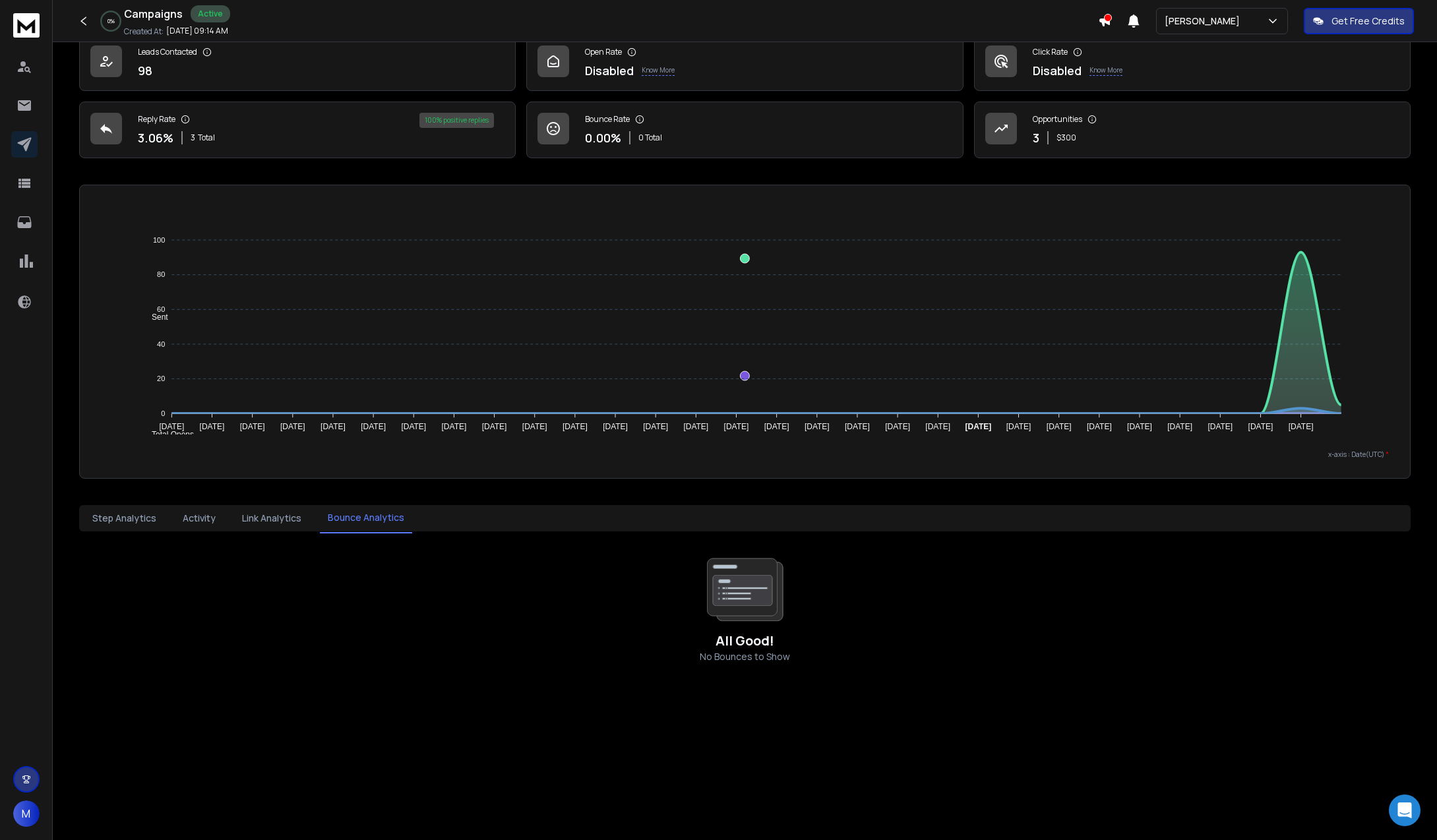
scroll to position [167, 0]
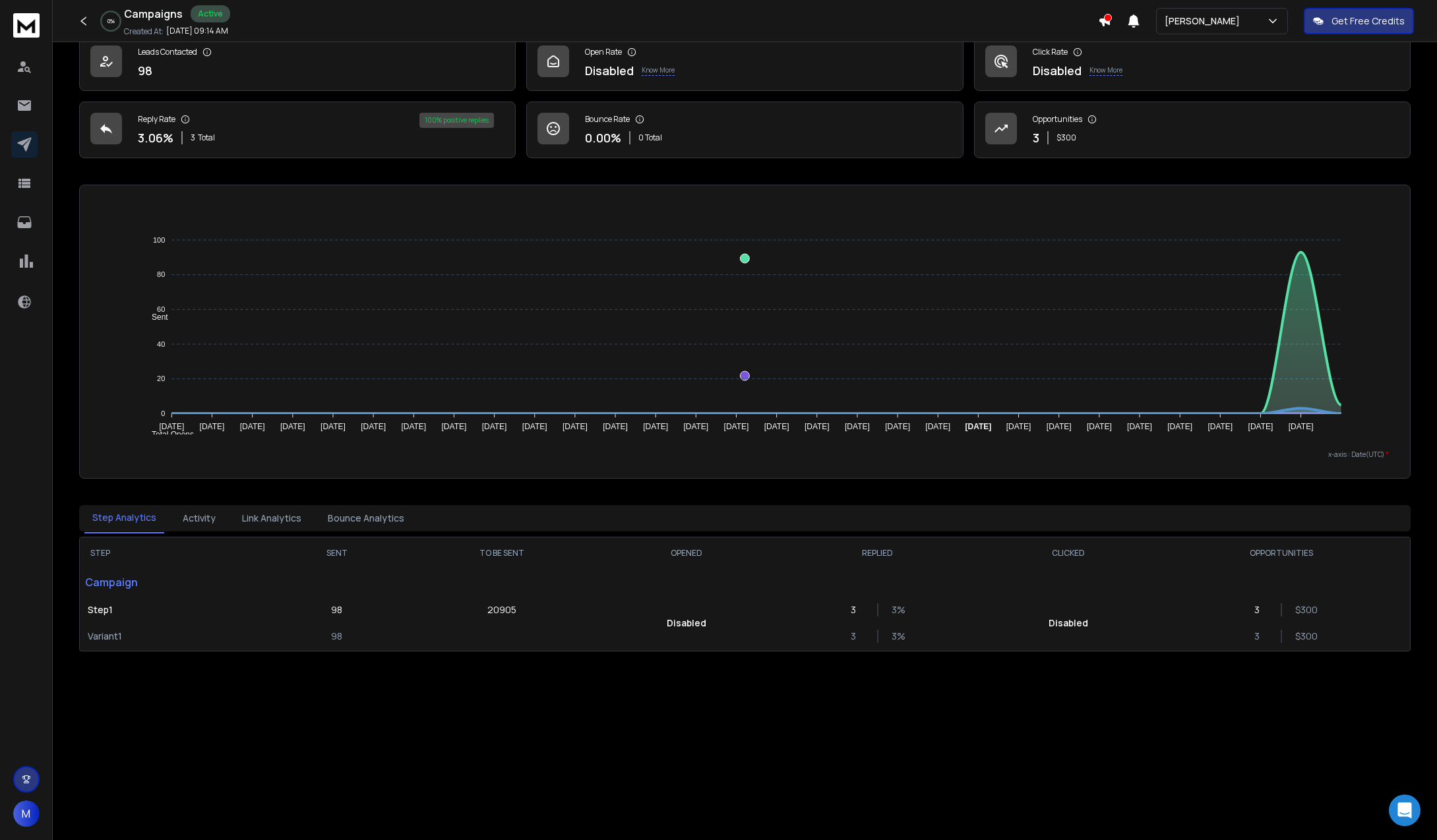
click at [142, 533] on button "Step Analytics" at bounding box center [124, 518] width 80 height 31
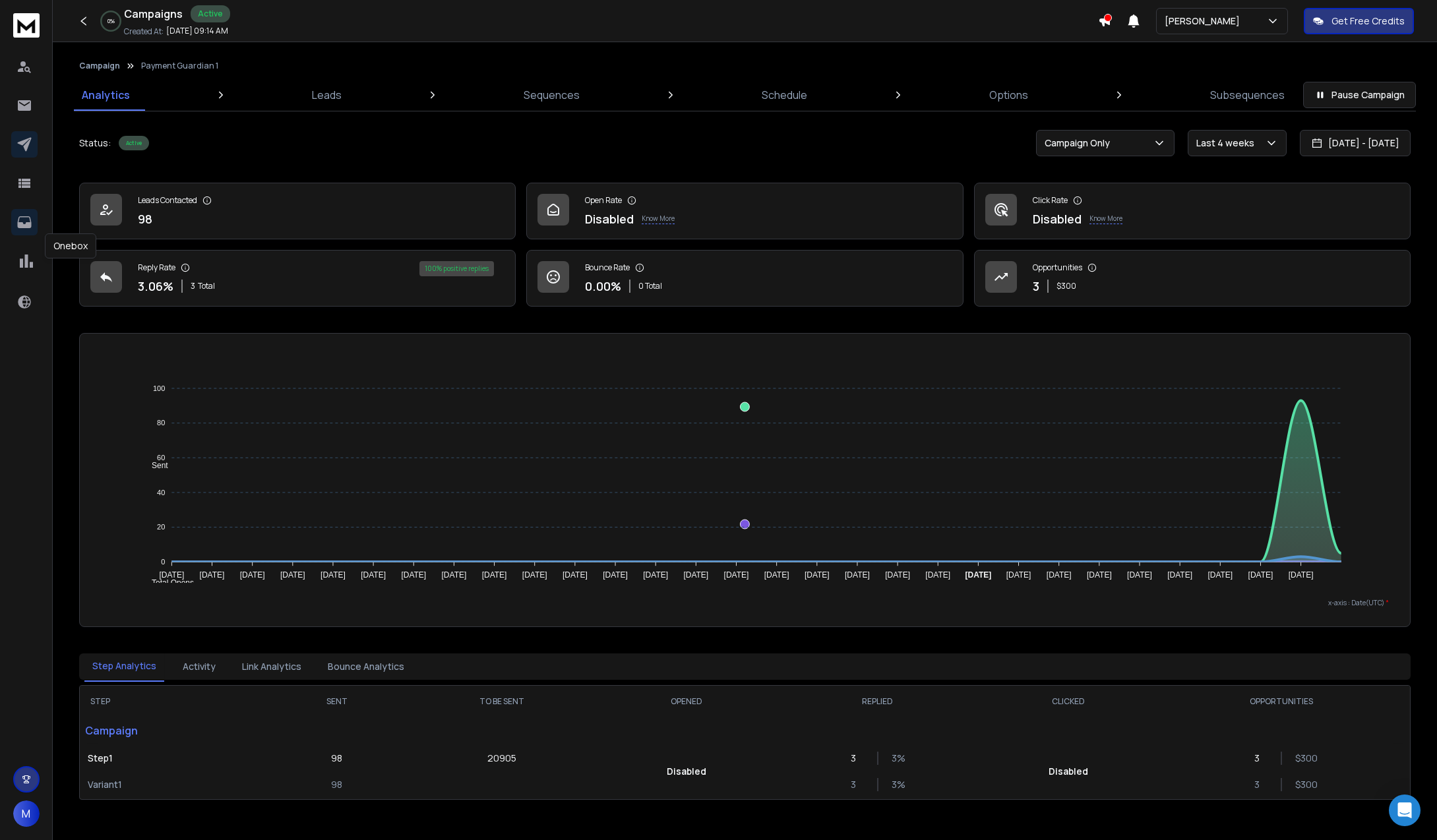
click at [24, 228] on icon at bounding box center [24, 222] width 14 height 12
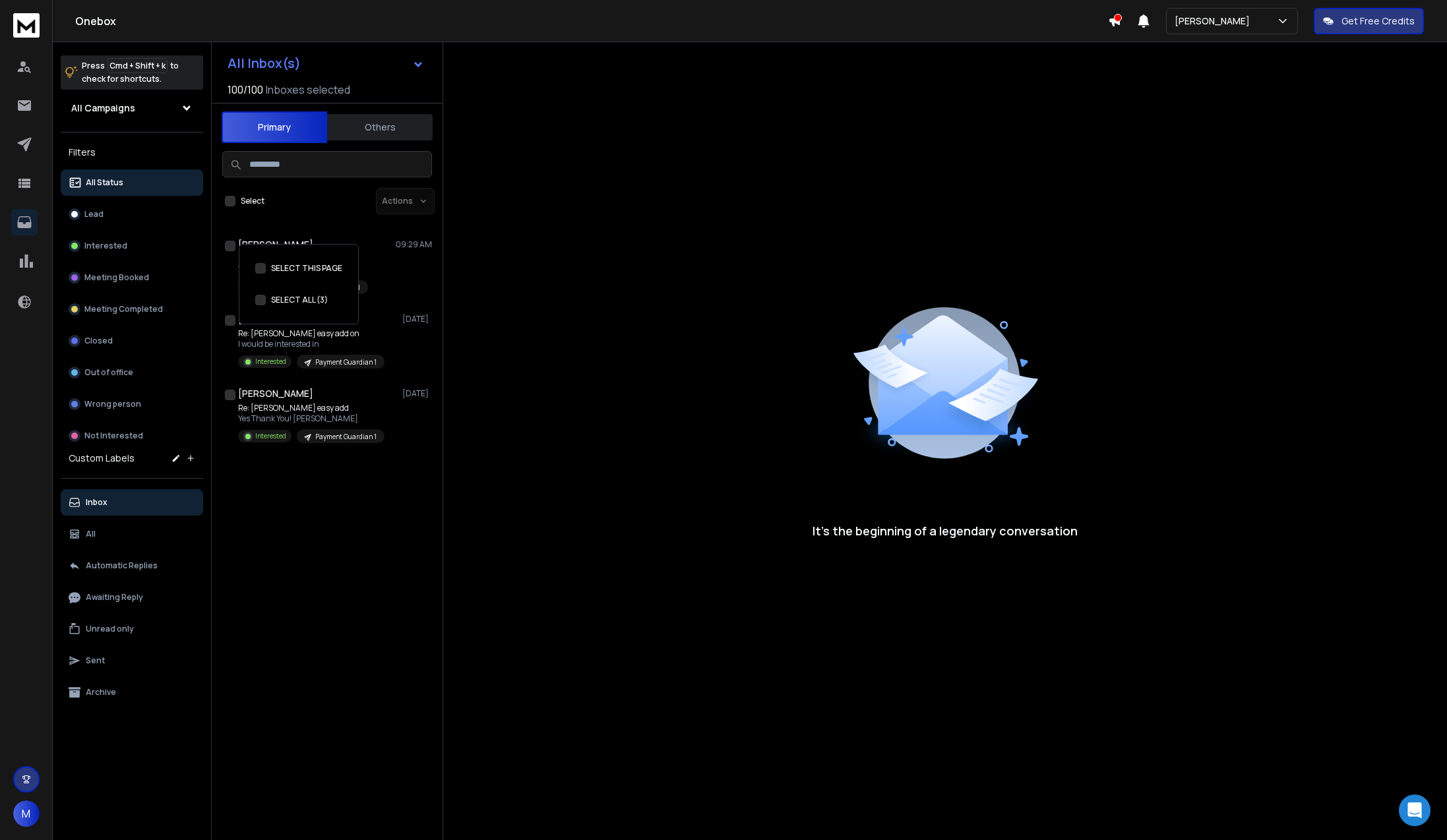
click at [265, 305] on button "SELECT THIS PAGE" at bounding box center [261, 300] width 10 height 10
click at [413, 206] on p "Actions" at bounding box center [398, 201] width 31 height 10
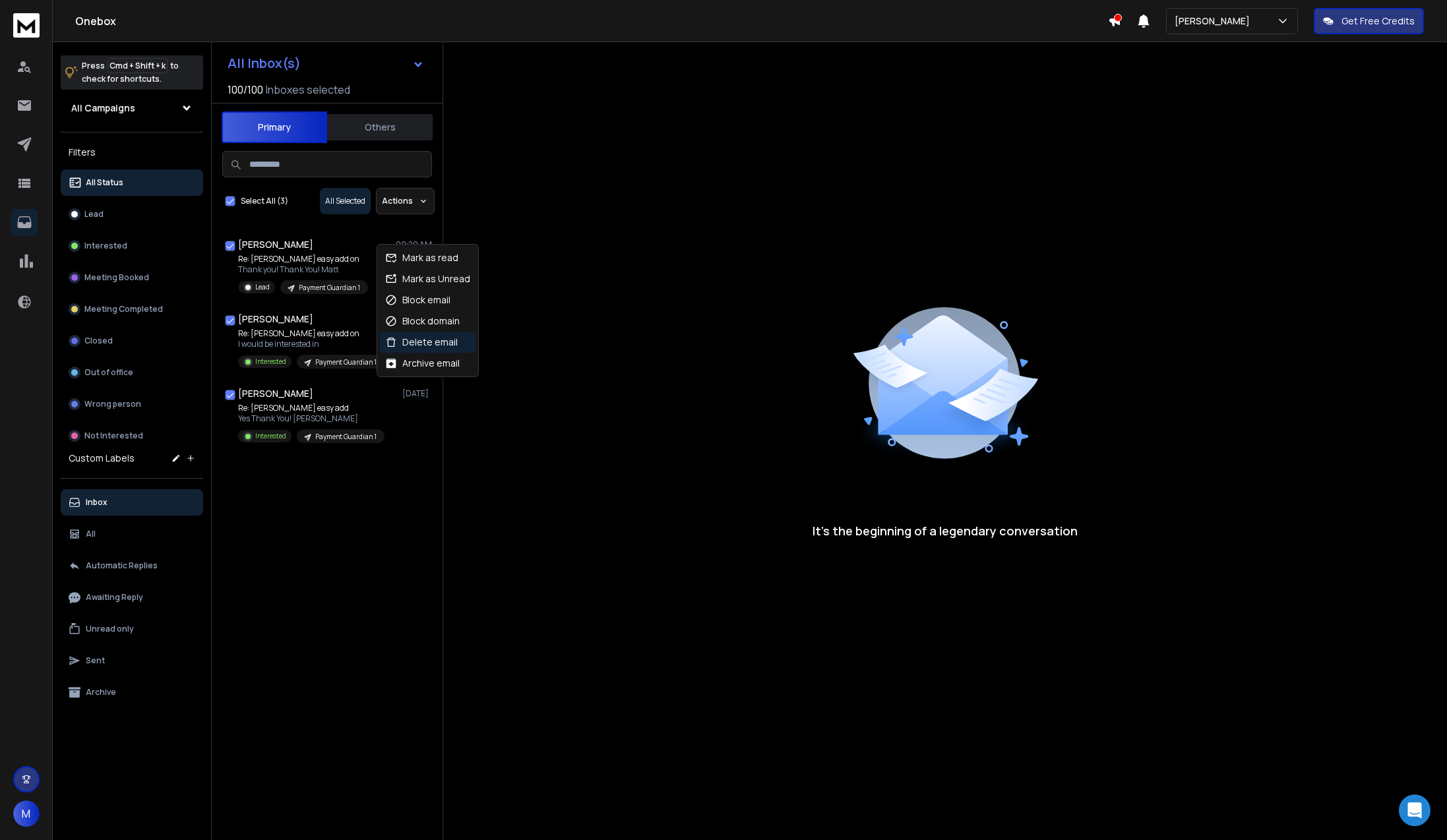
click at [448, 349] on div "Delete email" at bounding box center [421, 343] width 72 height 13
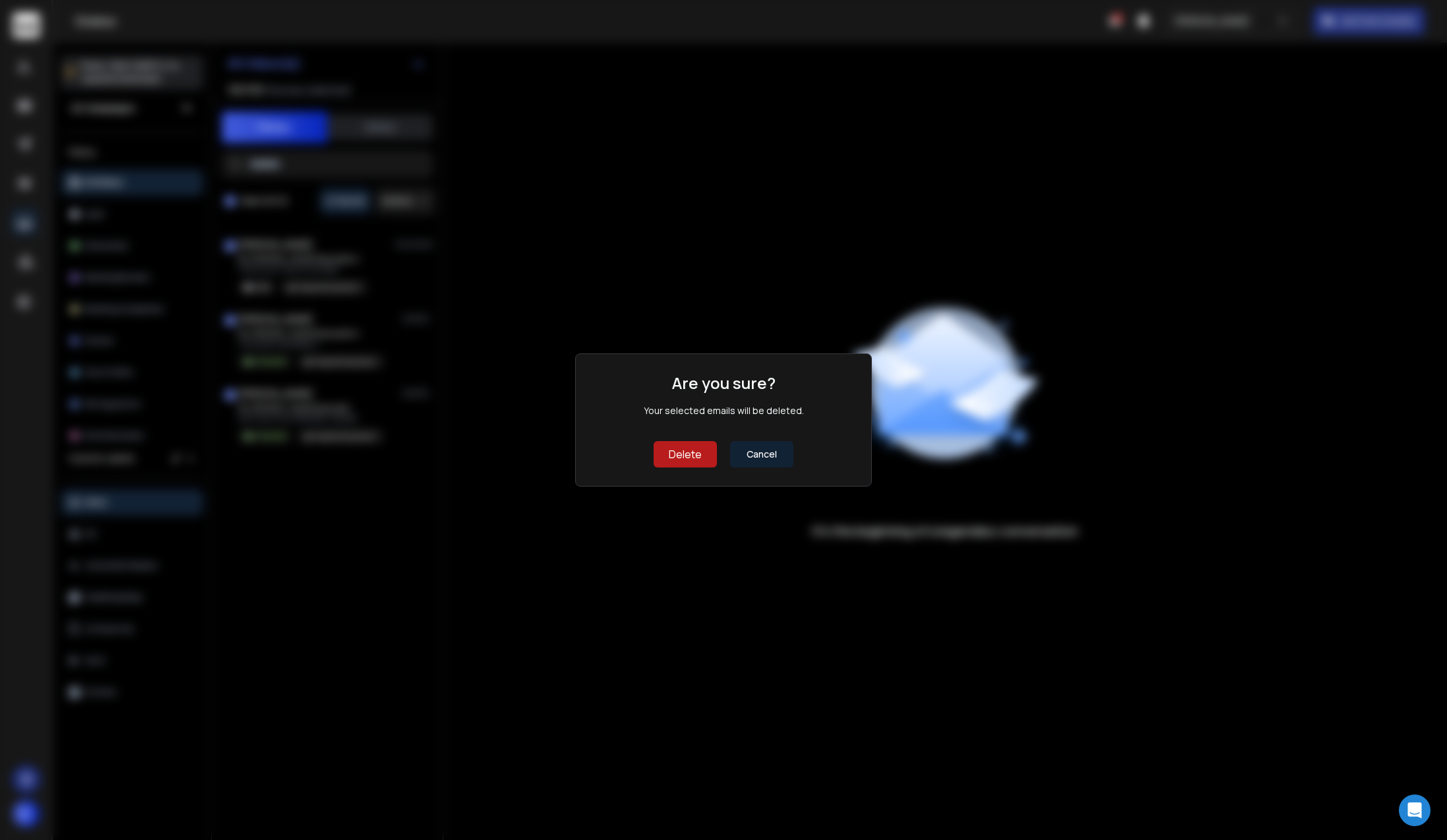
click at [700, 463] on button "Delete" at bounding box center [685, 454] width 63 height 26
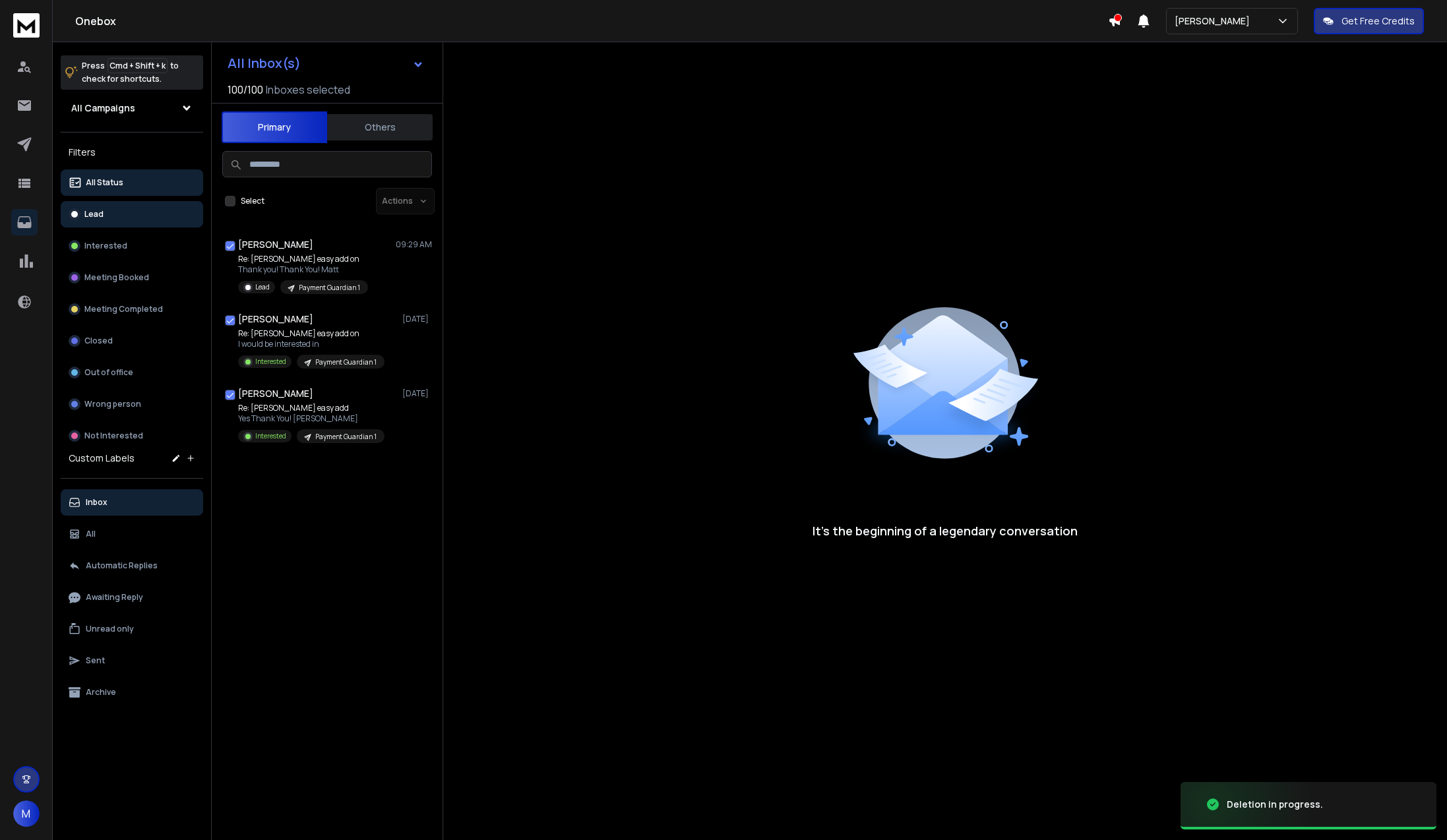
click at [124, 227] on button "Lead" at bounding box center [131, 214] width 142 height 26
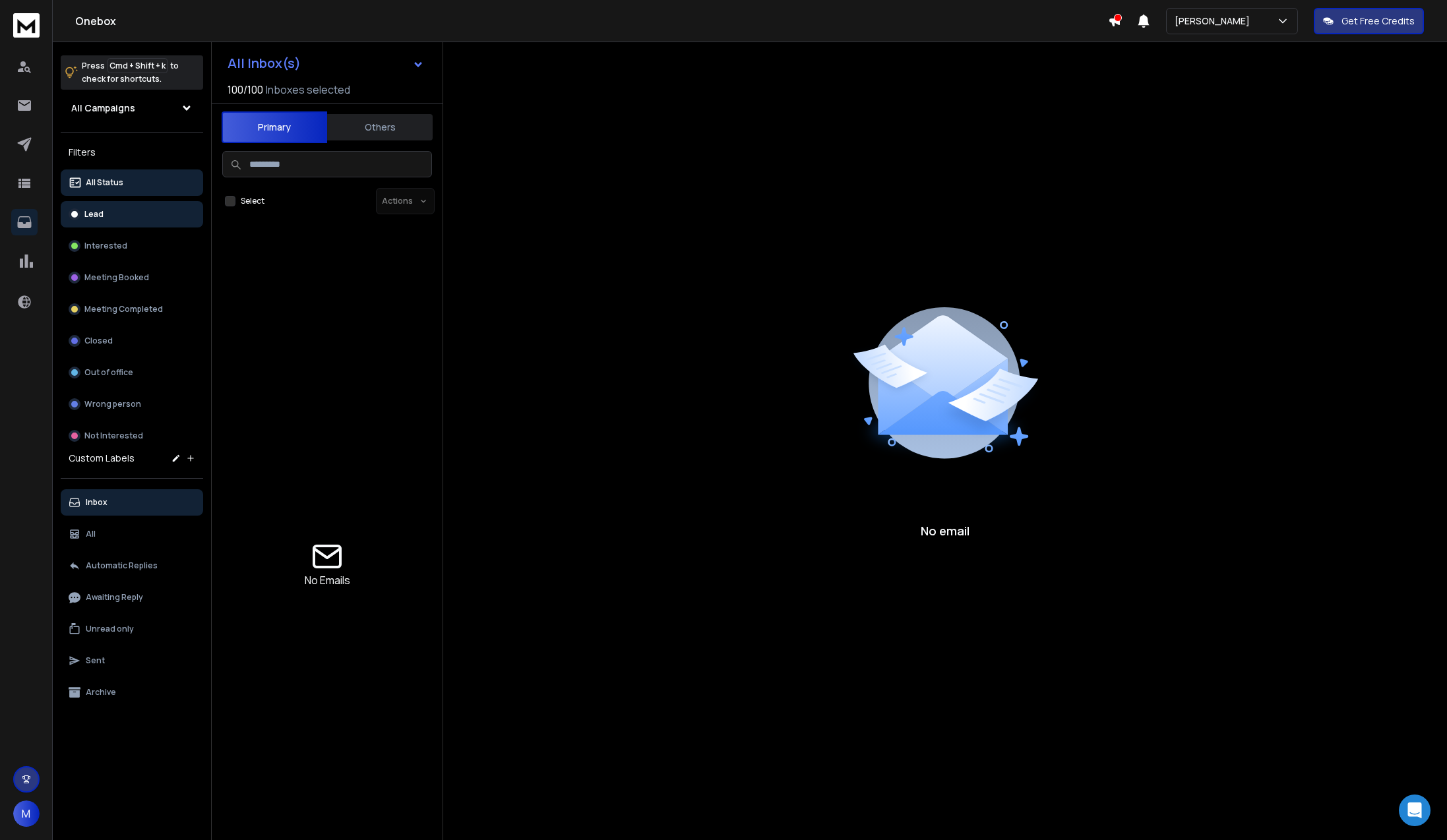
click at [124, 188] on p "All Status" at bounding box center [104, 182] width 37 height 10
click at [431, 141] on button "Others" at bounding box center [380, 127] width 106 height 29
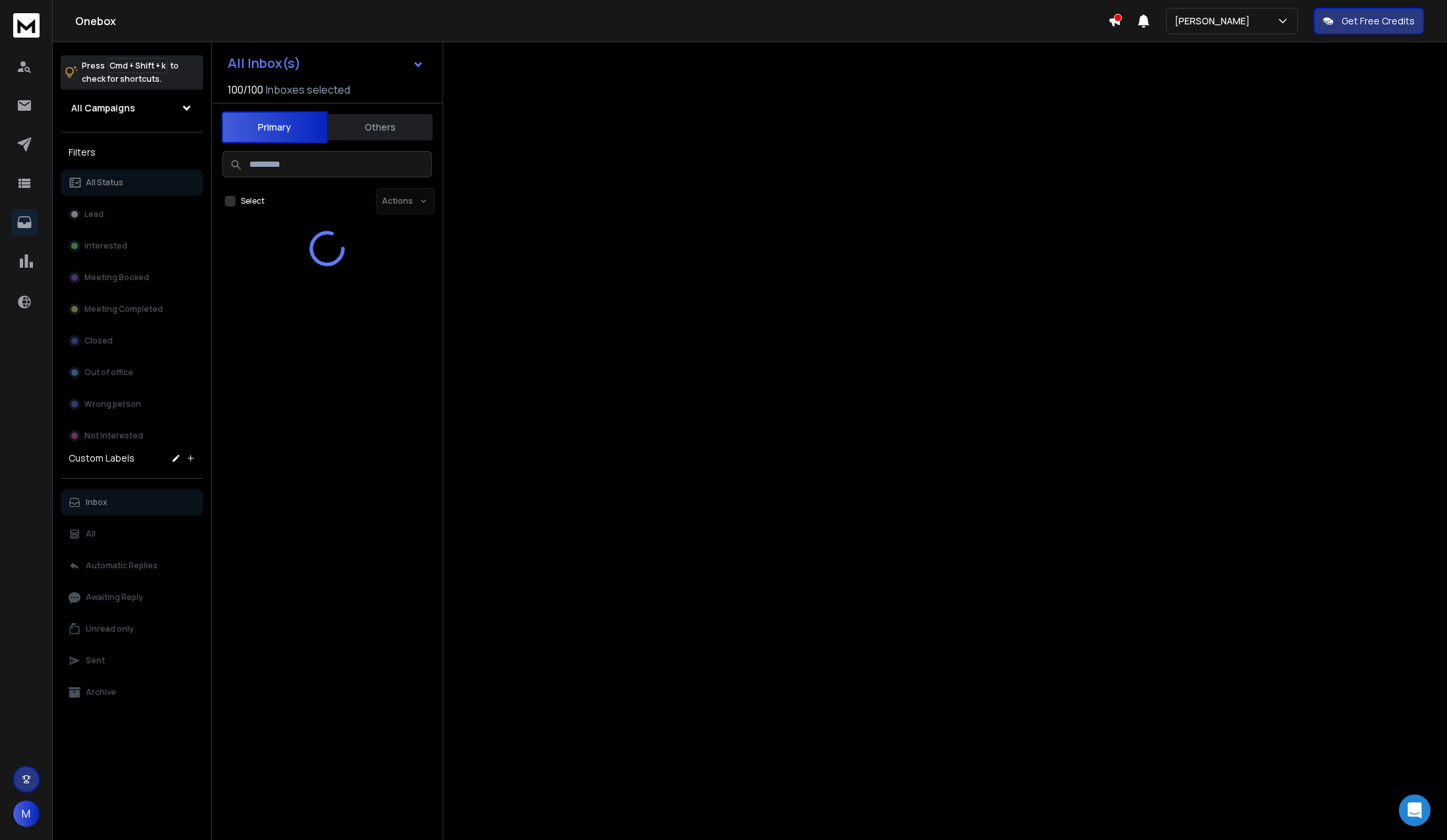
click at [326, 141] on button "Primary" at bounding box center [274, 127] width 106 height 31
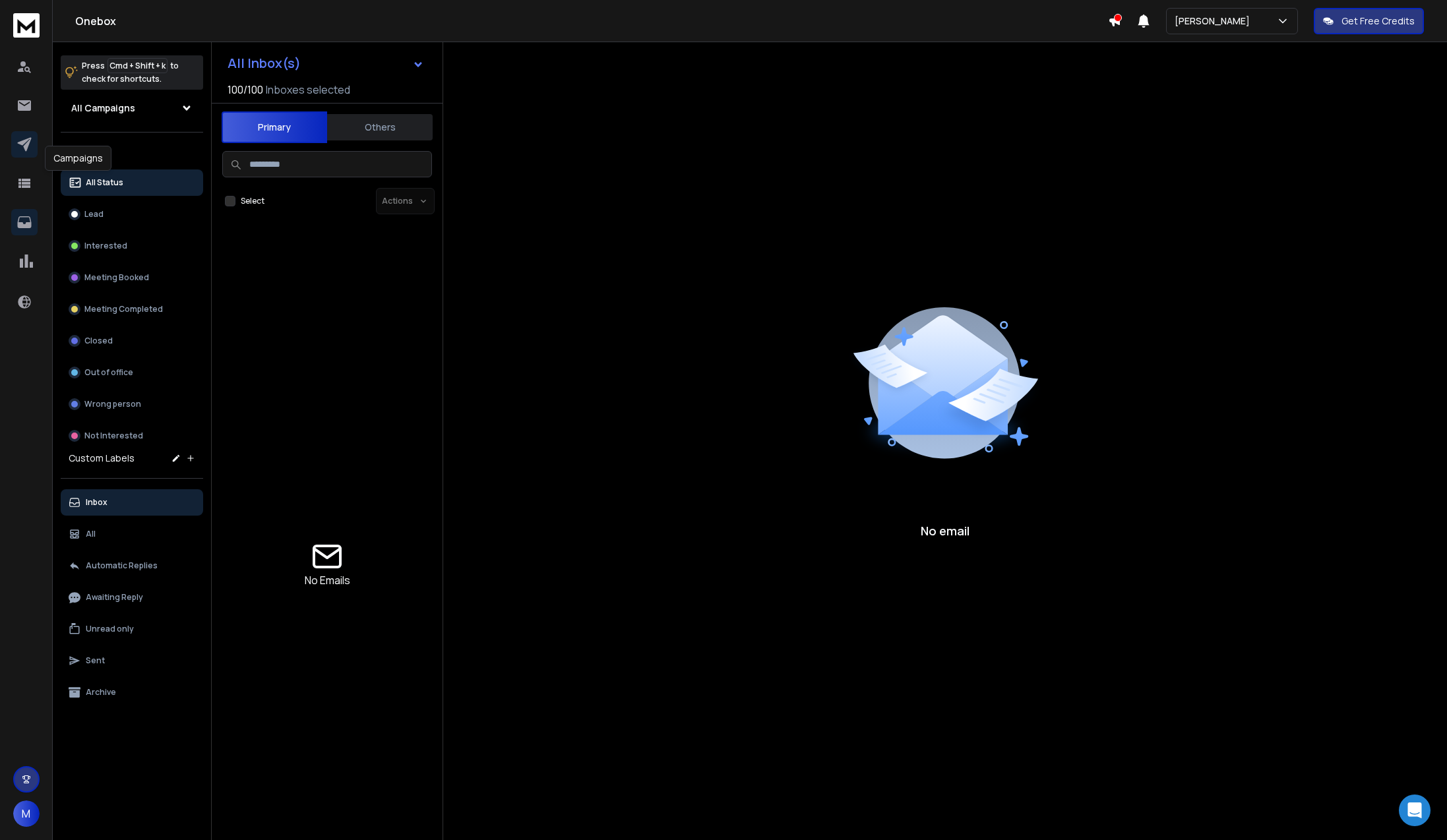
click at [36, 147] on link at bounding box center [24, 144] width 26 height 26
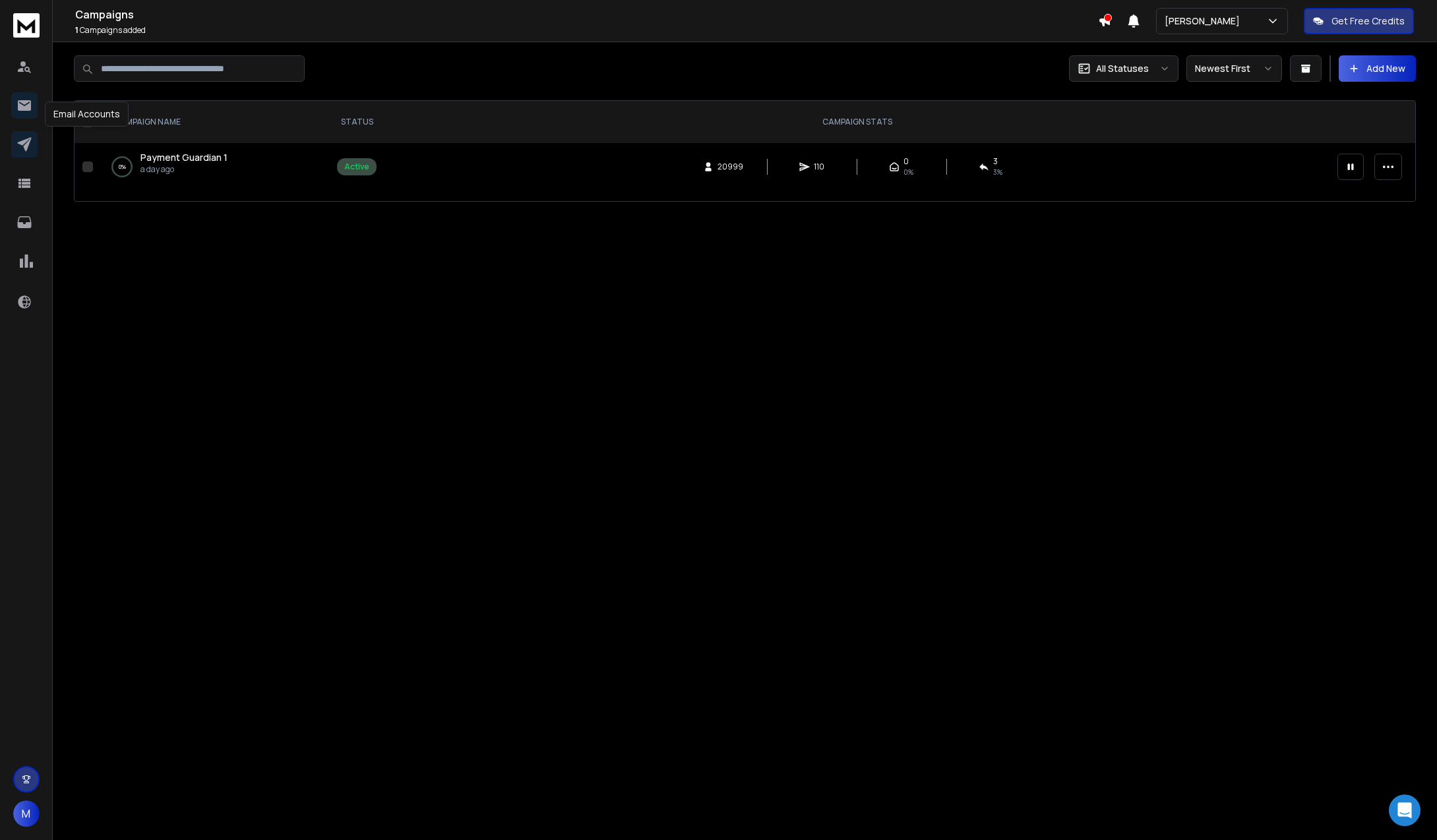
click at [31, 111] on icon at bounding box center [25, 106] width 13 height 10
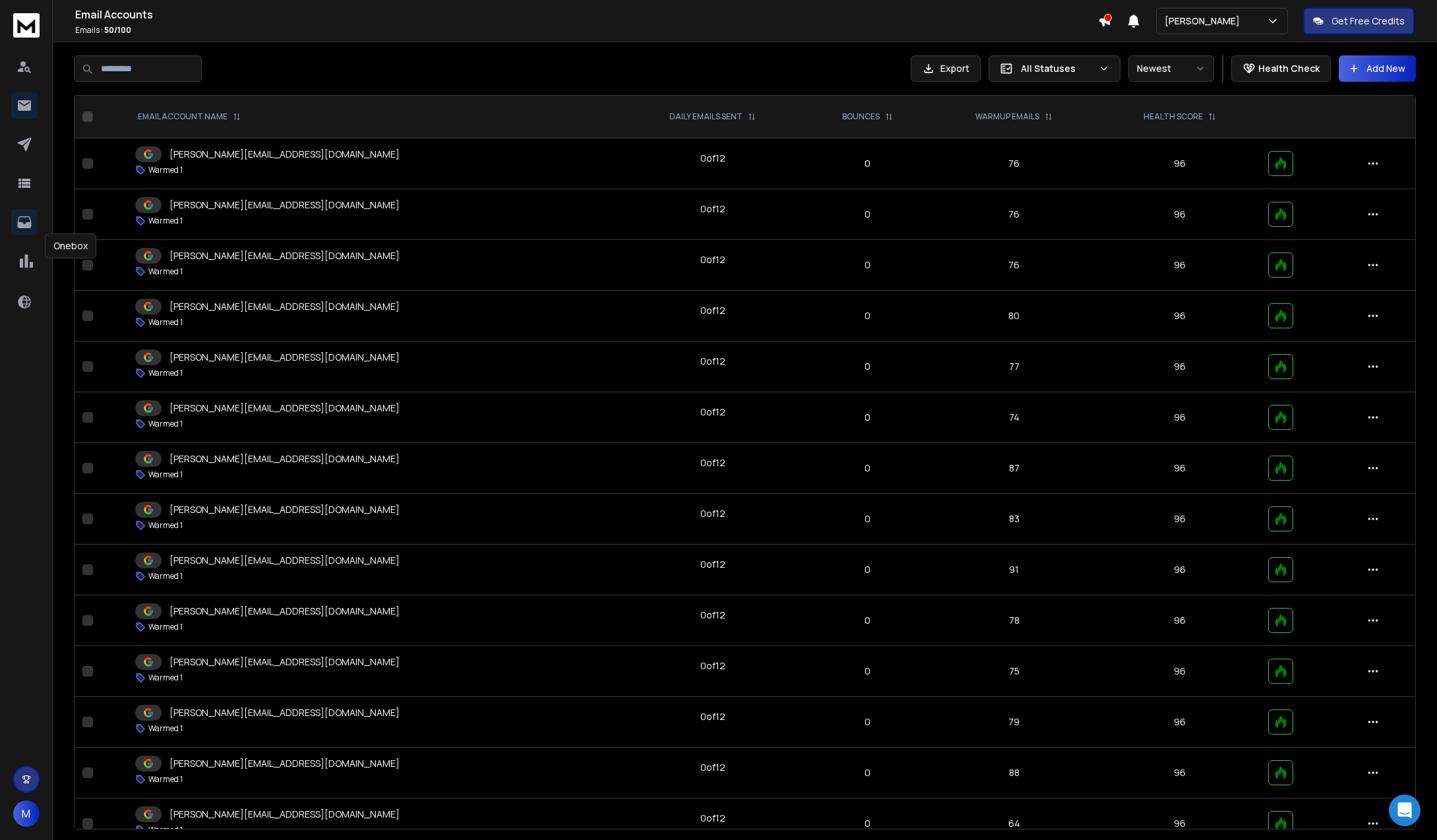
scroll to position [1, 0]
click at [31, 228] on icon at bounding box center [24, 222] width 14 height 12
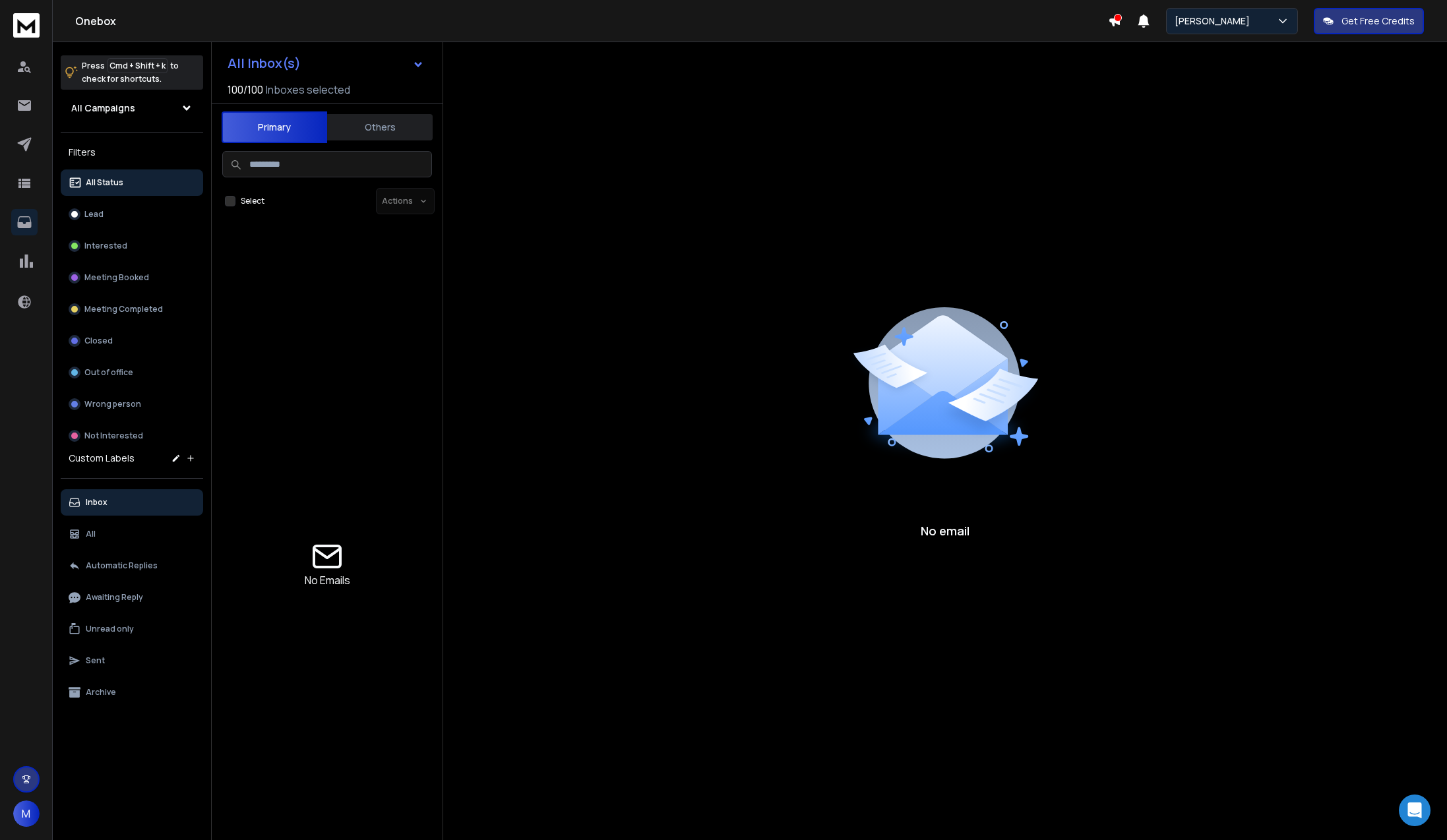
click at [1276, 22] on icon "button" at bounding box center [1283, 21] width 13 height 13
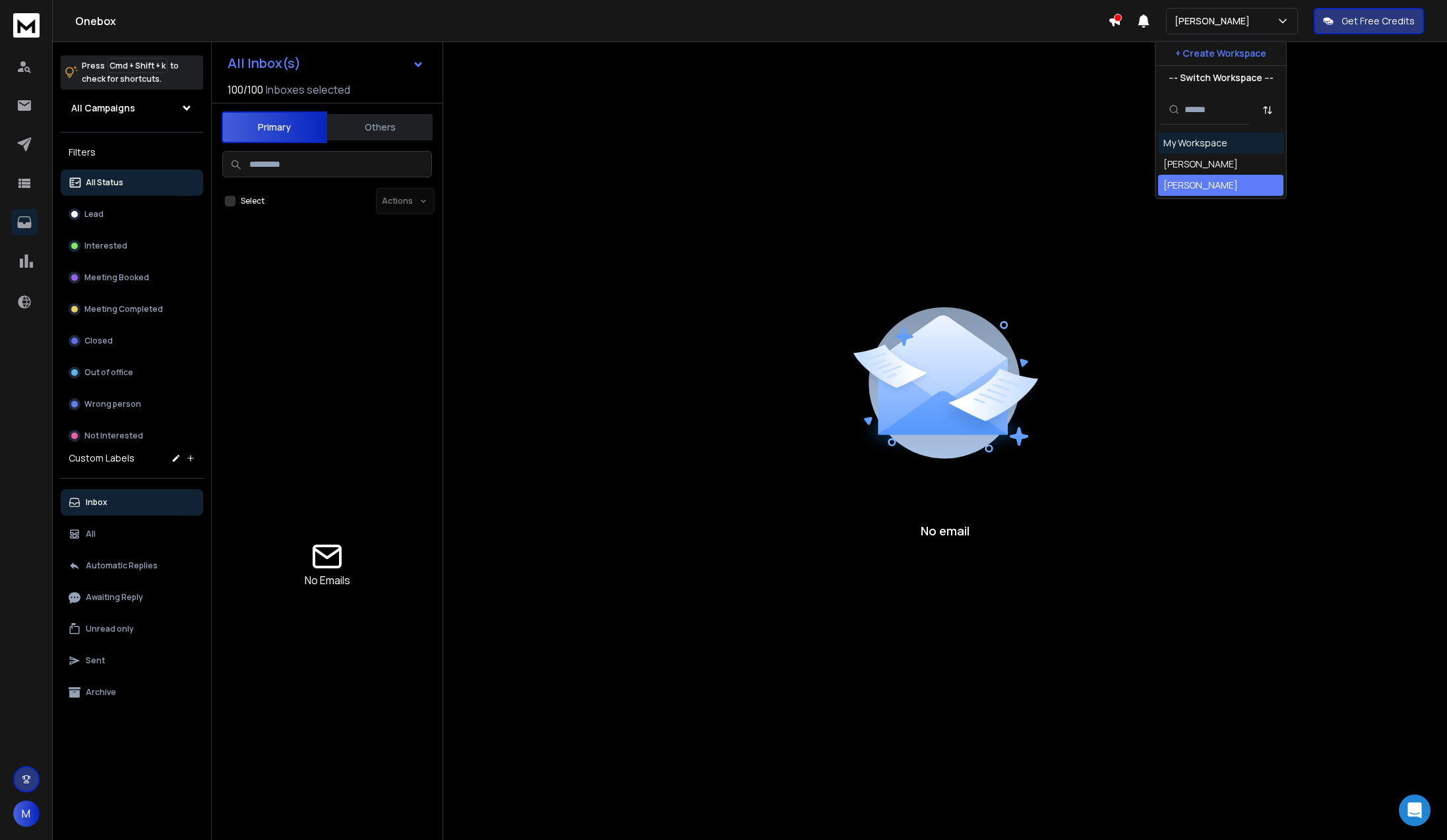
click at [1209, 150] on div "My Workspace" at bounding box center [1196, 143] width 64 height 13
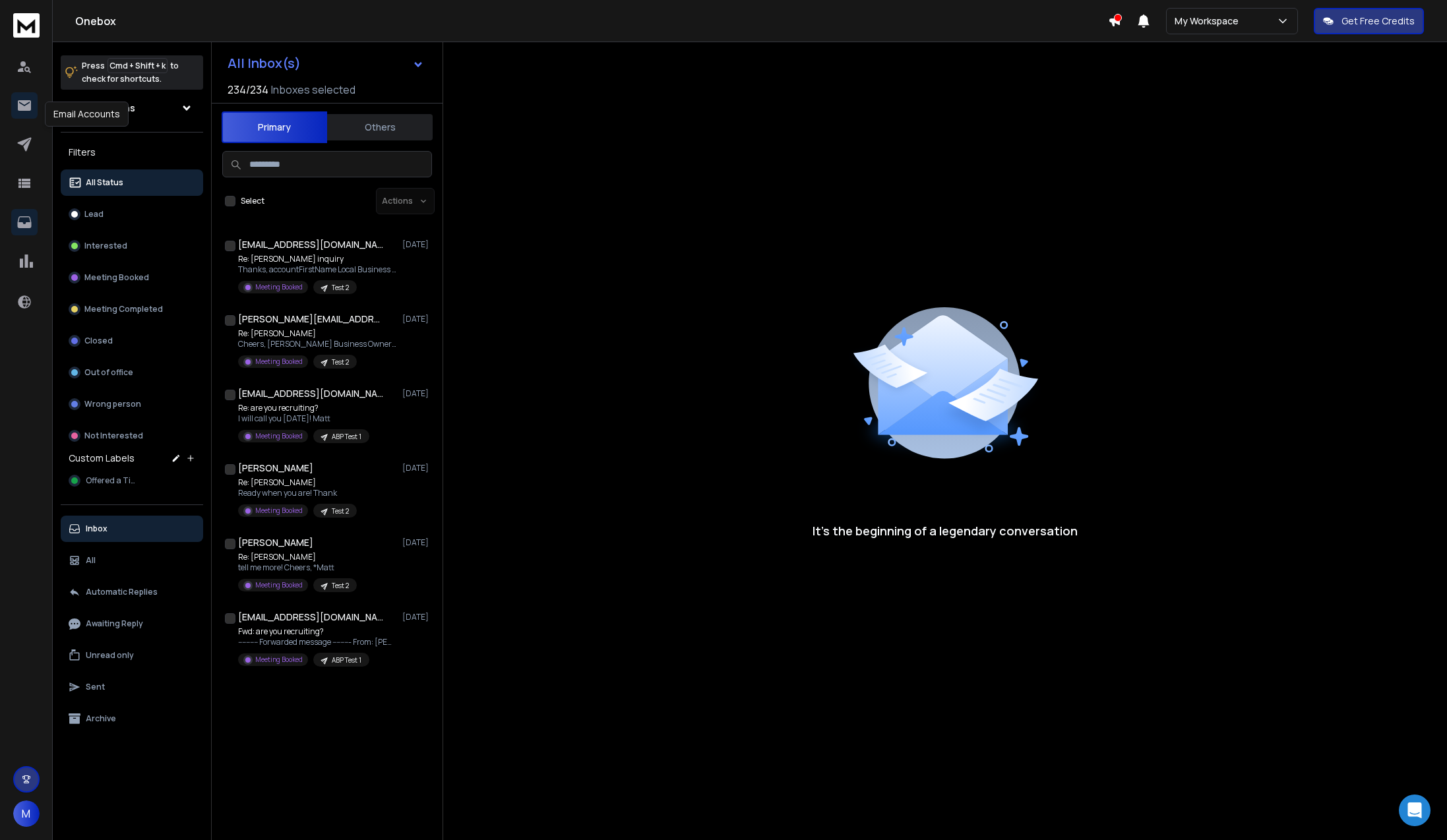
click at [31, 111] on icon at bounding box center [25, 106] width 13 height 10
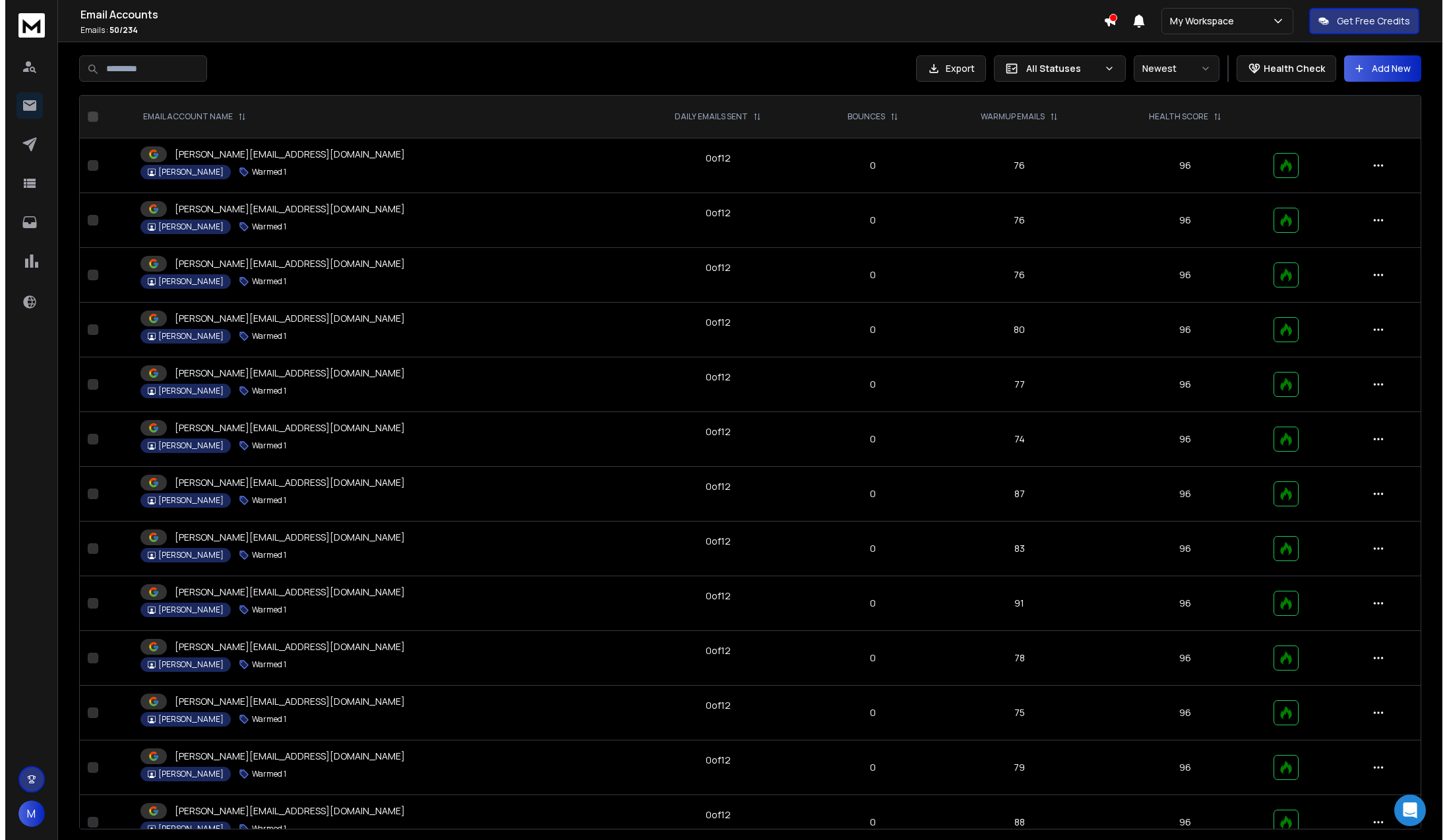
scroll to position [1, 0]
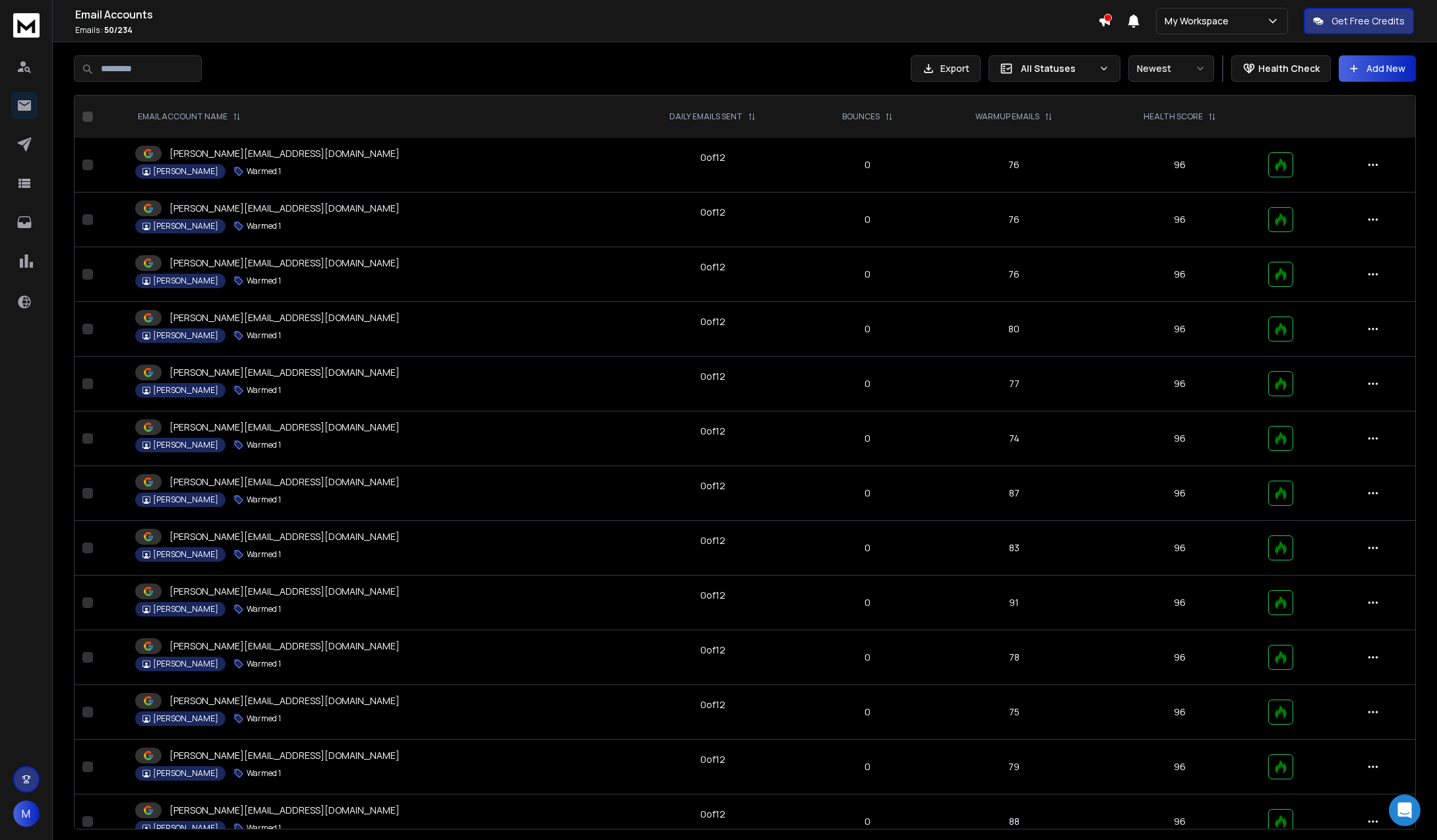
click at [1099, 74] on icon at bounding box center [1104, 69] width 10 height 10
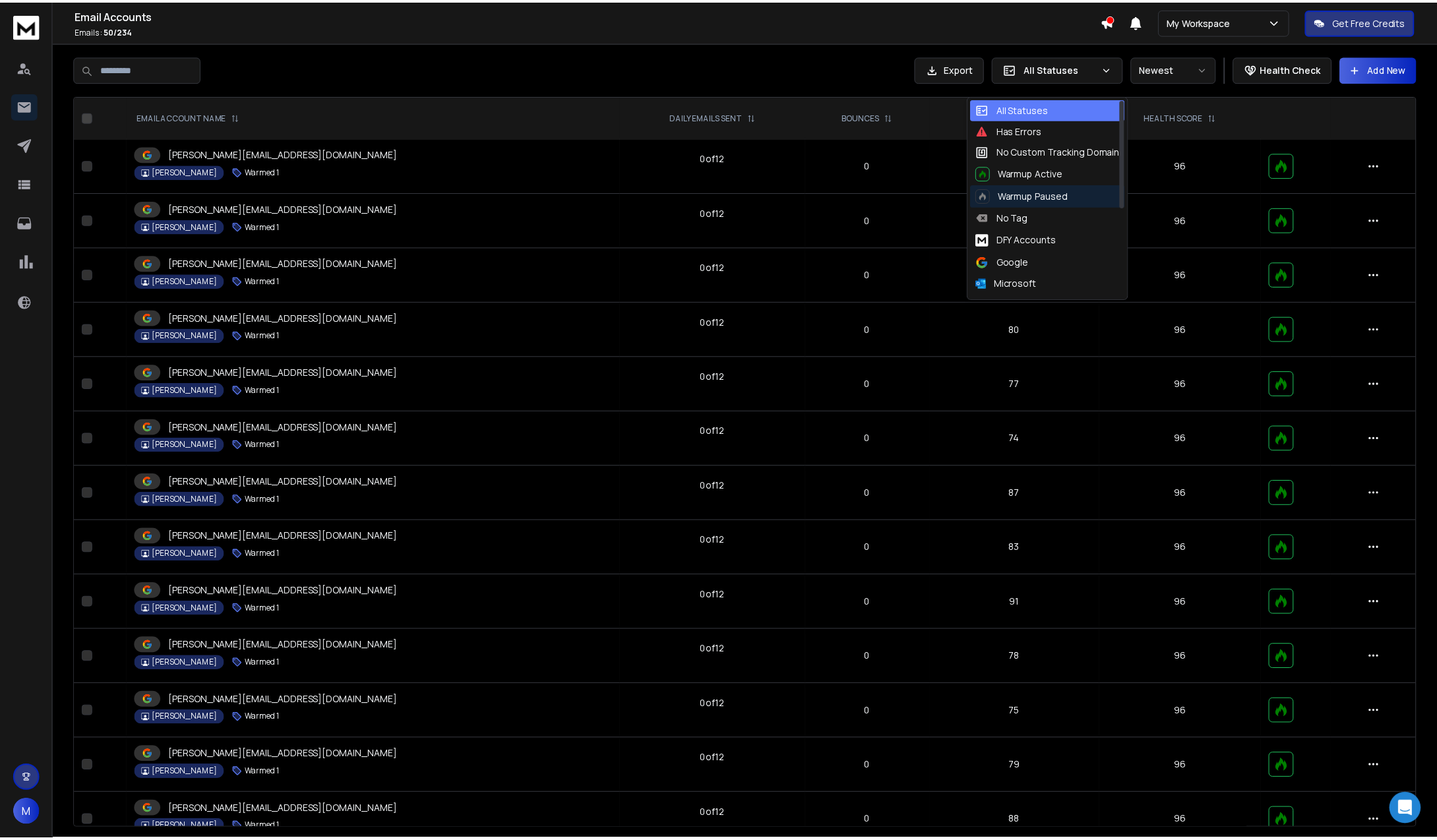
scroll to position [162, 0]
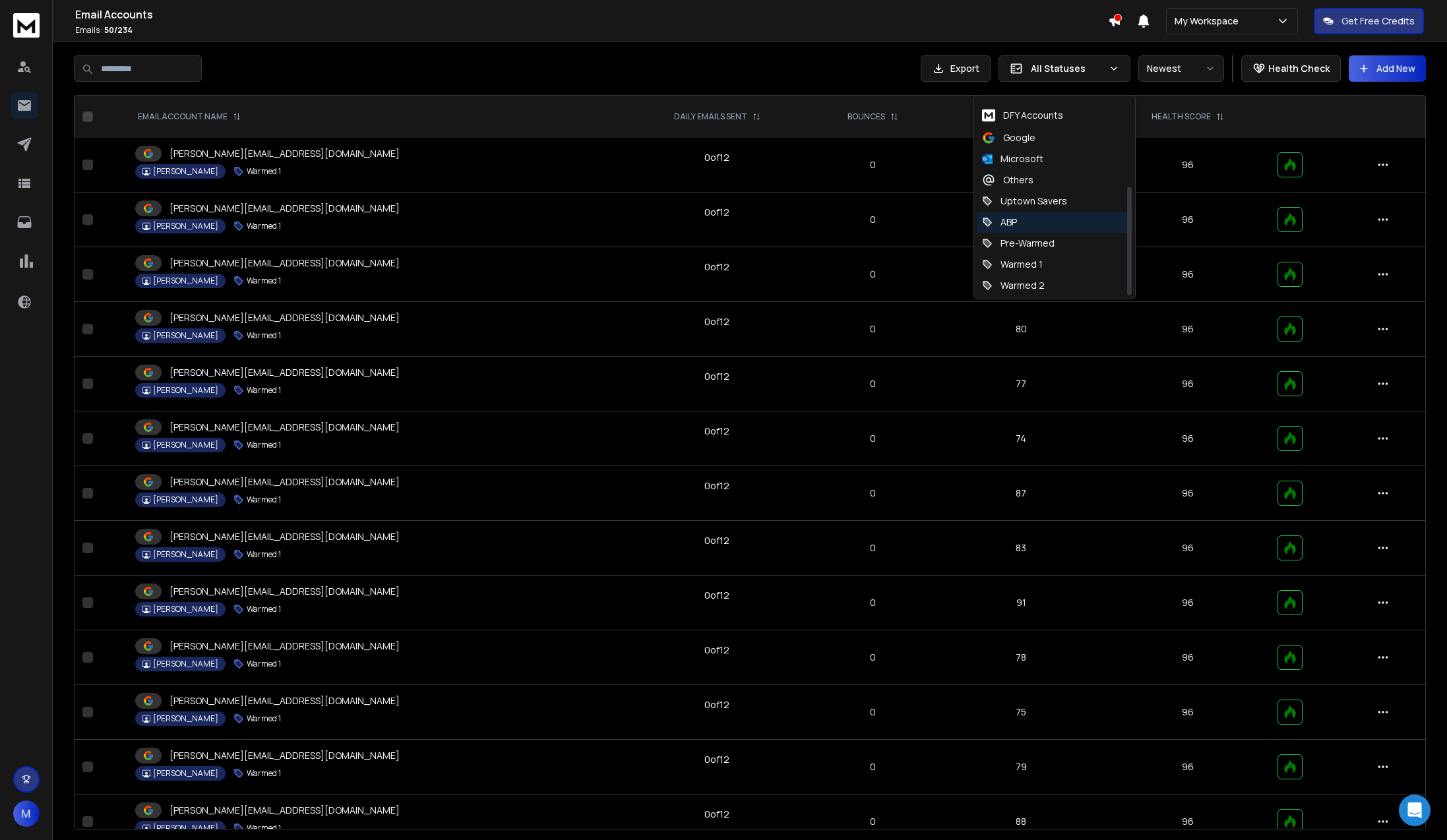
click at [1030, 212] on div "ABP" at bounding box center [1054, 222] width 156 height 21
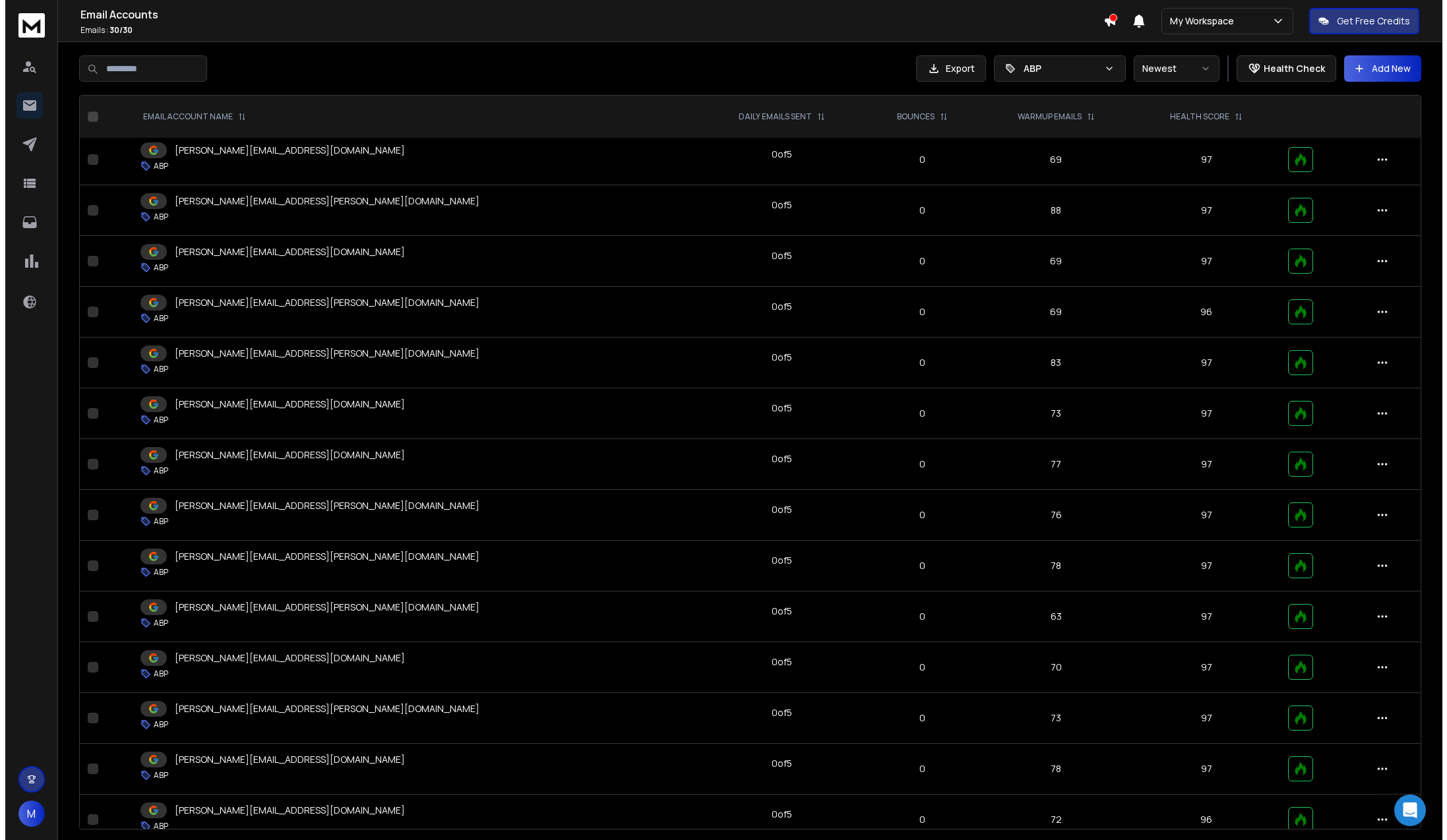
scroll to position [0, 0]
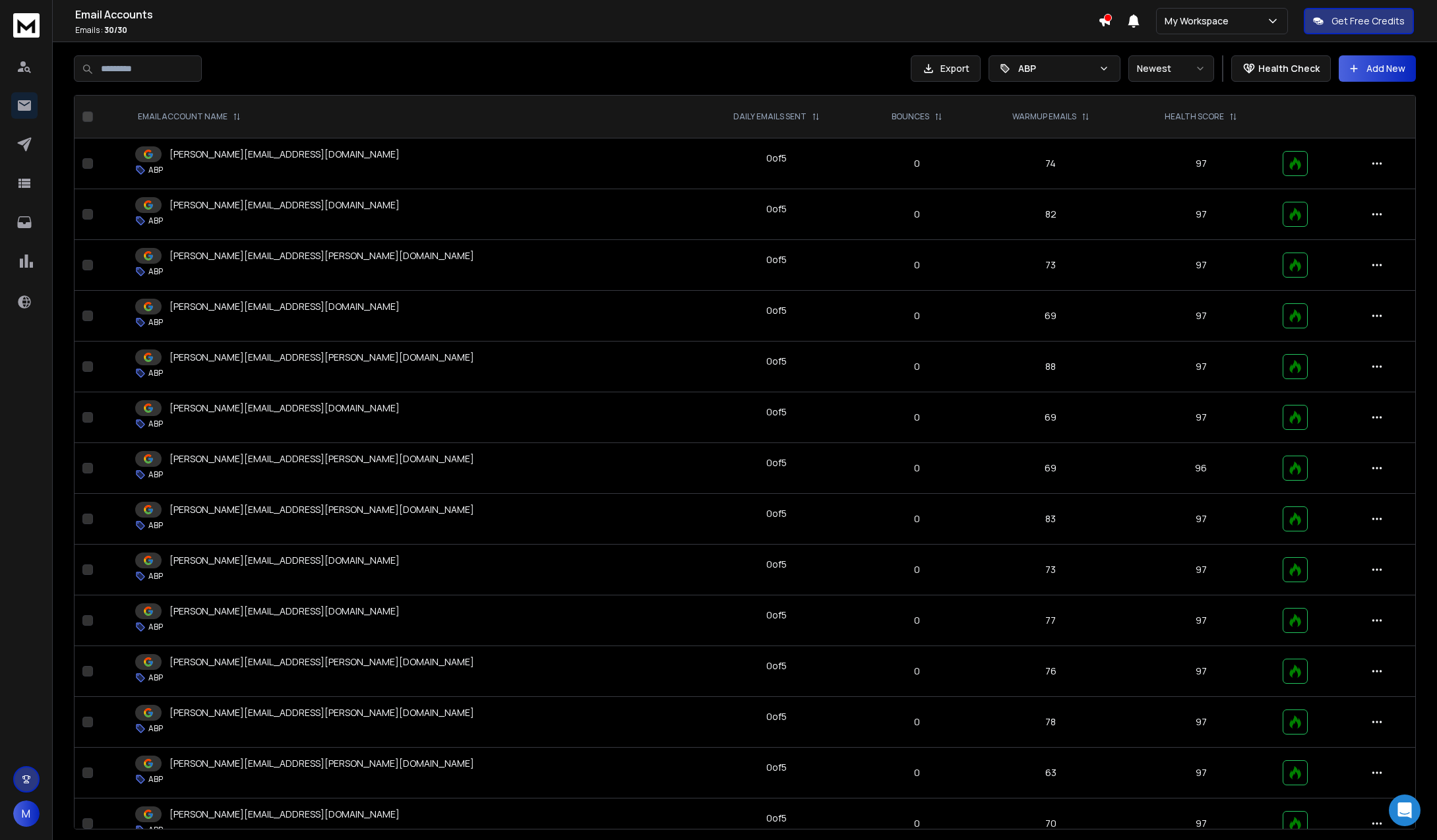
click at [1099, 74] on icon at bounding box center [1104, 69] width 10 height 10
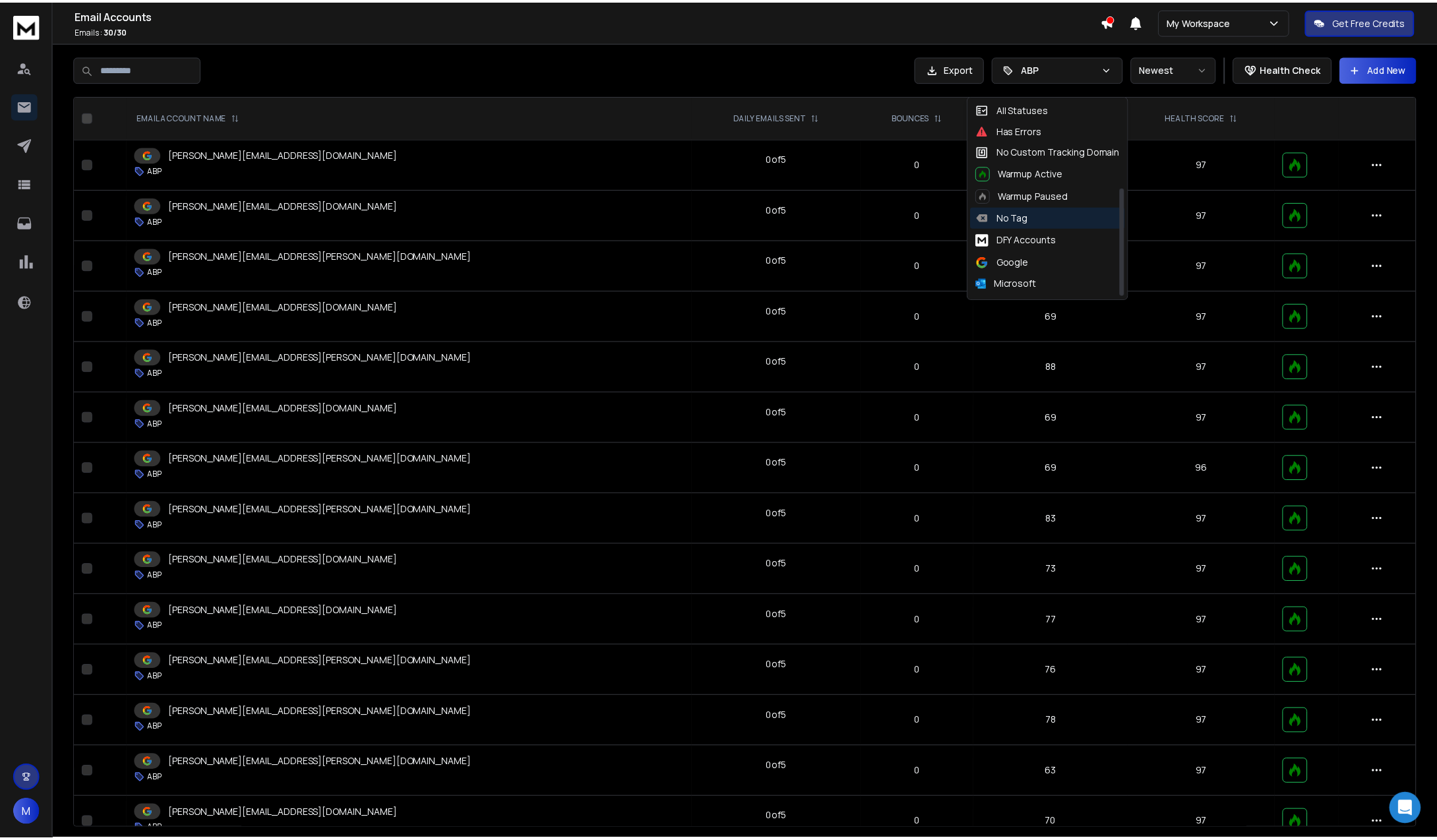
scroll to position [162, 0]
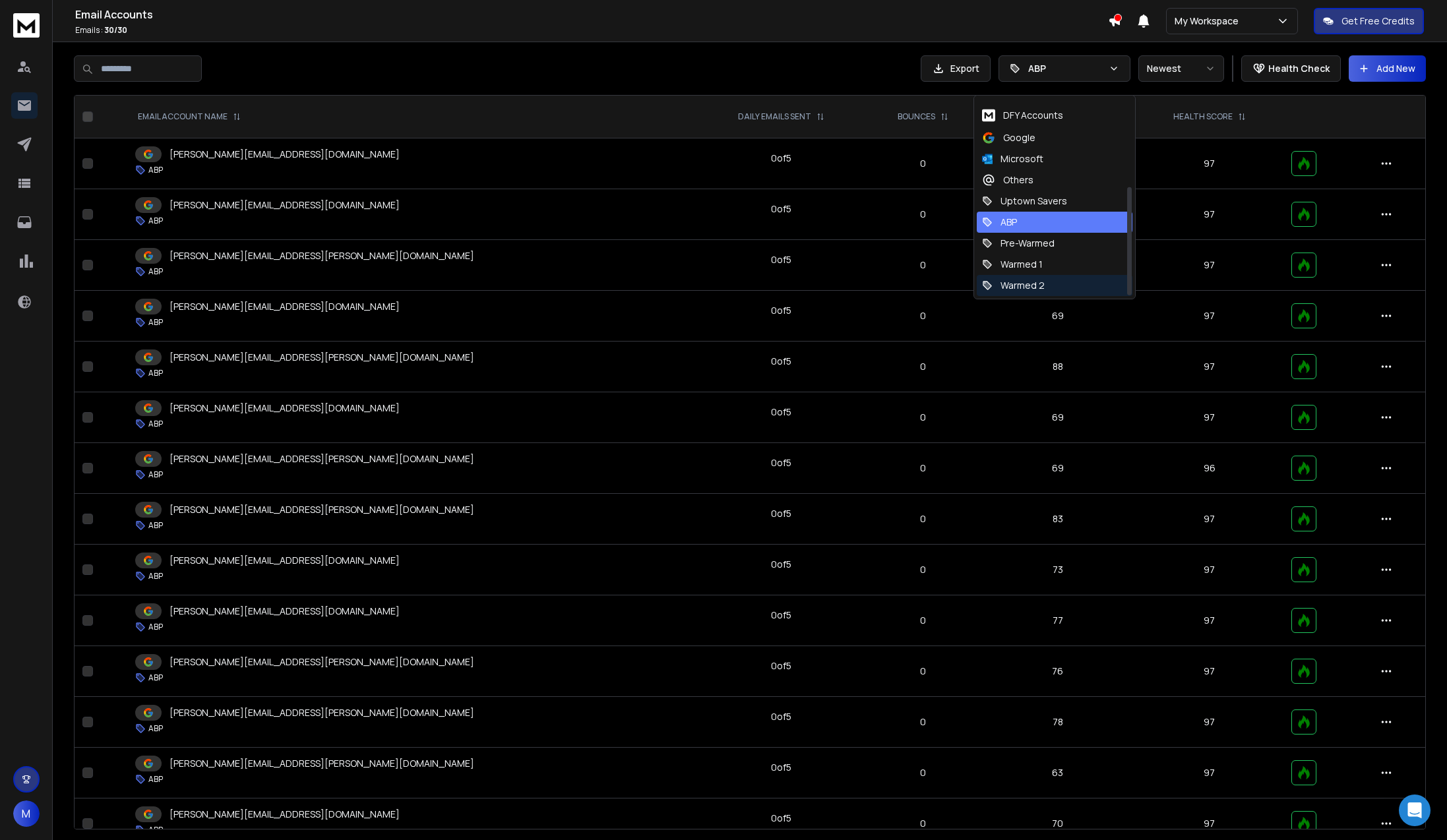
click at [1060, 284] on div "Warmed 2" at bounding box center [1054, 285] width 156 height 21
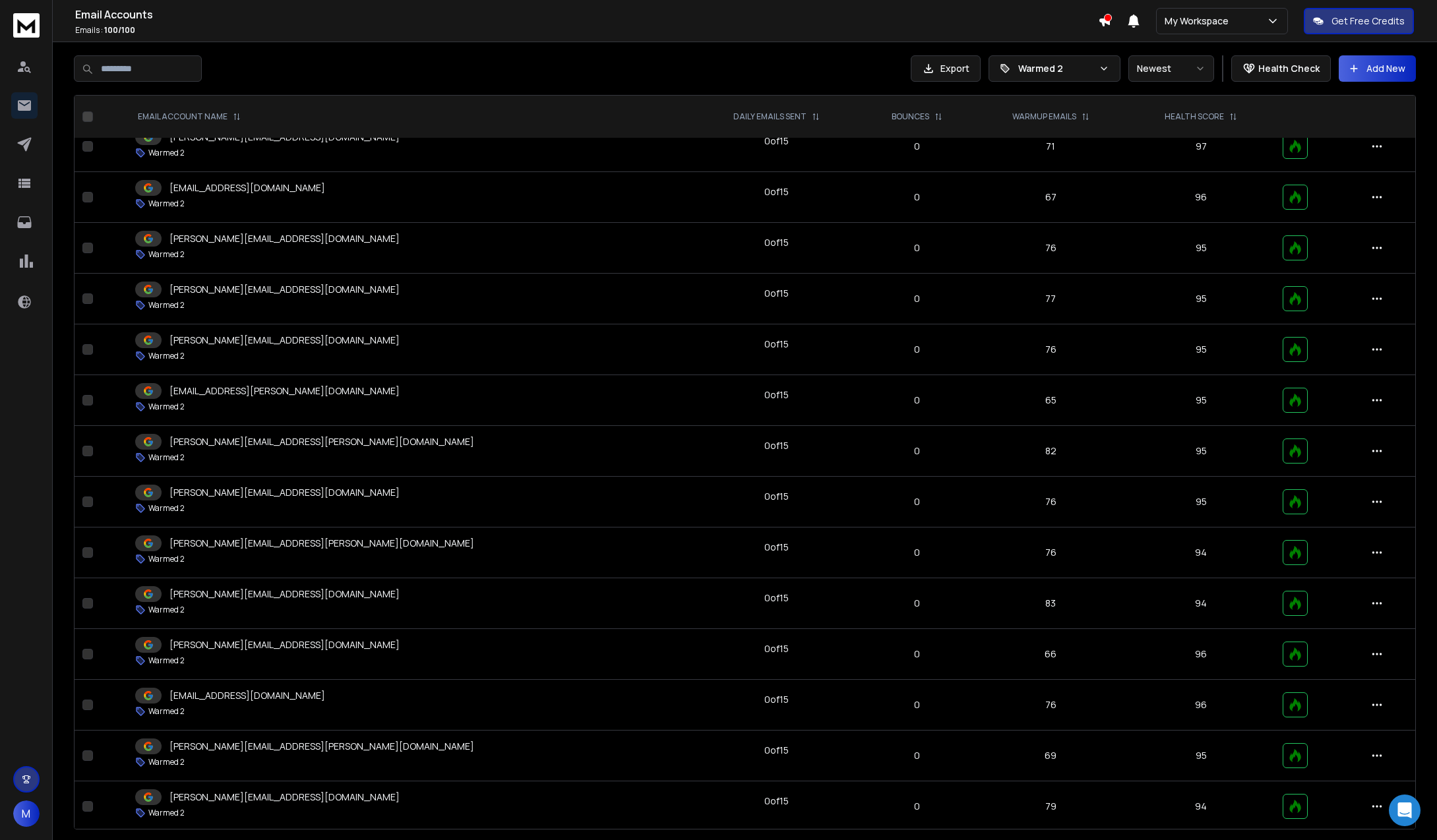
scroll to position [0, 0]
